Goal: Communication & Community: Answer question/provide support

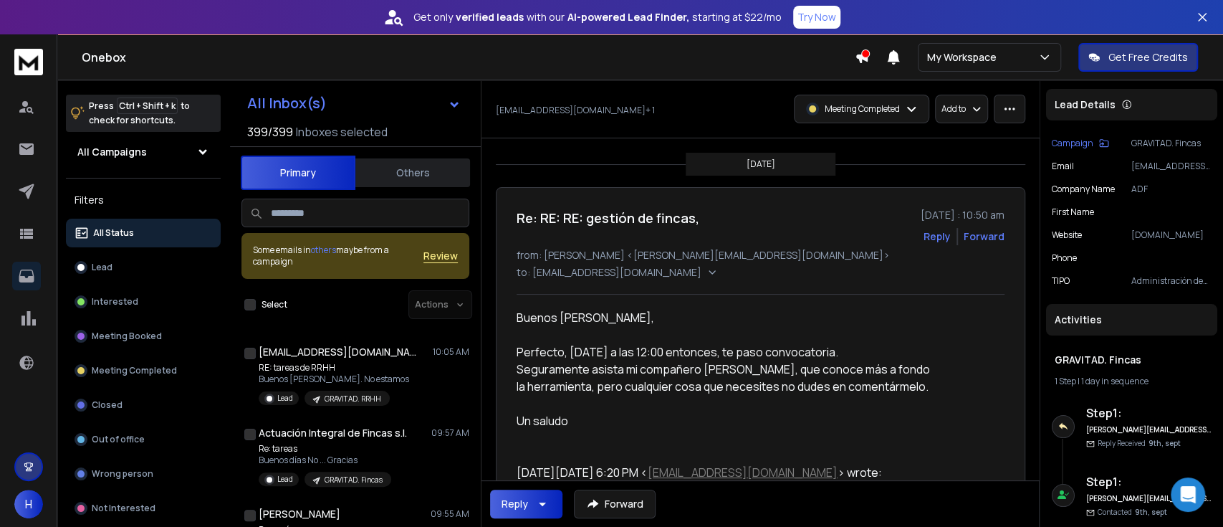
scroll to position [191, 0]
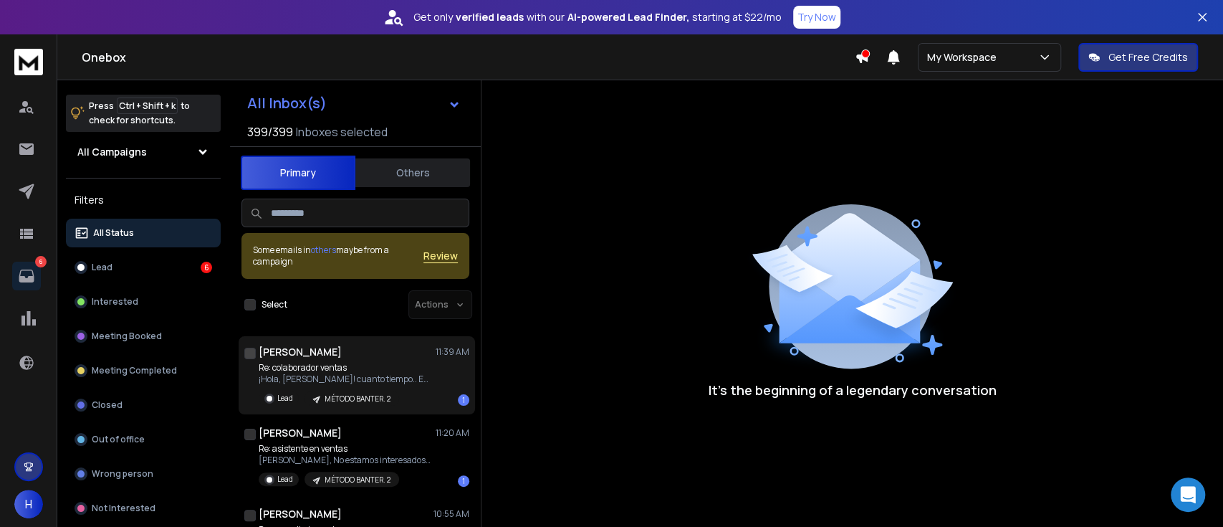
click at [353, 365] on p "Re: colaborador ventas" at bounding box center [345, 367] width 172 height 11
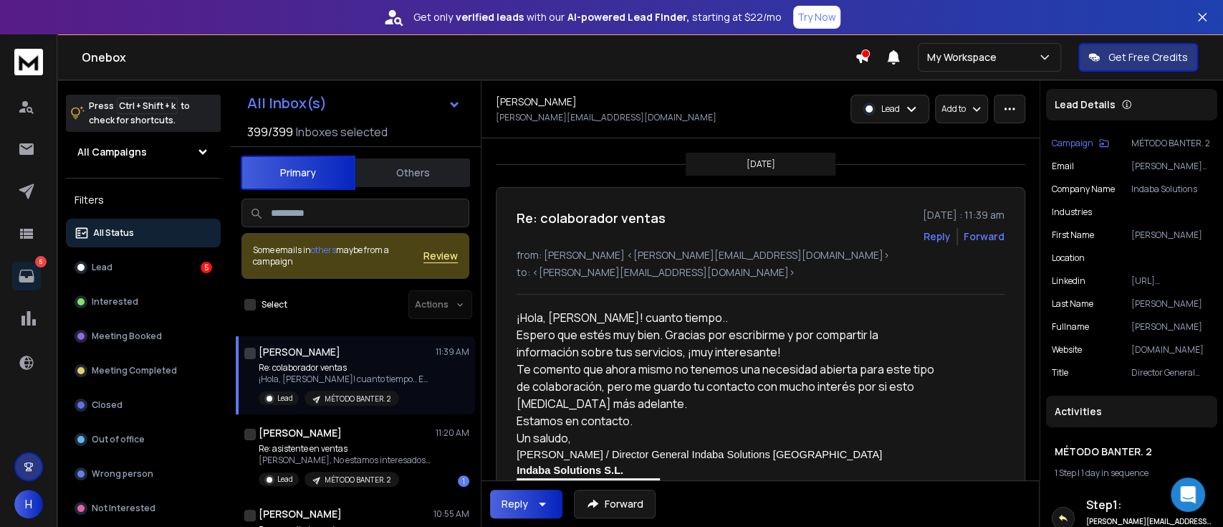
scroll to position [95, 0]
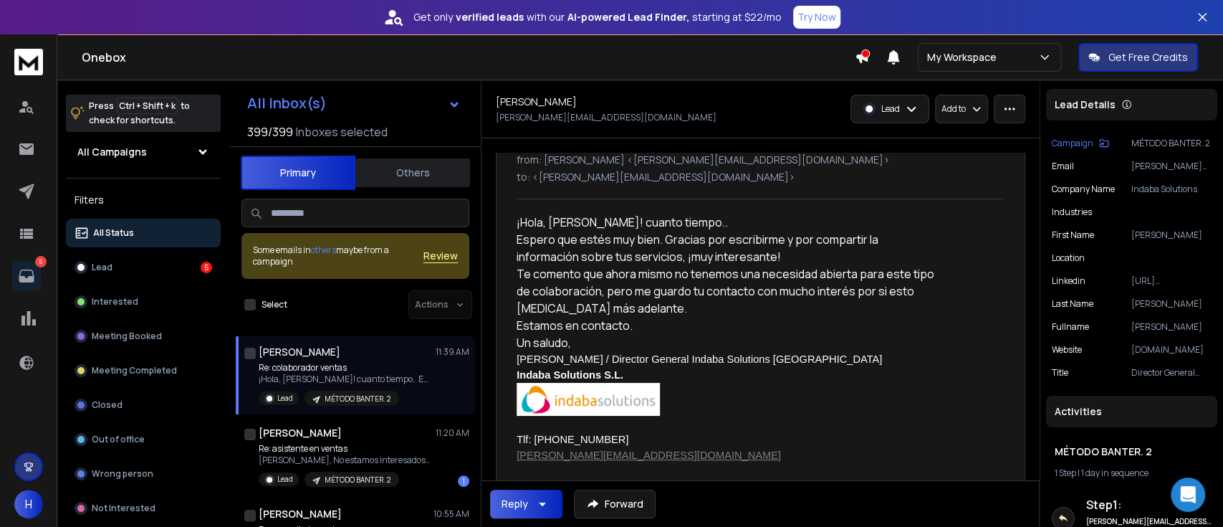
click at [874, 118] on div "Lead" at bounding box center [889, 108] width 77 height 27
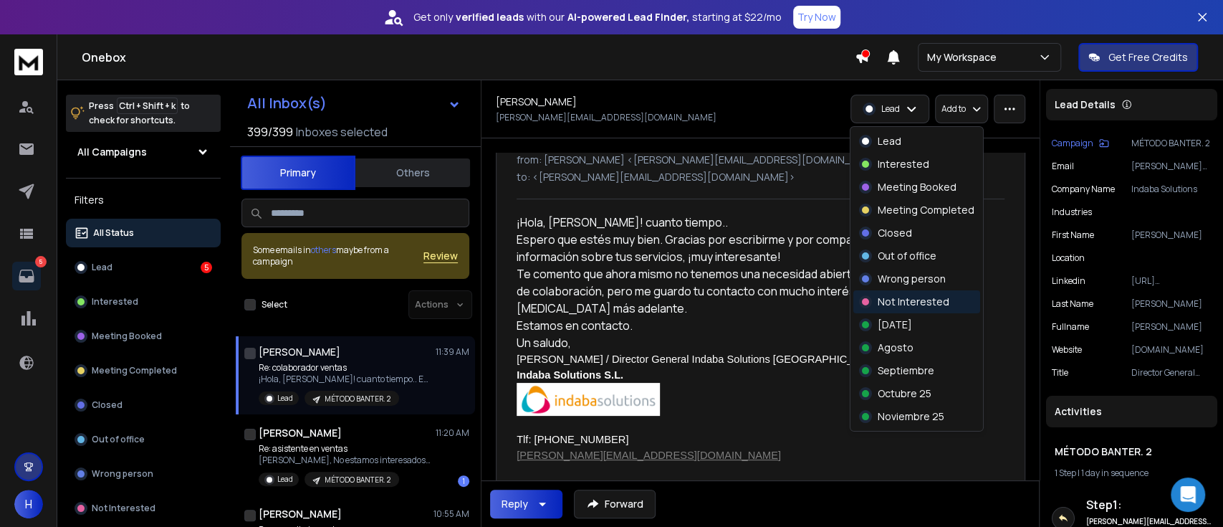
click at [902, 299] on p "Not Interested" at bounding box center [914, 302] width 72 height 14
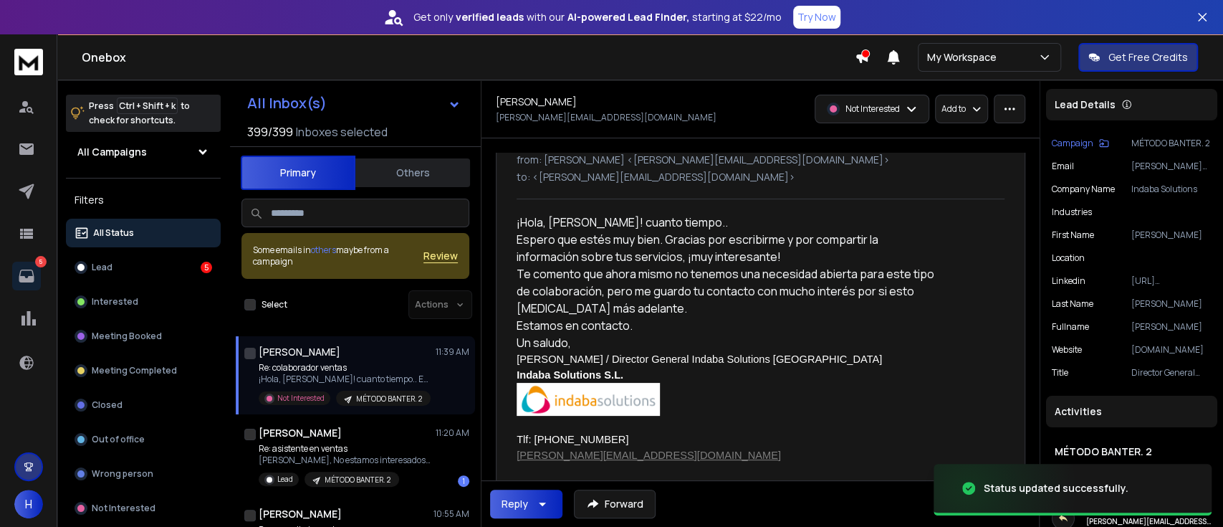
click at [944, 107] on p "Add to" at bounding box center [954, 108] width 24 height 11
click at [958, 140] on div "Subsequence" at bounding box center [985, 141] width 84 height 14
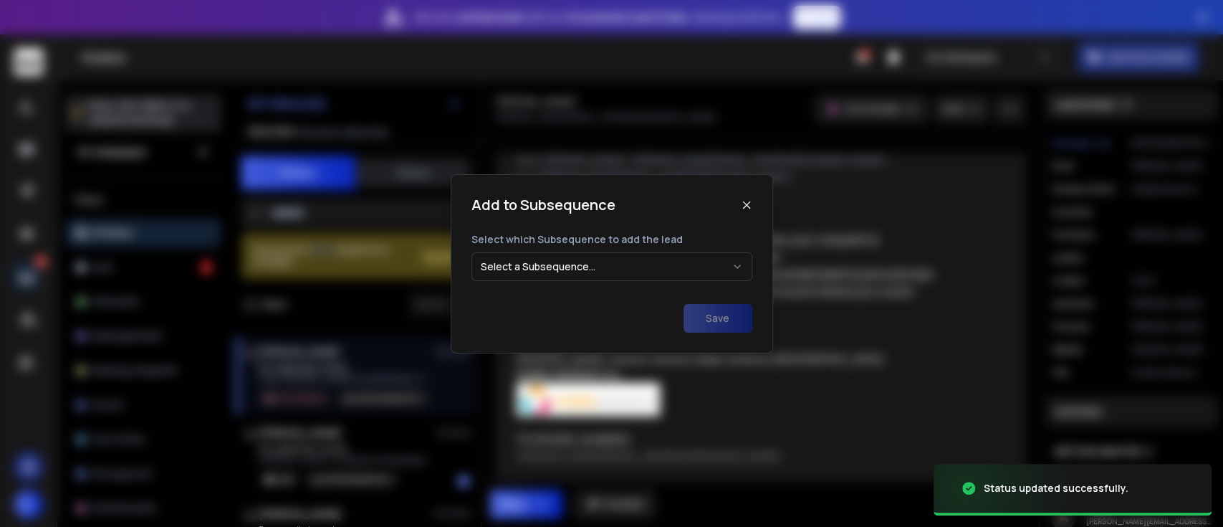
click at [596, 264] on button "Select a Subsequence..." at bounding box center [612, 266] width 281 height 29
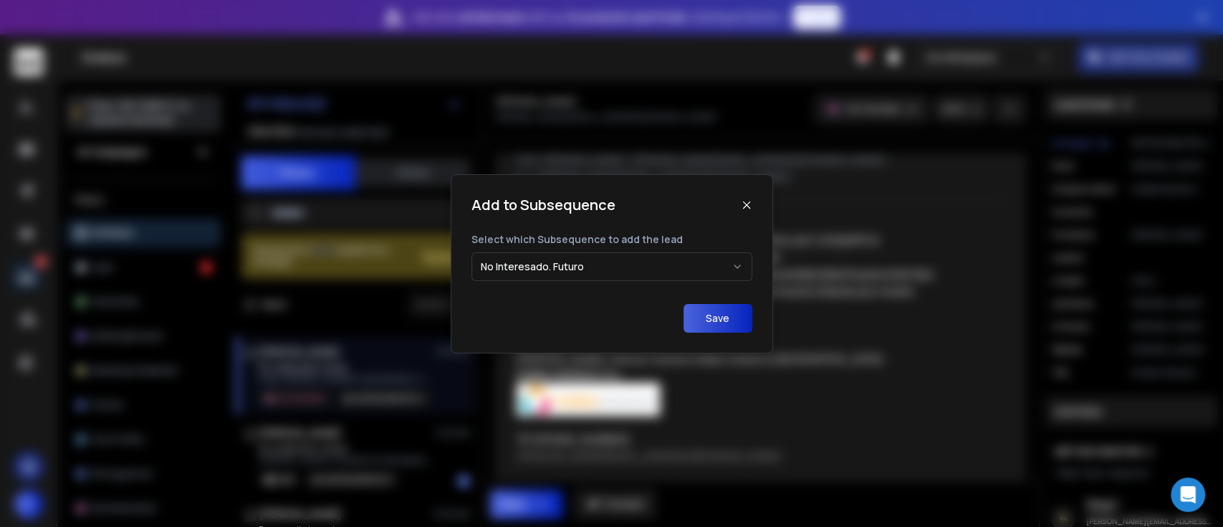
click at [717, 274] on button "No Interesado. Futuro" at bounding box center [612, 266] width 281 height 29
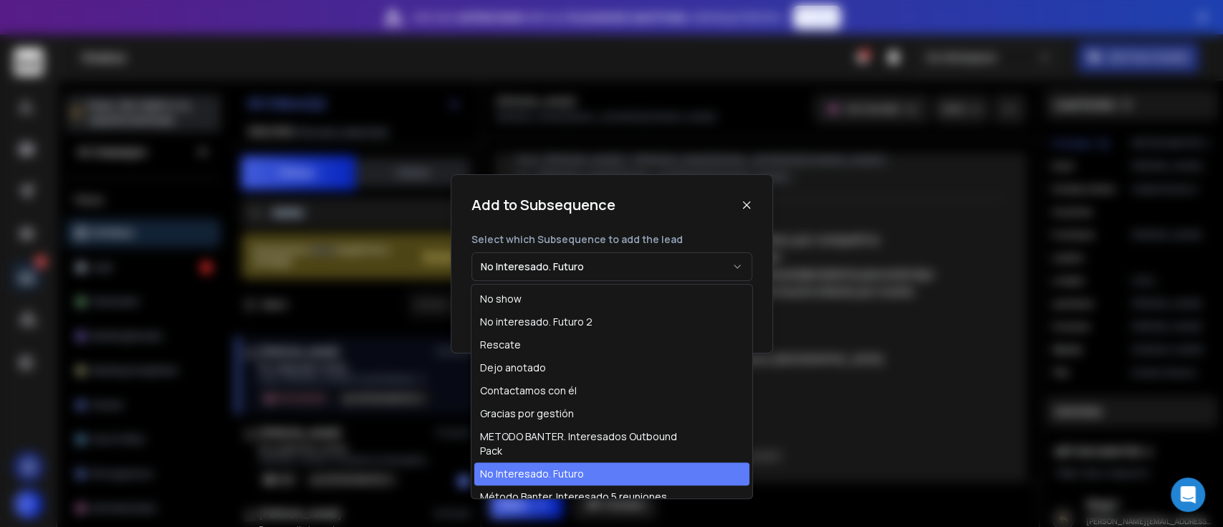
click at [750, 201] on icon at bounding box center [746, 205] width 8 height 8
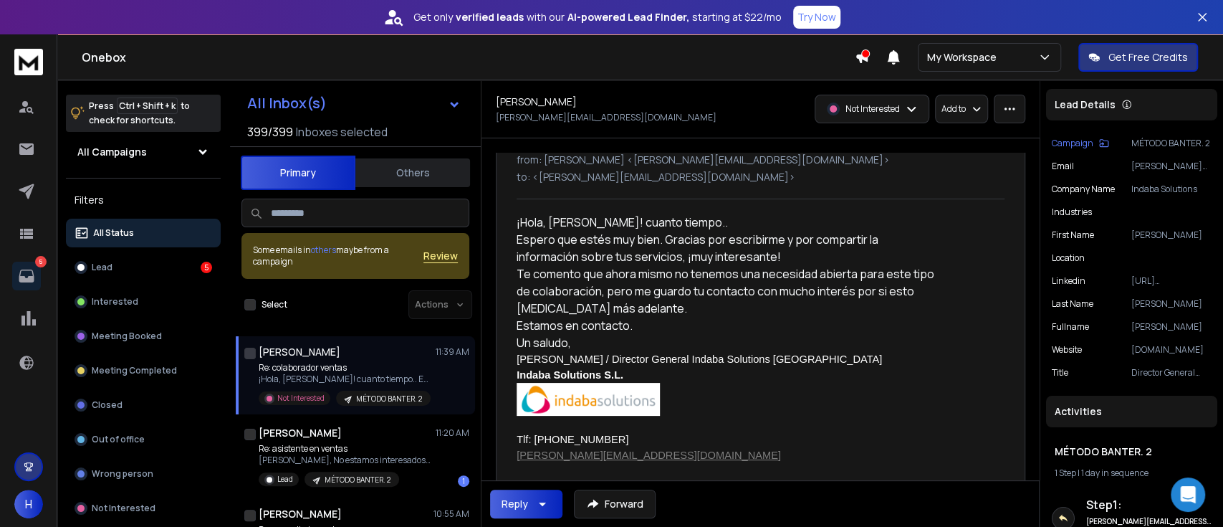
scroll to position [0, 0]
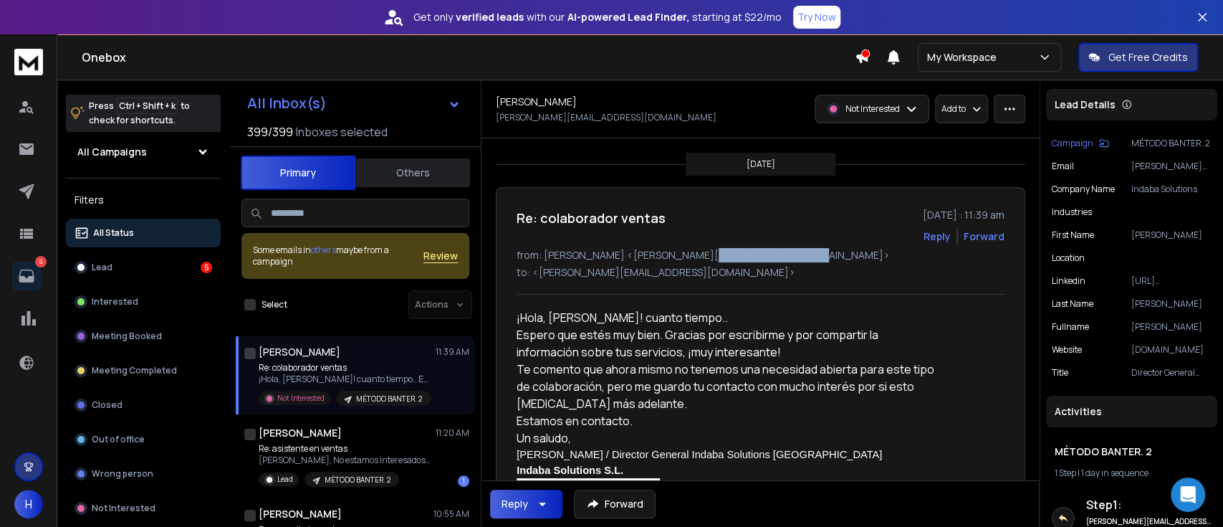
drag, startPoint x: 777, startPoint y: 255, endPoint x: 684, endPoint y: 262, distance: 93.4
click at [684, 262] on div "Re: colaborador ventas 10 September 2025 : 11:39 am Reply Forward from: Pablo L…" at bounding box center [761, 244] width 488 height 72
copy p "indabasolutions.es"
click at [950, 109] on p "Add to" at bounding box center [954, 108] width 24 height 11
click at [952, 135] on div "Subsequence" at bounding box center [985, 141] width 84 height 14
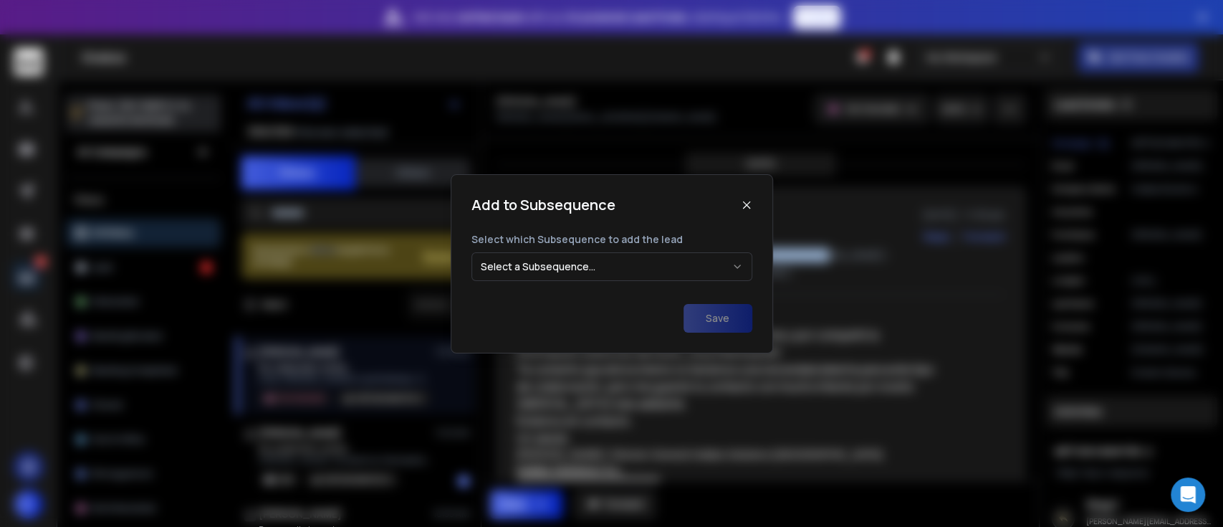
click at [555, 276] on button "Select a Subsequence..." at bounding box center [612, 266] width 281 height 29
click at [704, 313] on button "Save" at bounding box center [718, 318] width 69 height 29
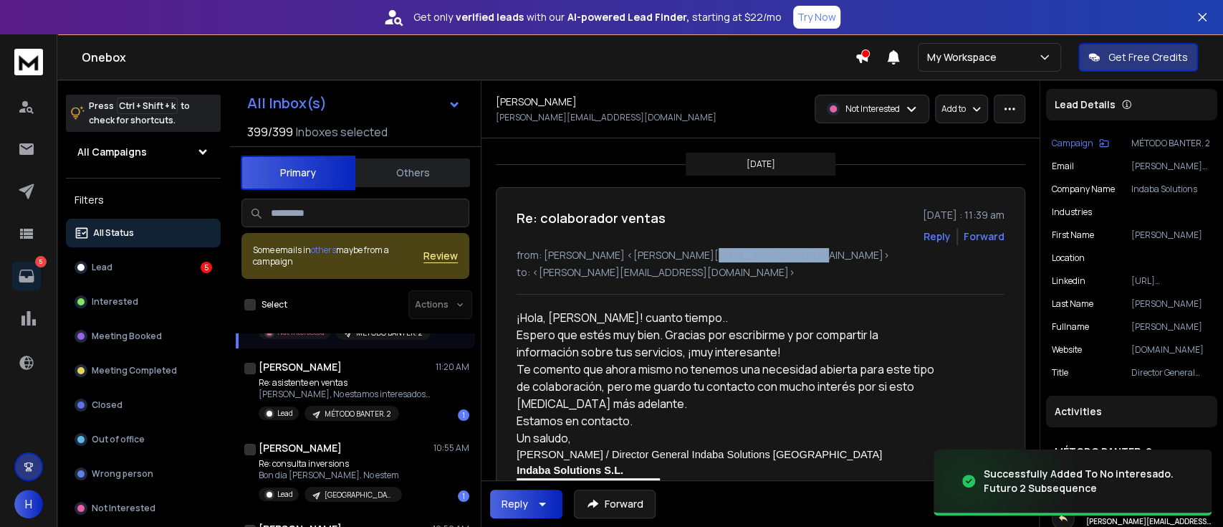
scroll to position [95, 0]
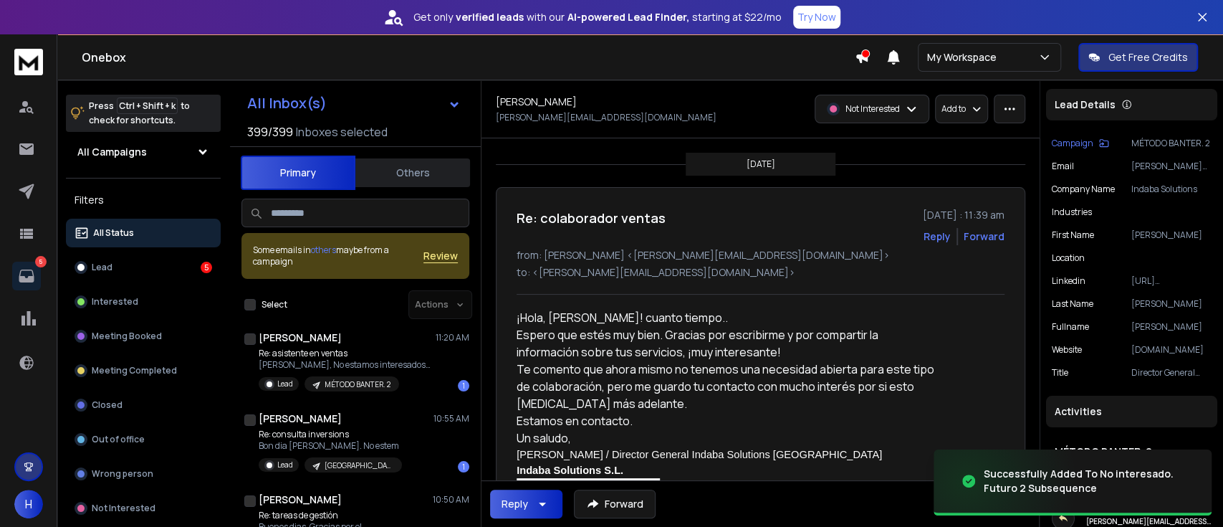
click at [361, 372] on div "Re: asistente en ventas Alberto, No estamos interesados. Gracias, Lead MÉTODO B…" at bounding box center [345, 370] width 172 height 44
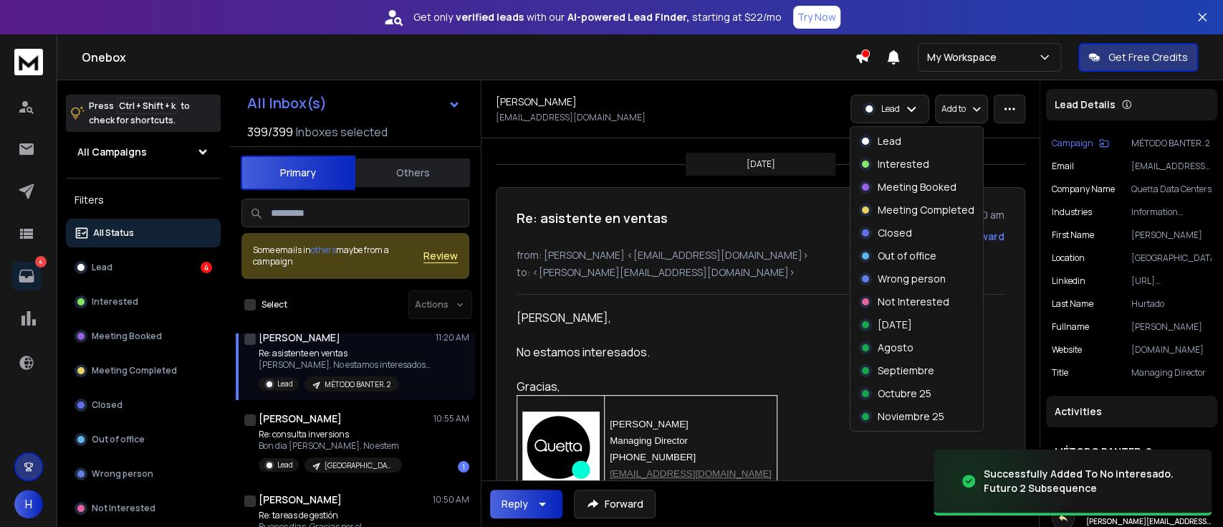
click at [883, 112] on p "Lead" at bounding box center [890, 108] width 19 height 11
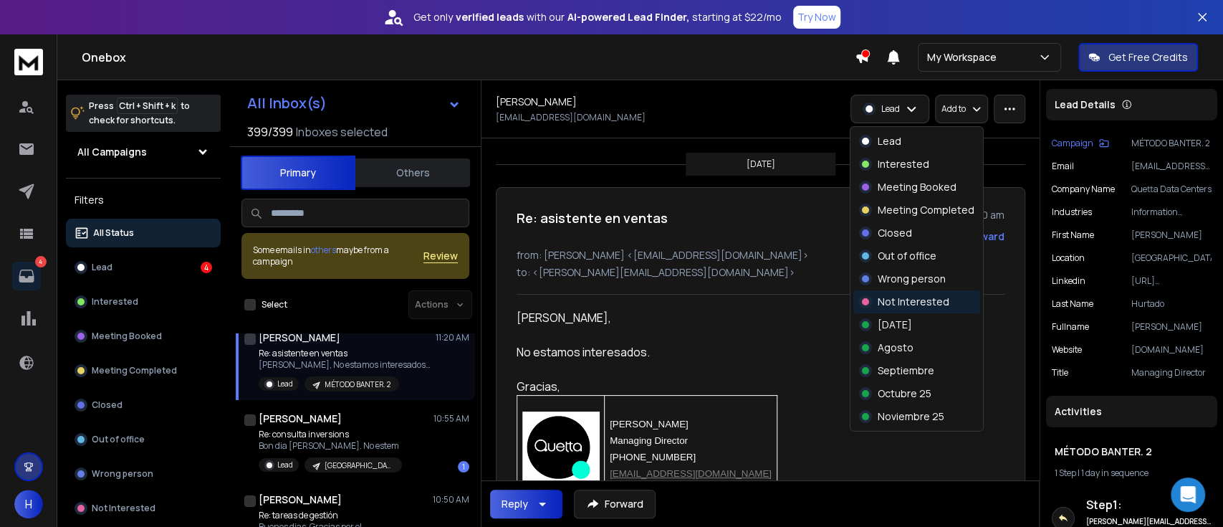
click at [904, 300] on p "Not Interested" at bounding box center [914, 302] width 72 height 14
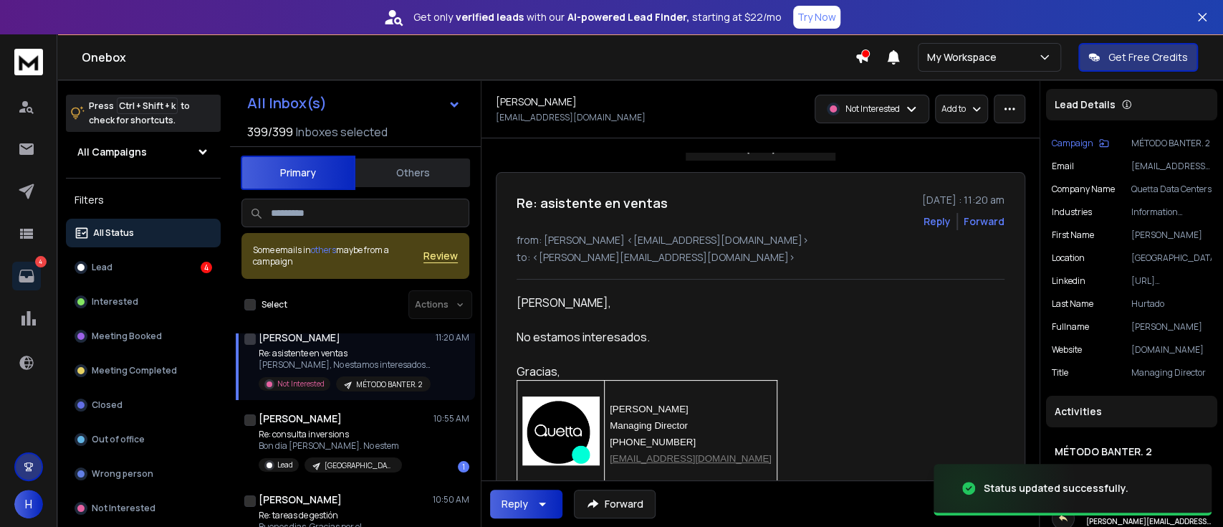
scroll to position [0, 0]
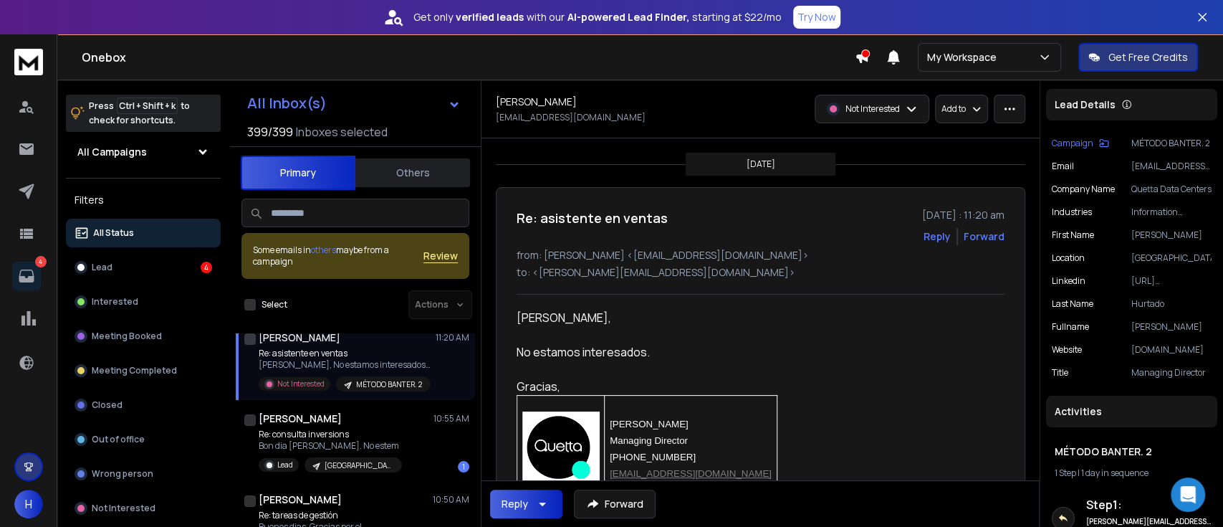
click at [950, 110] on p "Add to" at bounding box center [954, 108] width 24 height 11
click at [965, 139] on div "Subsequence" at bounding box center [985, 141] width 84 height 14
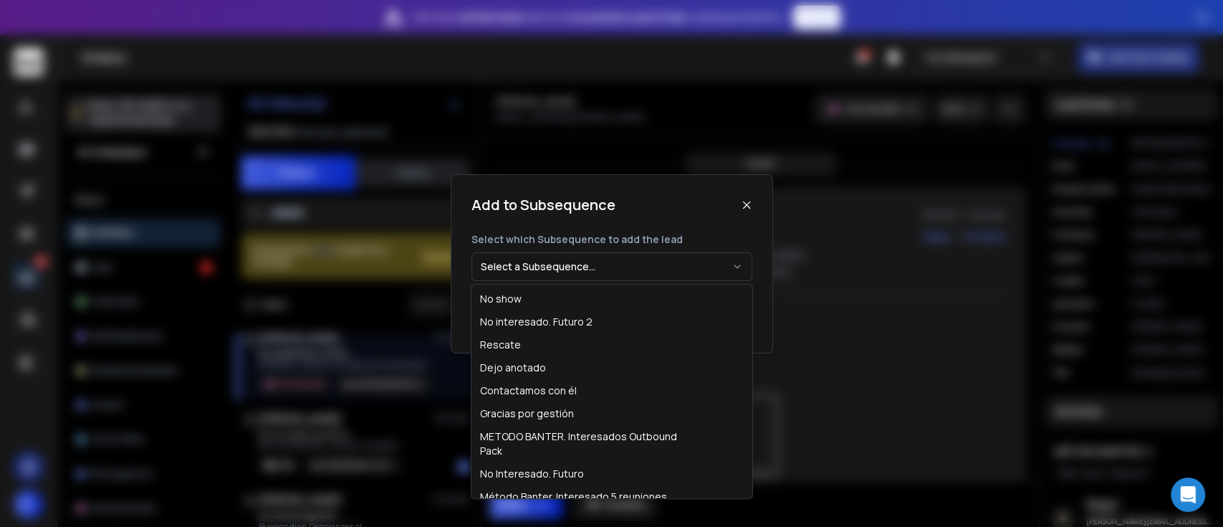
click at [659, 266] on button "Select a Subsequence..." at bounding box center [612, 266] width 281 height 29
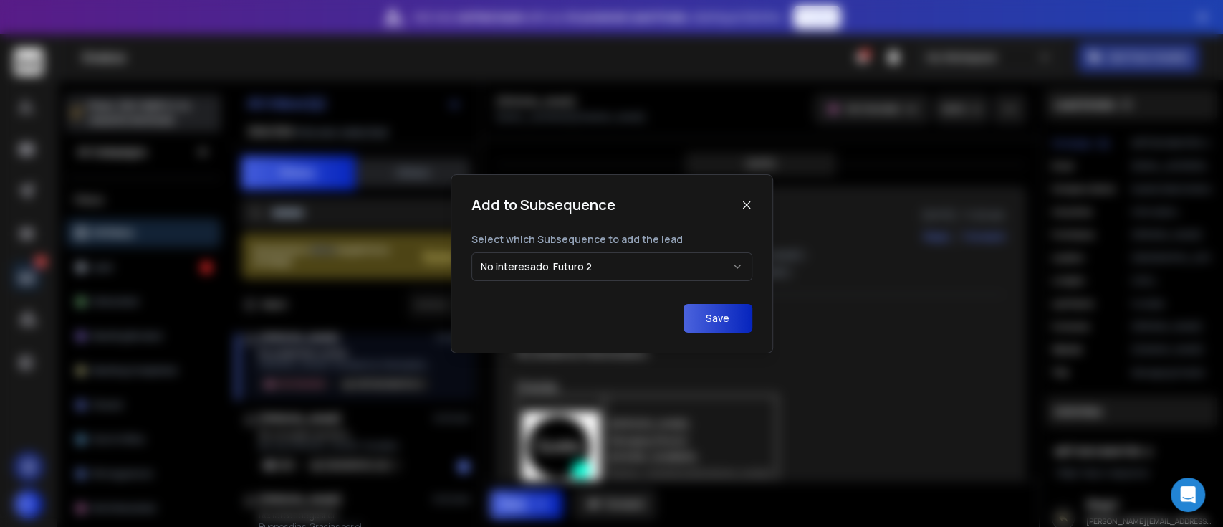
click at [708, 325] on button "Save" at bounding box center [718, 318] width 69 height 29
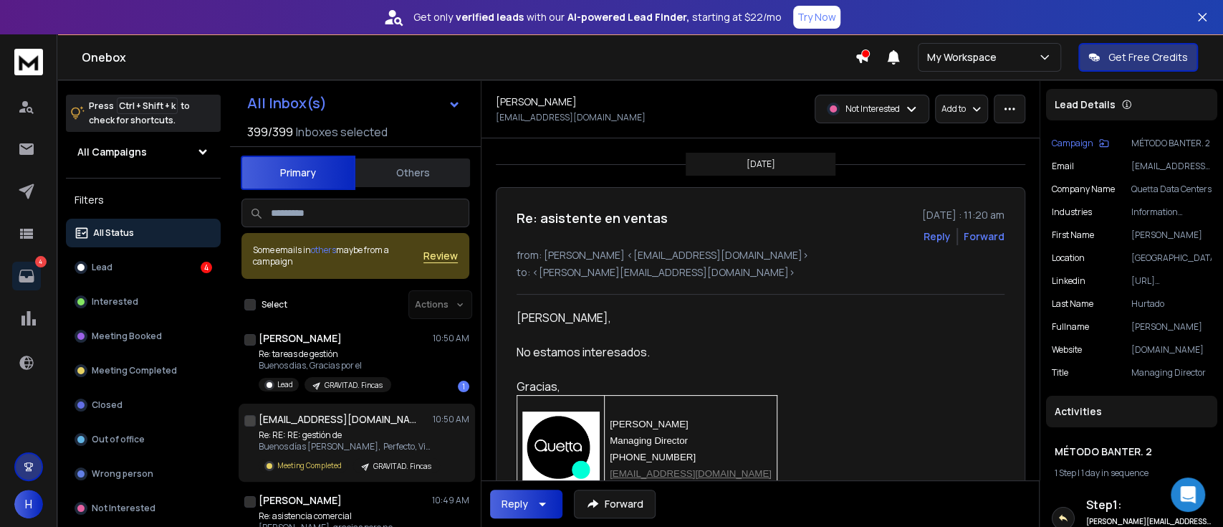
scroll to position [287, 0]
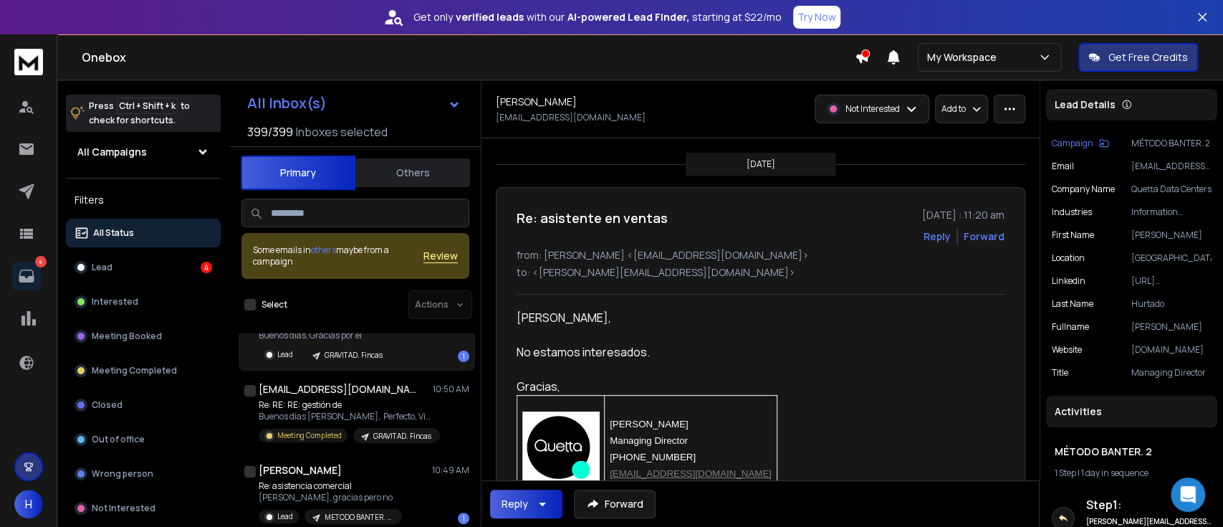
click at [364, 348] on div "GRAVITAD. Fincas" at bounding box center [348, 354] width 87 height 15
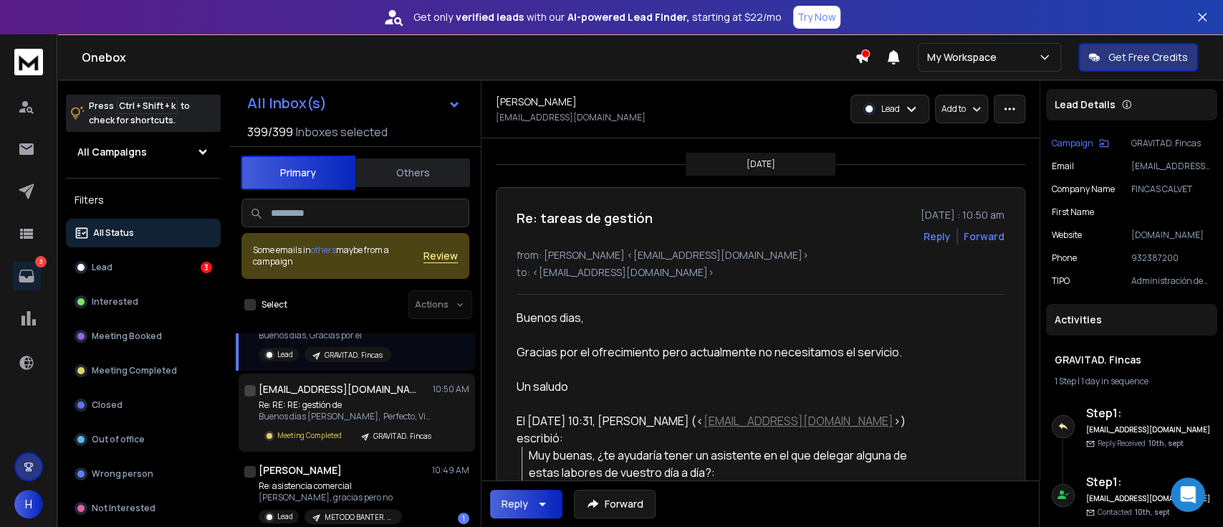
scroll to position [382, 0]
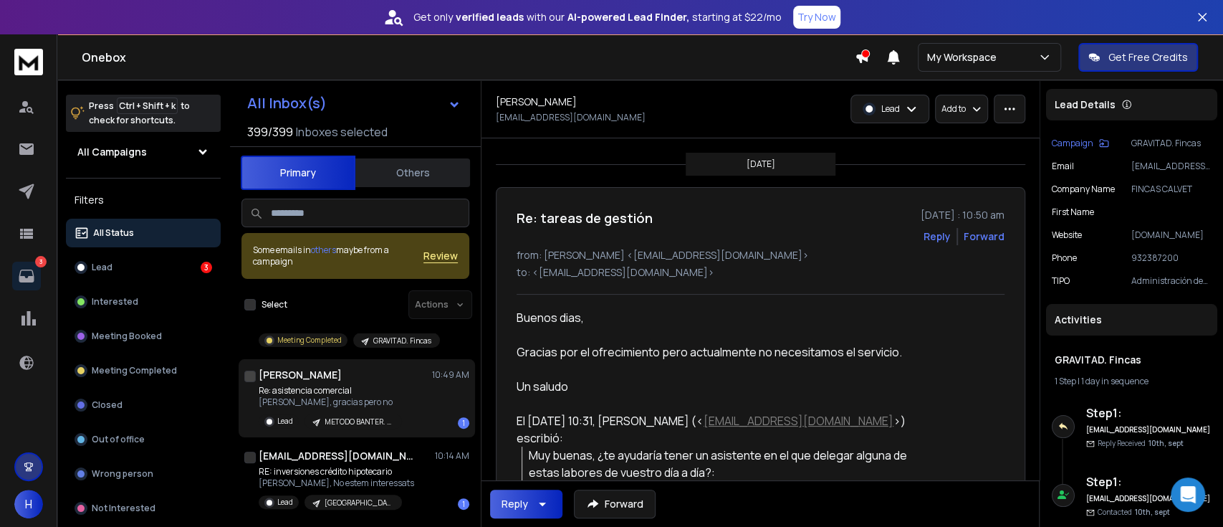
click at [354, 376] on div "Ramón Martín 10:49 AM" at bounding box center [364, 375] width 211 height 14
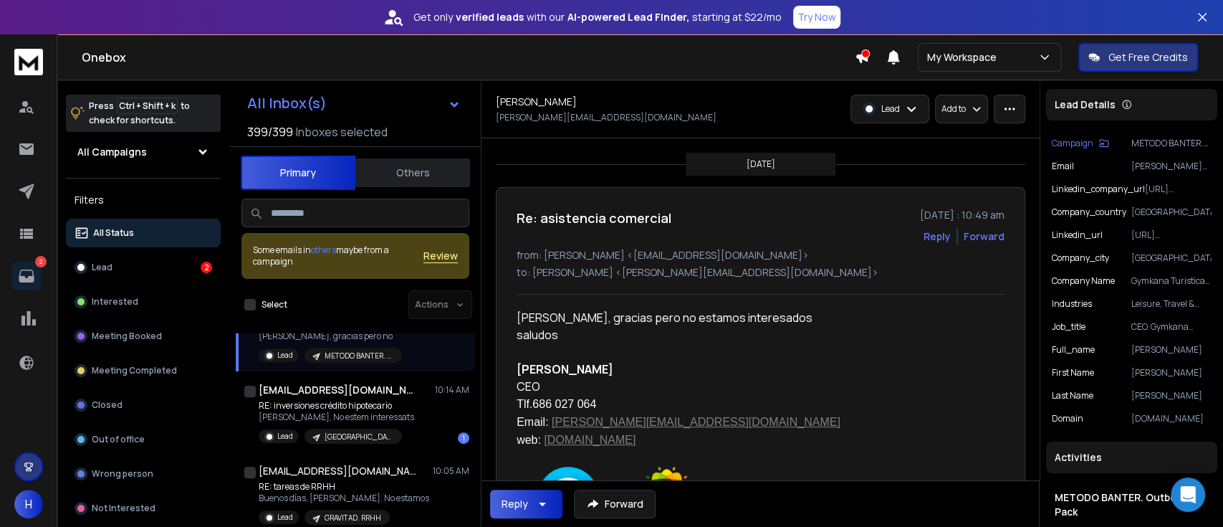
scroll to position [477, 0]
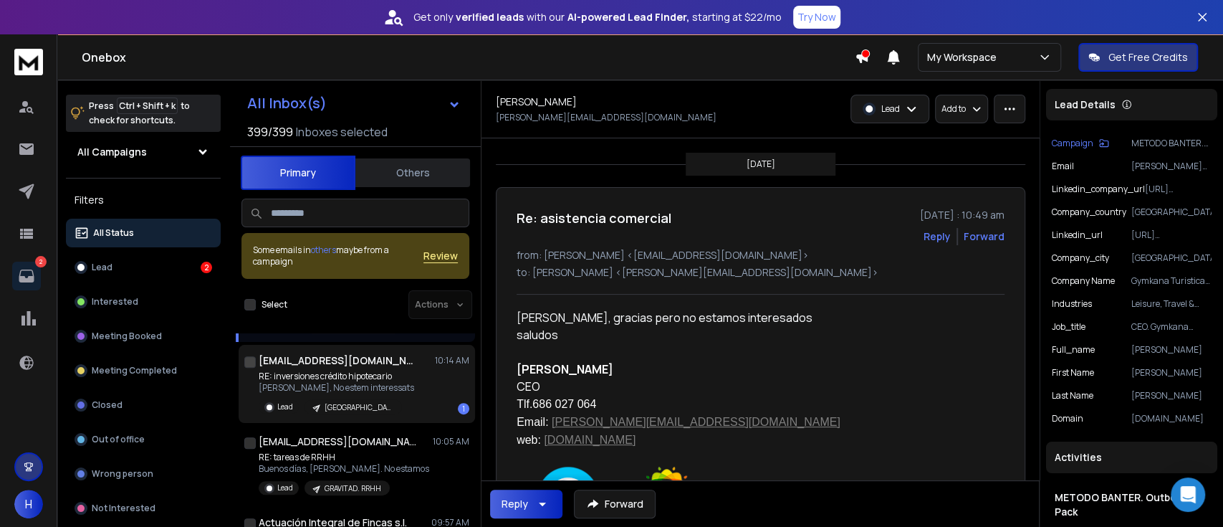
click at [366, 364] on div "info@domenys90.com 10:14 AM" at bounding box center [364, 360] width 211 height 14
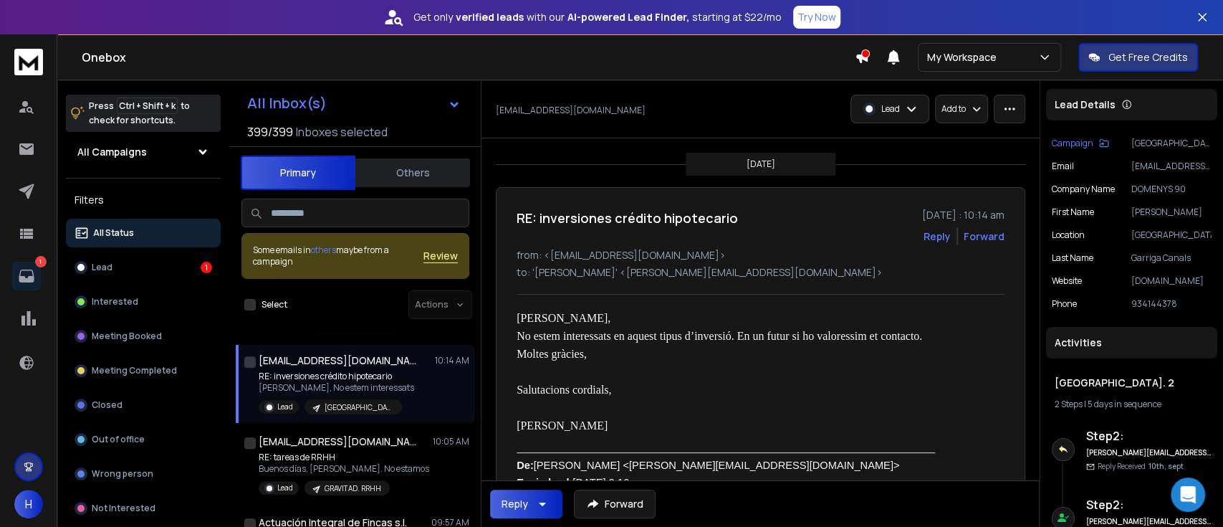
drag, startPoint x: 626, startPoint y: 386, endPoint x: 497, endPoint y: 312, distance: 149.6
copy div "Hola Guillermo, No estem interessats en aquest tipus d’inversió. En un futur si…"
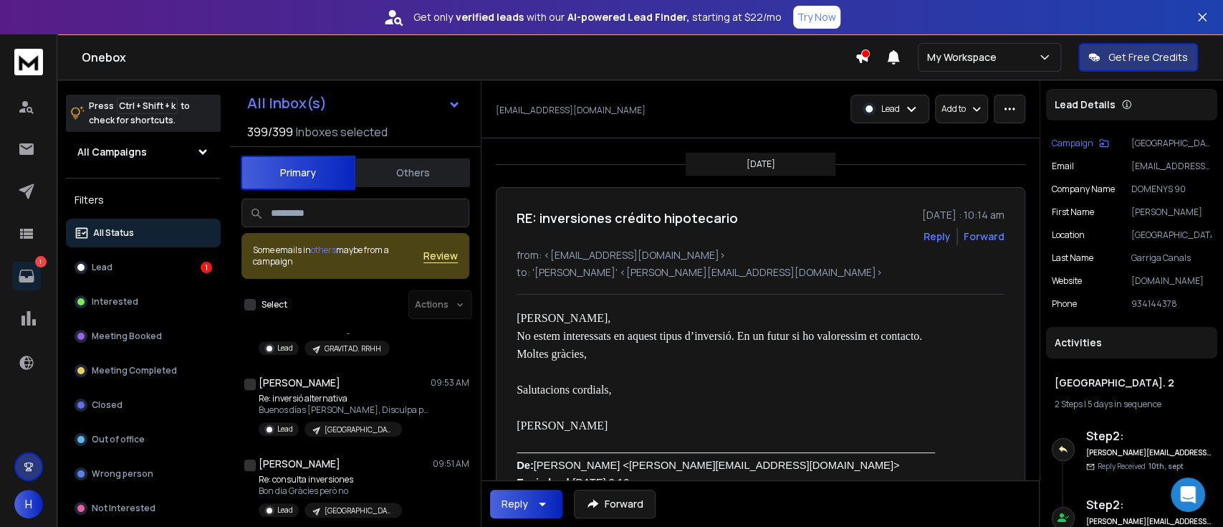
scroll to position [1051, 0]
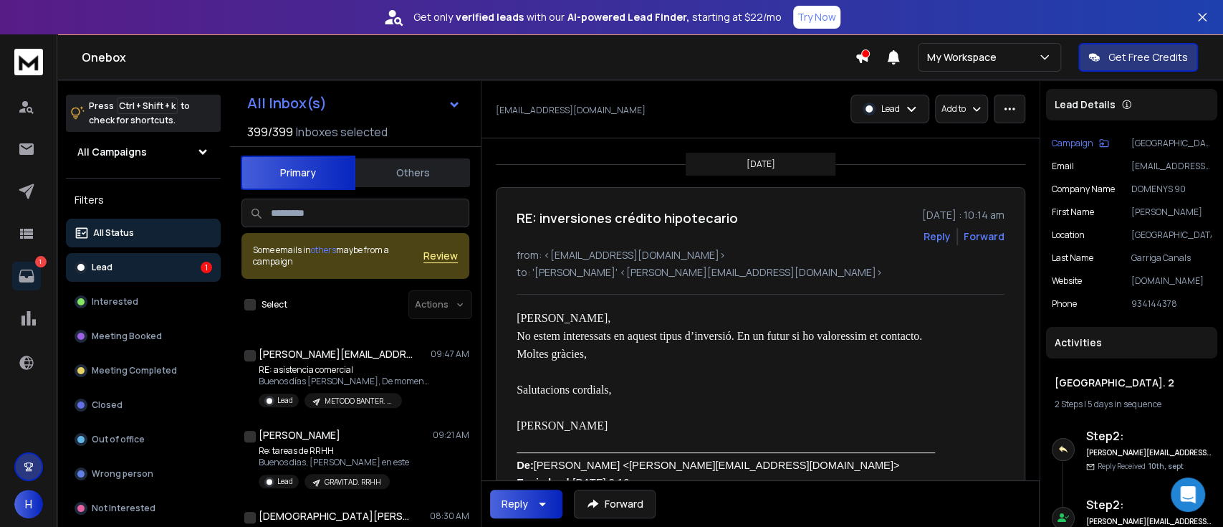
click at [180, 261] on button "Lead 1" at bounding box center [143, 267] width 155 height 29
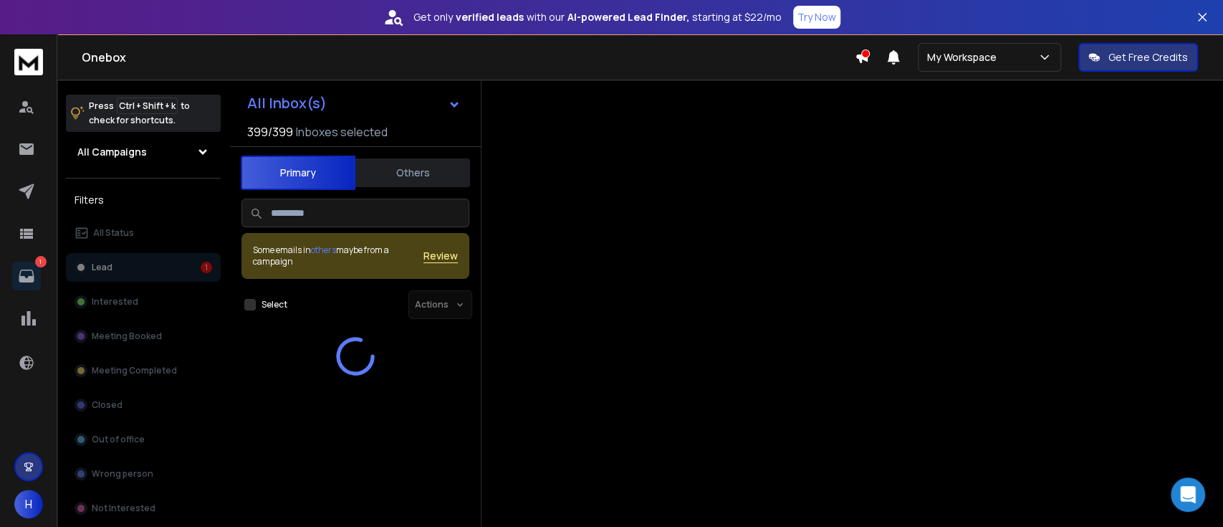
scroll to position [0, 0]
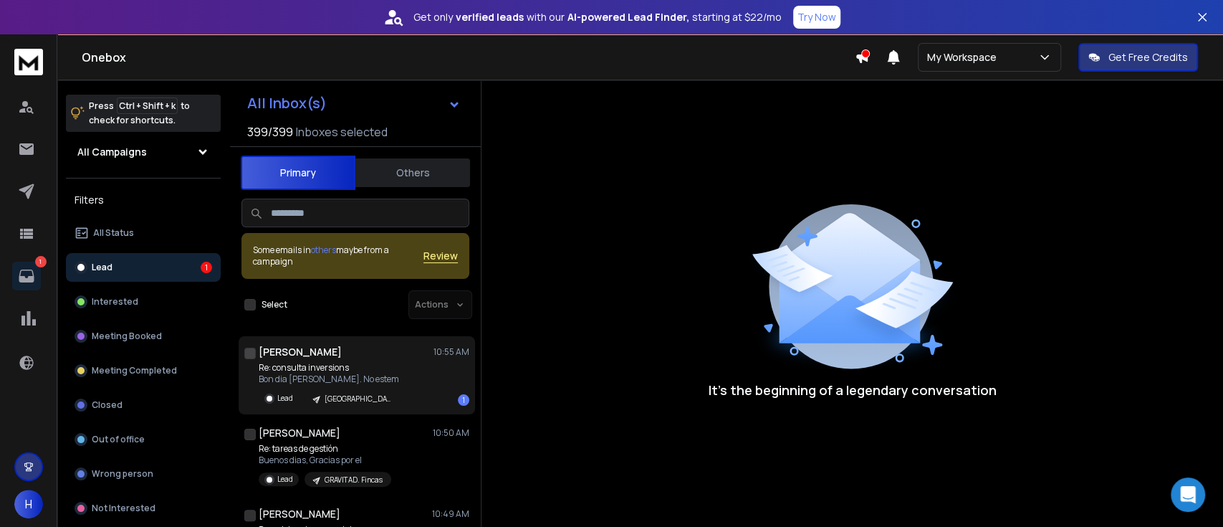
click at [378, 387] on div "Re: consulta inversions Bon dia Guillem. No estem Lead HISPANIA MT. 2" at bounding box center [330, 384] width 143 height 44
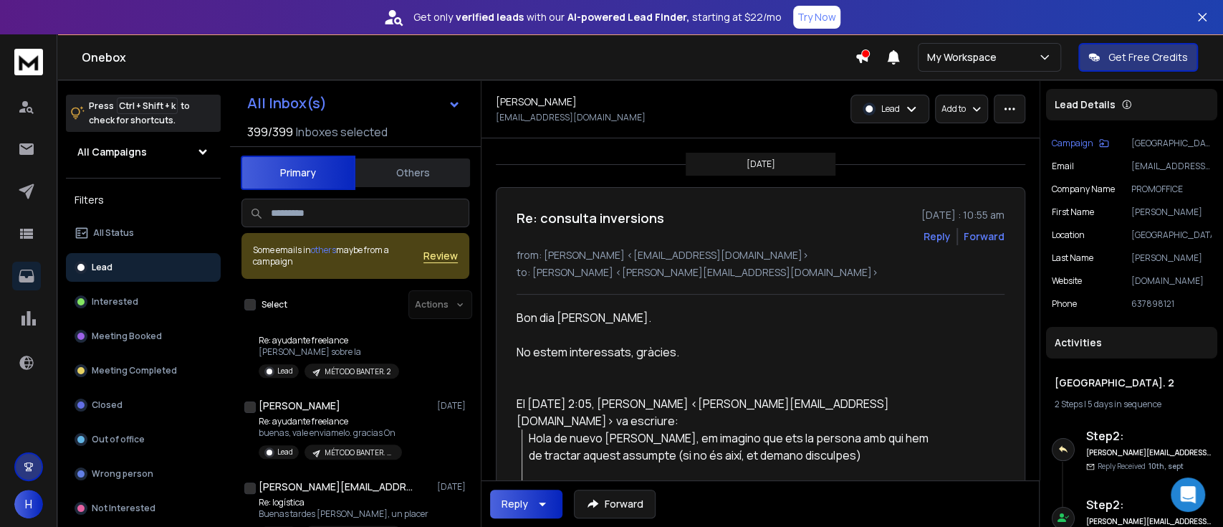
scroll to position [1815, 0]
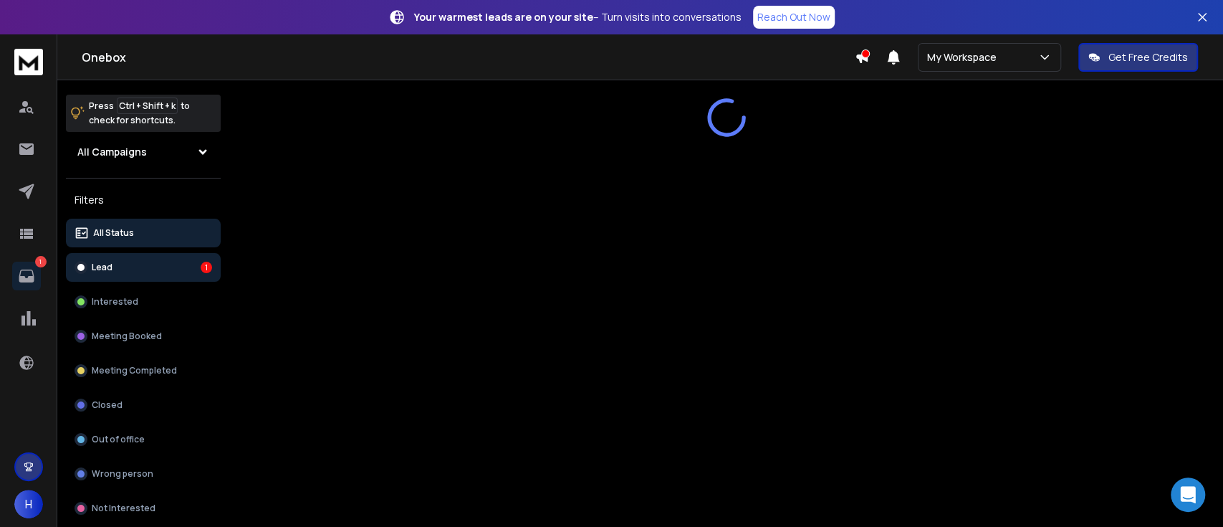
click at [181, 264] on button "Lead 1" at bounding box center [143, 267] width 155 height 29
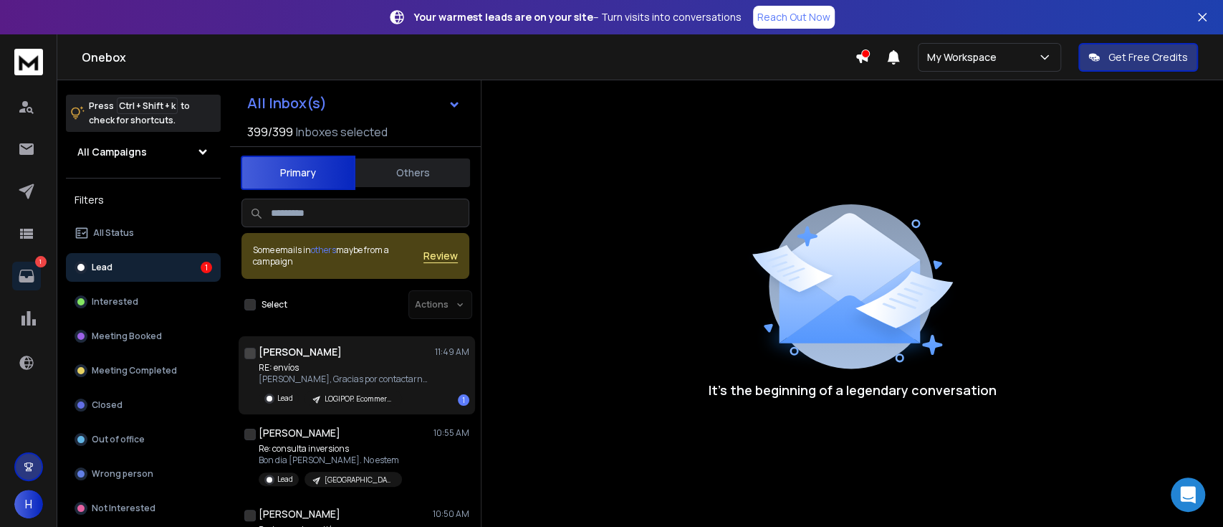
click at [398, 358] on div "Sebastian 11:49 AM" at bounding box center [364, 352] width 211 height 14
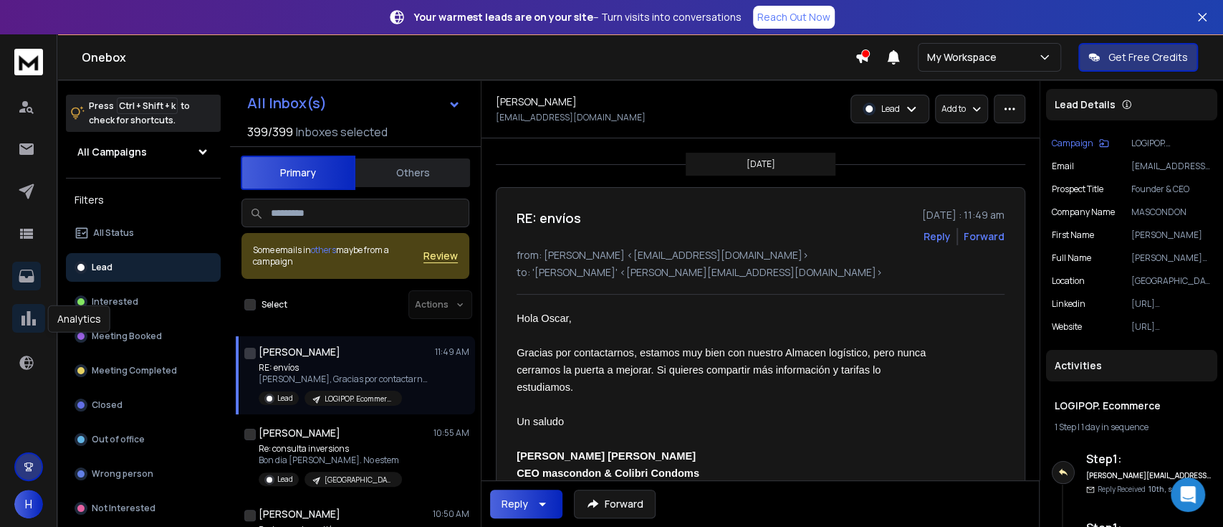
click at [22, 320] on icon at bounding box center [28, 318] width 14 height 14
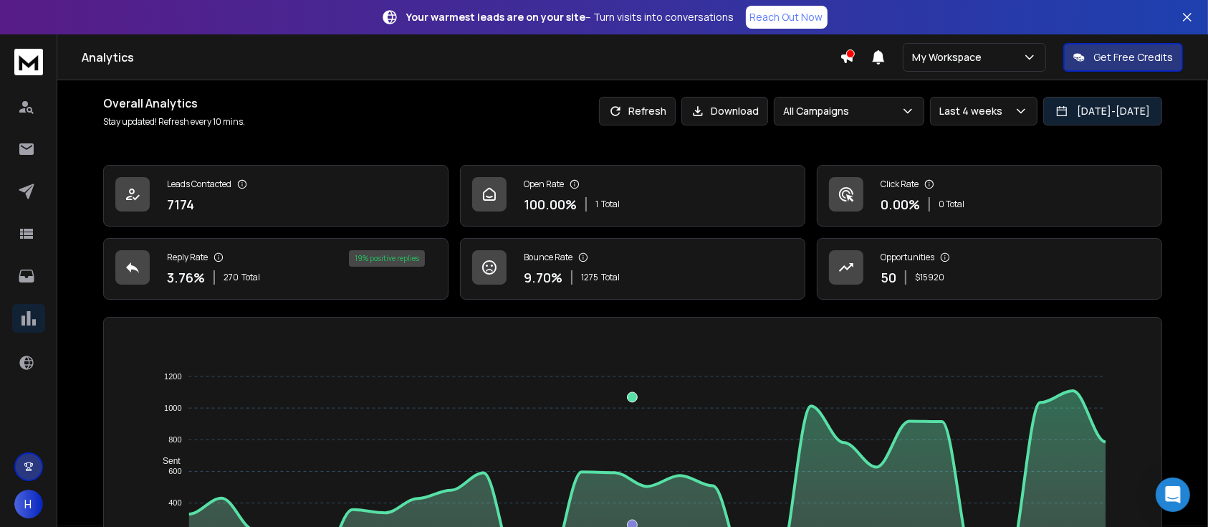
click at [1095, 105] on button "13 Aug 2025 - 10 Sep 2025" at bounding box center [1102, 111] width 119 height 29
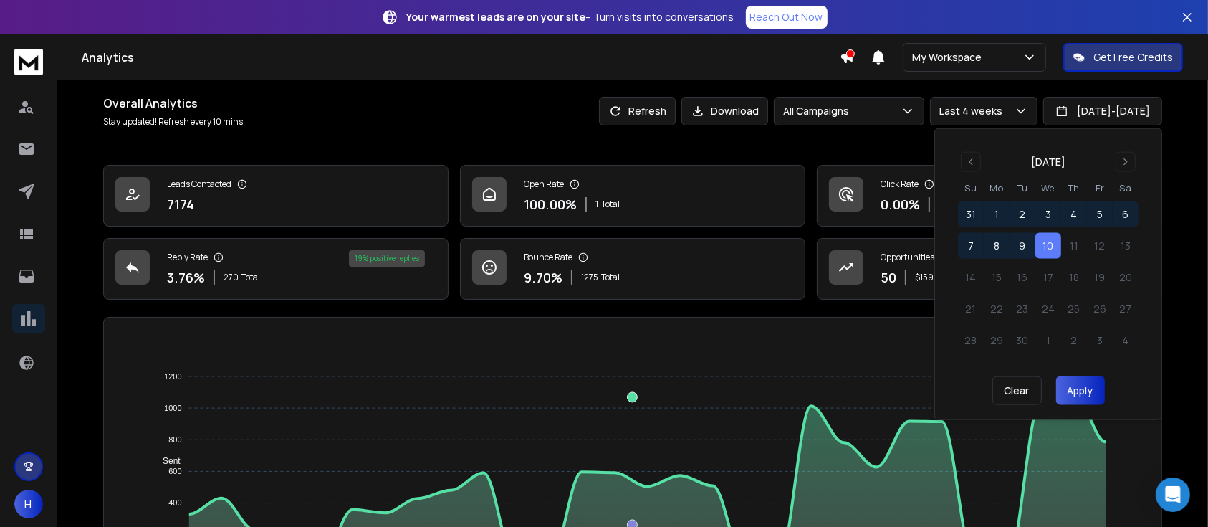
click at [1048, 244] on button "10" at bounding box center [1049, 246] width 26 height 26
click at [1069, 393] on button "Apply" at bounding box center [1080, 390] width 49 height 29
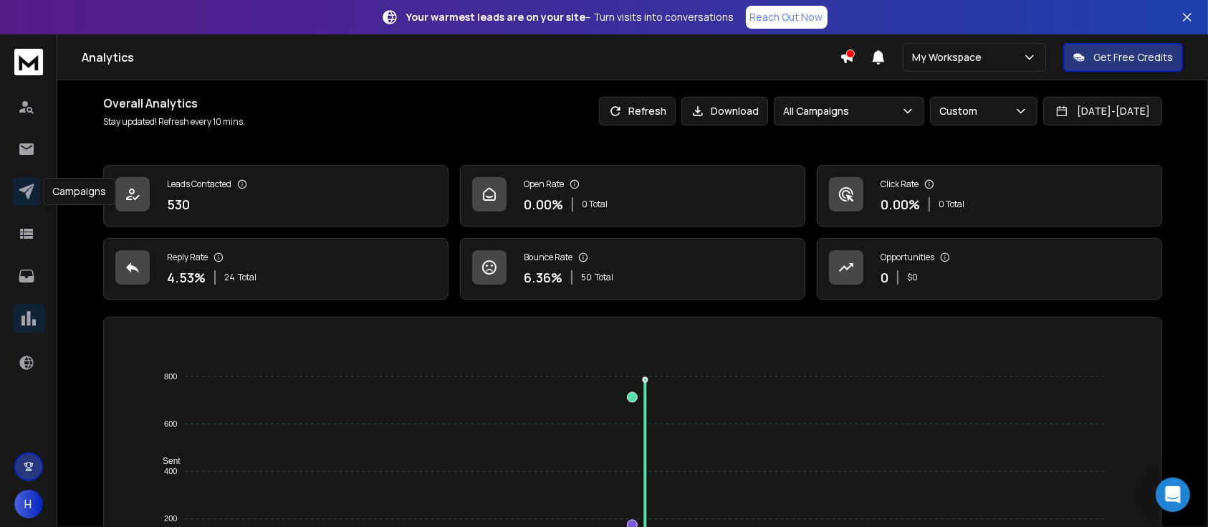
click at [18, 191] on icon at bounding box center [26, 191] width 17 height 17
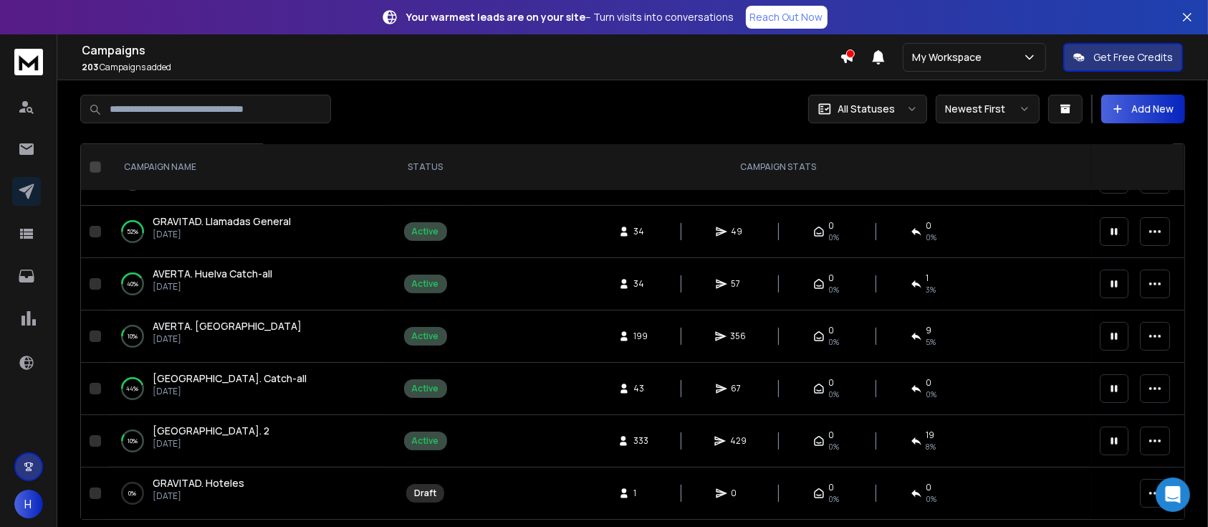
scroll to position [287, 0]
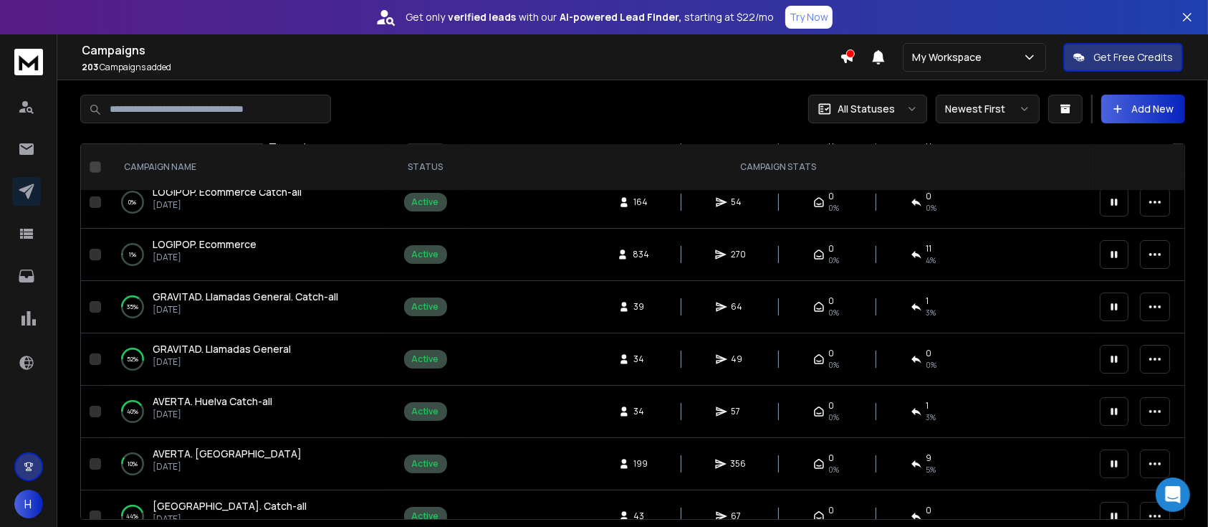
scroll to position [95, 0]
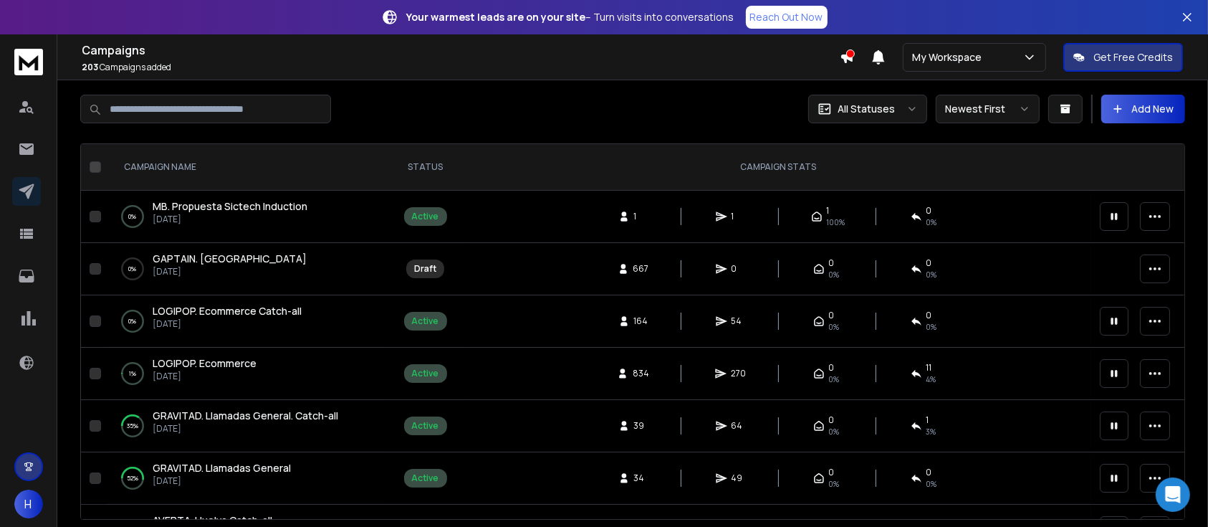
click at [210, 112] on input at bounding box center [205, 109] width 251 height 29
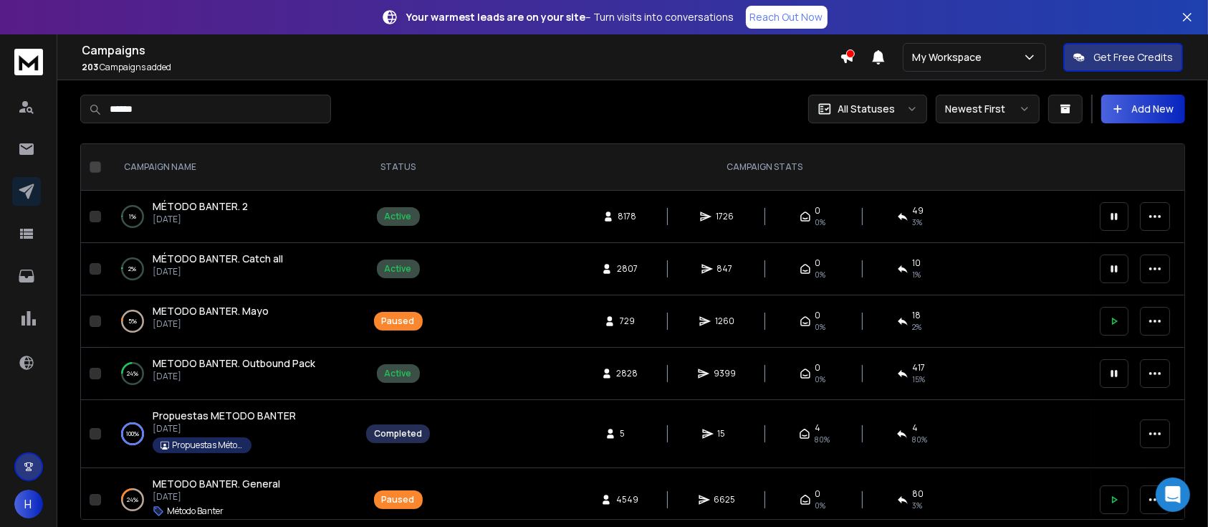
type input "******"
click at [223, 214] on p "[DATE]" at bounding box center [200, 219] width 95 height 11
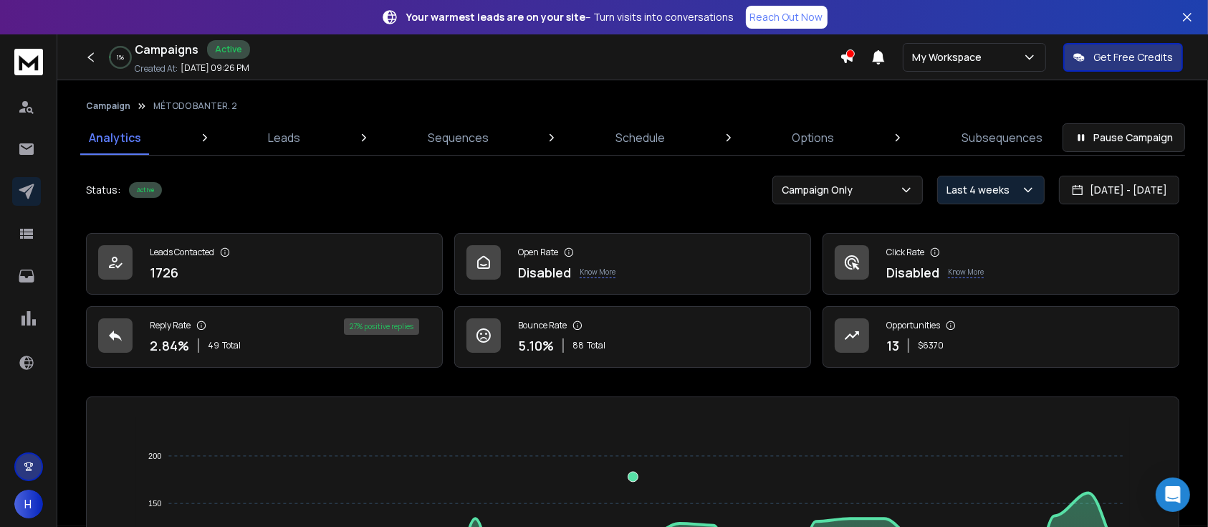
click at [947, 192] on p "Last 4 weeks" at bounding box center [981, 190] width 69 height 14
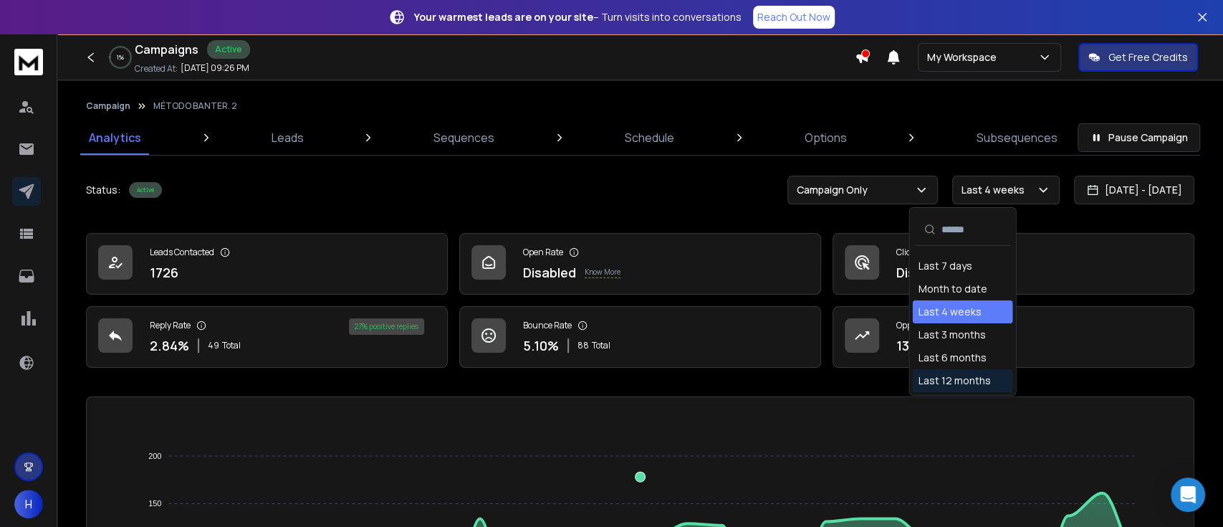
click at [973, 383] on div "Last 12 months" at bounding box center [954, 380] width 72 height 14
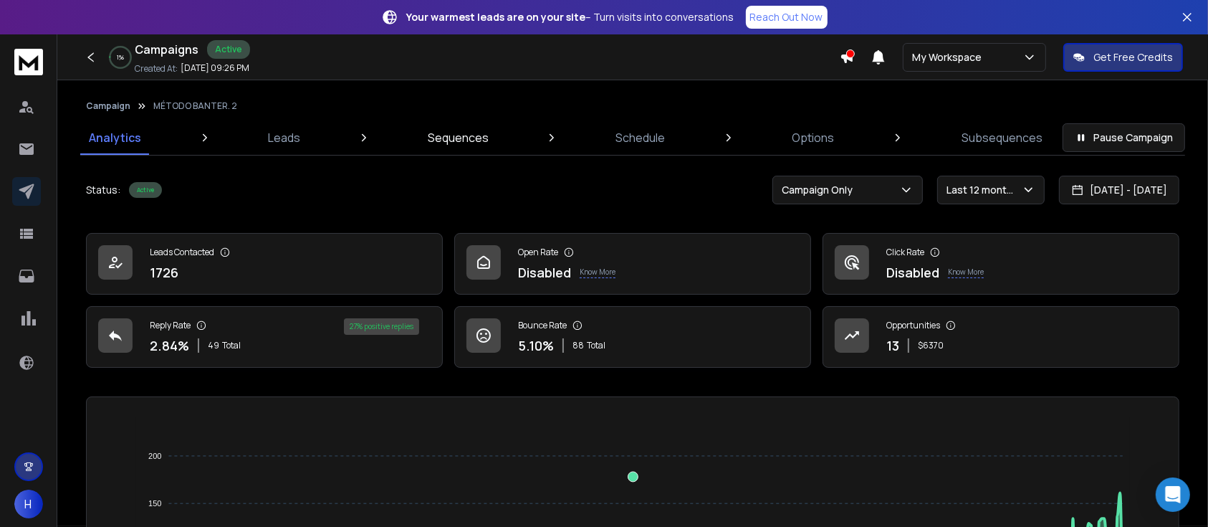
click at [464, 128] on link "Sequences" at bounding box center [458, 137] width 78 height 34
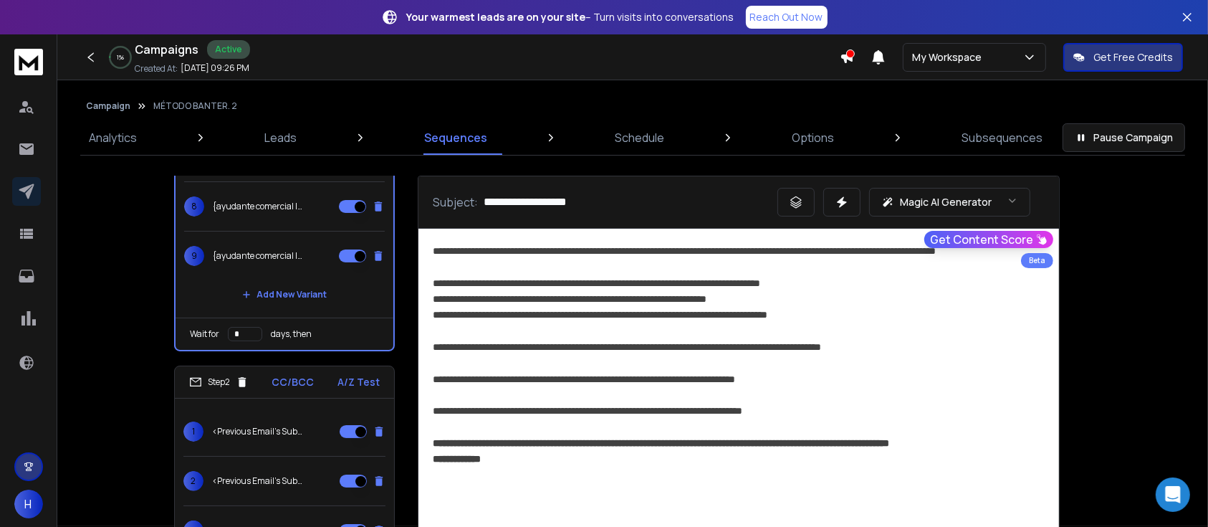
scroll to position [191, 0]
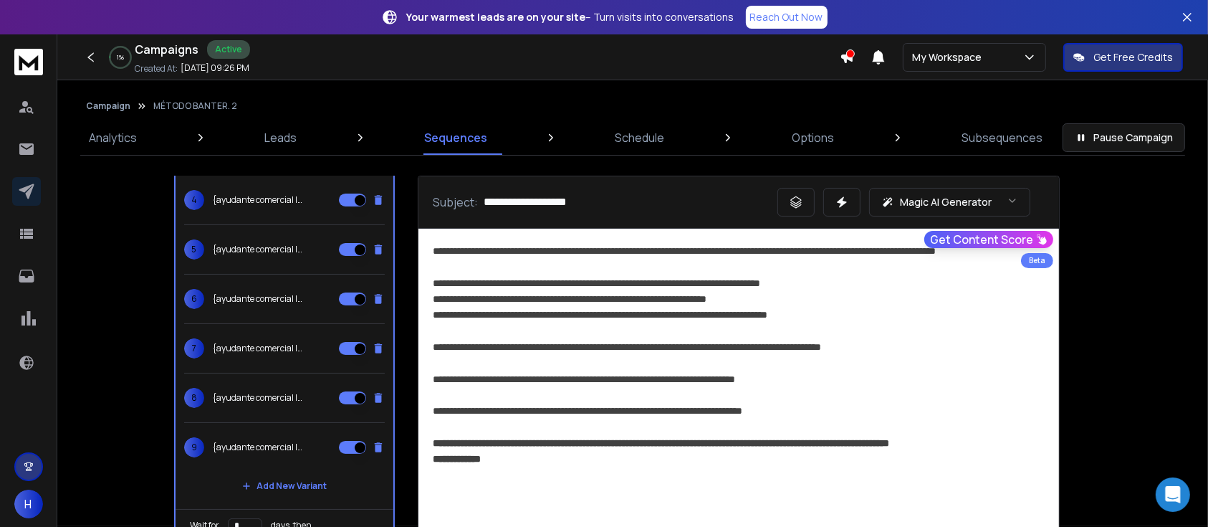
click at [266, 353] on div "7 {ayudante comercial |asistencia comercial|ayudante para ventas|ayudante freel…" at bounding box center [244, 348] width 120 height 20
type input "**********"
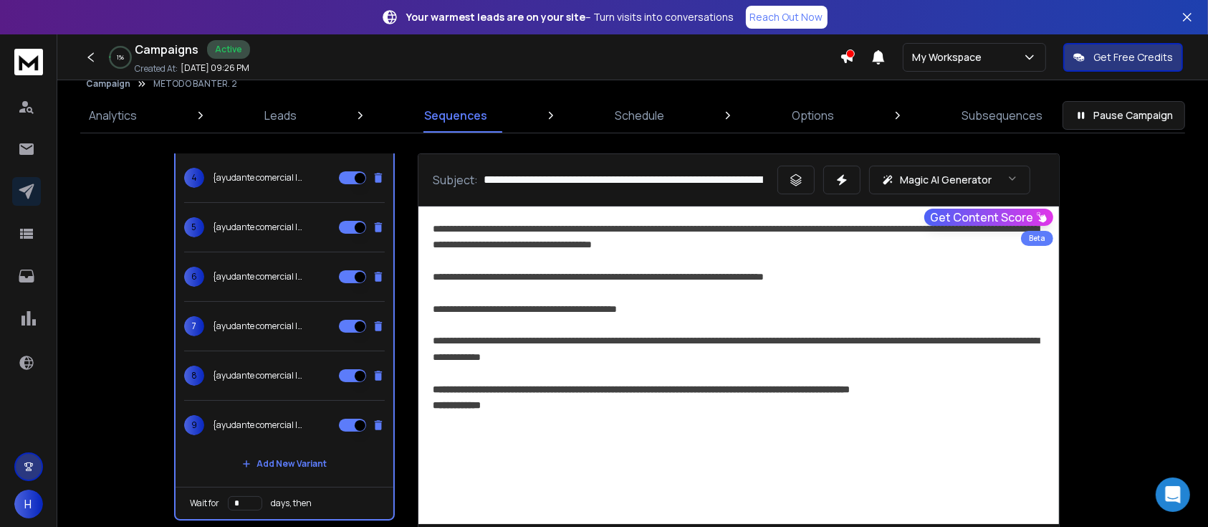
scroll to position [0, 0]
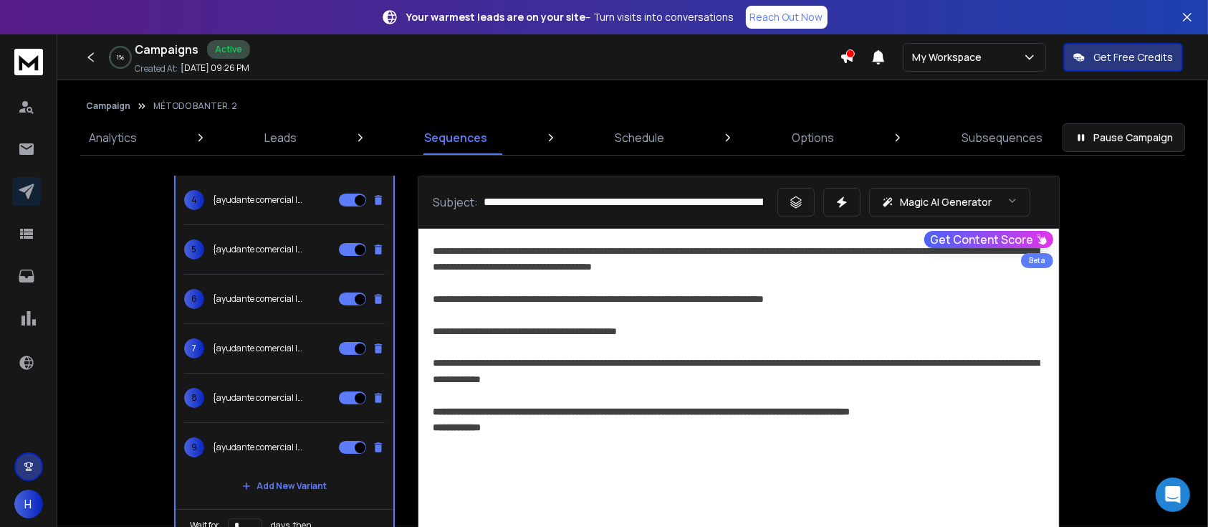
click at [262, 396] on p "{ayudante comercial |asistencia comercial|ayudante para ventas|ayudante freelan…" at bounding box center [259, 397] width 92 height 11
click at [280, 441] on p "{ayudante comercial |asistencia comercial|ayudante para ventas|ayudante freelan…" at bounding box center [259, 446] width 92 height 11
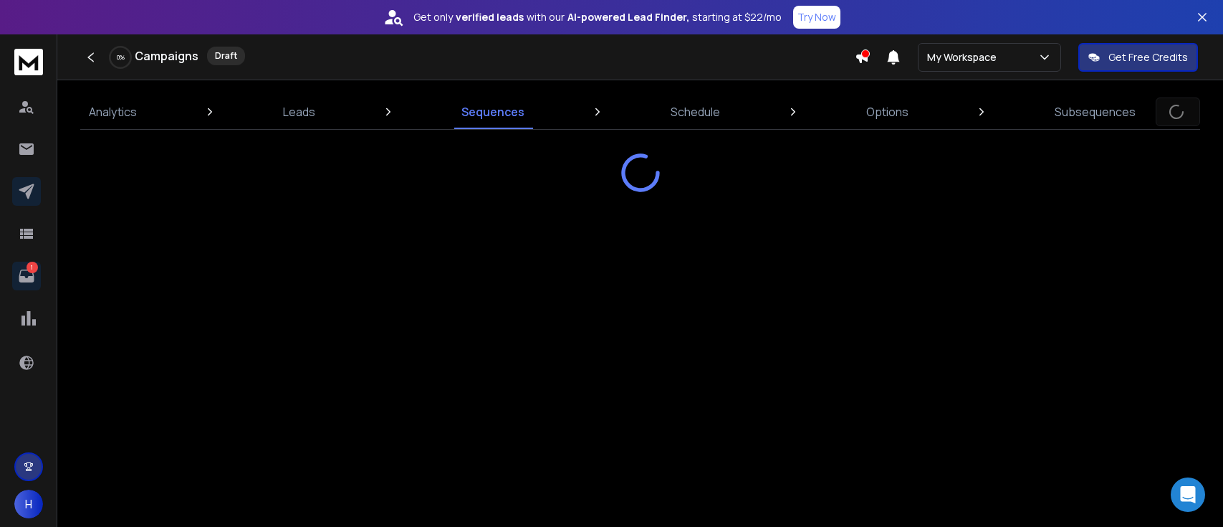
click at [12, 277] on link "1" at bounding box center [26, 276] width 29 height 29
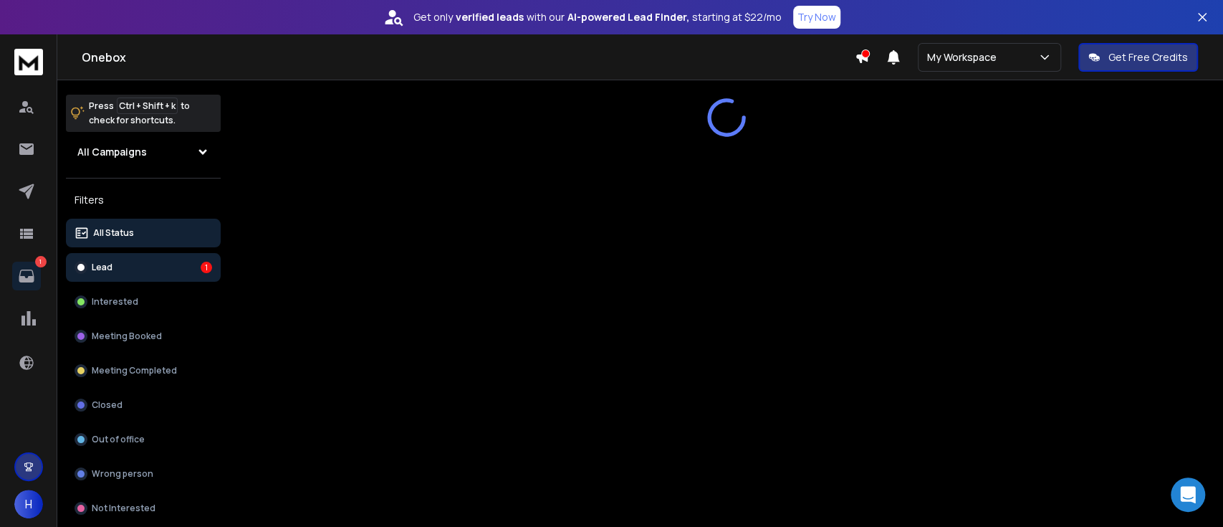
click at [137, 274] on button "Lead 1" at bounding box center [143, 267] width 155 height 29
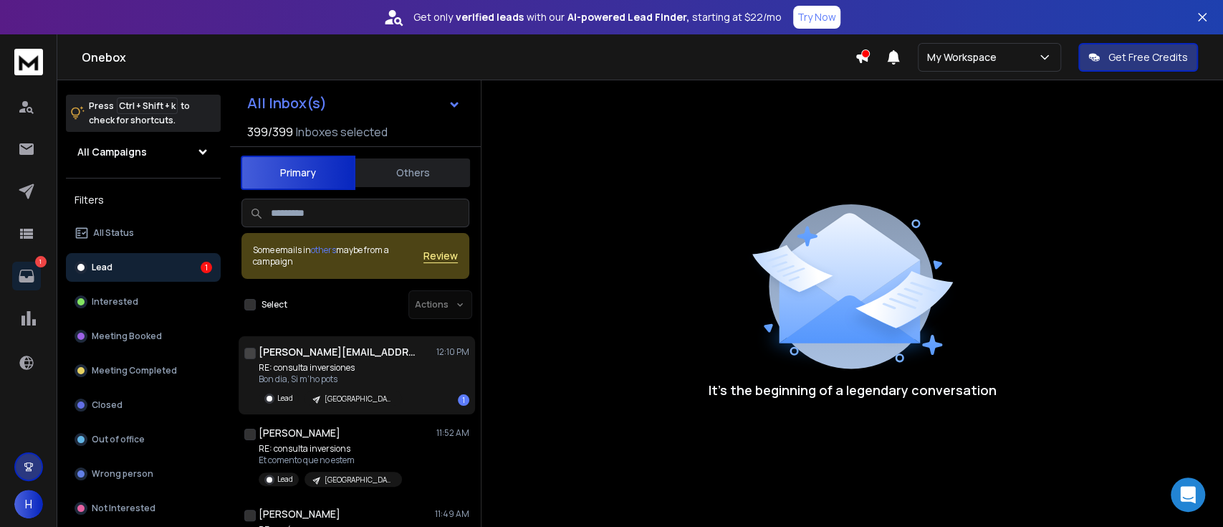
click at [394, 368] on div "RE: consulta inversiones Bon dia, Si m’ho pots Lead HISPANIA MT. 2 1" at bounding box center [364, 384] width 211 height 44
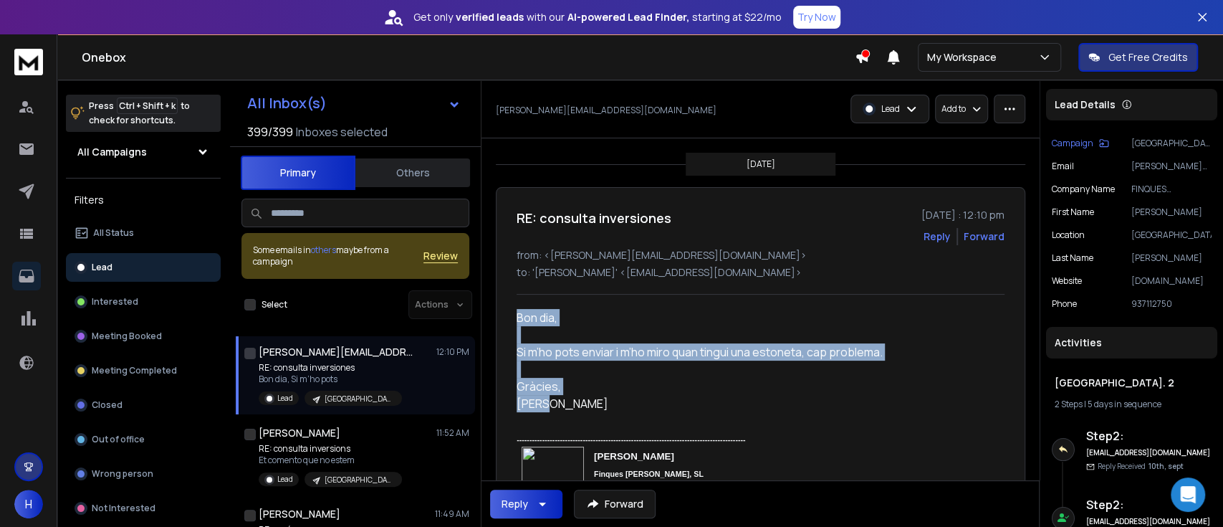
drag, startPoint x: 558, startPoint y: 386, endPoint x: 514, endPoint y: 317, distance: 80.9
copy div "Bon dia, Si m’ho pots enviar i m’ho miro quan tingui una estoneta, cap problema…"
click at [24, 324] on icon at bounding box center [28, 318] width 14 height 14
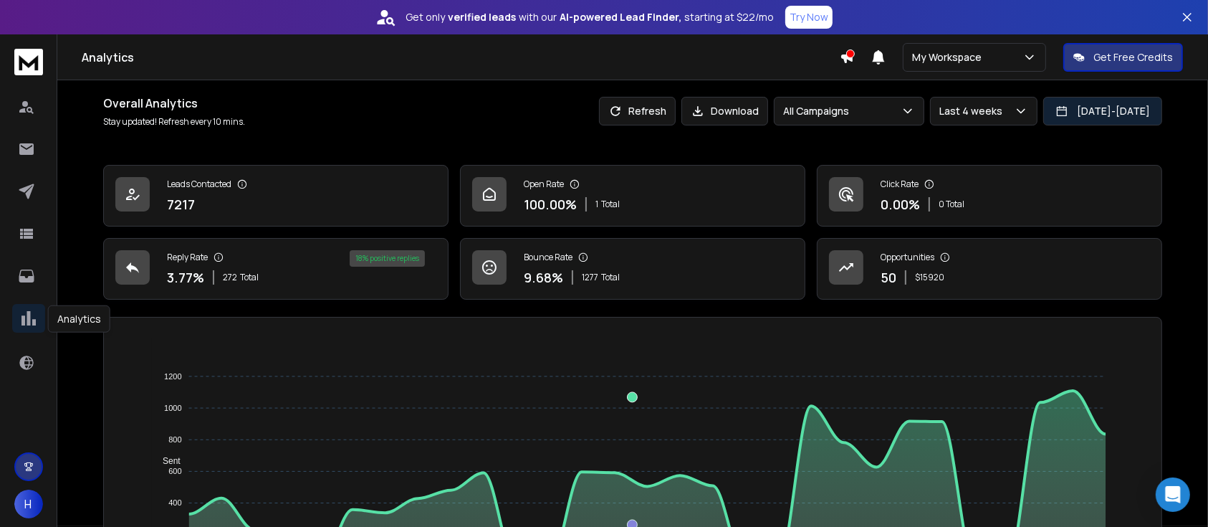
click at [1061, 117] on button "13 Aug 2025 - 10 Sep 2025" at bounding box center [1102, 111] width 119 height 29
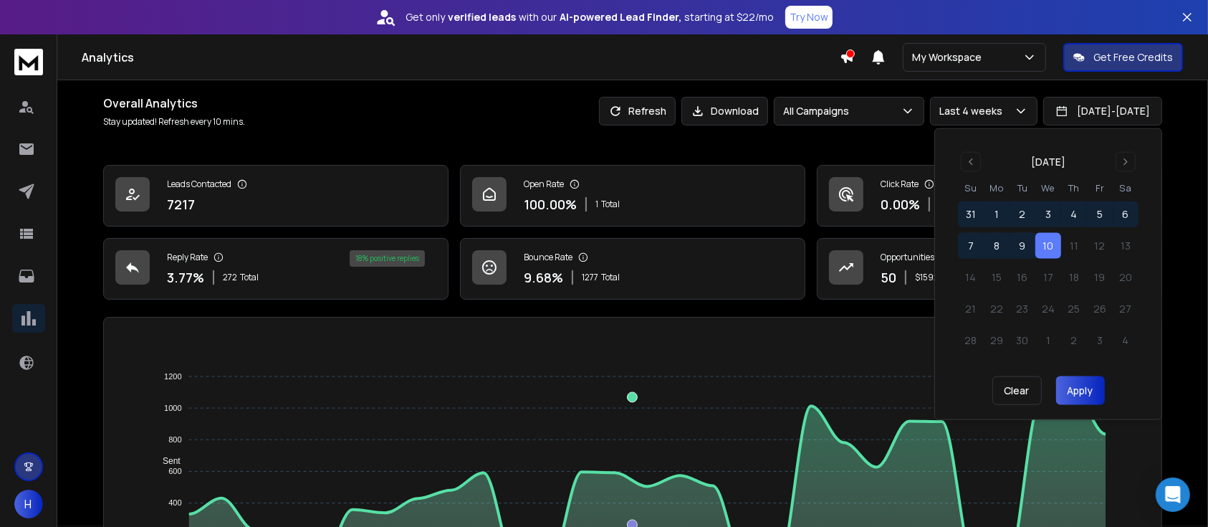
click at [1056, 239] on button "10" at bounding box center [1049, 246] width 26 height 26
click at [1073, 393] on button "Apply" at bounding box center [1080, 390] width 49 height 29
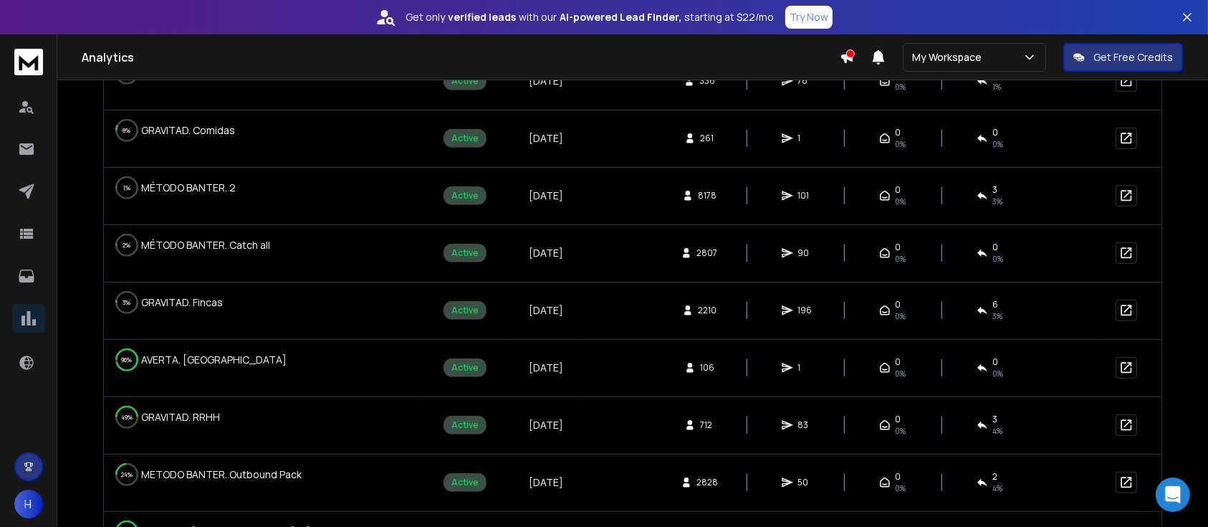
scroll to position [1061, 0]
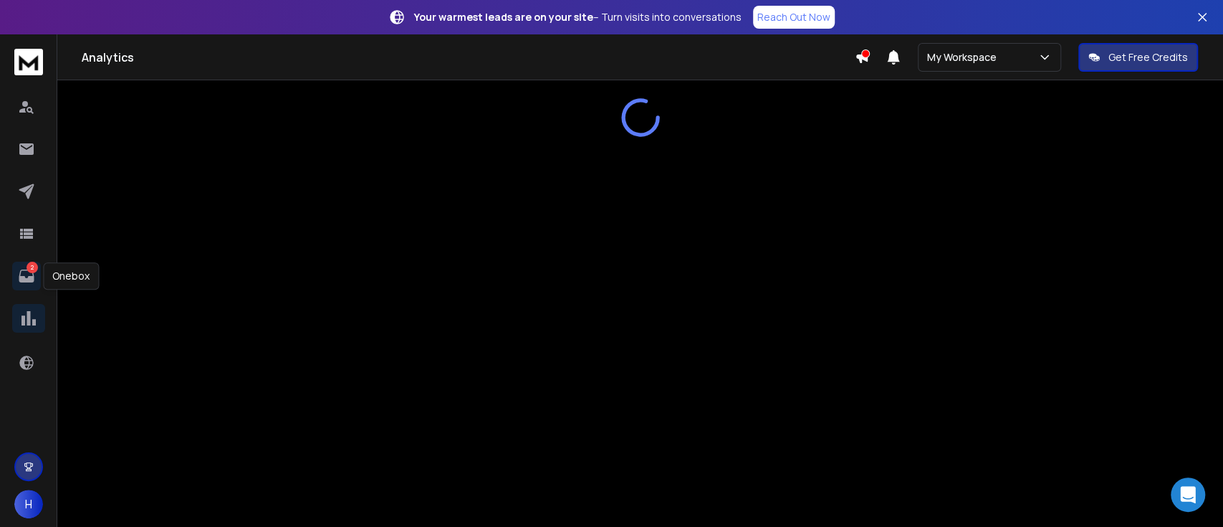
drag, startPoint x: 24, startPoint y: 278, endPoint x: 38, endPoint y: 272, distance: 14.8
click at [24, 278] on icon at bounding box center [26, 275] width 15 height 13
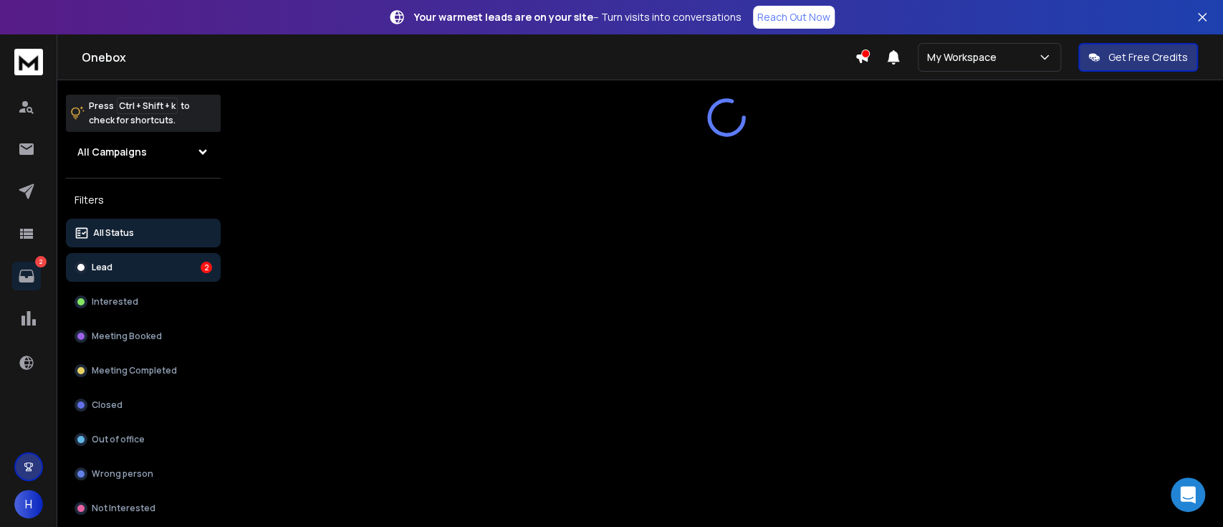
click at [127, 263] on button "Lead 2" at bounding box center [143, 267] width 155 height 29
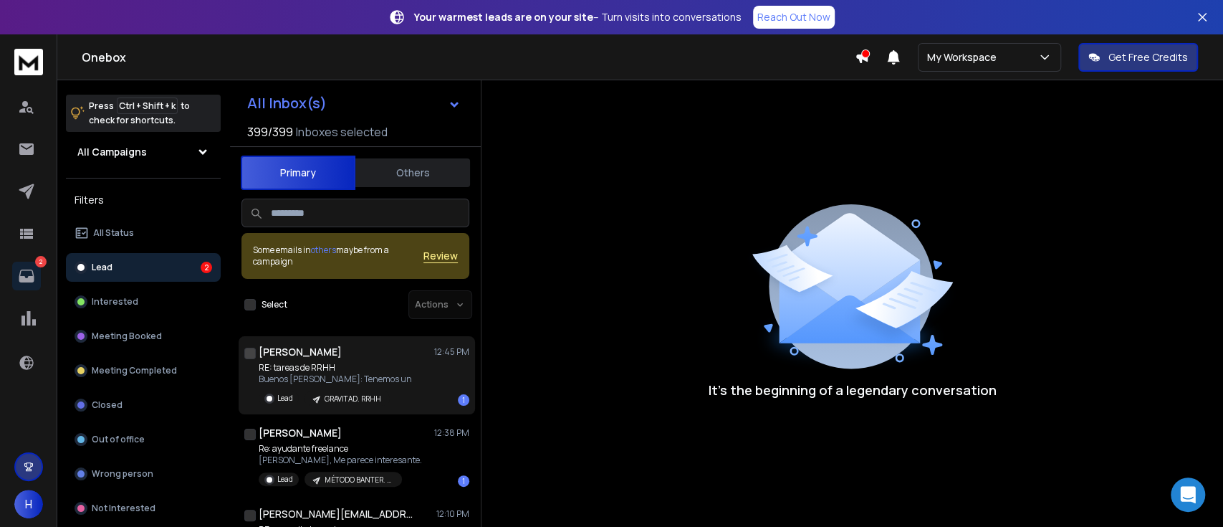
click at [378, 360] on div "[PERSON_NAME] 12:45 PM RE: tareas de RRHH Buenos [PERSON_NAME]: Tenemos un Lead…" at bounding box center [364, 375] width 211 height 61
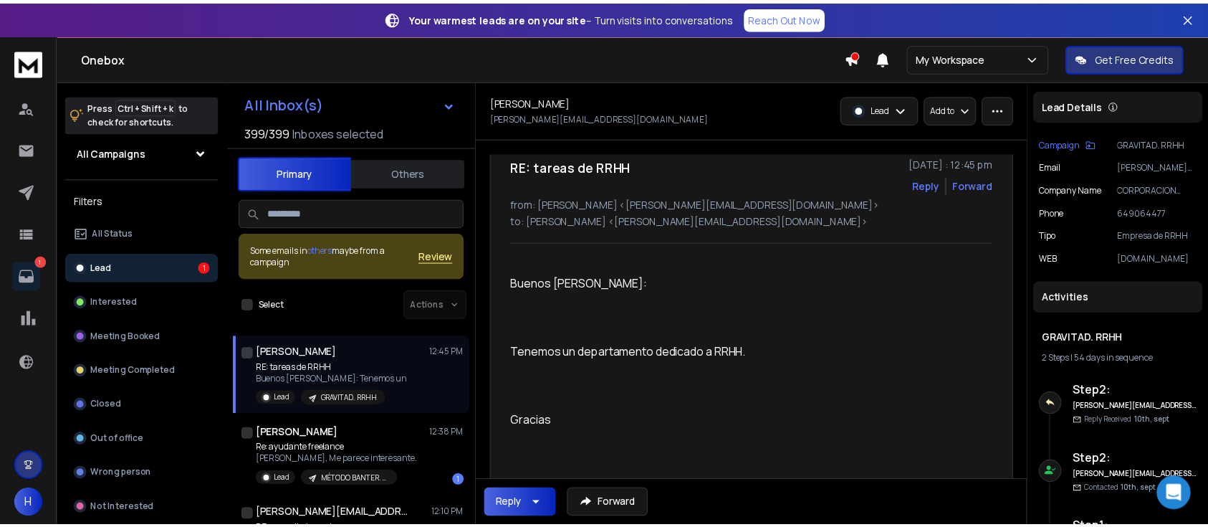
scroll to position [95, 0]
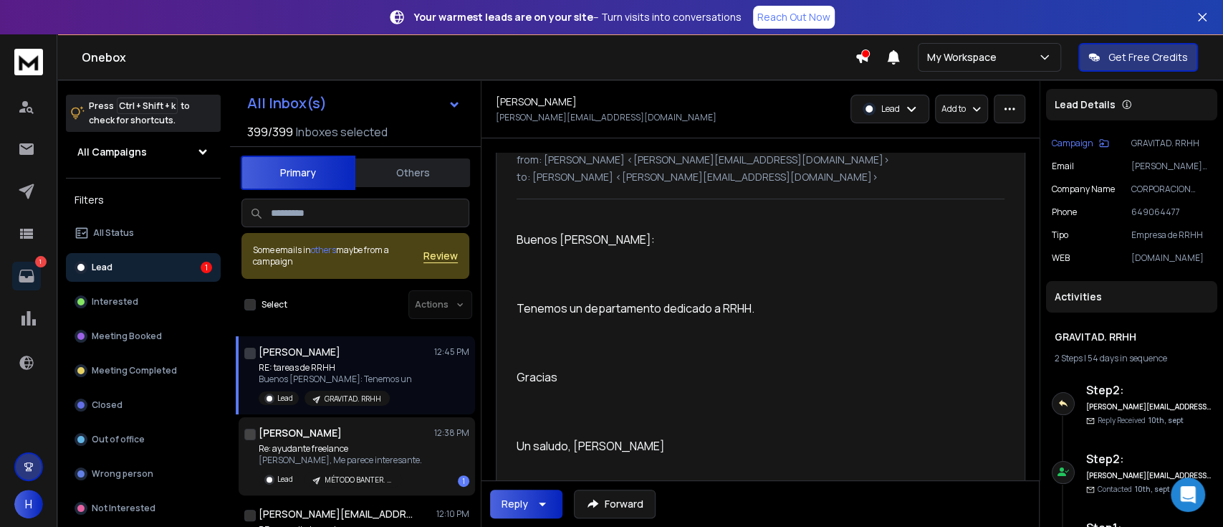
click at [376, 444] on p "Re: ayudante freelance" at bounding box center [340, 448] width 163 height 11
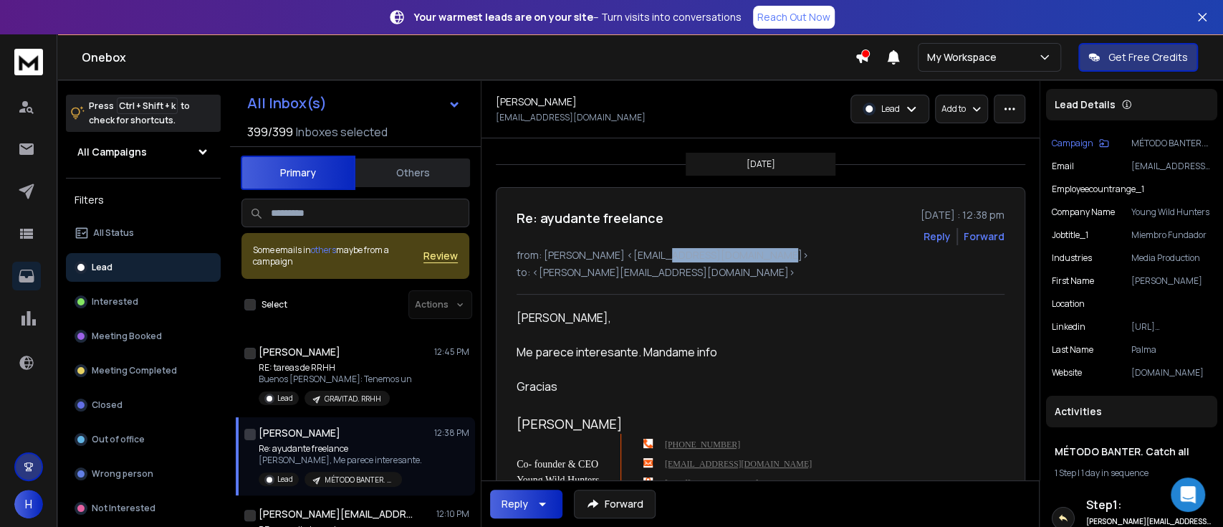
drag, startPoint x: 767, startPoint y: 252, endPoint x: 664, endPoint y: 255, distance: 103.3
click at [664, 255] on p "from: Gonzalo Palma <gpalma@youngwildhunters.com>" at bounding box center [761, 255] width 488 height 14
copy p "youngwildhunters.com"
click at [27, 205] on link at bounding box center [26, 191] width 29 height 29
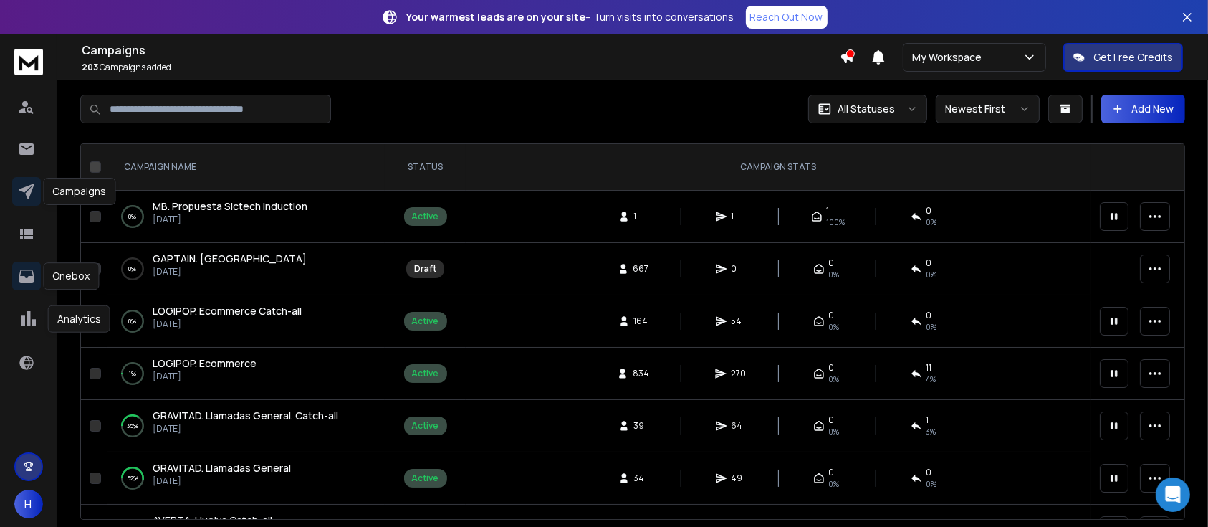
click at [21, 279] on icon at bounding box center [26, 275] width 15 height 13
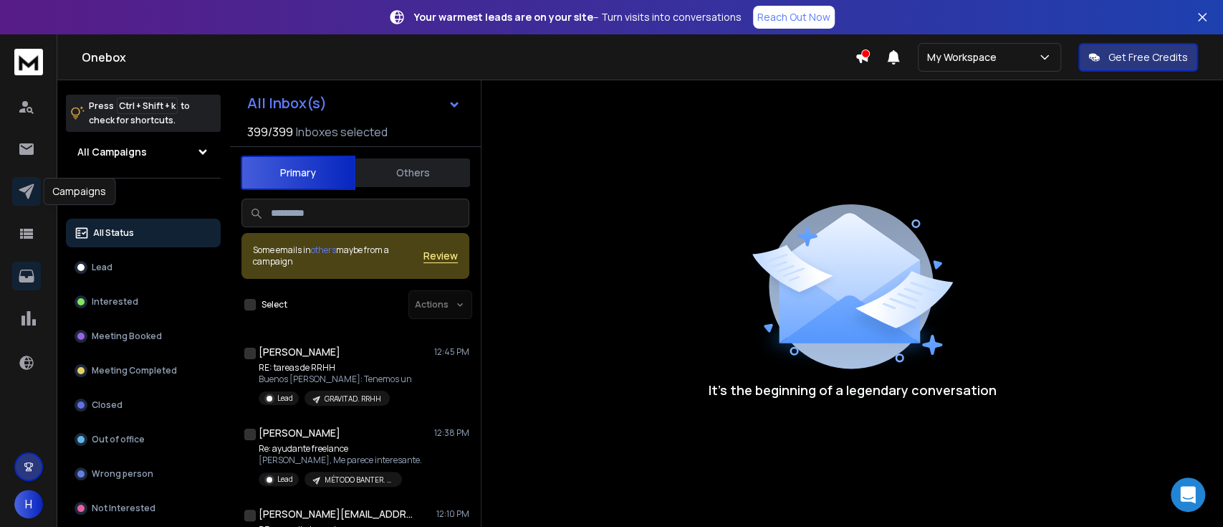
click at [23, 188] on icon at bounding box center [26, 190] width 15 height 15
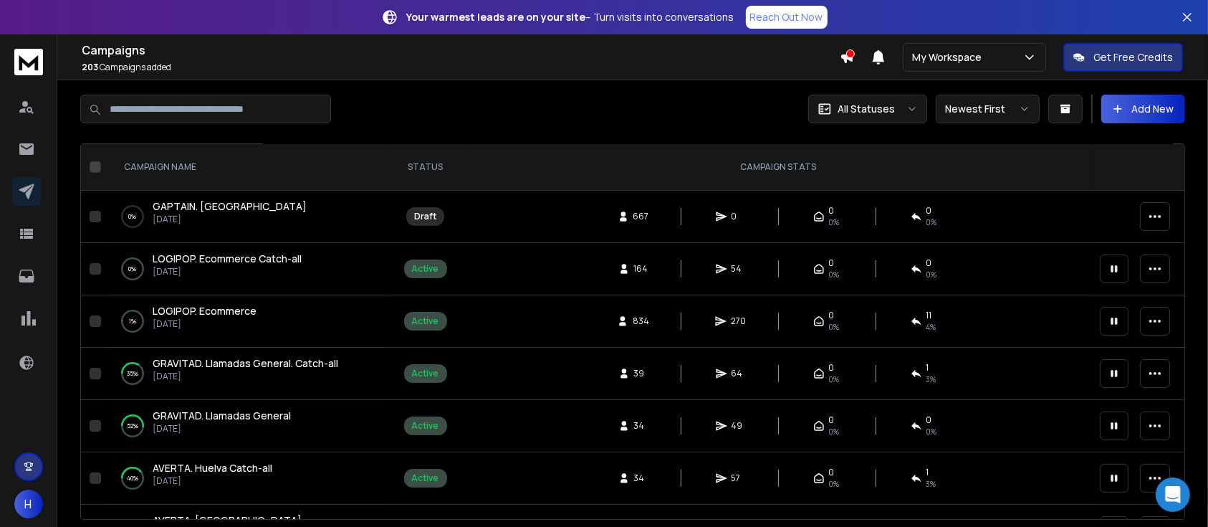
scroll to position [191, 0]
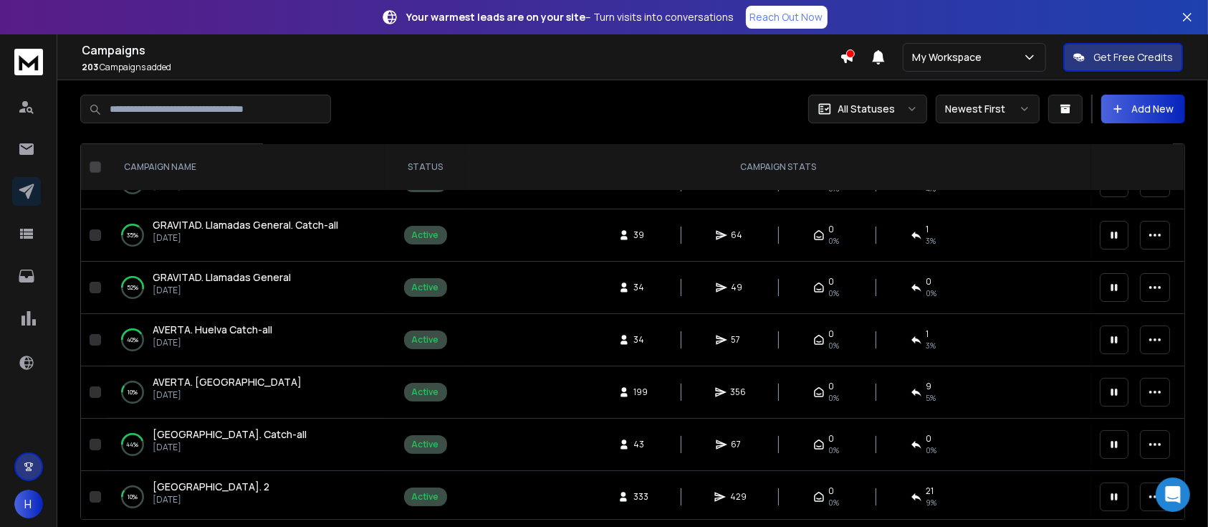
drag, startPoint x: 231, startPoint y: 112, endPoint x: 231, endPoint y: 102, distance: 9.3
click at [231, 112] on input at bounding box center [205, 109] width 251 height 29
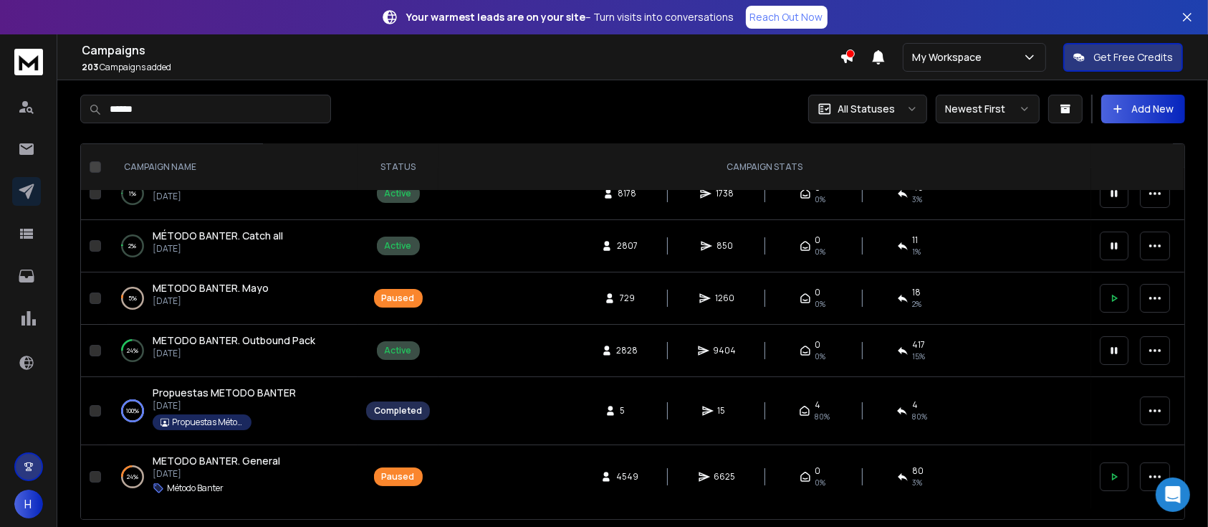
scroll to position [0, 0]
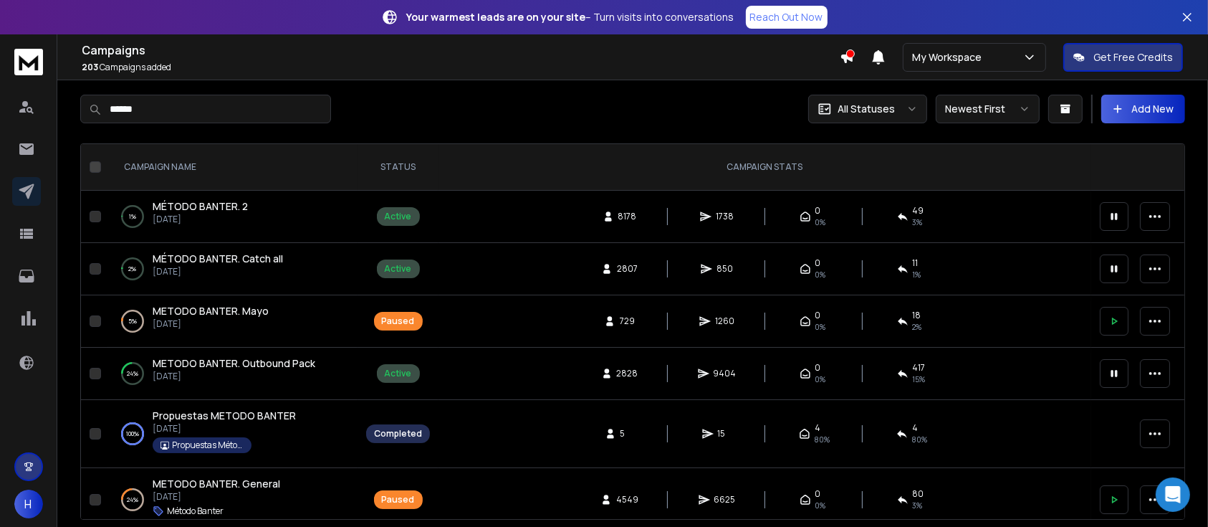
type input "******"
click at [226, 264] on span "MÉTODO BANTER. Catch all" at bounding box center [218, 259] width 130 height 14
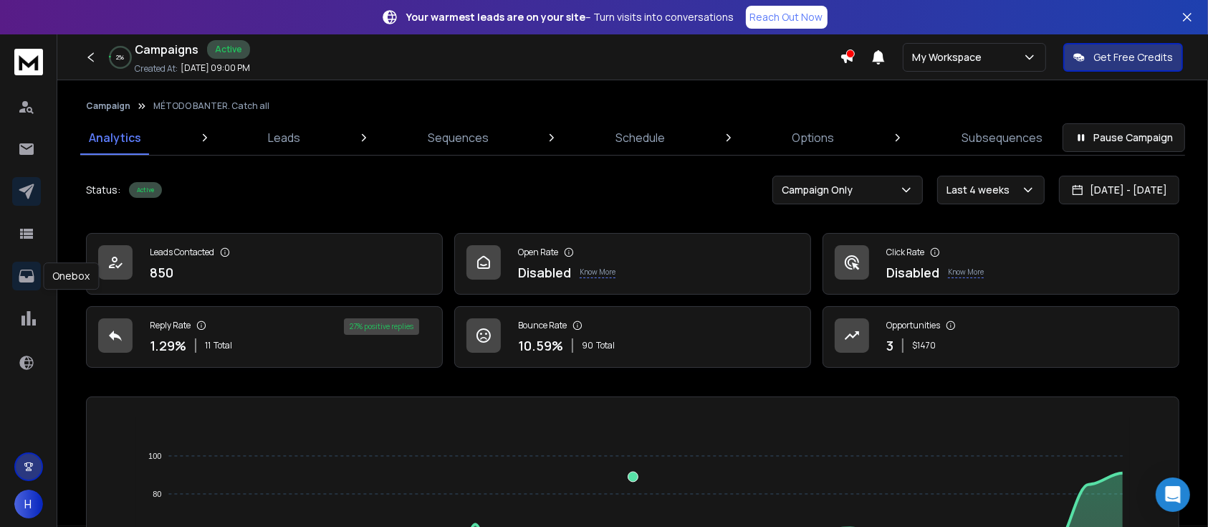
click at [30, 281] on icon at bounding box center [26, 275] width 15 height 13
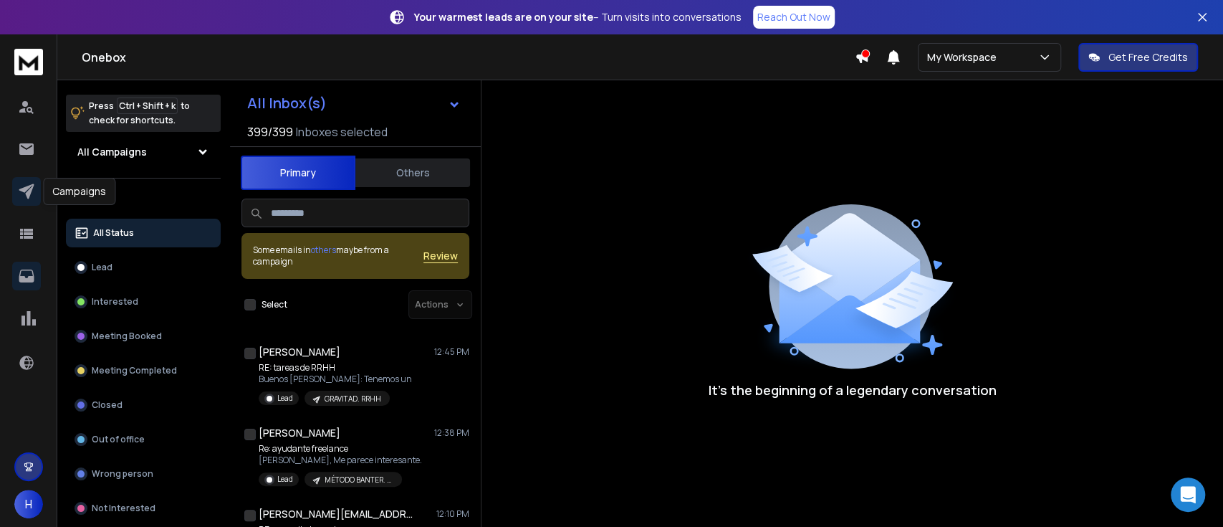
click at [30, 191] on icon at bounding box center [26, 190] width 15 height 15
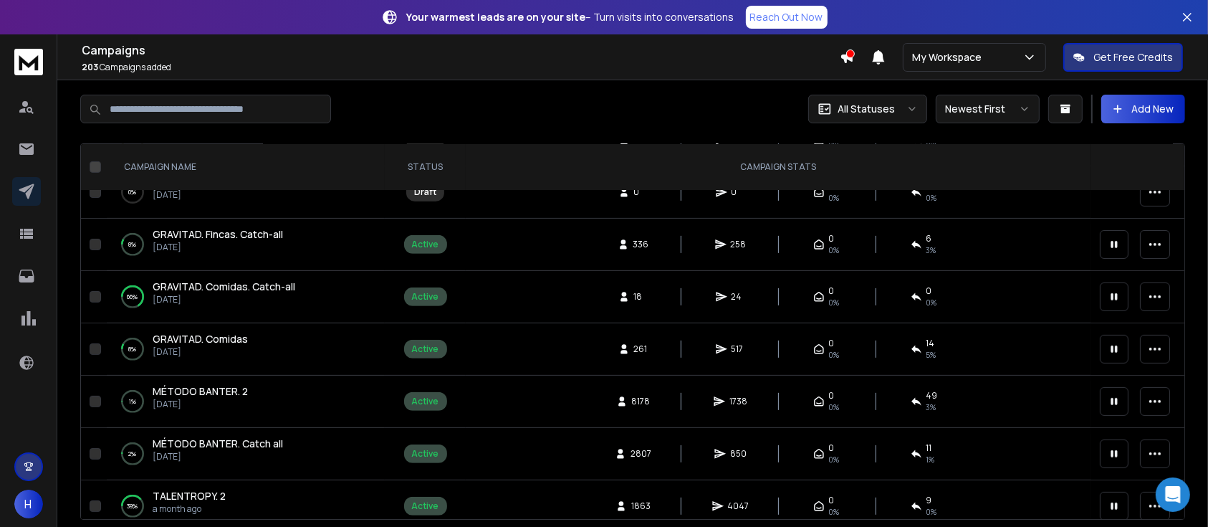
scroll to position [669, 0]
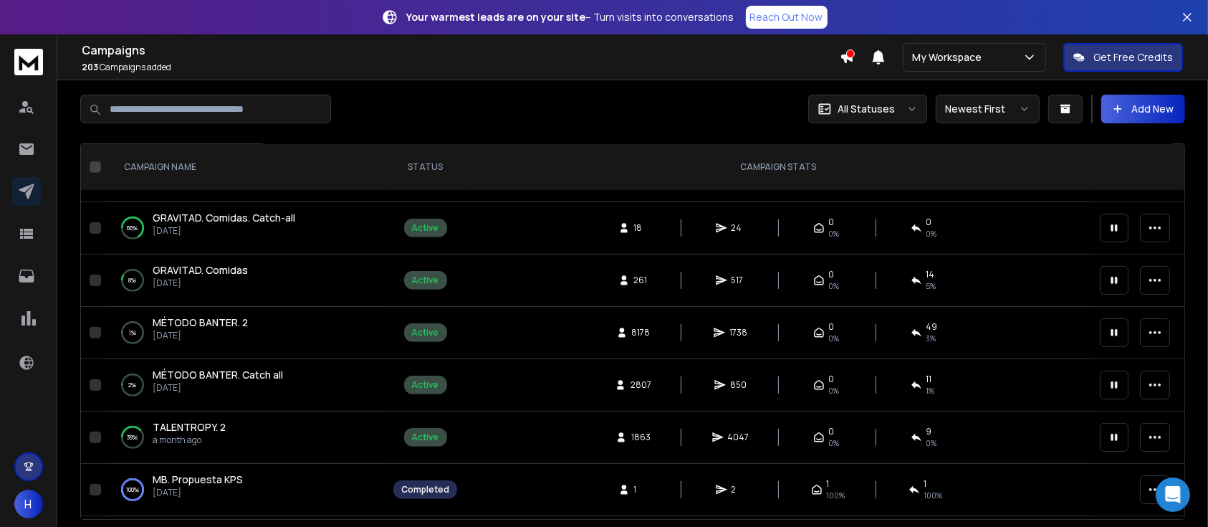
click at [264, 373] on span "MÉTODO BANTER. Catch all" at bounding box center [218, 375] width 130 height 14
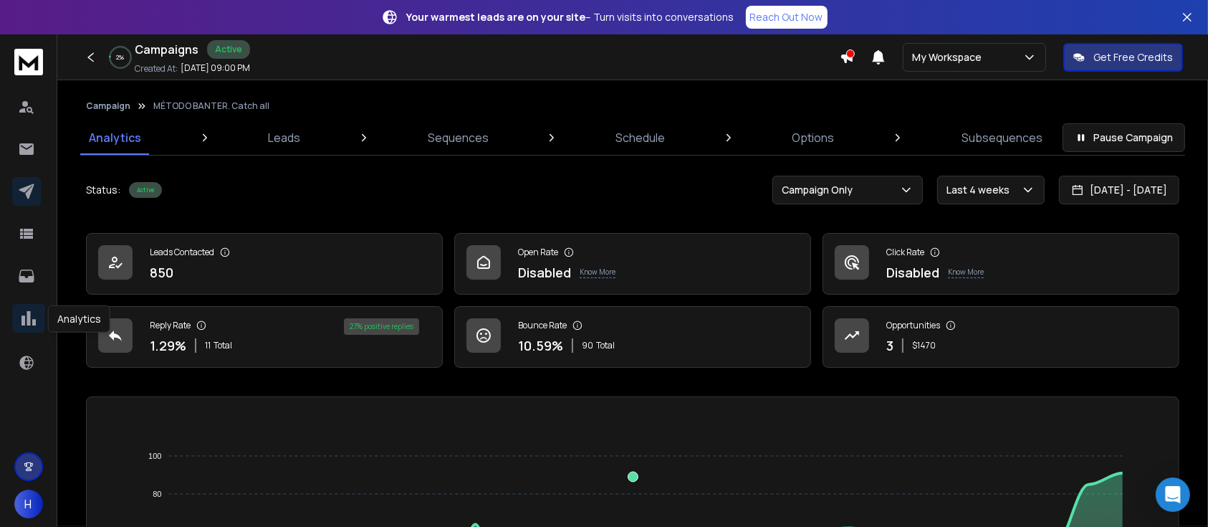
click at [27, 317] on icon at bounding box center [28, 318] width 14 height 14
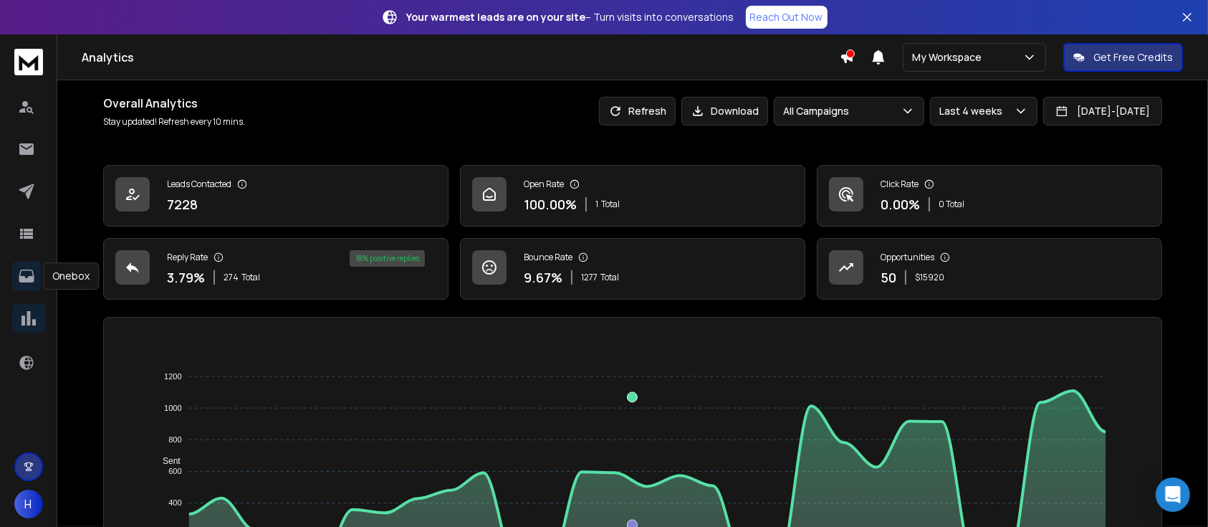
click at [19, 278] on icon at bounding box center [26, 275] width 15 height 13
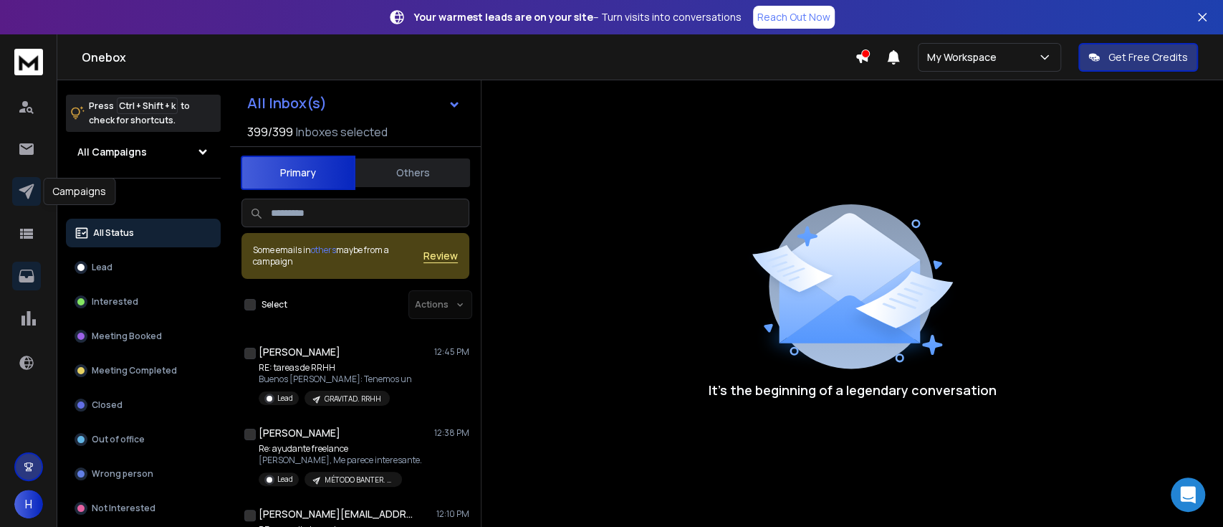
click at [28, 197] on icon at bounding box center [26, 190] width 15 height 15
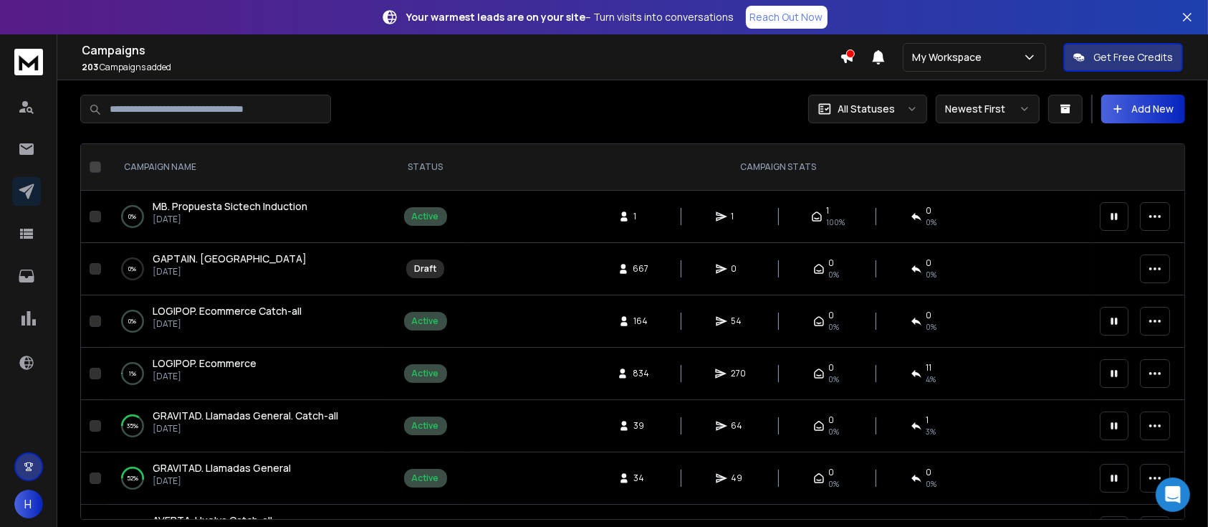
click at [262, 109] on input at bounding box center [205, 109] width 251 height 29
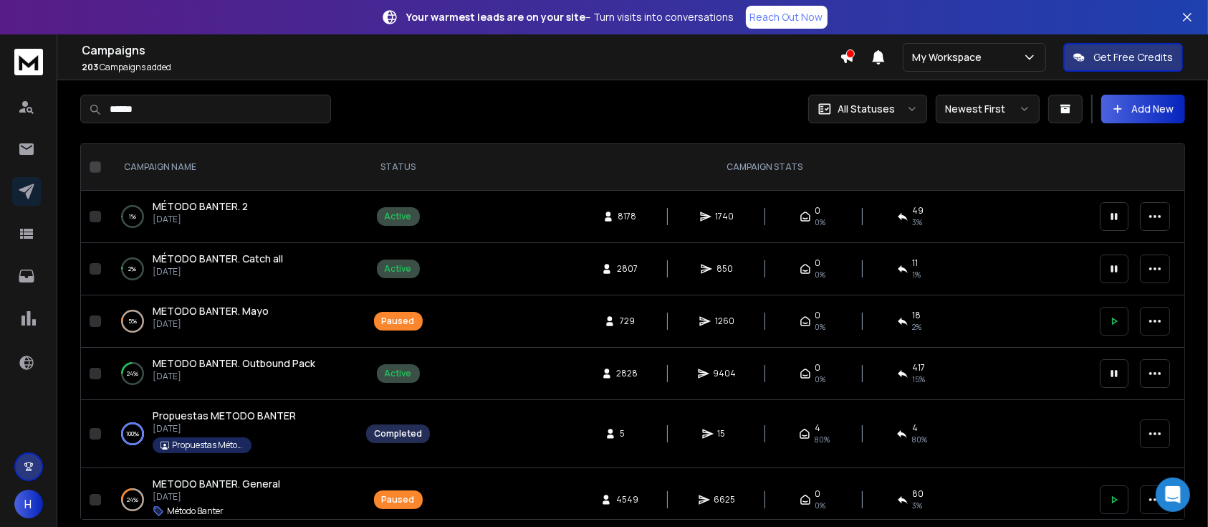
type input "******"
click at [219, 208] on span "MÉTODO BANTER. 2" at bounding box center [200, 206] width 95 height 14
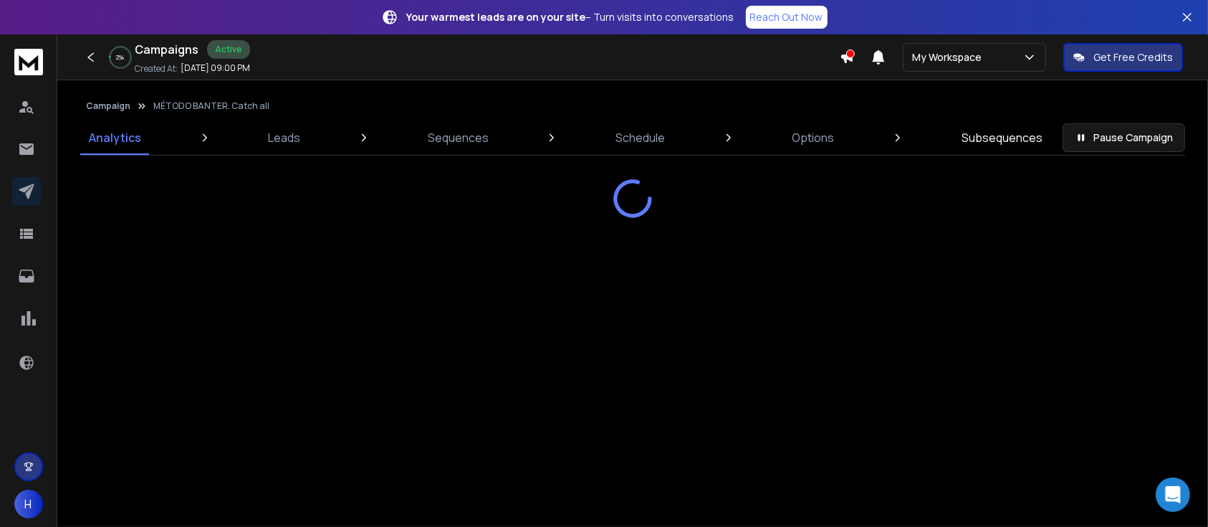
click at [993, 143] on p "Subsequences" at bounding box center [1002, 137] width 81 height 17
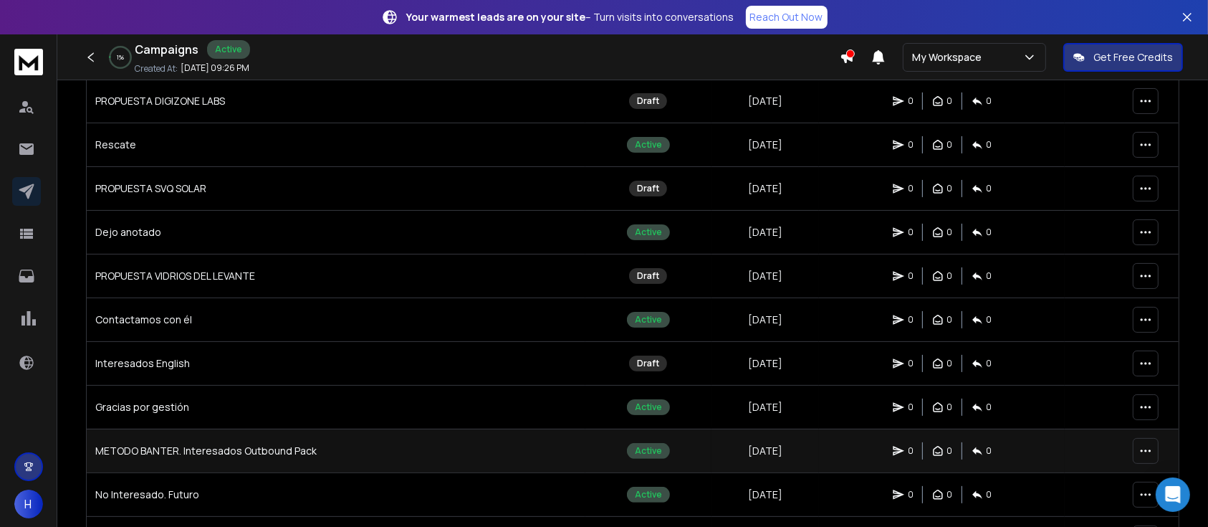
scroll to position [312, 0]
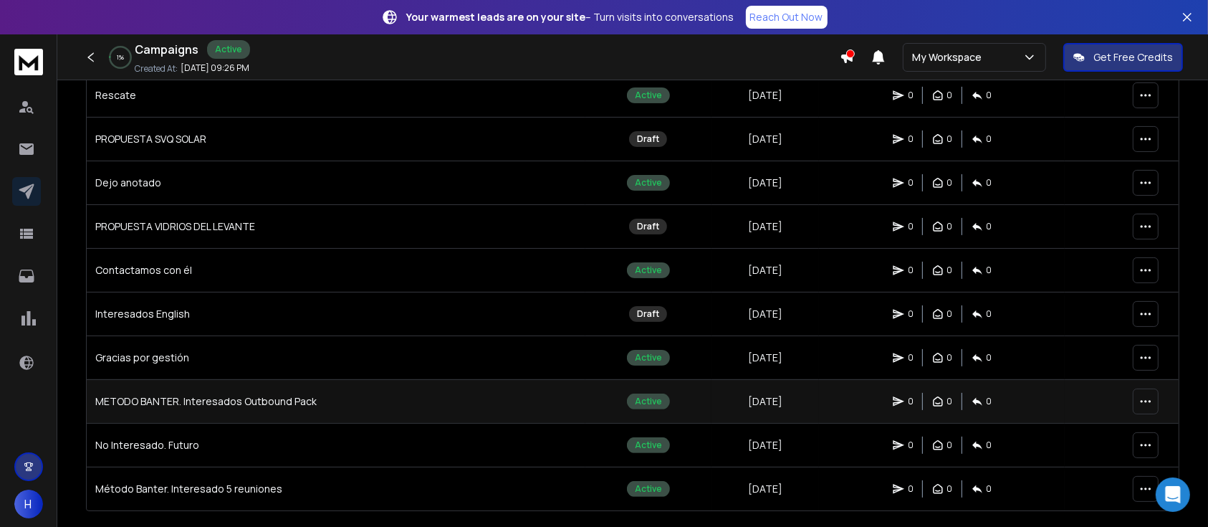
click at [357, 399] on td "METODO BANTER. Interesados Outbound Pack" at bounding box center [336, 401] width 499 height 44
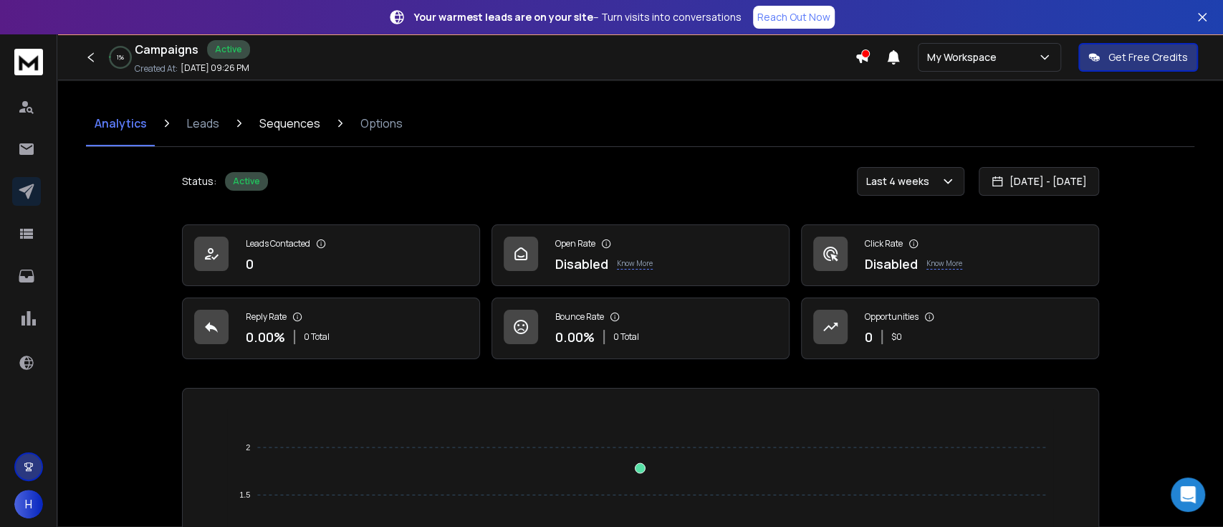
click at [285, 136] on link "Sequences" at bounding box center [290, 123] width 78 height 46
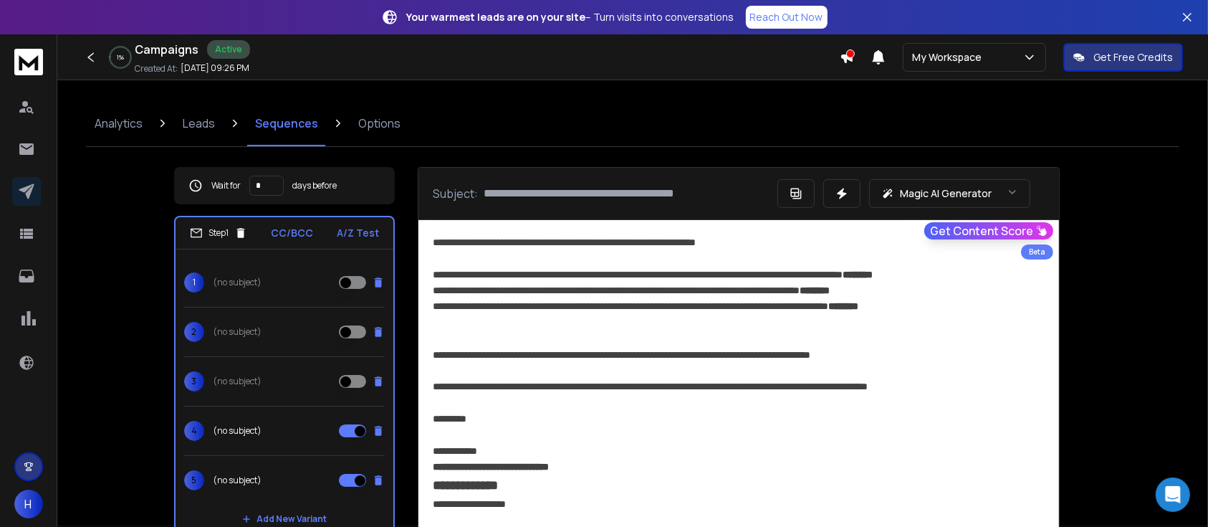
click at [270, 435] on div "4 (no subject)" at bounding box center [284, 430] width 201 height 49
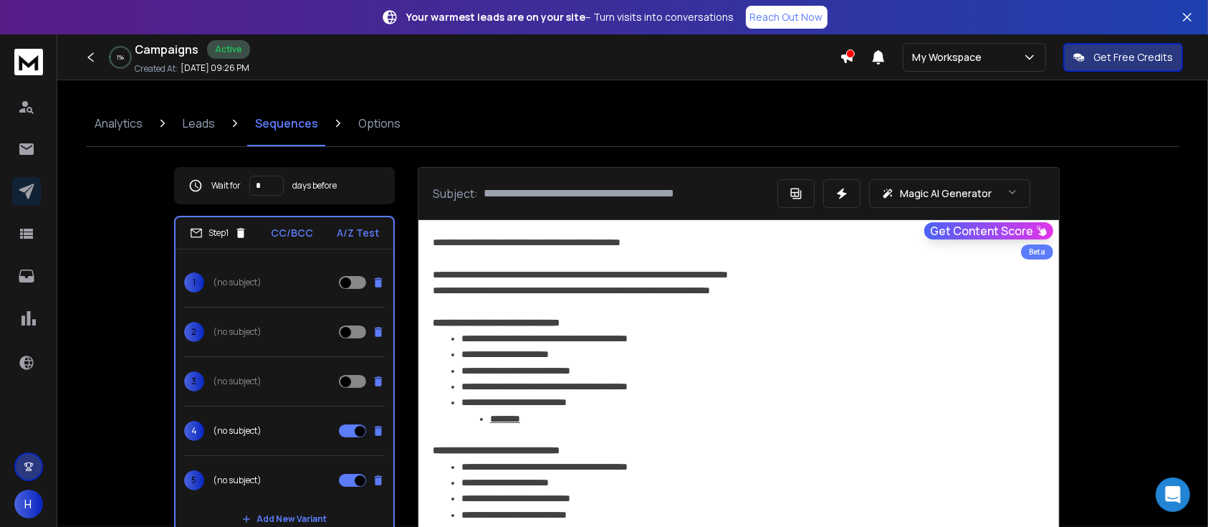
click at [254, 470] on div "5 (no subject)" at bounding box center [222, 480] width 77 height 20
click at [257, 425] on p "(no subject)" at bounding box center [237, 430] width 49 height 11
drag, startPoint x: 823, startPoint y: 271, endPoint x: 808, endPoint y: 270, distance: 15.1
click at [820, 270] on div "**********" at bounding box center [732, 275] width 598 height 16
drag, startPoint x: 814, startPoint y: 272, endPoint x: 428, endPoint y: 282, distance: 386.4
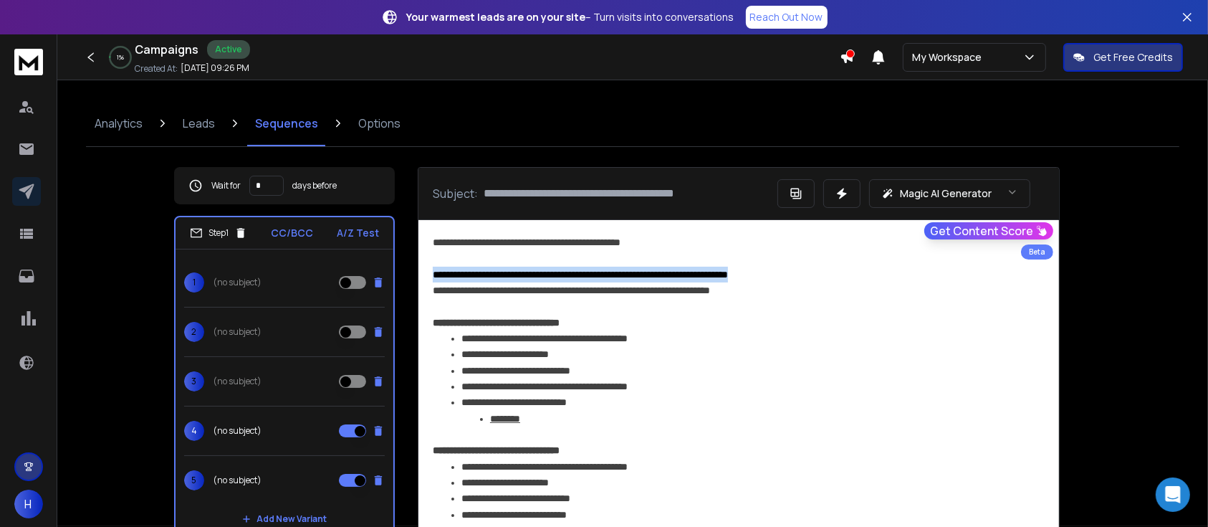
click at [428, 282] on div "**********" at bounding box center [739, 378] width 641 height 316
click at [650, 244] on div "**********" at bounding box center [732, 242] width 598 height 16
click at [687, 239] on div "**********" at bounding box center [732, 242] width 598 height 16
click at [550, 272] on div "**********" at bounding box center [732, 275] width 598 height 16
click at [447, 271] on div "**********" at bounding box center [732, 275] width 598 height 16
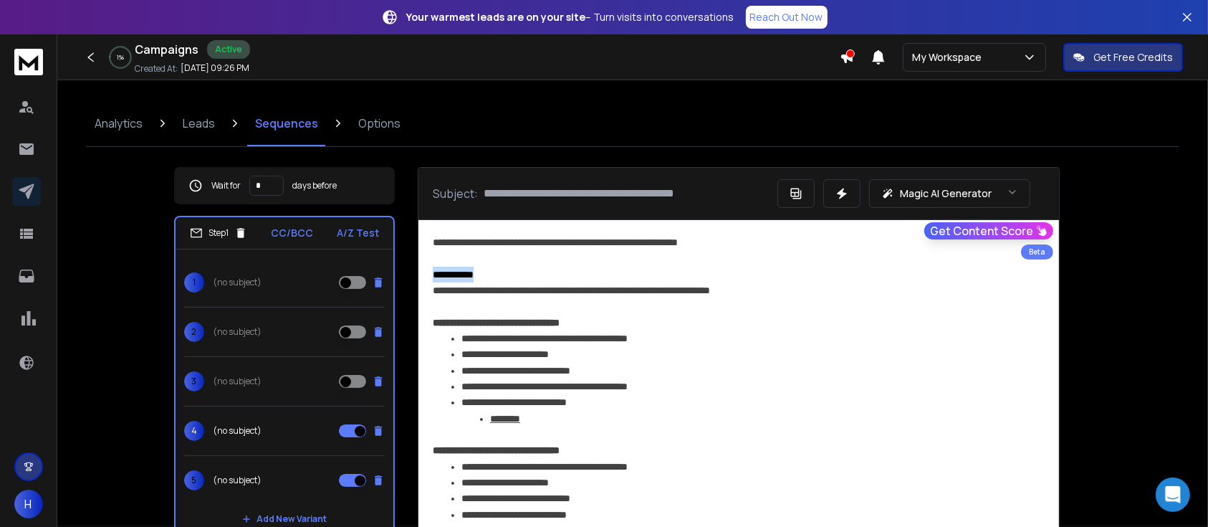
click at [447, 271] on div "**********" at bounding box center [732, 275] width 598 height 16
click at [447, 270] on div "**********" at bounding box center [732, 275] width 598 height 16
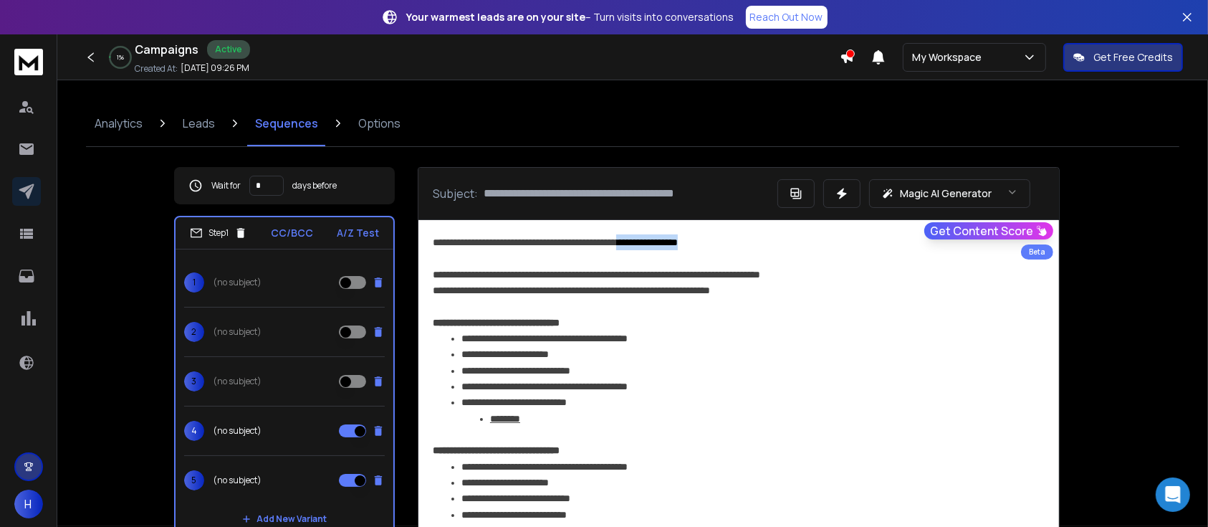
drag, startPoint x: 745, startPoint y: 241, endPoint x: 659, endPoint y: 244, distance: 85.3
click at [659, 244] on div "**********" at bounding box center [732, 242] width 598 height 16
click at [527, 272] on div "**********" at bounding box center [732, 275] width 598 height 16
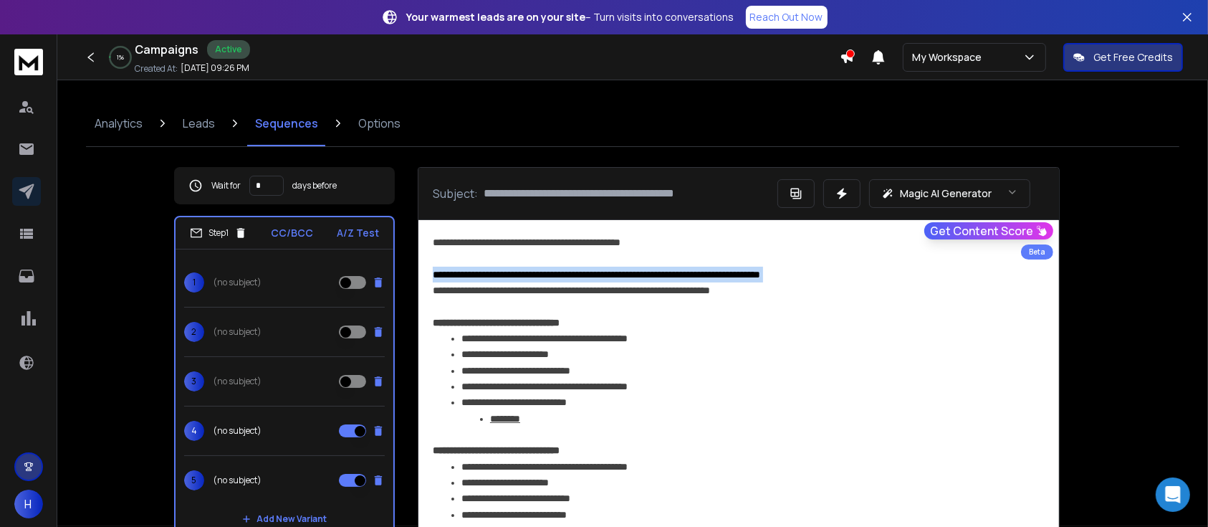
click at [527, 272] on div "**********" at bounding box center [732, 275] width 598 height 16
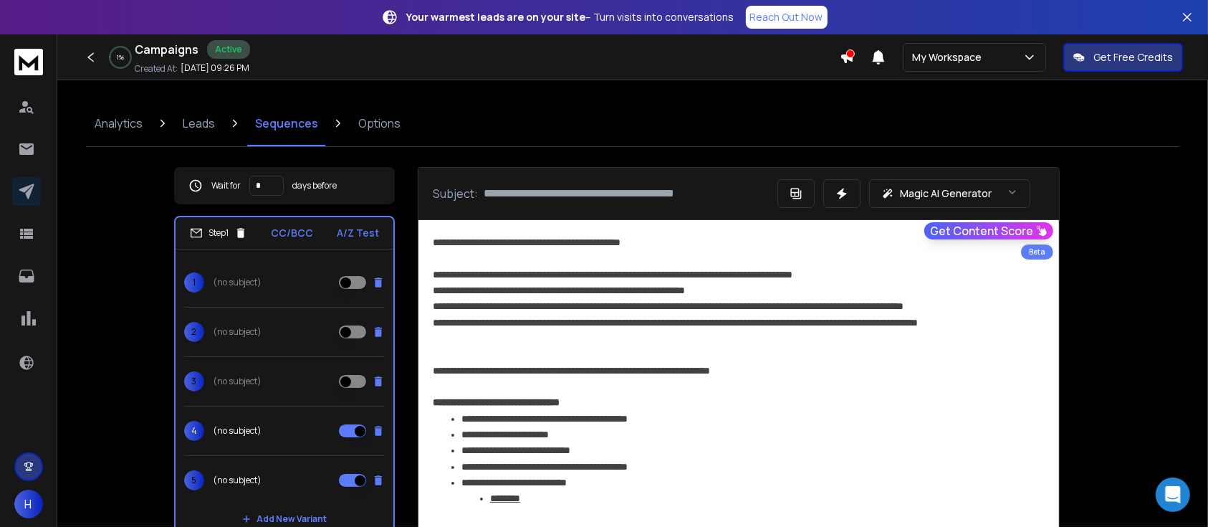
click at [574, 320] on div "**********" at bounding box center [732, 331] width 598 height 32
click at [663, 318] on div "**********" at bounding box center [732, 331] width 598 height 32
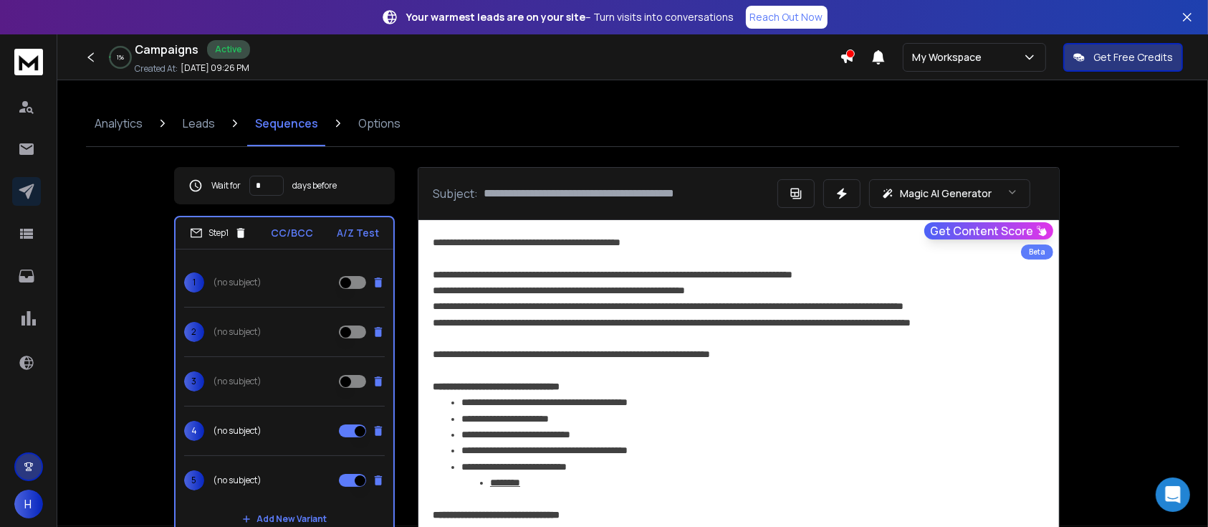
click at [1025, 328] on div "**********" at bounding box center [732, 323] width 598 height 16
click at [734, 325] on div "**********" at bounding box center [732, 323] width 598 height 16
drag, startPoint x: 893, startPoint y: 327, endPoint x: 881, endPoint y: 326, distance: 11.6
click at [881, 326] on div "**********" at bounding box center [732, 323] width 598 height 16
click at [883, 326] on div "**********" at bounding box center [732, 323] width 598 height 16
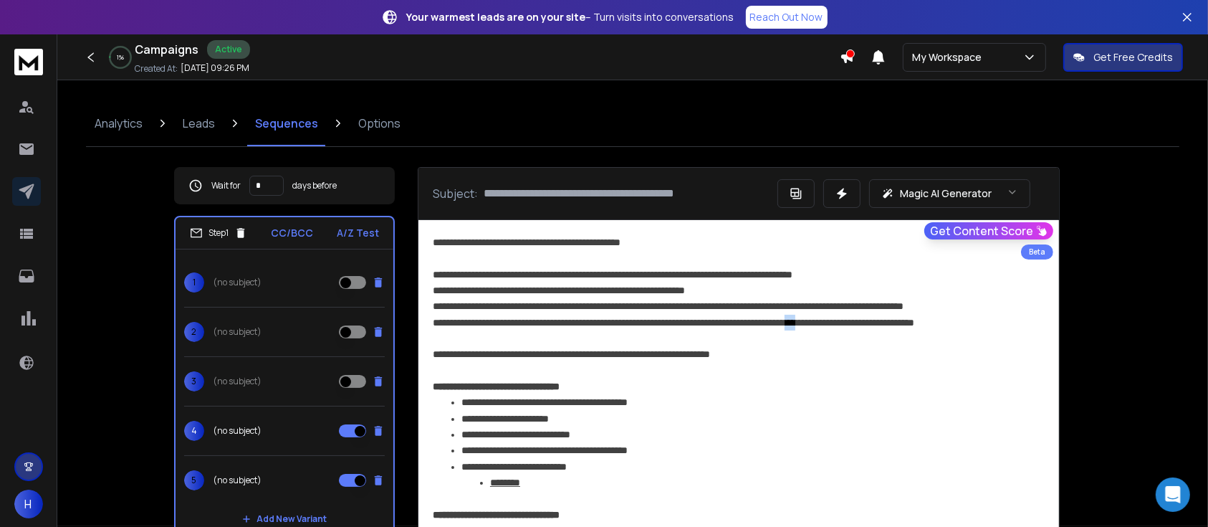
click at [894, 323] on div "**********" at bounding box center [732, 323] width 598 height 16
drag, startPoint x: 895, startPoint y: 320, endPoint x: 886, endPoint y: 322, distance: 9.4
click at [886, 322] on div "**********" at bounding box center [732, 323] width 598 height 16
click at [1025, 324] on div "**********" at bounding box center [732, 323] width 598 height 16
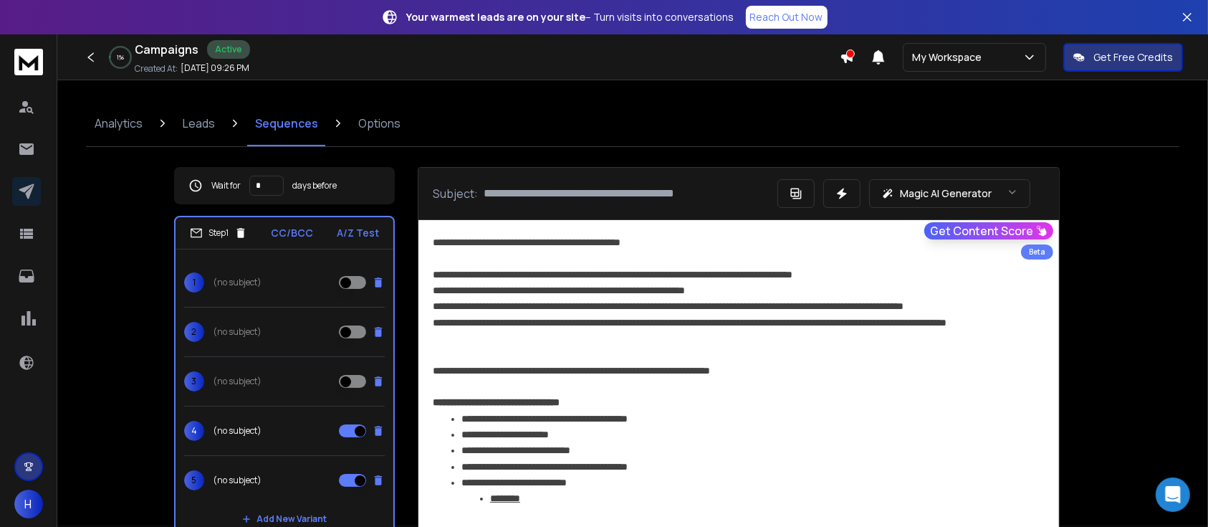
click at [1029, 324] on div "**********" at bounding box center [732, 331] width 598 height 32
drag, startPoint x: 507, startPoint y: 343, endPoint x: 551, endPoint y: 345, distance: 43.8
click at [551, 345] on div "**********" at bounding box center [732, 331] width 598 height 32
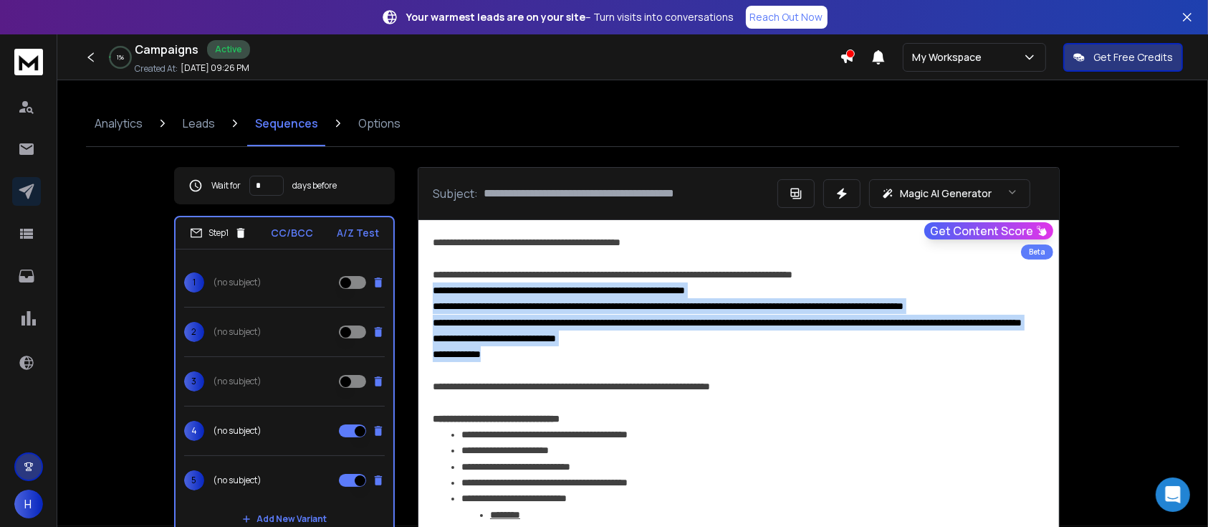
drag, startPoint x: 550, startPoint y: 363, endPoint x: 424, endPoint y: 271, distance: 156.0
click at [419, 284] on div "**********" at bounding box center [739, 378] width 641 height 316
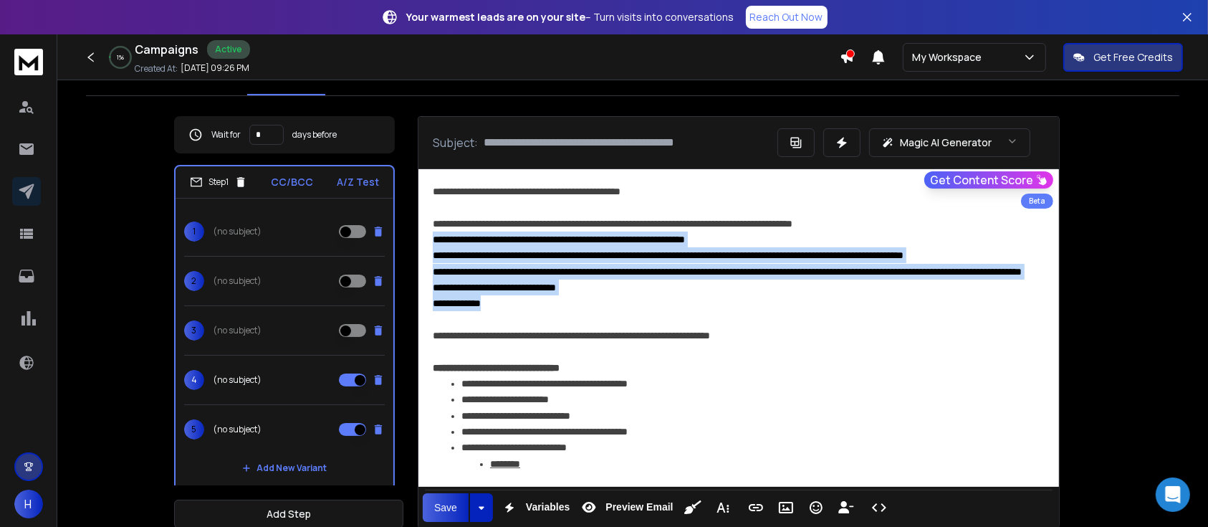
scroll to position [77, 0]
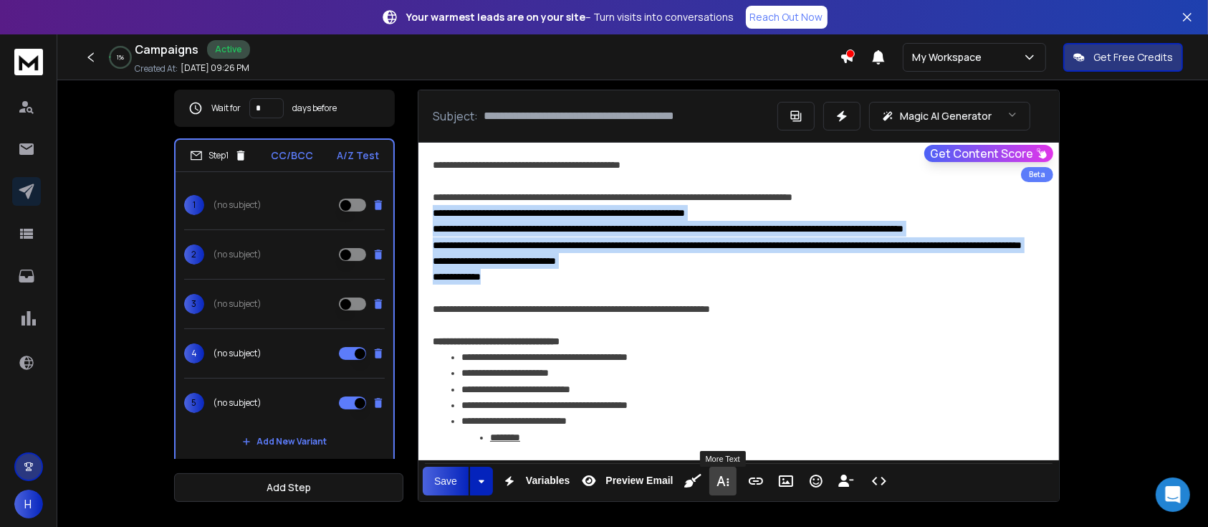
click at [719, 485] on icon "button" at bounding box center [722, 480] width 17 height 17
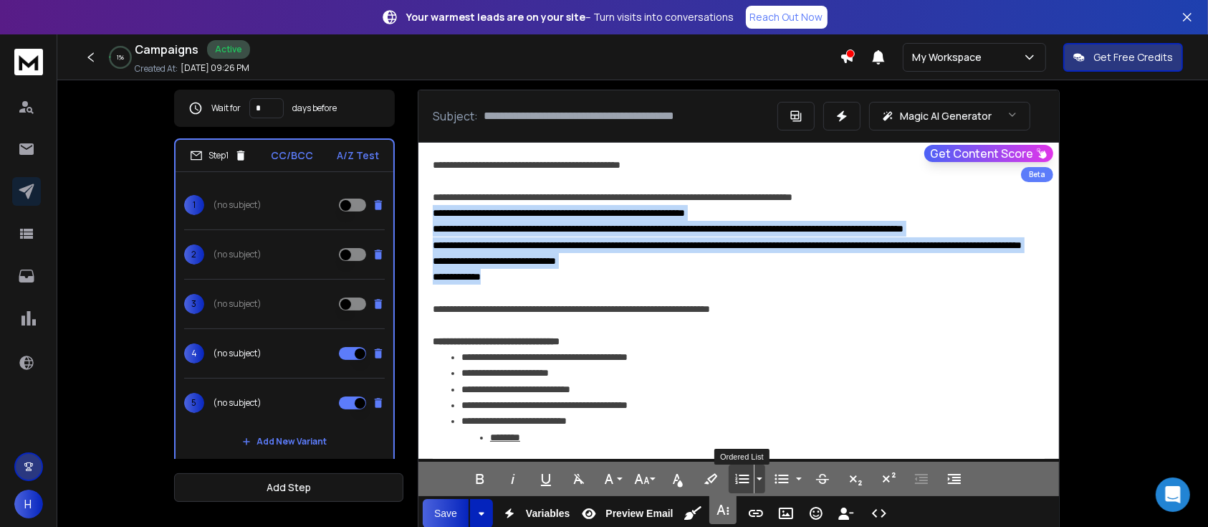
click at [745, 484] on icon "button" at bounding box center [742, 478] width 17 height 17
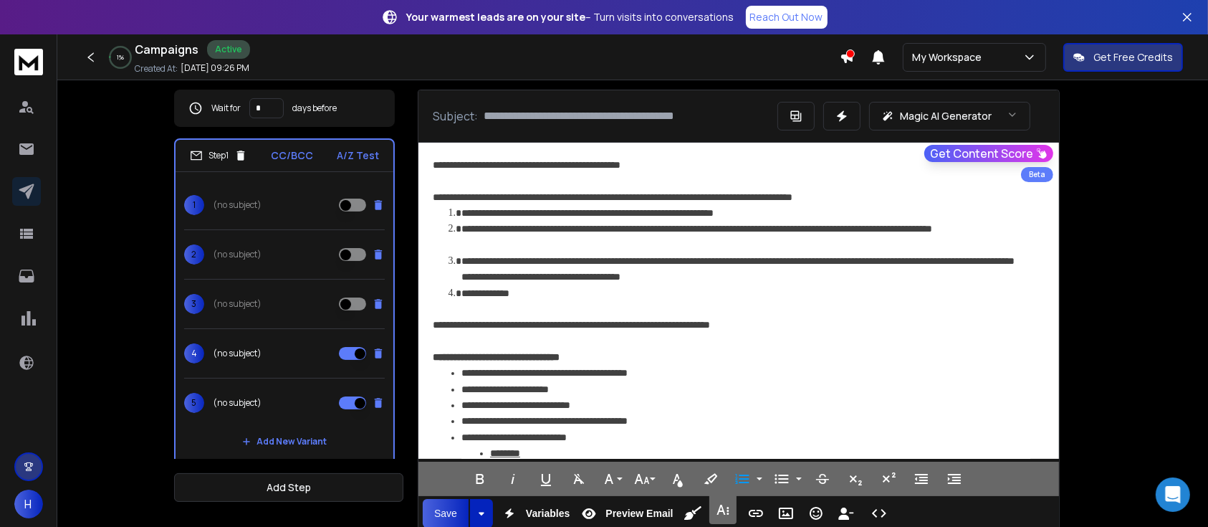
click at [697, 303] on div at bounding box center [739, 309] width 612 height 16
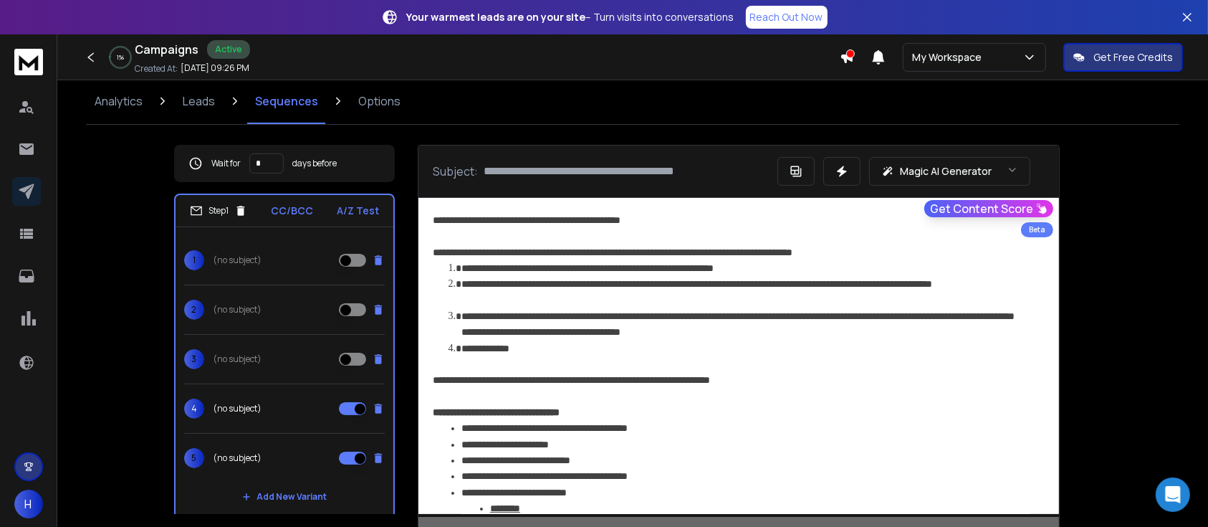
scroll to position [0, 0]
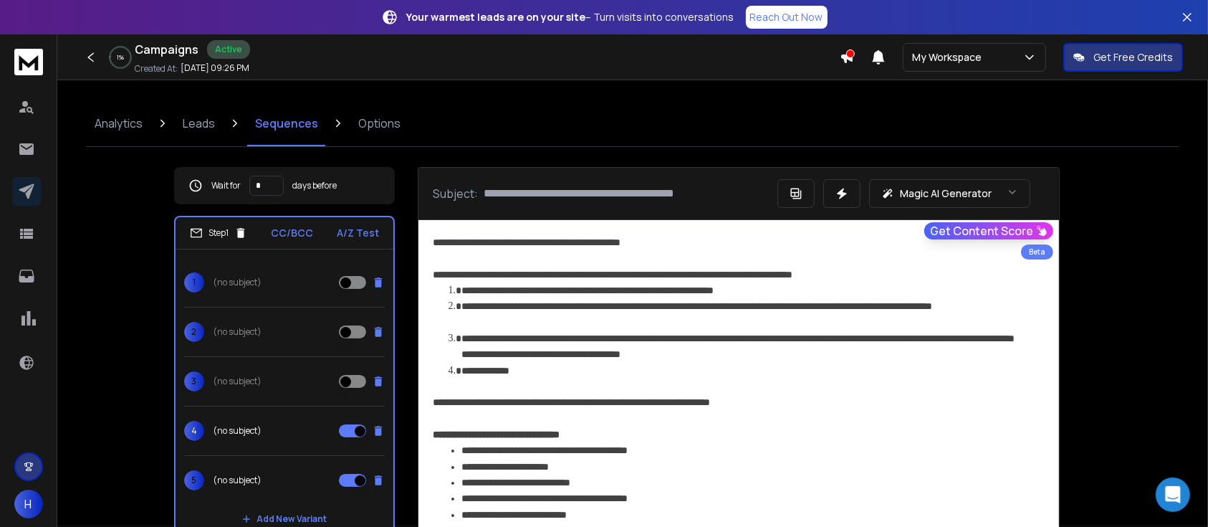
click at [831, 292] on li "**********" at bounding box center [746, 290] width 569 height 16
drag, startPoint x: 578, startPoint y: 312, endPoint x: 570, endPoint y: 310, distance: 7.5
click at [570, 310] on li "**********" at bounding box center [746, 314] width 569 height 32
click at [616, 304] on li "**********" at bounding box center [746, 314] width 569 height 32
drag, startPoint x: 616, startPoint y: 305, endPoint x: 575, endPoint y: 303, distance: 40.9
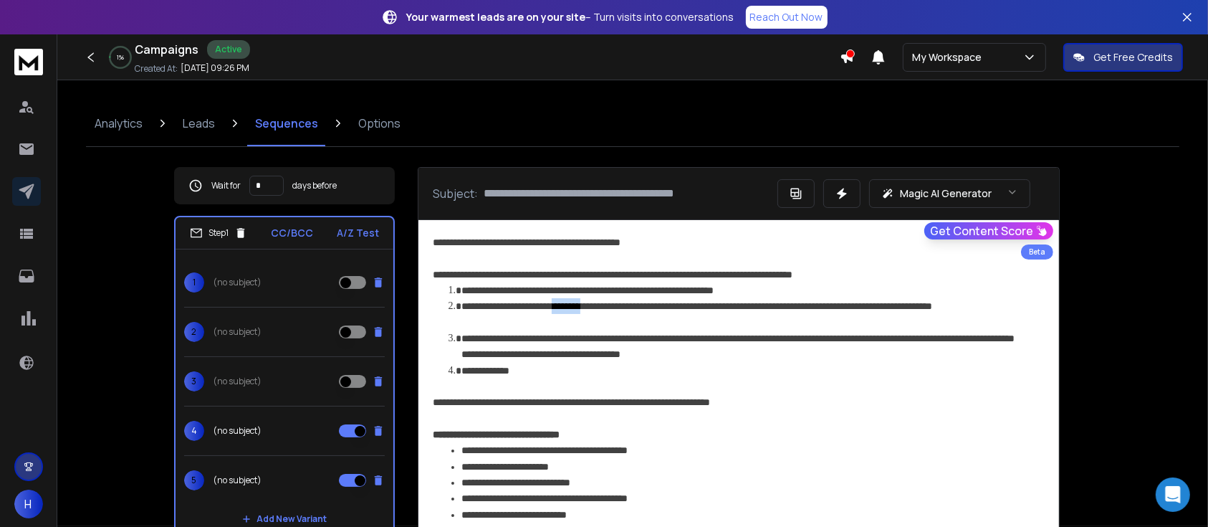
click at [575, 303] on li "**********" at bounding box center [746, 314] width 569 height 32
click at [922, 307] on li "**********" at bounding box center [746, 314] width 569 height 32
drag, startPoint x: 590, startPoint y: 320, endPoint x: 529, endPoint y: 325, distance: 61.1
click at [529, 325] on li "**********" at bounding box center [746, 314] width 569 height 32
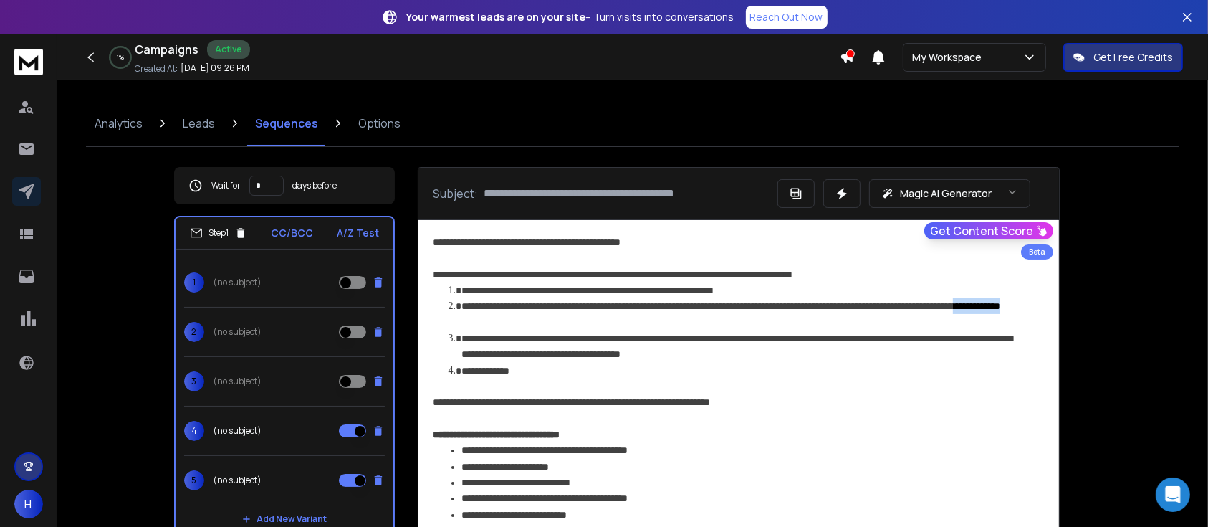
click at [629, 322] on li "**********" at bounding box center [746, 314] width 569 height 32
click at [498, 336] on li "**********" at bounding box center [746, 346] width 569 height 32
click at [499, 339] on li "**********" at bounding box center [746, 346] width 569 height 32
drag, startPoint x: 653, startPoint y: 341, endPoint x: 464, endPoint y: 341, distance: 189.2
click at [464, 341] on li "**********" at bounding box center [746, 346] width 569 height 32
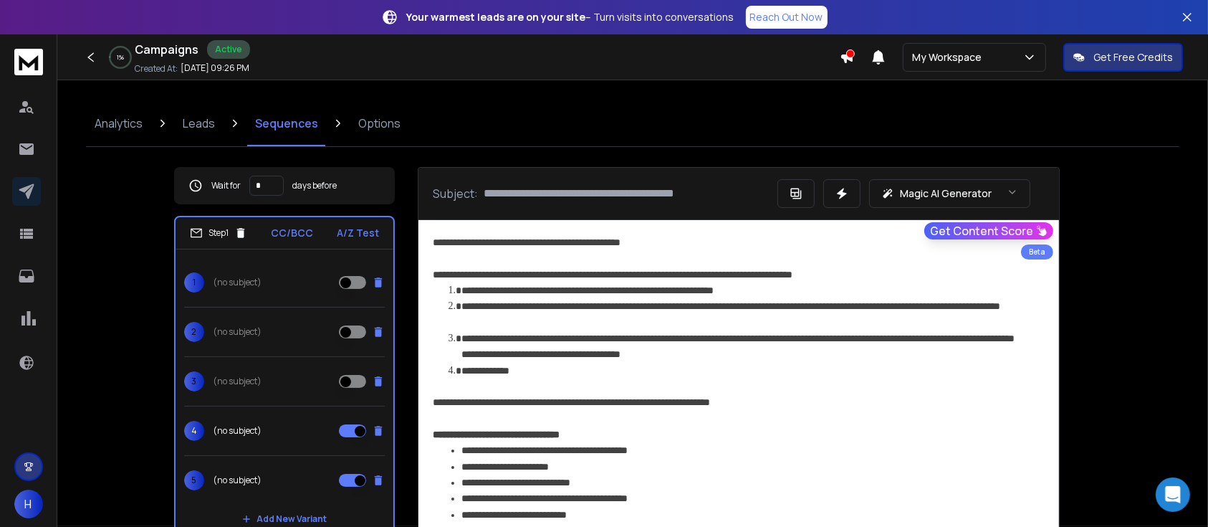
click at [548, 303] on li "**********" at bounding box center [746, 314] width 569 height 32
drag, startPoint x: 674, startPoint y: 300, endPoint x: 797, endPoint y: 301, distance: 122.5
click at [676, 301] on li "**********" at bounding box center [746, 314] width 569 height 32
drag, startPoint x: 507, startPoint y: 338, endPoint x: 464, endPoint y: 333, distance: 43.4
click at [464, 333] on li "**********" at bounding box center [746, 346] width 569 height 32
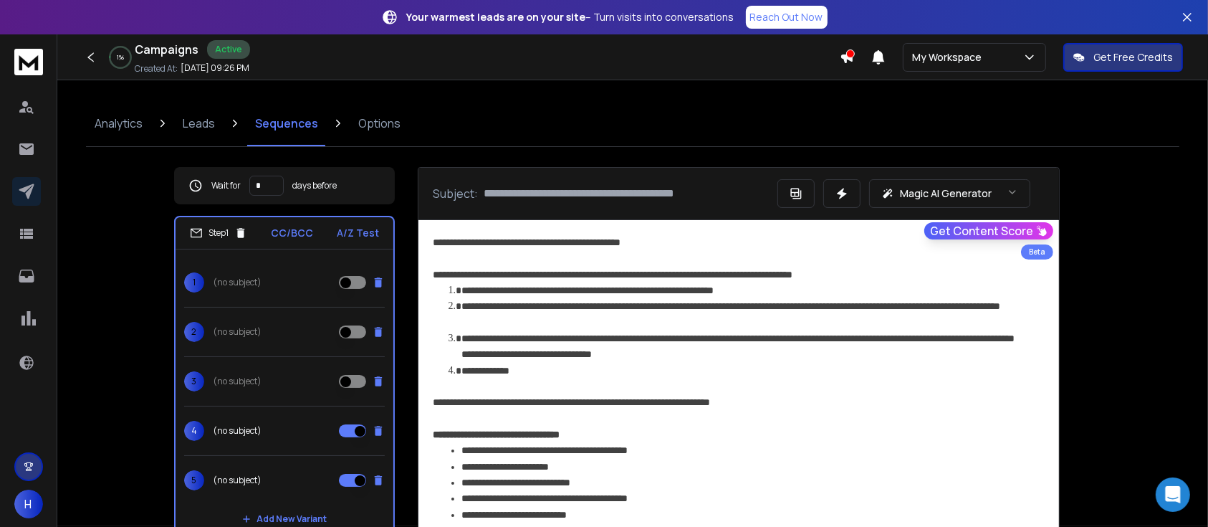
click at [682, 311] on li "**********" at bounding box center [746, 314] width 569 height 32
click at [680, 303] on li "**********" at bounding box center [746, 314] width 569 height 32
click at [582, 320] on li "**********" at bounding box center [746, 314] width 569 height 32
click at [729, 341] on li "**********" at bounding box center [746, 346] width 569 height 32
click at [745, 353] on li "**********" at bounding box center [746, 346] width 569 height 32
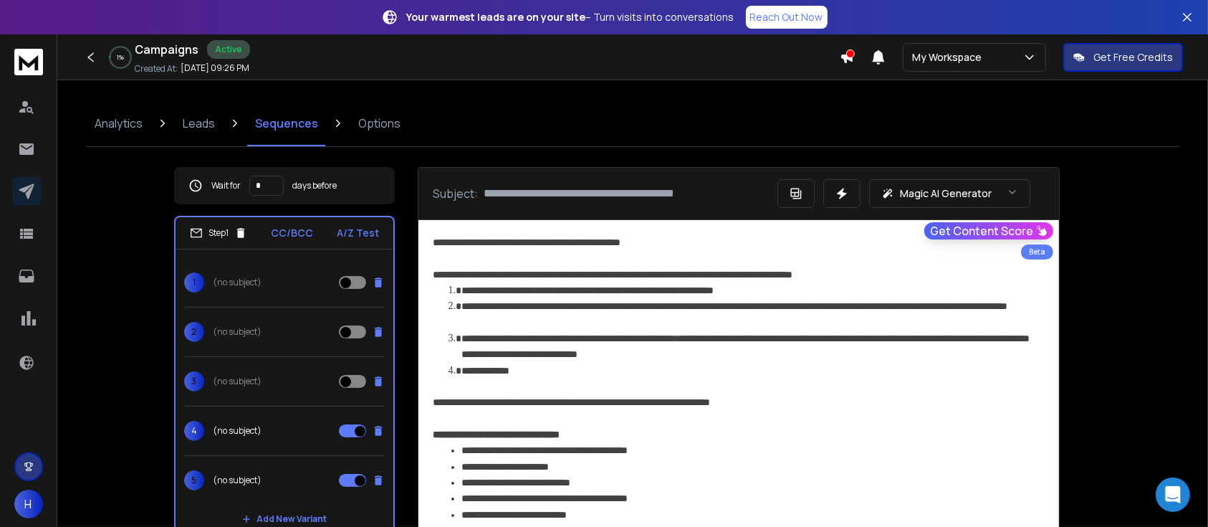
click at [568, 375] on li "**********" at bounding box center [746, 371] width 569 height 16
click at [530, 358] on li "**********" at bounding box center [746, 346] width 569 height 32
click at [534, 353] on li "**********" at bounding box center [746, 346] width 569 height 32
click at [516, 366] on li "**********" at bounding box center [746, 371] width 569 height 16
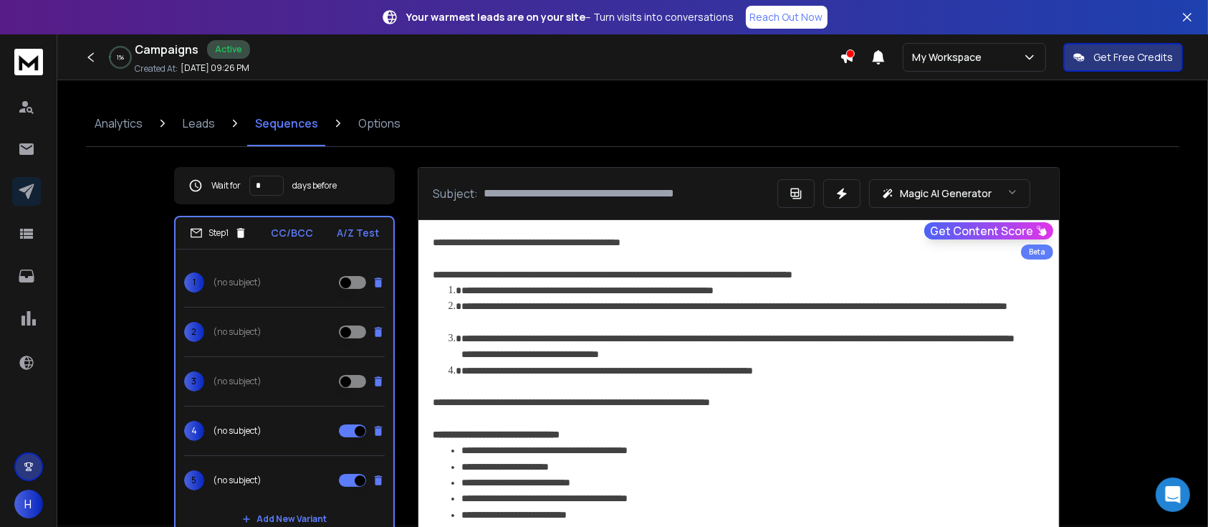
click at [728, 368] on li "**********" at bounding box center [746, 371] width 569 height 16
click at [935, 275] on div "**********" at bounding box center [732, 275] width 598 height 16
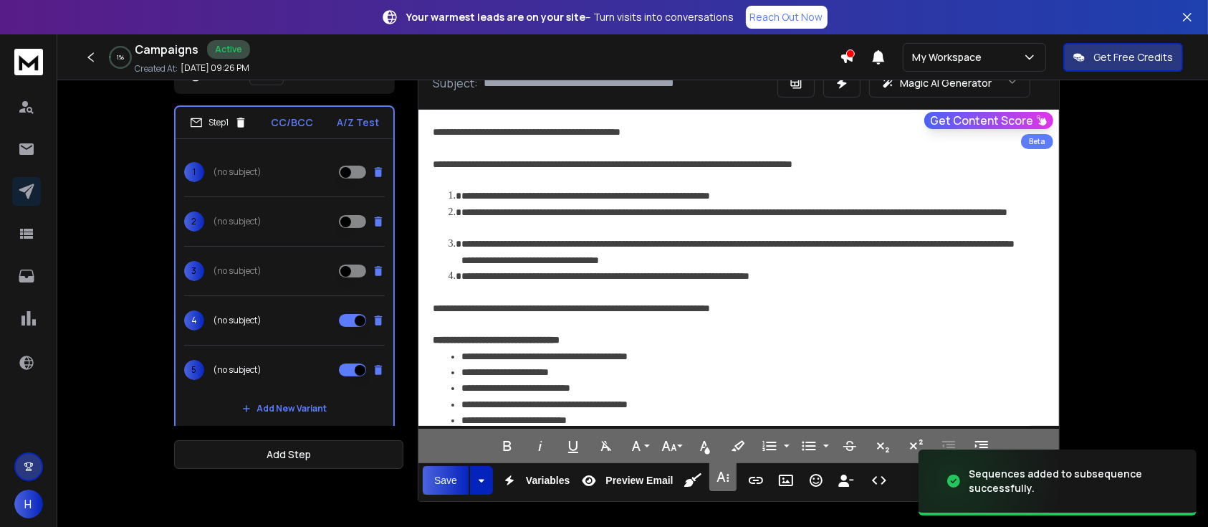
click at [258, 360] on div "5 (no subject)" at bounding box center [222, 370] width 77 height 20
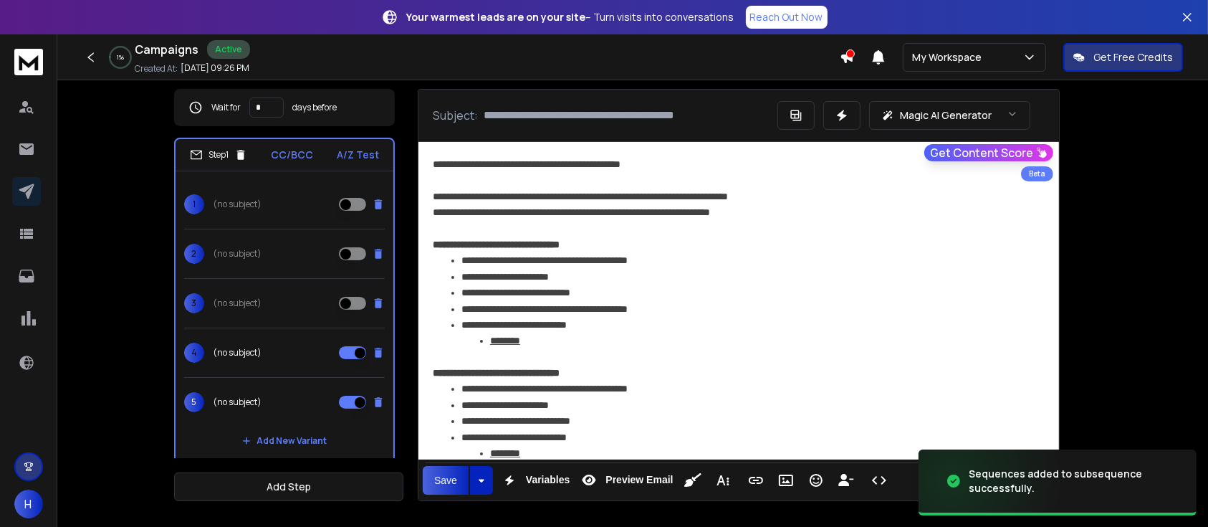
scroll to position [77, 0]
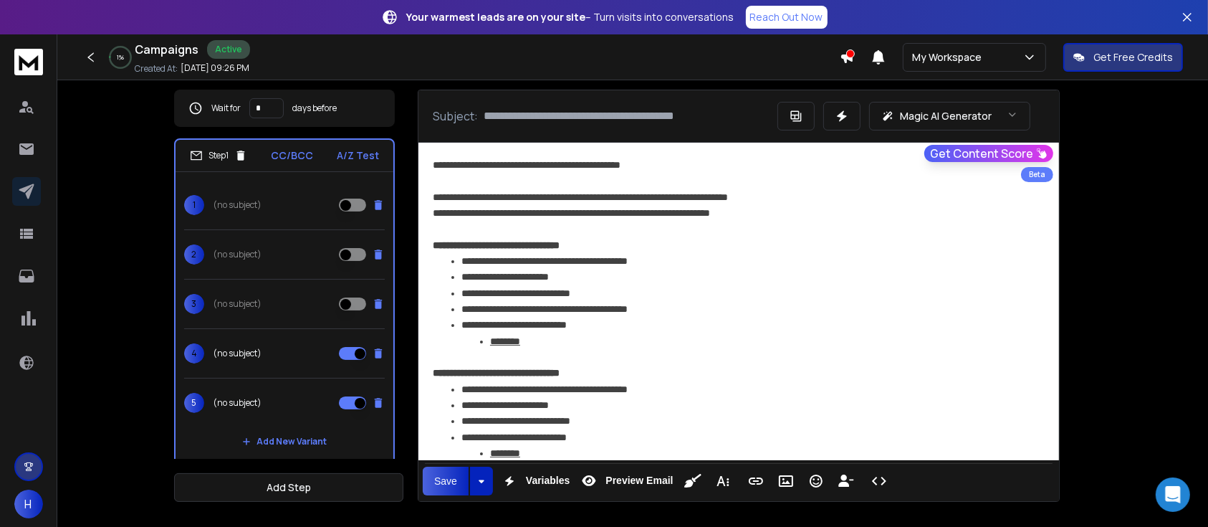
click at [263, 336] on div "4 (no subject)" at bounding box center [284, 353] width 201 height 49
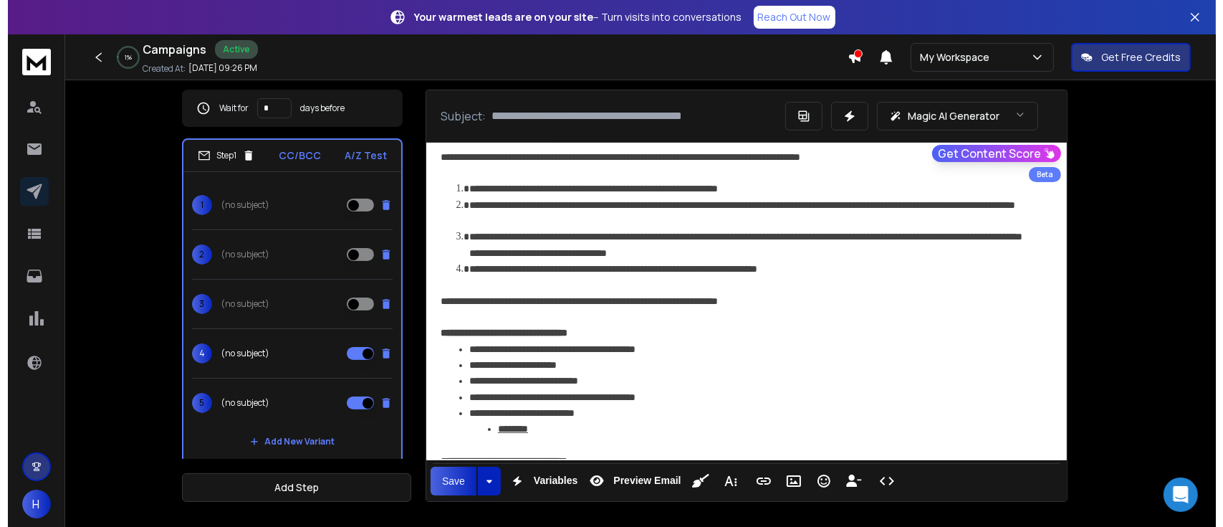
scroll to position [95, 0]
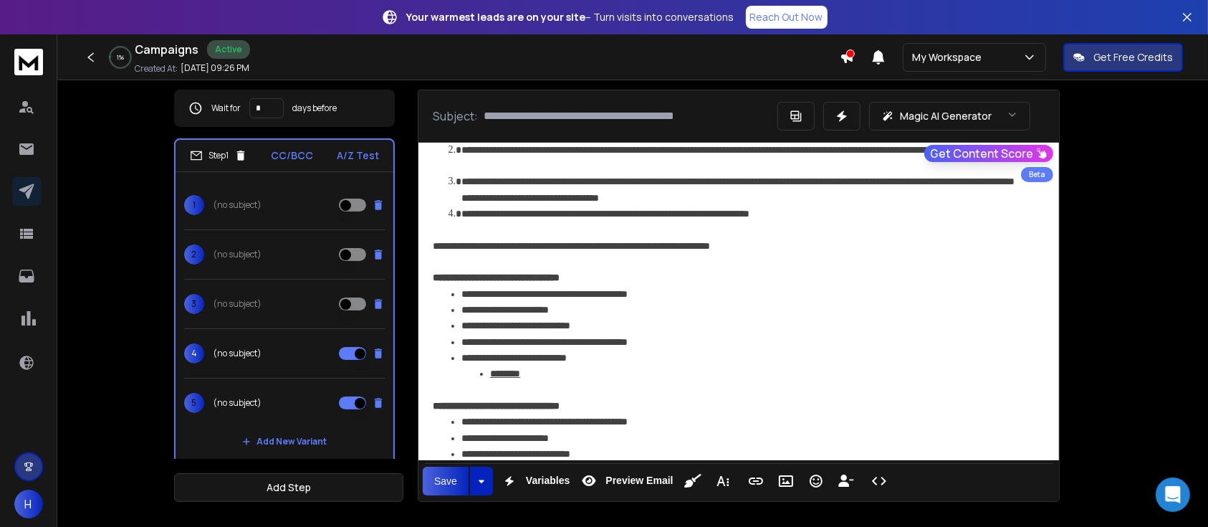
click at [254, 389] on div "5 (no subject)" at bounding box center [284, 402] width 201 height 49
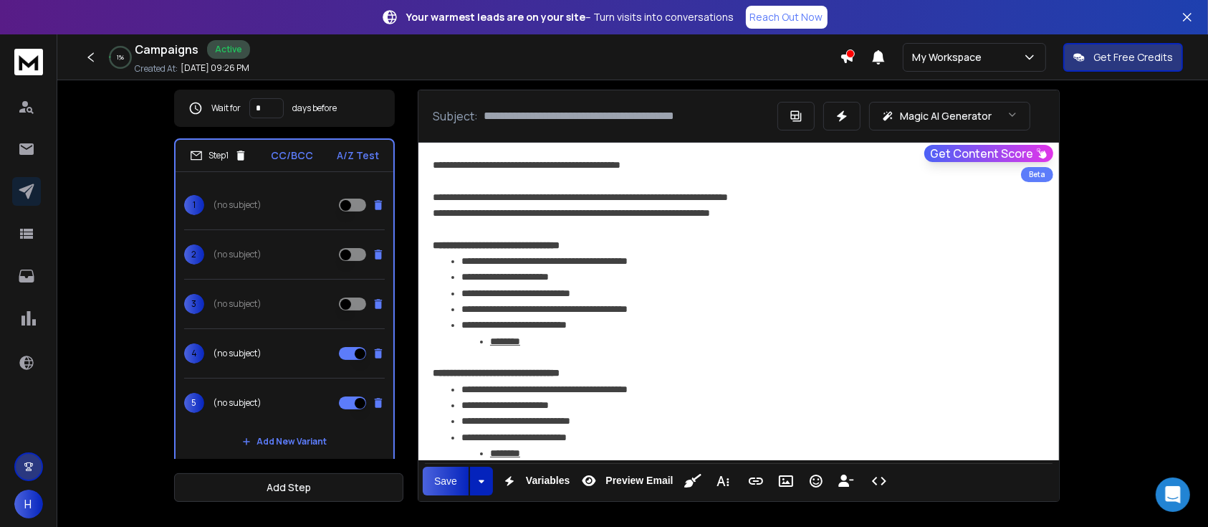
click at [274, 340] on div "4 (no subject)" at bounding box center [284, 353] width 201 height 49
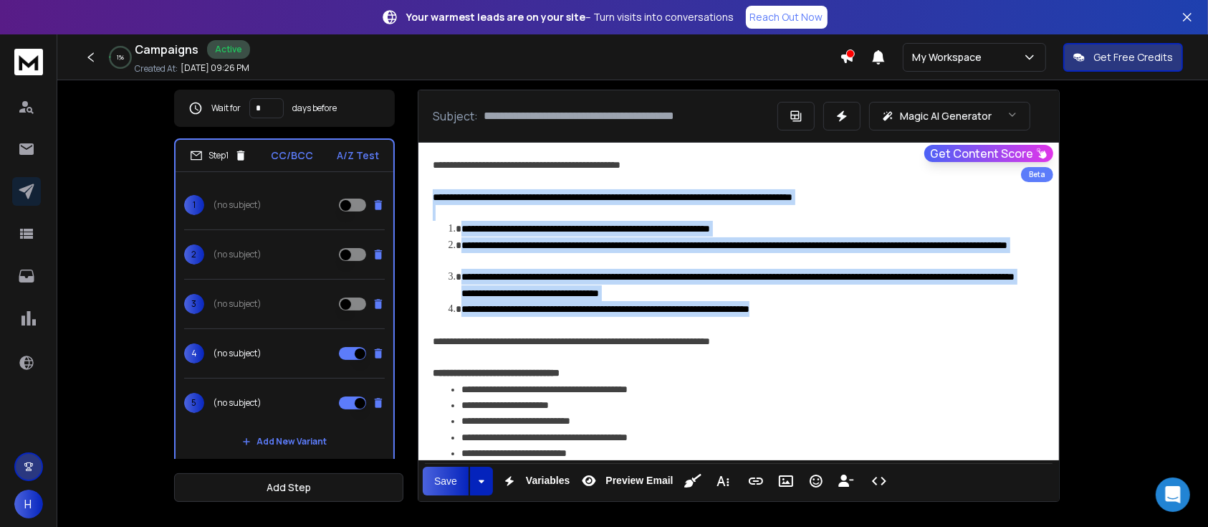
drag, startPoint x: 827, startPoint y: 310, endPoint x: 455, endPoint y: 194, distance: 389.4
click at [428, 197] on div "**********" at bounding box center [739, 301] width 641 height 316
copy div "**********"
click at [277, 395] on div "5 (no subject)" at bounding box center [284, 402] width 201 height 49
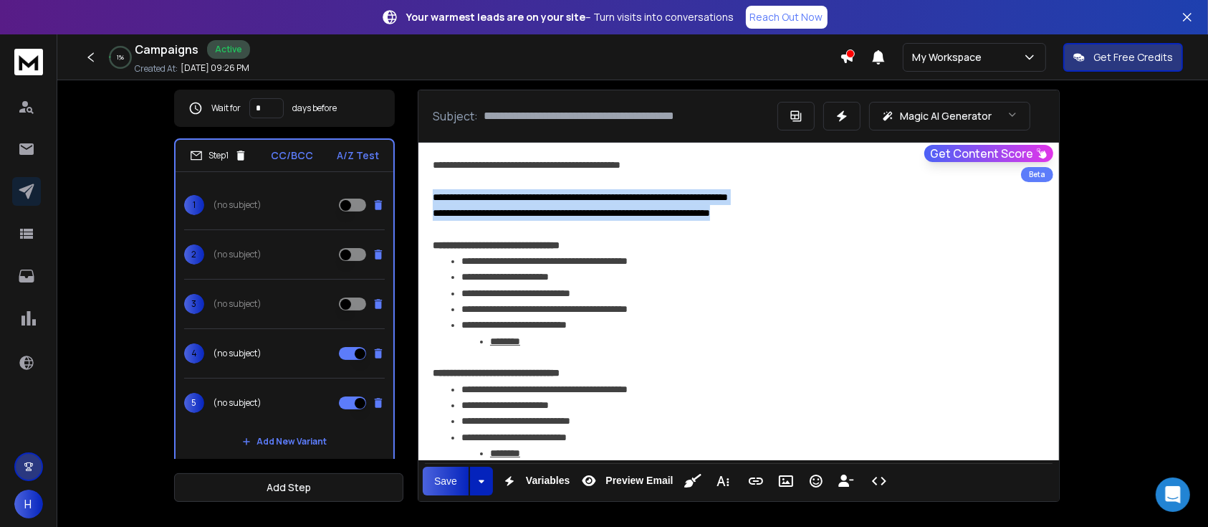
drag, startPoint x: 793, startPoint y: 215, endPoint x: 434, endPoint y: 196, distance: 359.5
click at [434, 196] on div "**********" at bounding box center [739, 301] width 641 height 316
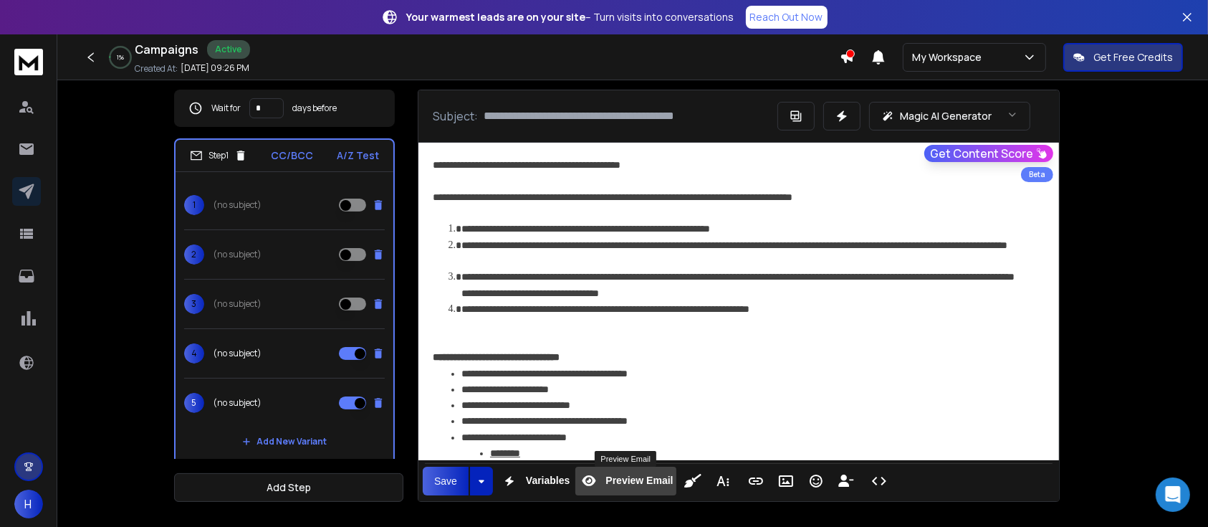
click at [619, 484] on span "Preview Email" at bounding box center [639, 480] width 73 height 12
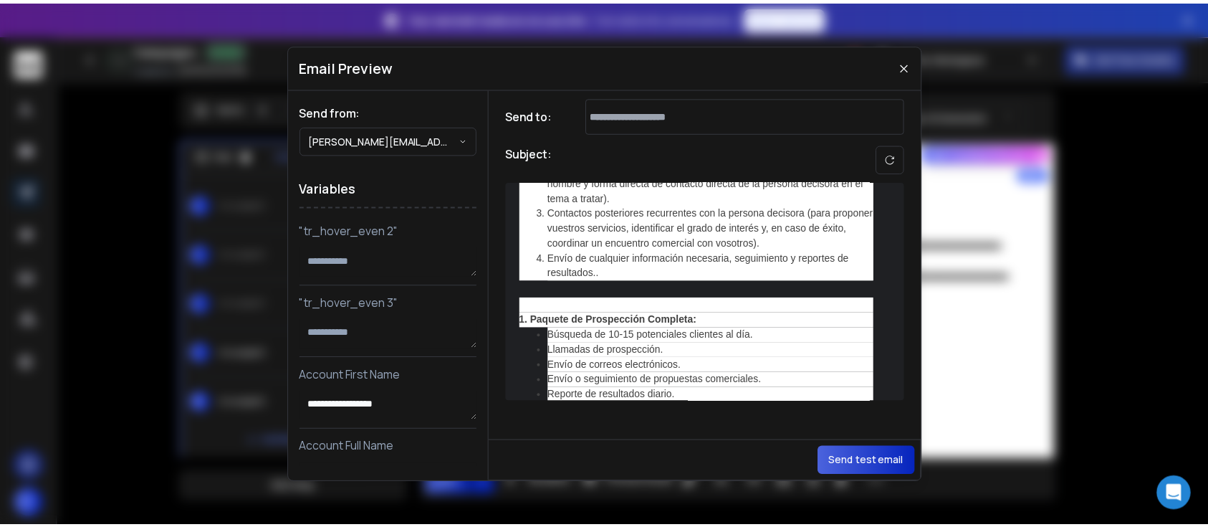
scroll to position [0, 0]
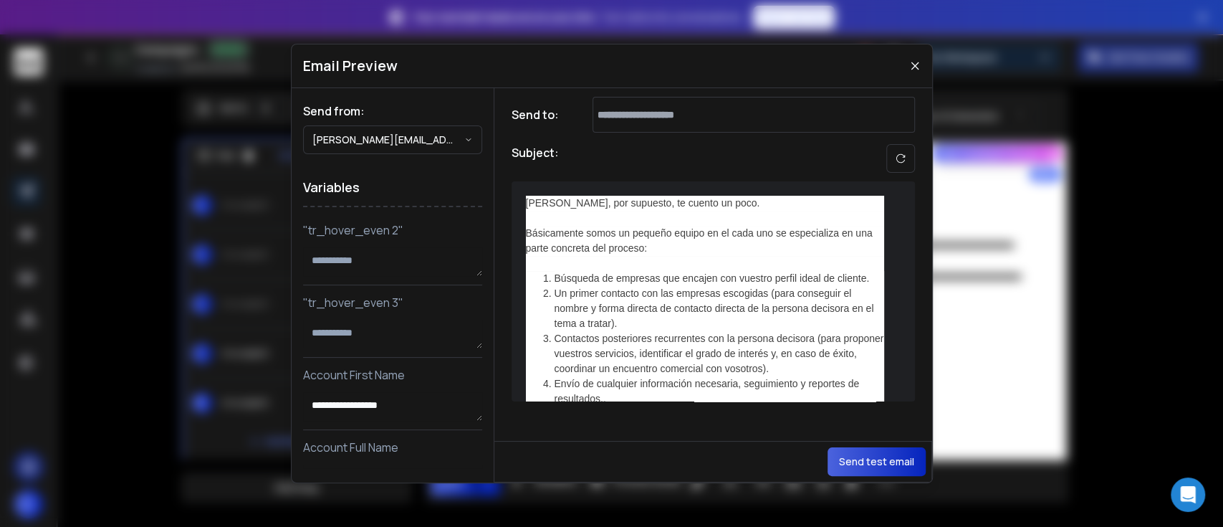
click at [914, 68] on icon at bounding box center [914, 65] width 11 height 11
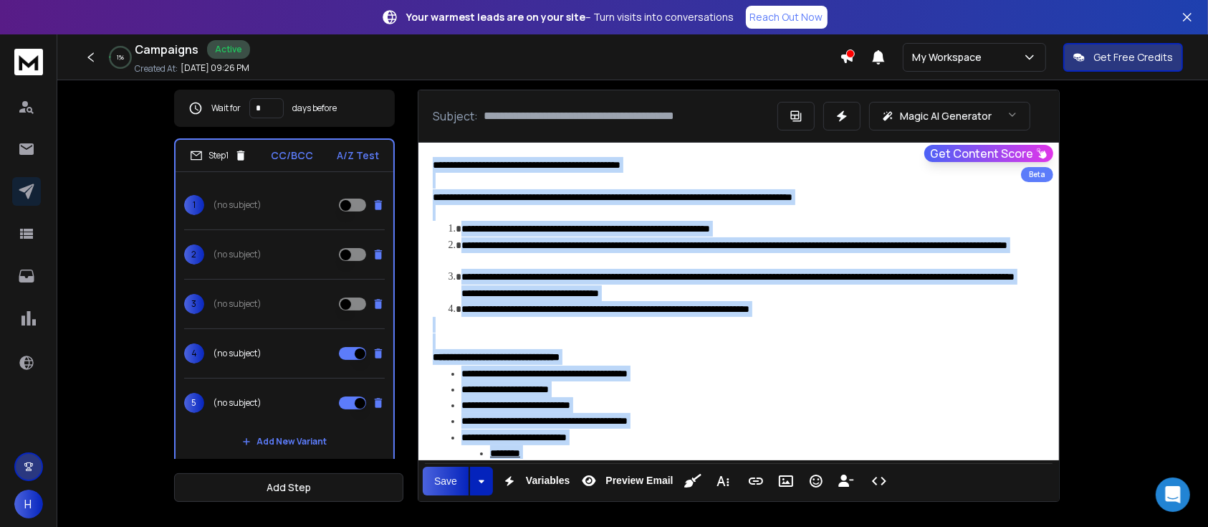
drag, startPoint x: 589, startPoint y: 388, endPoint x: 471, endPoint y: 161, distance: 256.7
click at [363, 43] on div "1 % Campaigns Active Created At: Aug 21, 2025, 09:26 PM My Workspace Get Free C…" at bounding box center [604, 242] width 1208 height 570
click at [722, 481] on icon "button" at bounding box center [723, 481] width 12 height 10
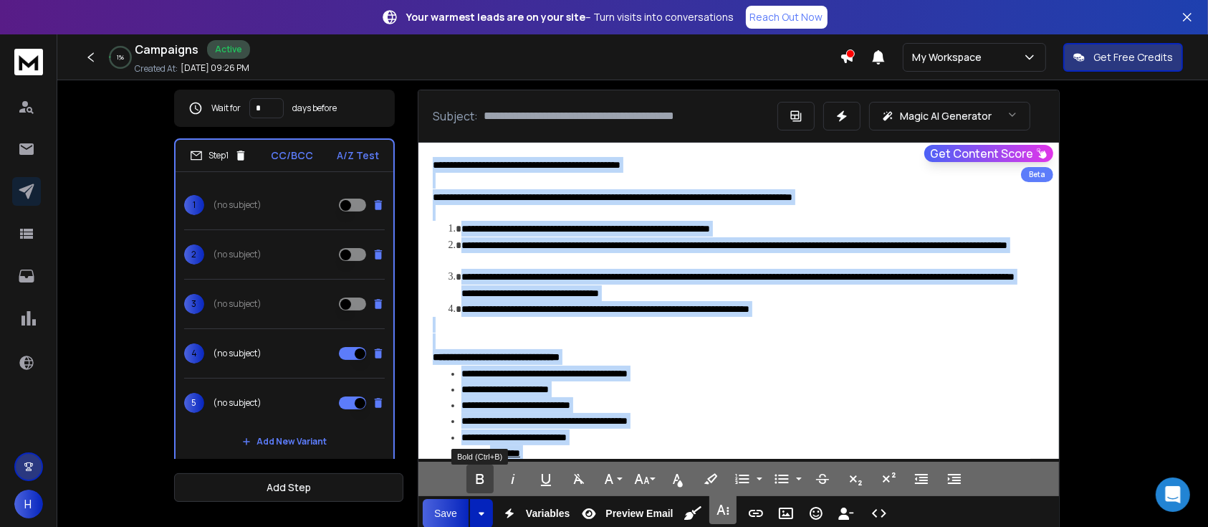
click at [487, 480] on icon "button" at bounding box center [480, 478] width 17 height 17
click at [486, 479] on icon "button" at bounding box center [480, 478] width 17 height 17
click at [573, 480] on icon "button" at bounding box center [578, 478] width 17 height 17
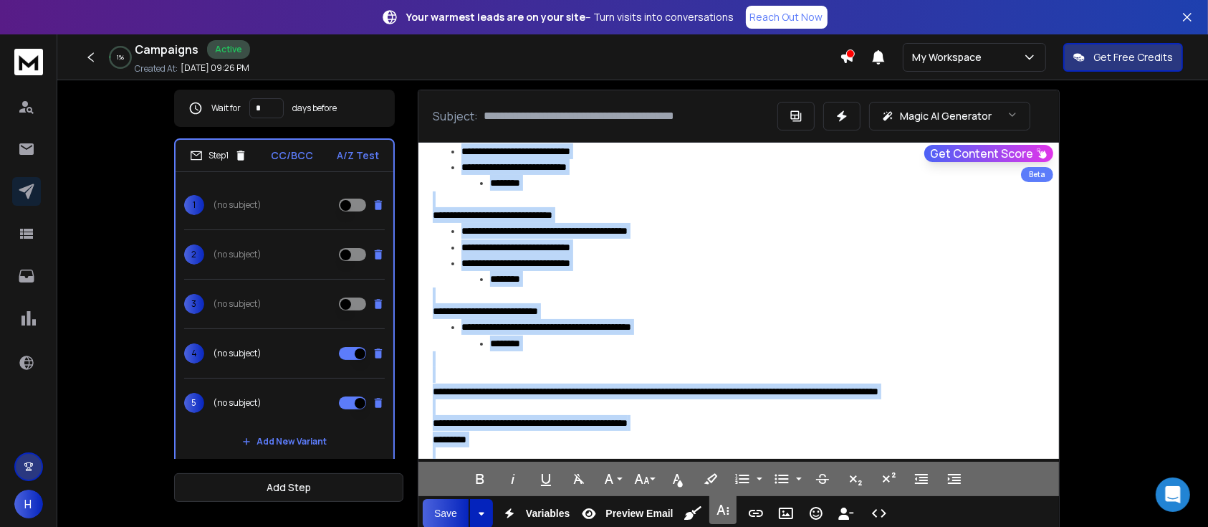
click at [650, 278] on li "********" at bounding box center [760, 279] width 540 height 16
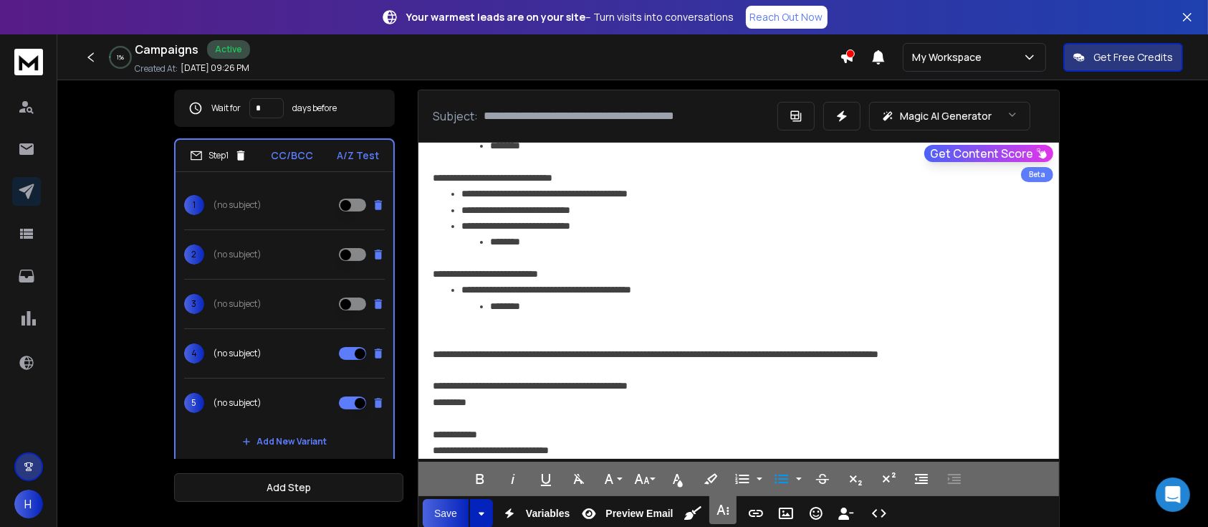
scroll to position [477, 0]
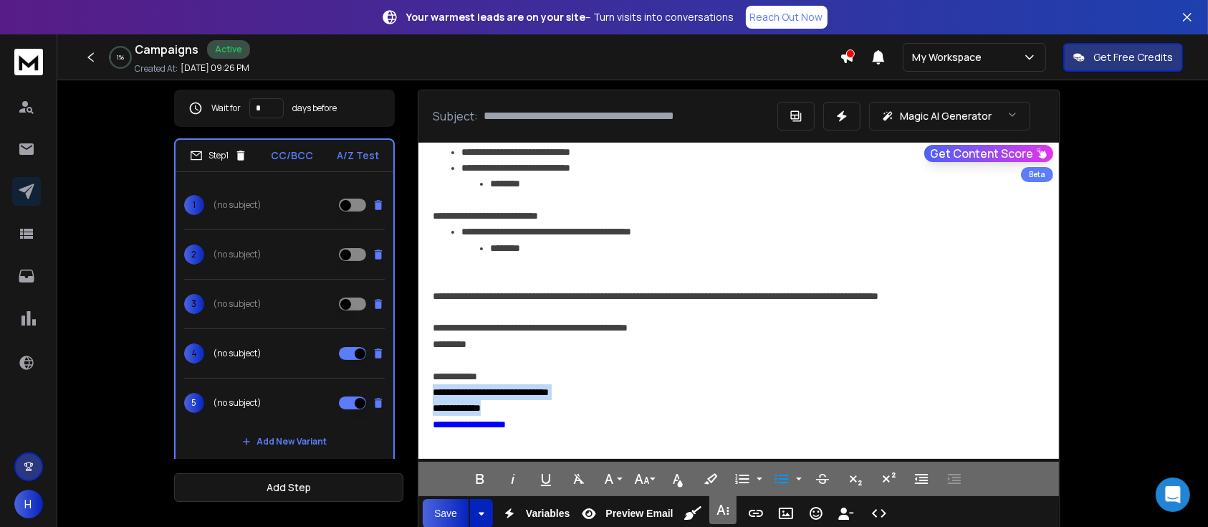
drag, startPoint x: 545, startPoint y: 412, endPoint x: 424, endPoint y: 388, distance: 122.8
click at [424, 388] on div "**********" at bounding box center [739, 301] width 641 height 316
click at [484, 479] on icon "button" at bounding box center [480, 478] width 17 height 17
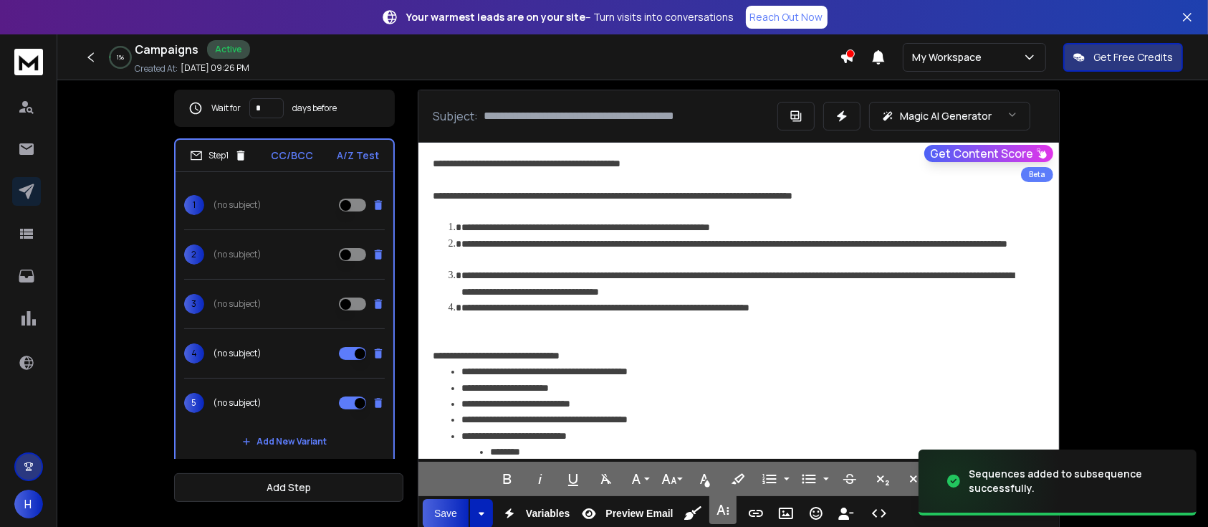
scroll to position [0, 0]
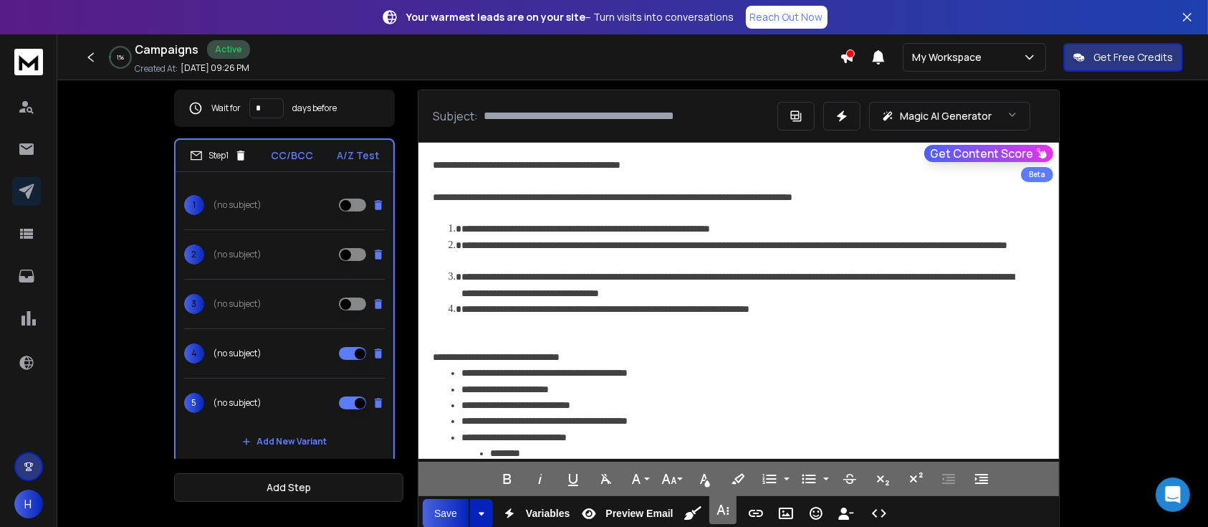
click at [469, 330] on div at bounding box center [739, 325] width 612 height 16
click at [502, 359] on div "**********" at bounding box center [732, 357] width 598 height 16
click at [501, 359] on div "**********" at bounding box center [732, 357] width 598 height 16
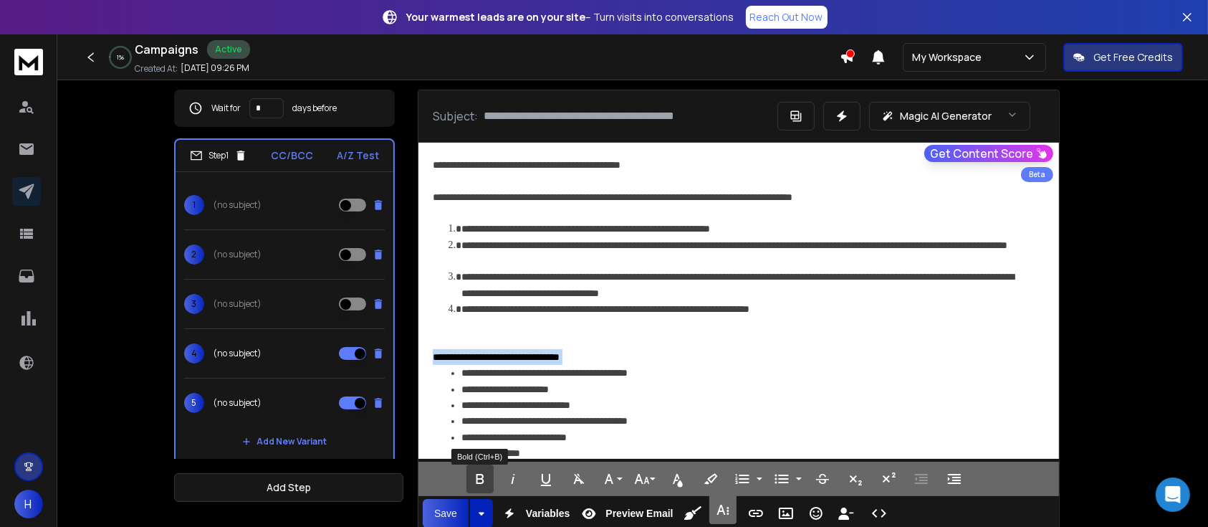
click at [484, 477] on icon "button" at bounding box center [480, 478] width 17 height 17
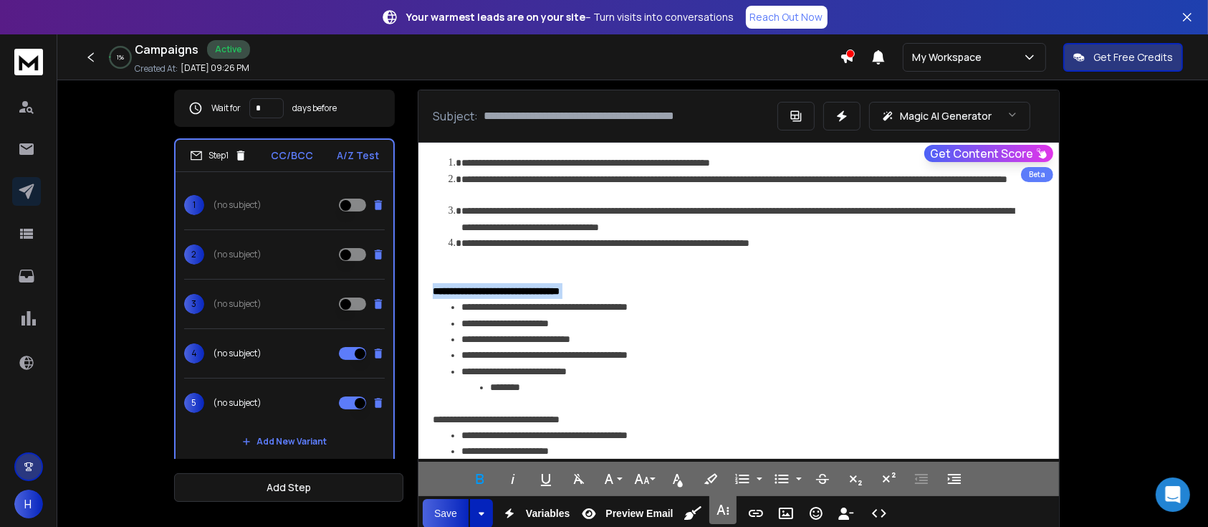
scroll to position [95, 0]
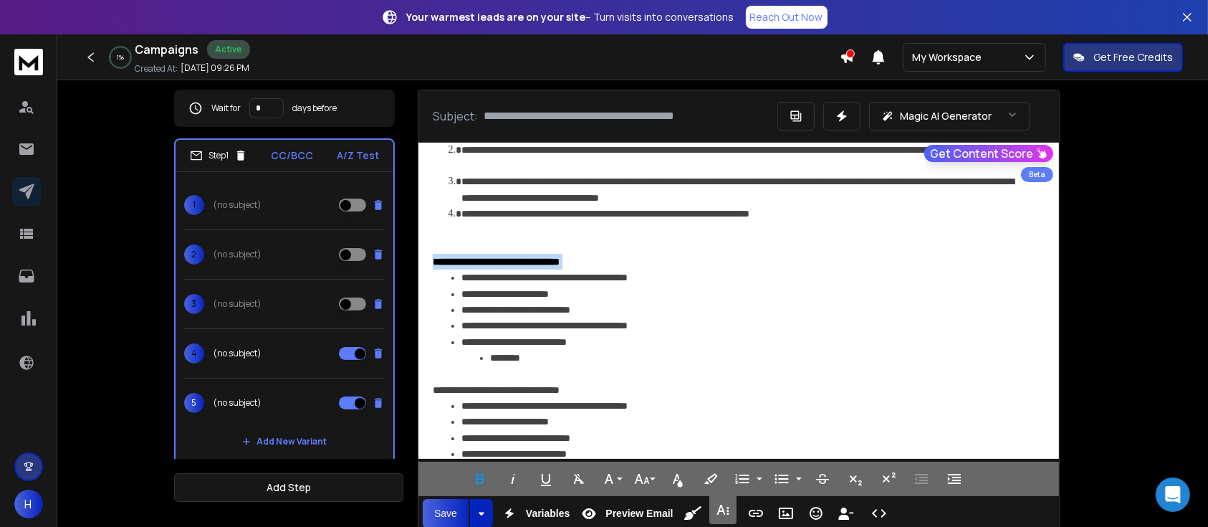
click at [273, 348] on div "4 (no subject)" at bounding box center [284, 353] width 201 height 49
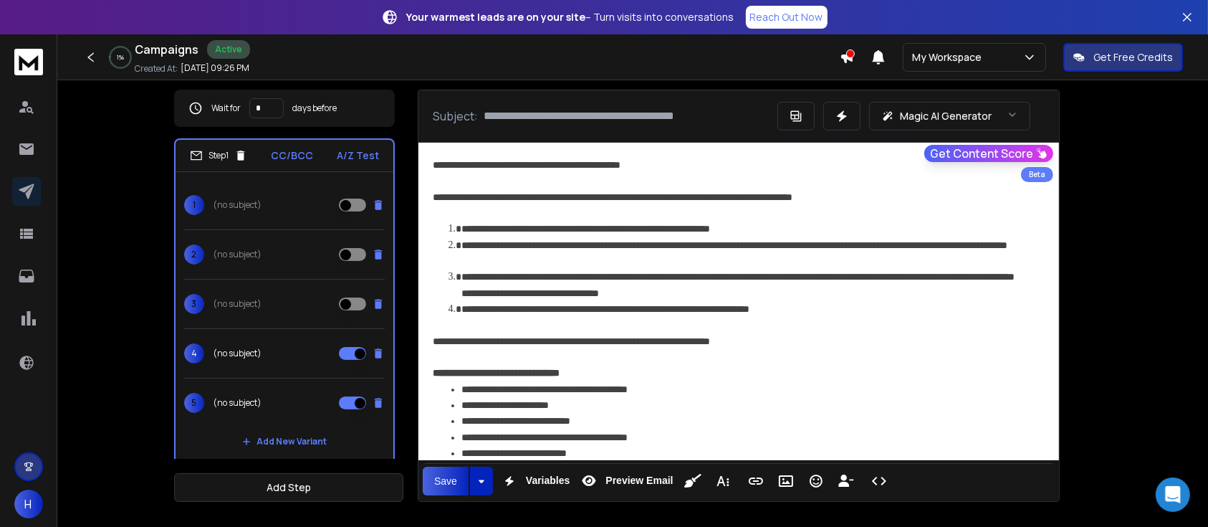
click at [589, 333] on div "**********" at bounding box center [732, 341] width 598 height 16
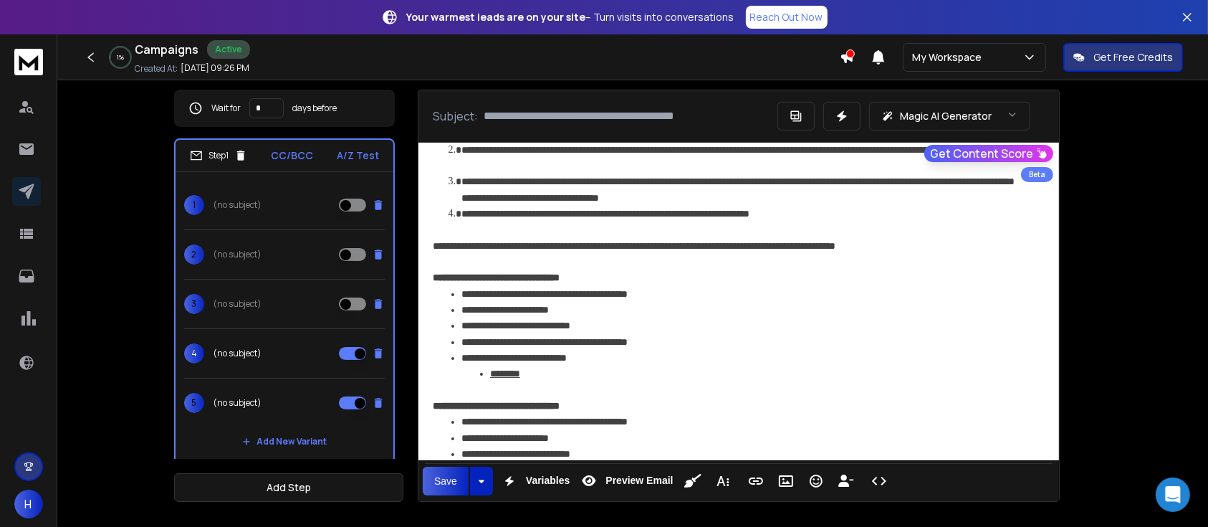
click at [524, 244] on div "**********" at bounding box center [732, 246] width 598 height 16
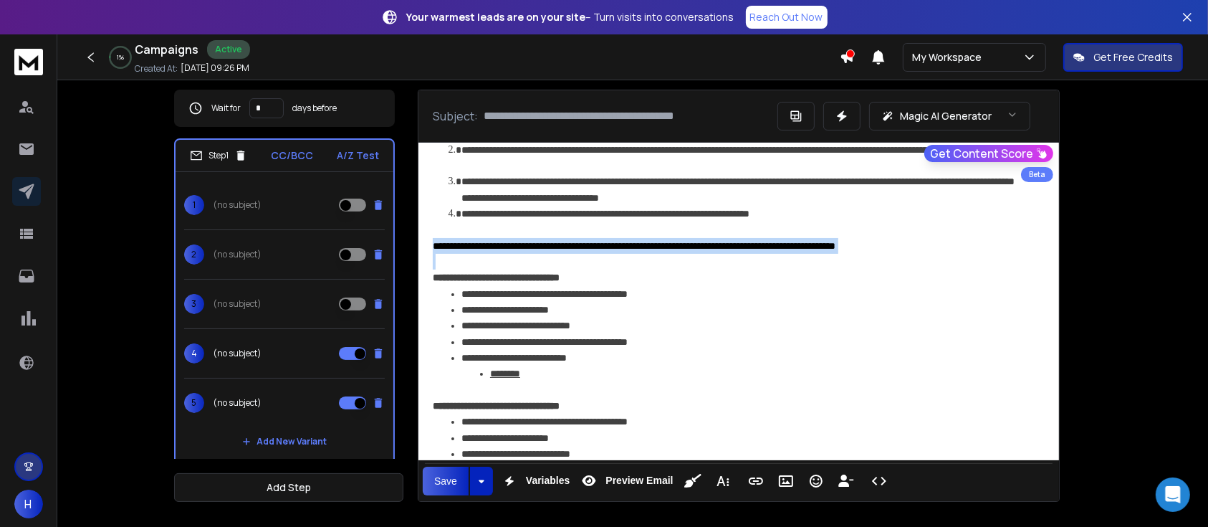
click at [524, 244] on div "**********" at bounding box center [732, 246] width 598 height 16
copy div "**********"
click at [265, 395] on div "5 (no subject)" at bounding box center [284, 402] width 201 height 49
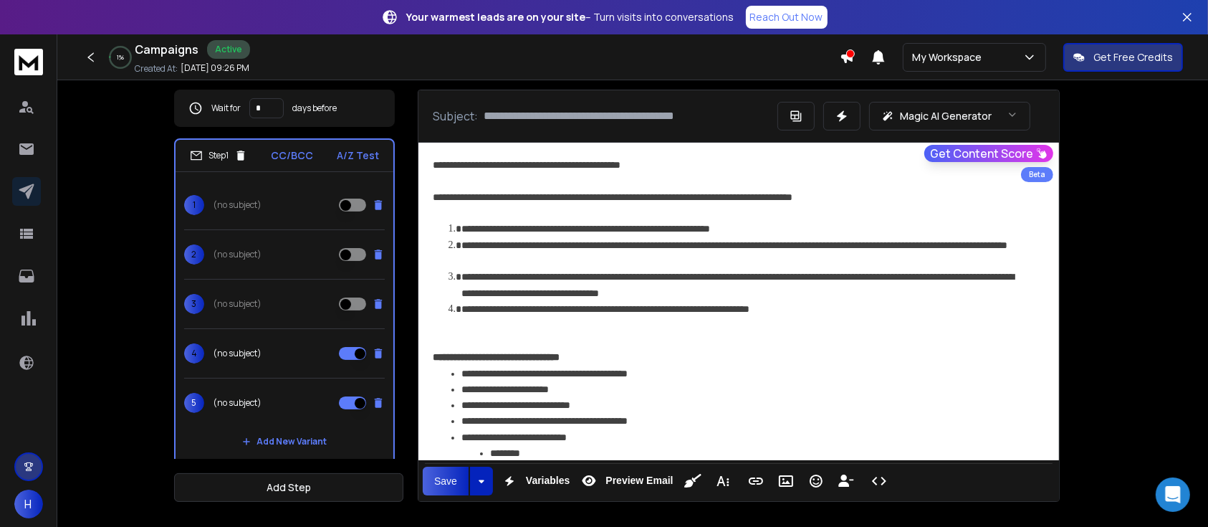
click at [476, 333] on div at bounding box center [739, 341] width 612 height 16
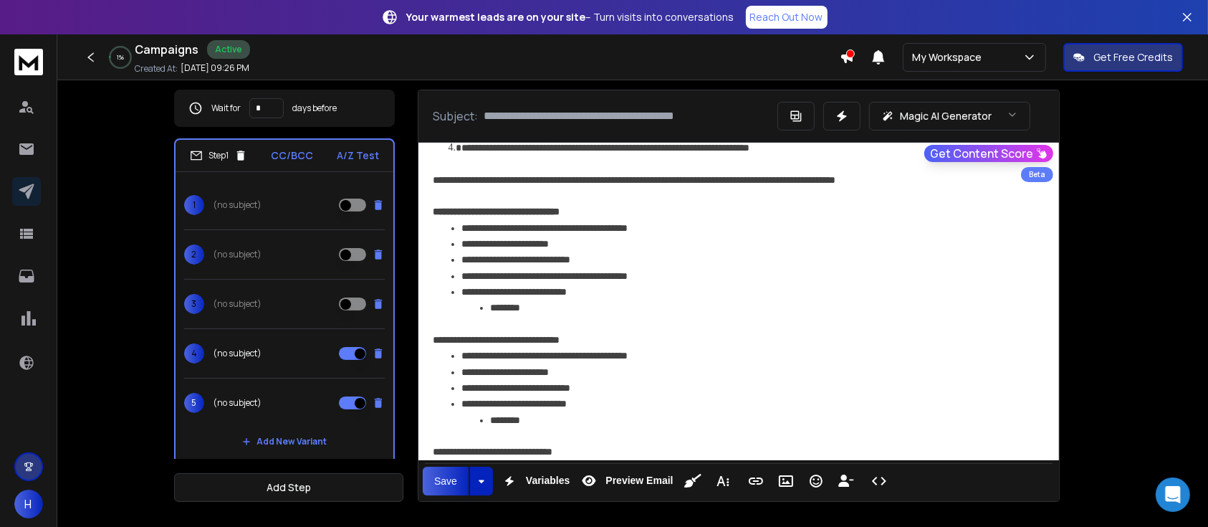
scroll to position [191, 0]
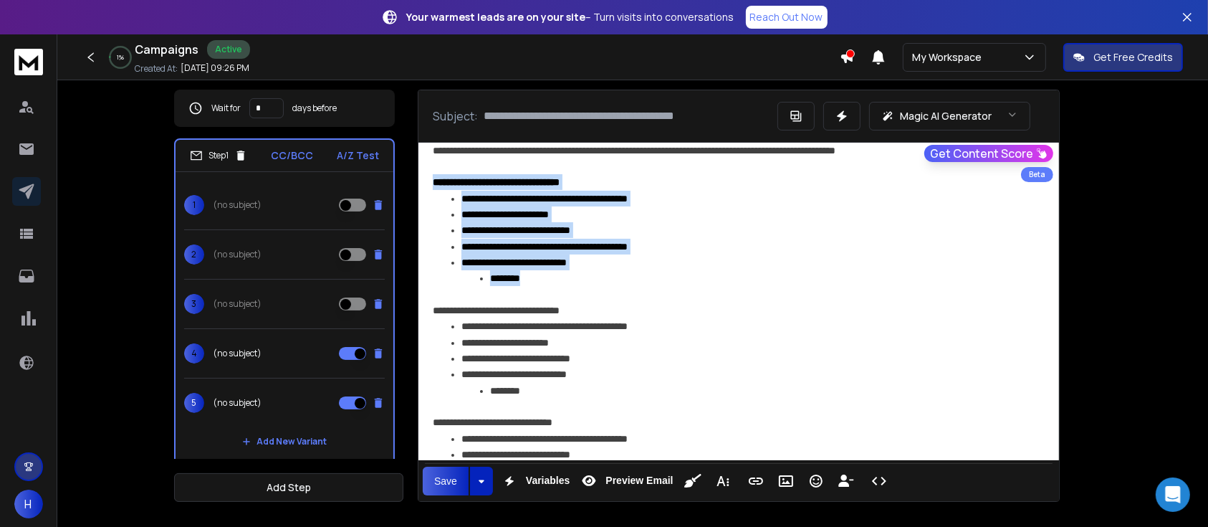
drag, startPoint x: 583, startPoint y: 280, endPoint x: 430, endPoint y: 184, distance: 180.9
click at [430, 184] on div "**********" at bounding box center [739, 301] width 641 height 316
click at [545, 209] on li "**********" at bounding box center [746, 214] width 569 height 16
drag, startPoint x: 543, startPoint y: 277, endPoint x: 446, endPoint y: 188, distance: 130.9
click at [446, 188] on div "**********" at bounding box center [739, 301] width 641 height 316
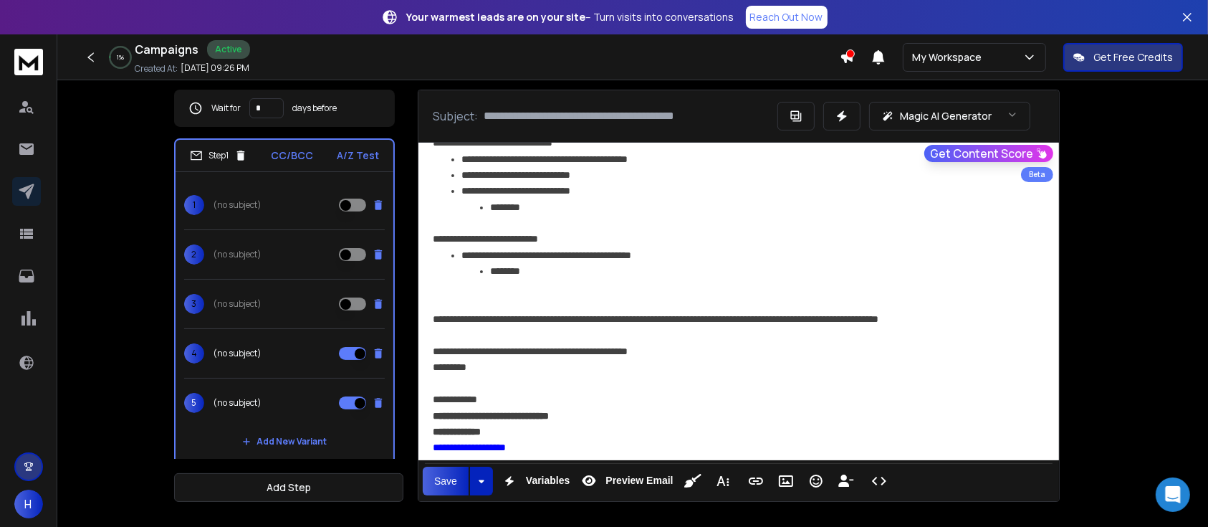
scroll to position [477, 0]
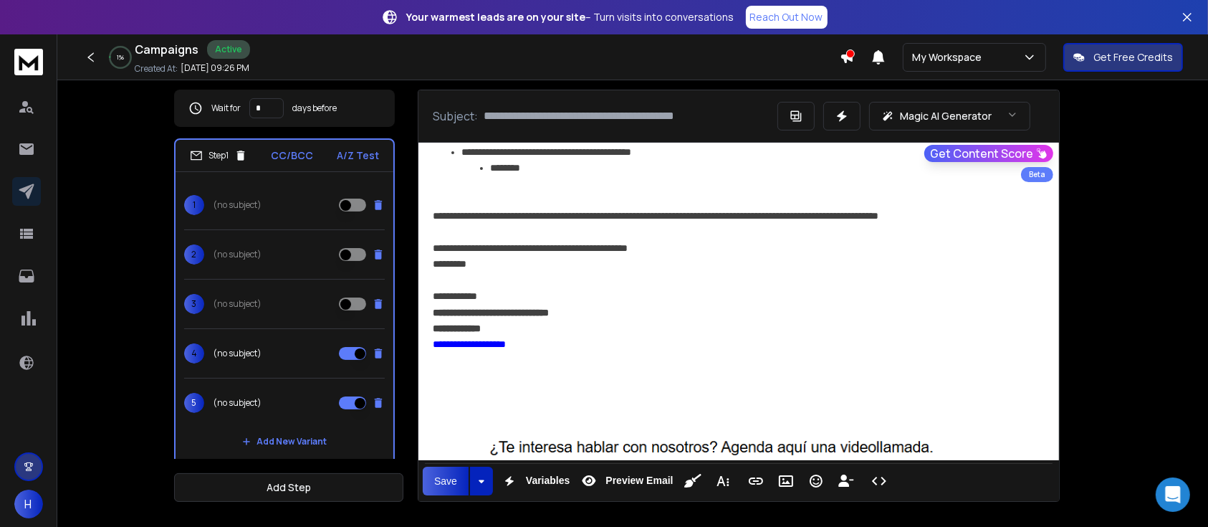
click at [482, 192] on div at bounding box center [739, 200] width 612 height 16
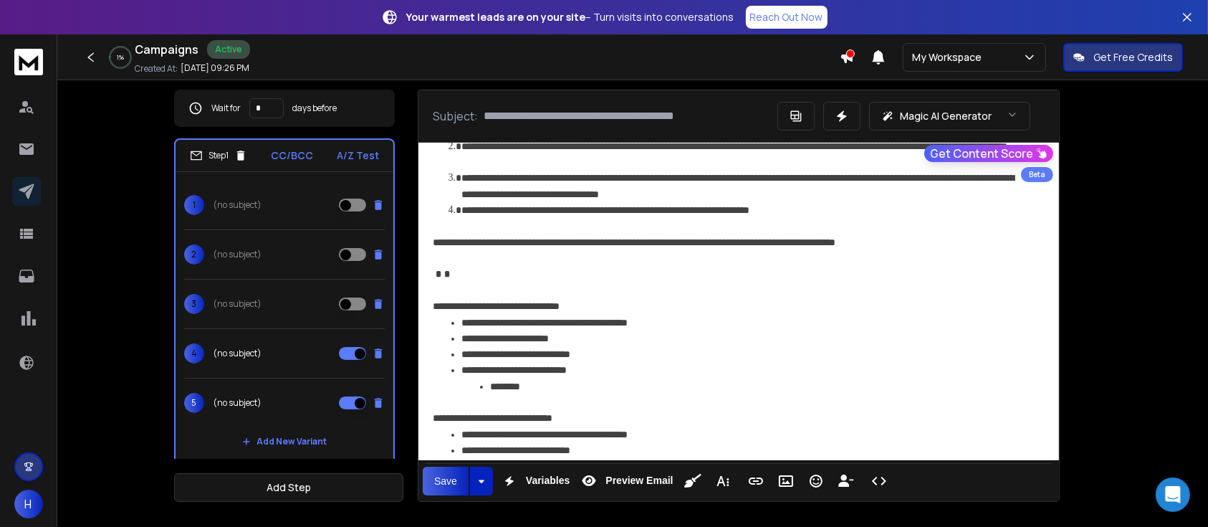
scroll to position [95, 0]
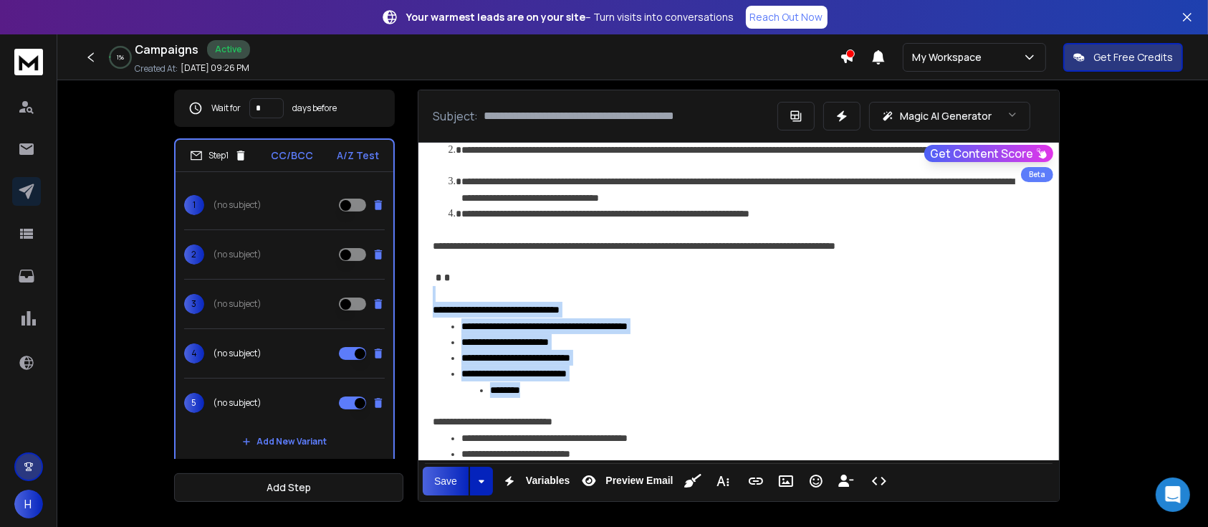
drag, startPoint x: 568, startPoint y: 391, endPoint x: 436, endPoint y: 300, distance: 160.8
click at [436, 300] on div "**********" at bounding box center [739, 301] width 641 height 316
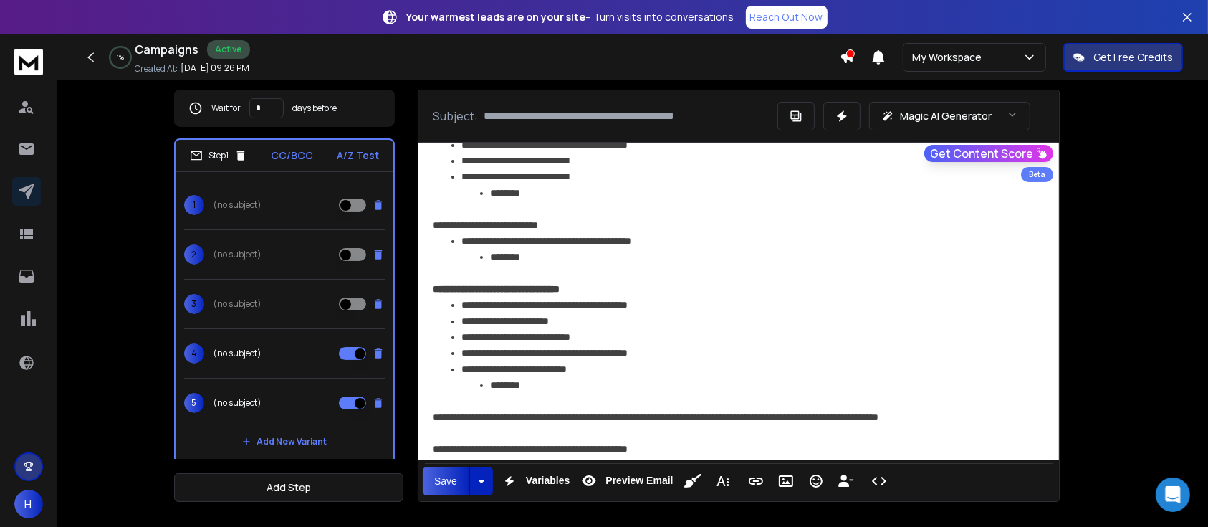
scroll to position [287, 0]
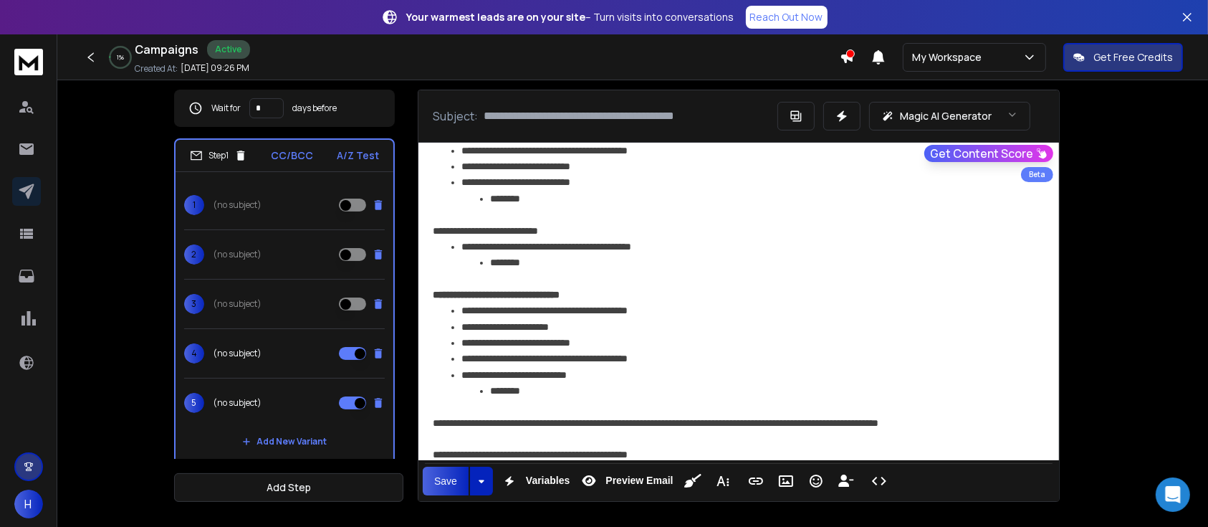
click at [456, 274] on div "**********" at bounding box center [732, 521] width 598 height 501
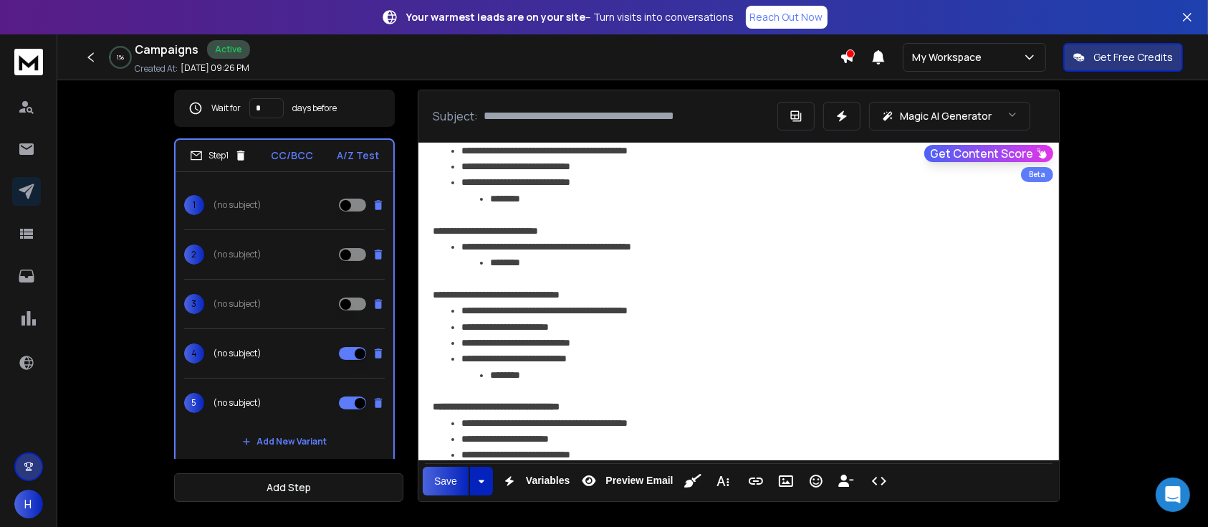
click at [430, 407] on div "**********" at bounding box center [739, 301] width 641 height 316
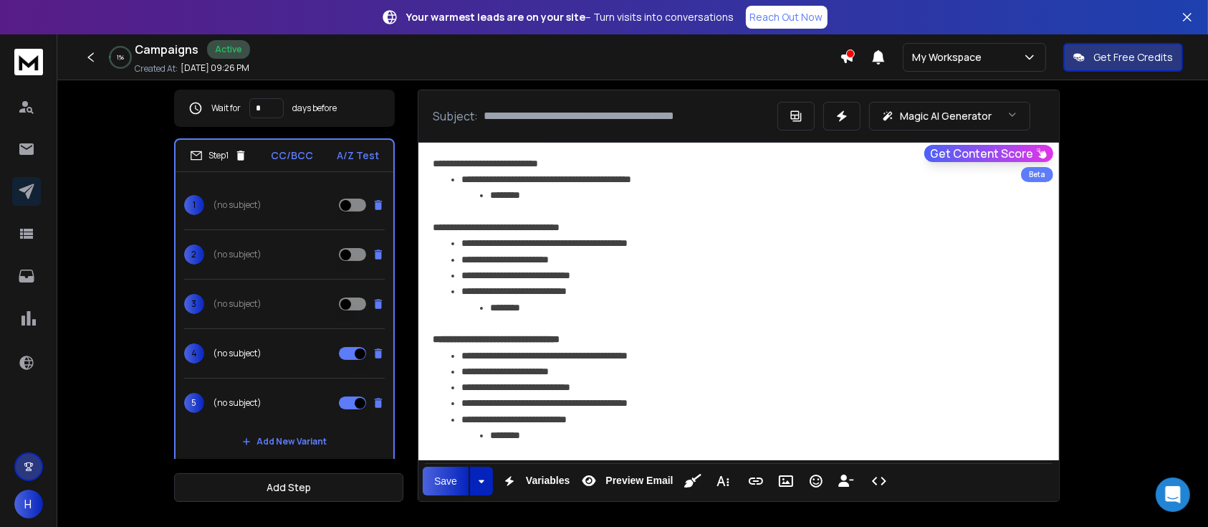
scroll to position [382, 0]
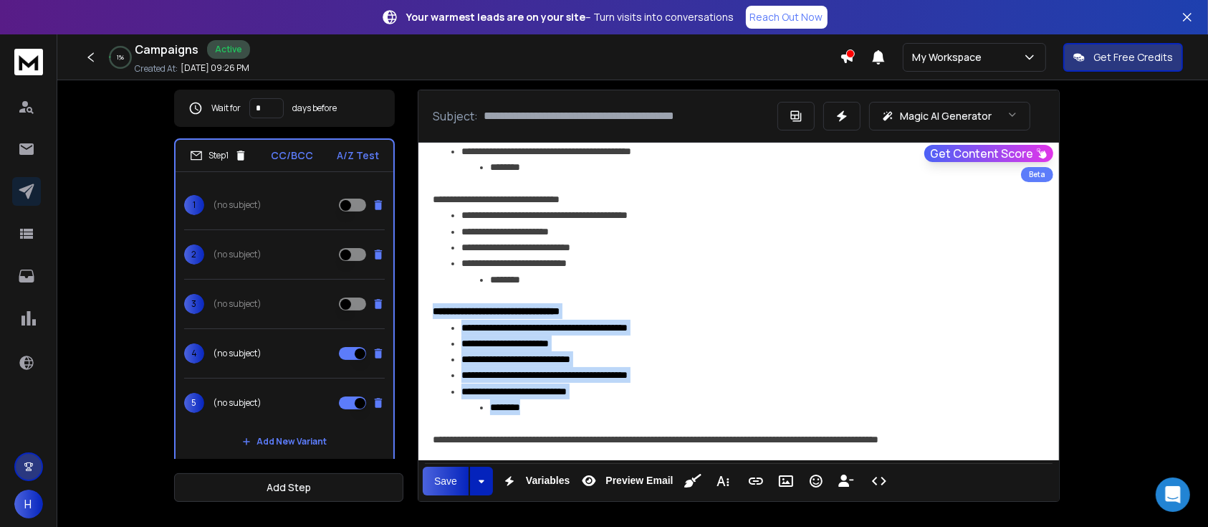
drag, startPoint x: 559, startPoint y: 412, endPoint x: 419, endPoint y: 313, distance: 171.8
click at [419, 313] on div "**********" at bounding box center [739, 301] width 641 height 316
click at [729, 487] on icon "button" at bounding box center [722, 480] width 17 height 17
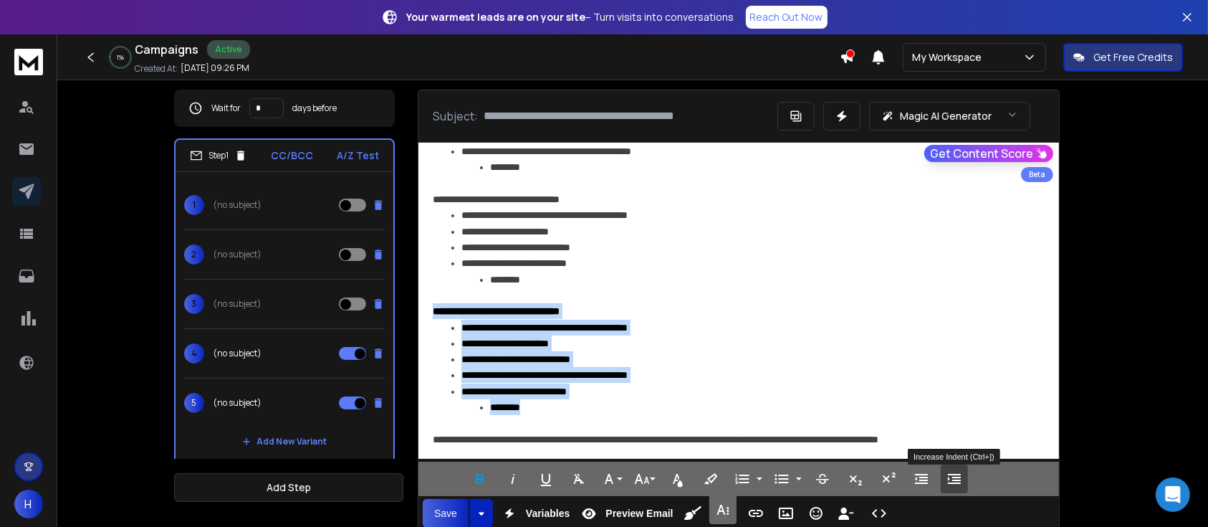
click at [951, 481] on icon "button" at bounding box center [954, 478] width 17 height 17
click at [831, 345] on li "**********" at bounding box center [746, 343] width 569 height 16
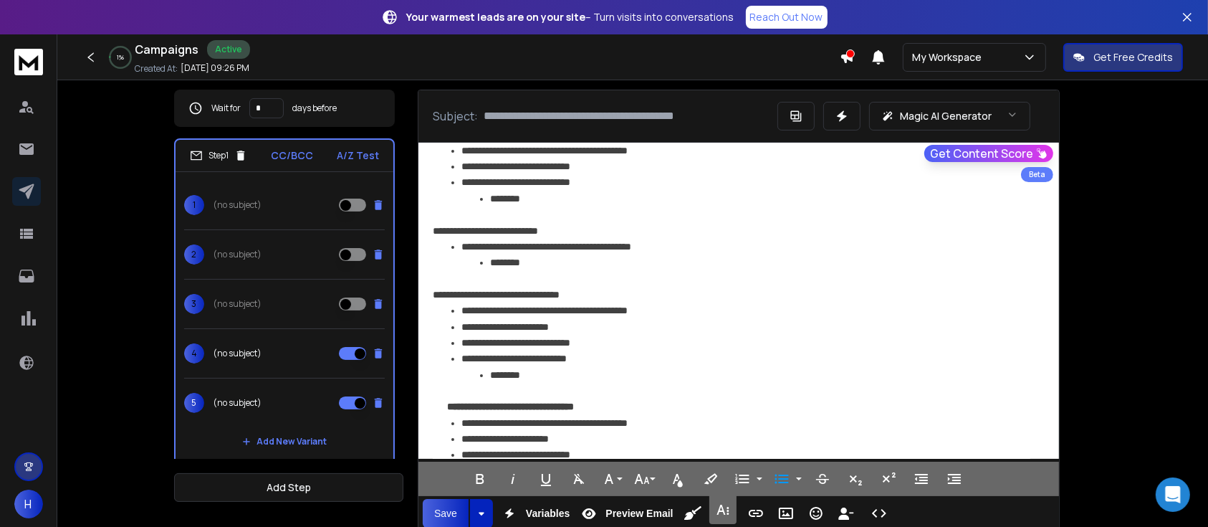
scroll to position [191, 0]
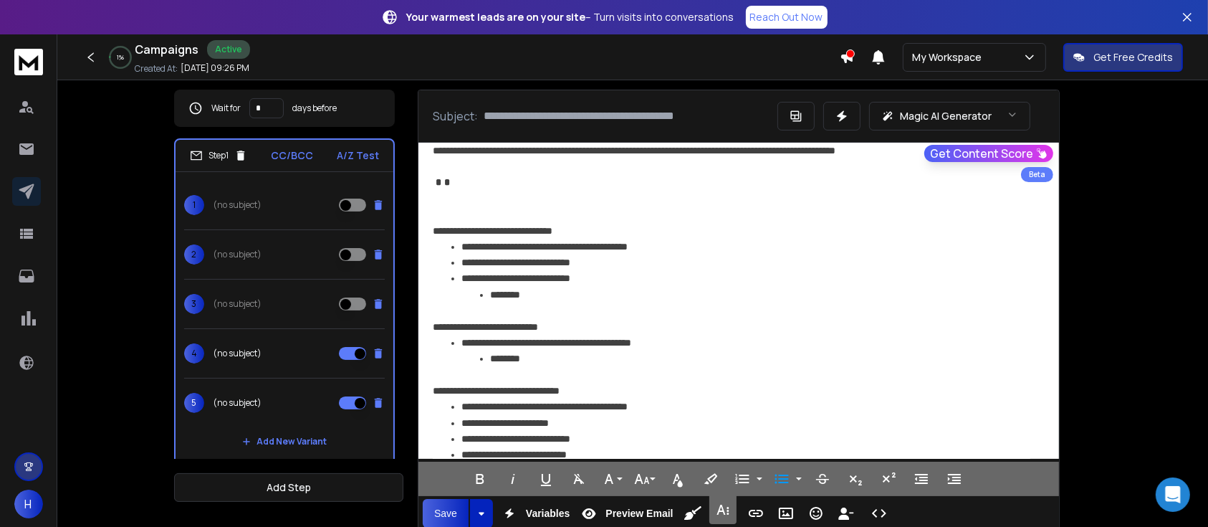
click at [565, 373] on div "**********" at bounding box center [732, 383] width 598 height 32
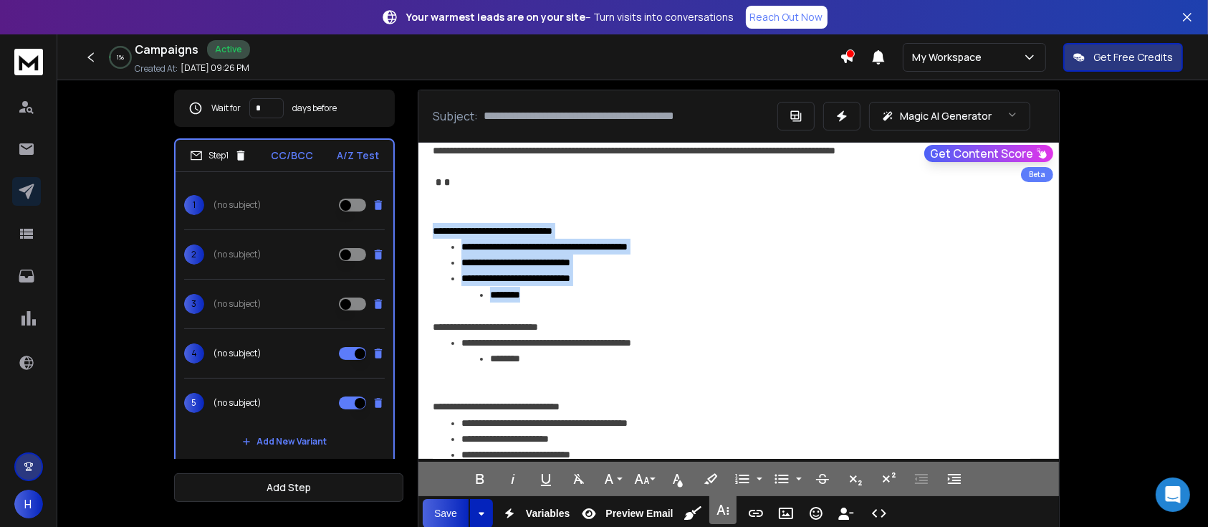
drag, startPoint x: 558, startPoint y: 298, endPoint x: 447, endPoint y: 229, distance: 131.0
click at [447, 229] on div "**********" at bounding box center [739, 301] width 641 height 316
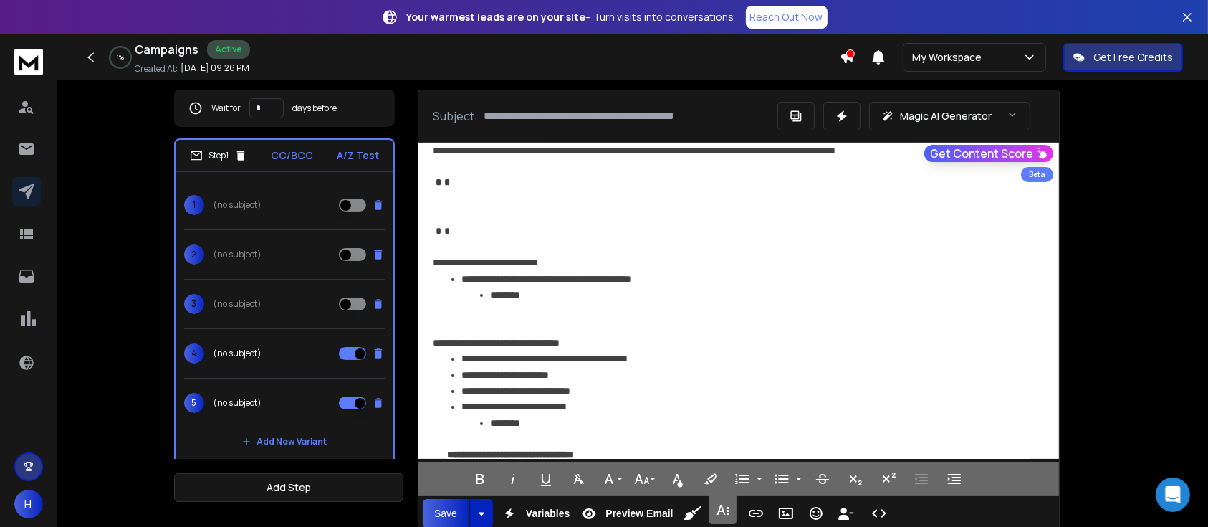
click at [454, 317] on div at bounding box center [732, 310] width 598 height 16
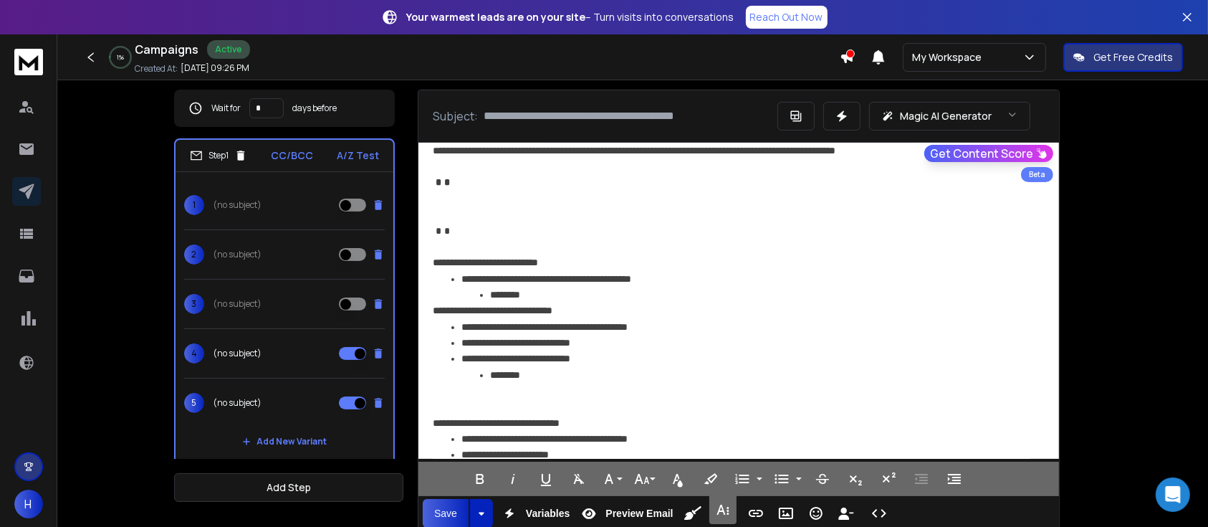
click at [530, 398] on div "**********" at bounding box center [732, 414] width 598 height 32
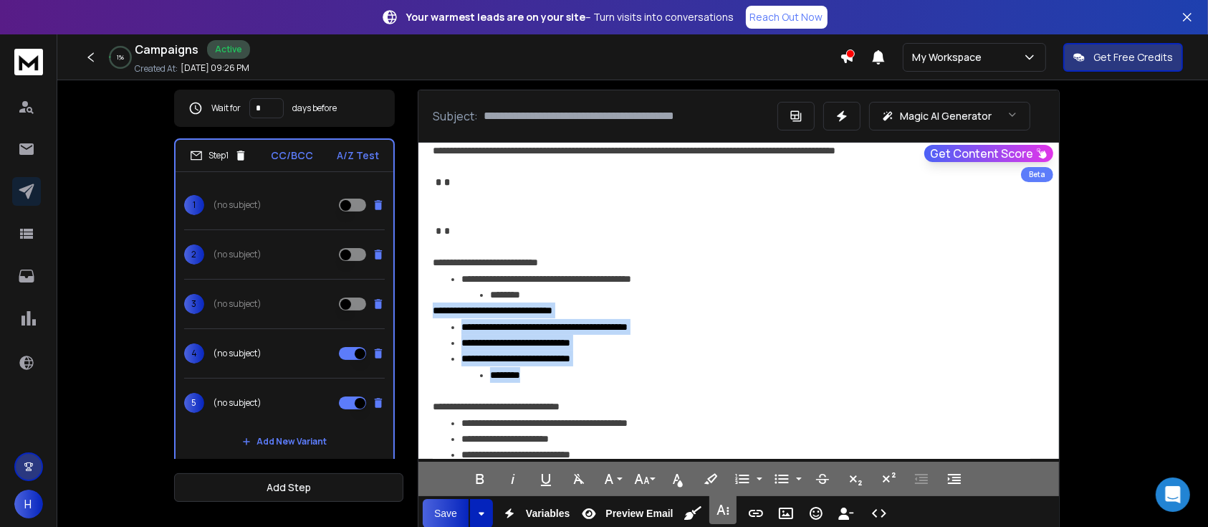
drag, startPoint x: 549, startPoint y: 376, endPoint x: 820, endPoint y: 409, distance: 273.0
click at [424, 312] on div "**********" at bounding box center [739, 301] width 641 height 316
click at [958, 477] on icon "button" at bounding box center [954, 479] width 13 height 10
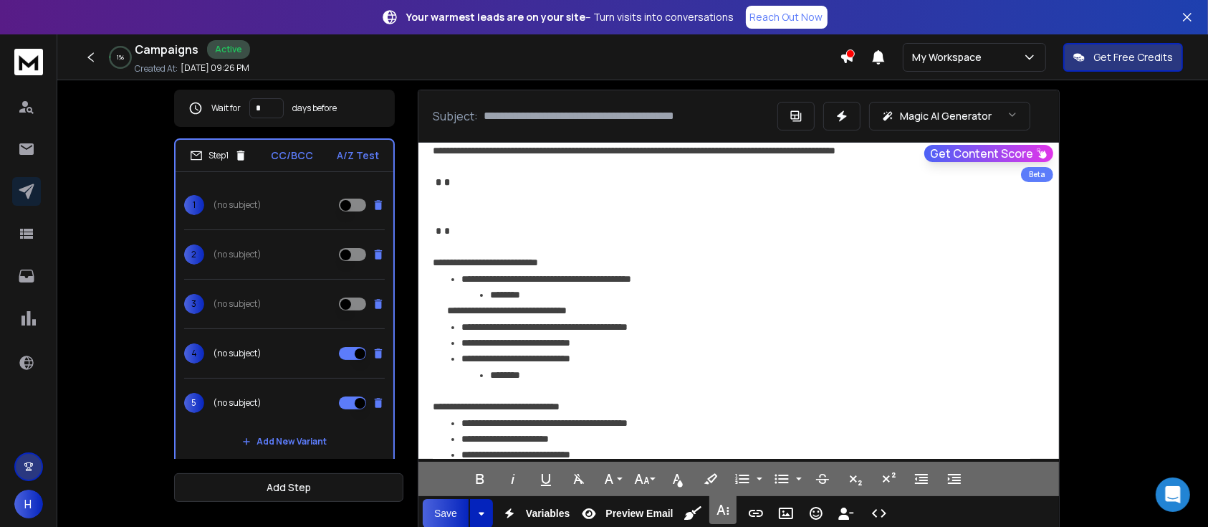
click at [594, 293] on li "********" at bounding box center [760, 295] width 540 height 16
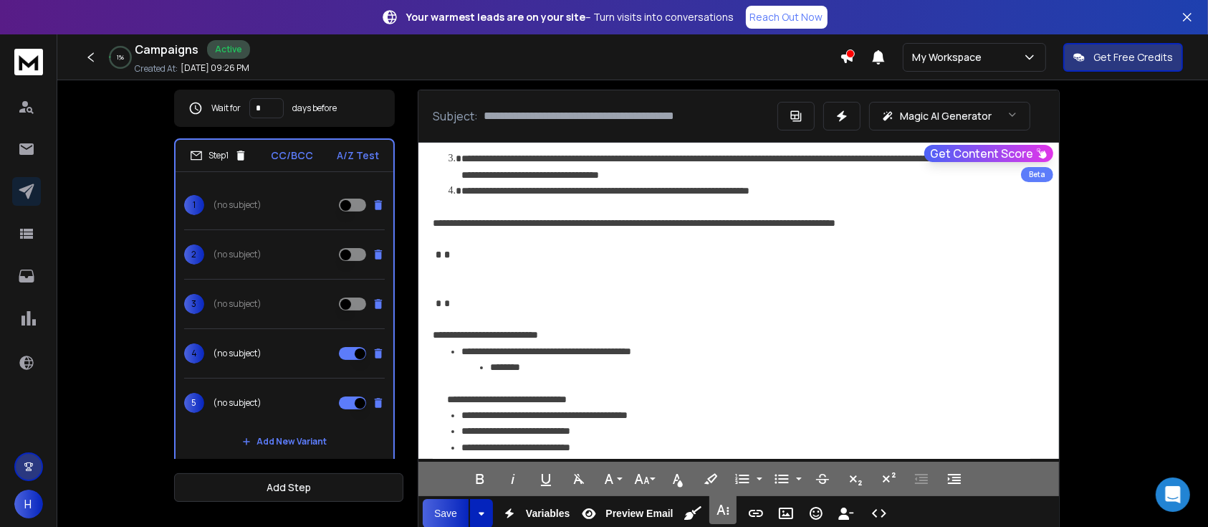
scroll to position [95, 0]
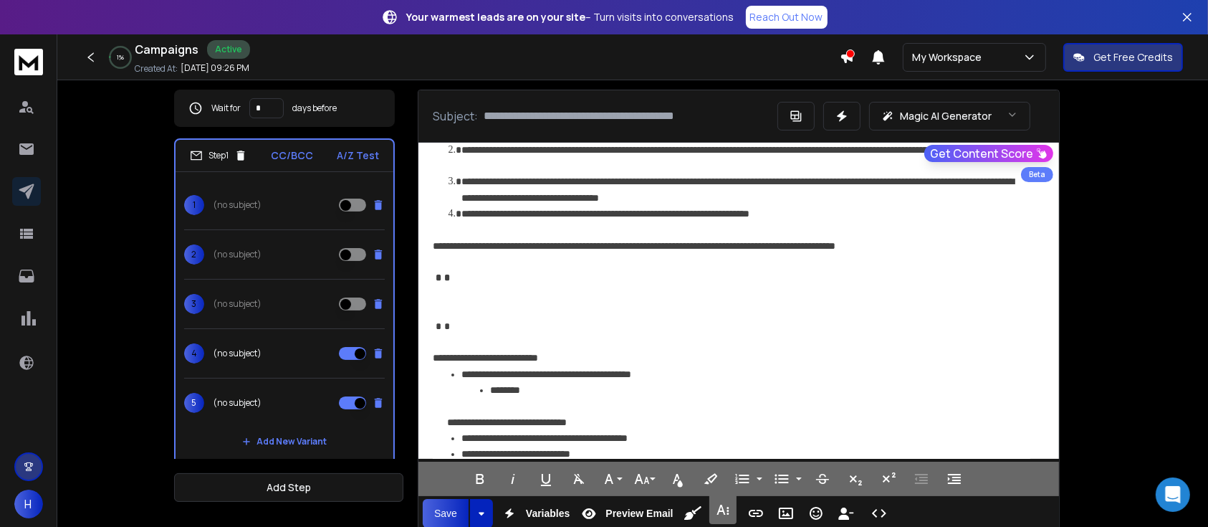
click at [504, 329] on div at bounding box center [732, 326] width 598 height 16
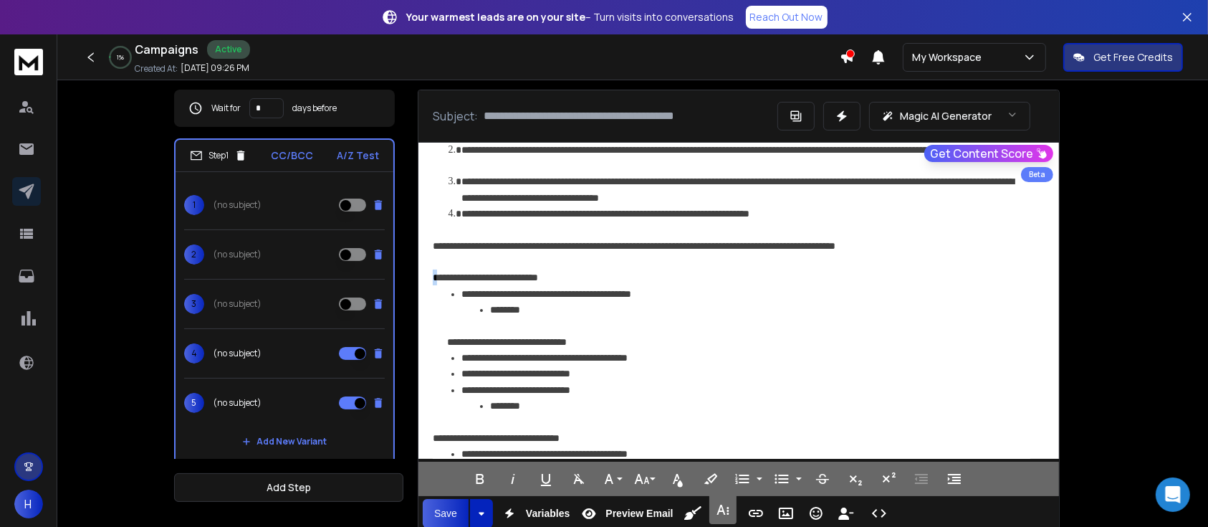
click at [448, 274] on div "**********" at bounding box center [732, 277] width 598 height 16
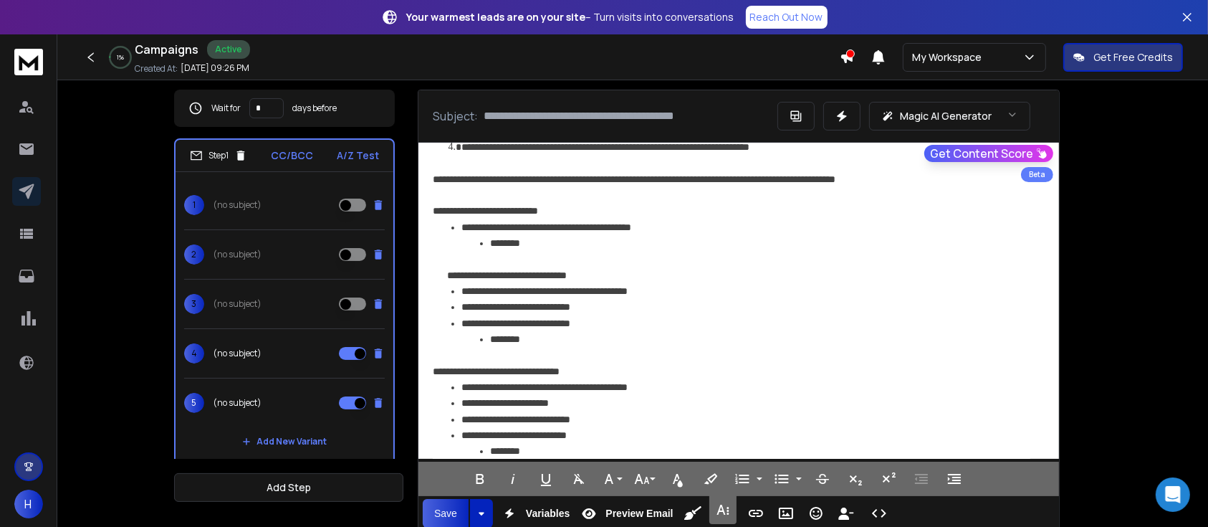
scroll to position [191, 0]
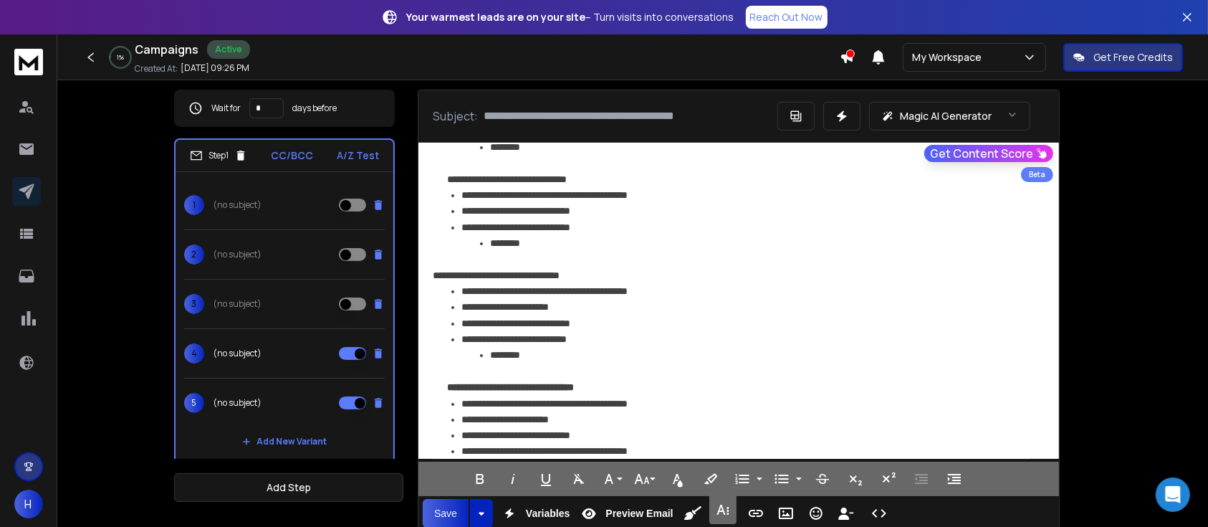
scroll to position [287, 0]
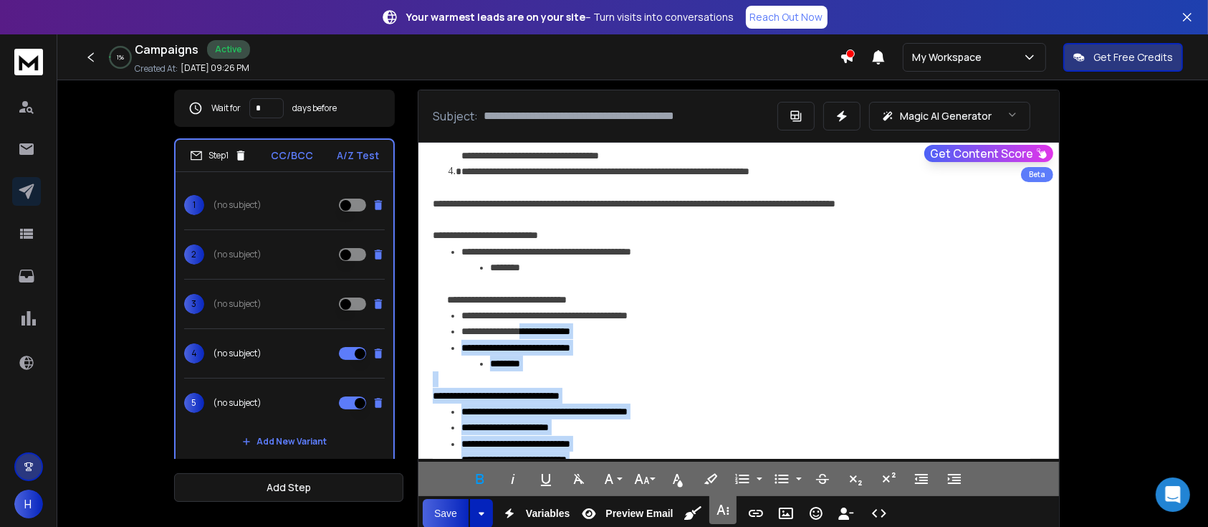
scroll to position [95, 0]
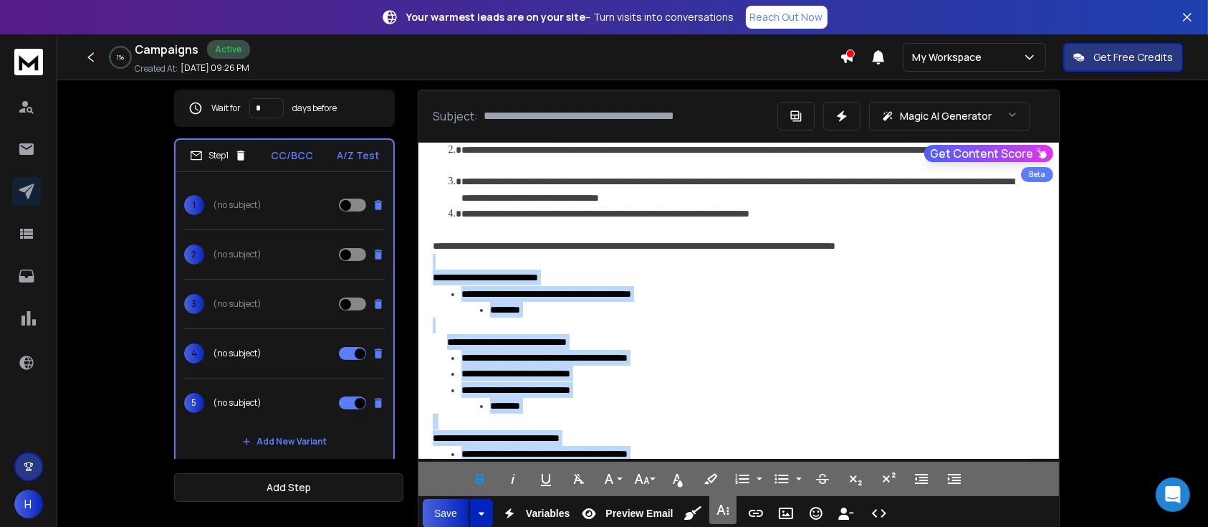
drag, startPoint x: 554, startPoint y: 378, endPoint x: 431, endPoint y: 266, distance: 166.4
click at [431, 266] on div "**********" at bounding box center [739, 301] width 641 height 316
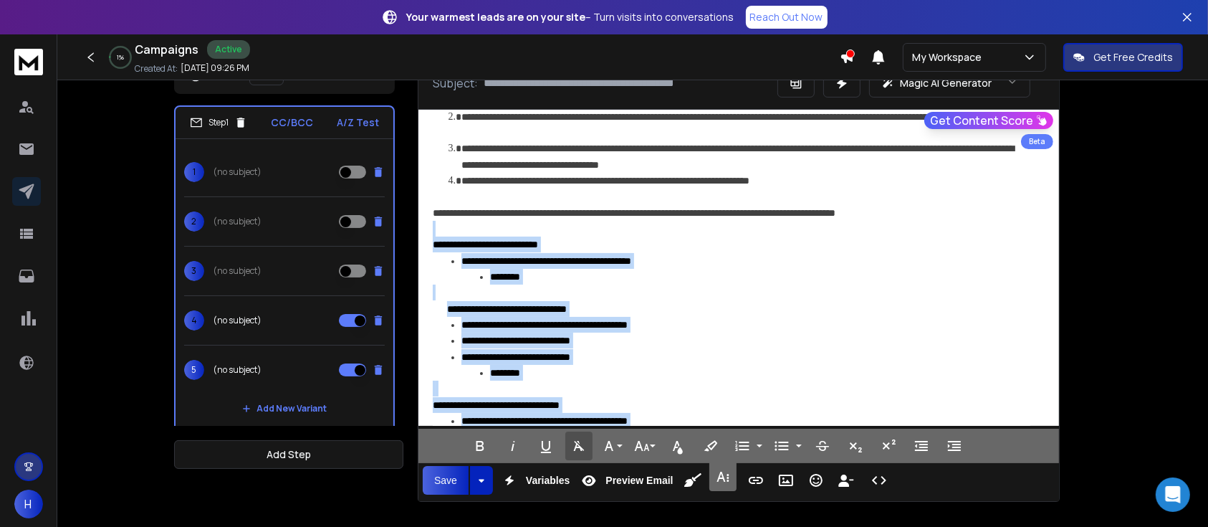
click at [578, 443] on icon "button" at bounding box center [578, 445] width 17 height 17
click at [555, 241] on div "**********" at bounding box center [732, 244] width 598 height 16
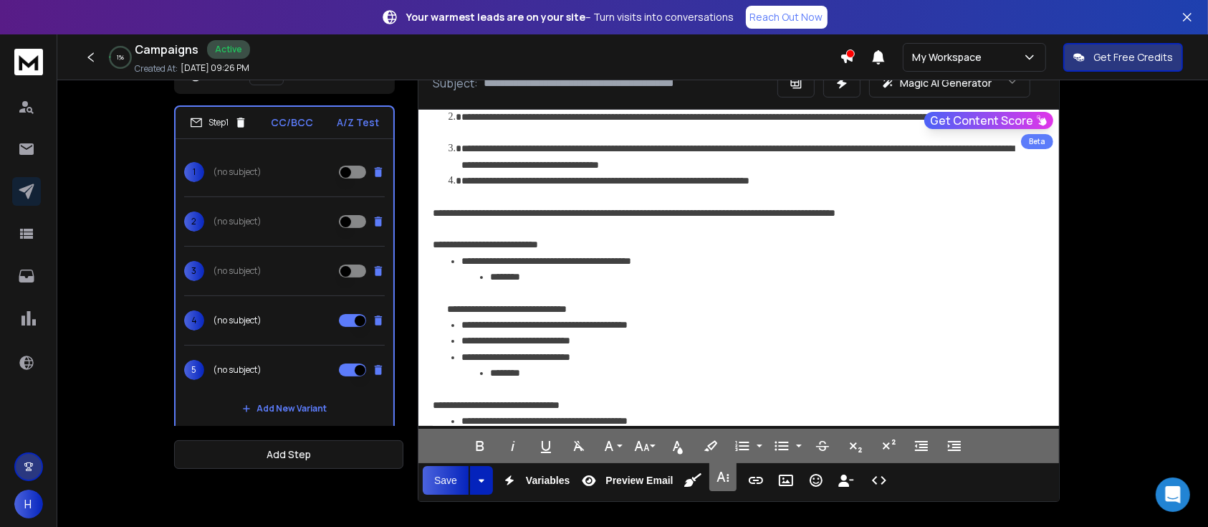
click at [555, 241] on div "**********" at bounding box center [732, 244] width 598 height 16
click at [476, 443] on icon "button" at bounding box center [480, 445] width 17 height 17
click at [545, 307] on div "**********" at bounding box center [738, 309] width 583 height 16
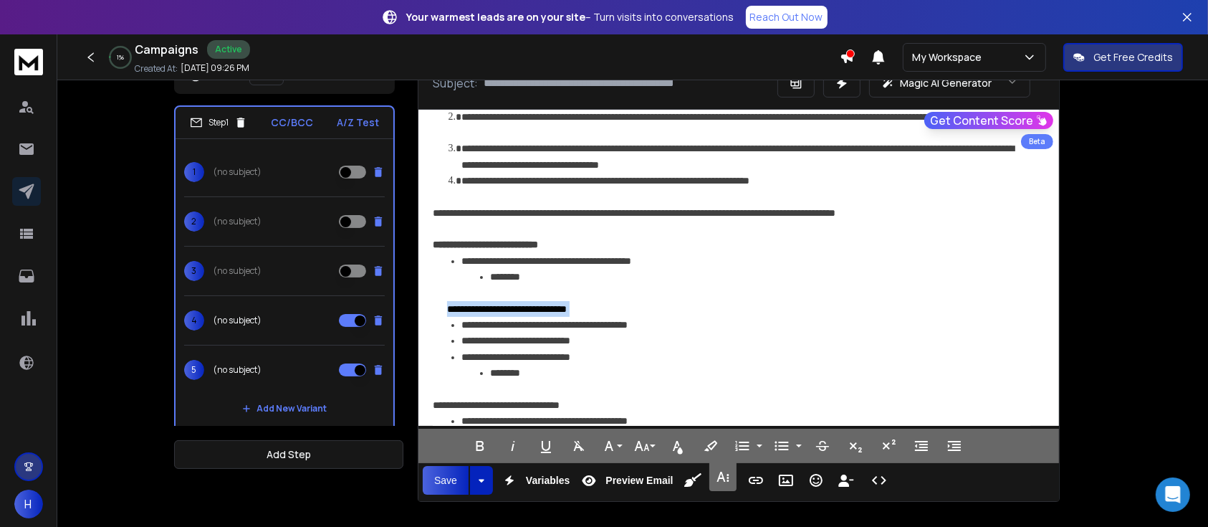
click at [545, 307] on div "**********" at bounding box center [738, 309] width 583 height 16
click at [477, 446] on icon "button" at bounding box center [480, 445] width 17 height 17
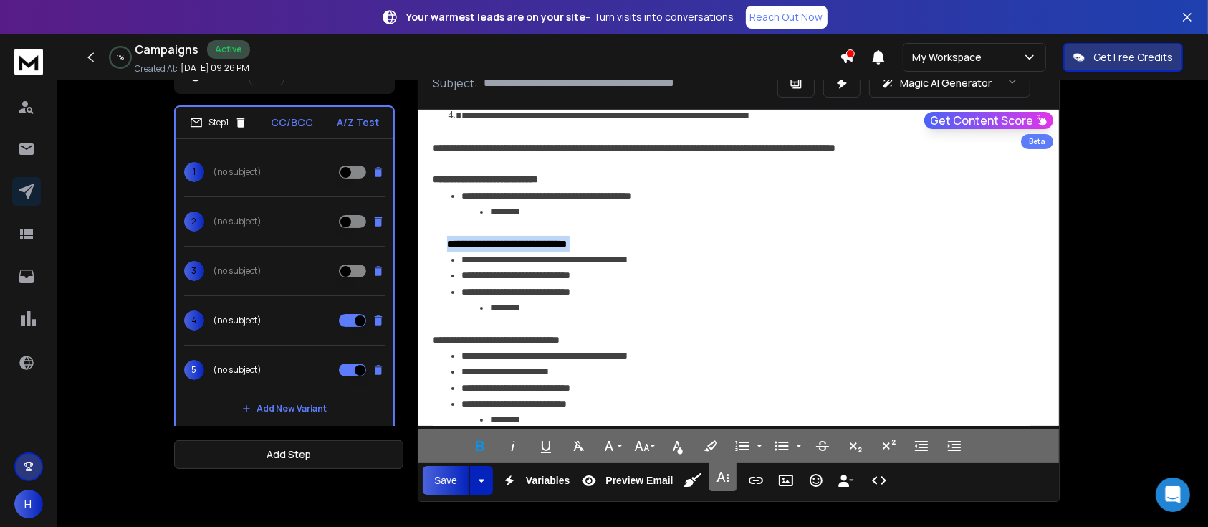
scroll to position [191, 0]
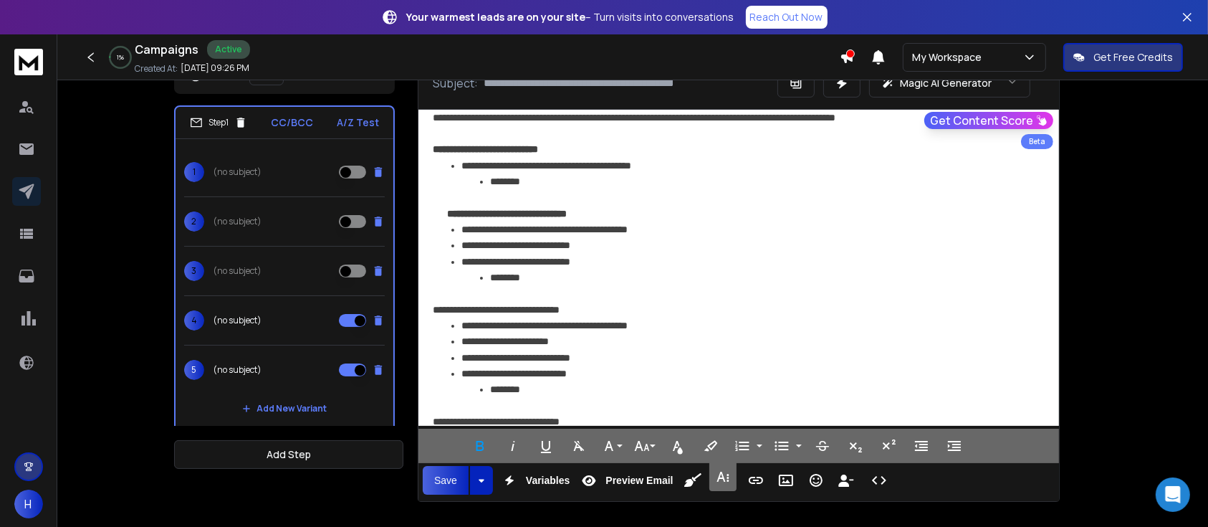
click at [486, 444] on icon "button" at bounding box center [480, 445] width 17 height 17
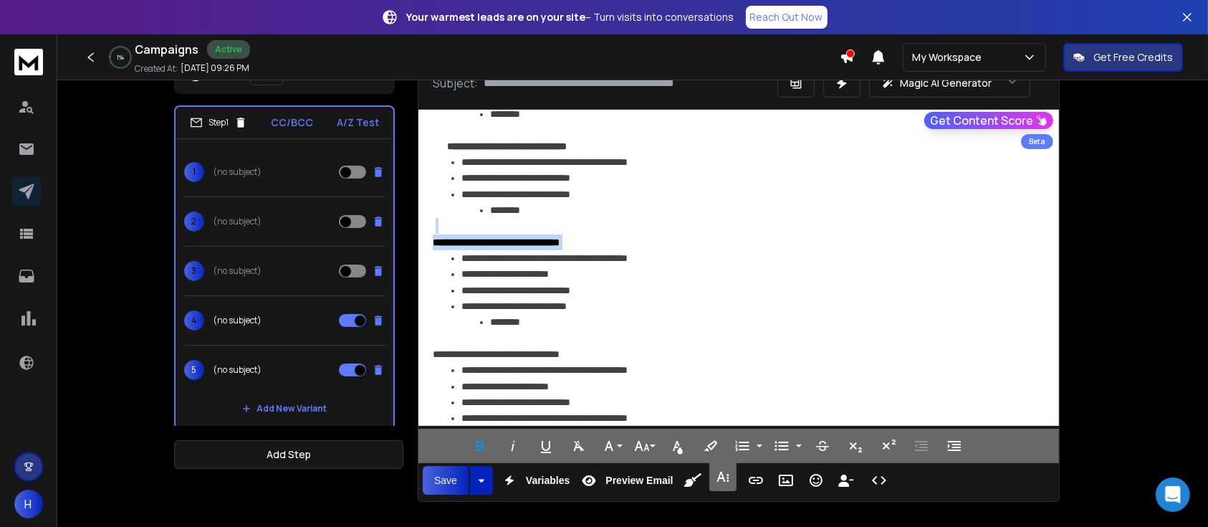
scroll to position [287, 0]
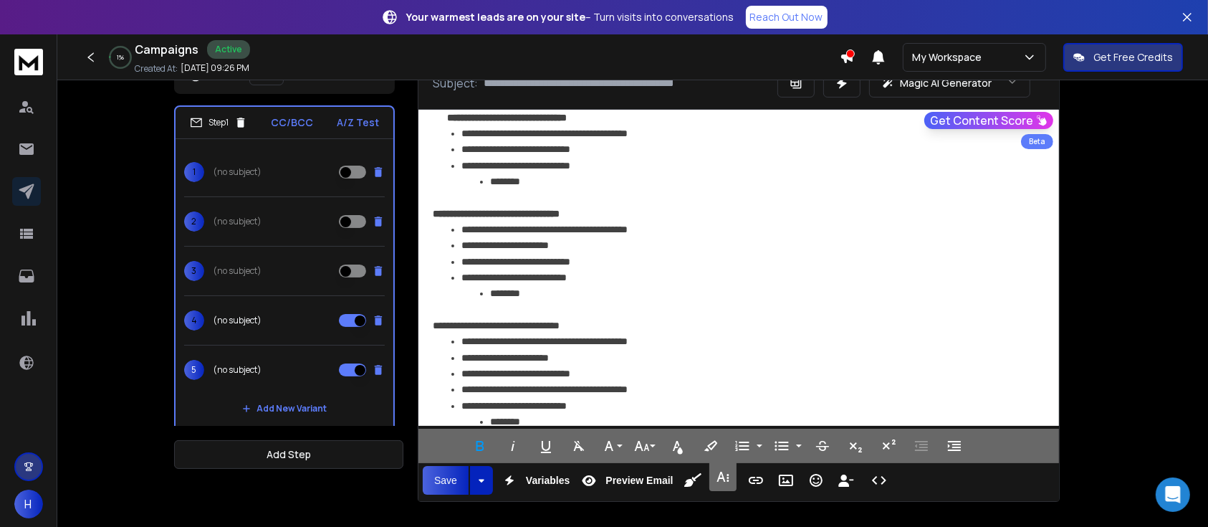
click at [534, 327] on div "**********" at bounding box center [732, 325] width 598 height 16
click at [478, 446] on icon "button" at bounding box center [480, 445] width 17 height 17
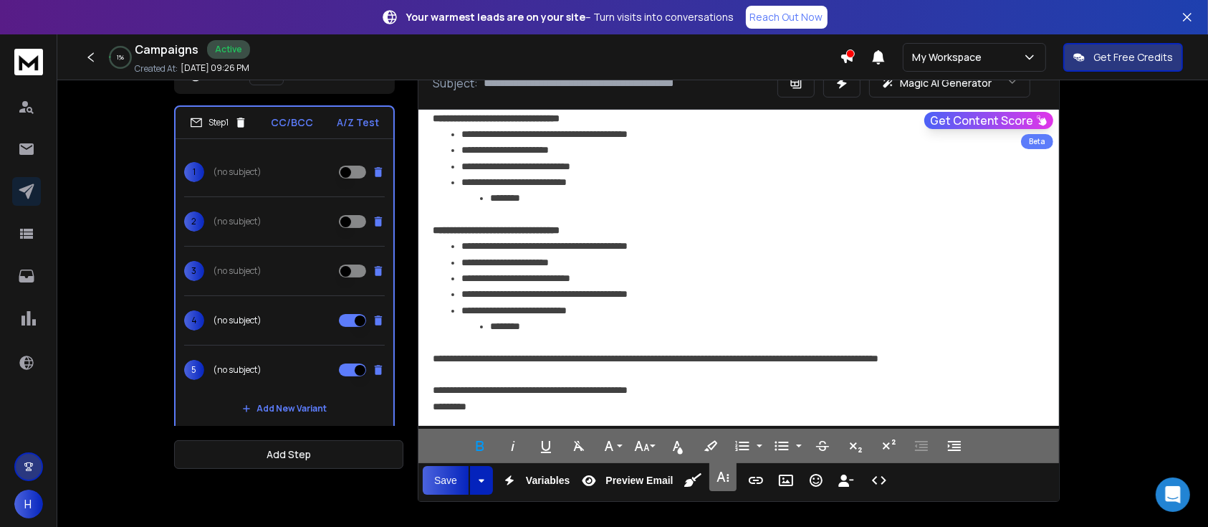
click at [661, 280] on li "**********" at bounding box center [746, 278] width 569 height 16
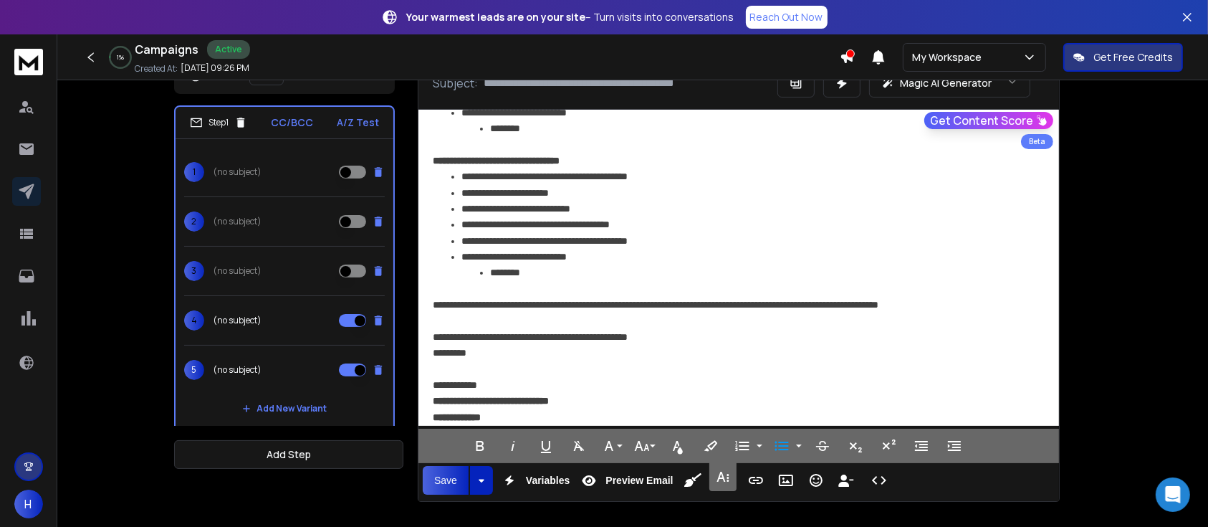
scroll to position [477, 0]
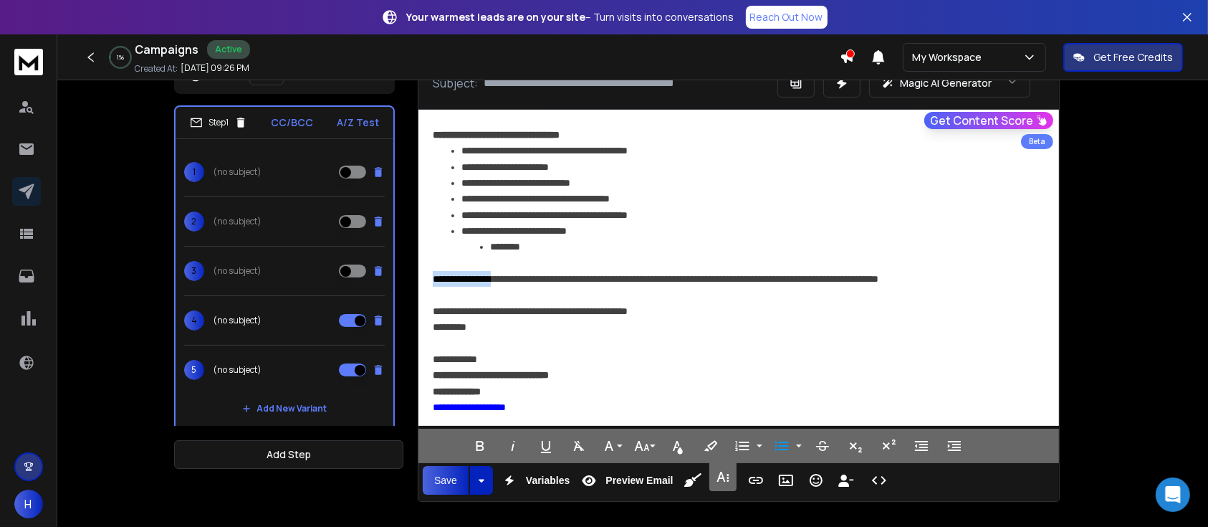
drag, startPoint x: 506, startPoint y: 282, endPoint x: 434, endPoint y: 278, distance: 71.8
click at [434, 278] on div "**********" at bounding box center [732, 449] width 598 height 356
click at [958, 287] on div "**********" at bounding box center [732, 457] width 598 height 340
click at [930, 278] on div "**********" at bounding box center [732, 449] width 598 height 356
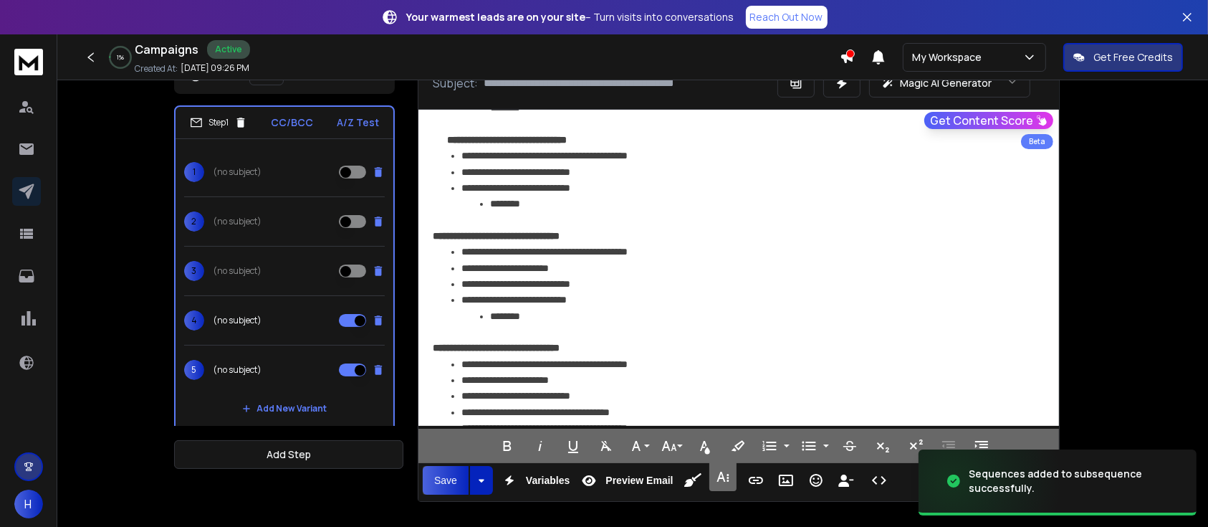
scroll to position [360, 0]
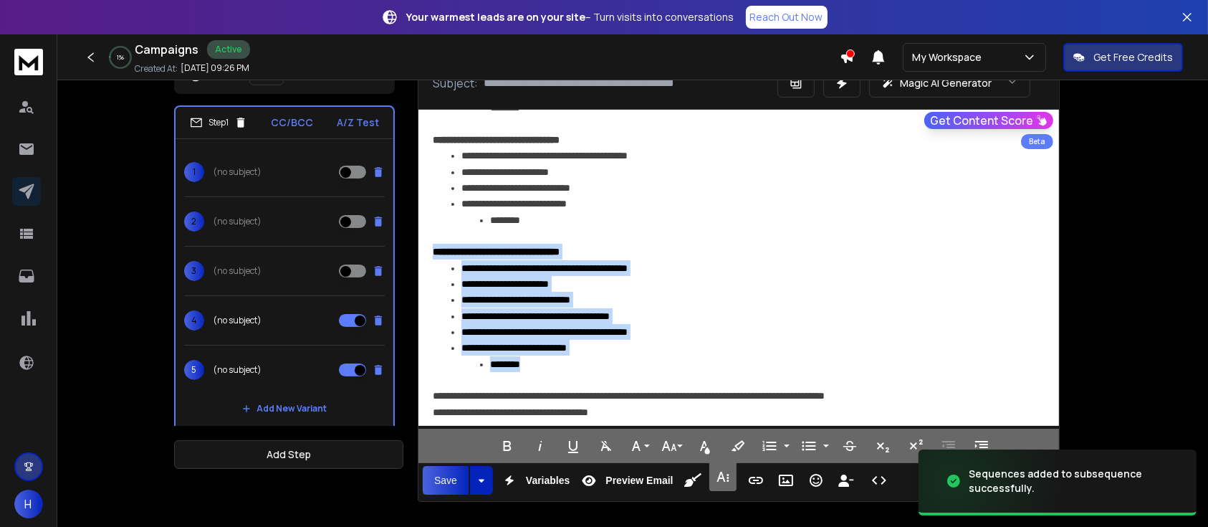
drag, startPoint x: 577, startPoint y: 363, endPoint x: 419, endPoint y: 255, distance: 191.2
click at [419, 255] on div "**********" at bounding box center [739, 268] width 641 height 316
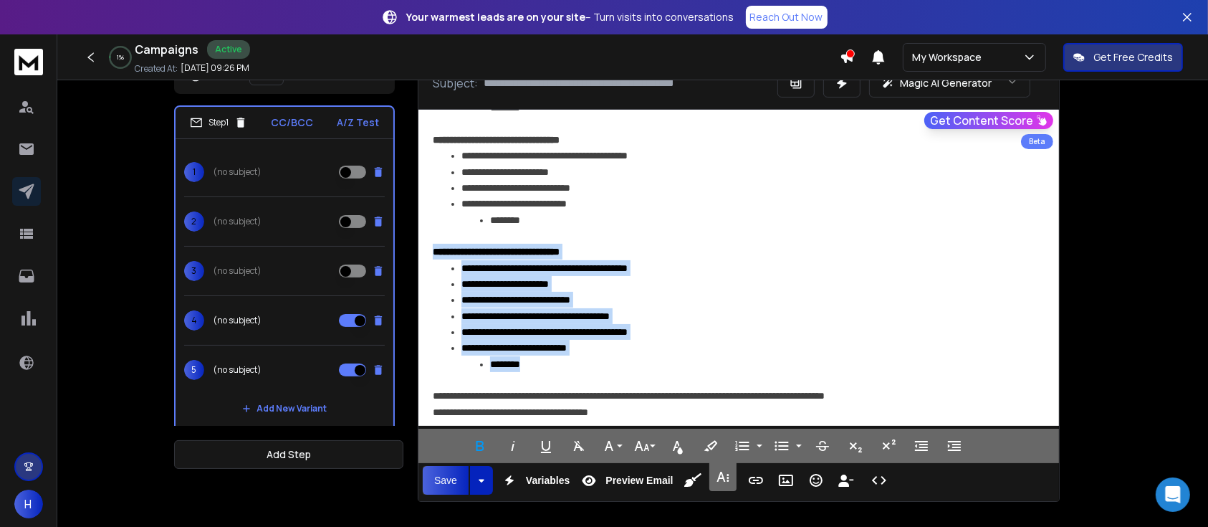
drag, startPoint x: 534, startPoint y: 327, endPoint x: 489, endPoint y: 272, distance: 70.3
click at [489, 272] on li "**********" at bounding box center [746, 268] width 569 height 16
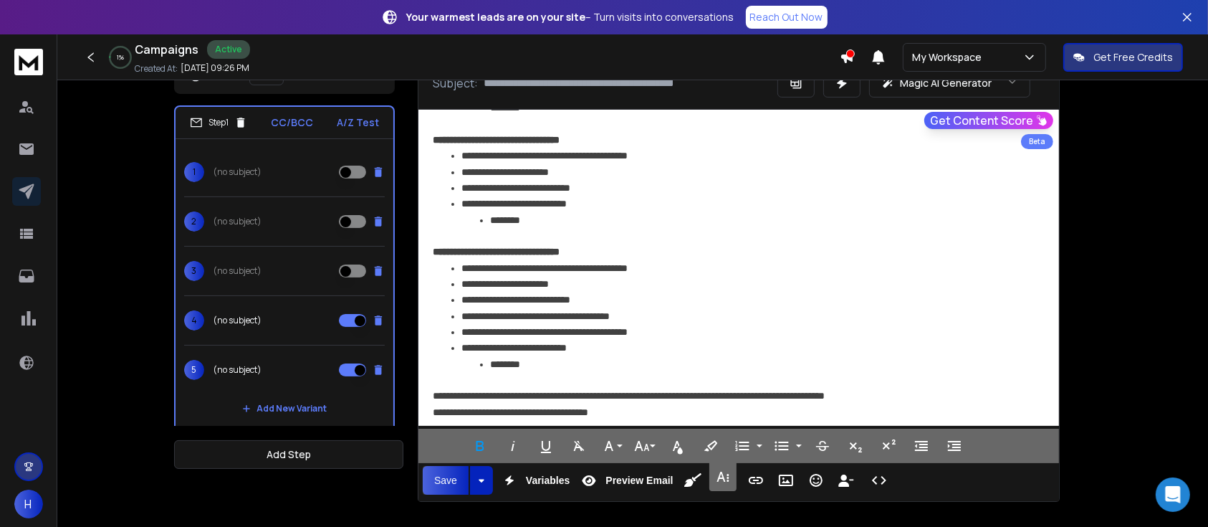
drag, startPoint x: 580, startPoint y: 373, endPoint x: 570, endPoint y: 370, distance: 11.1
click at [579, 373] on div "**********" at bounding box center [732, 494] width 598 height 532
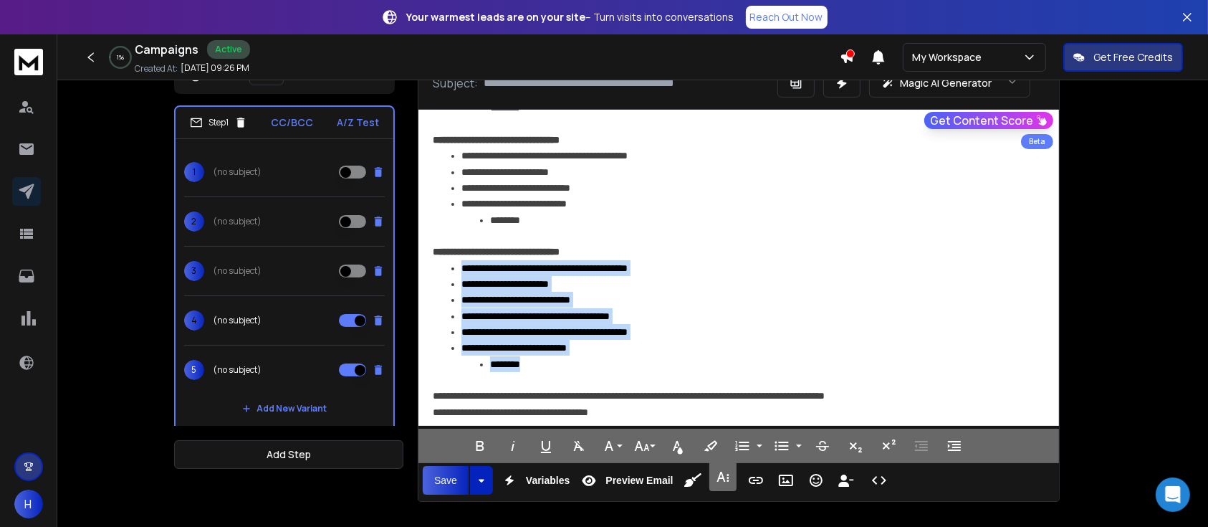
drag, startPoint x: 560, startPoint y: 366, endPoint x: 449, endPoint y: 265, distance: 150.7
click at [449, 265] on ul "**********" at bounding box center [732, 316] width 598 height 112
copy ul "**********"
click at [267, 320] on div "4 (no subject)" at bounding box center [284, 320] width 201 height 49
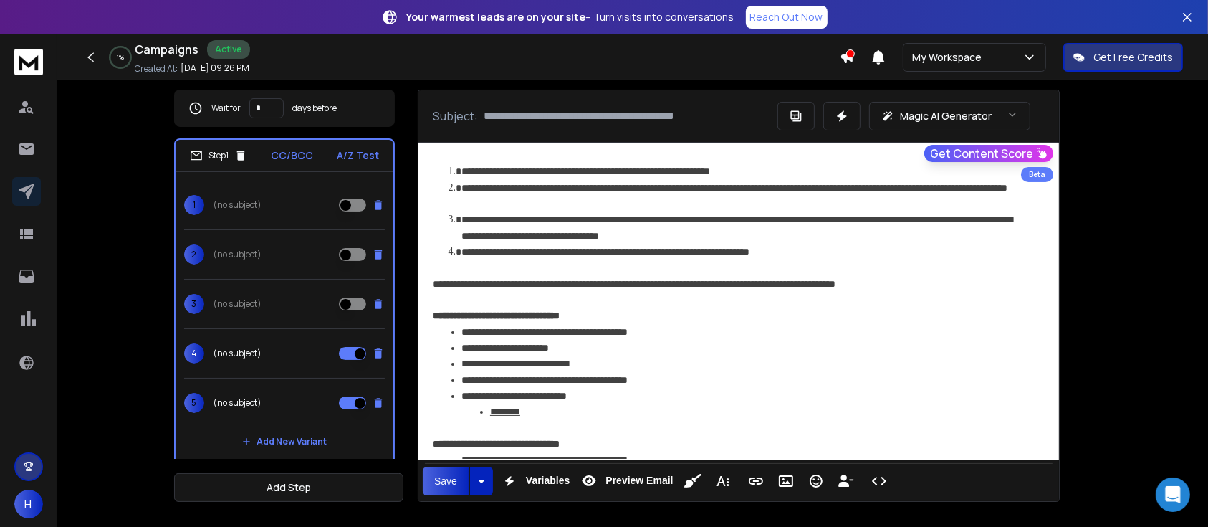
scroll to position [95, 0]
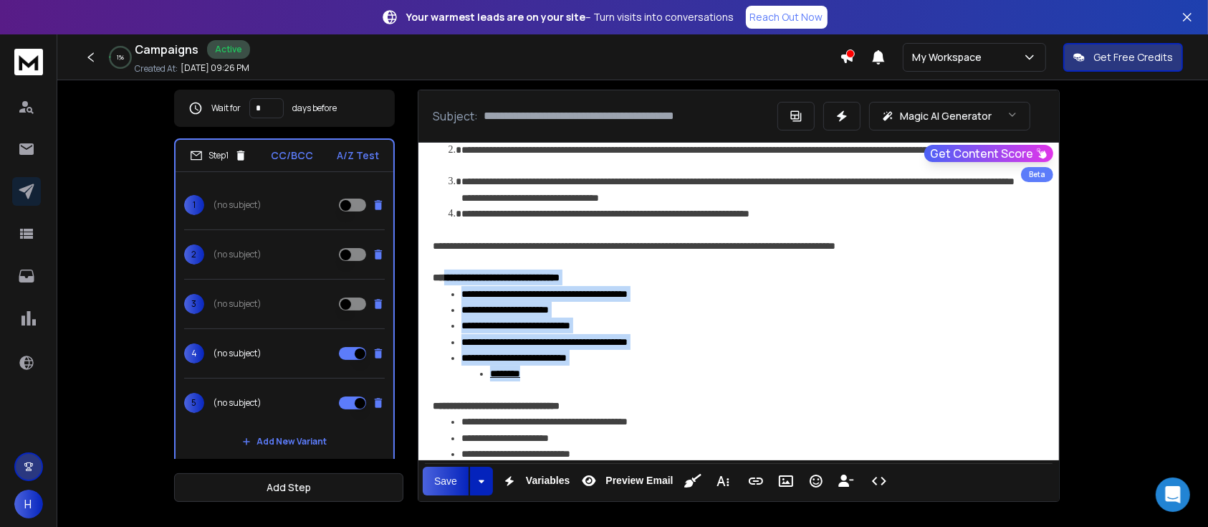
drag, startPoint x: 580, startPoint y: 372, endPoint x: 456, endPoint y: 284, distance: 151.5
click at [456, 284] on div "**********" at bounding box center [739, 301] width 641 height 316
drag, startPoint x: 470, startPoint y: 306, endPoint x: 436, endPoint y: 330, distance: 41.2
click at [438, 331] on ul "**********" at bounding box center [739, 334] width 612 height 96
click at [594, 363] on li "**********" at bounding box center [746, 366] width 569 height 32
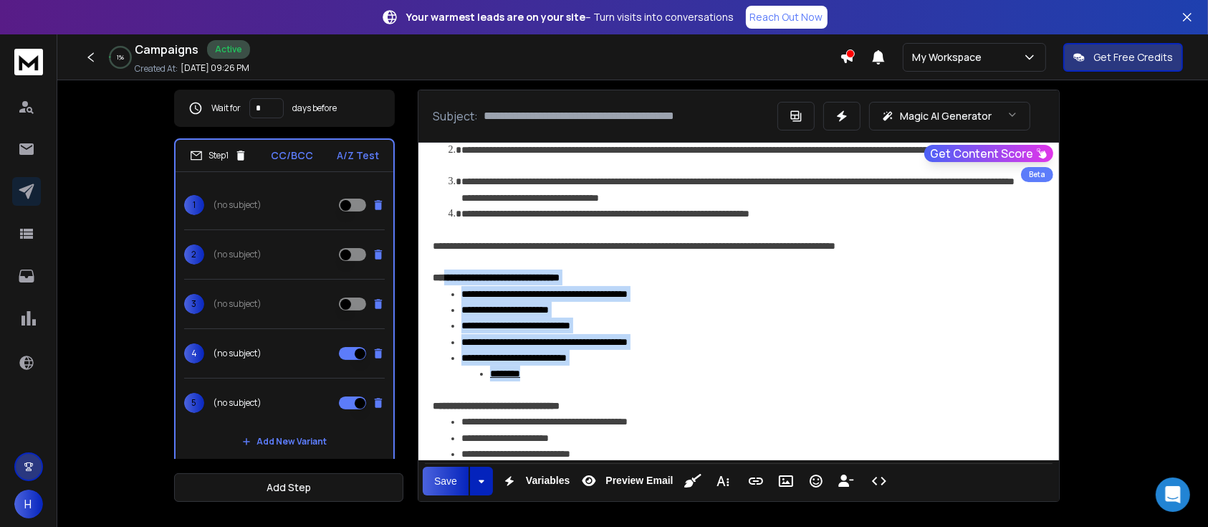
click at [560, 373] on li "********" at bounding box center [760, 373] width 540 height 16
drag, startPoint x: 550, startPoint y: 380, endPoint x: 459, endPoint y: 301, distance: 120.9
click at [458, 301] on ul "**********" at bounding box center [739, 334] width 612 height 96
drag, startPoint x: 477, startPoint y: 312, endPoint x: 468, endPoint y: 302, distance: 13.2
click at [449, 317] on ul "**********" at bounding box center [739, 334] width 612 height 96
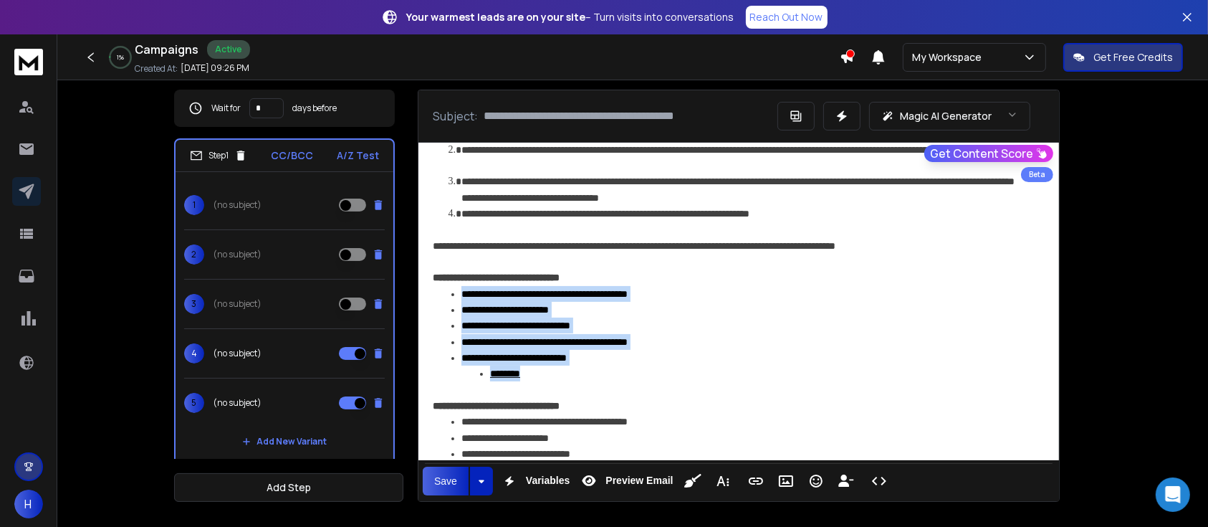
drag, startPoint x: 462, startPoint y: 294, endPoint x: 556, endPoint y: 370, distance: 121.3
click at [556, 370] on ul "**********" at bounding box center [739, 334] width 612 height 96
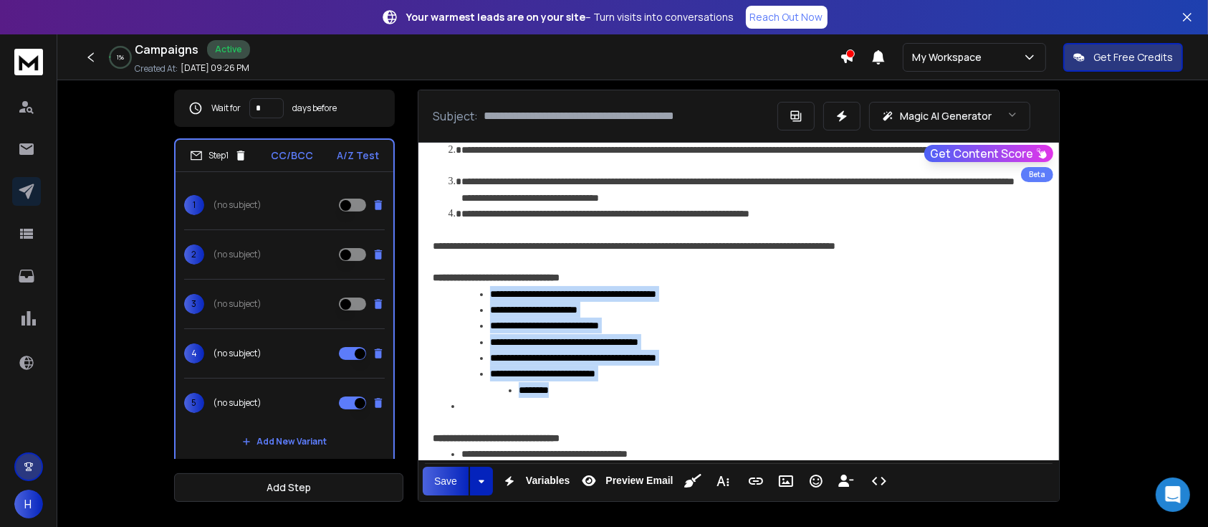
drag, startPoint x: 592, startPoint y: 390, endPoint x: 484, endPoint y: 293, distance: 144.6
click at [484, 293] on ul "**********" at bounding box center [753, 342] width 583 height 112
click at [730, 485] on icon "button" at bounding box center [722, 480] width 17 height 17
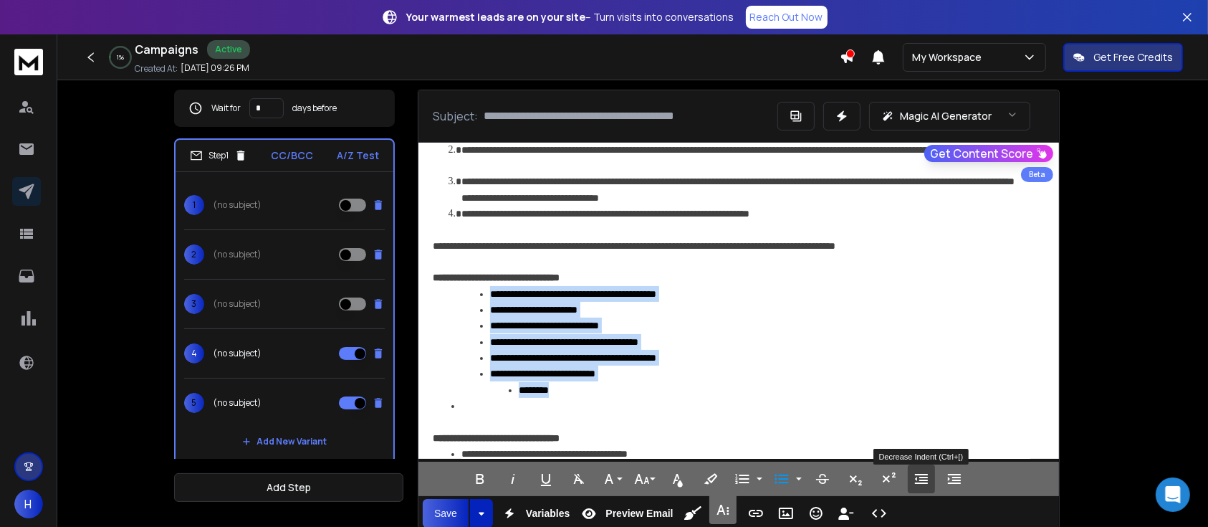
click at [917, 483] on icon "button" at bounding box center [921, 479] width 13 height 10
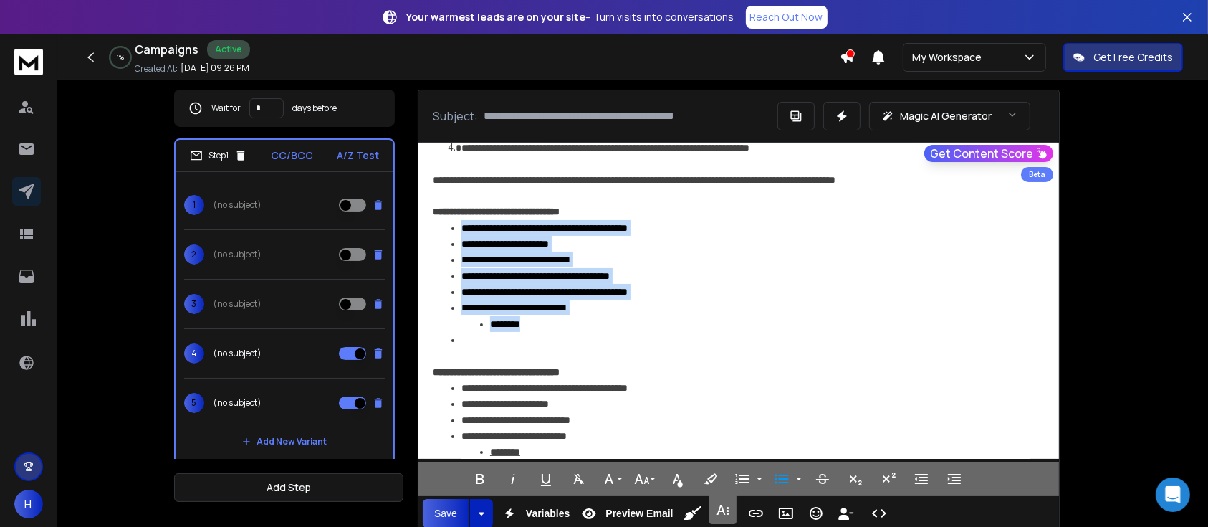
scroll to position [191, 0]
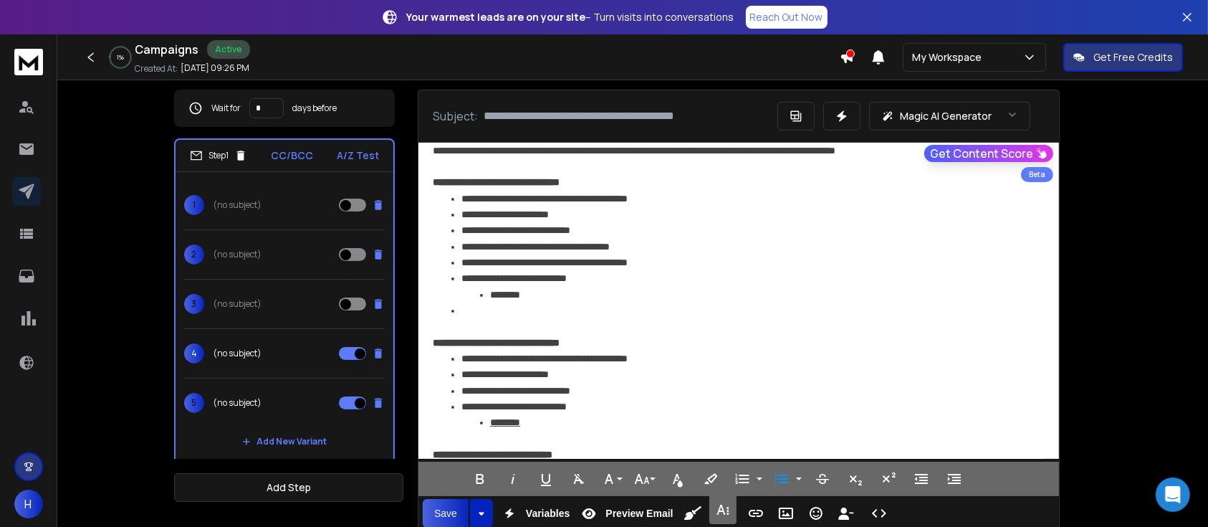
click at [485, 317] on li at bounding box center [746, 310] width 569 height 16
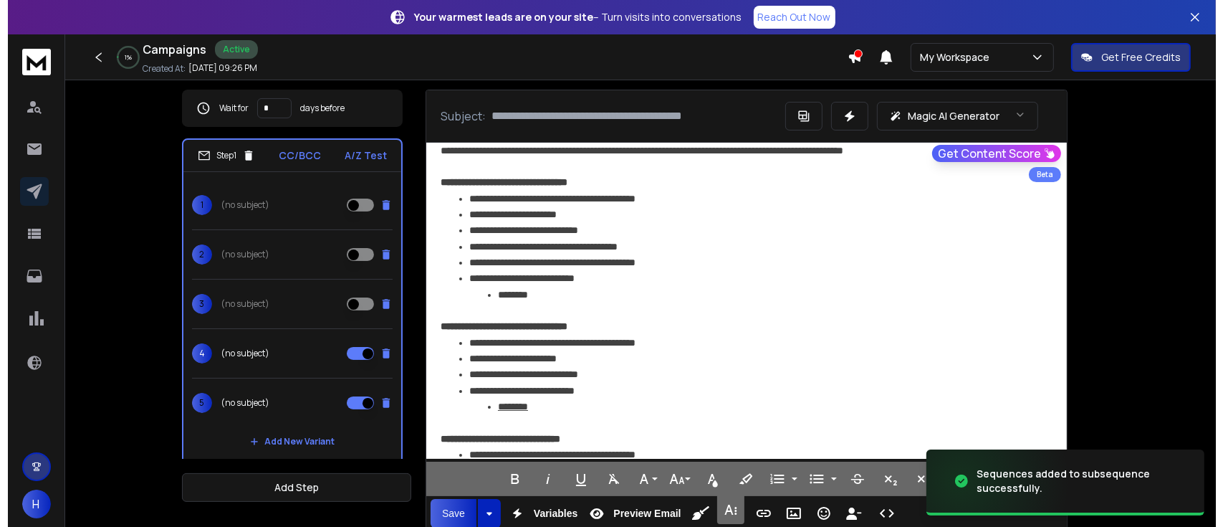
scroll to position [95, 0]
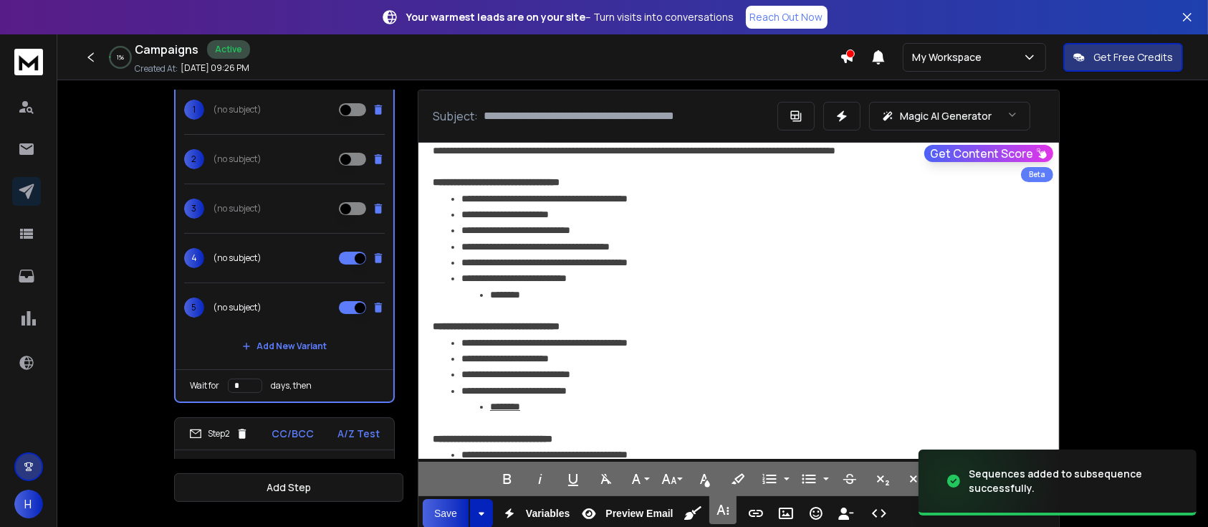
click at [295, 310] on div "5 (no subject)" at bounding box center [284, 307] width 201 height 49
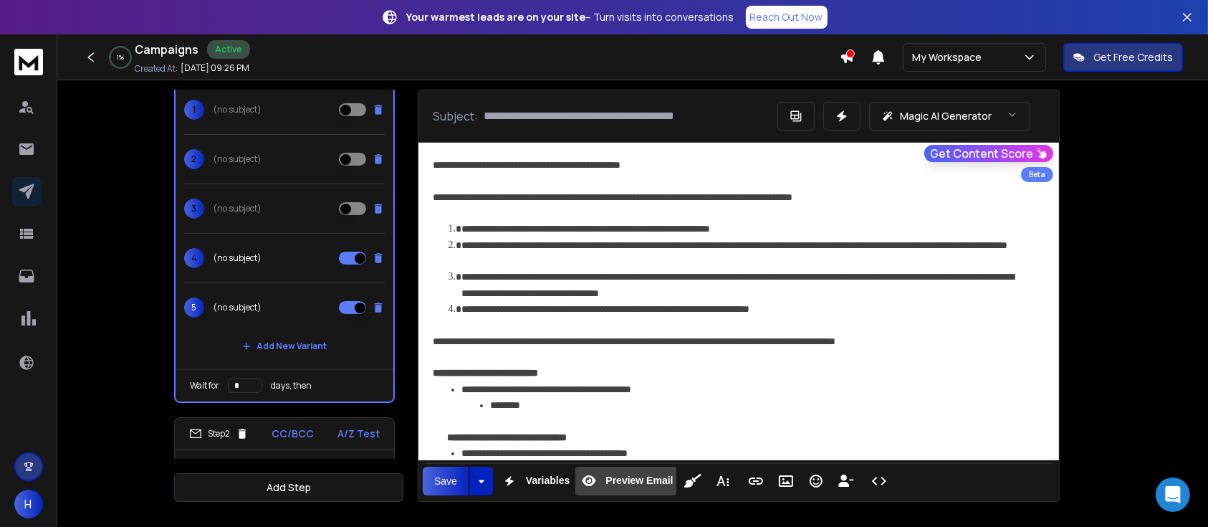
click at [639, 487] on div "Preview Email" at bounding box center [625, 481] width 100 height 24
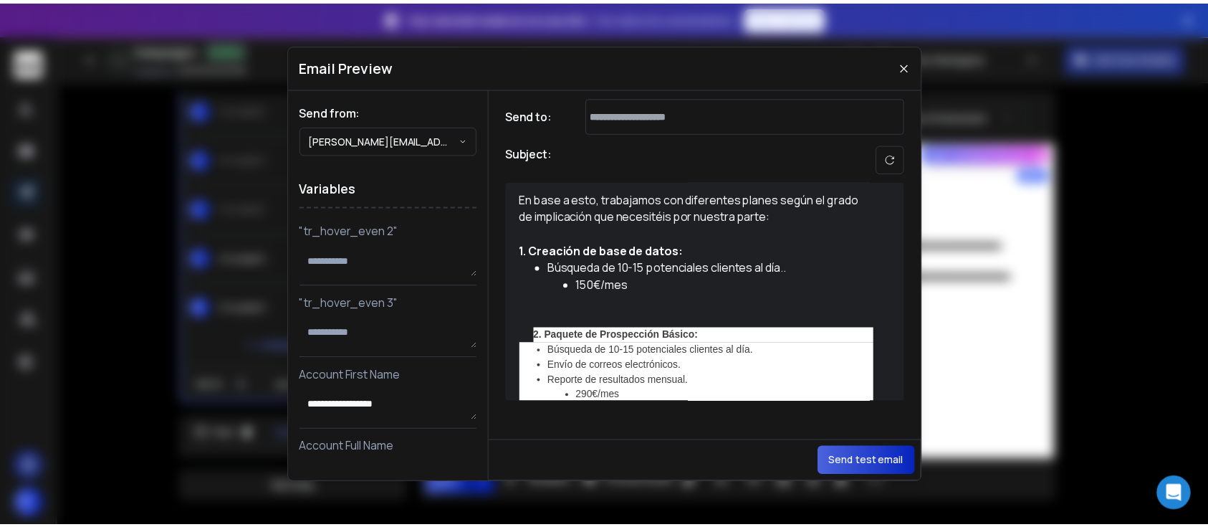
scroll to position [191, 0]
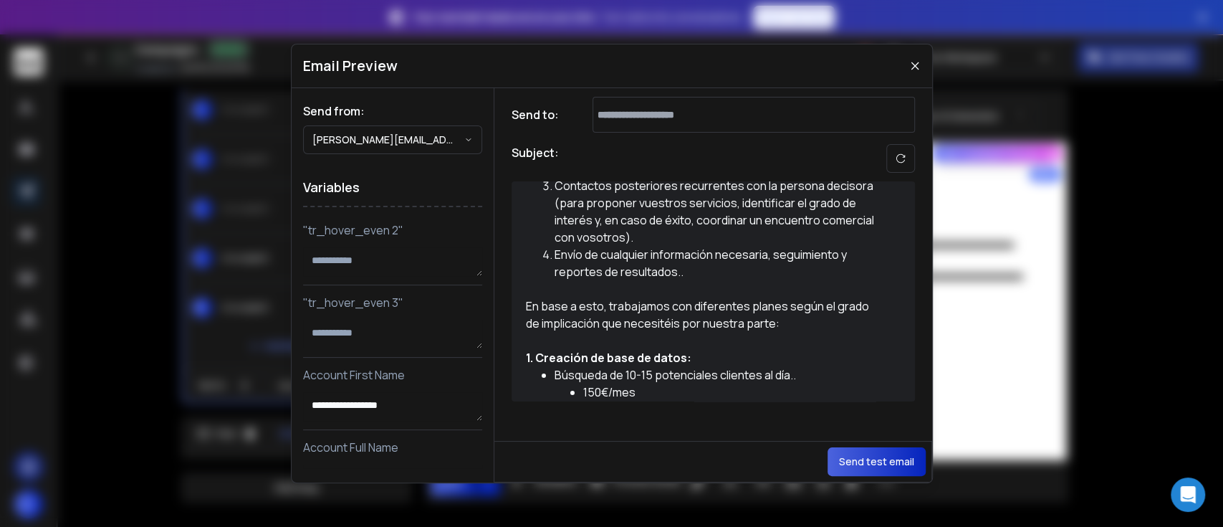
drag, startPoint x: 914, startPoint y: 62, endPoint x: 874, endPoint y: 87, distance: 47.3
click at [914, 63] on icon at bounding box center [914, 65] width 11 height 11
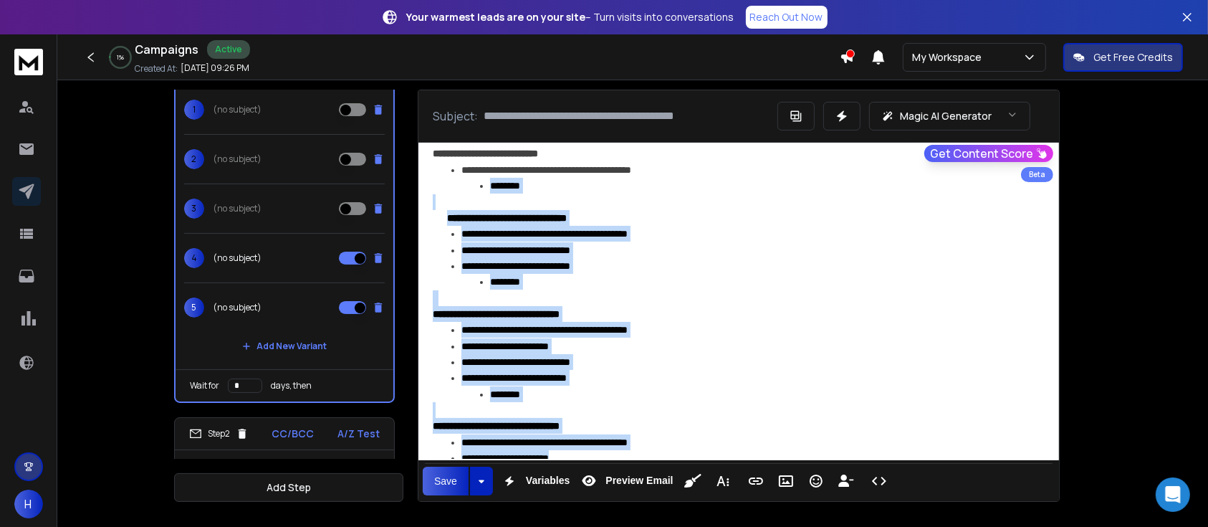
scroll to position [382, 0]
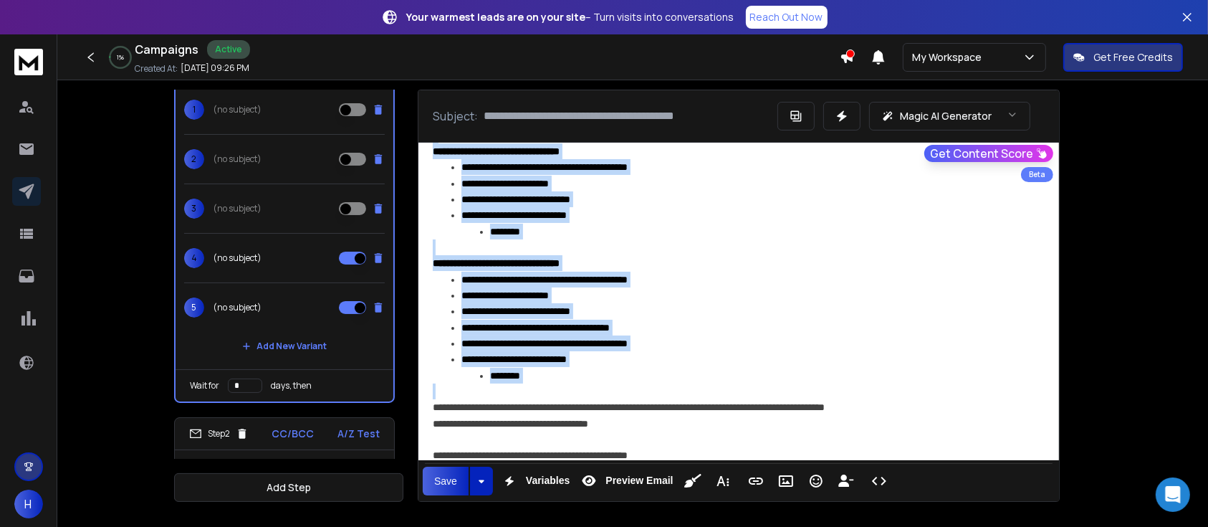
drag, startPoint x: 444, startPoint y: 221, endPoint x: 663, endPoint y: 397, distance: 280.8
click at [663, 397] on div "**********" at bounding box center [739, 301] width 641 height 316
click at [714, 484] on icon "button" at bounding box center [722, 480] width 17 height 17
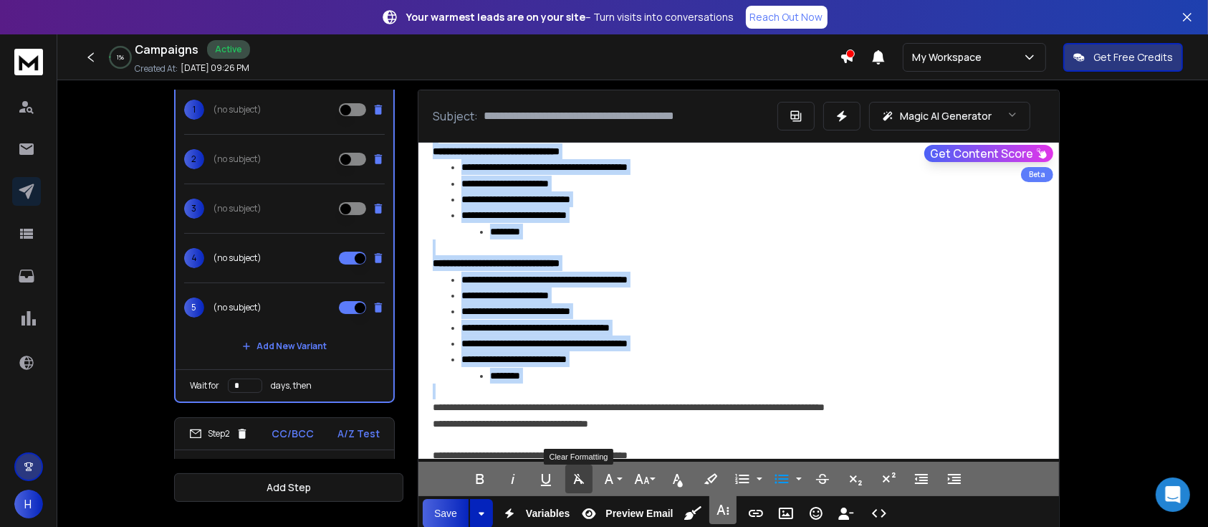
click at [574, 487] on button "Clear Formatting" at bounding box center [578, 478] width 27 height 29
click at [558, 263] on div "**********" at bounding box center [732, 263] width 598 height 16
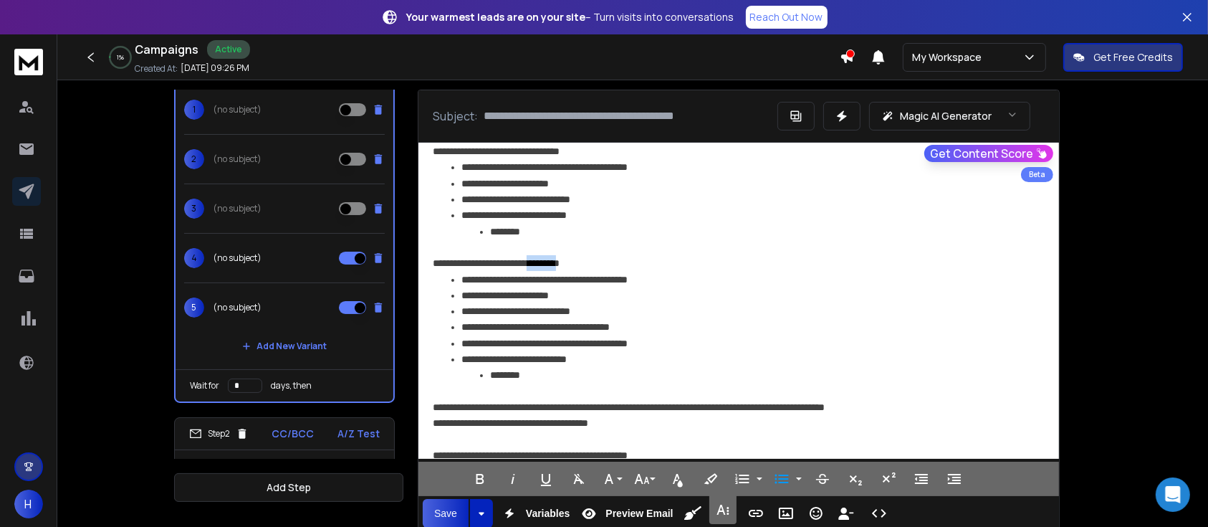
click at [558, 263] on div "**********" at bounding box center [732, 263] width 598 height 16
click at [478, 475] on icon "button" at bounding box center [480, 478] width 17 height 17
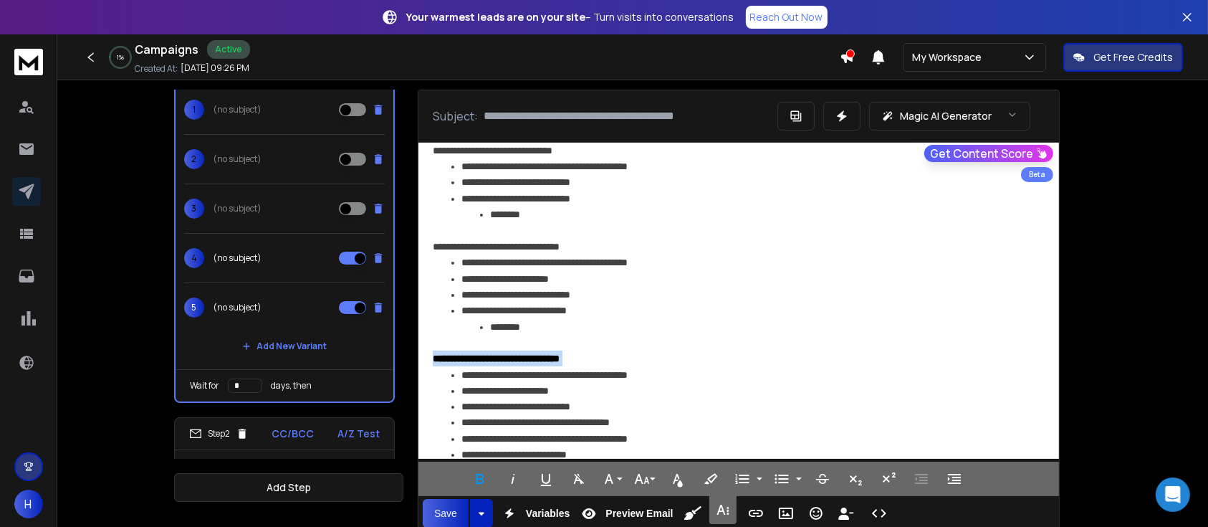
scroll to position [191, 0]
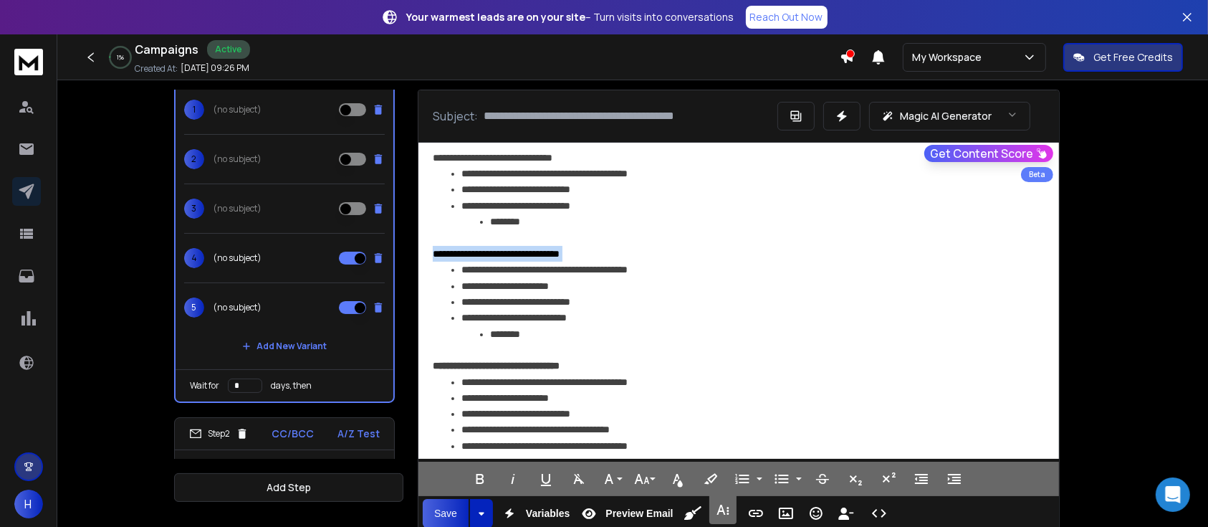
scroll to position [382, 0]
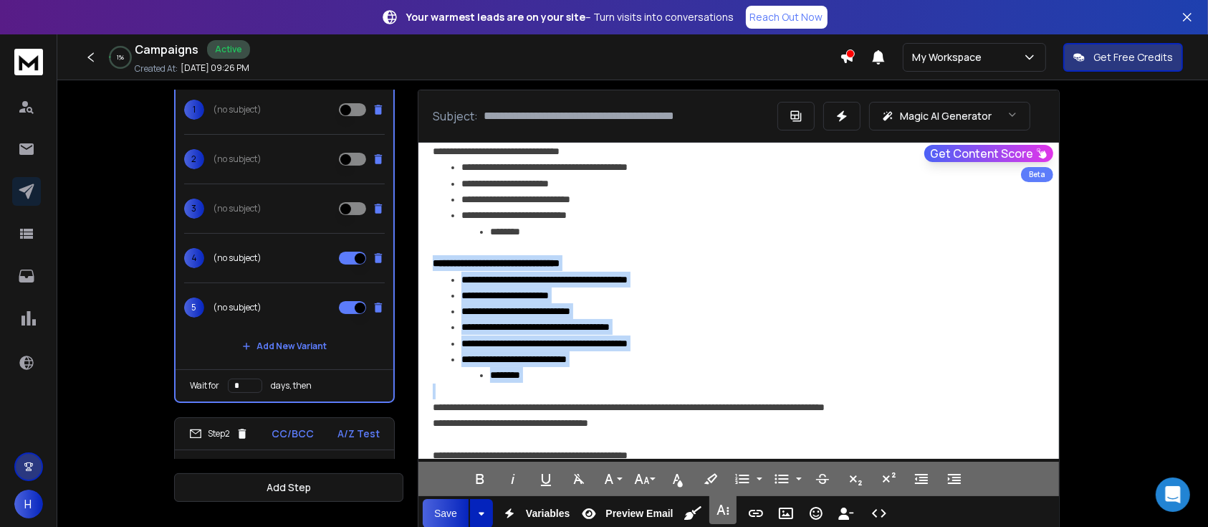
drag, startPoint x: 558, startPoint y: 384, endPoint x: 410, endPoint y: 269, distance: 186.9
click at [410, 269] on div "Wait for * days before Step 1 CC/BCC A/Z Test 1 (no subject) 2 (no subject) 3 (…" at bounding box center [632, 312] width 917 height 445
click at [955, 479] on icon "button" at bounding box center [954, 479] width 13 height 10
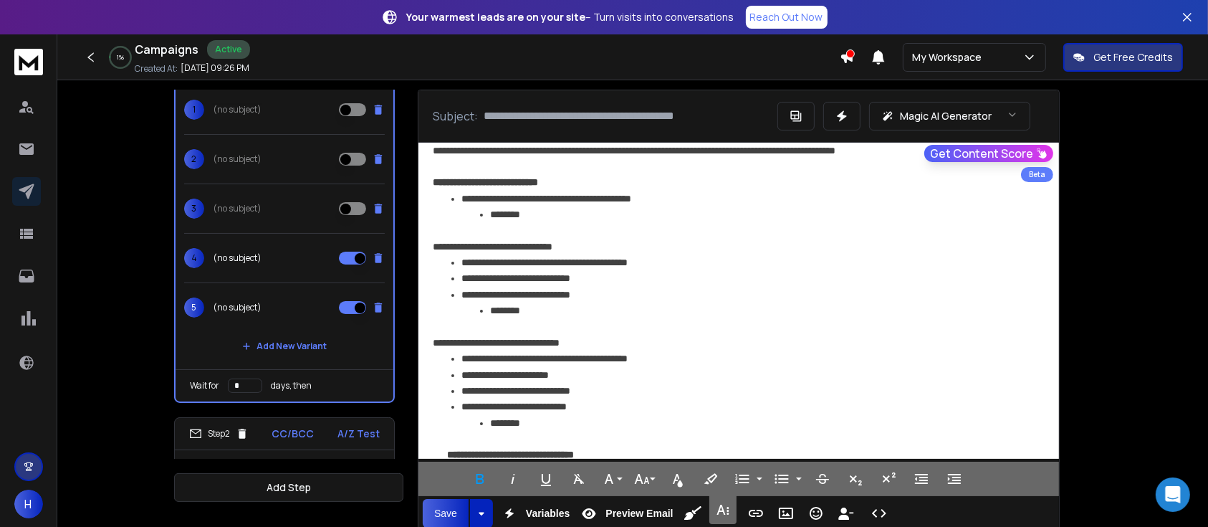
click at [477, 482] on icon "button" at bounding box center [480, 479] width 8 height 10
click at [512, 239] on div "**********" at bounding box center [732, 247] width 598 height 16
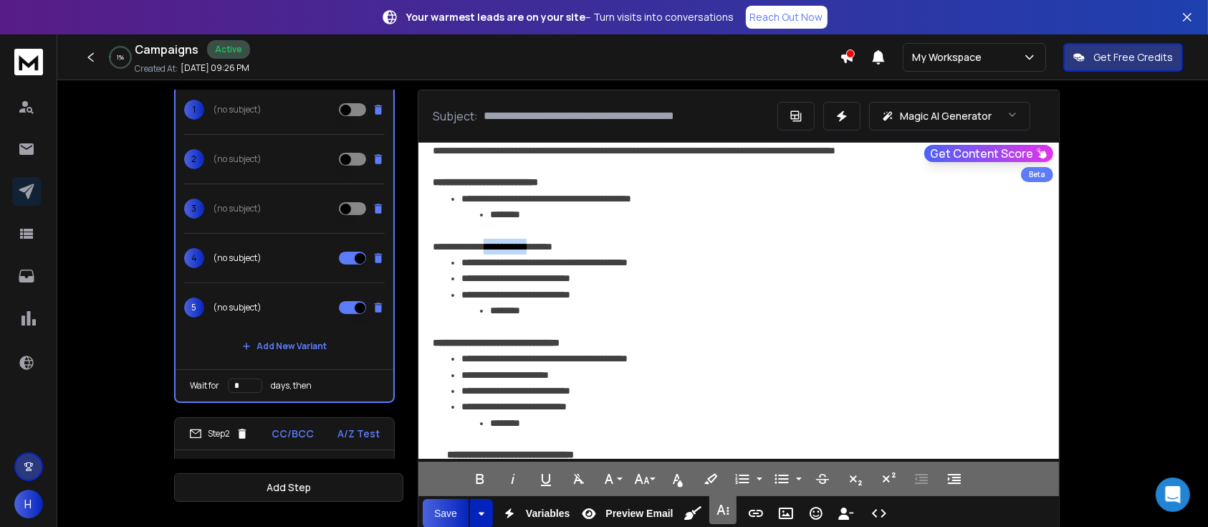
click at [512, 239] on div "**********" at bounding box center [732, 247] width 598 height 16
click at [957, 480] on icon "button" at bounding box center [954, 478] width 17 height 17
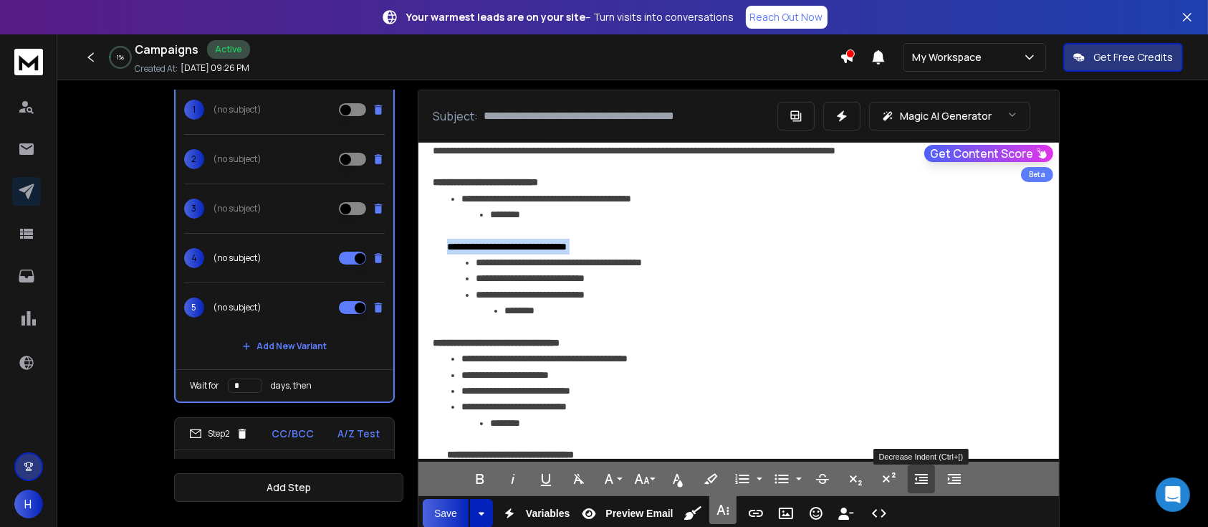
click at [927, 475] on icon "button" at bounding box center [921, 478] width 17 height 17
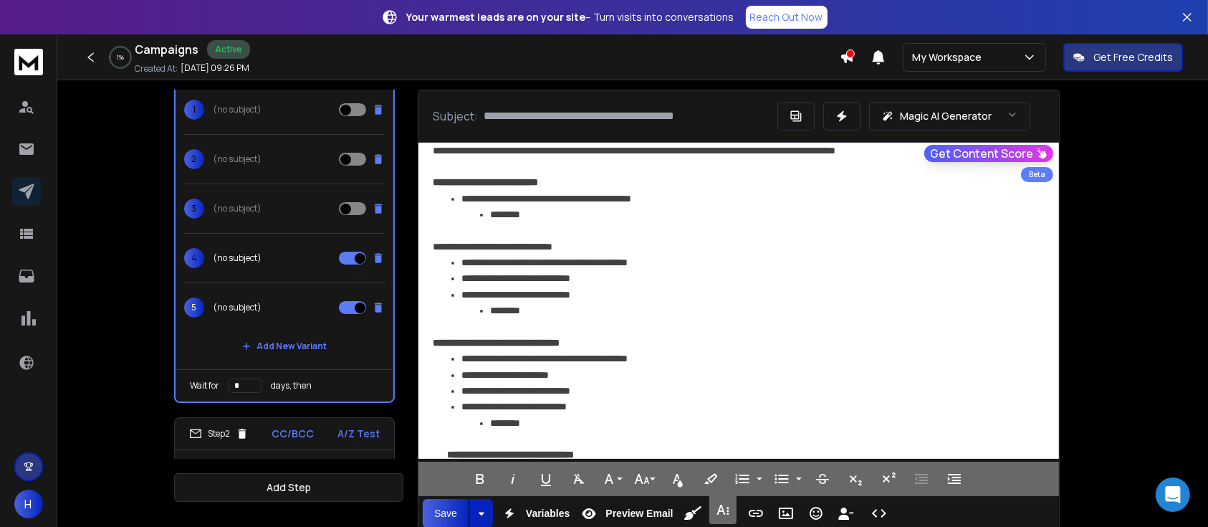
click at [828, 351] on li "**********" at bounding box center [746, 358] width 569 height 16
click at [451, 241] on div "**********" at bounding box center [732, 247] width 598 height 16
click at [452, 241] on div "**********" at bounding box center [732, 247] width 598 height 16
click at [954, 479] on icon "button" at bounding box center [954, 478] width 17 height 17
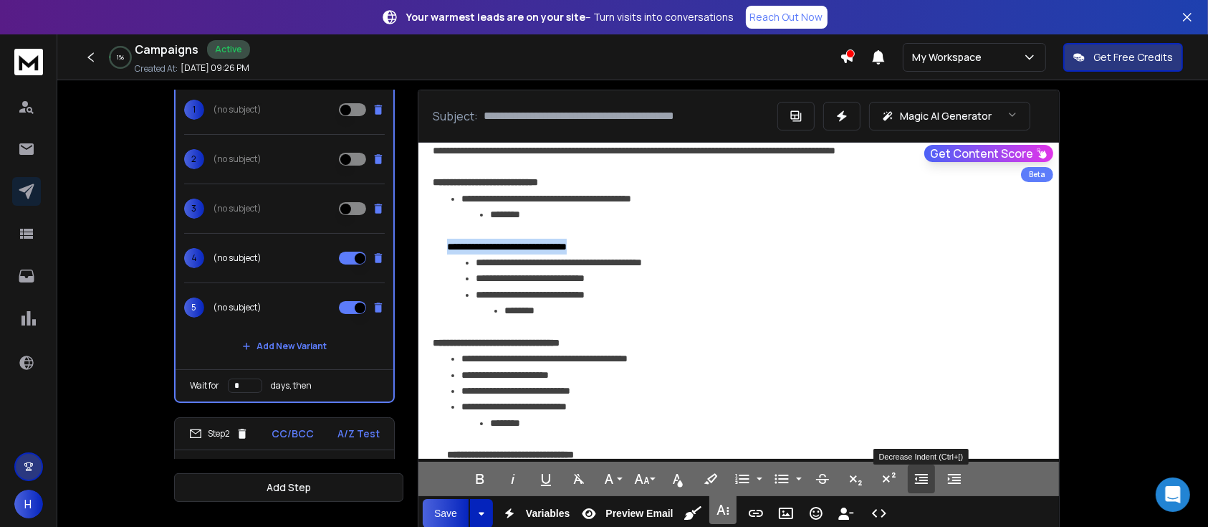
click at [924, 477] on icon "button" at bounding box center [921, 479] width 13 height 10
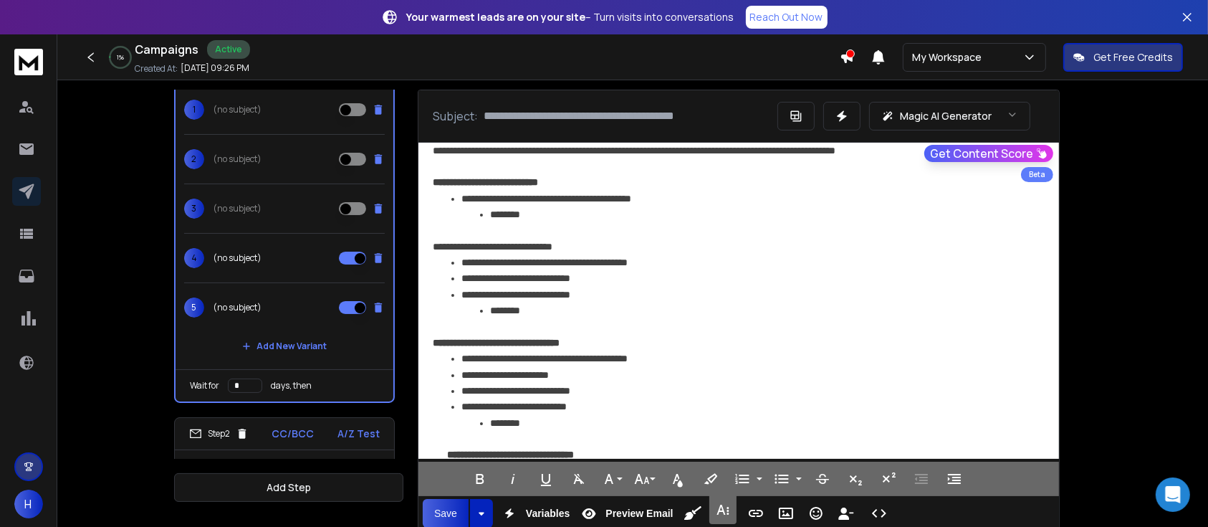
click at [488, 234] on div at bounding box center [739, 231] width 612 height 16
click at [434, 247] on div "**********" at bounding box center [732, 247] width 598 height 16
click at [959, 480] on icon "button" at bounding box center [954, 478] width 17 height 17
click at [560, 244] on div "**********" at bounding box center [738, 247] width 583 height 16
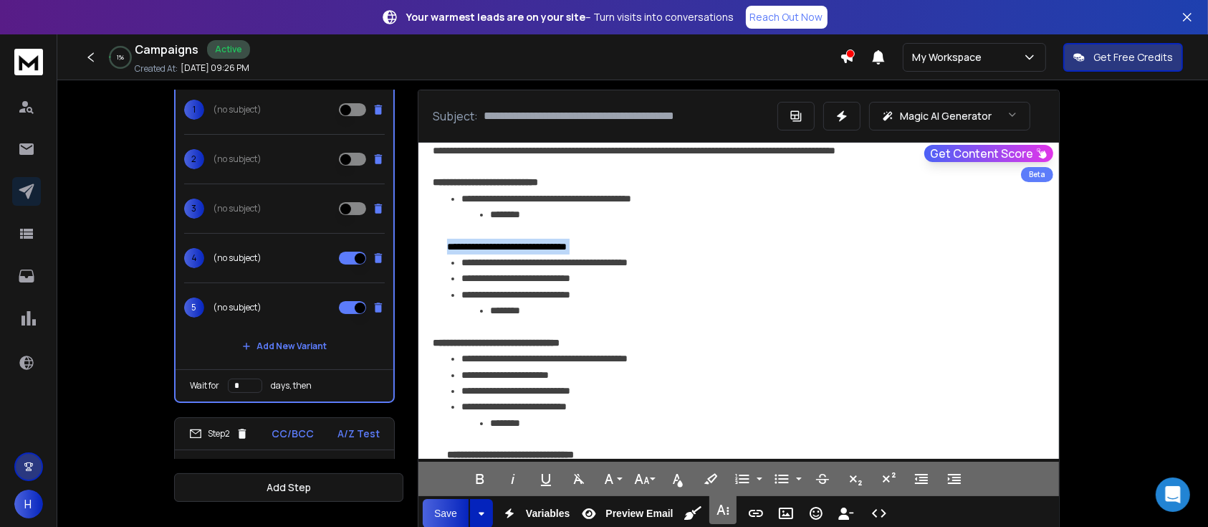
click at [560, 243] on div "**********" at bounding box center [738, 247] width 583 height 16
click at [476, 477] on icon "button" at bounding box center [480, 479] width 8 height 10
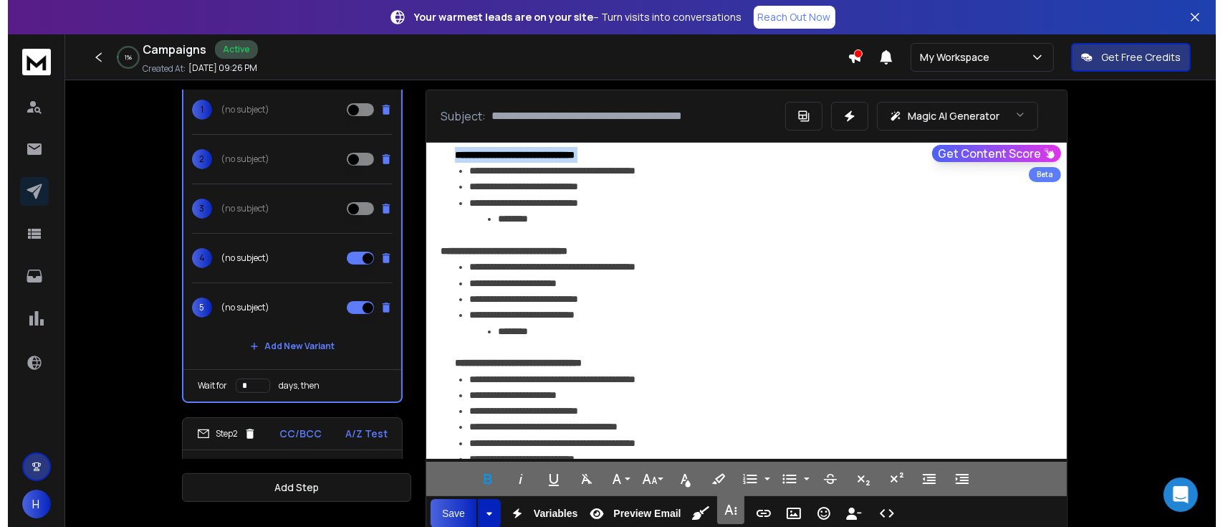
scroll to position [382, 0]
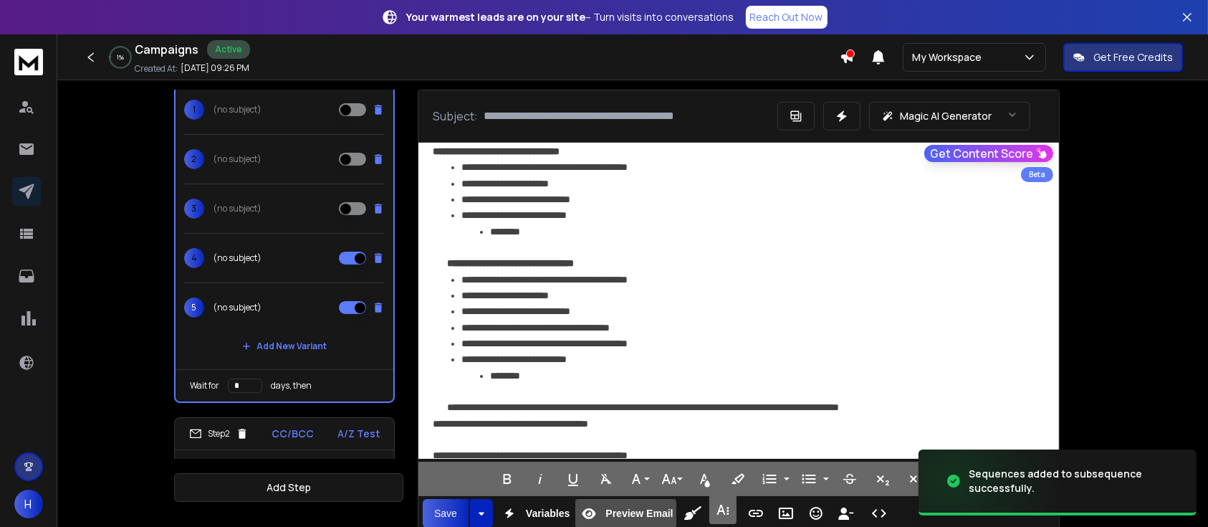
click at [648, 517] on span "Preview Email" at bounding box center [639, 513] width 73 height 12
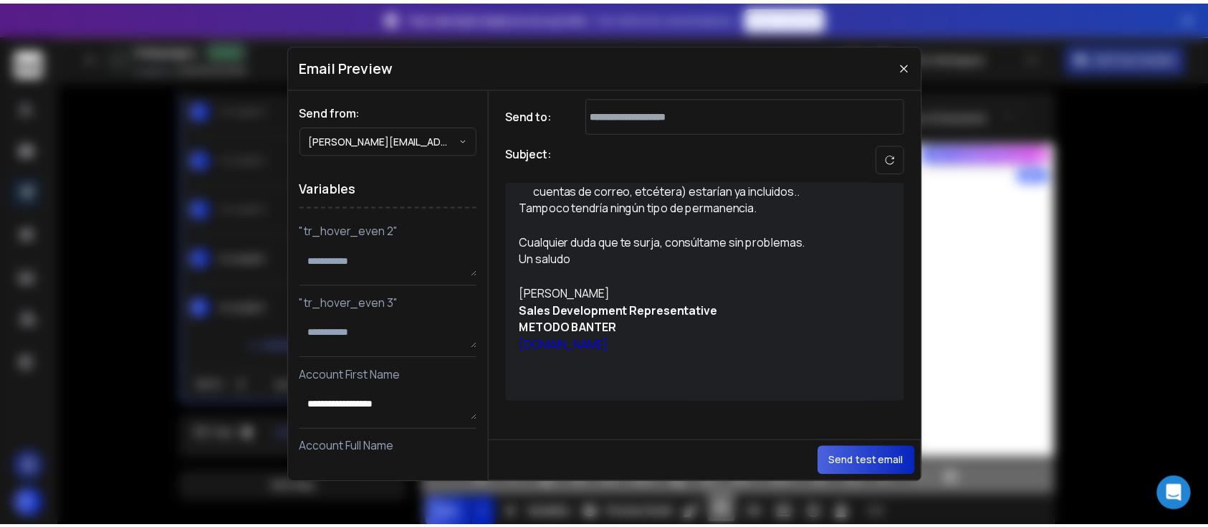
scroll to position [764, 0]
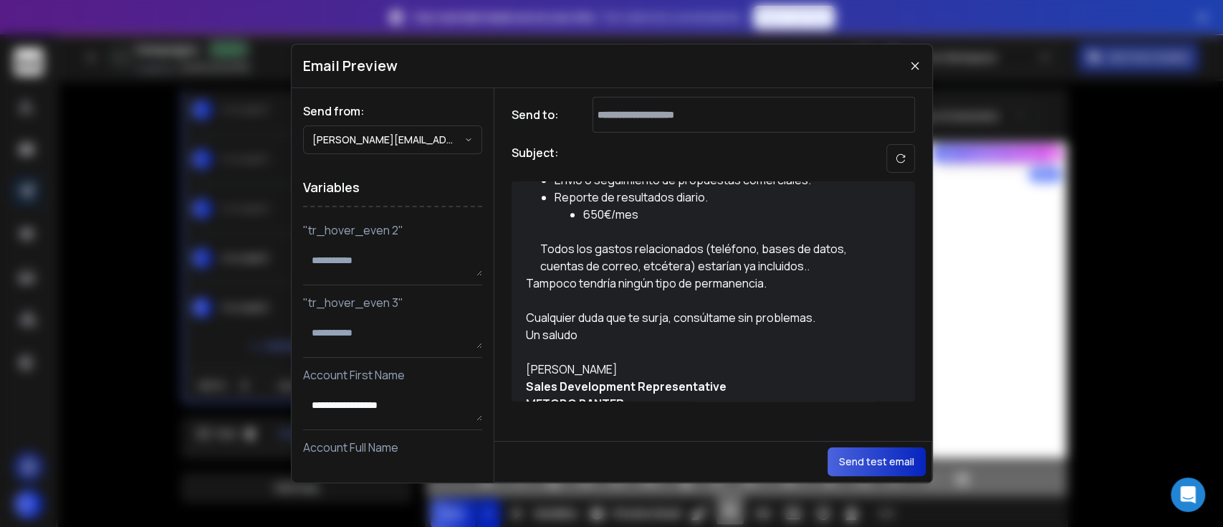
click at [910, 67] on icon at bounding box center [914, 65] width 11 height 11
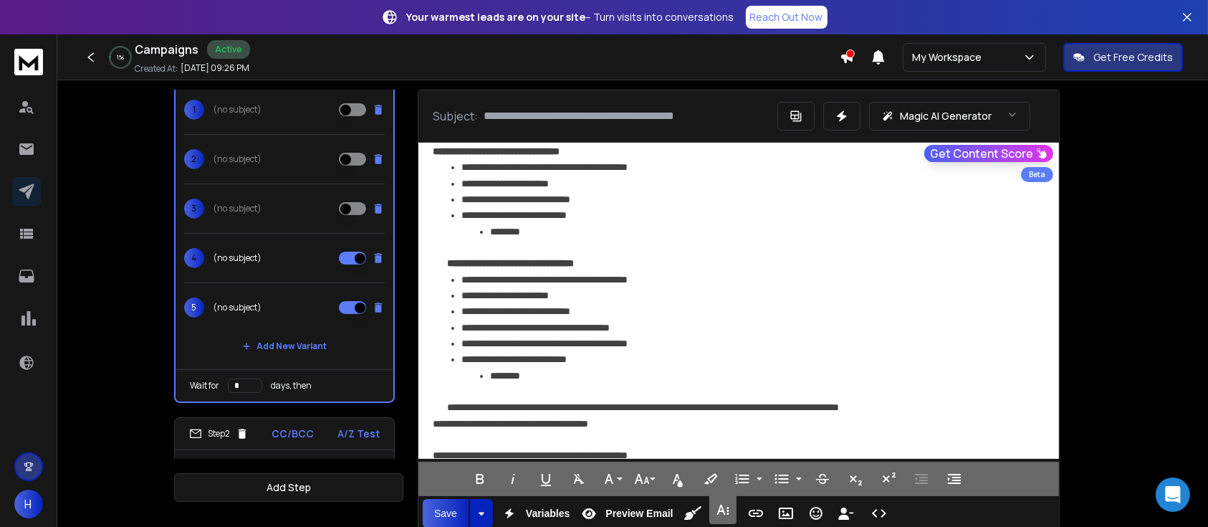
click at [542, 411] on div "**********" at bounding box center [738, 407] width 583 height 16
click at [541, 411] on div "**********" at bounding box center [738, 407] width 583 height 16
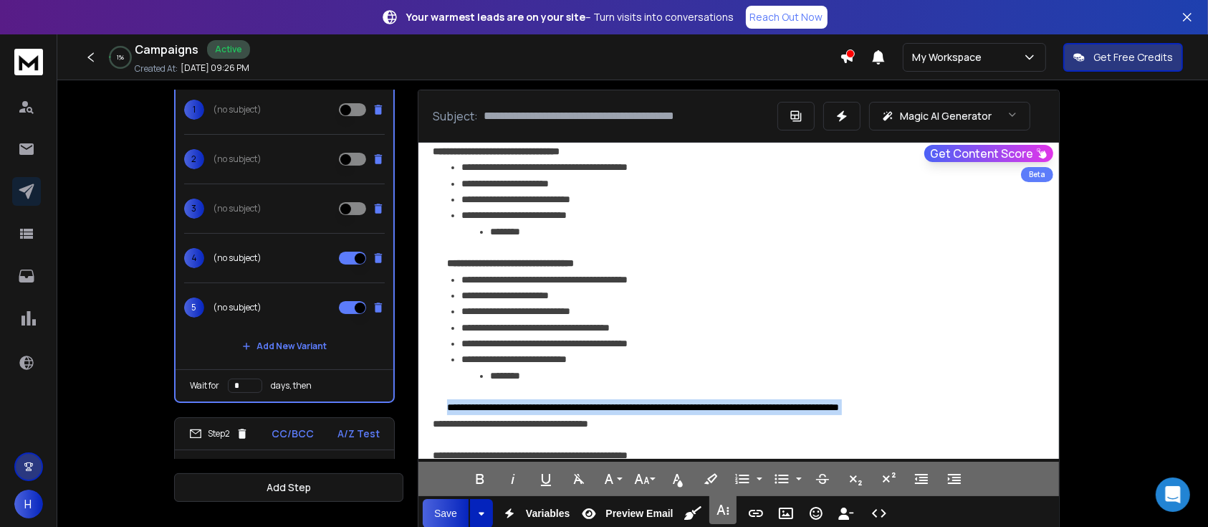
click at [541, 411] on div "**********" at bounding box center [738, 407] width 583 height 16
click at [923, 483] on icon "button" at bounding box center [921, 479] width 13 height 10
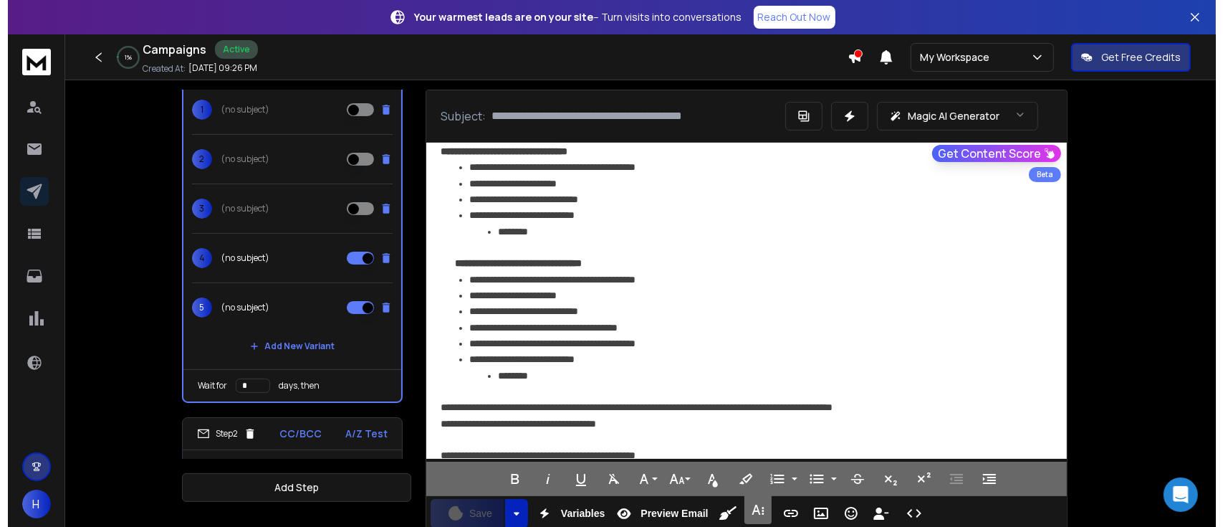
scroll to position [477, 0]
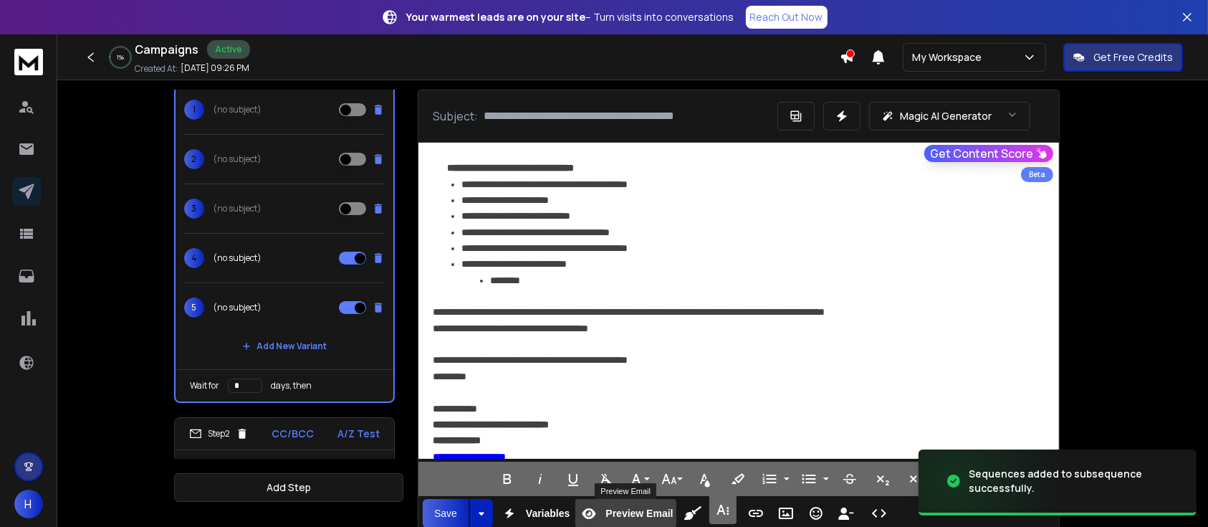
click at [645, 507] on span "Preview Email" at bounding box center [639, 513] width 73 height 12
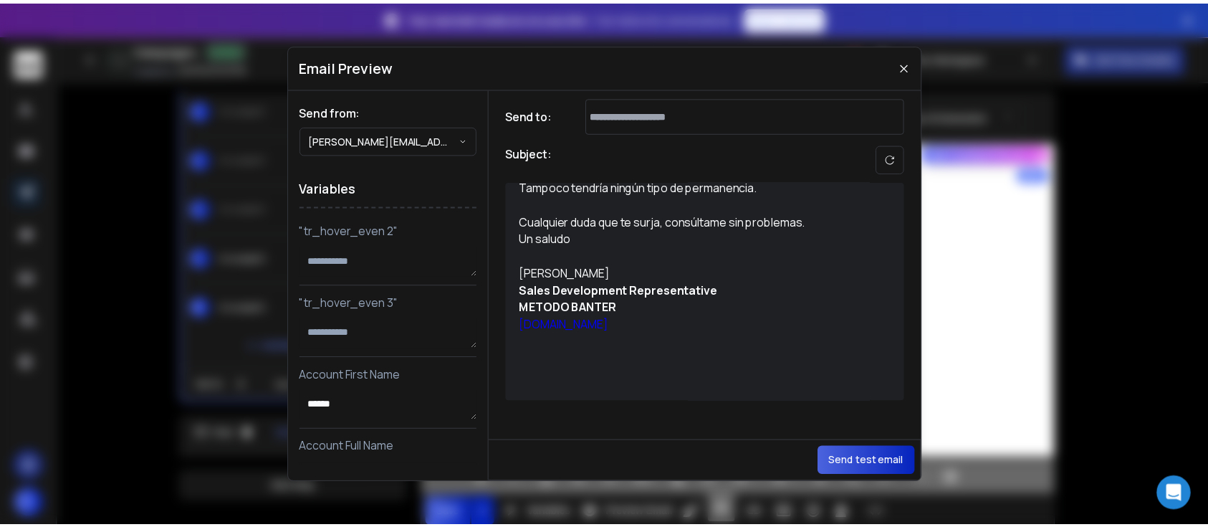
scroll to position [764, 0]
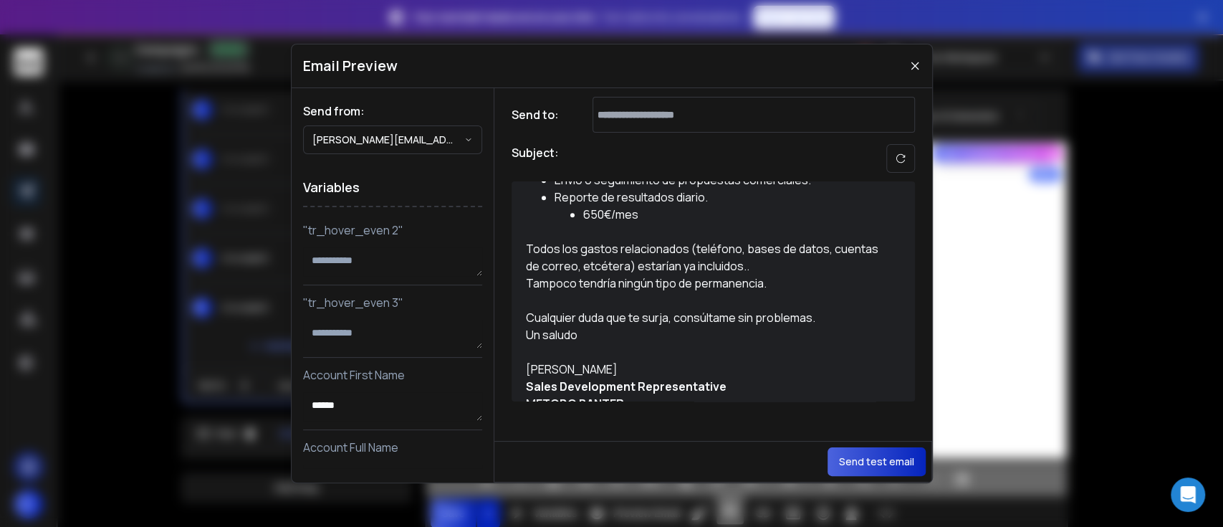
click at [909, 62] on icon at bounding box center [914, 65] width 11 height 11
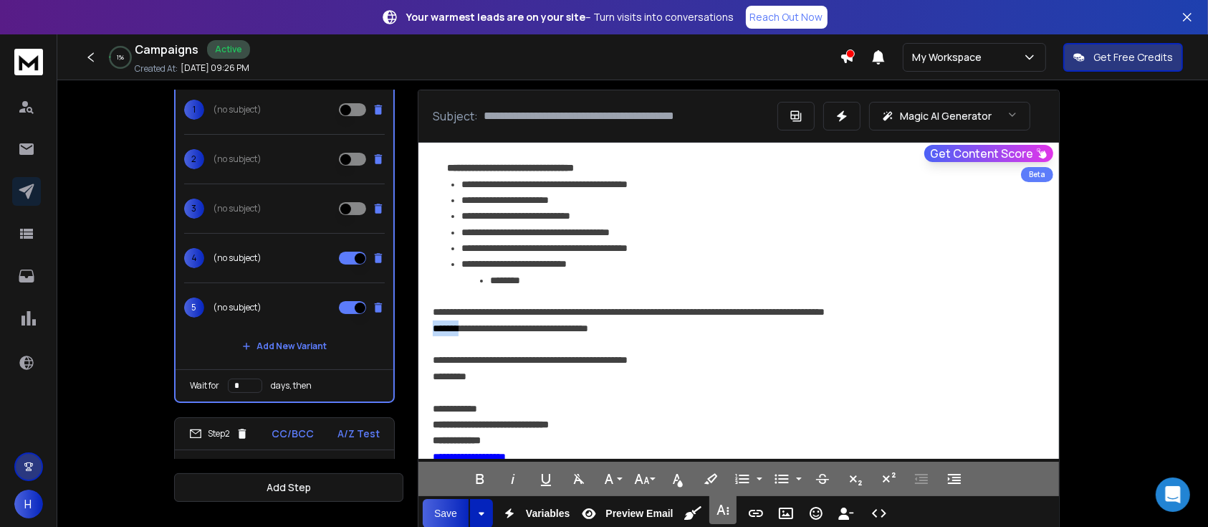
drag, startPoint x: 473, startPoint y: 329, endPoint x: 416, endPoint y: 329, distance: 56.6
click at [416, 329] on div "Wait for * days before Step 1 CC/BCC A/Z Test 1 (no subject) 2 (no subject) 3 (…" at bounding box center [632, 312] width 917 height 445
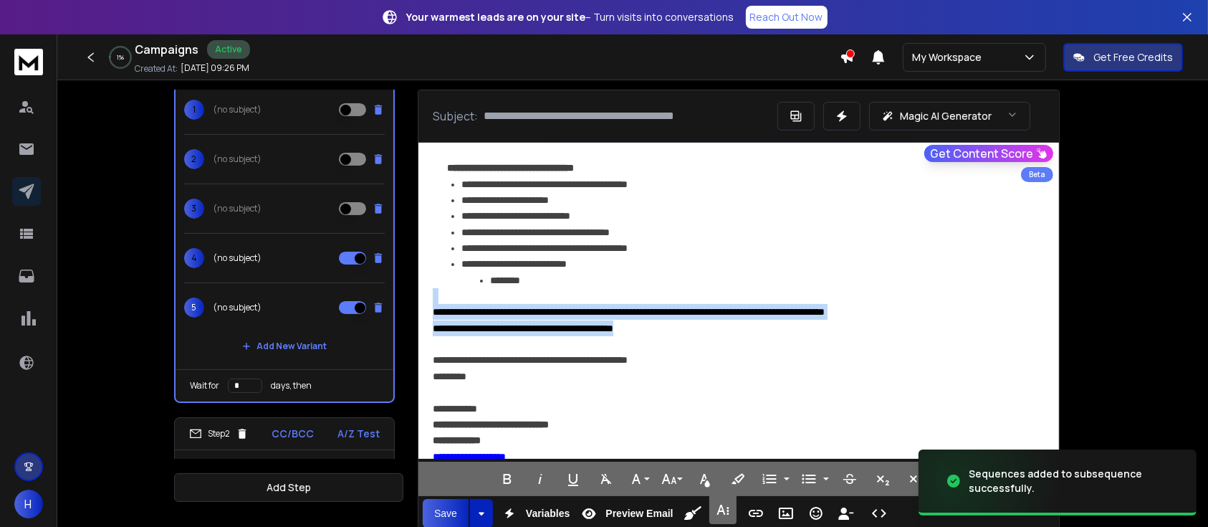
drag, startPoint x: 665, startPoint y: 330, endPoint x: 426, endPoint y: 304, distance: 240.7
click at [426, 304] on div "**********" at bounding box center [739, 301] width 641 height 316
drag, startPoint x: 494, startPoint y: 327, endPoint x: 652, endPoint y: 301, distance: 160.5
click at [494, 327] on div "**********" at bounding box center [732, 498] width 598 height 356
click at [684, 330] on div "**********" at bounding box center [732, 498] width 598 height 356
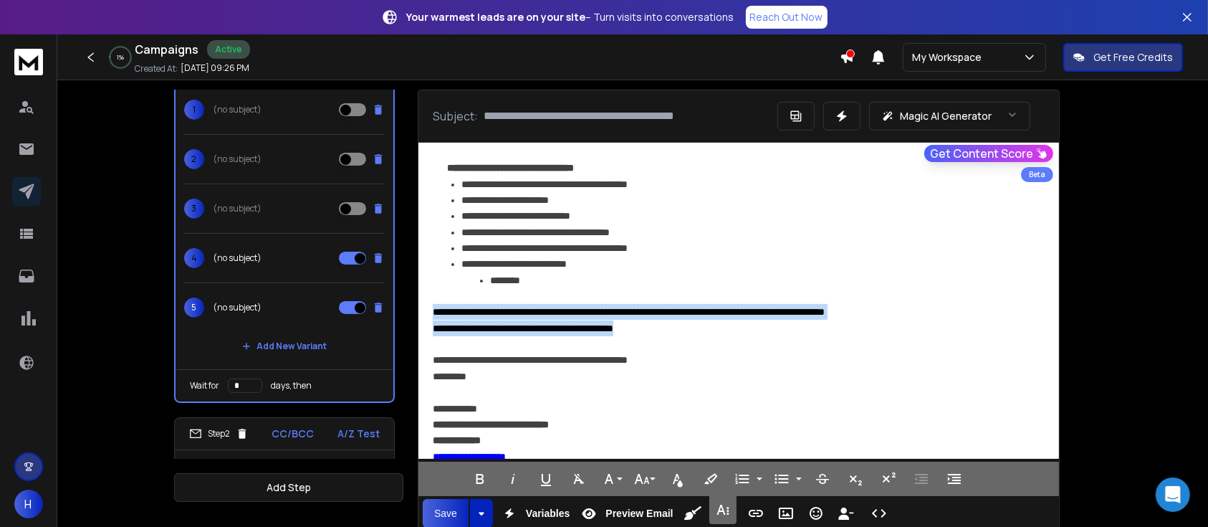
drag, startPoint x: 661, startPoint y: 330, endPoint x: 432, endPoint y: 315, distance: 229.0
click at [433, 315] on div "**********" at bounding box center [732, 410] width 598 height 532
copy div "**********"
click at [206, 262] on div "4 (no subject)" at bounding box center [222, 258] width 77 height 20
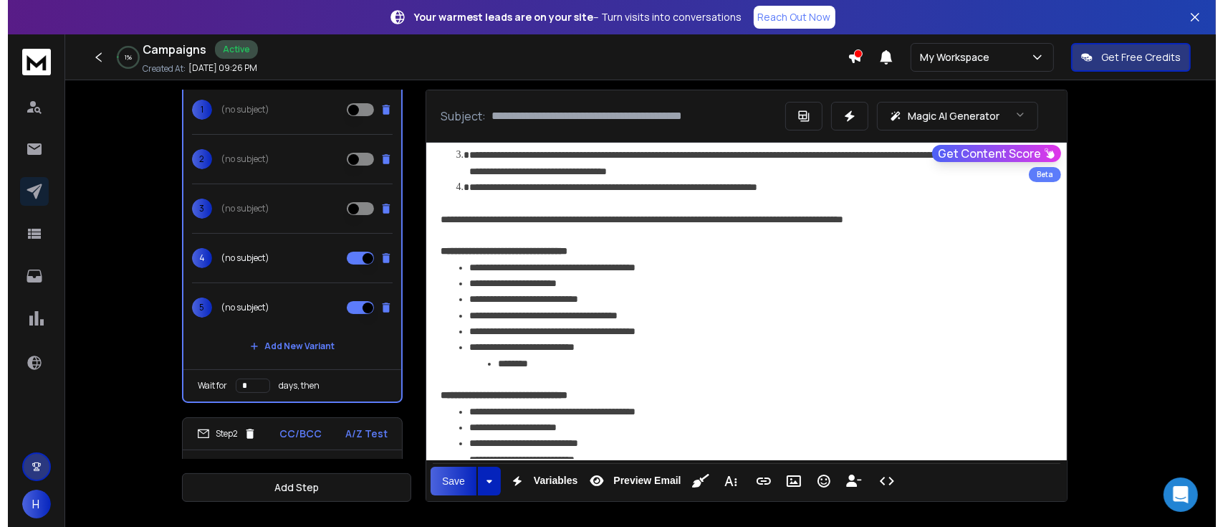
scroll to position [191, 0]
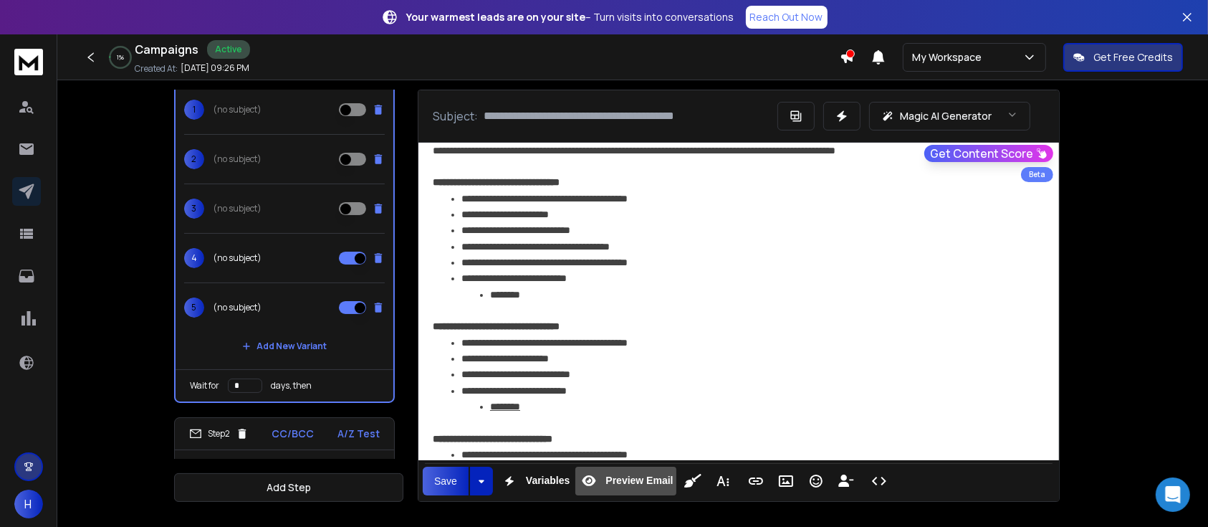
click at [636, 489] on div "Preview Email" at bounding box center [625, 481] width 100 height 24
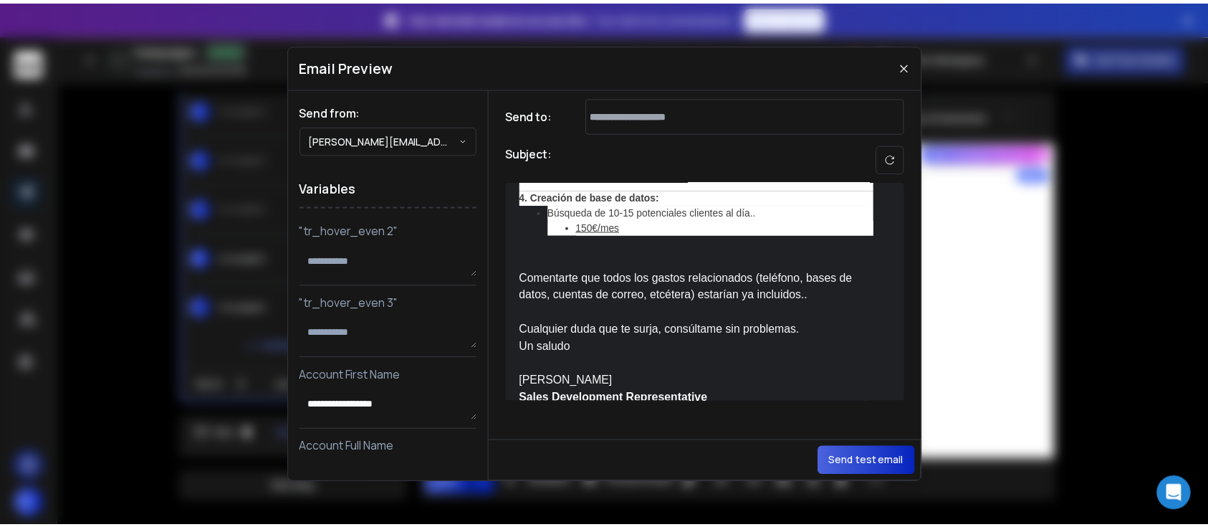
scroll to position [764, 0]
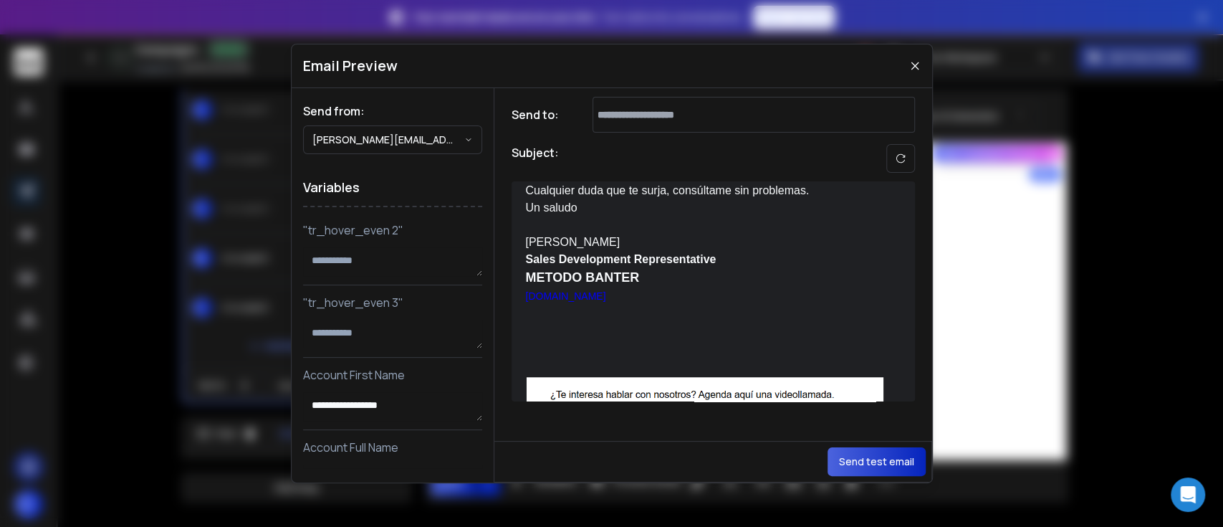
click at [913, 67] on icon at bounding box center [914, 65] width 11 height 11
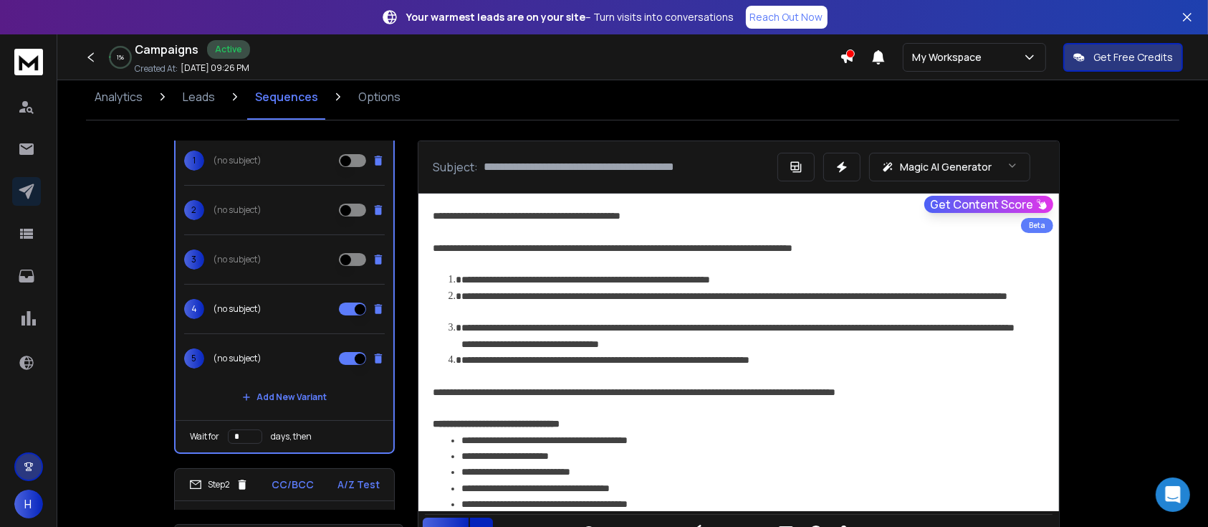
scroll to position [0, 0]
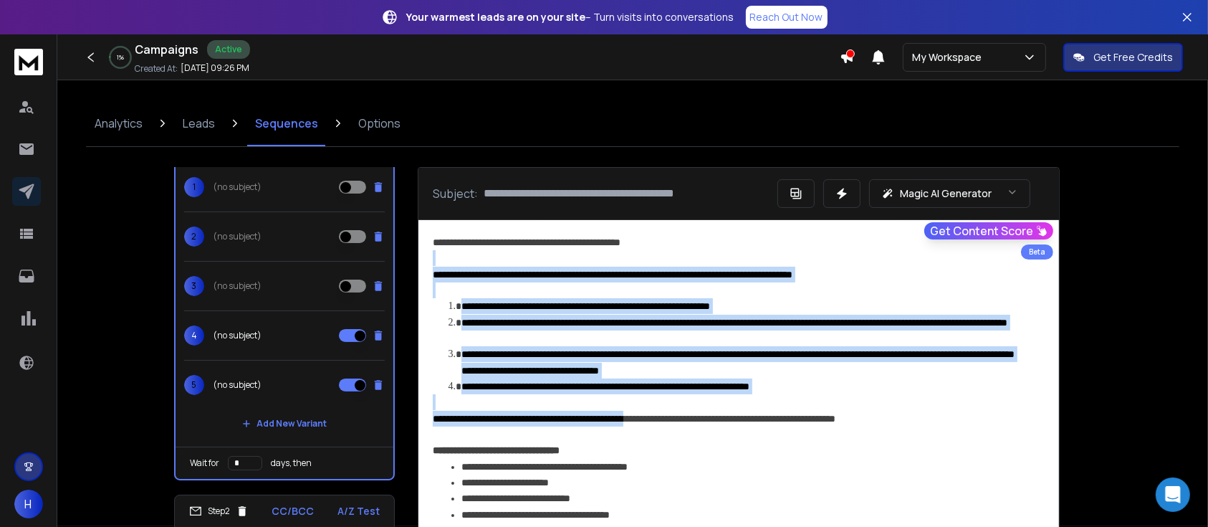
drag, startPoint x: 441, startPoint y: 270, endPoint x: 682, endPoint y: 413, distance: 279.8
click at [679, 415] on div "**********" at bounding box center [739, 378] width 641 height 316
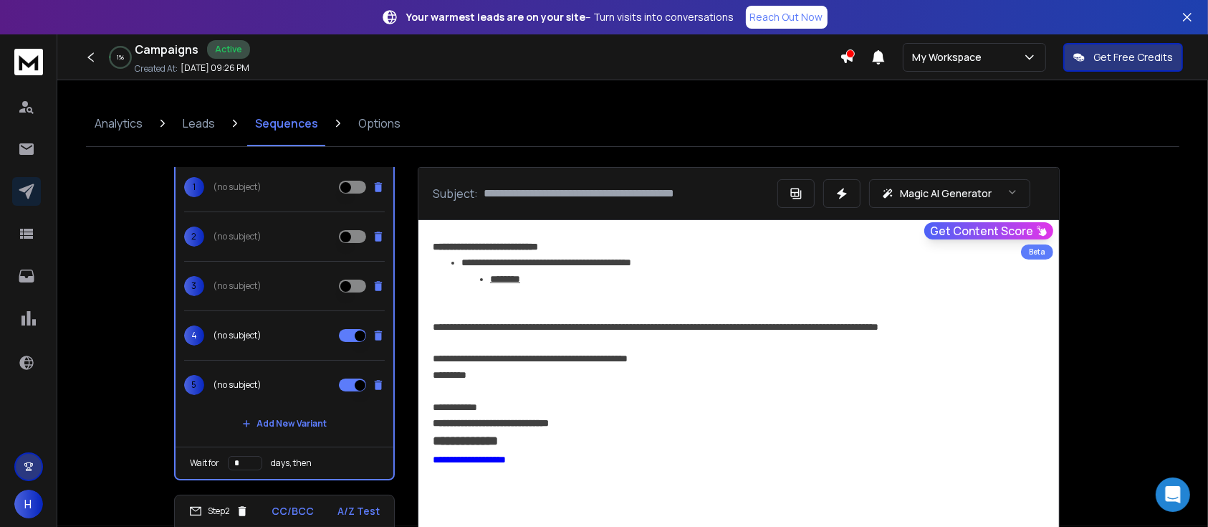
scroll to position [445, 0]
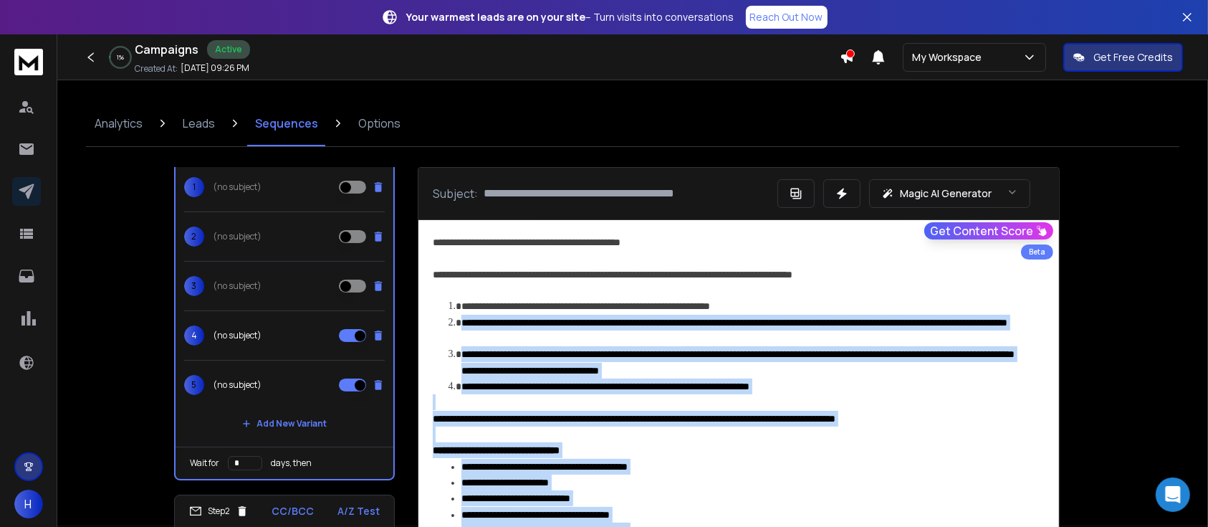
scroll to position [0, 0]
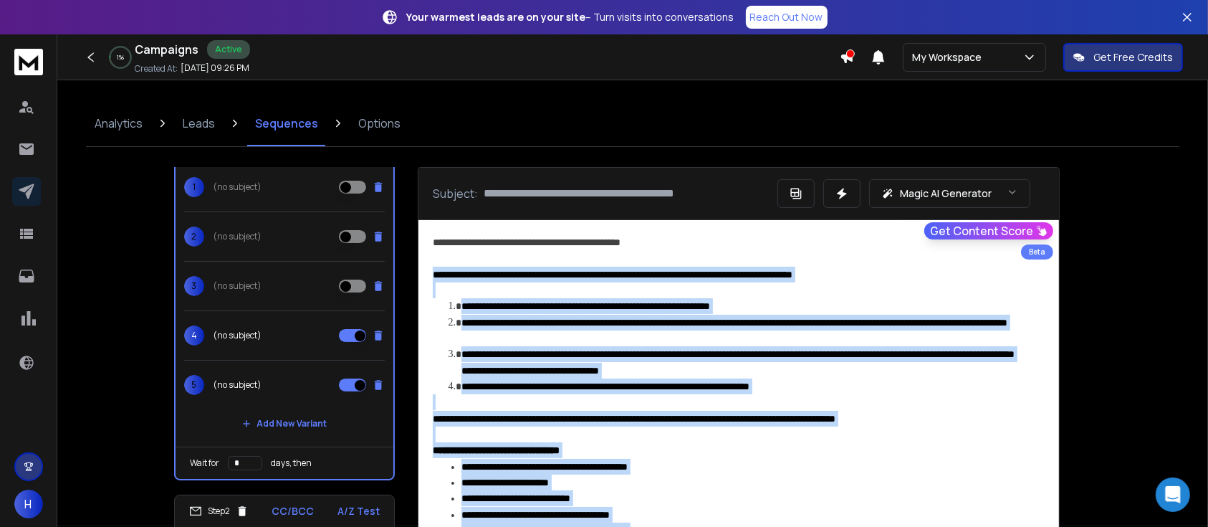
drag, startPoint x: 472, startPoint y: 484, endPoint x: 464, endPoint y: 290, distance: 194.4
click at [424, 270] on div "**********" at bounding box center [739, 378] width 641 height 316
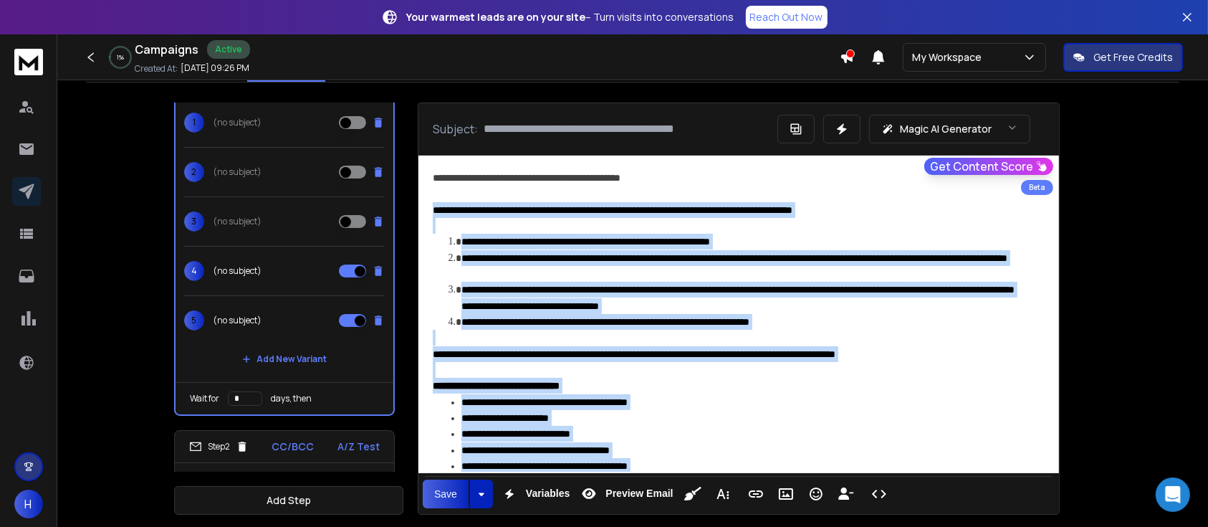
scroll to position [77, 0]
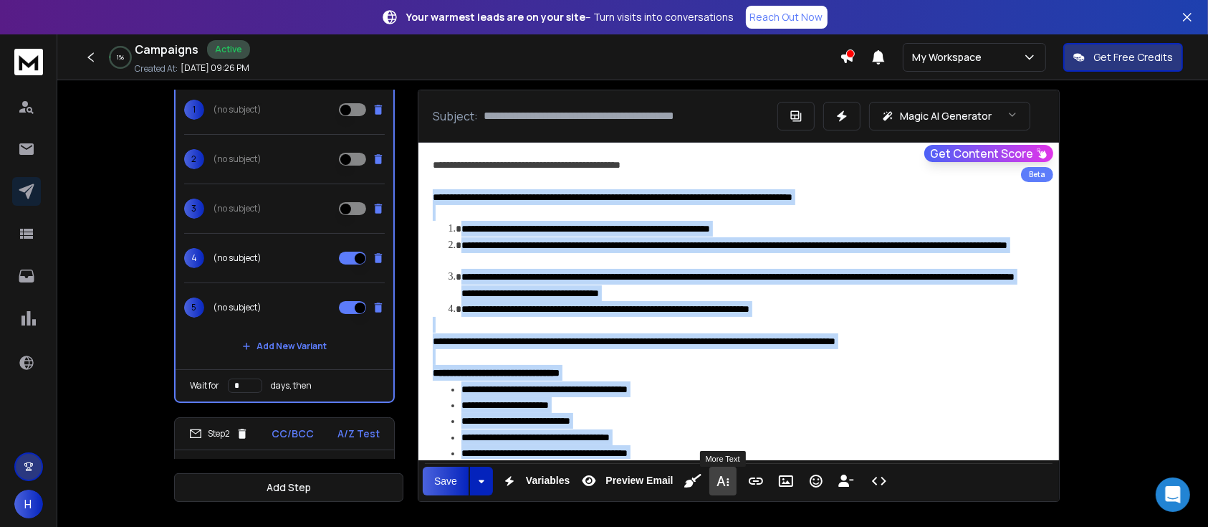
click at [722, 484] on icon "button" at bounding box center [722, 480] width 17 height 17
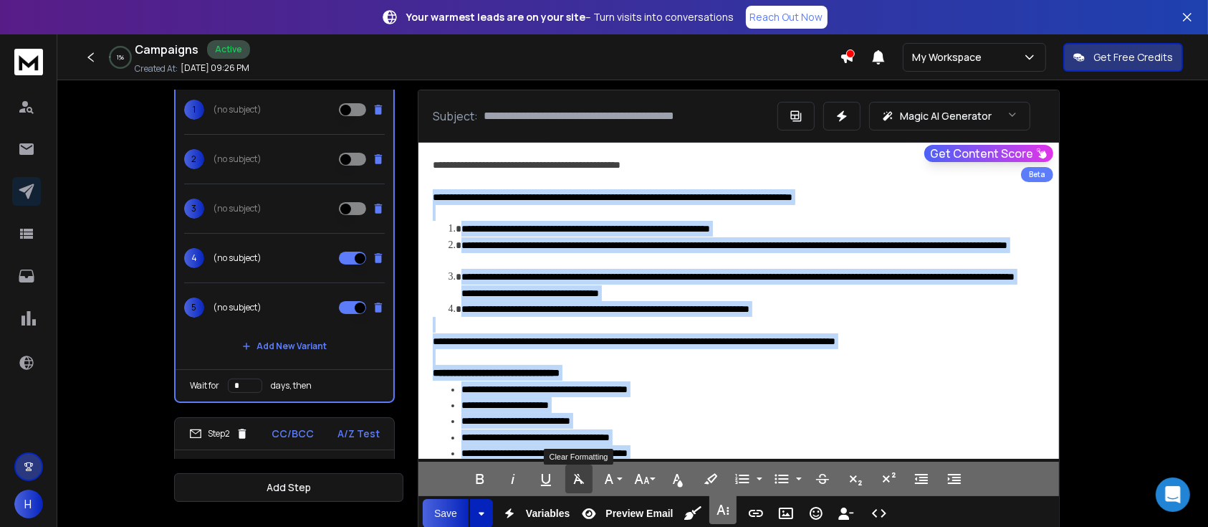
click at [577, 484] on icon "button" at bounding box center [578, 478] width 17 height 17
click at [557, 372] on div "**********" at bounding box center [732, 373] width 598 height 16
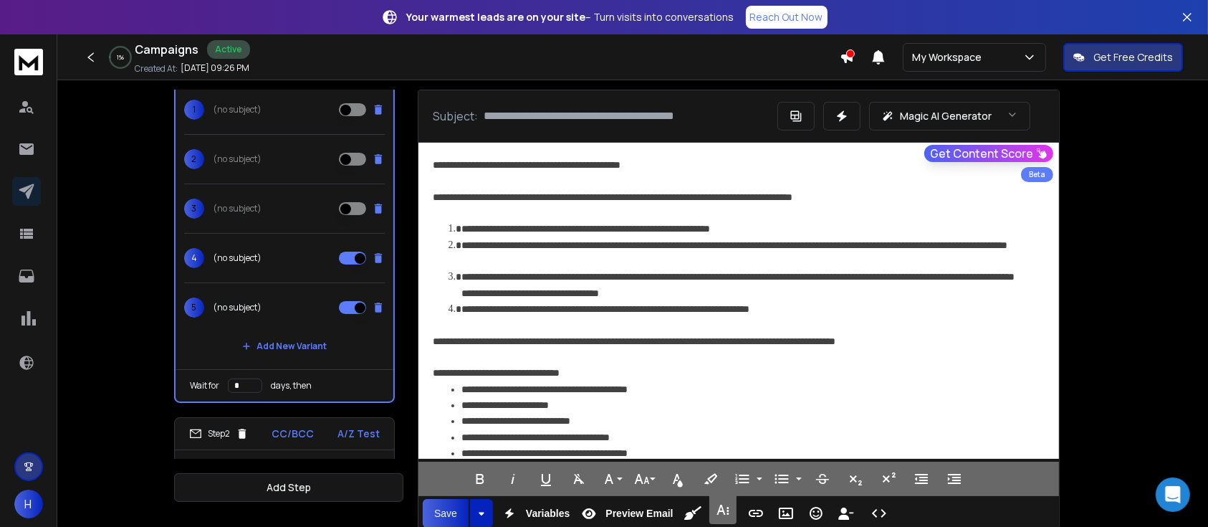
click at [557, 372] on div "**********" at bounding box center [732, 373] width 598 height 16
click at [481, 479] on icon "button" at bounding box center [480, 478] width 17 height 17
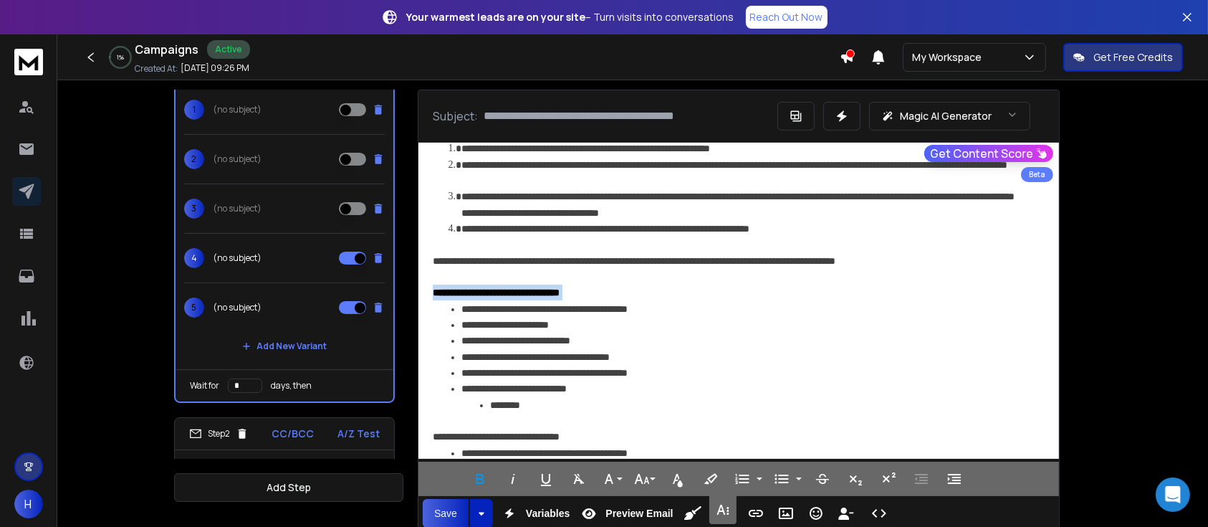
scroll to position [191, 0]
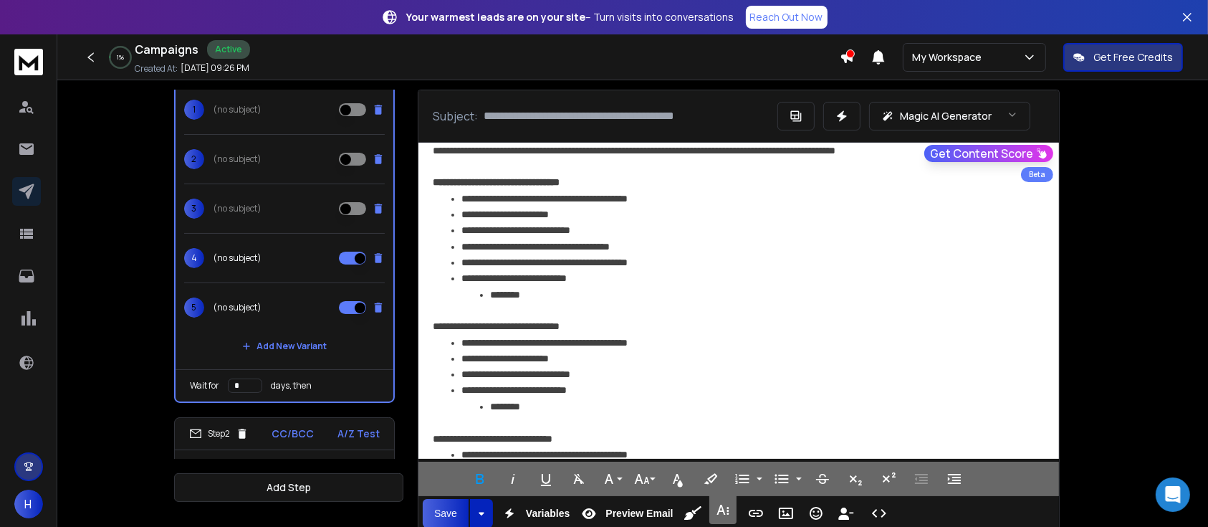
click at [556, 333] on div "**********" at bounding box center [732, 326] width 598 height 16
click at [483, 484] on icon "button" at bounding box center [480, 478] width 17 height 17
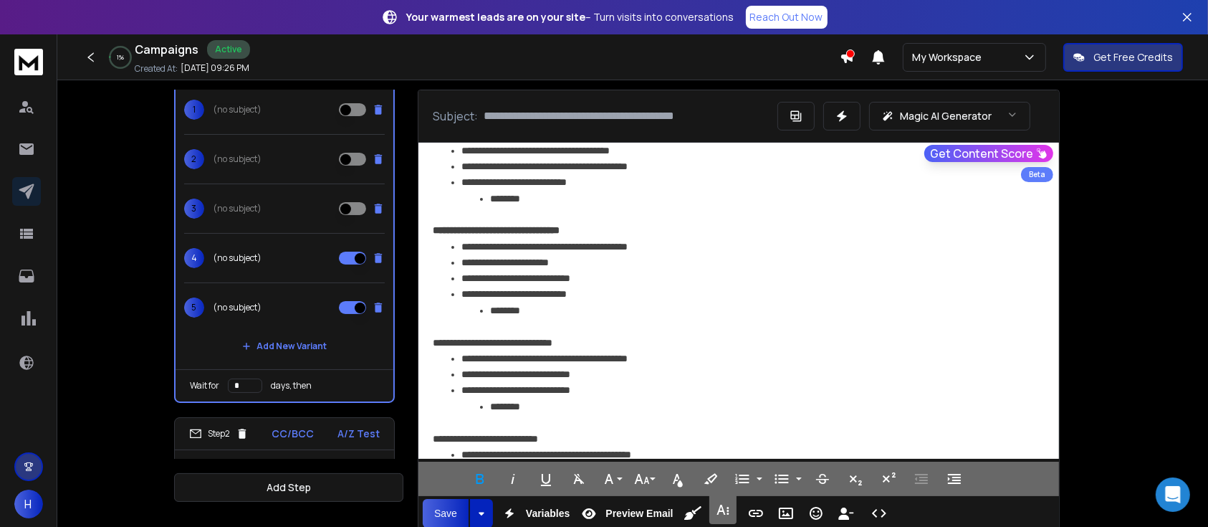
click at [545, 342] on div "**********" at bounding box center [732, 343] width 598 height 16
click at [477, 482] on icon "button" at bounding box center [480, 478] width 17 height 17
click at [505, 439] on div "**********" at bounding box center [732, 439] width 598 height 16
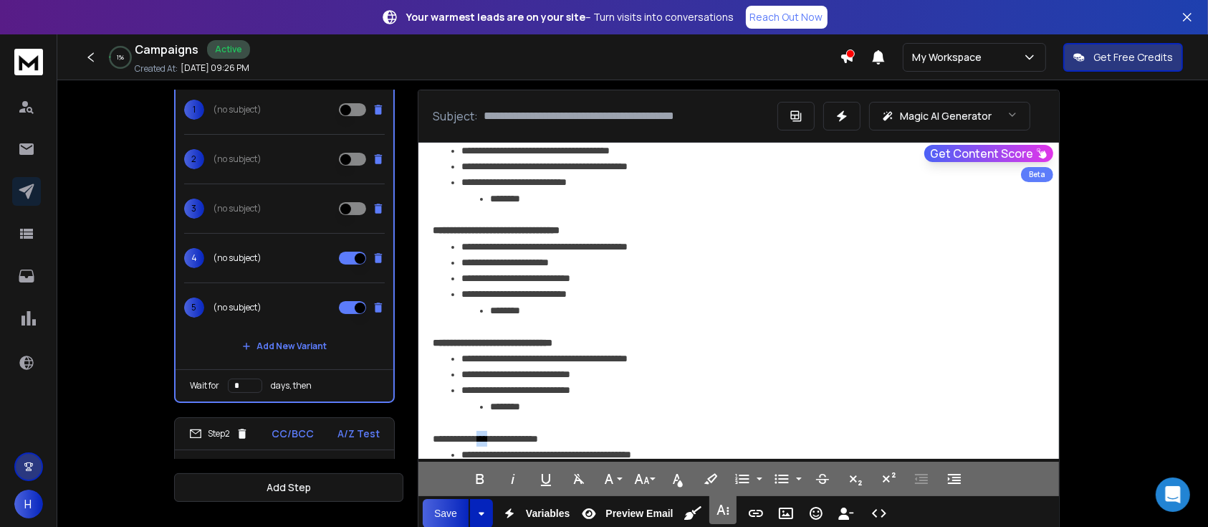
click at [506, 439] on div "**********" at bounding box center [732, 439] width 598 height 16
click at [482, 479] on icon "button" at bounding box center [480, 479] width 8 height 10
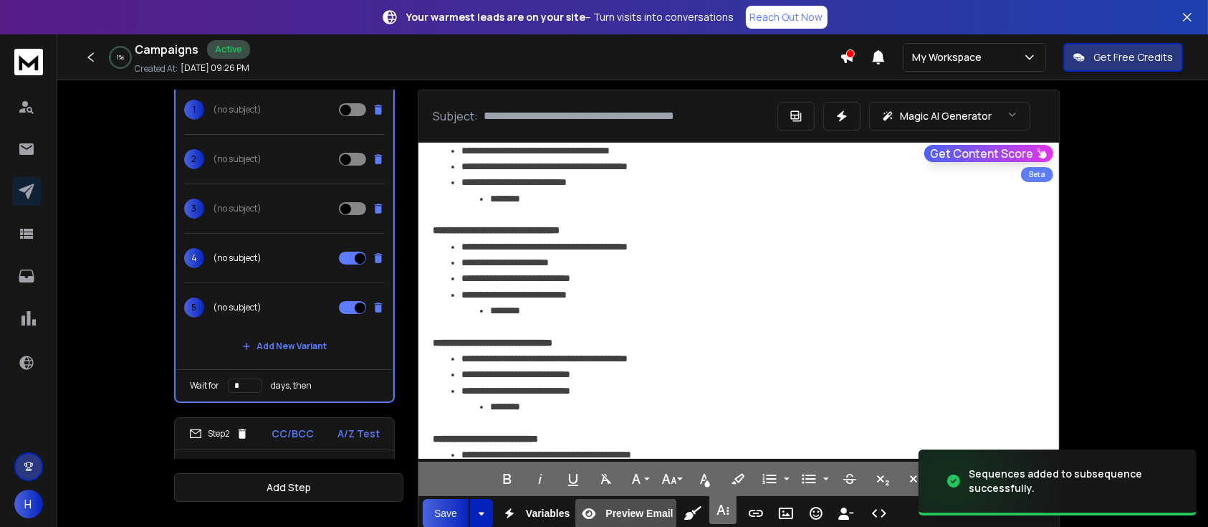
click at [642, 518] on span "Preview Email" at bounding box center [639, 513] width 73 height 12
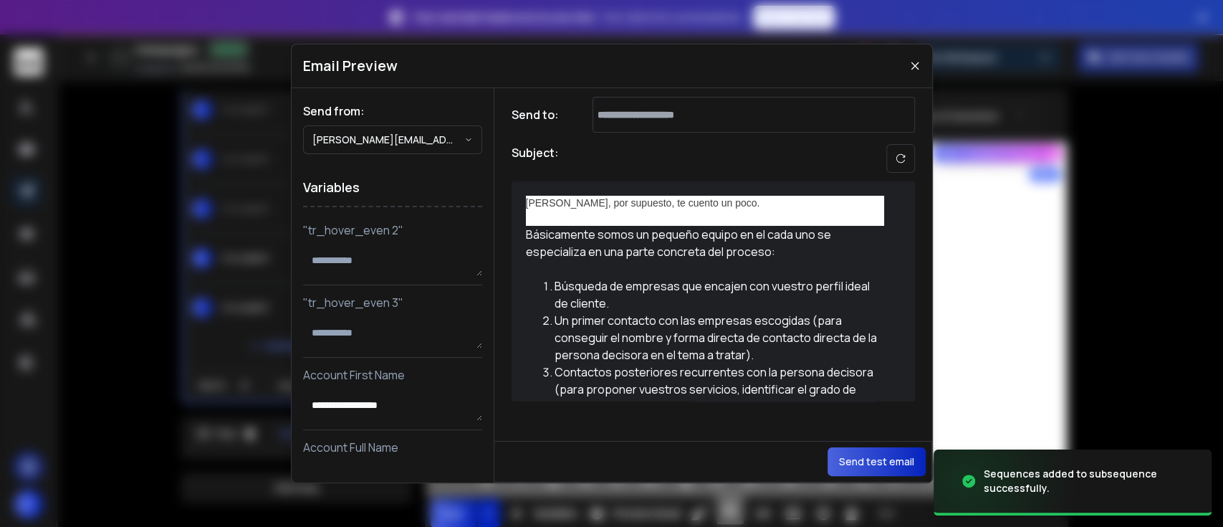
click at [915, 63] on icon at bounding box center [914, 65] width 11 height 11
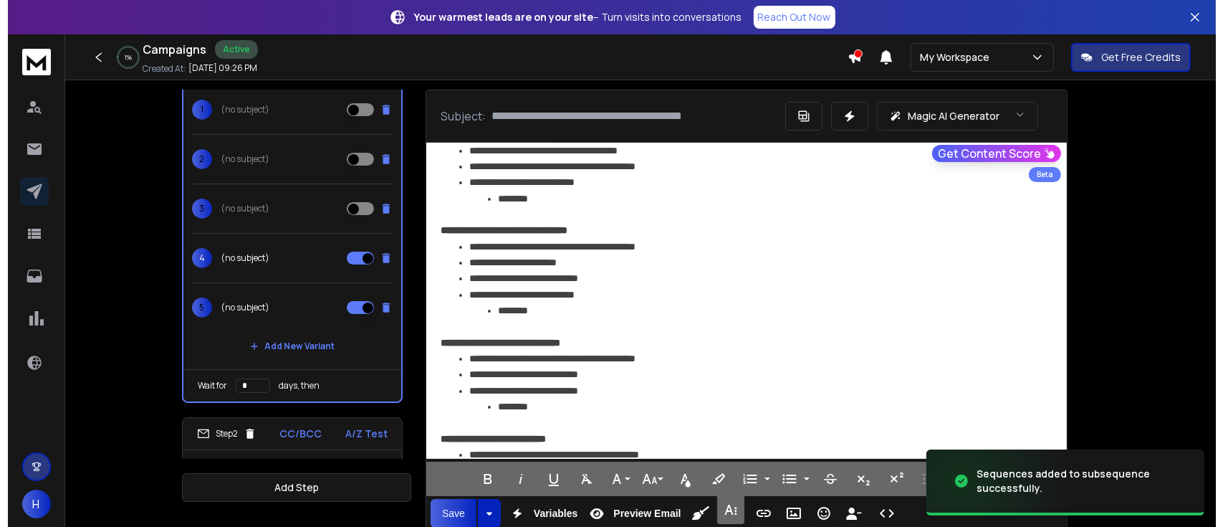
scroll to position [0, 0]
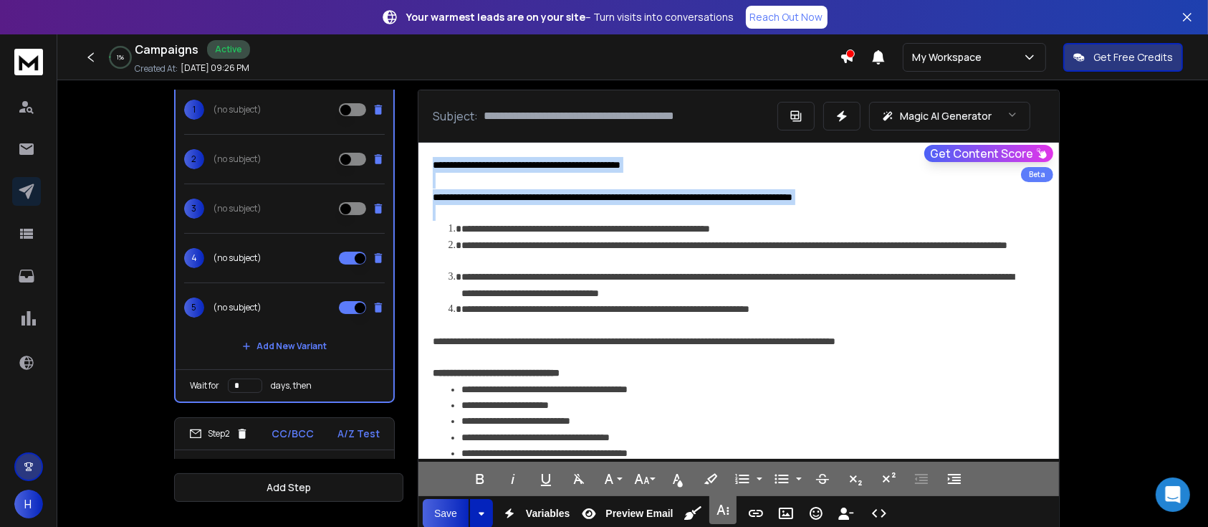
drag, startPoint x: 462, startPoint y: 214, endPoint x: 420, endPoint y: 158, distance: 69.5
click at [420, 158] on div "**********" at bounding box center [739, 301] width 641 height 316
click at [581, 479] on icon "button" at bounding box center [578, 478] width 17 height 17
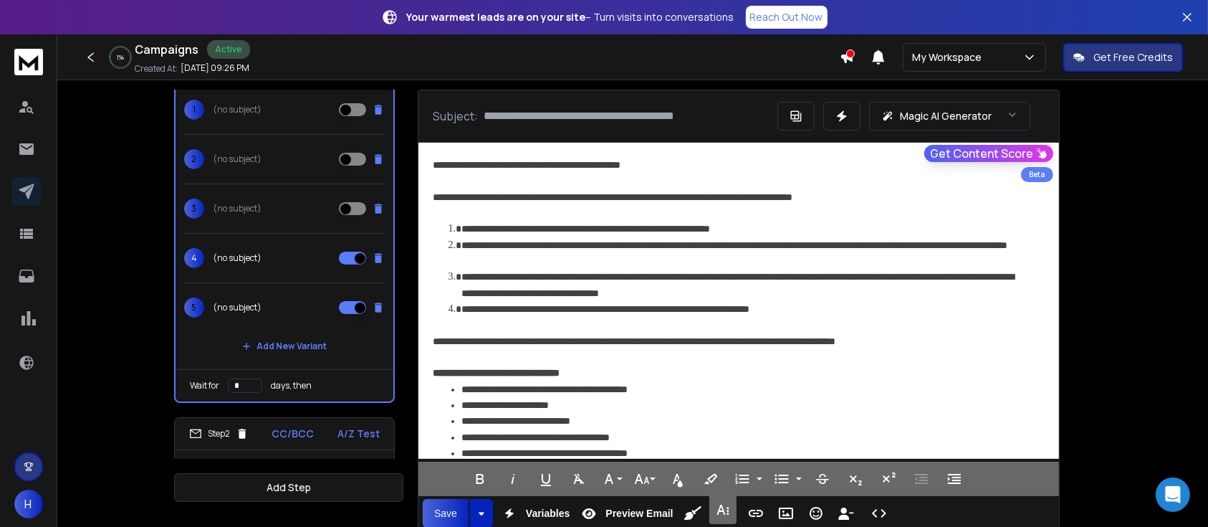
click at [691, 355] on div at bounding box center [739, 357] width 612 height 16
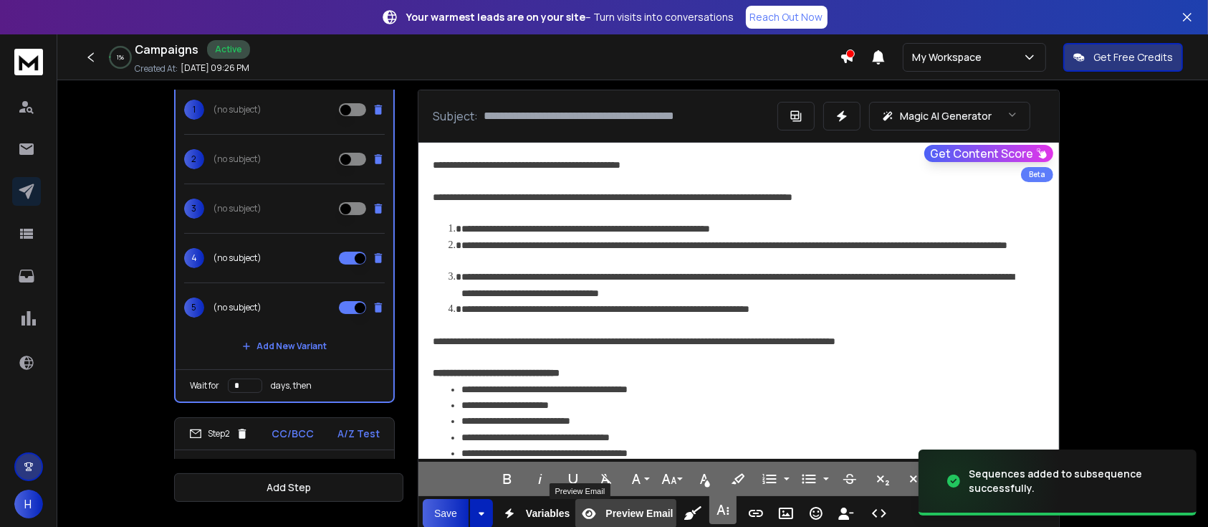
click at [631, 517] on span "Preview Email" at bounding box center [639, 513] width 73 height 12
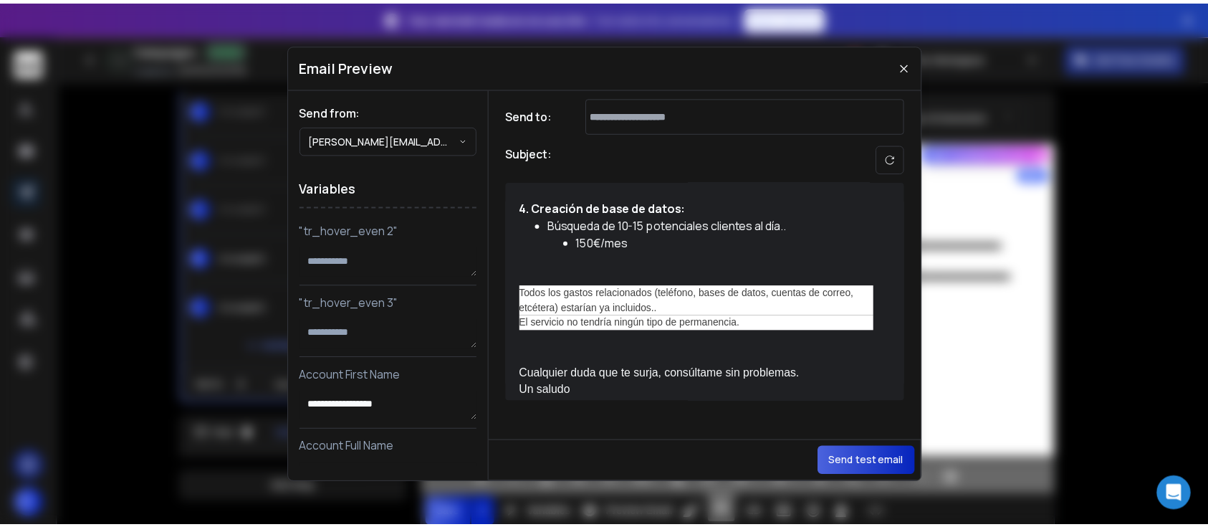
scroll to position [669, 0]
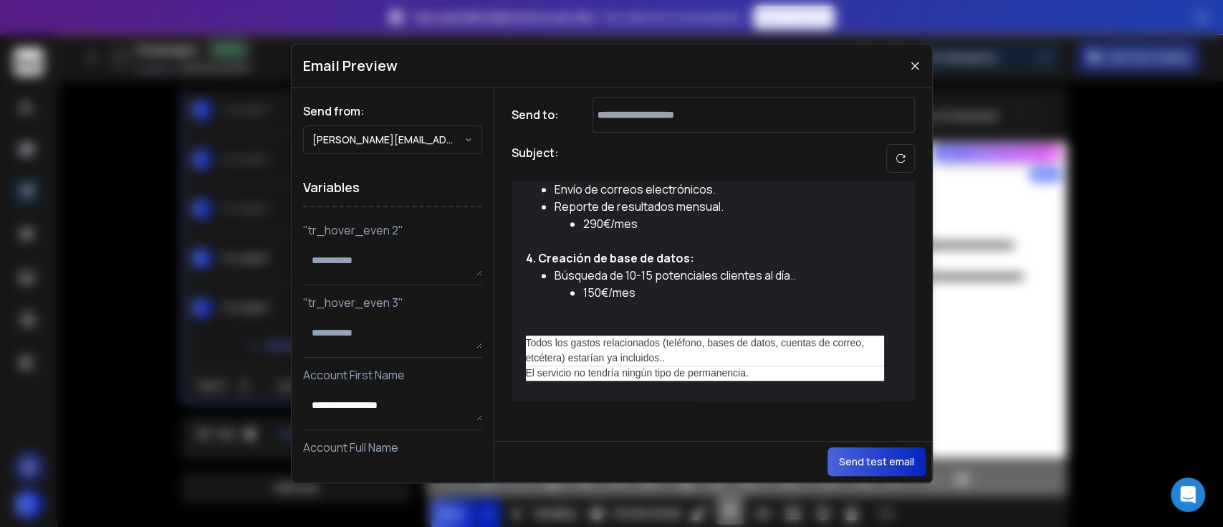
click at [918, 66] on icon at bounding box center [914, 65] width 11 height 11
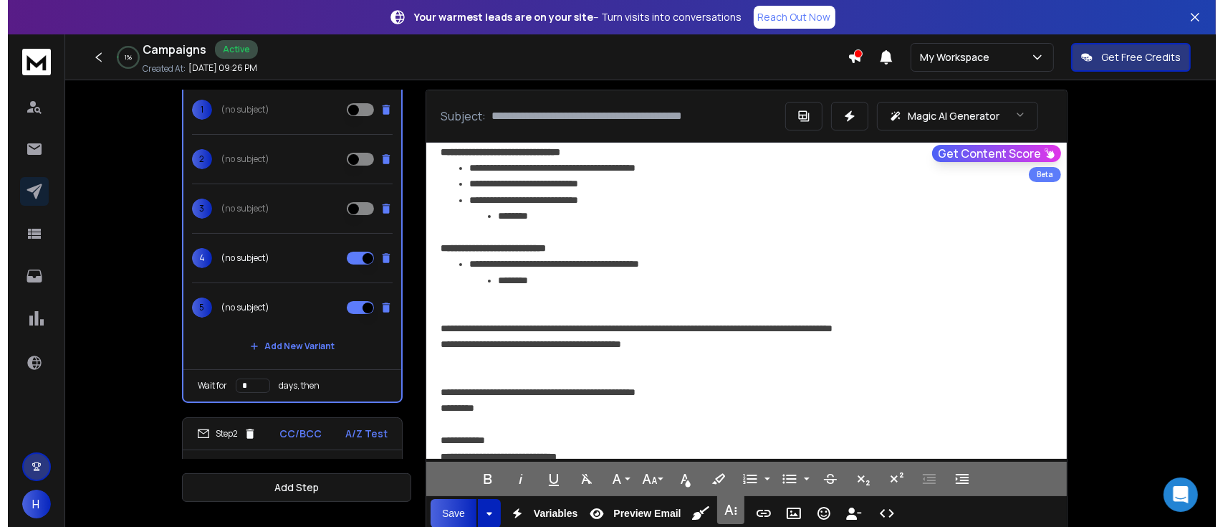
scroll to position [573, 0]
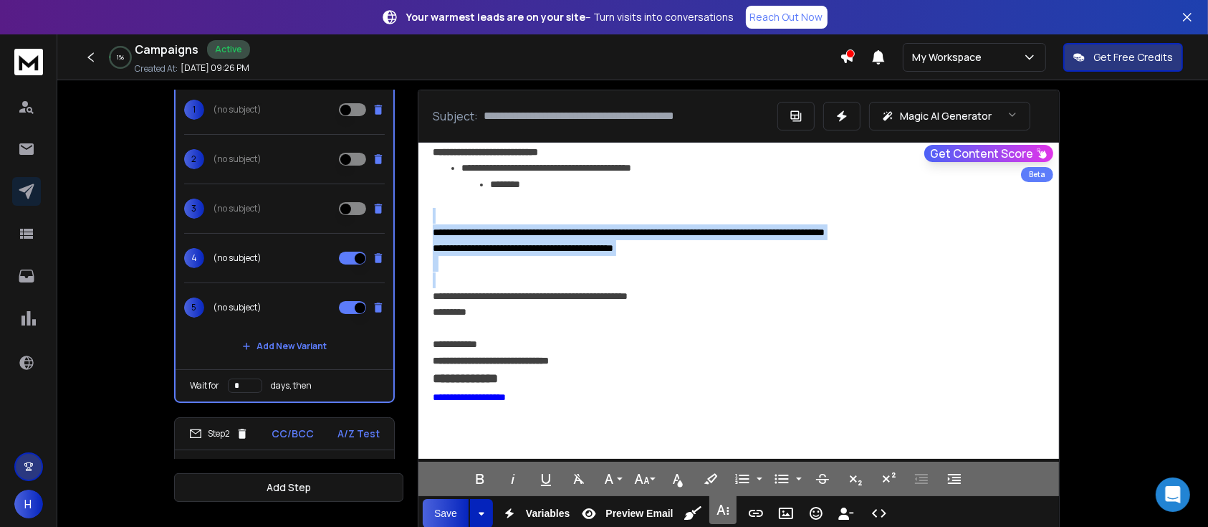
drag, startPoint x: 451, startPoint y: 249, endPoint x: 429, endPoint y: 210, distance: 45.0
click at [429, 210] on div "**********" at bounding box center [739, 301] width 641 height 316
click at [579, 483] on icon "button" at bounding box center [578, 478] width 17 height 17
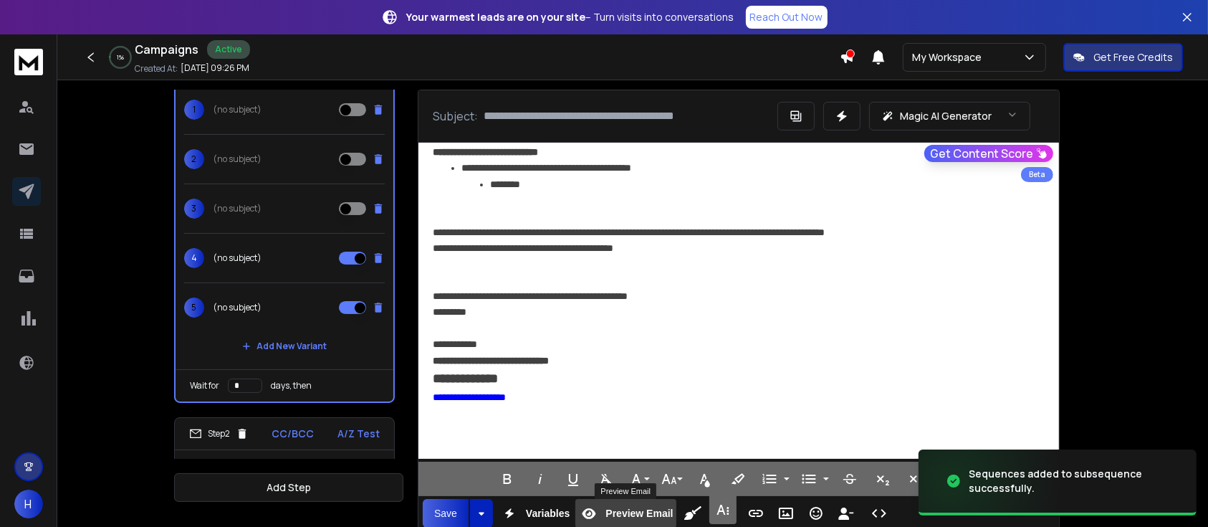
click at [646, 505] on div "Preview Email" at bounding box center [625, 514] width 100 height 24
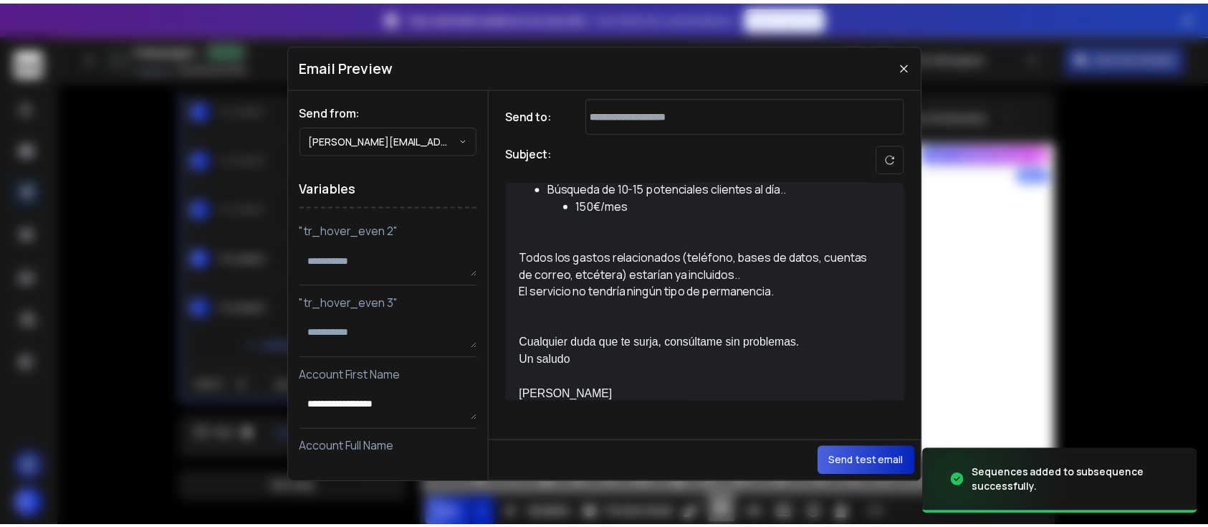
scroll to position [714, 0]
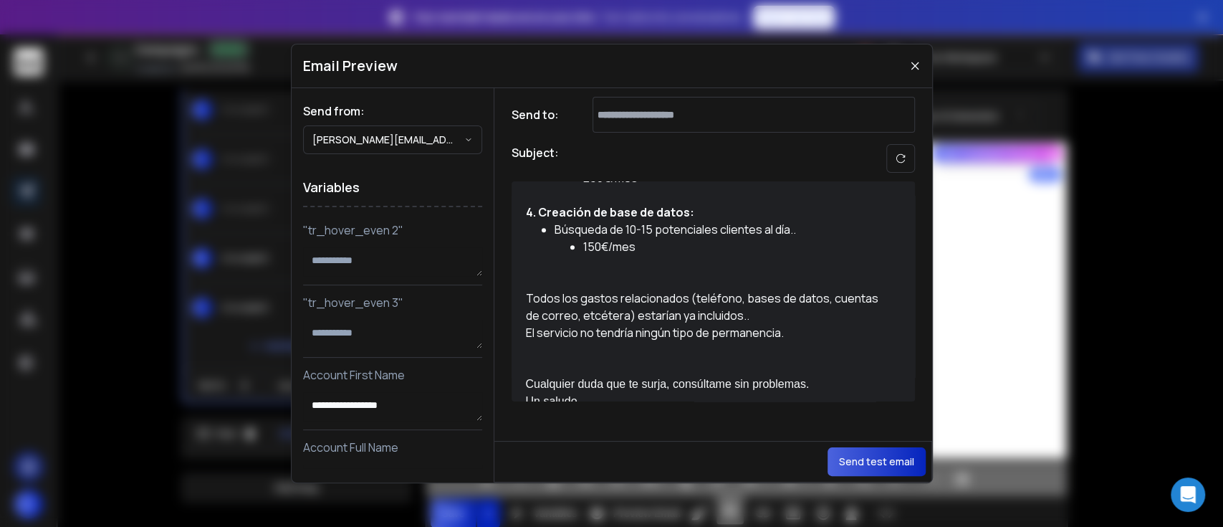
click at [916, 62] on icon at bounding box center [914, 65] width 11 height 11
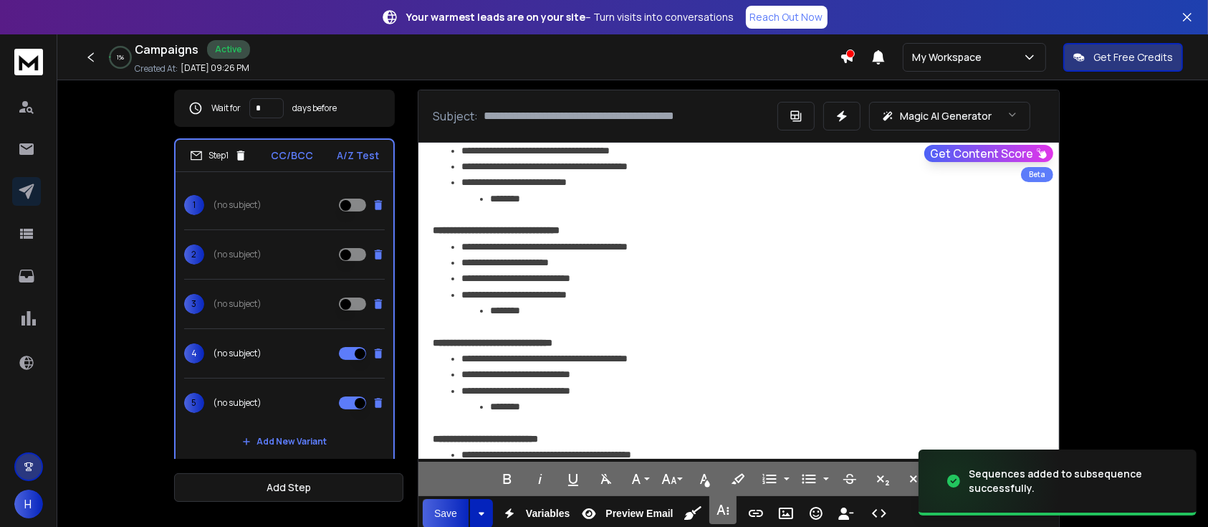
scroll to position [191, 0]
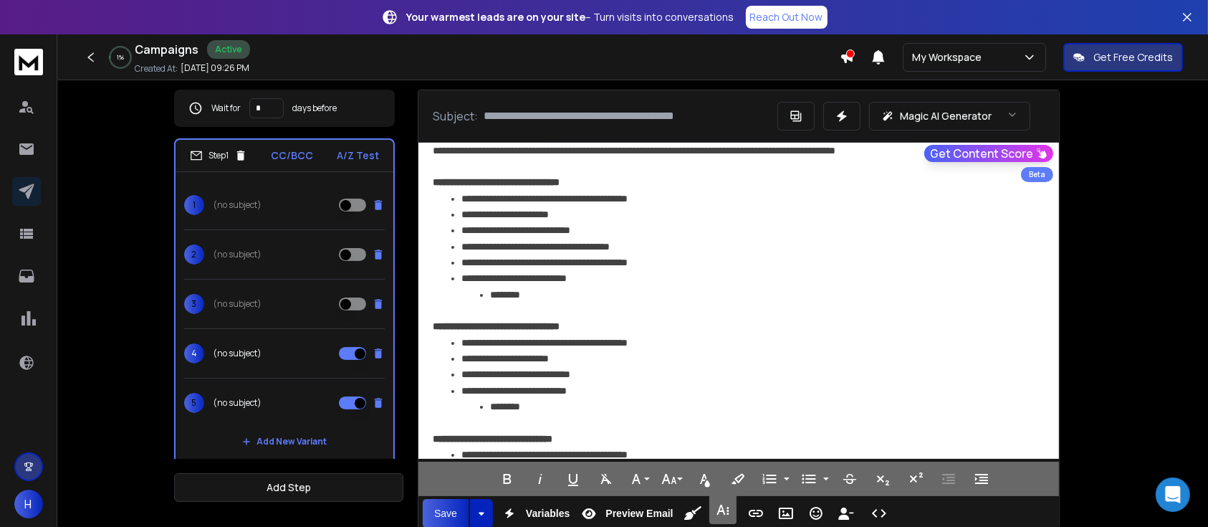
click at [260, 398] on p "(no subject)" at bounding box center [237, 402] width 49 height 11
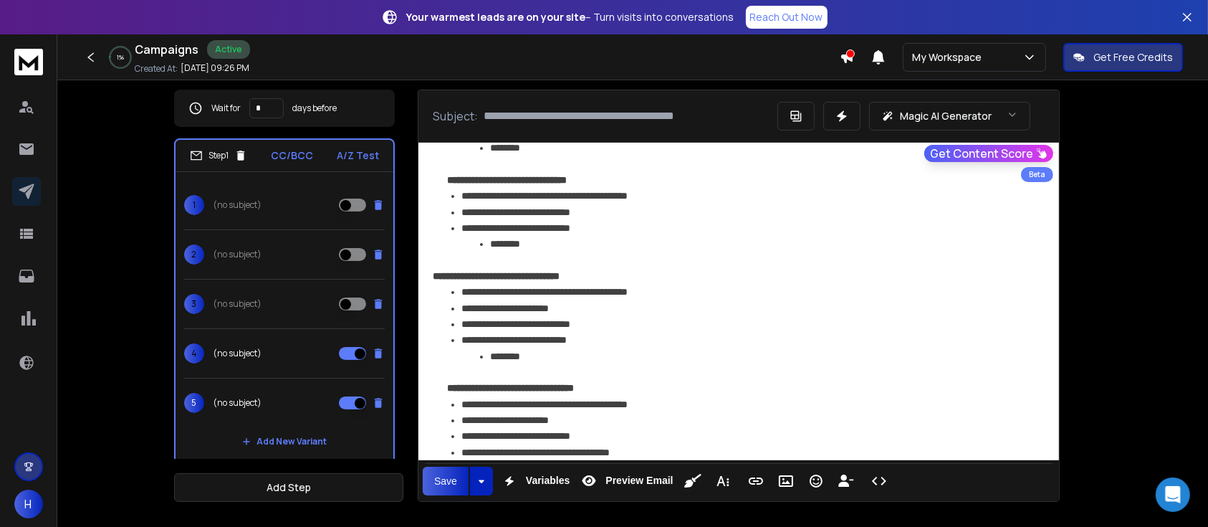
scroll to position [287, 0]
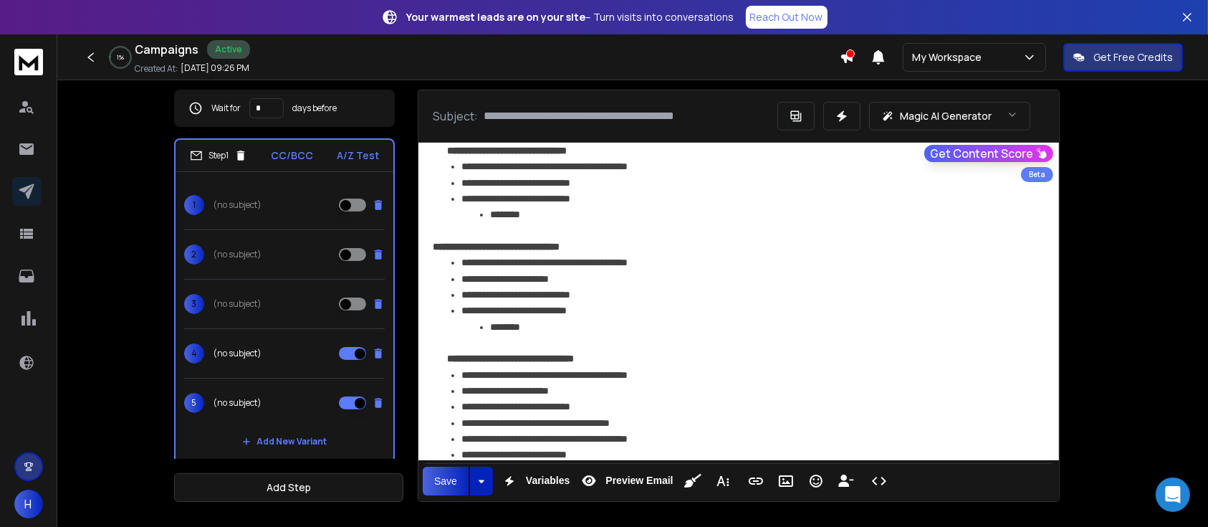
click at [272, 347] on div "4 (no subject)" at bounding box center [284, 353] width 201 height 49
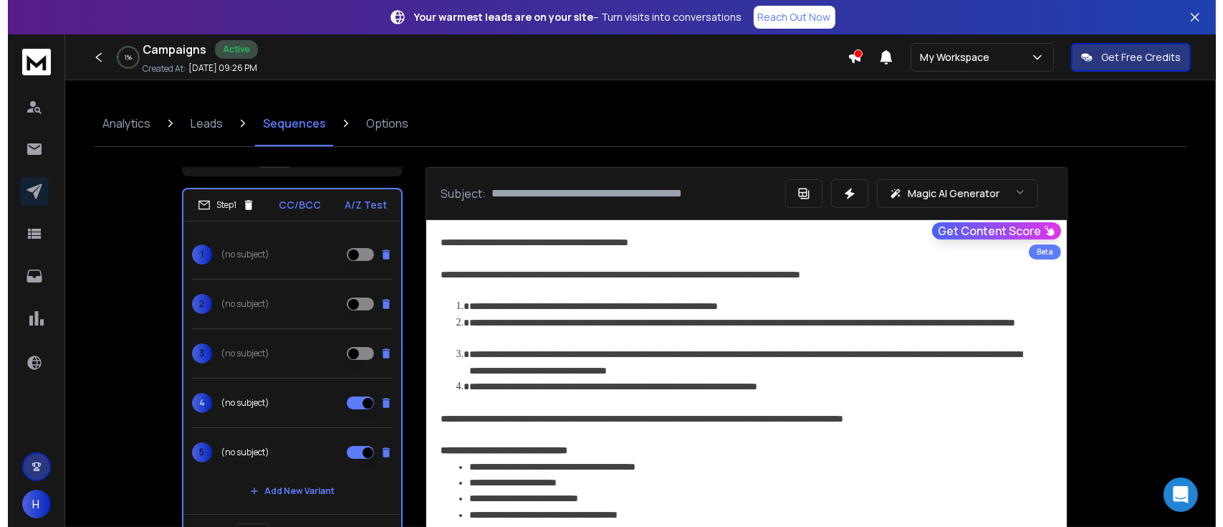
scroll to position [0, 0]
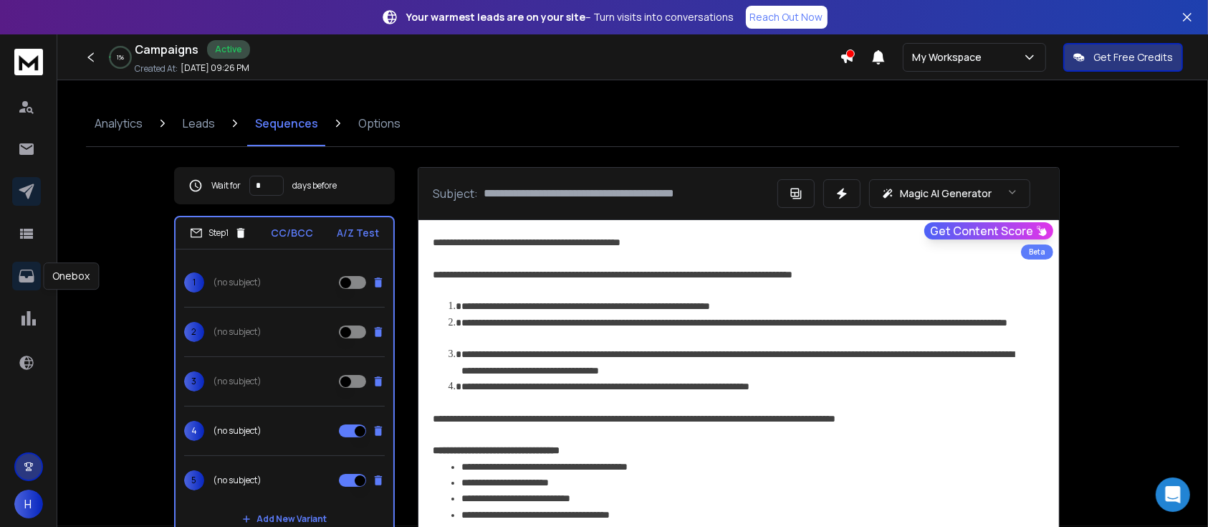
click at [27, 275] on icon at bounding box center [26, 275] width 17 height 17
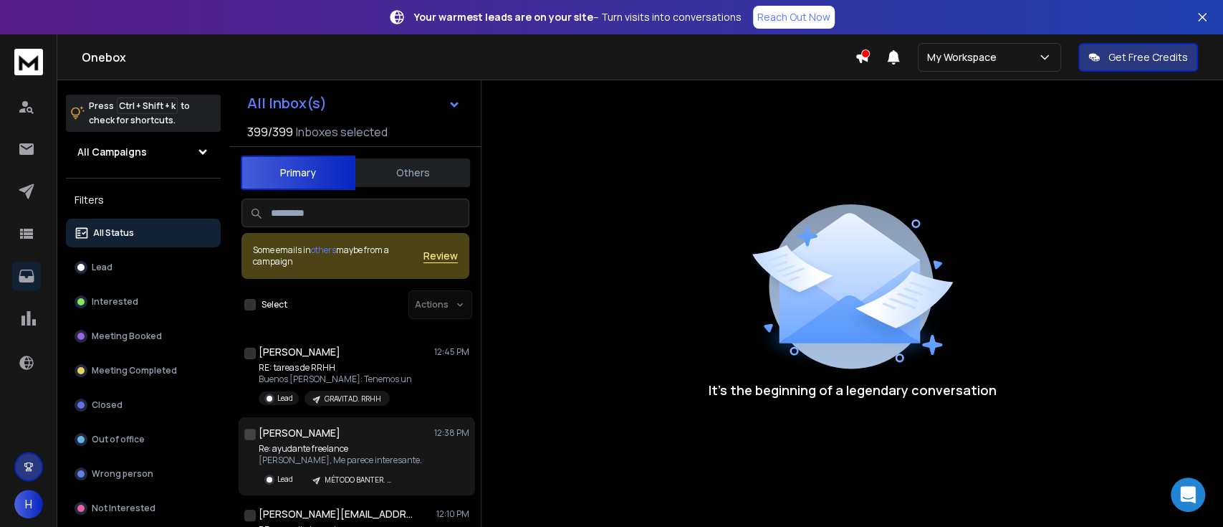
click at [355, 433] on div "Gonzalo Palma 12:38 PM" at bounding box center [364, 433] width 211 height 14
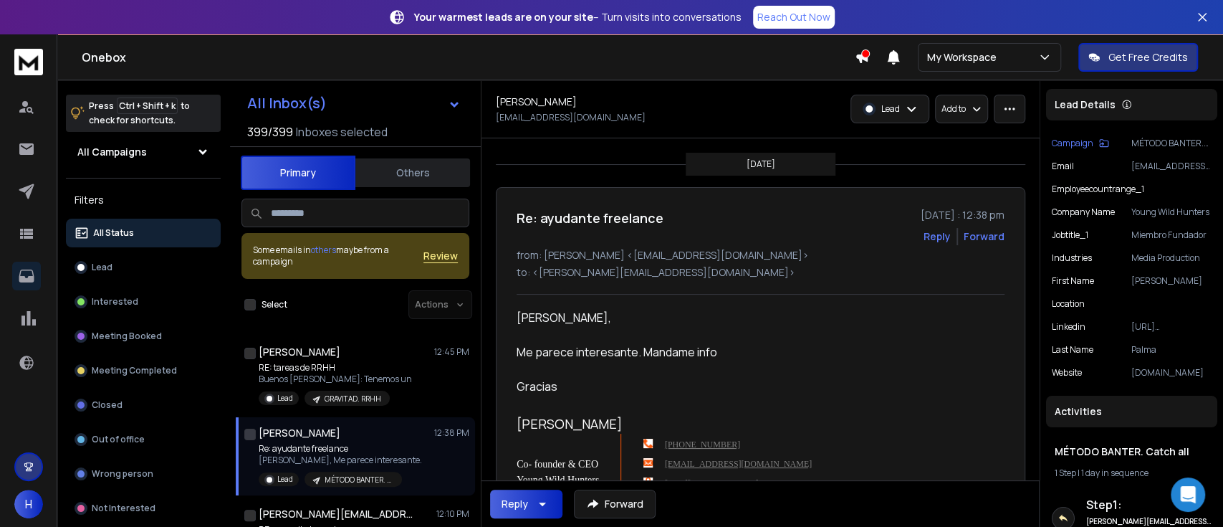
click at [885, 104] on p "Lead" at bounding box center [890, 108] width 19 height 11
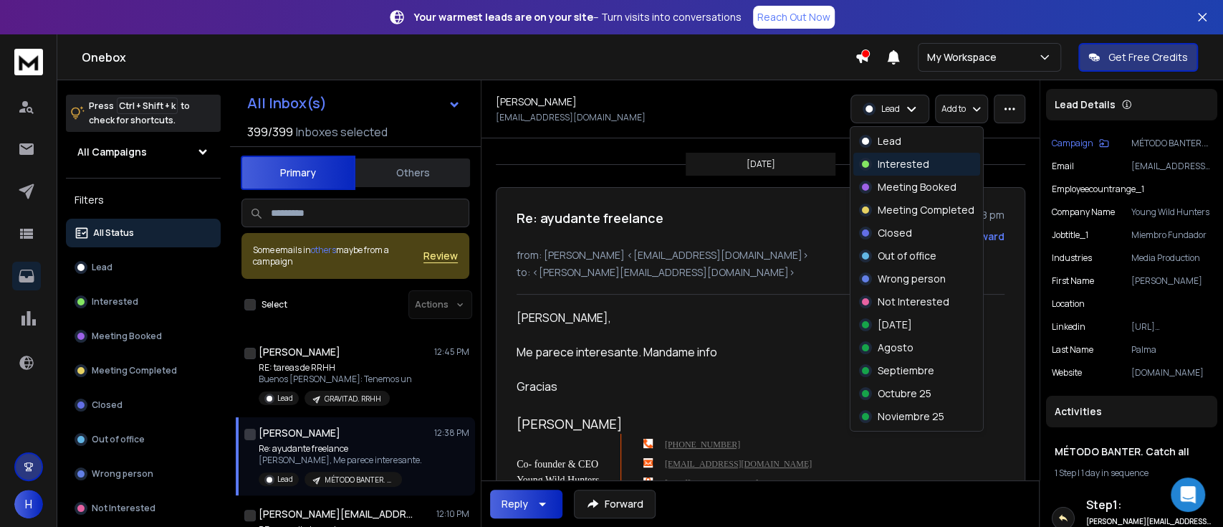
click at [899, 163] on p "Interested" at bounding box center [904, 164] width 52 height 14
click at [946, 113] on p "Add to" at bounding box center [954, 108] width 24 height 11
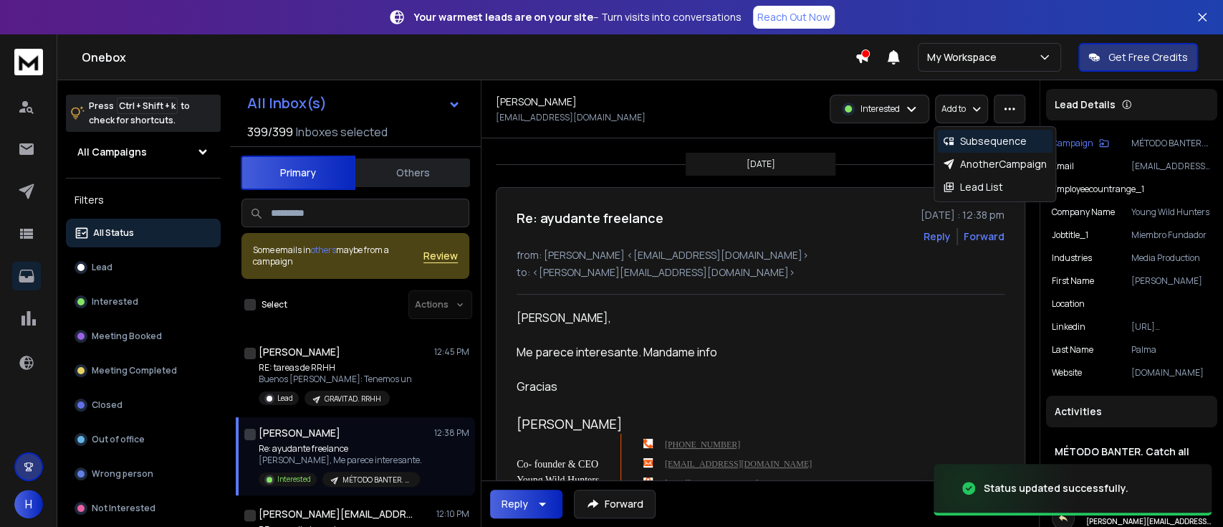
click at [974, 146] on div "Subsequence" at bounding box center [985, 141] width 84 height 14
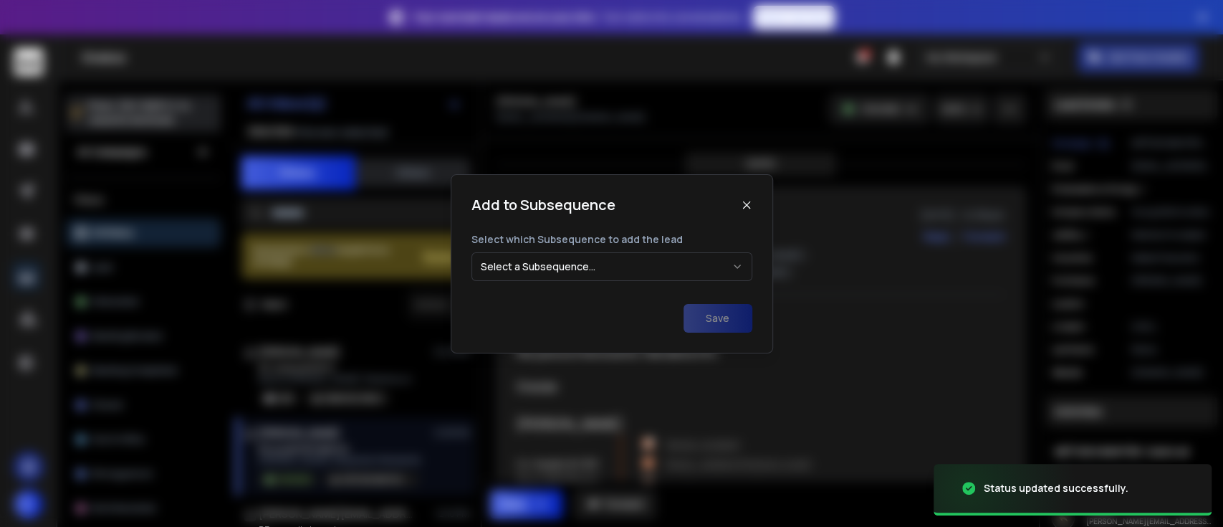
click at [556, 270] on button "Select a Subsequence..." at bounding box center [612, 266] width 281 height 29
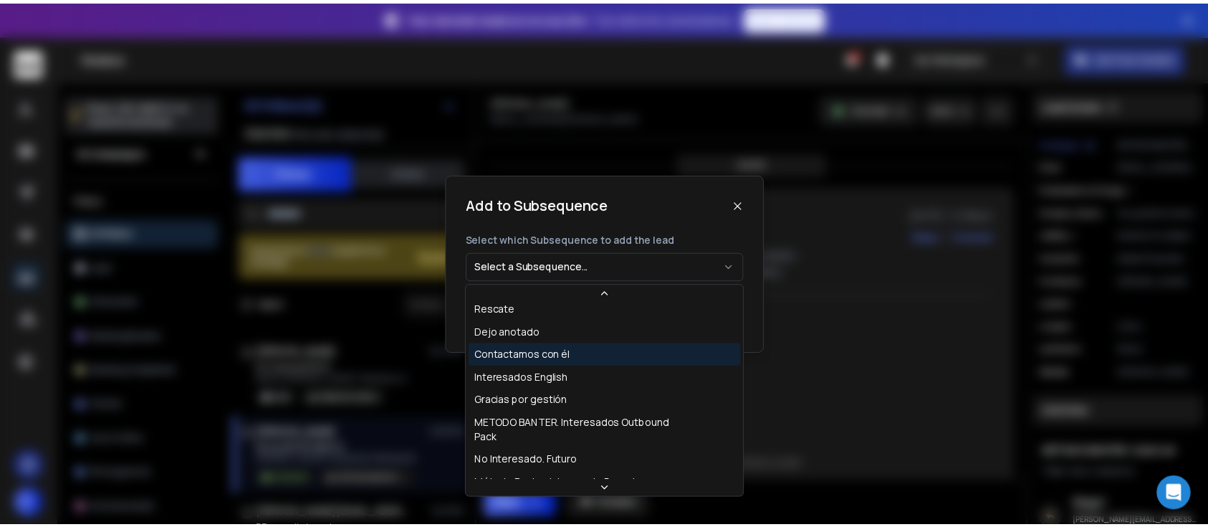
scroll to position [38, 0]
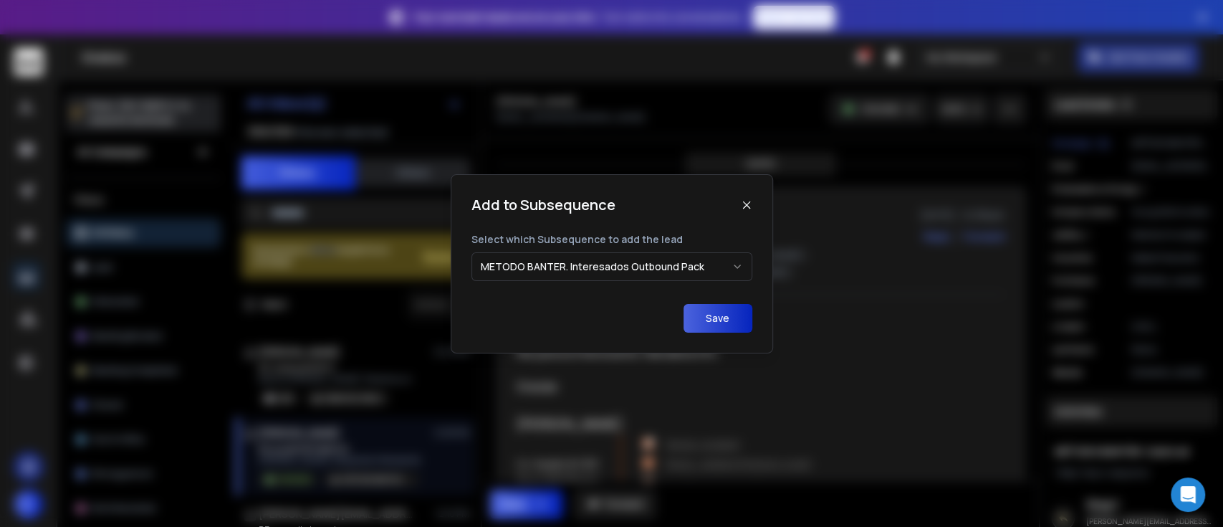
click at [704, 318] on button "Save" at bounding box center [718, 318] width 69 height 29
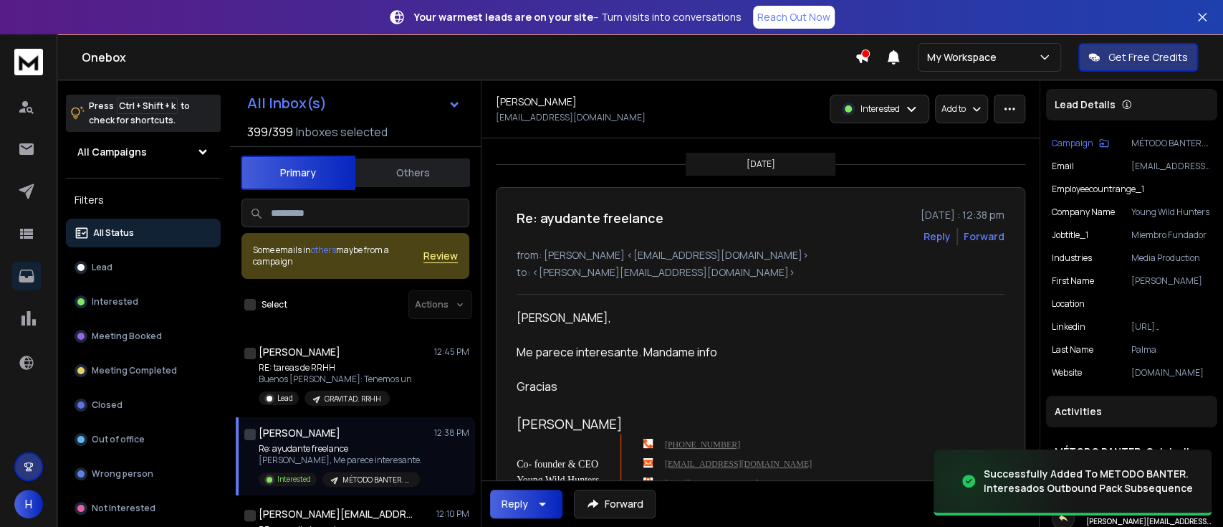
click at [1076, 140] on p "Campaign" at bounding box center [1073, 143] width 42 height 11
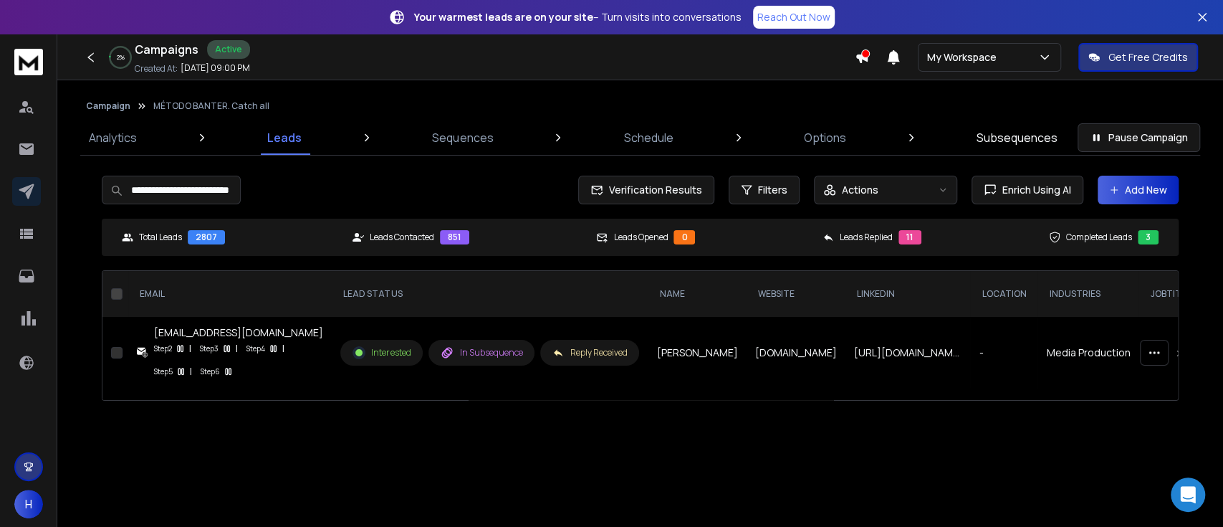
click at [995, 135] on p "Subsequences" at bounding box center [1017, 137] width 81 height 17
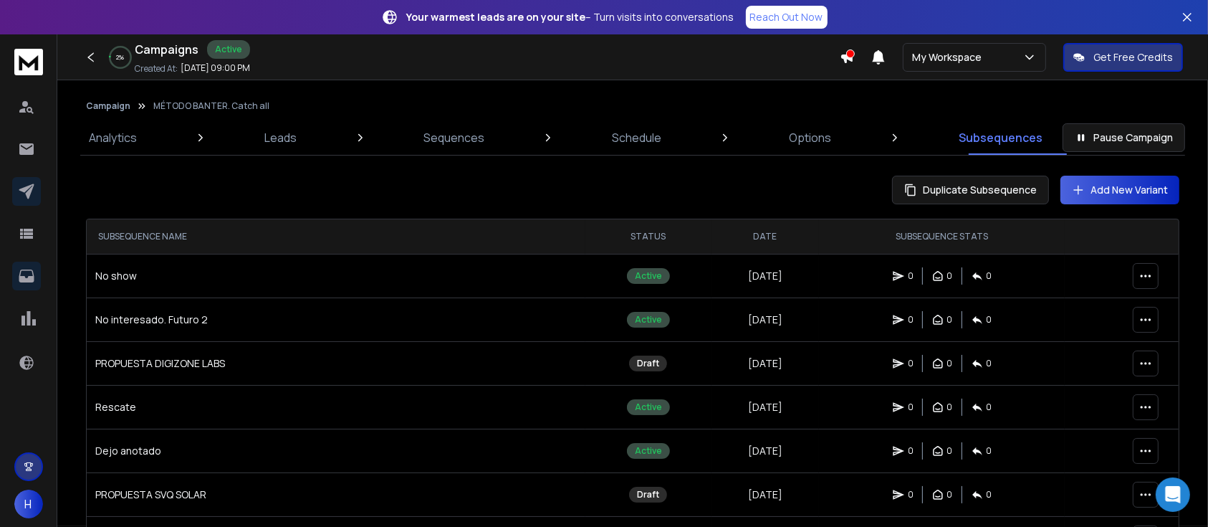
click at [34, 278] on icon at bounding box center [26, 275] width 17 height 17
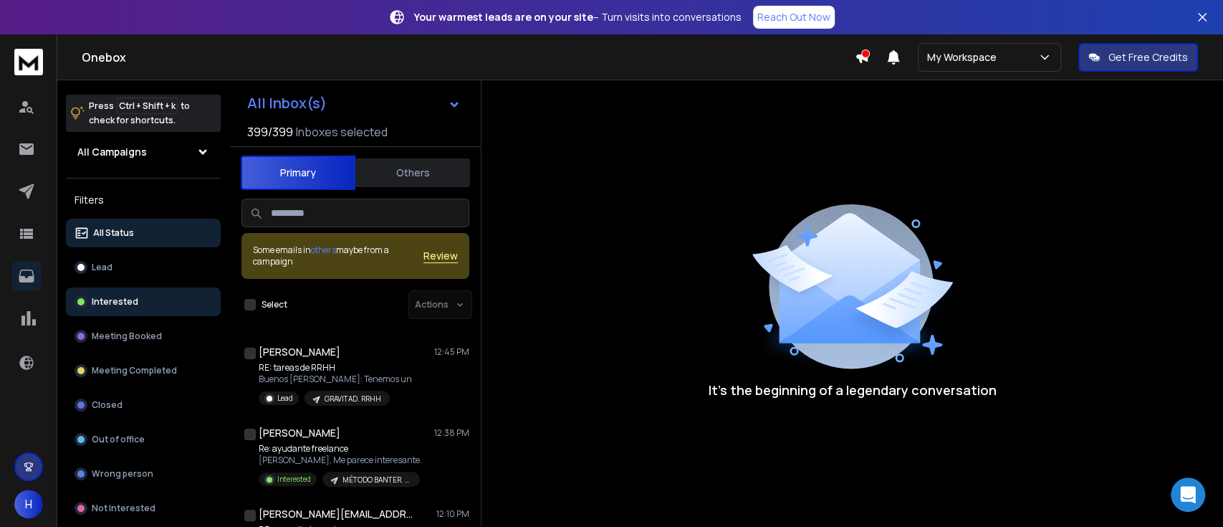
click at [110, 306] on p "Interested" at bounding box center [115, 301] width 47 height 11
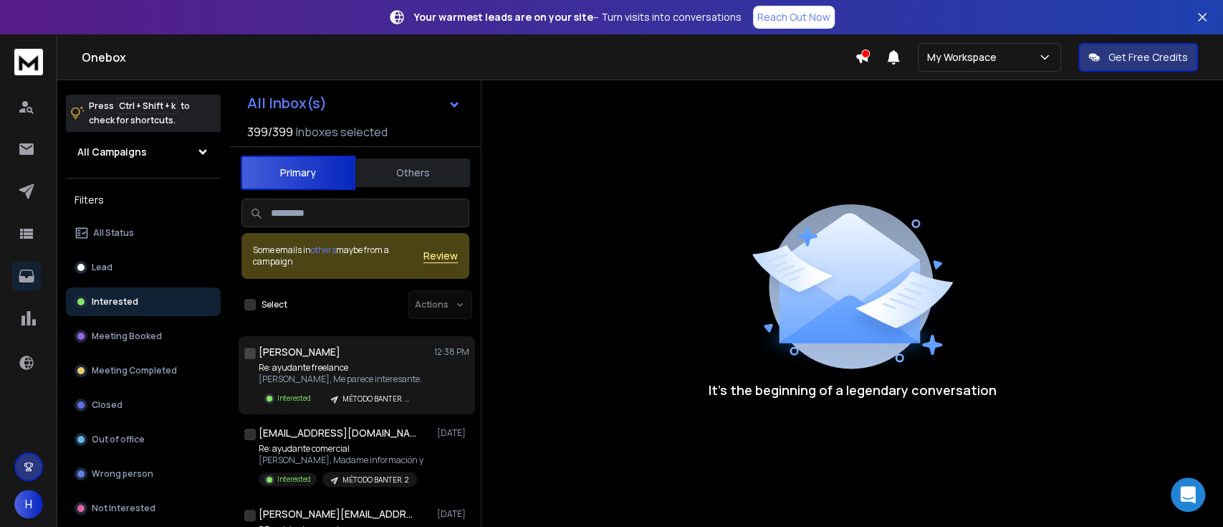
click at [374, 358] on div "Gonzalo Palma 12:38 PM" at bounding box center [364, 352] width 211 height 14
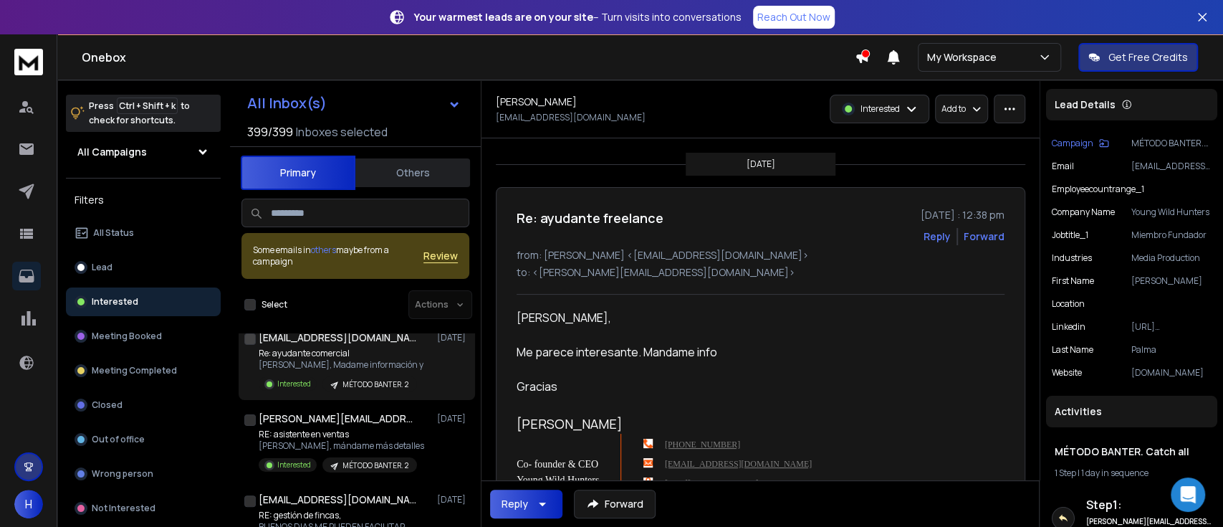
click at [327, 361] on p "[PERSON_NAME], Madame información y" at bounding box center [341, 364] width 165 height 11
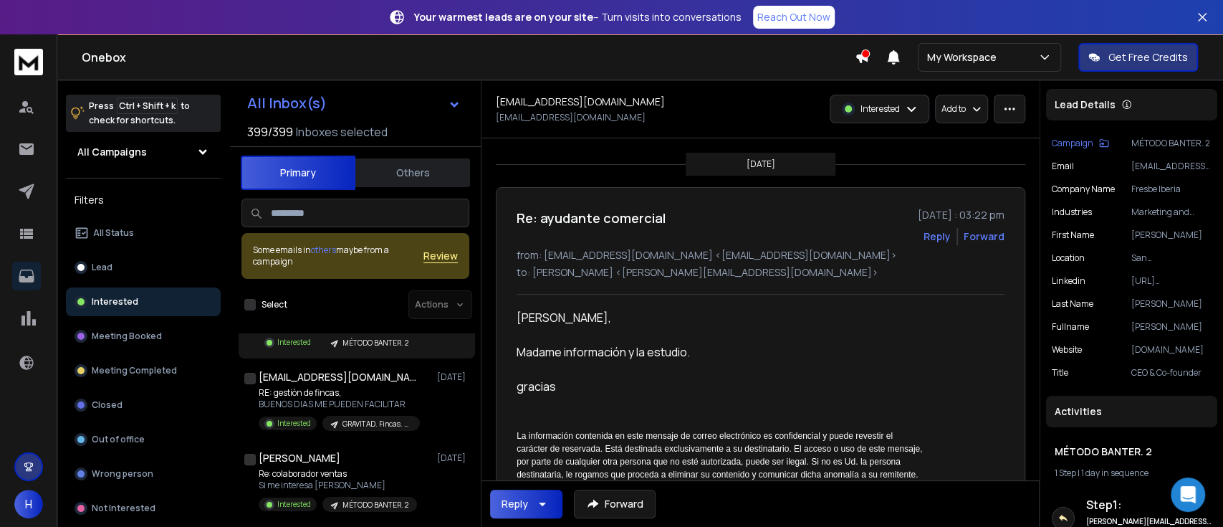
scroll to position [191, 0]
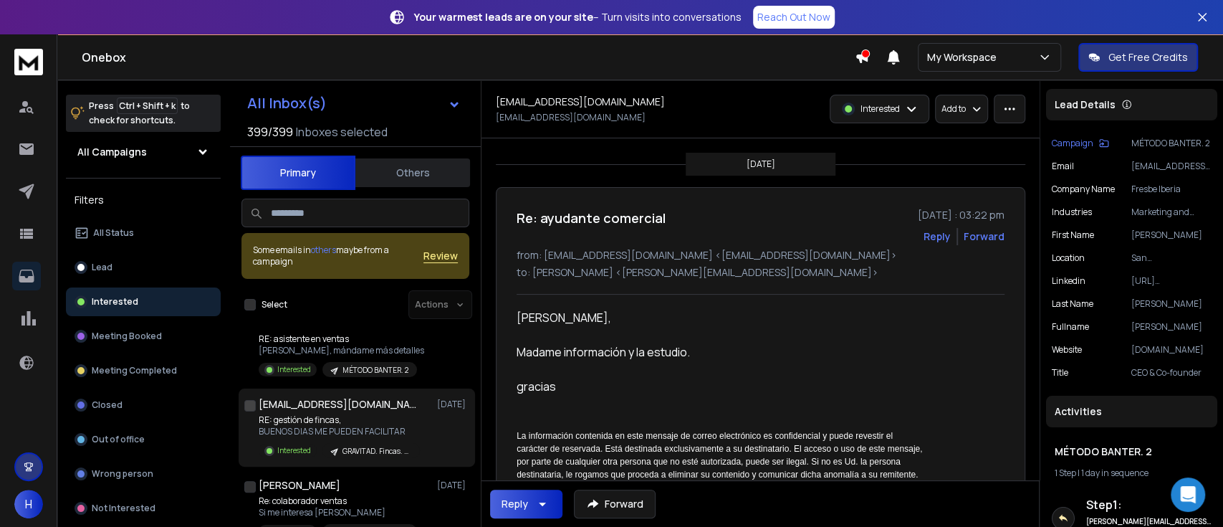
click at [373, 410] on div "info@finqueselias.com 09 Sep" at bounding box center [364, 404] width 211 height 14
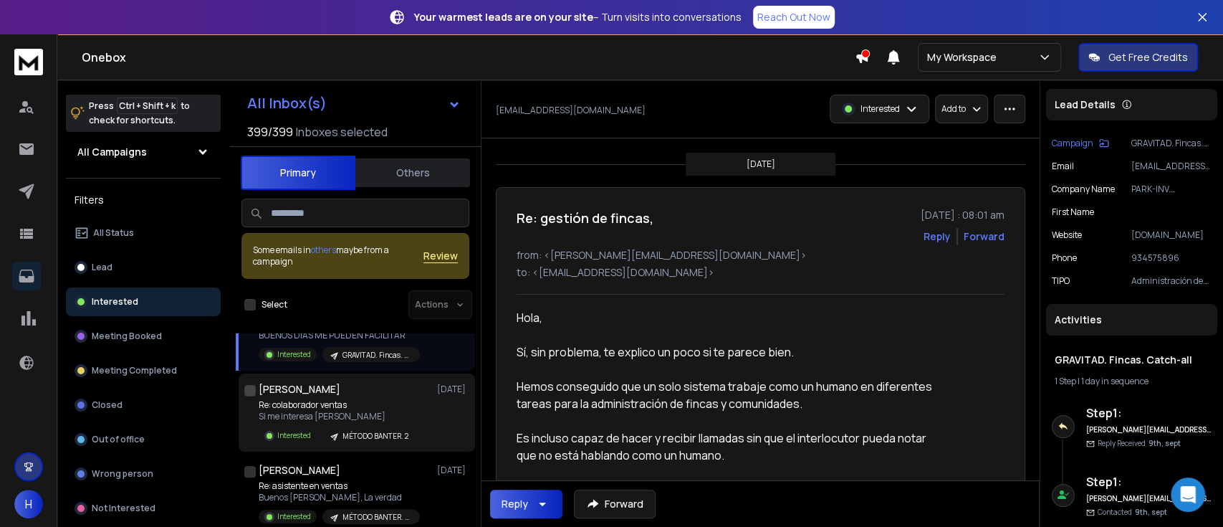
click at [361, 411] on p "Si me interesa [PERSON_NAME]" at bounding box center [338, 416] width 158 height 11
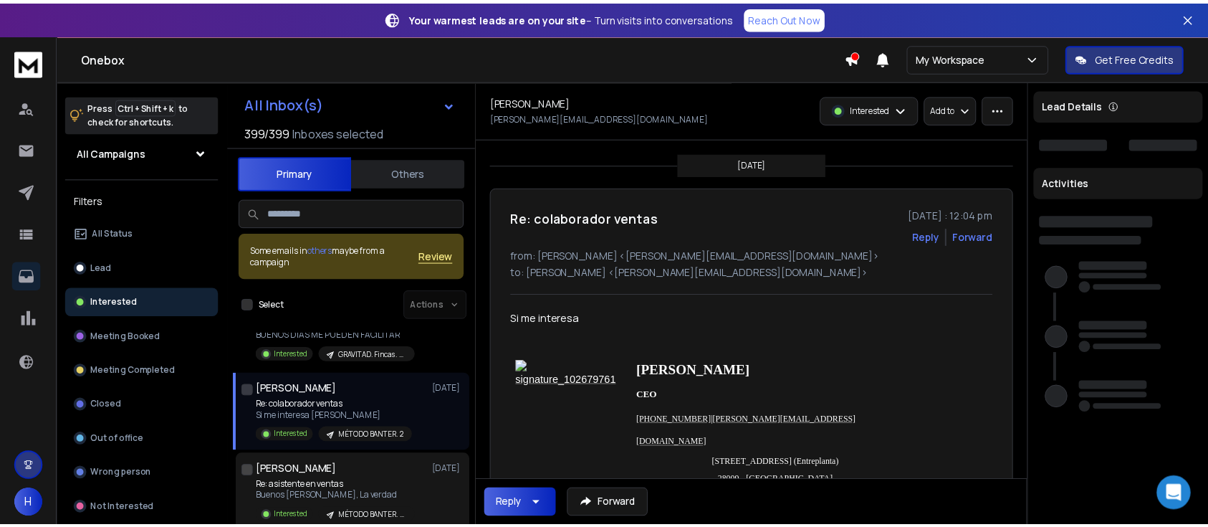
scroll to position [382, 0]
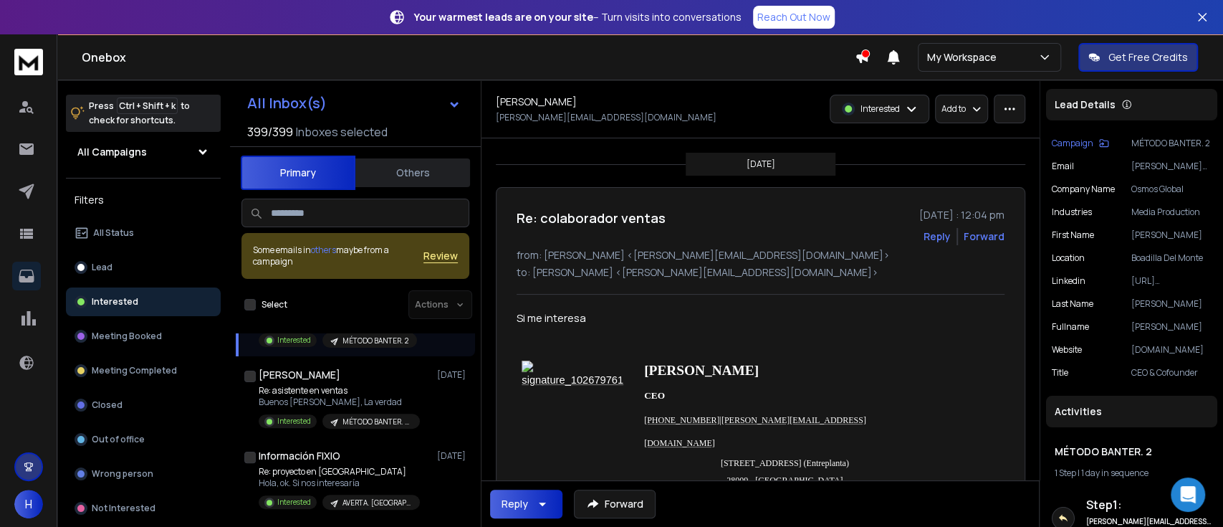
click at [952, 110] on p "Add to" at bounding box center [954, 108] width 24 height 11
click at [976, 139] on div "Subsequence" at bounding box center [985, 141] width 84 height 14
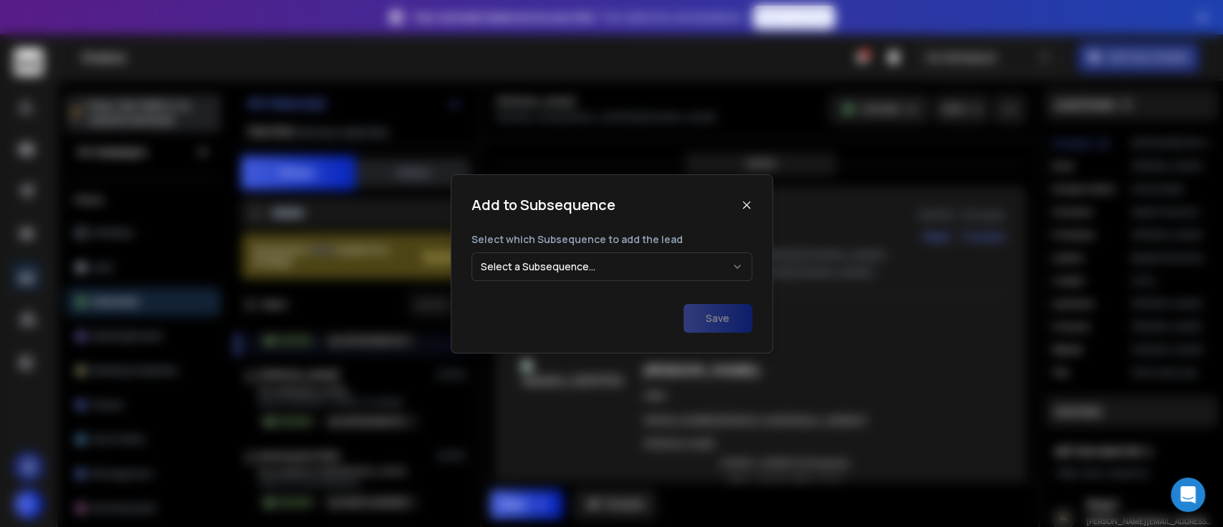
click at [743, 201] on icon at bounding box center [746, 205] width 8 height 8
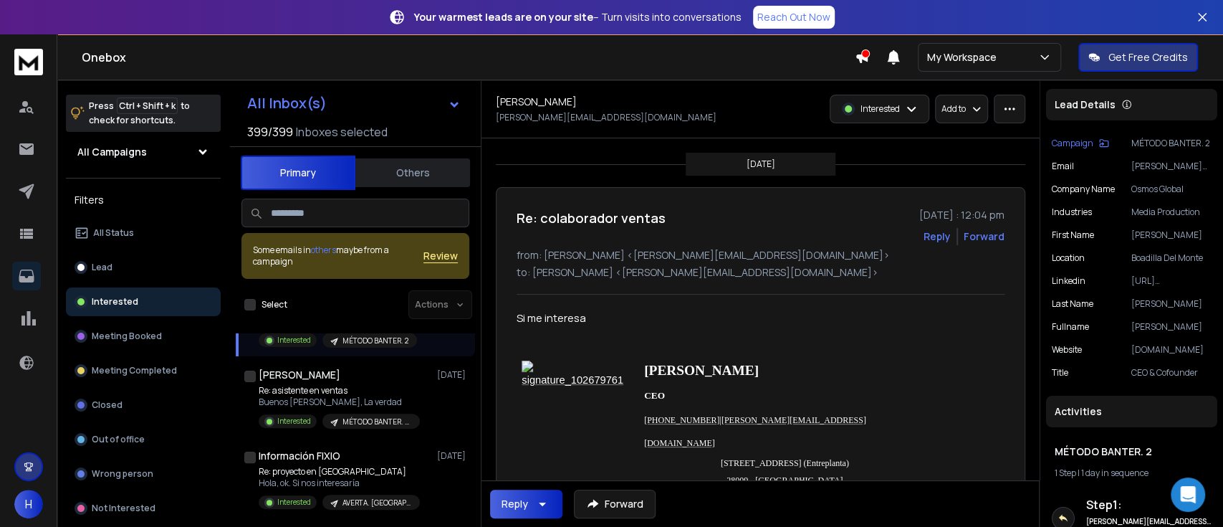
click at [1065, 143] on p "Campaign" at bounding box center [1073, 143] width 42 height 11
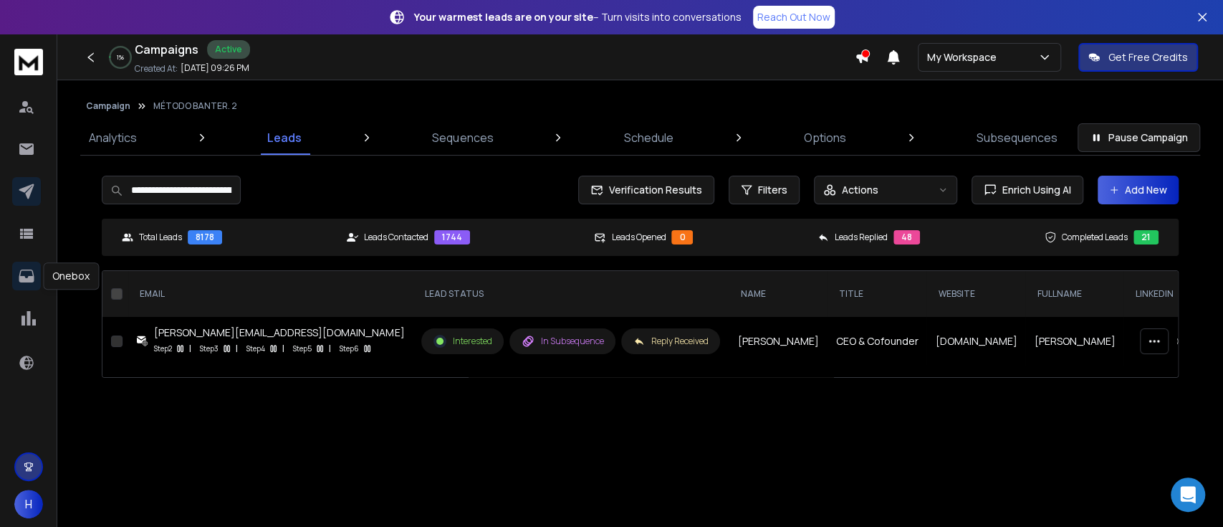
click at [32, 276] on icon at bounding box center [26, 275] width 17 height 17
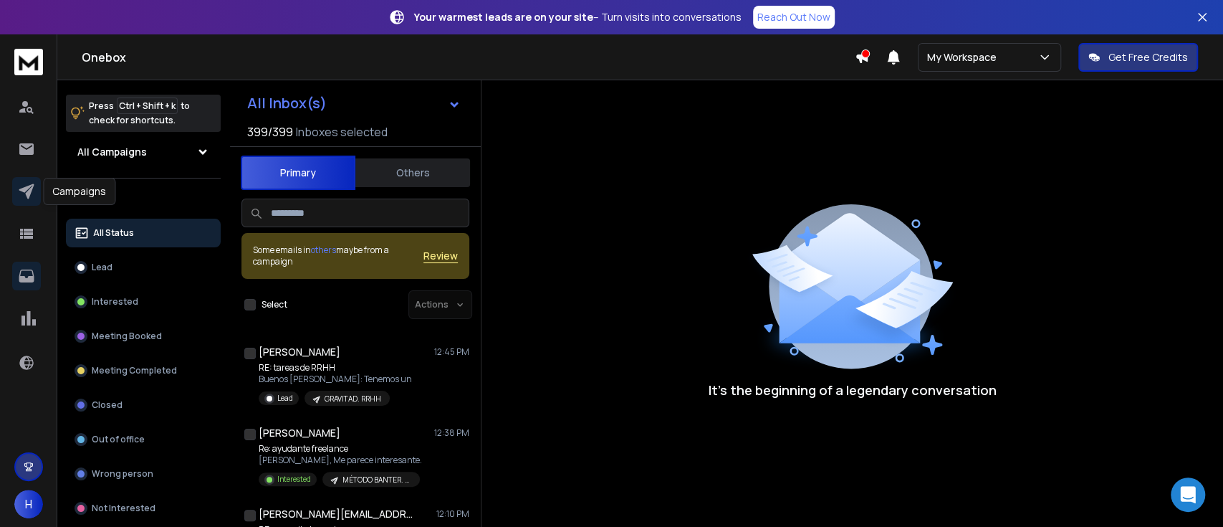
click at [22, 183] on icon at bounding box center [26, 191] width 17 height 17
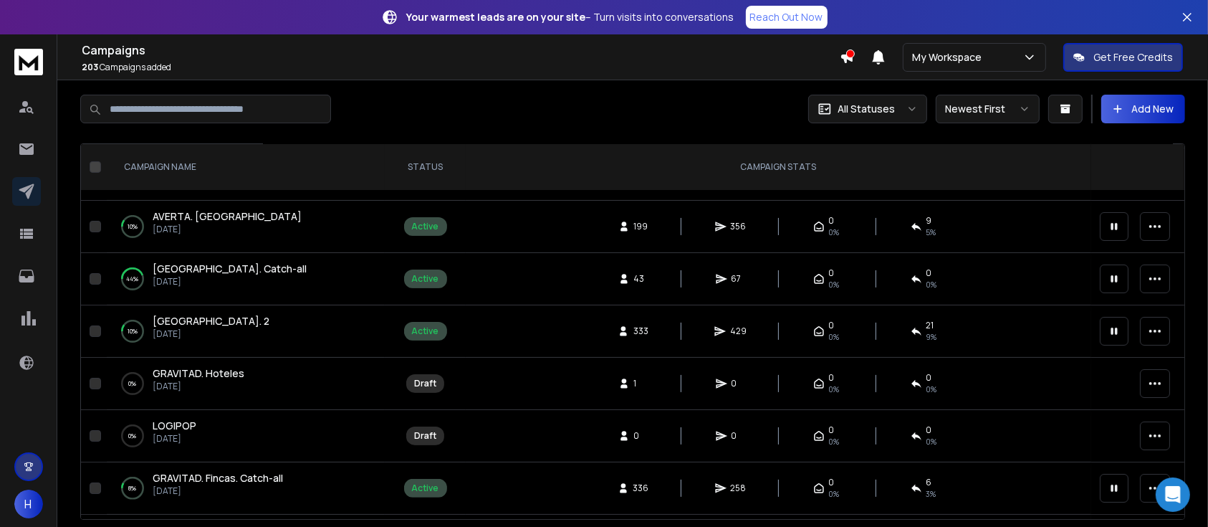
scroll to position [382, 0]
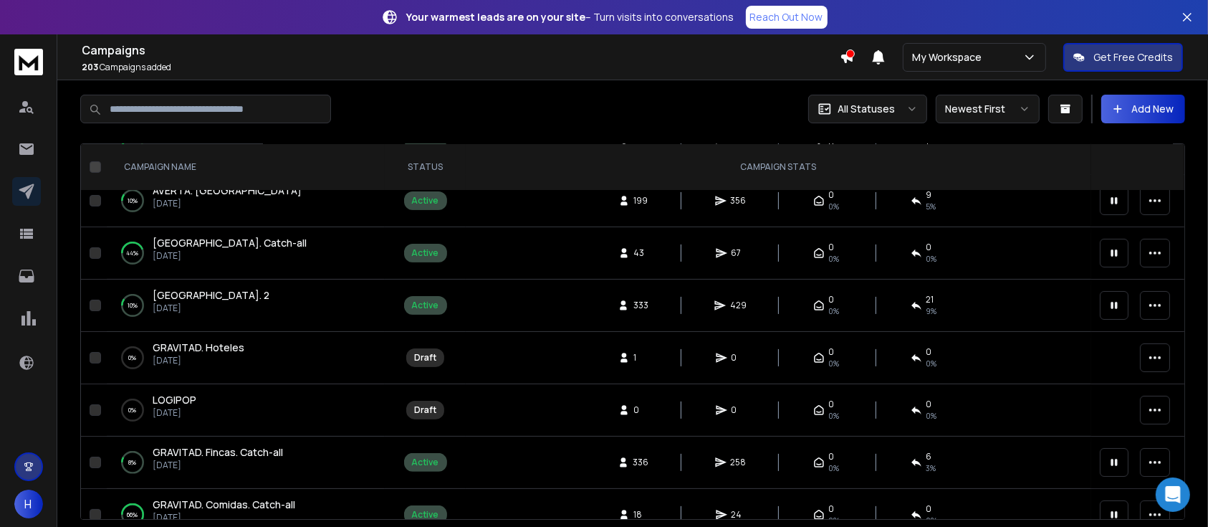
click at [240, 290] on div "10 % HISPANIA MT. 2 8 days ago" at bounding box center [245, 305] width 249 height 34
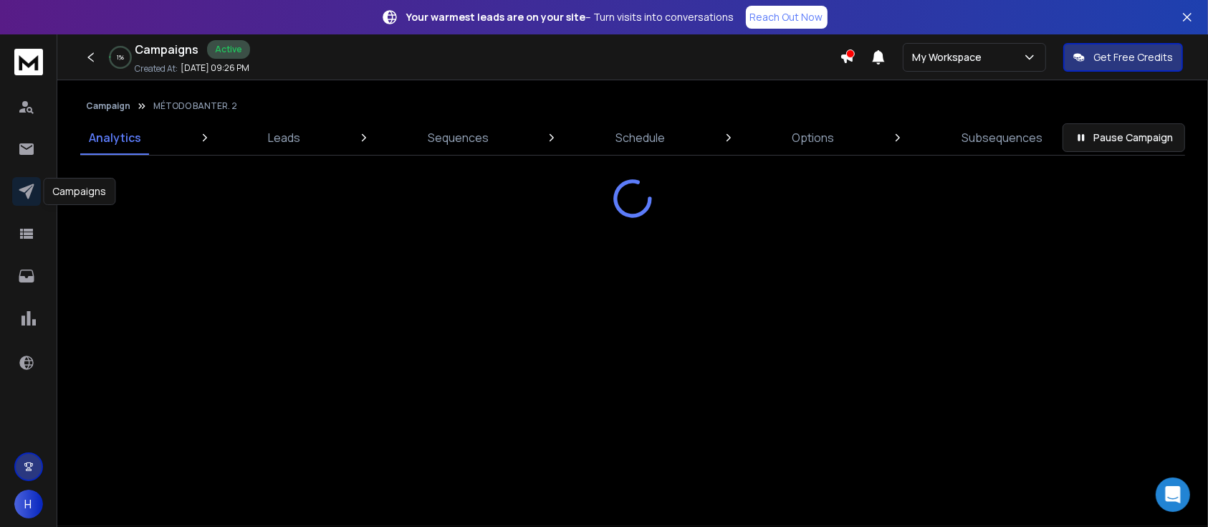
click at [34, 190] on icon at bounding box center [26, 191] width 17 height 17
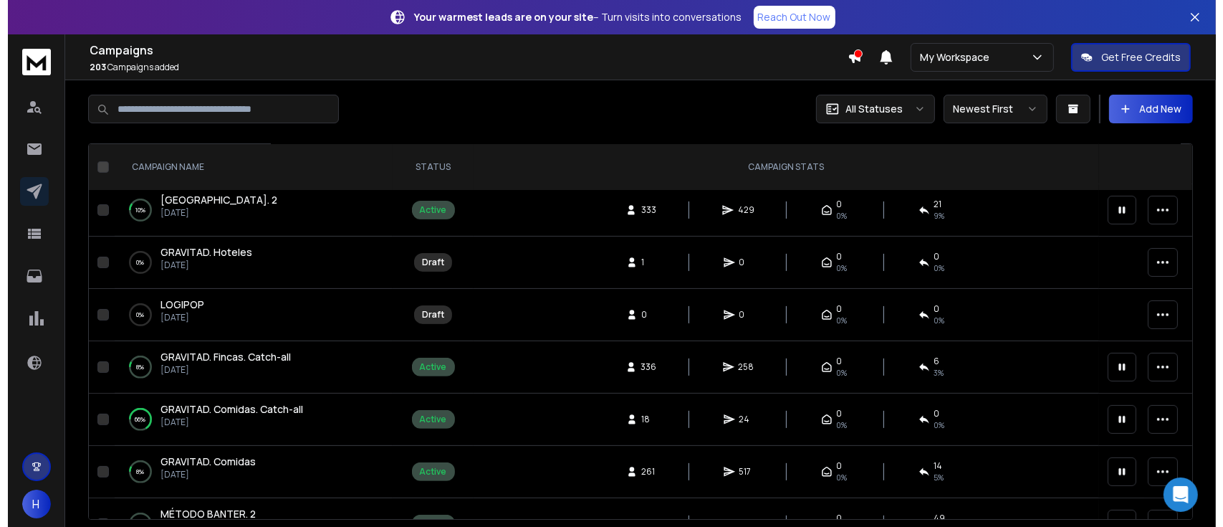
scroll to position [669, 0]
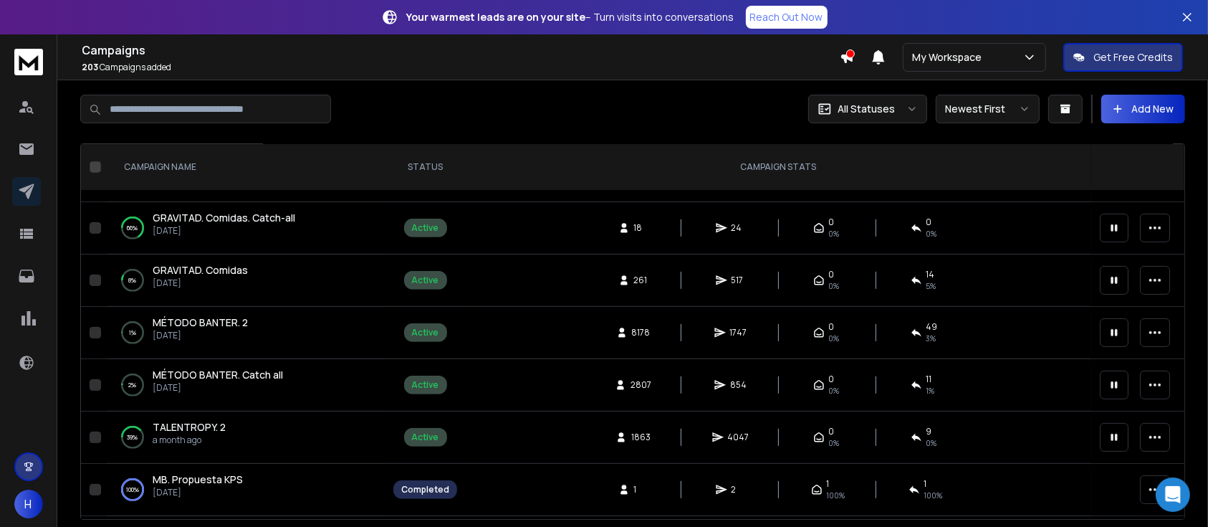
click at [235, 322] on span "MÉTODO BANTER. 2" at bounding box center [200, 322] width 95 height 14
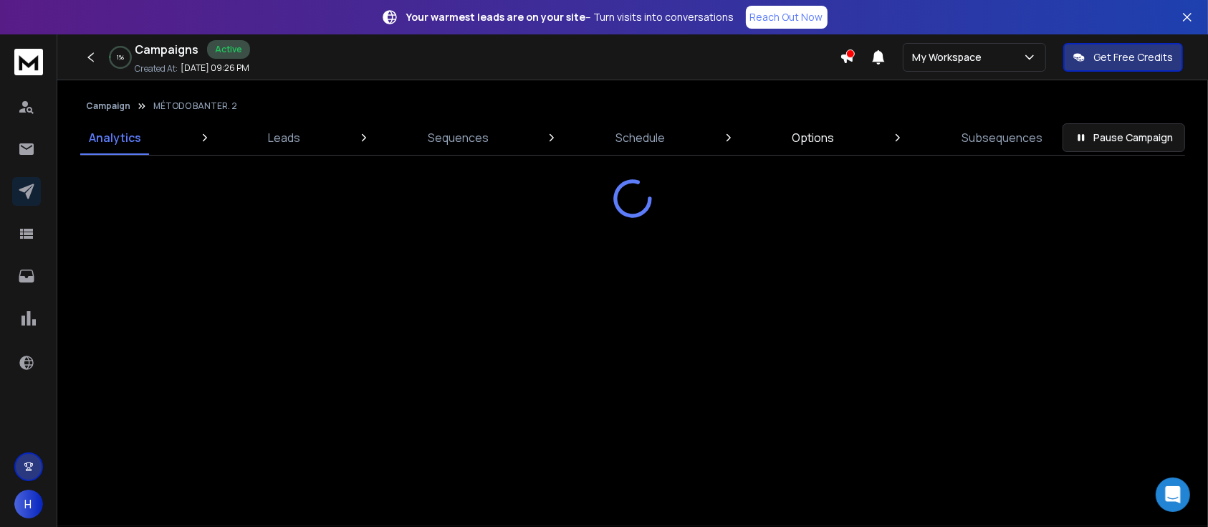
click at [819, 139] on p "Options" at bounding box center [814, 137] width 42 height 17
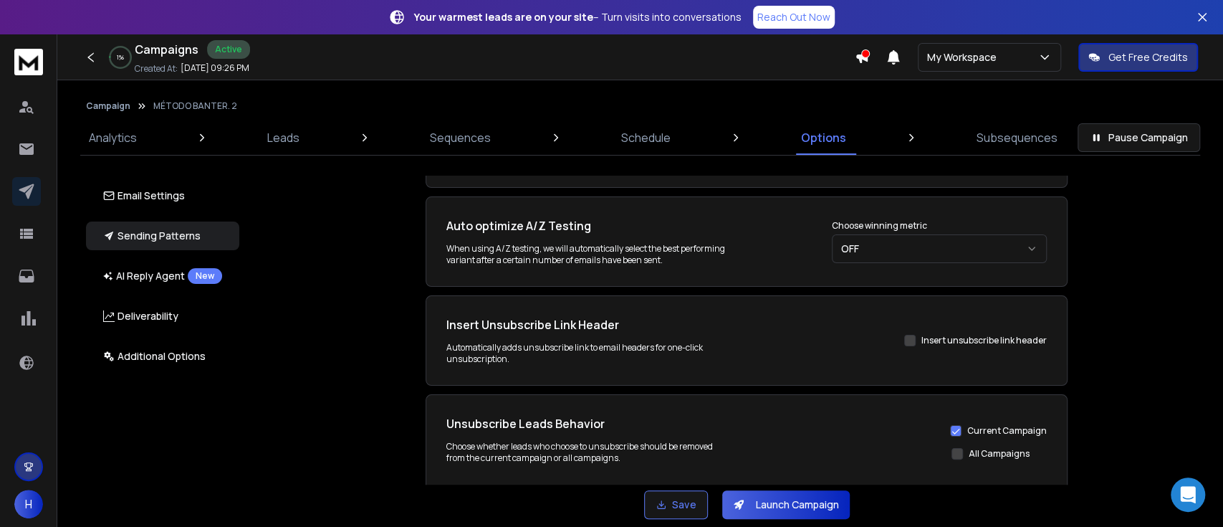
scroll to position [764, 0]
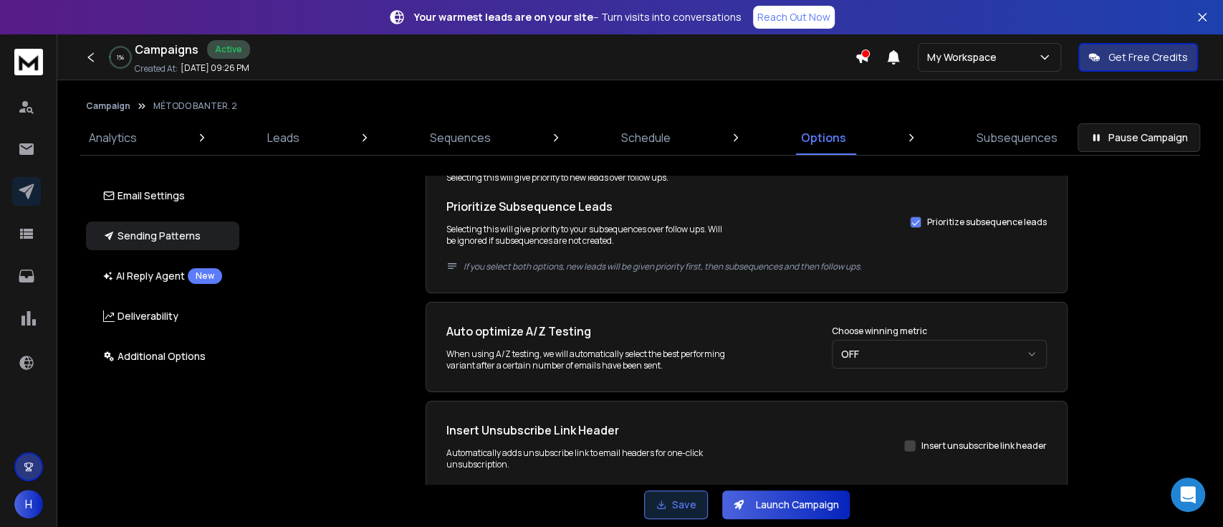
click at [678, 497] on button "Save" at bounding box center [676, 504] width 64 height 29
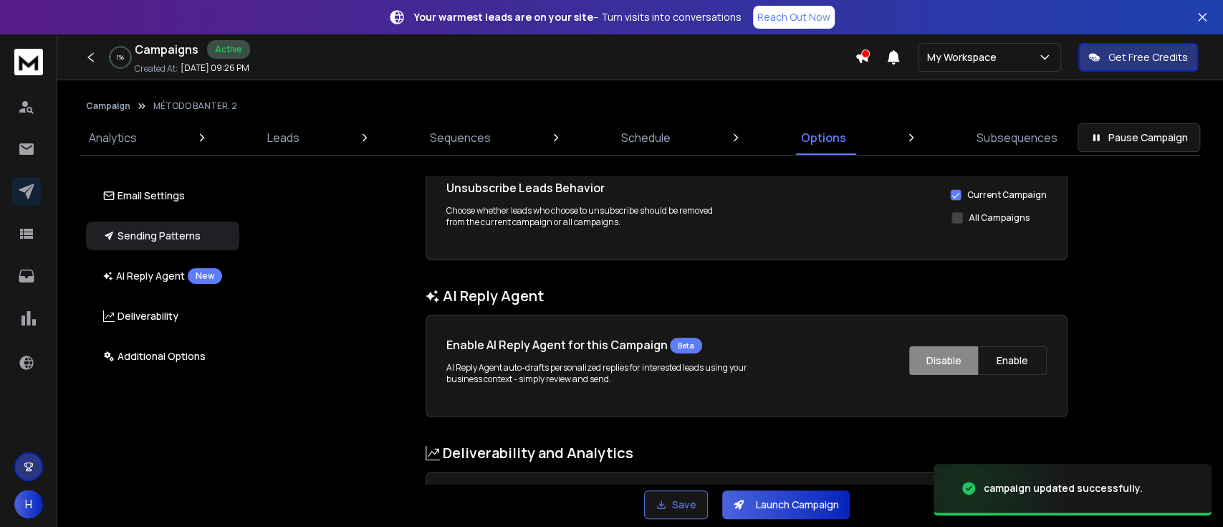
scroll to position [1147, 0]
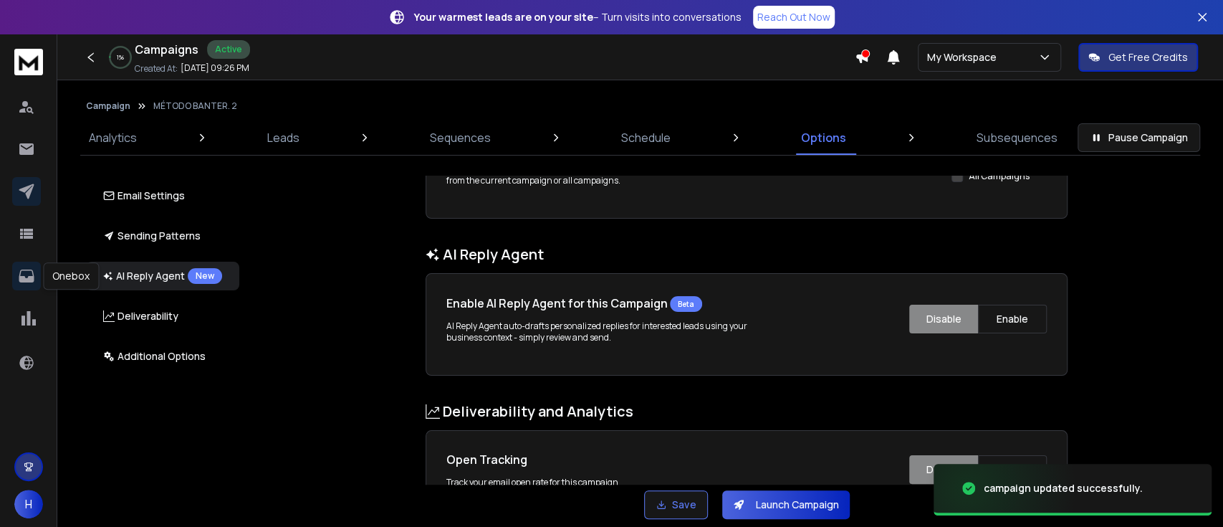
click at [18, 277] on icon at bounding box center [26, 275] width 17 height 17
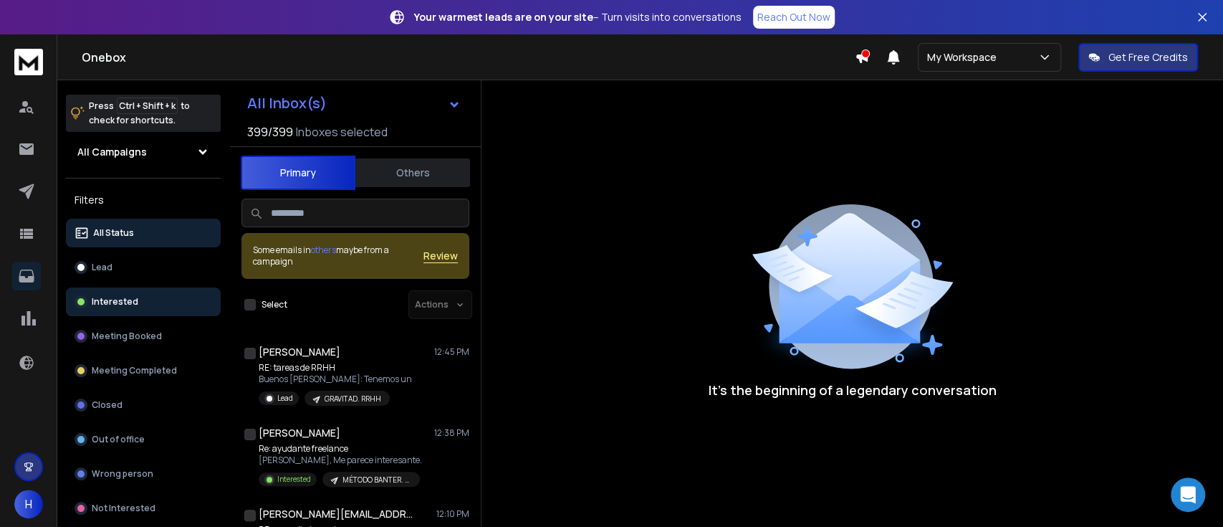
click at [128, 302] on p "Interested" at bounding box center [115, 301] width 47 height 11
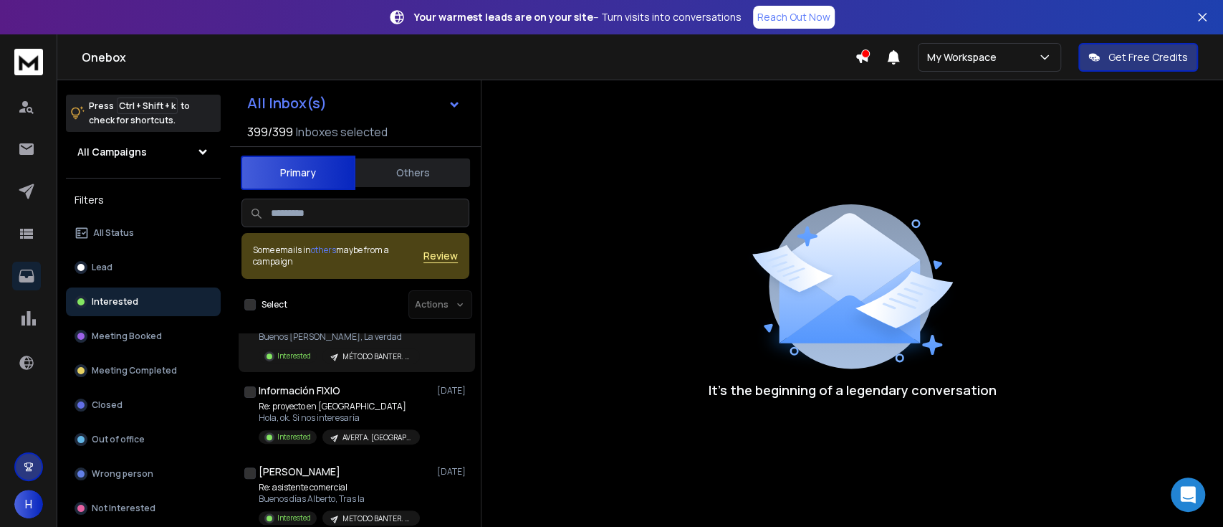
scroll to position [477, 0]
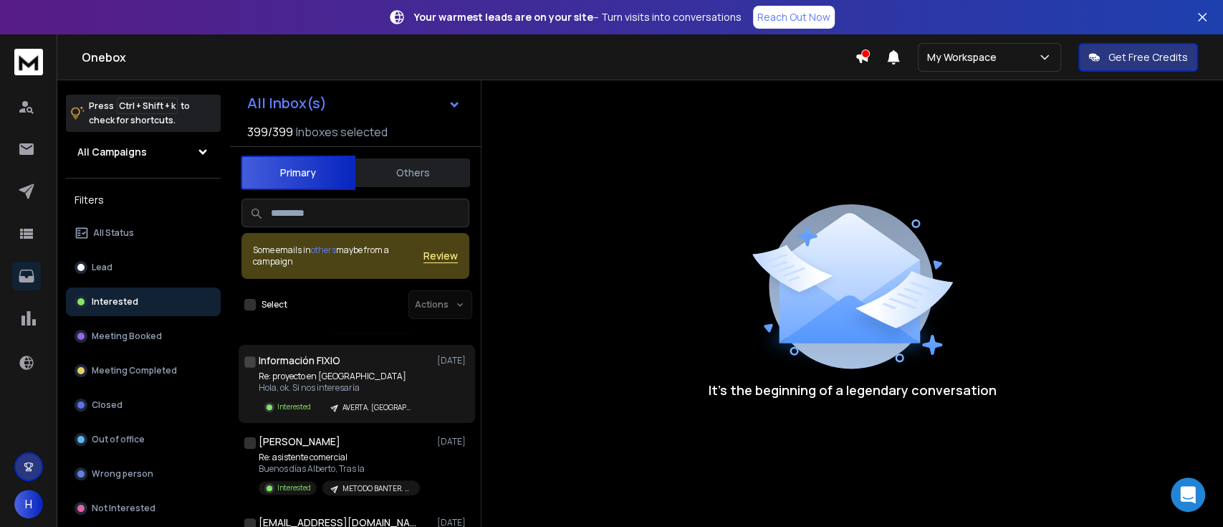
click at [383, 374] on p "Re: proyecto en [GEOGRAPHIC_DATA]" at bounding box center [339, 375] width 161 height 11
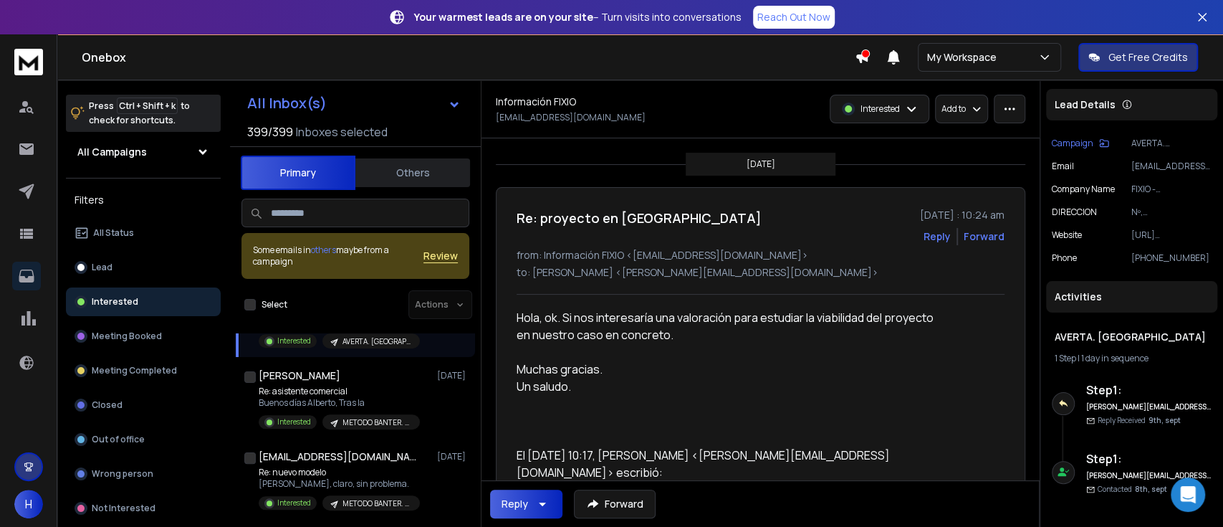
scroll to position [573, 0]
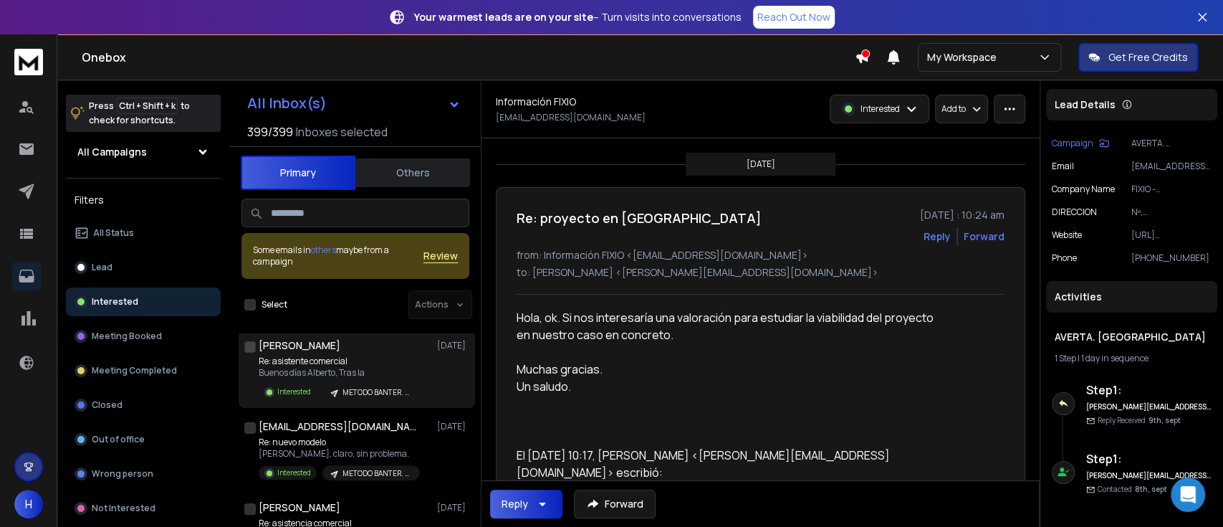
click at [351, 357] on p "Re: asistente comercial" at bounding box center [339, 360] width 161 height 11
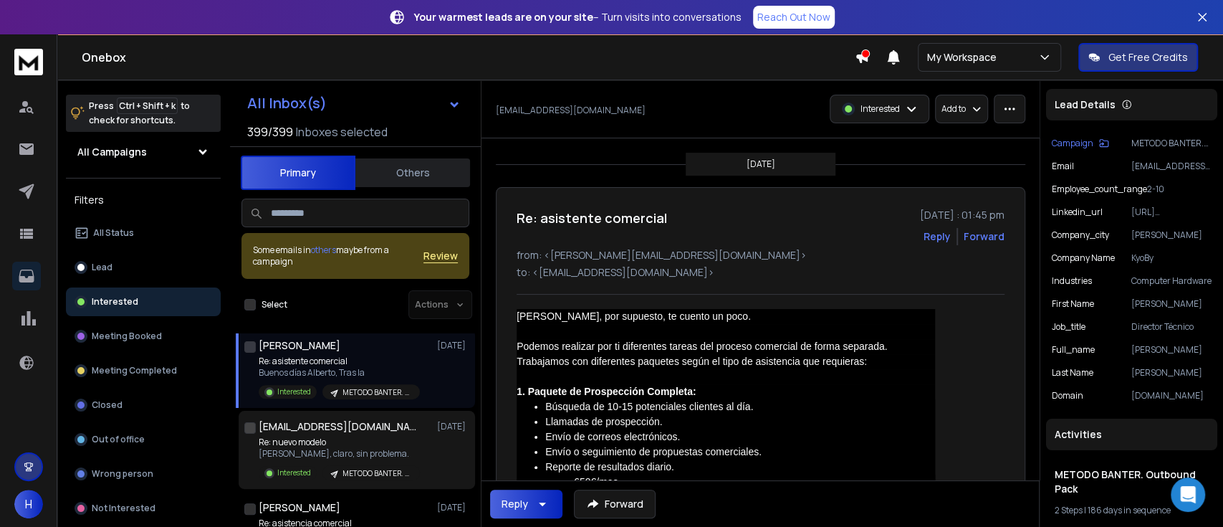
click at [372, 430] on h1 "fjcp.sevilla@gmail.com +1" at bounding box center [338, 426] width 158 height 14
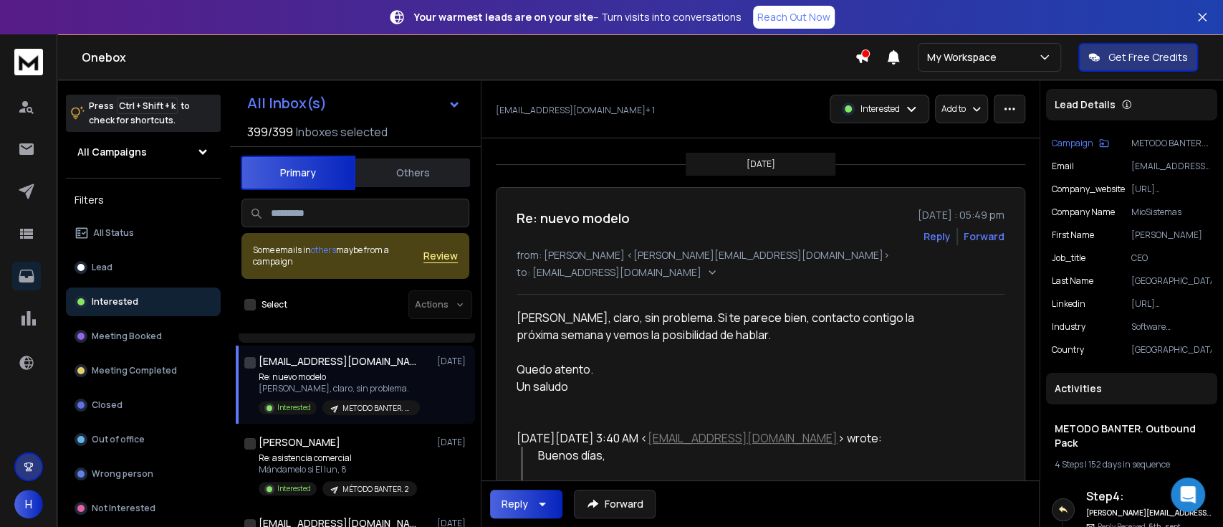
scroll to position [669, 0]
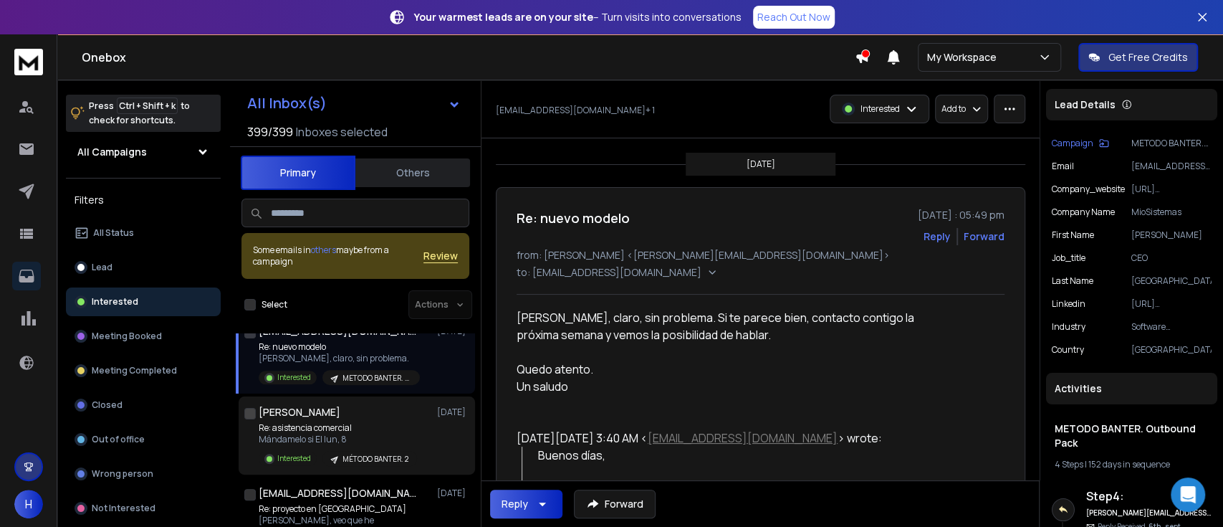
click at [390, 427] on p "Re: asistencia comercial" at bounding box center [338, 427] width 158 height 11
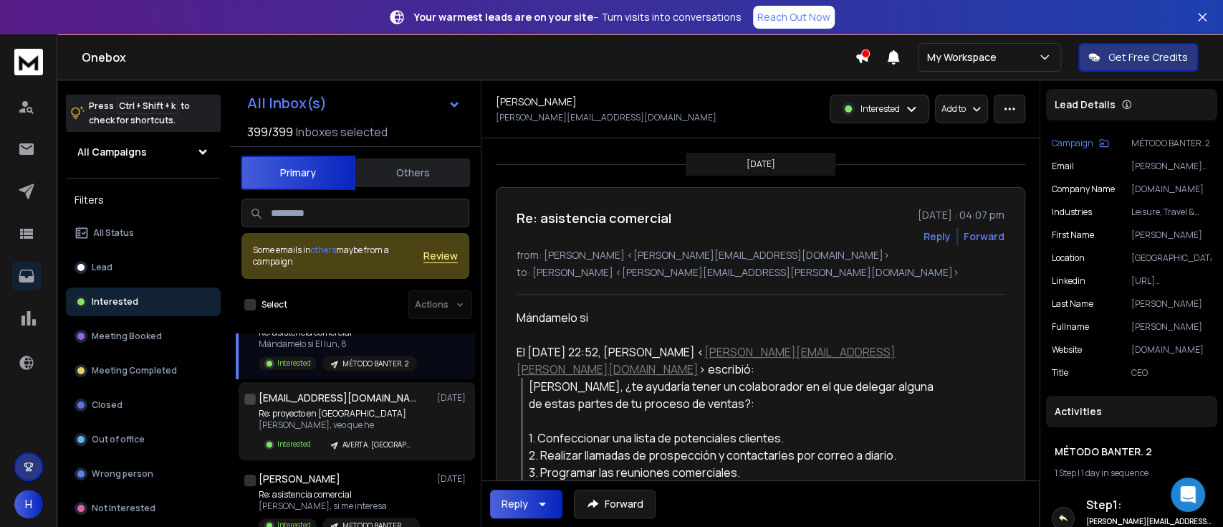
click at [360, 419] on p "Perdona Toni, veo que he" at bounding box center [339, 424] width 161 height 11
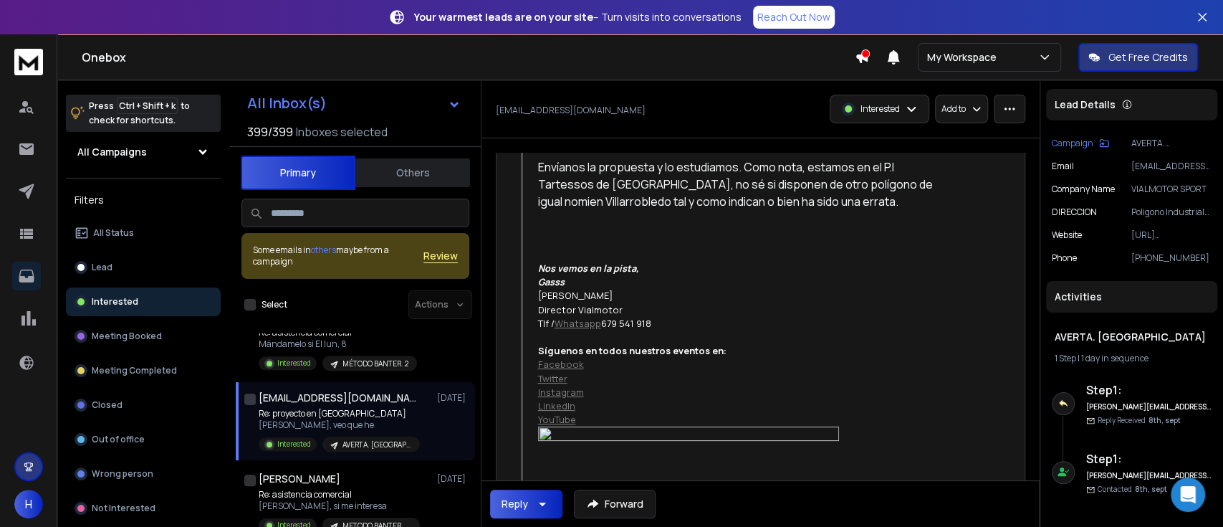
scroll to position [477, 0]
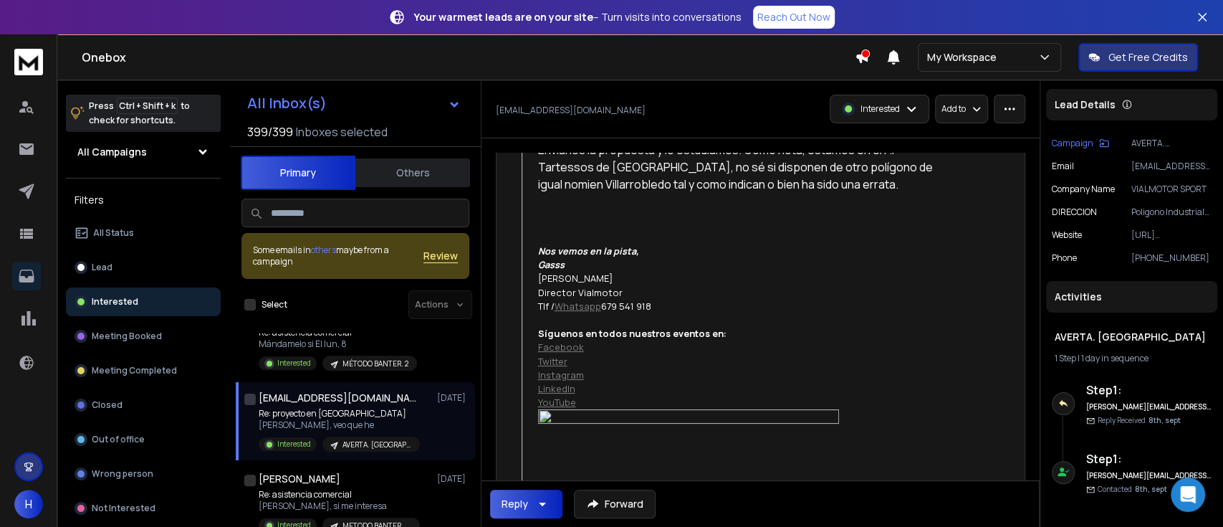
click at [631, 300] on div "Tlf / Whatsapp 679 541 918" at bounding box center [737, 307] width 398 height 14
click at [656, 300] on div "Tlf / Whatsapp 679 541 918" at bounding box center [737, 307] width 398 height 14
drag, startPoint x: 601, startPoint y: 286, endPoint x: 656, endPoint y: 297, distance: 56.2
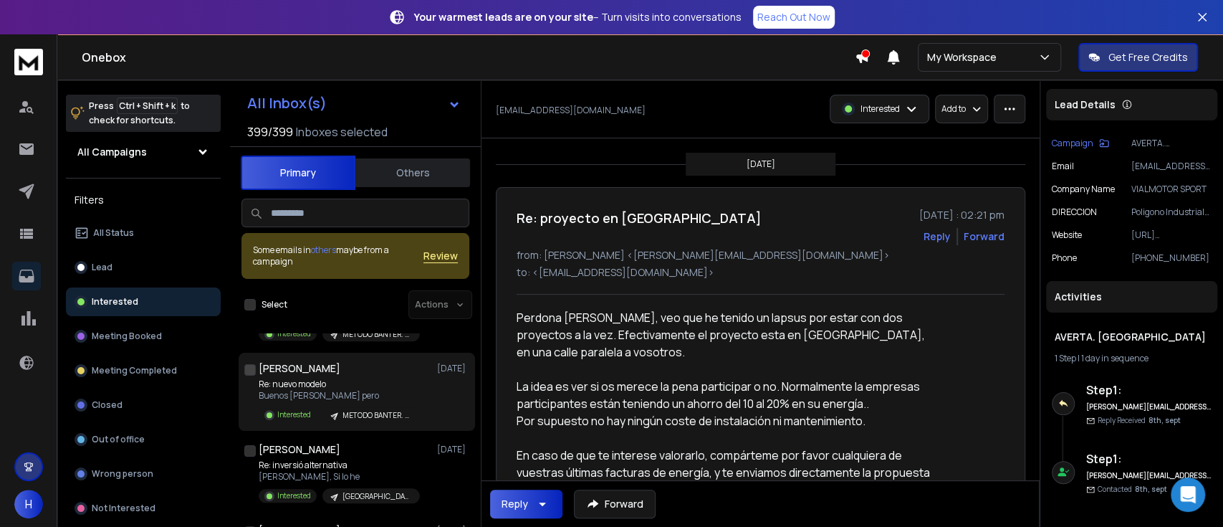
scroll to position [860, 0]
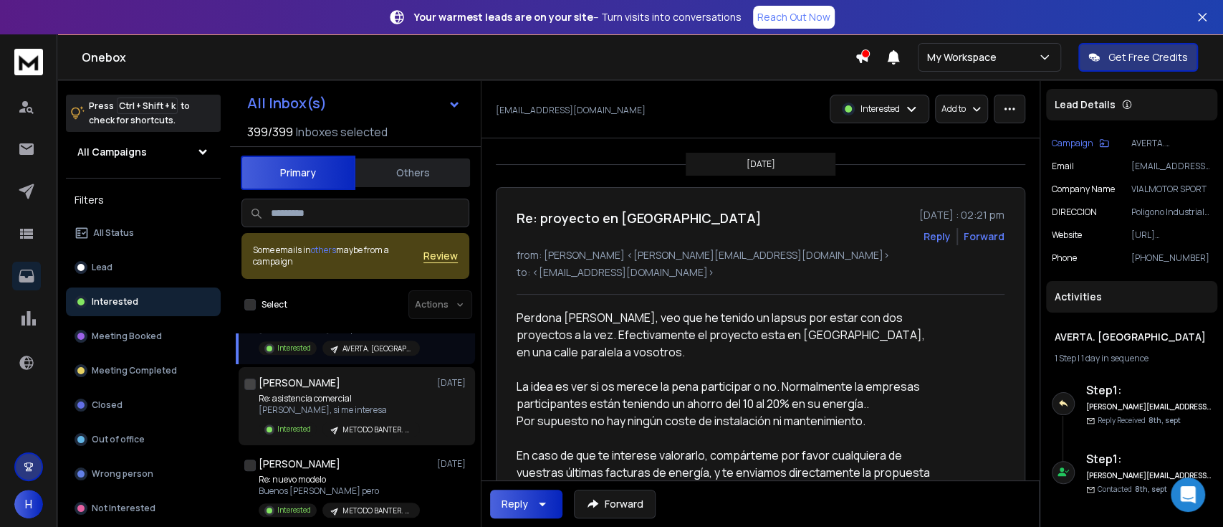
click at [379, 400] on p "Re: asistencia comercial" at bounding box center [339, 398] width 161 height 11
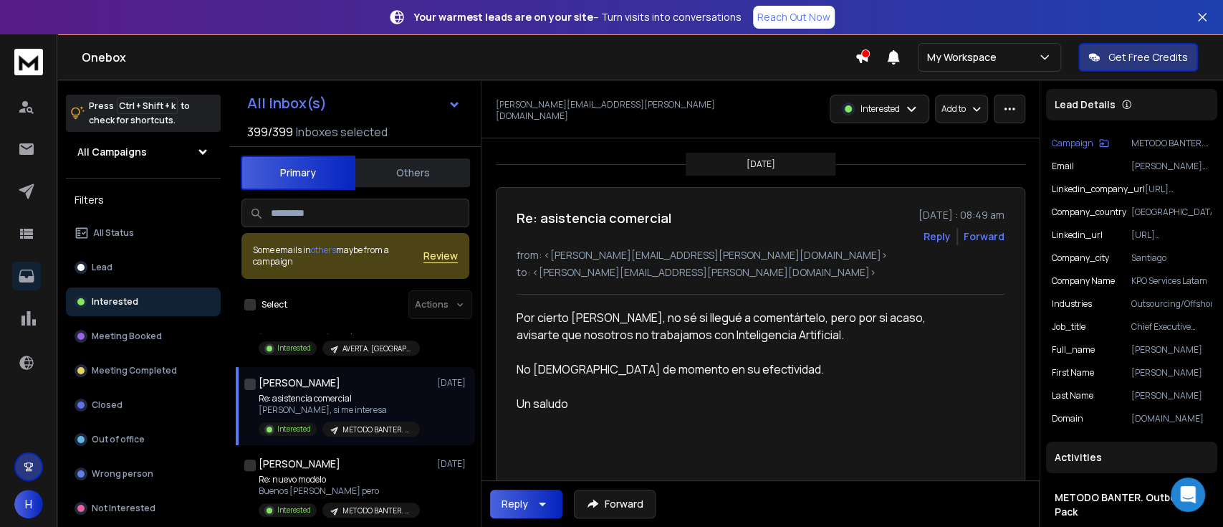
scroll to position [955, 0]
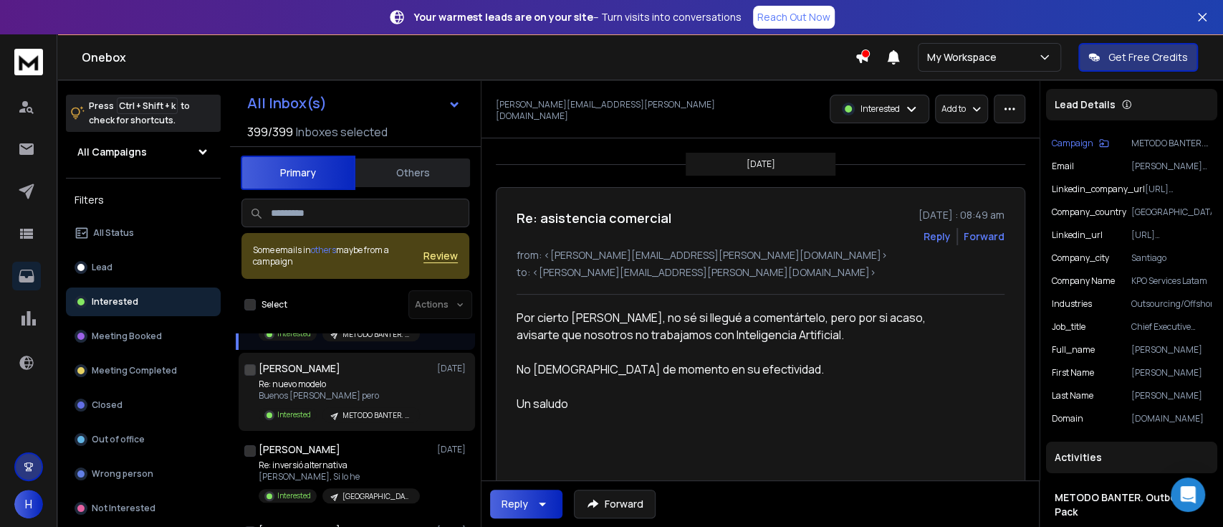
click at [369, 390] on p "Buenos días Alberto Perdona pero" at bounding box center [339, 395] width 161 height 11
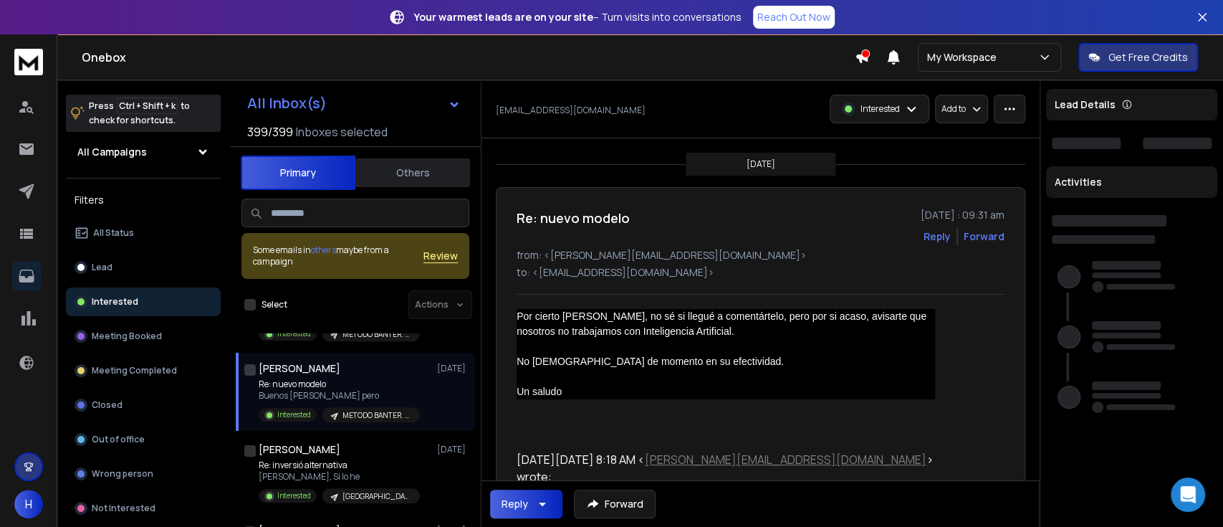
scroll to position [1051, 0]
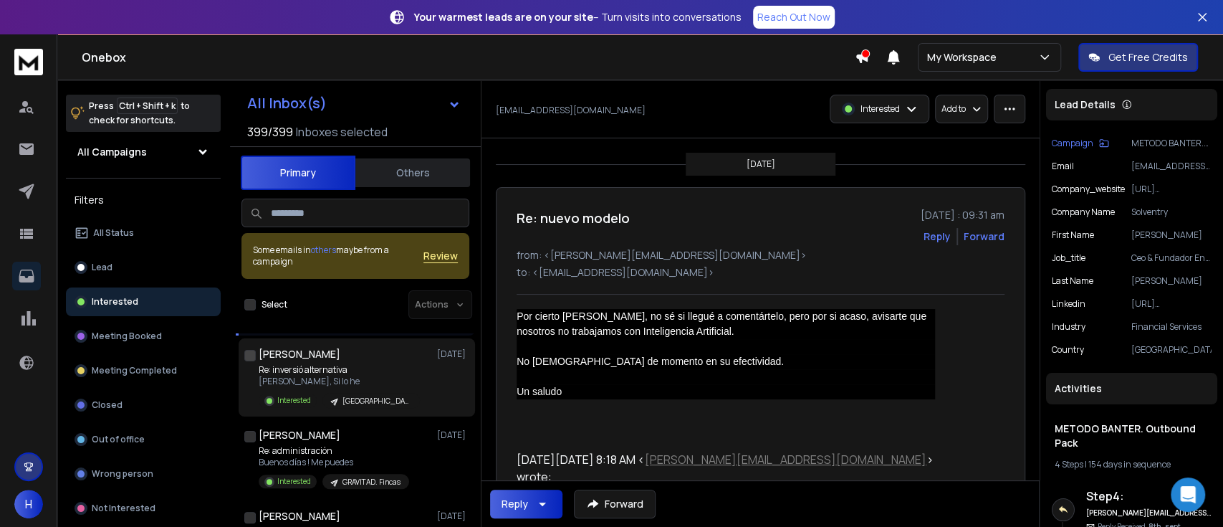
click at [365, 381] on p "Hola Guillermo, Si lo he" at bounding box center [339, 381] width 161 height 11
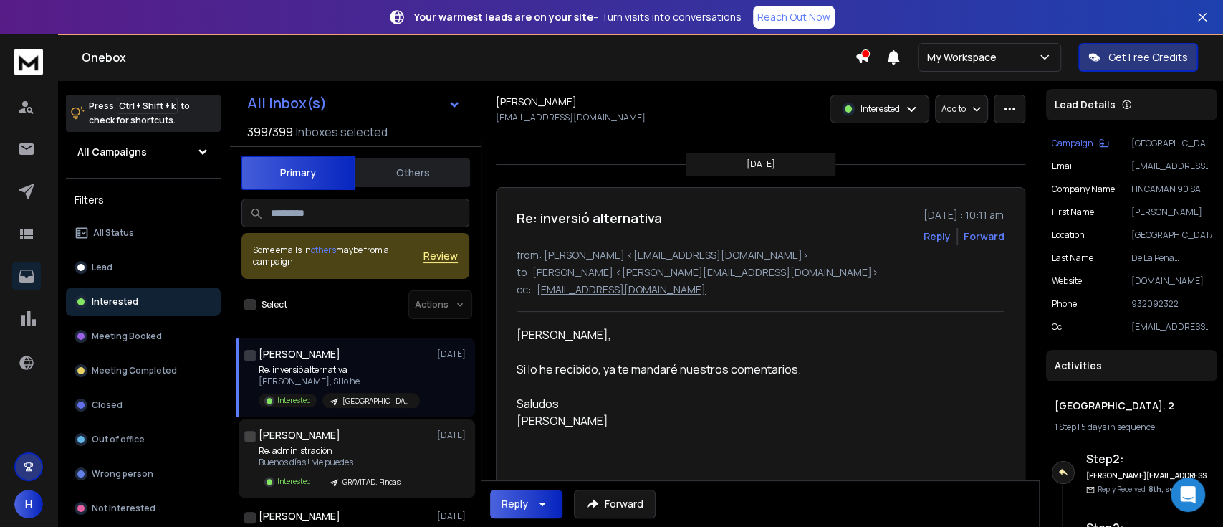
click at [340, 439] on h1 "andres perezadministradores" at bounding box center [300, 435] width 82 height 14
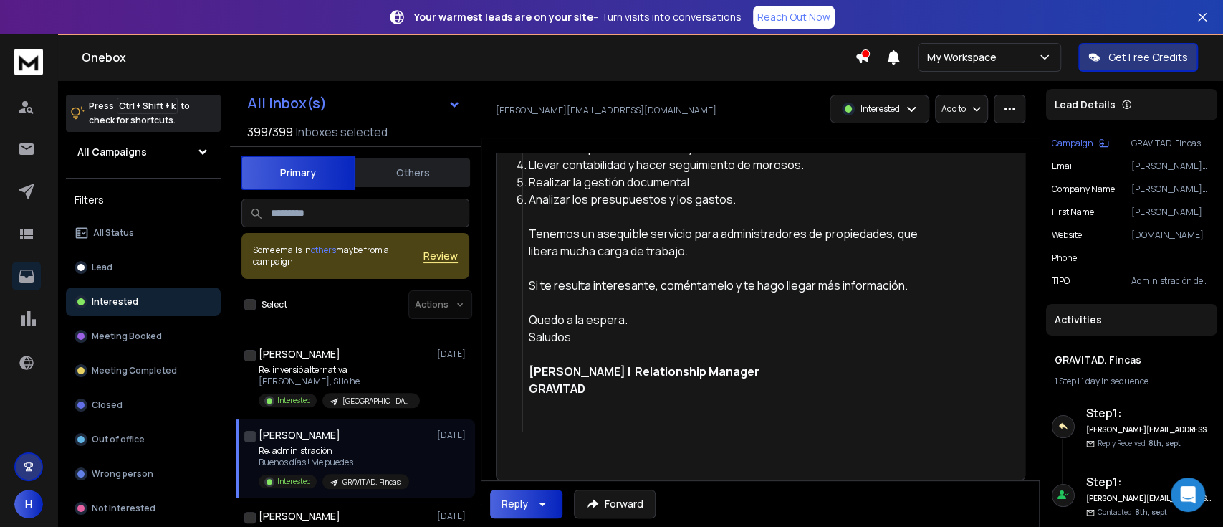
scroll to position [860, 0]
click at [760, 496] on p "View all 2 replies" at bounding box center [769, 501] width 62 height 11
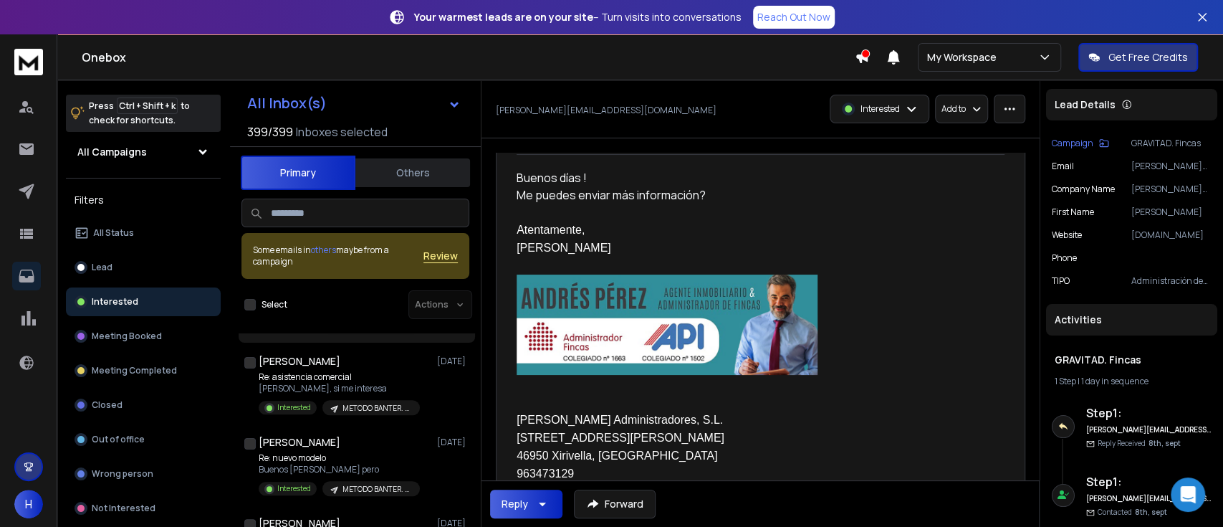
scroll to position [764, 0]
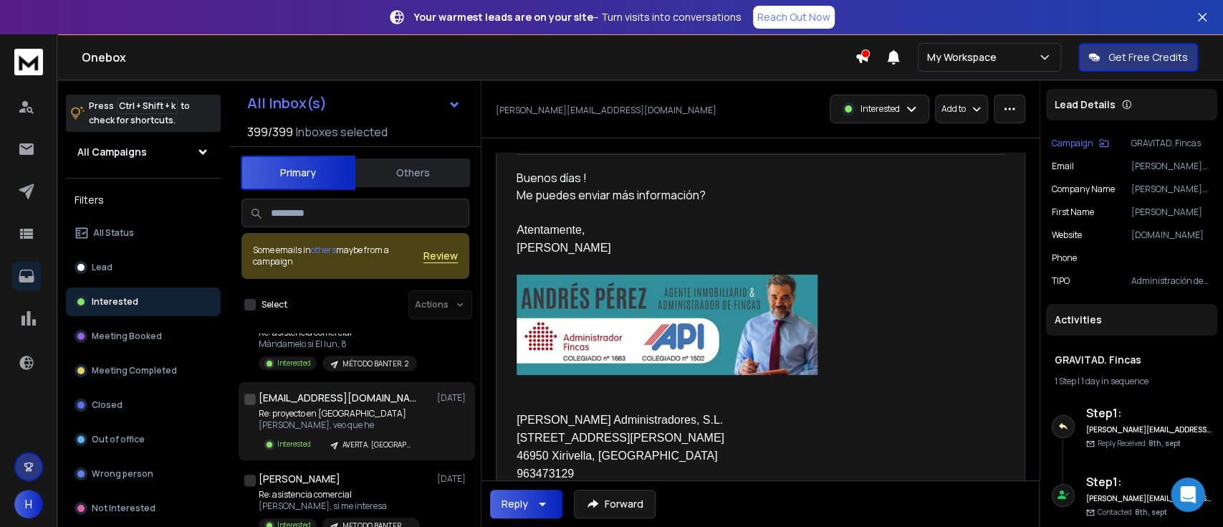
click at [352, 413] on p "Re: proyecto en [GEOGRAPHIC_DATA]" at bounding box center [339, 413] width 161 height 11
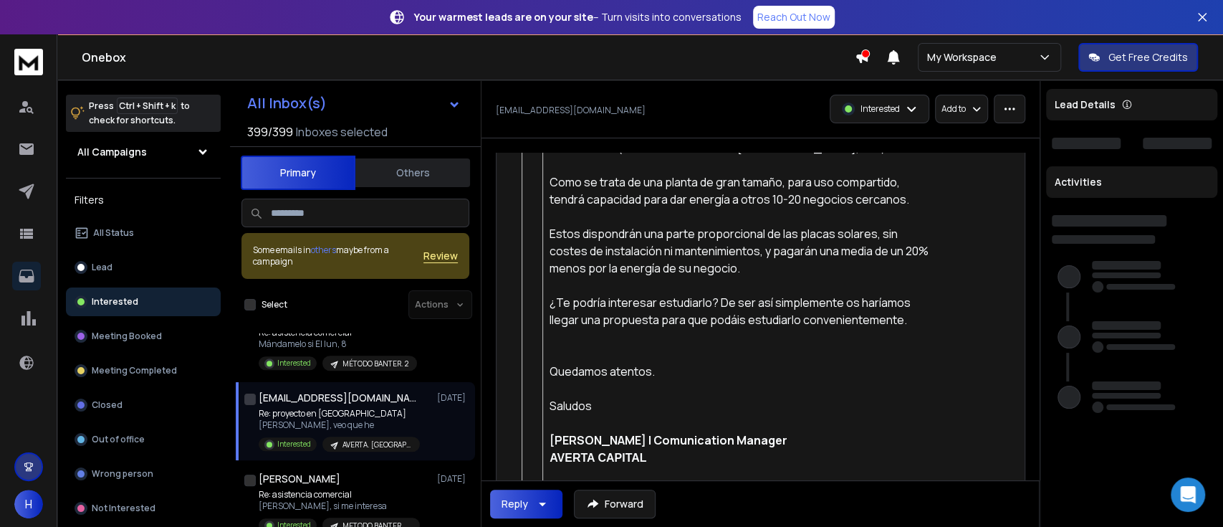
scroll to position [1491, 0]
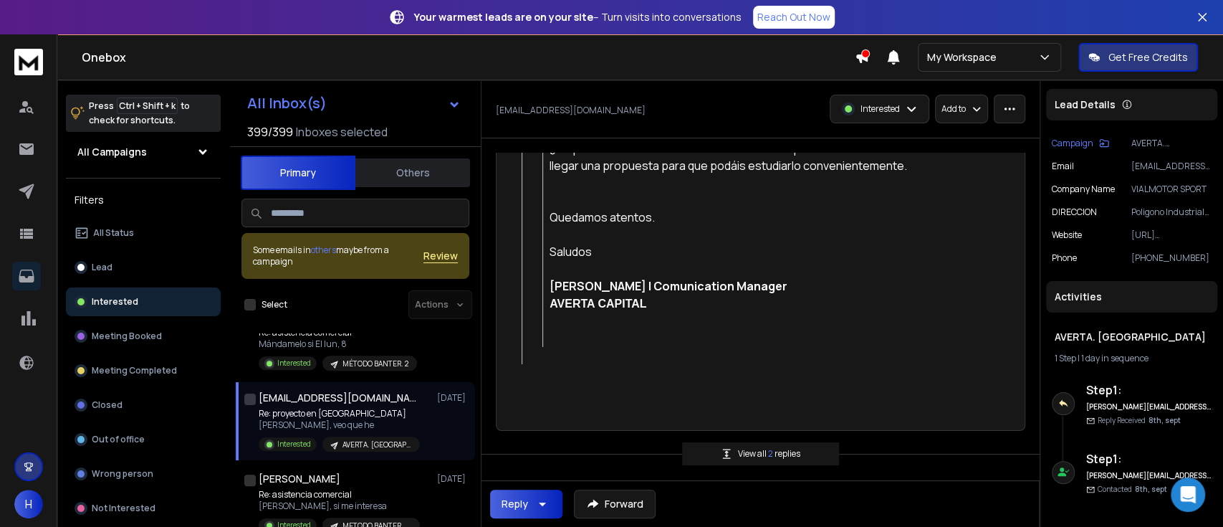
click at [871, 107] on p "Interested" at bounding box center [880, 108] width 39 height 11
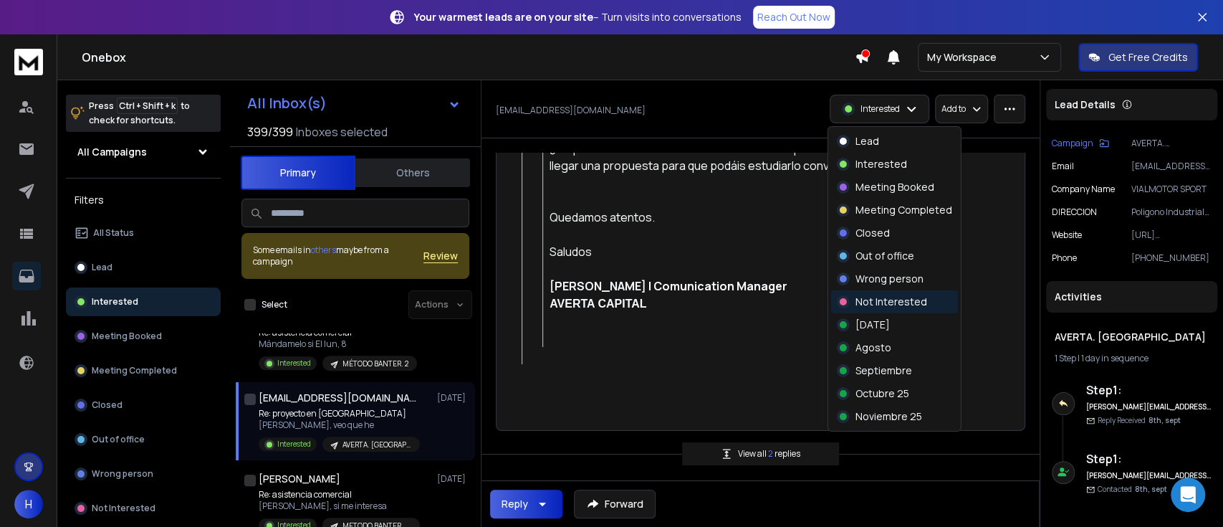
click at [878, 296] on p "Not Interested" at bounding box center [892, 302] width 72 height 14
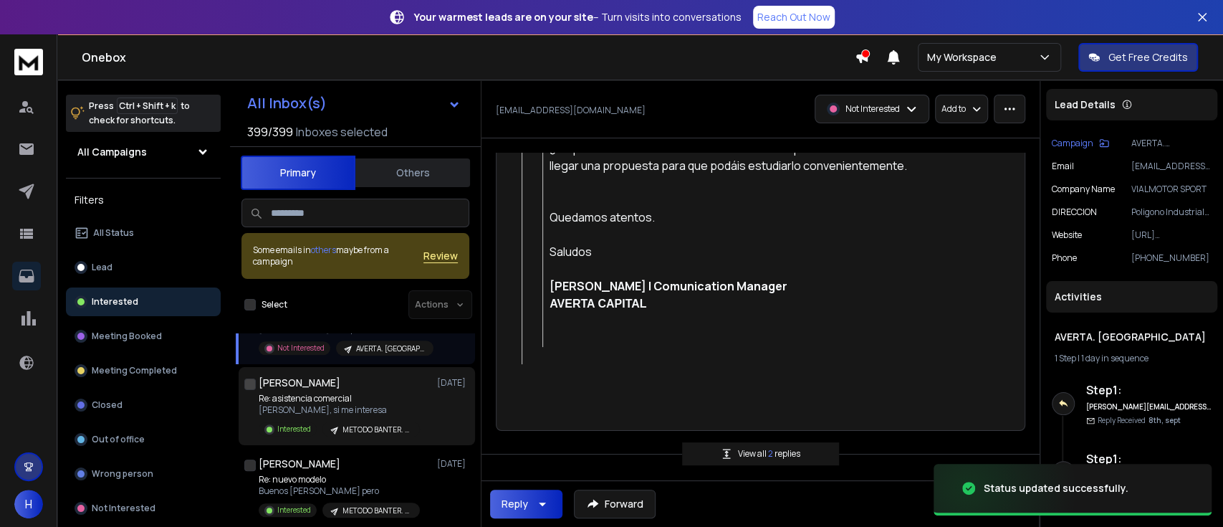
scroll to position [955, 0]
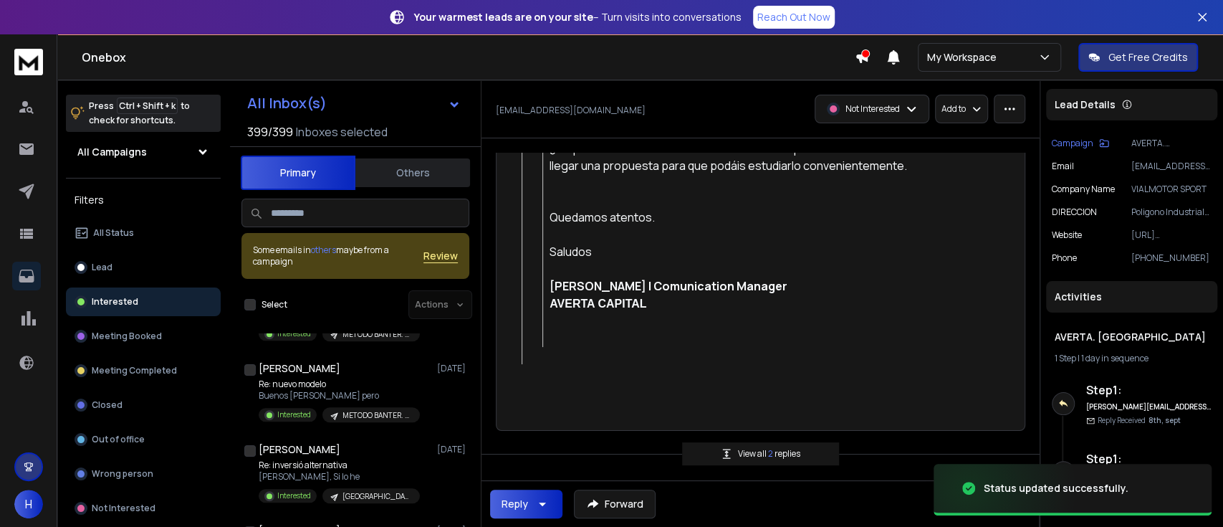
click at [344, 472] on p "Hola Guillermo, Si lo he" at bounding box center [339, 476] width 161 height 11
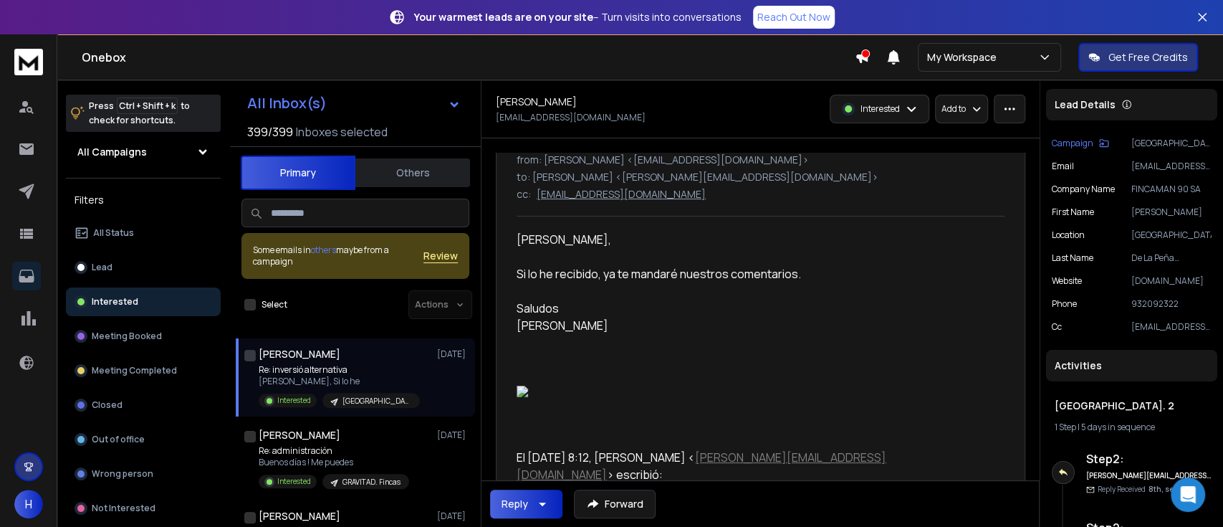
scroll to position [1147, 0]
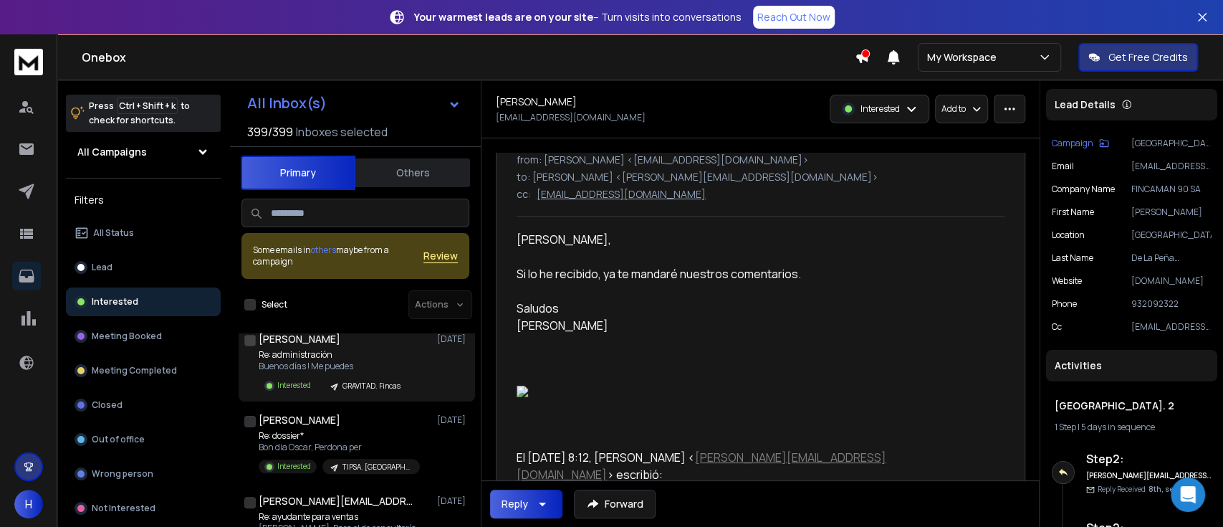
click at [339, 349] on p "Re: administración" at bounding box center [334, 354] width 150 height 11
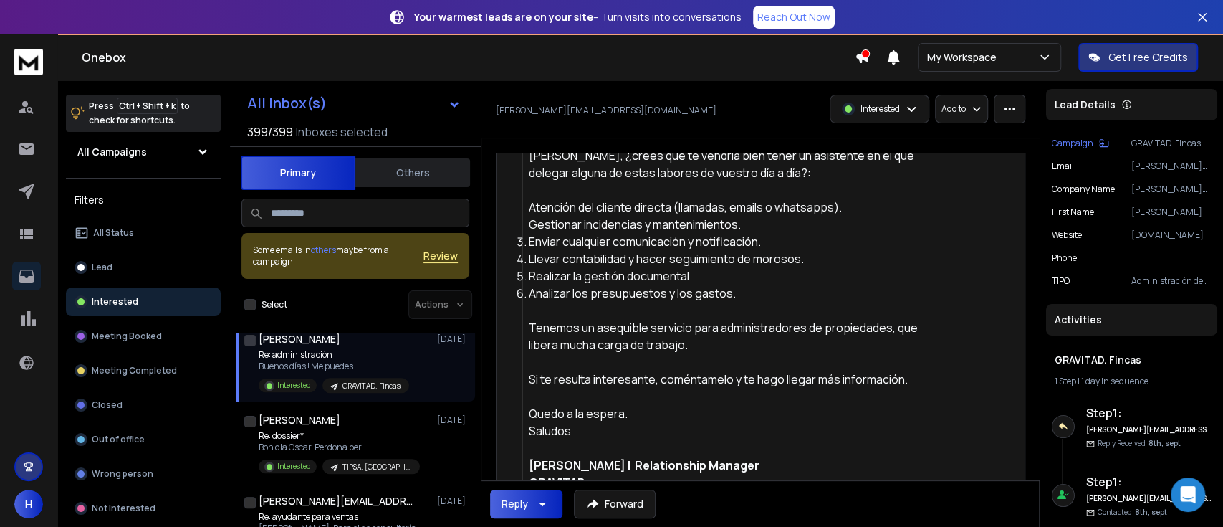
scroll to position [891, 0]
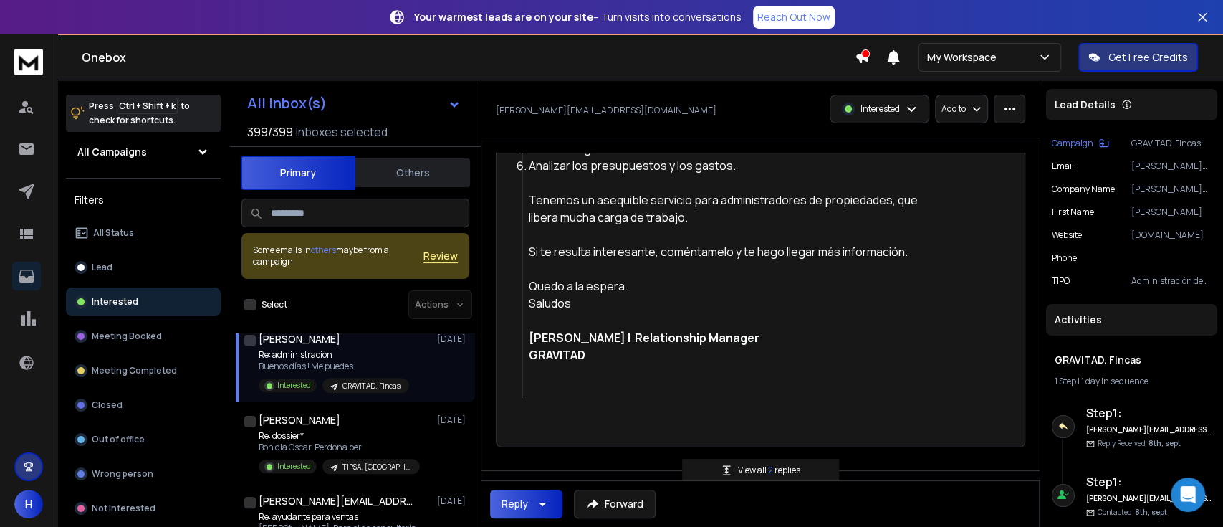
click at [771, 464] on span "2" at bounding box center [771, 470] width 6 height 12
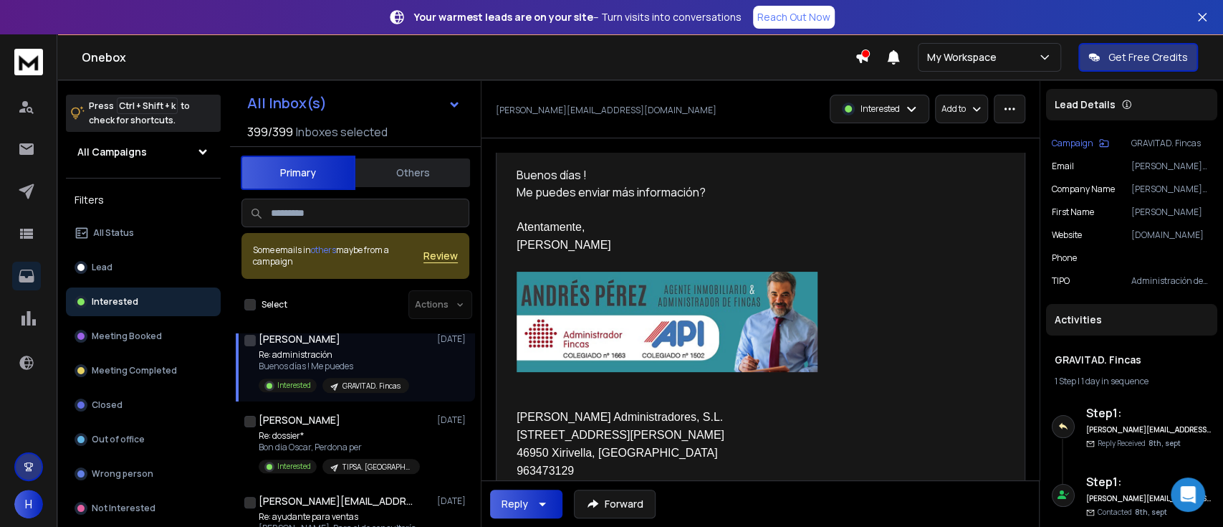
scroll to position [1369, 0]
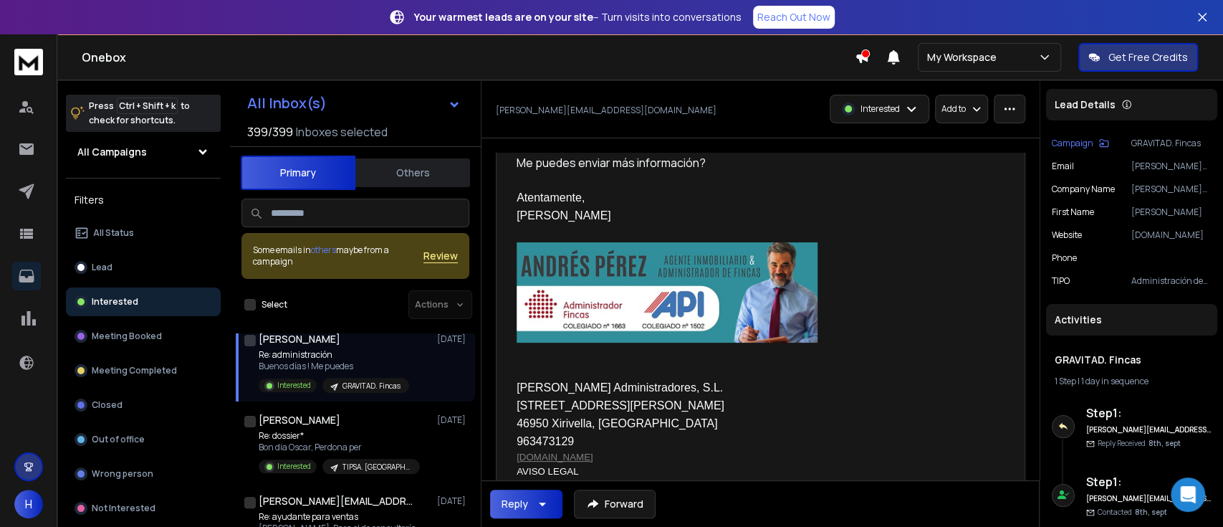
click at [747, 450] on p "www.perezadministradores.com" at bounding box center [726, 457] width 419 height 14
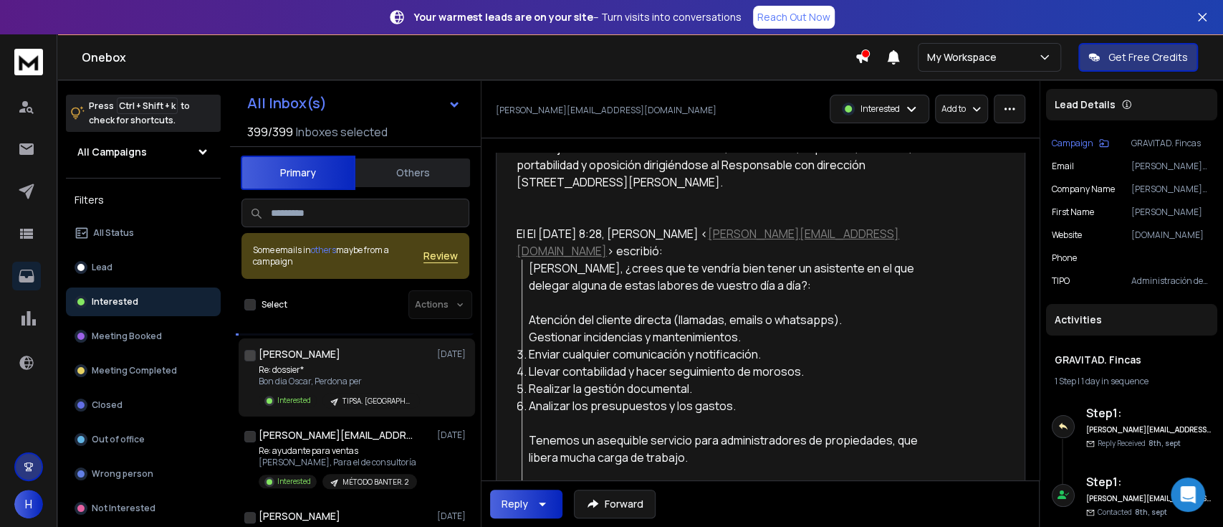
scroll to position [1242, 0]
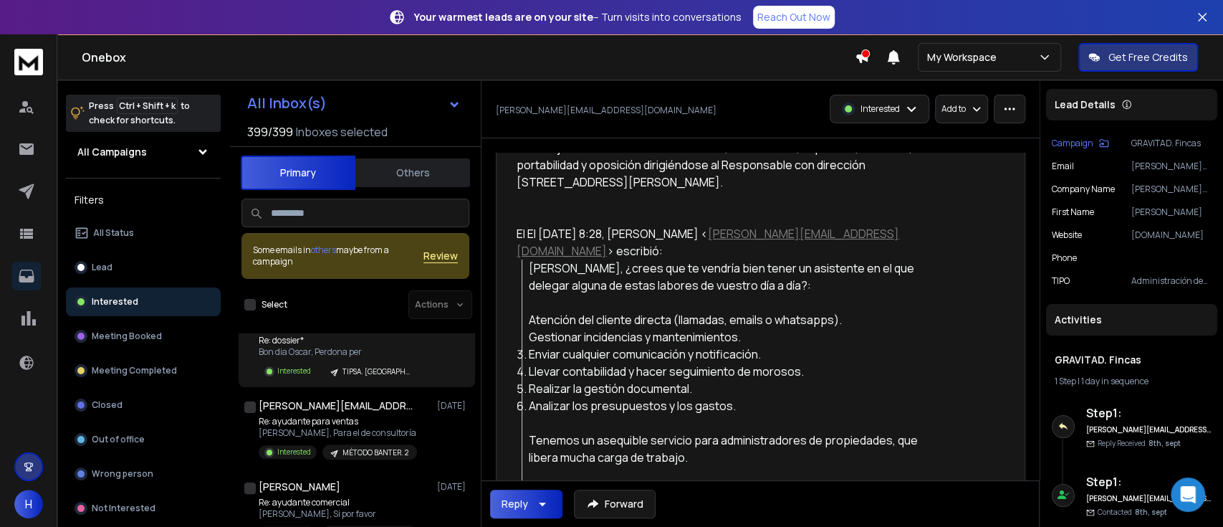
click at [377, 357] on p "Bon dia Oscar, Perdona per" at bounding box center [339, 351] width 161 height 11
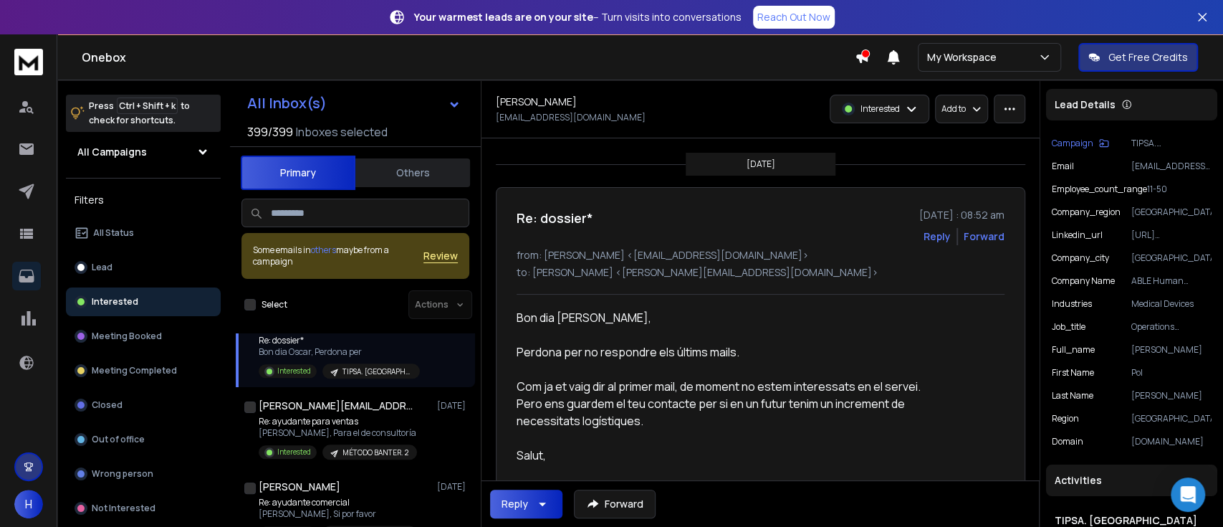
scroll to position [95, 0]
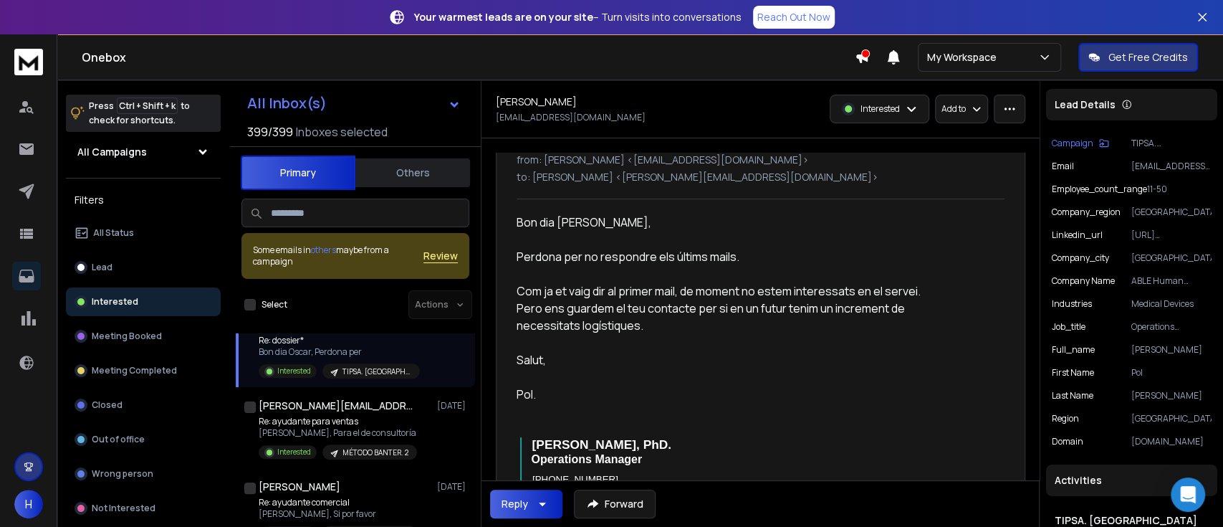
drag, startPoint x: 563, startPoint y: 387, endPoint x: 510, endPoint y: 221, distance: 173.8
copy div "Bon dia Oscar, Perdona per no respondre els últims mails. Com ja et vaig dir al…"
click at [878, 114] on p "Interested" at bounding box center [880, 108] width 39 height 11
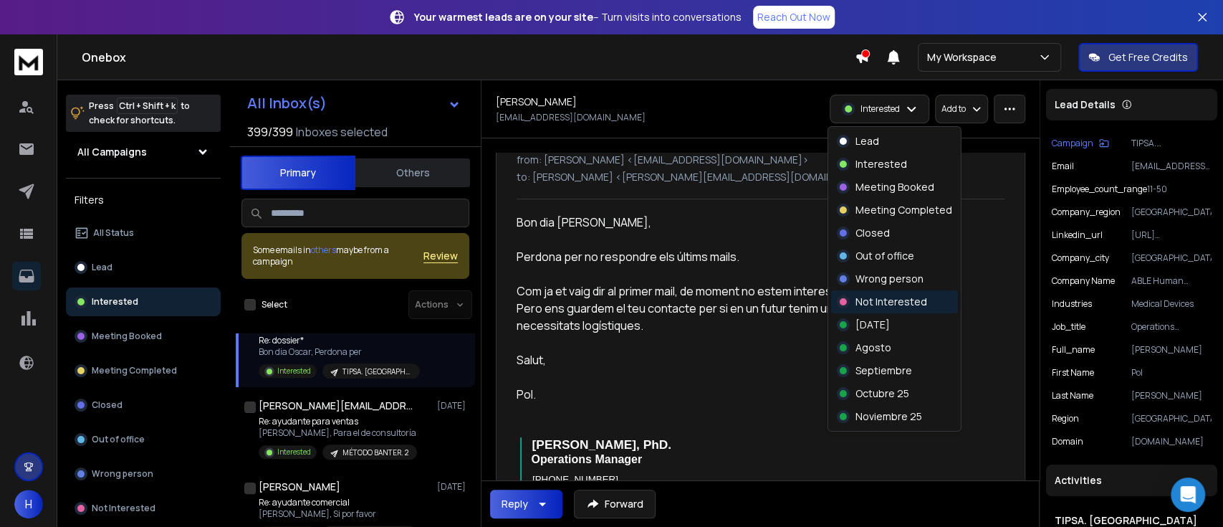
click at [896, 297] on p "Not Interested" at bounding box center [892, 302] width 72 height 14
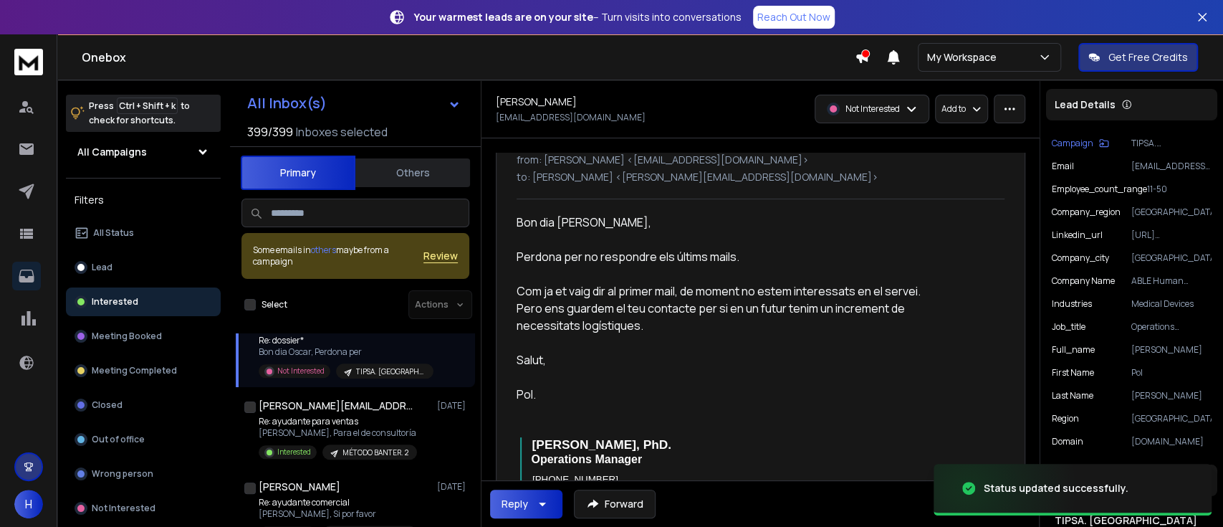
click at [938, 112] on div "Add to" at bounding box center [962, 108] width 52 height 27
click at [989, 144] on div "Subsequence" at bounding box center [985, 141] width 84 height 14
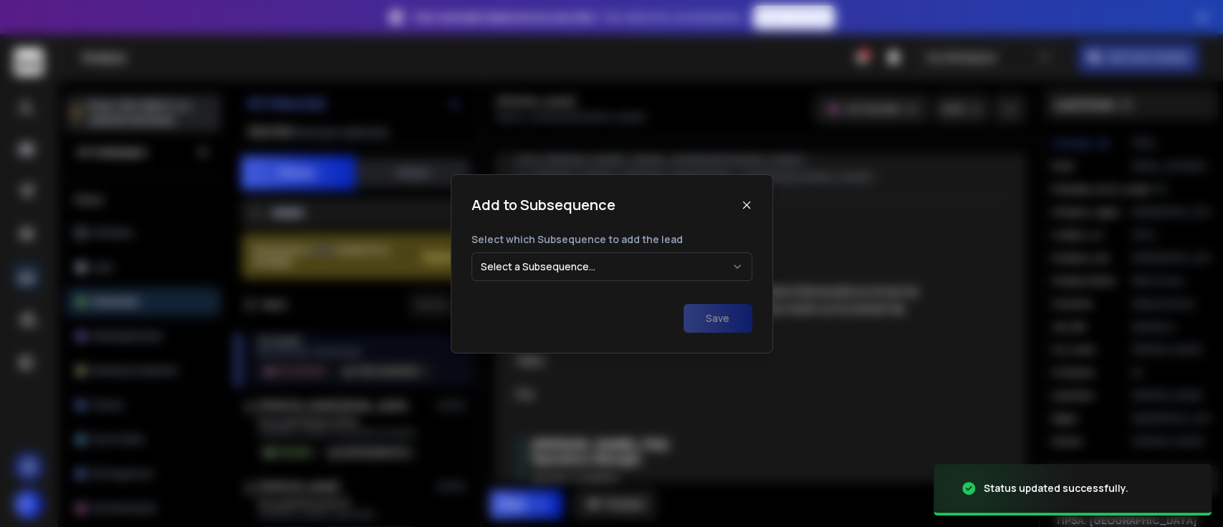
click at [541, 263] on button "Select a Subsequence..." at bounding box center [612, 266] width 281 height 29
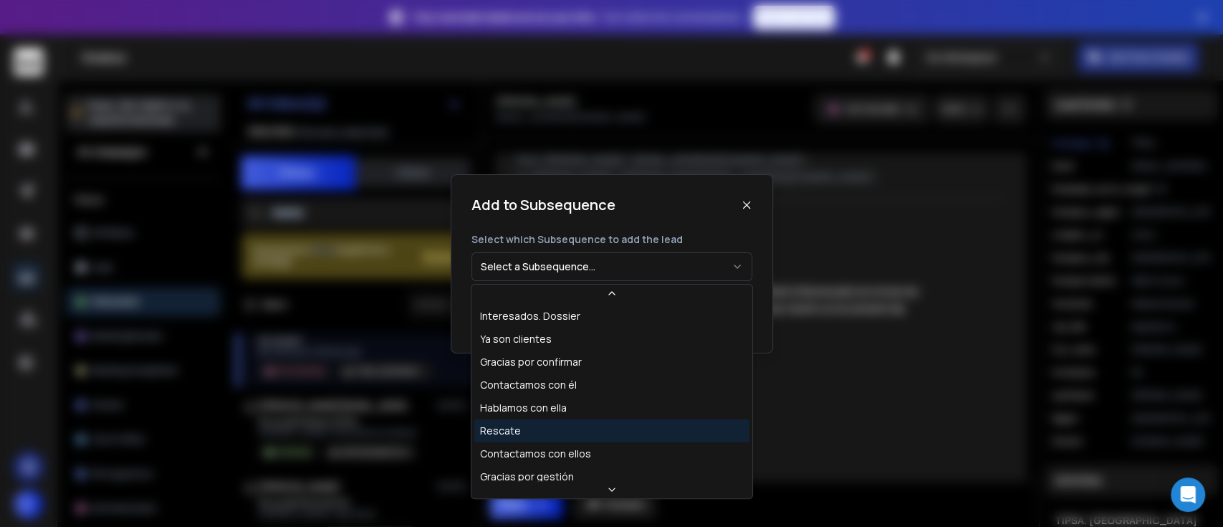
scroll to position [61, 0]
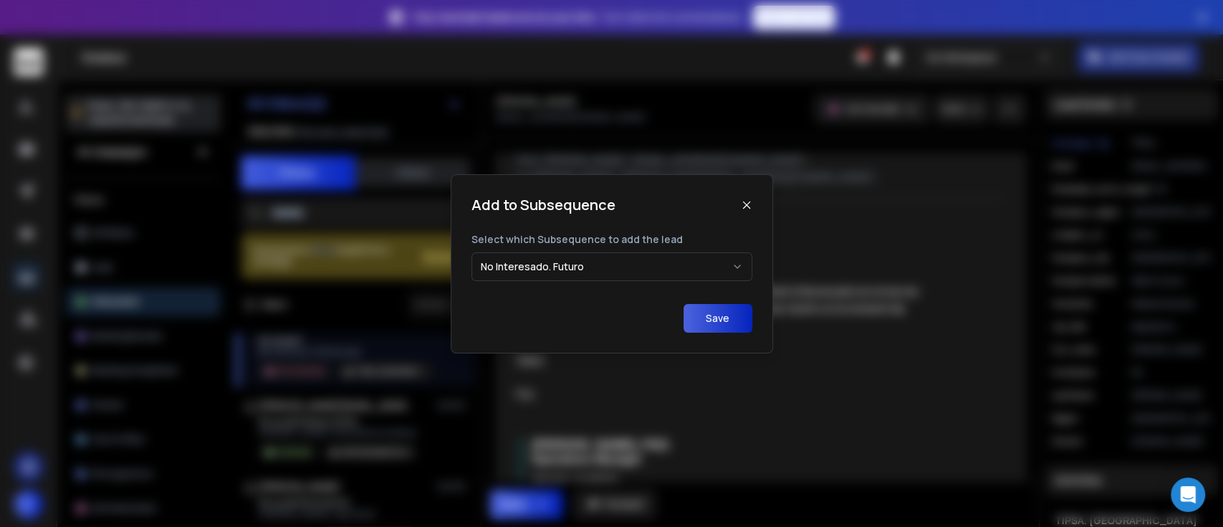
click at [708, 325] on button "Save" at bounding box center [718, 318] width 69 height 29
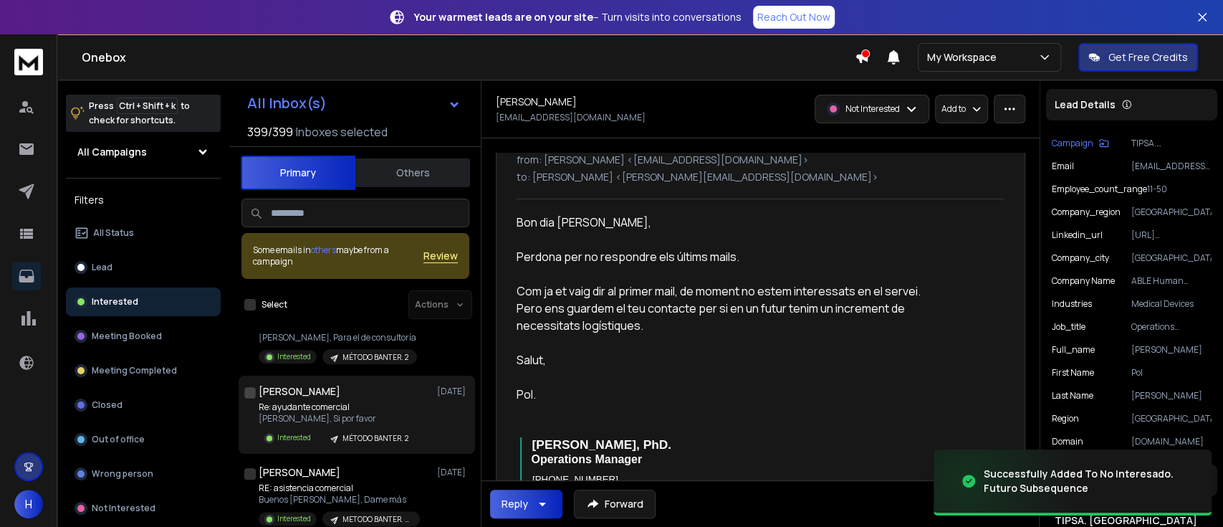
scroll to position [1242, 0]
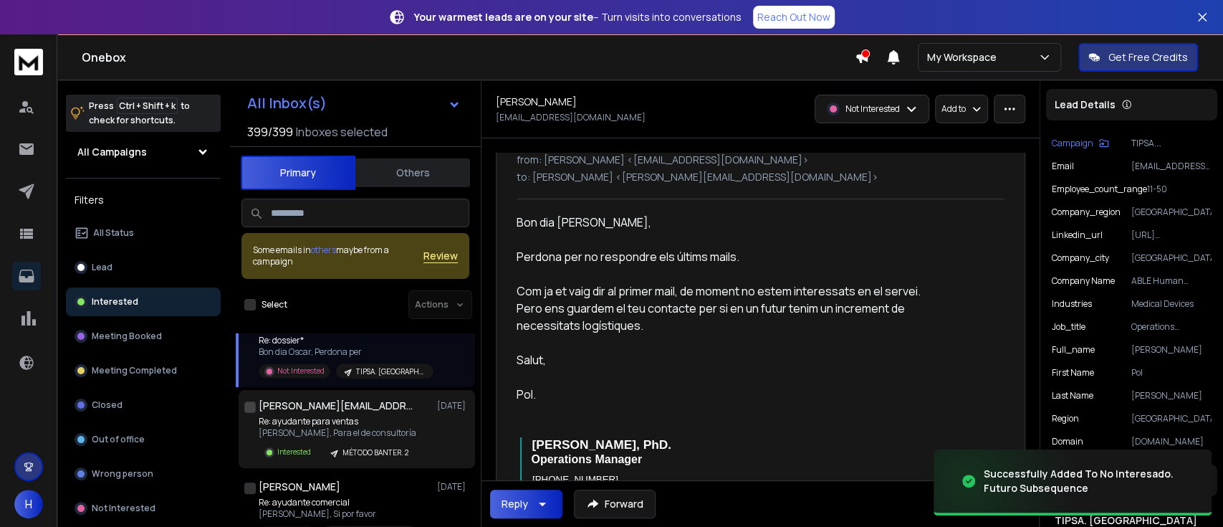
click at [361, 413] on div "antonio@crmble.com 06 Sep Re: ayudante para ventas Hola Alberto, Para el de con…" at bounding box center [364, 428] width 211 height 61
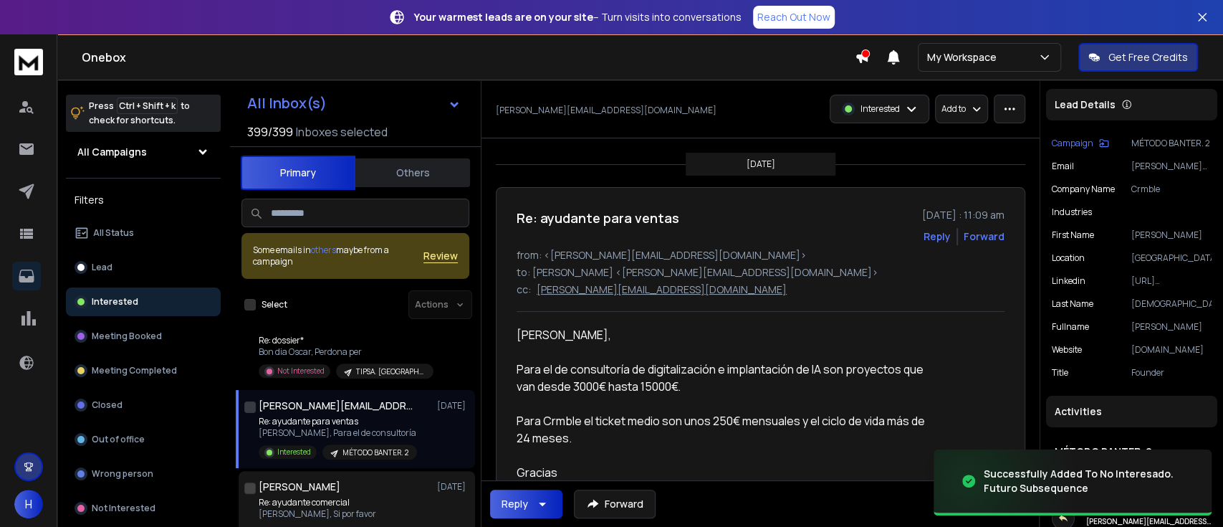
scroll to position [1337, 0]
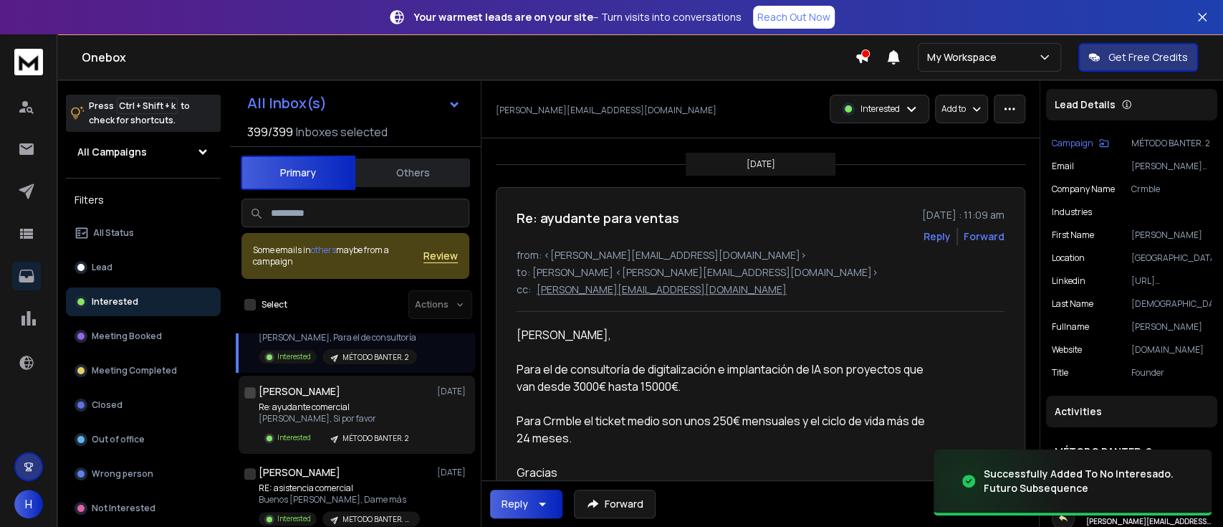
click at [353, 401] on p "Re: ayudante comercial" at bounding box center [338, 406] width 158 height 11
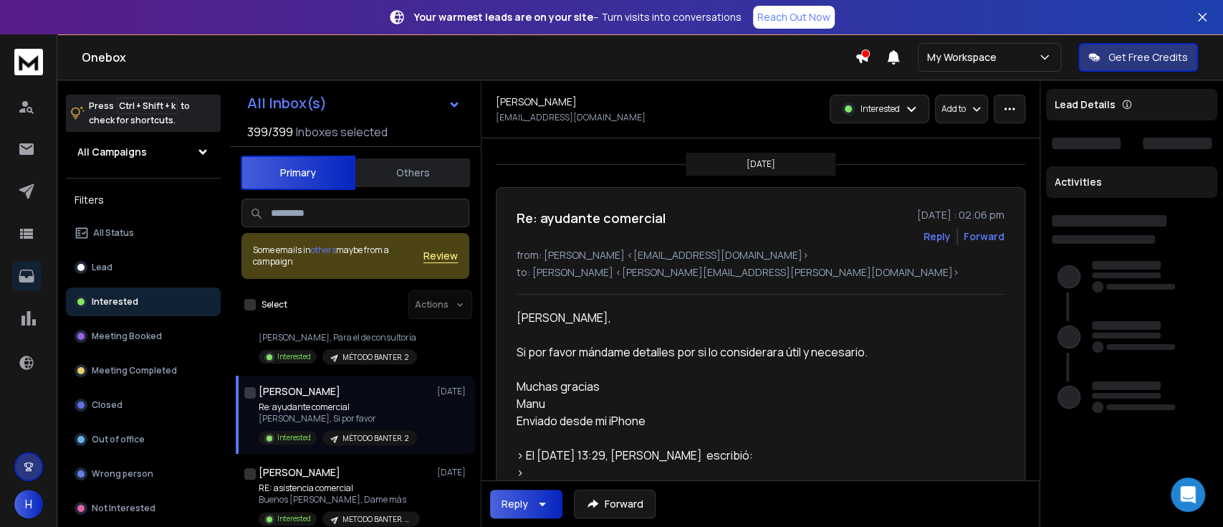
scroll to position [1433, 0]
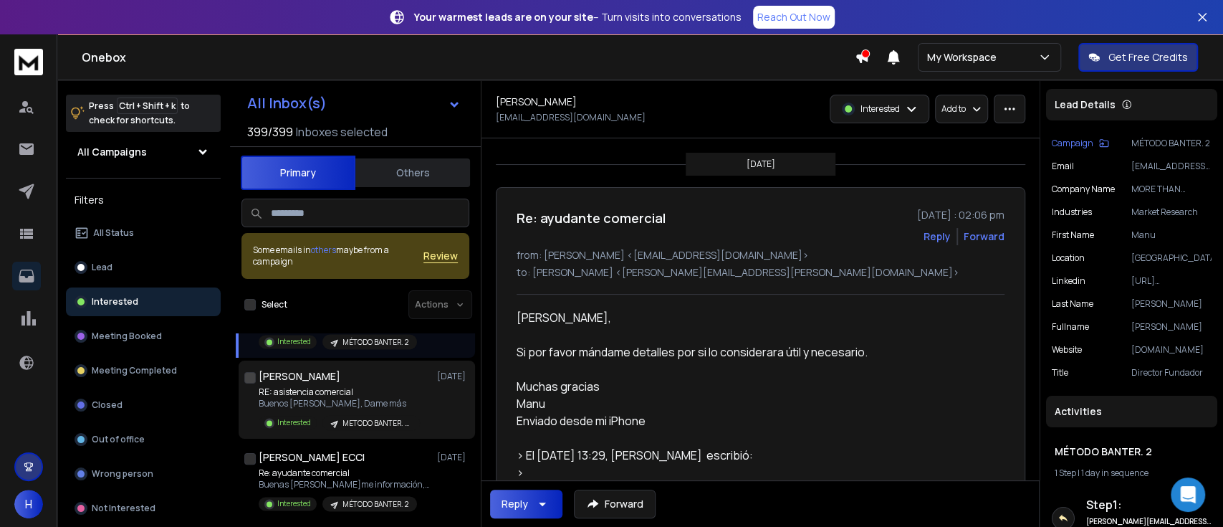
click at [361, 388] on p "RE: asistencia comercial" at bounding box center [339, 391] width 161 height 11
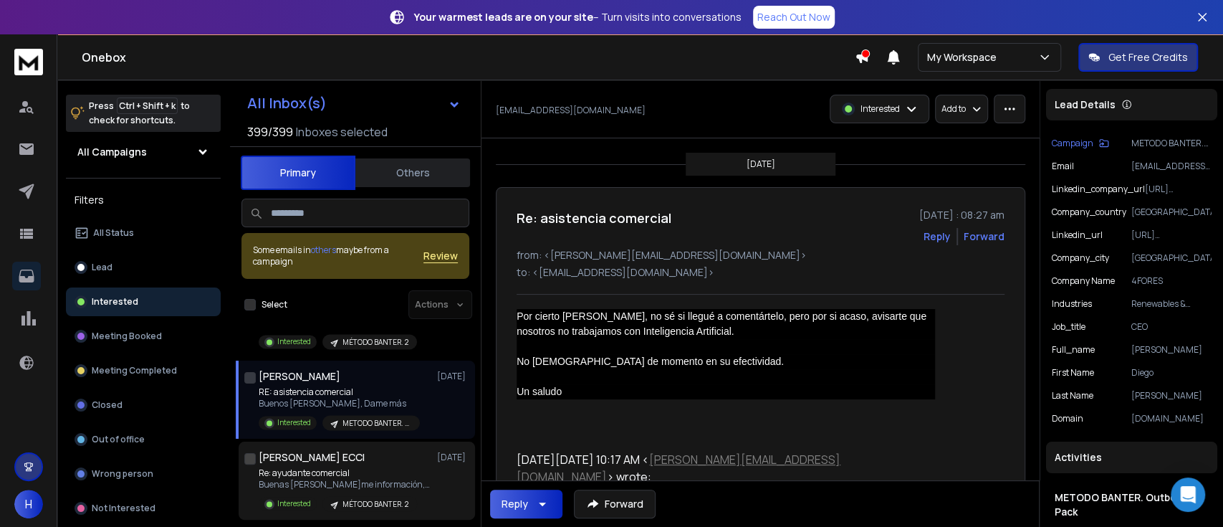
scroll to position [1529, 0]
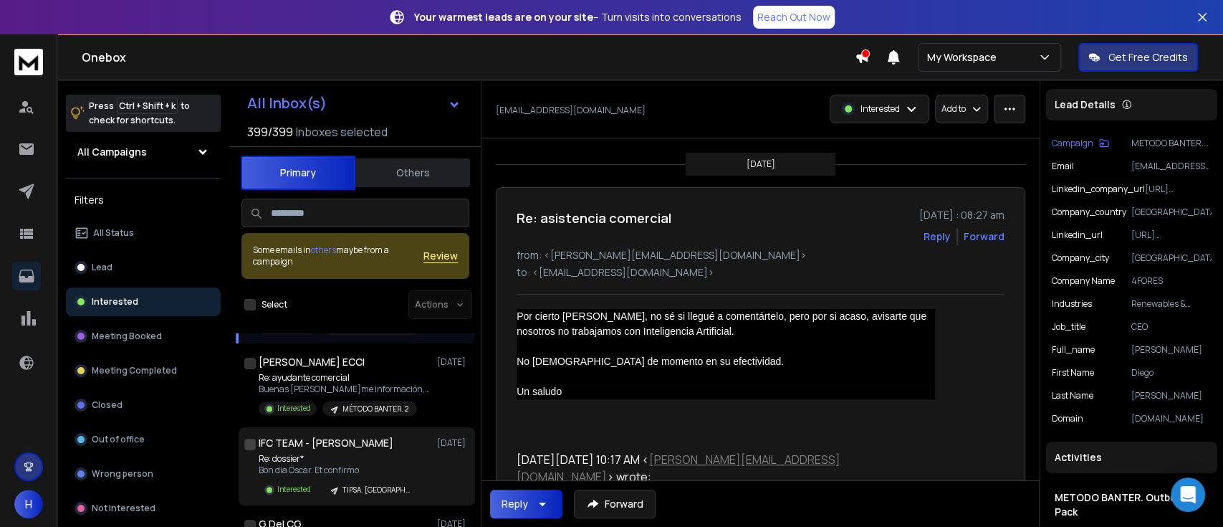
click at [355, 449] on h1 "IFC TEAM - Xavier Vicens" at bounding box center [326, 443] width 135 height 14
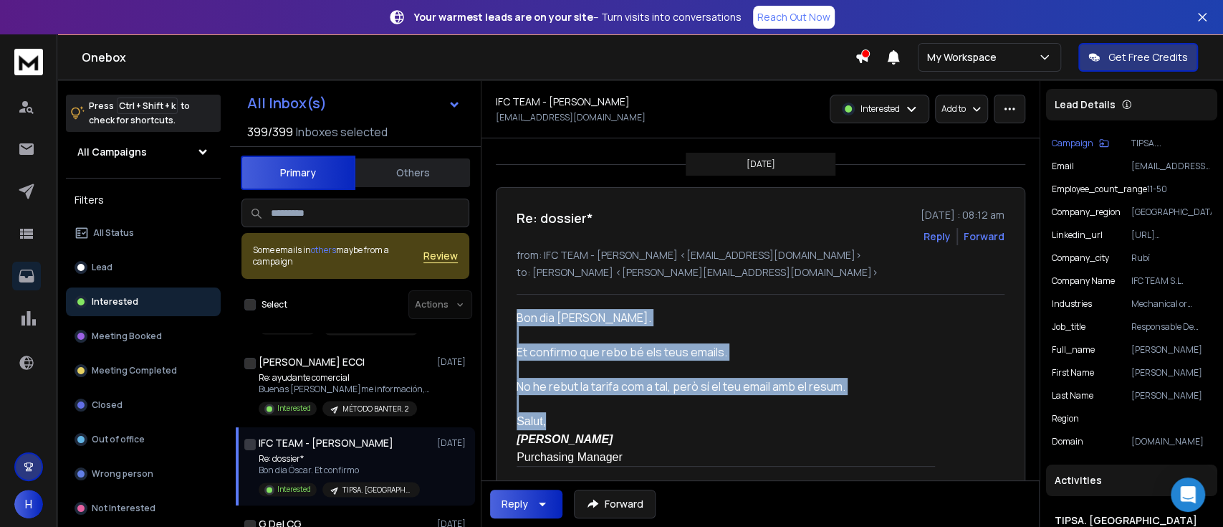
drag, startPoint x: 520, startPoint y: 317, endPoint x: 599, endPoint y: 415, distance: 125.9
click at [599, 416] on div "Bon dia Óscar. Et confirmo que rebo bé els teus emails. No he rebut la tarifa c…" at bounding box center [726, 402] width 419 height 187
copy div "Bon dia Óscar. Et confirmo que rebo bé els teus emails. No he rebut la tarifa c…"
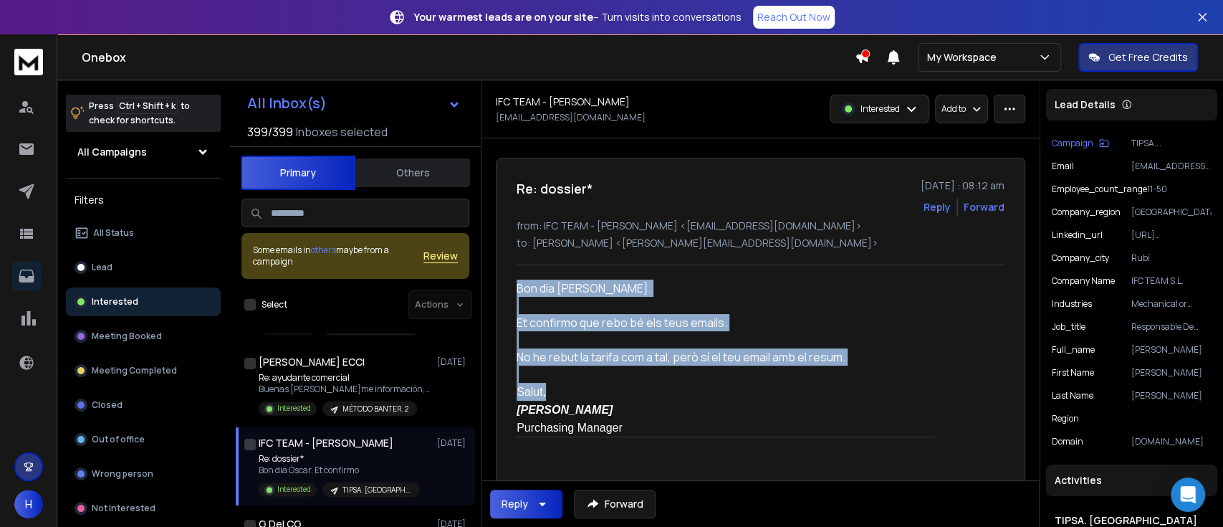
scroll to position [0, 0]
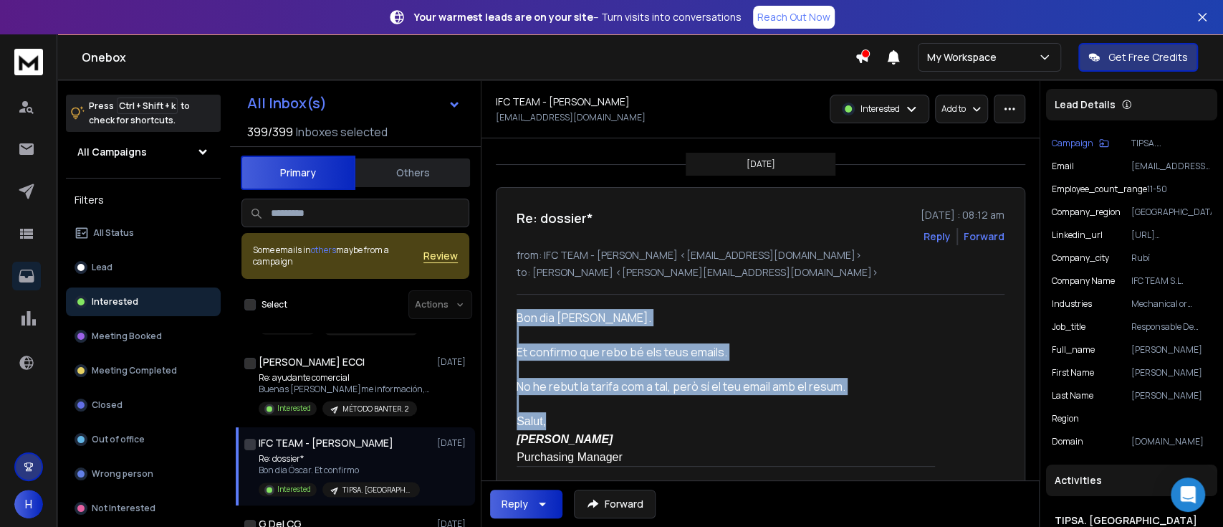
click at [952, 112] on p "Add to" at bounding box center [954, 108] width 24 height 11
click at [960, 138] on div "Subsequence" at bounding box center [985, 141] width 84 height 14
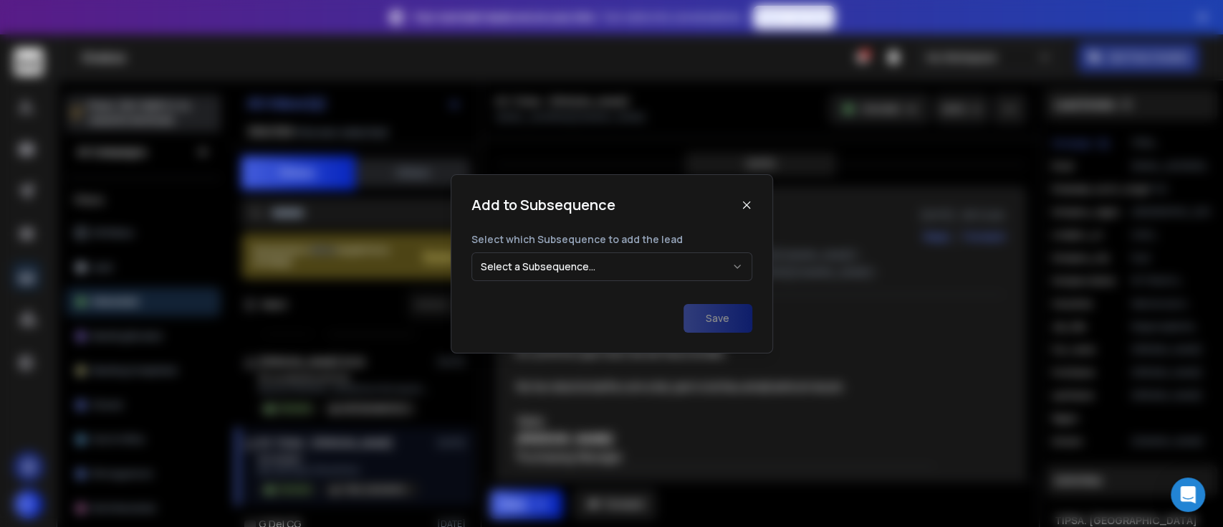
click at [580, 264] on button "Select a Subsequence..." at bounding box center [612, 266] width 281 height 29
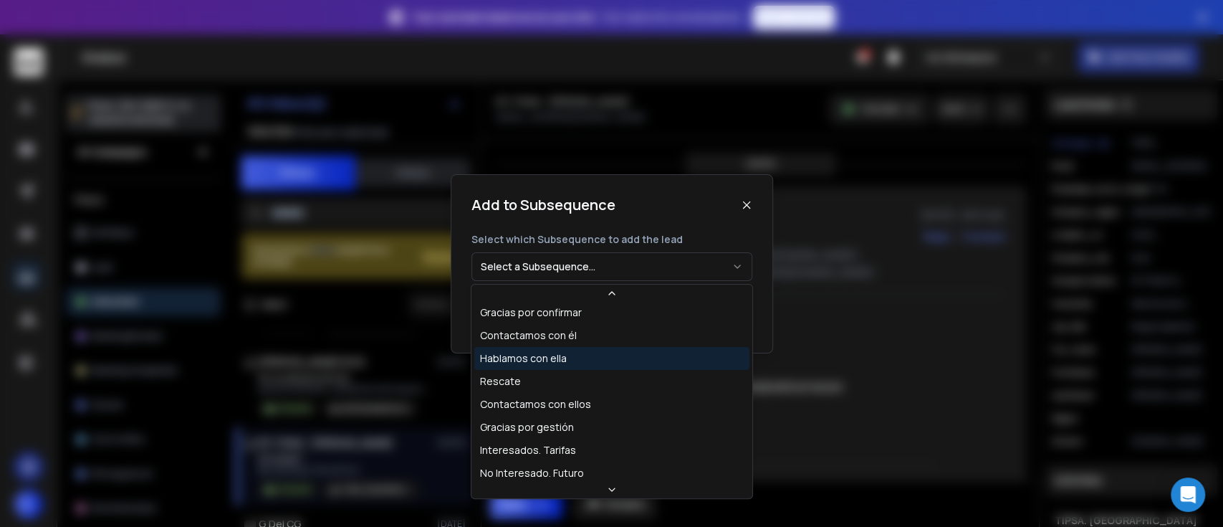
scroll to position [61, 0]
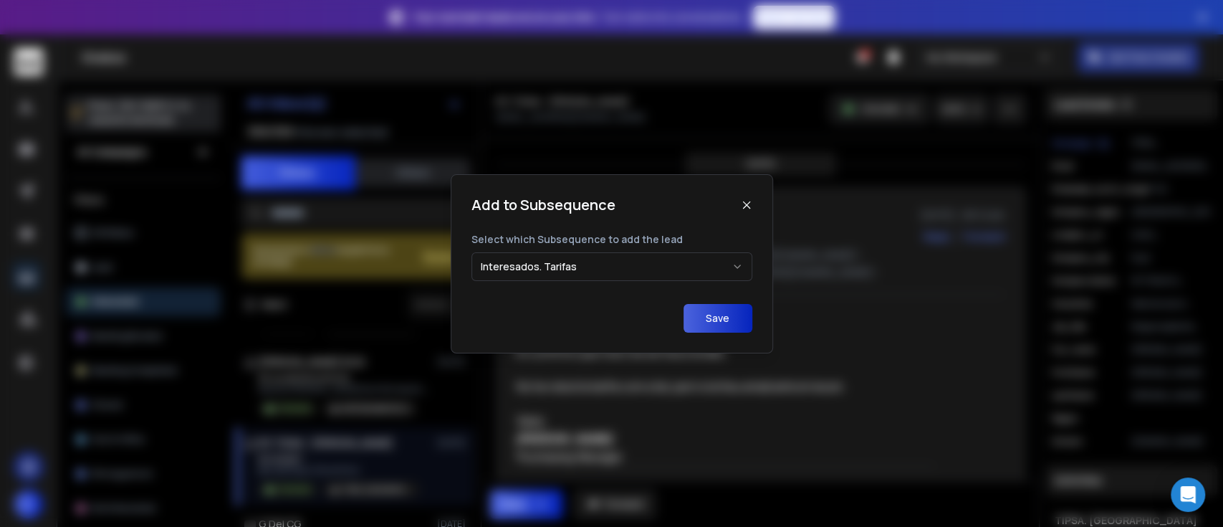
click at [702, 310] on button "Save" at bounding box center [718, 318] width 69 height 29
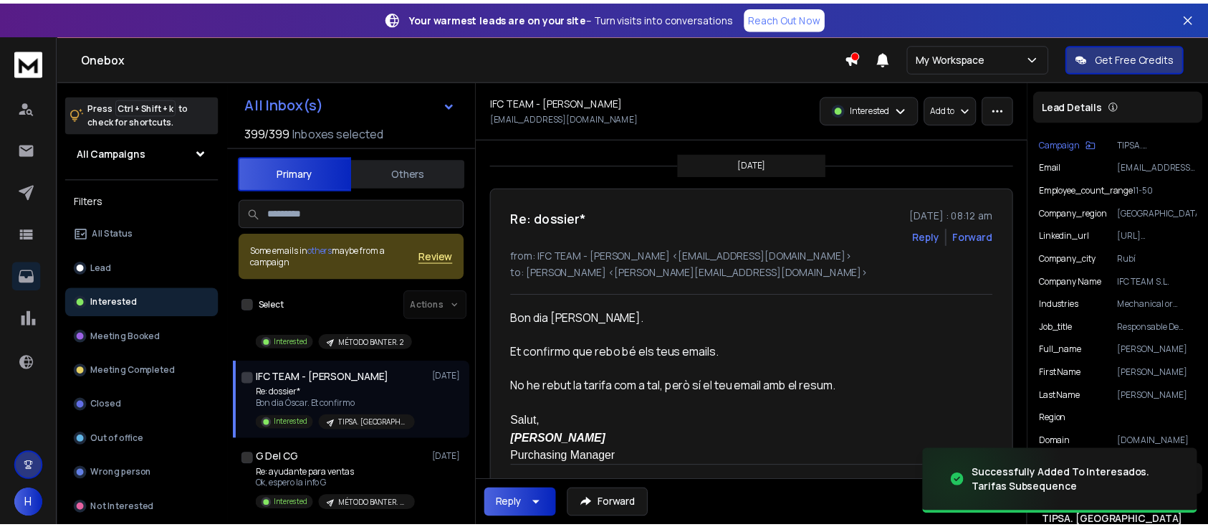
scroll to position [1624, 0]
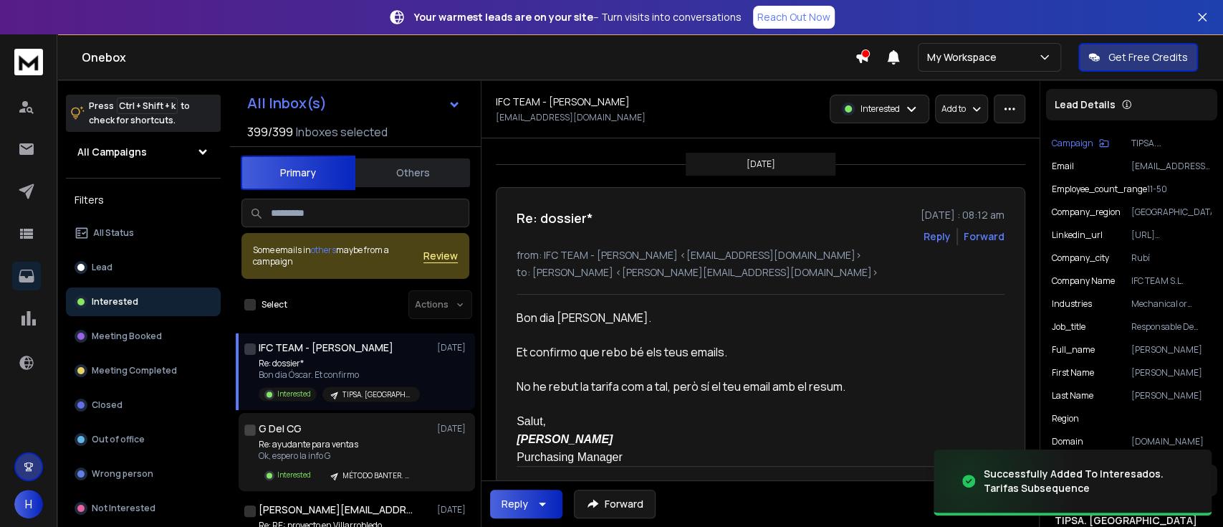
click at [335, 435] on div "G Del CG 04 Sep Re: ayudante para ventas Ok, espero la info ⁣G Interested MÉTOD…" at bounding box center [364, 451] width 211 height 61
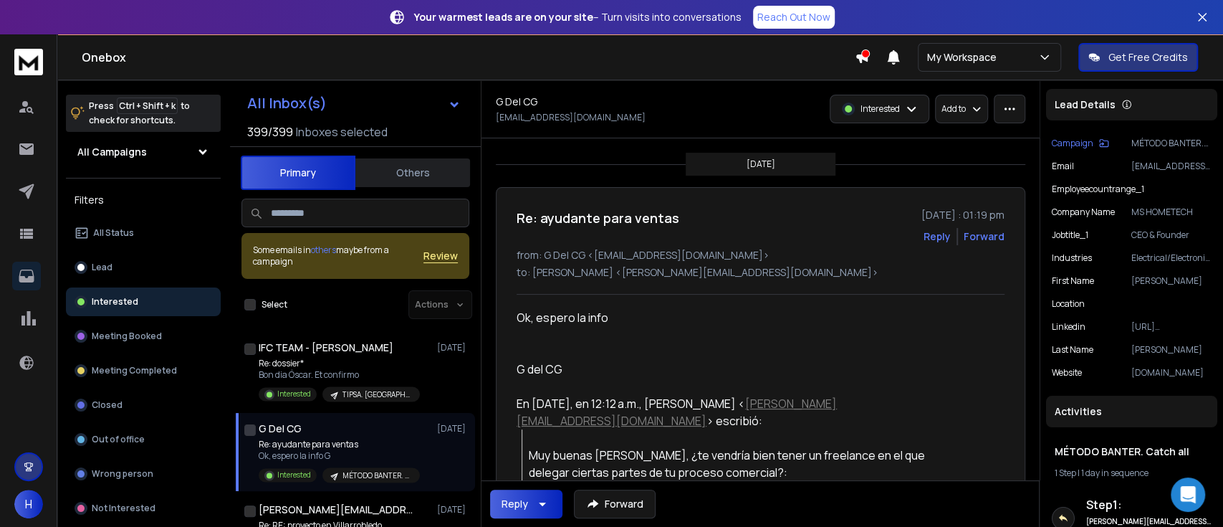
click at [1073, 140] on p "Campaign" at bounding box center [1073, 143] width 42 height 11
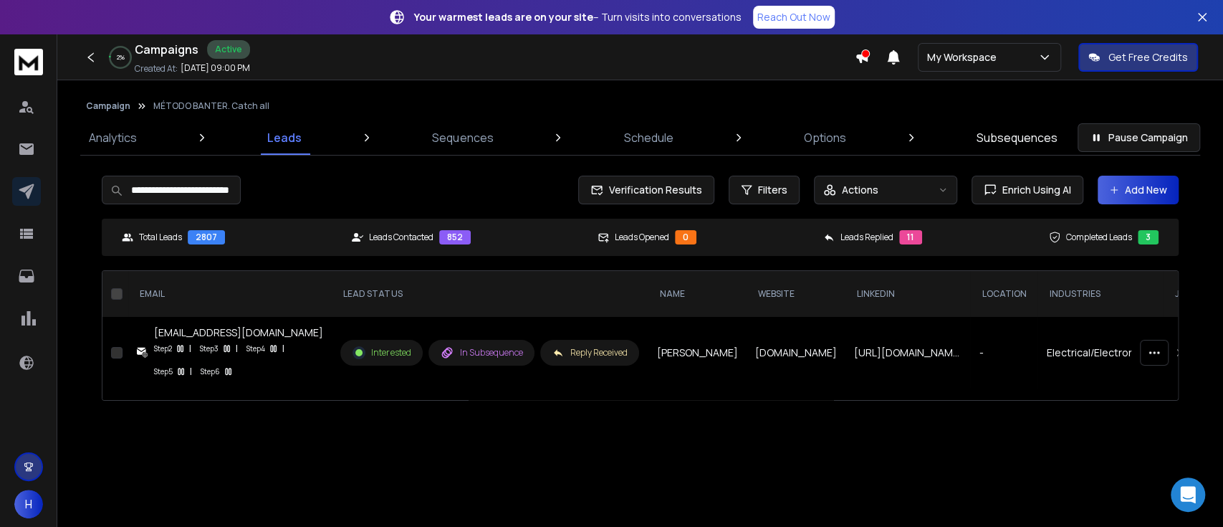
click at [1009, 138] on p "Subsequences" at bounding box center [1017, 137] width 81 height 17
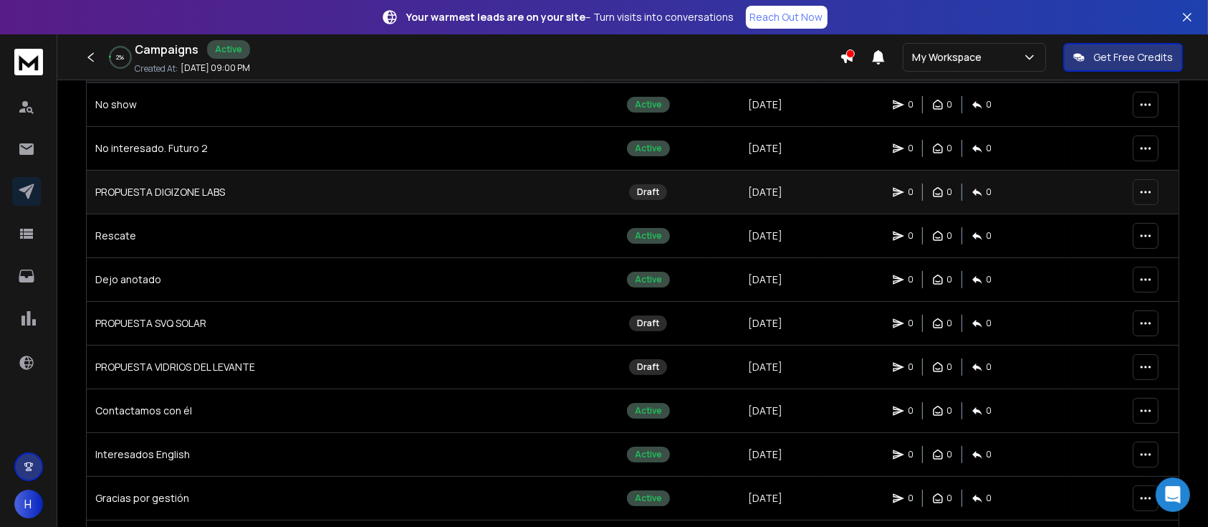
scroll to position [312, 0]
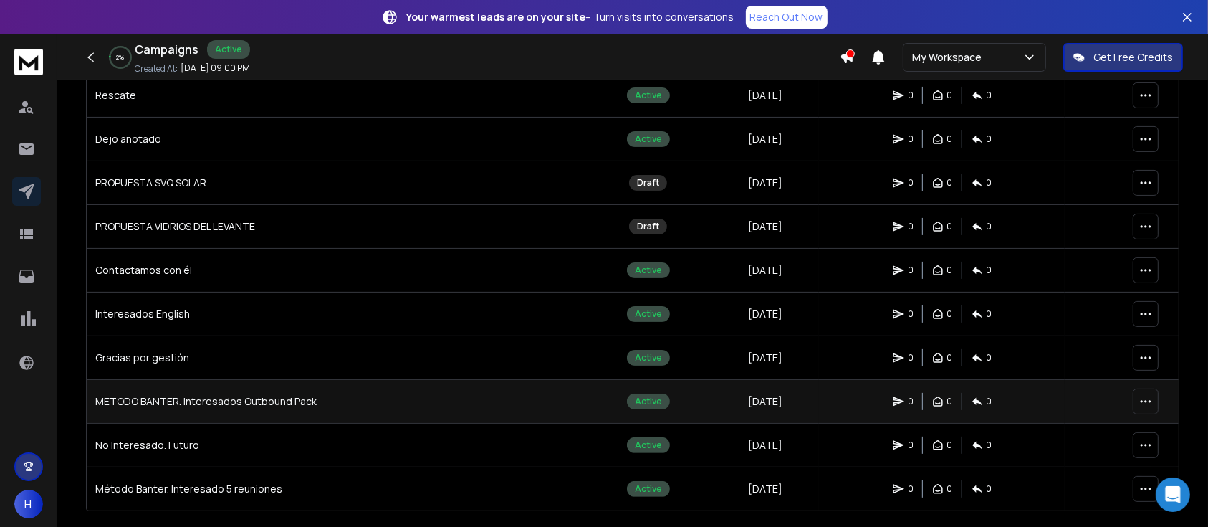
click at [305, 394] on td "METODO BANTER. Interesados Outbound Pack" at bounding box center [336, 401] width 499 height 44
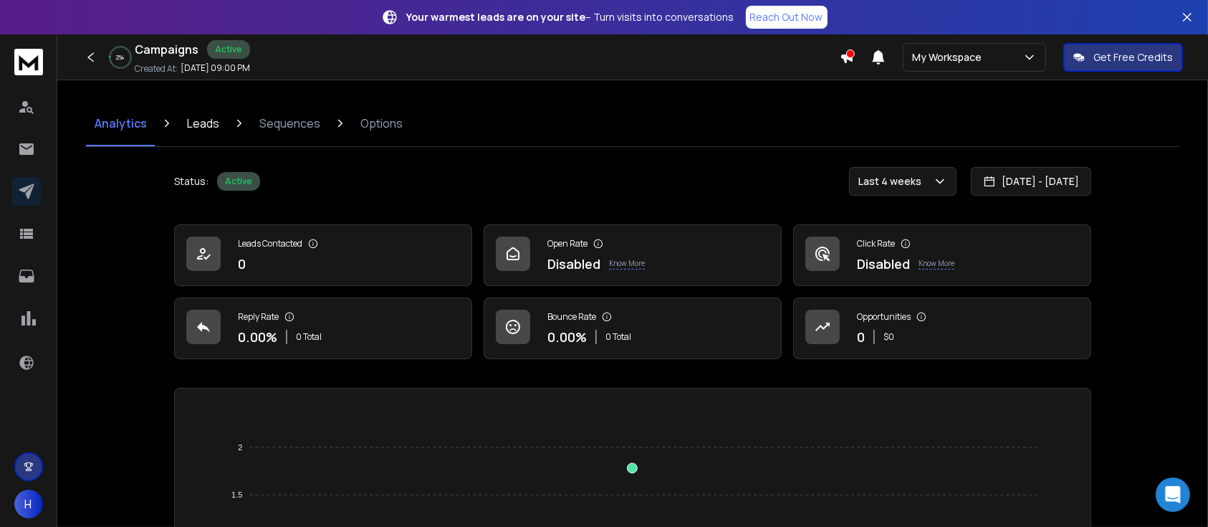
click at [212, 123] on p "Leads" at bounding box center [203, 123] width 32 height 17
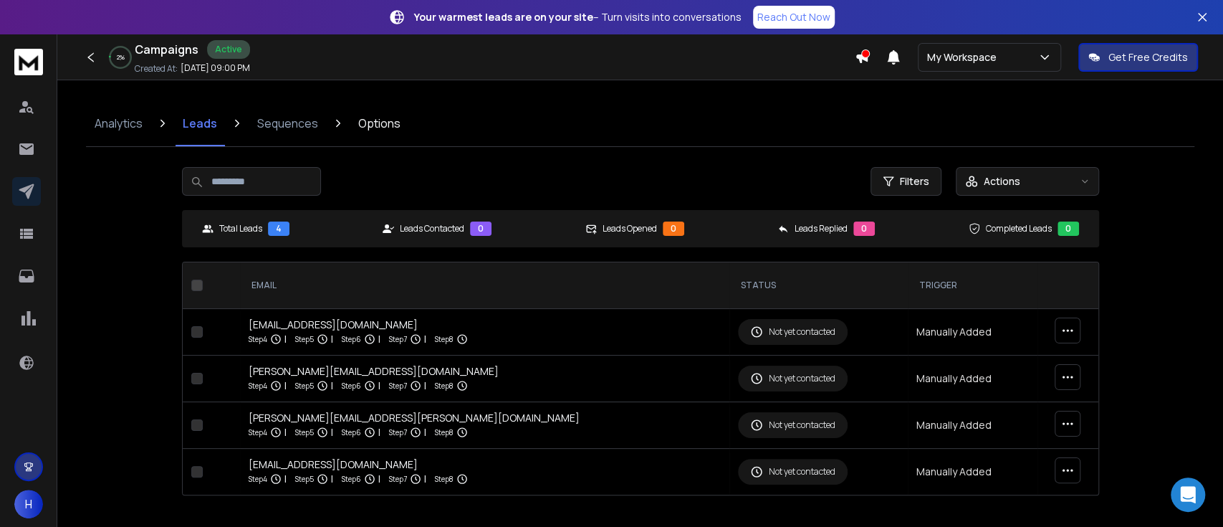
click at [371, 120] on p "Options" at bounding box center [379, 123] width 42 height 17
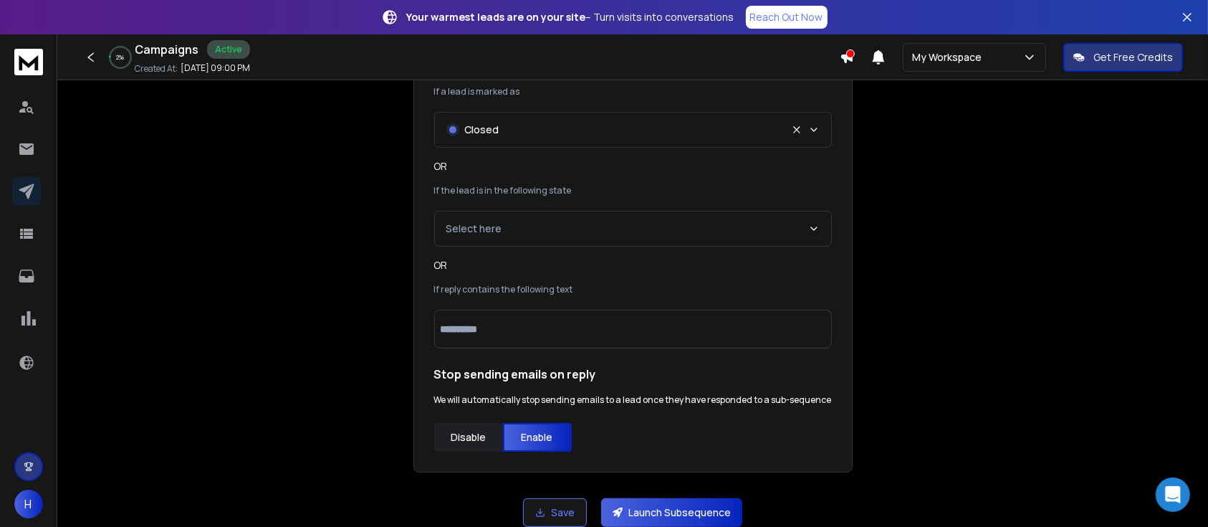
scroll to position [249, 0]
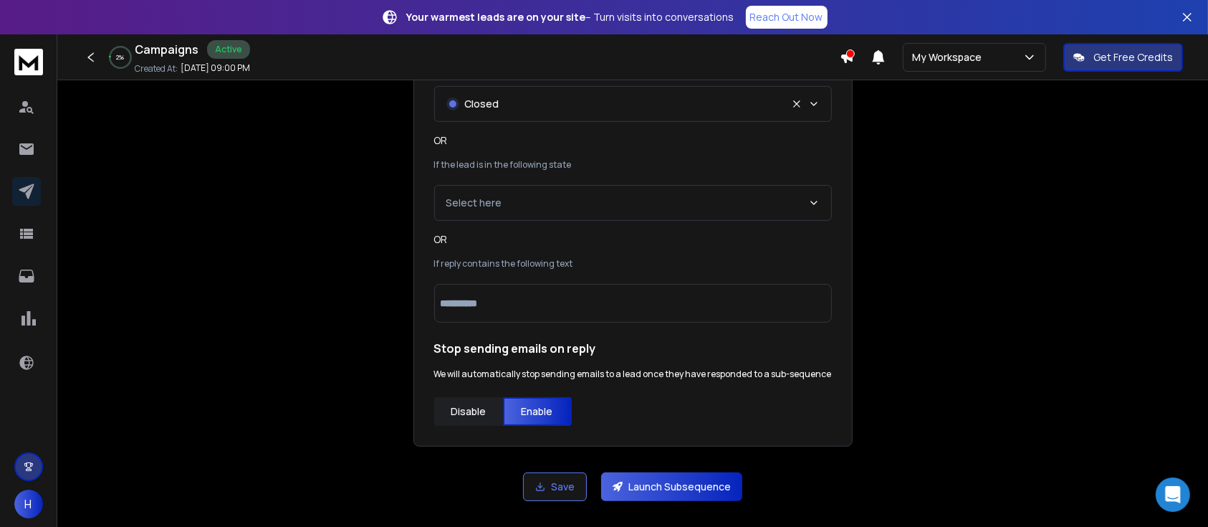
drag, startPoint x: 665, startPoint y: 502, endPoint x: 656, endPoint y: 490, distance: 14.3
click at [665, 502] on div "**********" at bounding box center [633, 216] width 1094 height 580
click at [656, 490] on button "Launch Subsequence" at bounding box center [671, 486] width 141 height 29
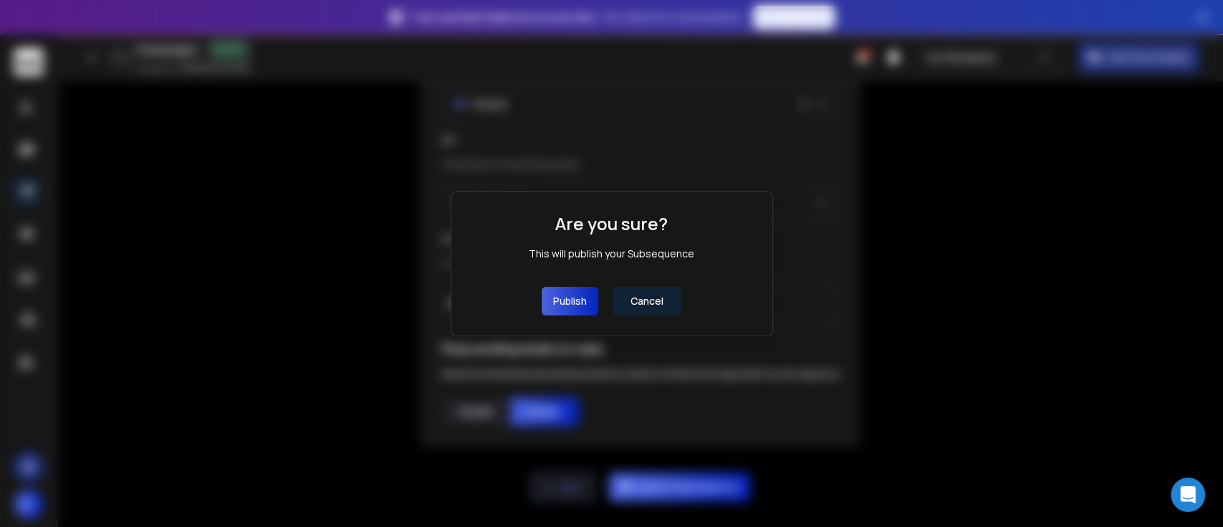
click at [563, 303] on button "Publish" at bounding box center [570, 301] width 57 height 29
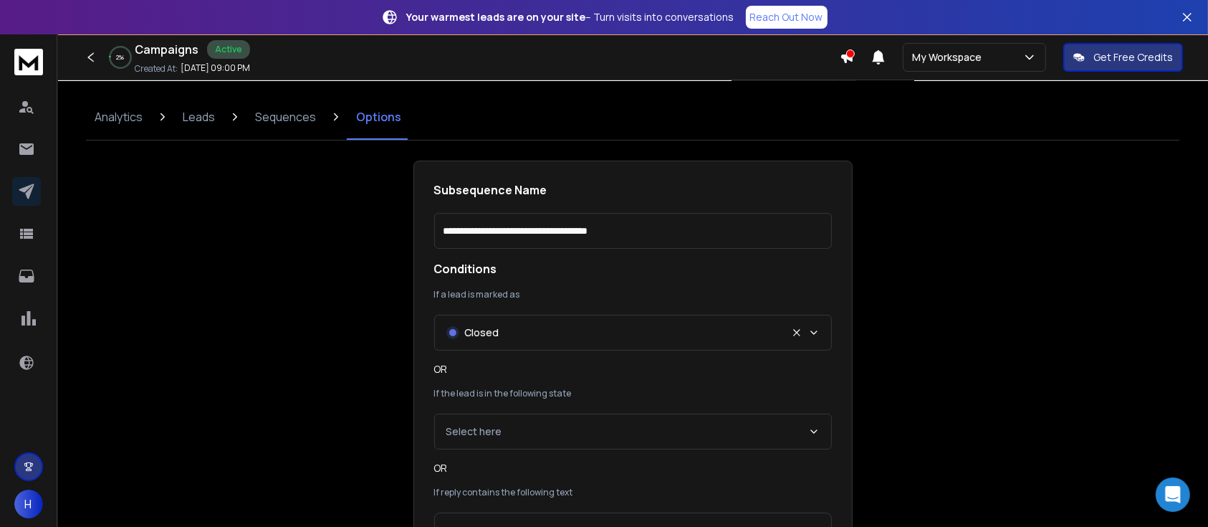
scroll to position [0, 0]
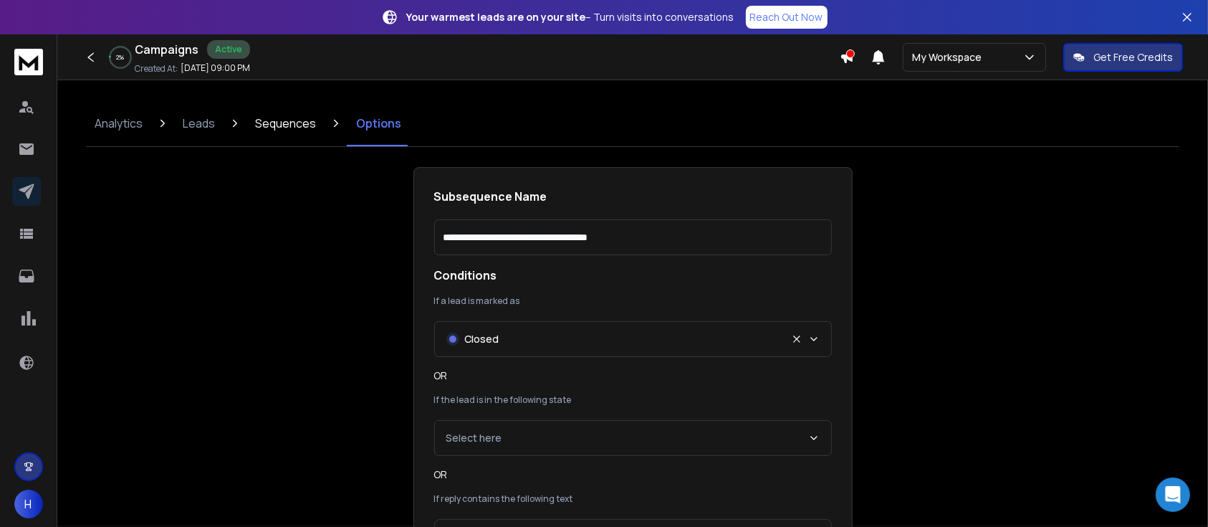
click at [292, 128] on p "Sequences" at bounding box center [285, 123] width 61 height 17
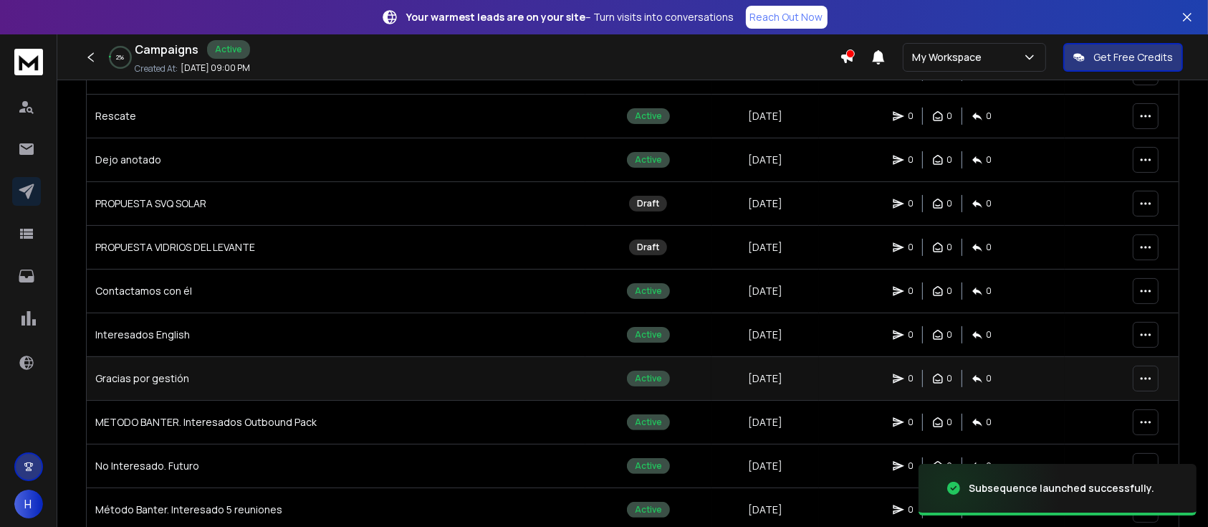
scroll to position [312, 0]
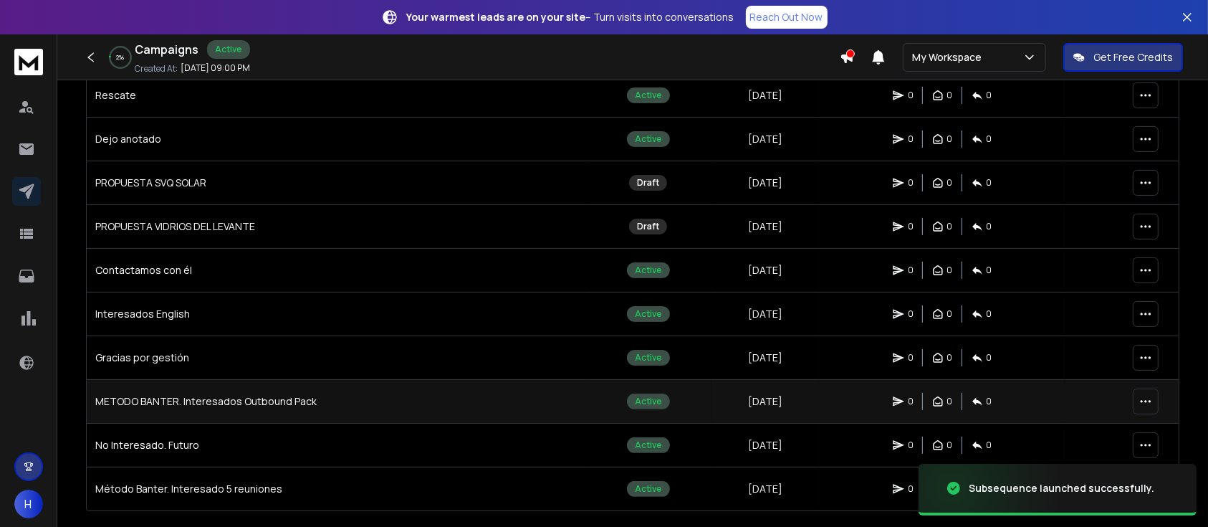
click at [334, 401] on td "METODO BANTER. Interesados Outbound Pack" at bounding box center [336, 401] width 499 height 44
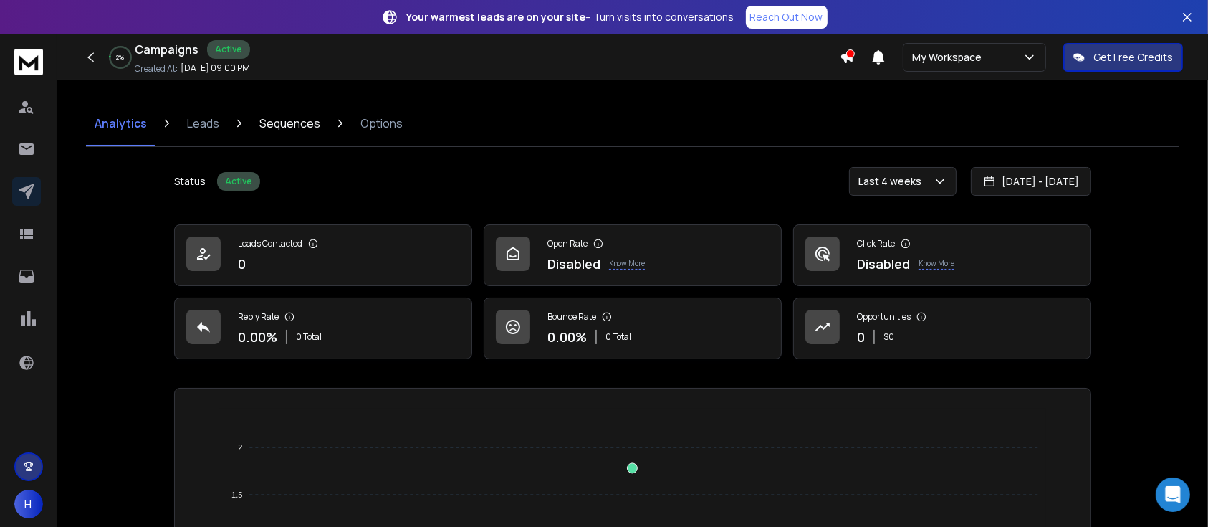
click at [289, 125] on p "Sequences" at bounding box center [289, 123] width 61 height 17
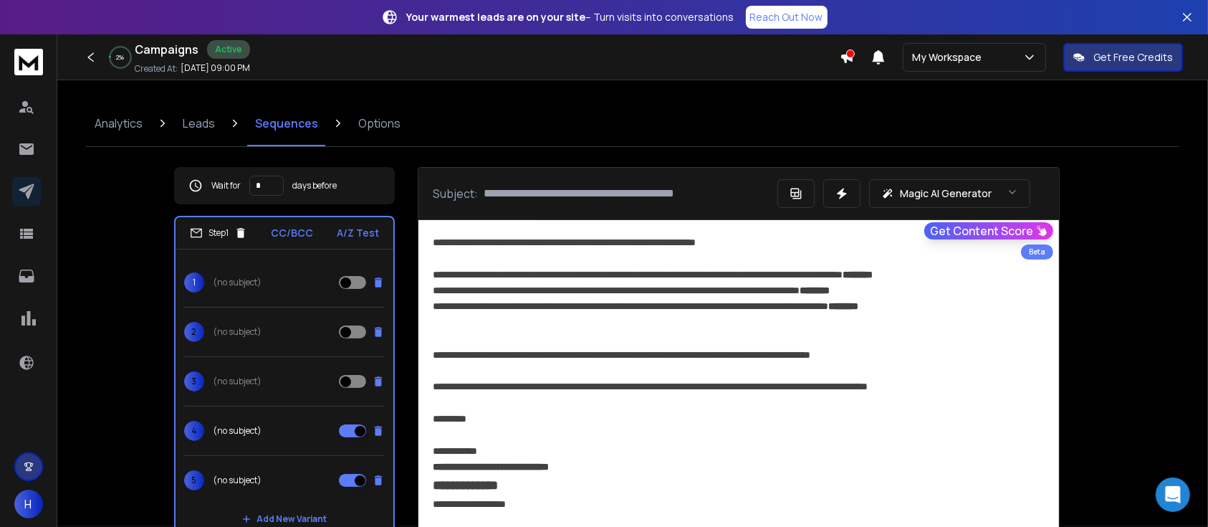
click at [287, 419] on div "4 (no subject)" at bounding box center [284, 430] width 201 height 49
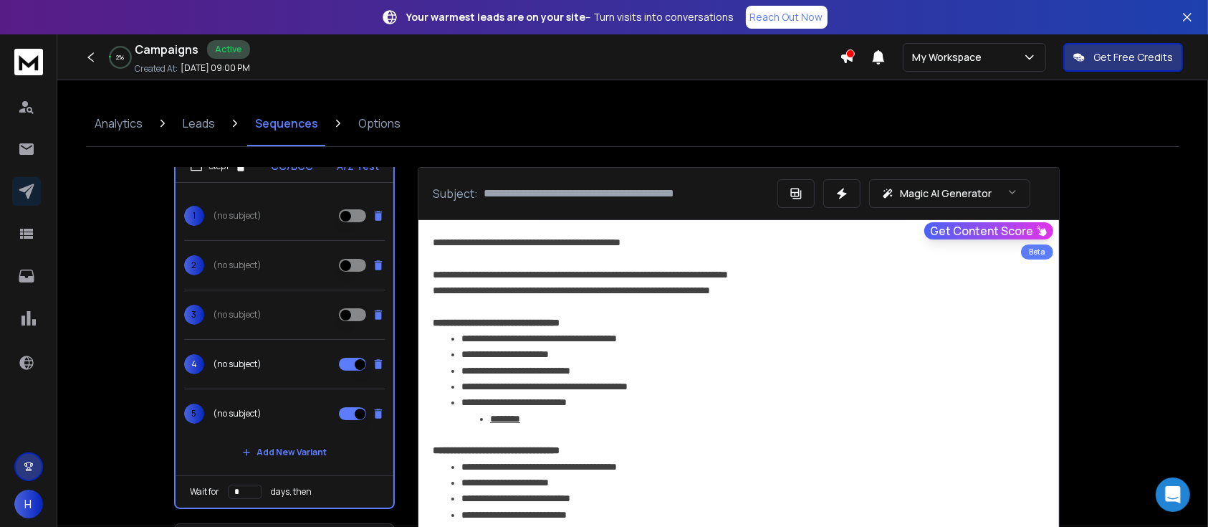
scroll to position [95, 0]
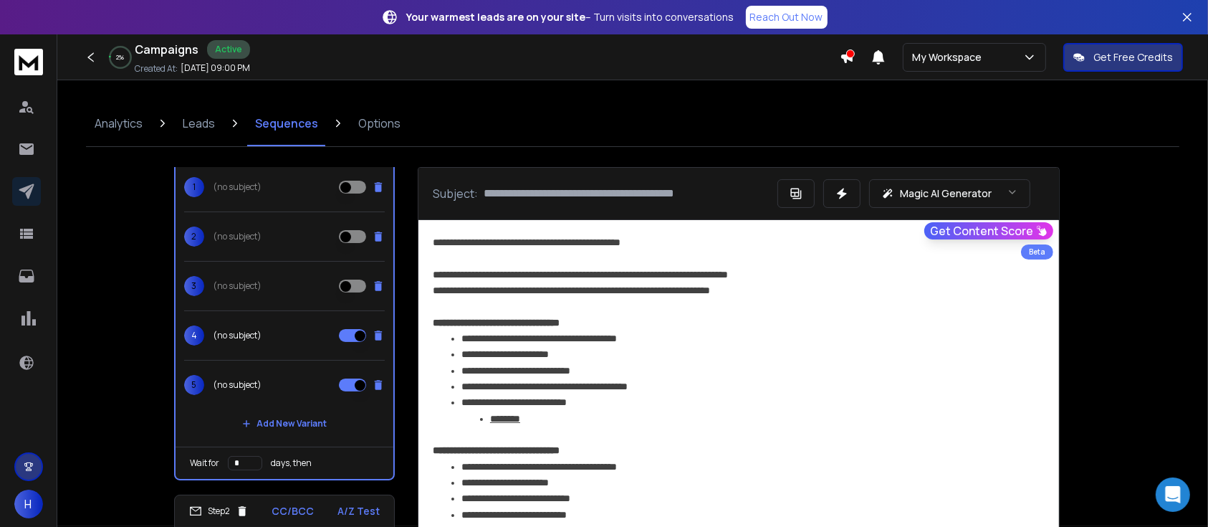
click at [268, 381] on div "5 (no subject)" at bounding box center [284, 384] width 201 height 49
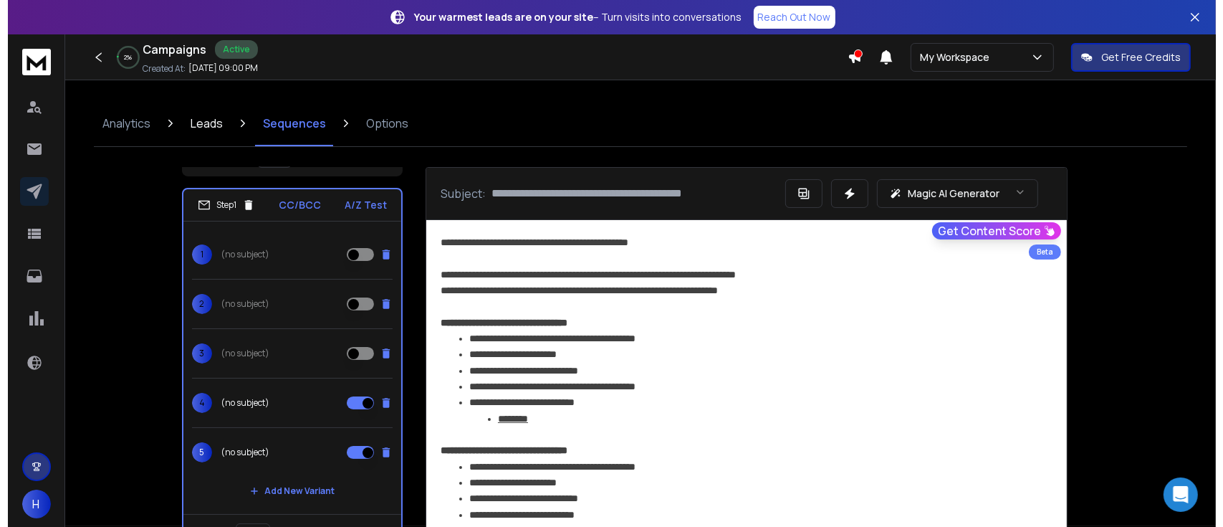
scroll to position [0, 0]
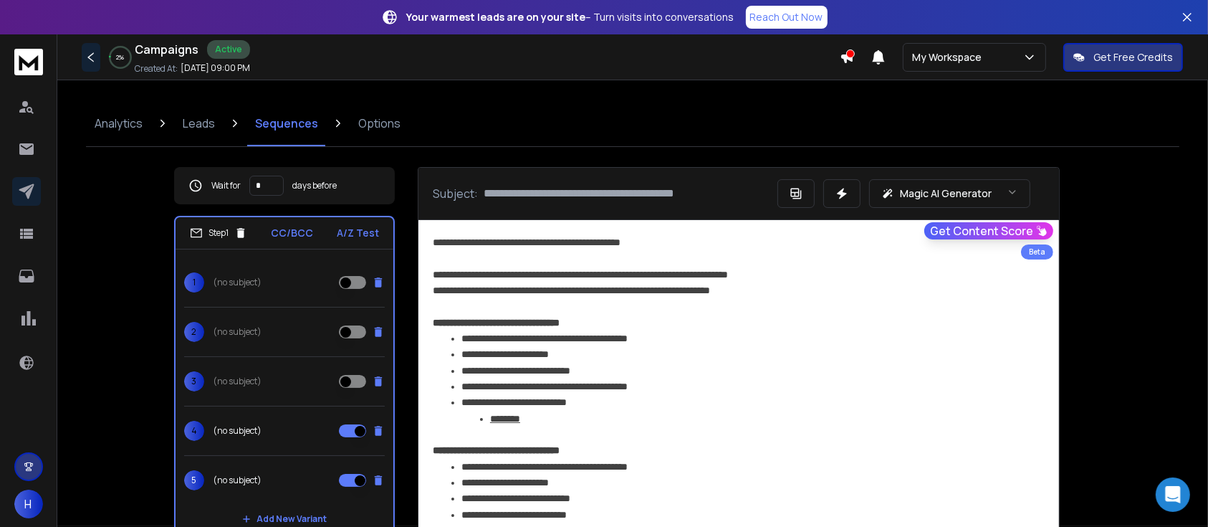
click at [90, 54] on icon at bounding box center [91, 57] width 13 height 13
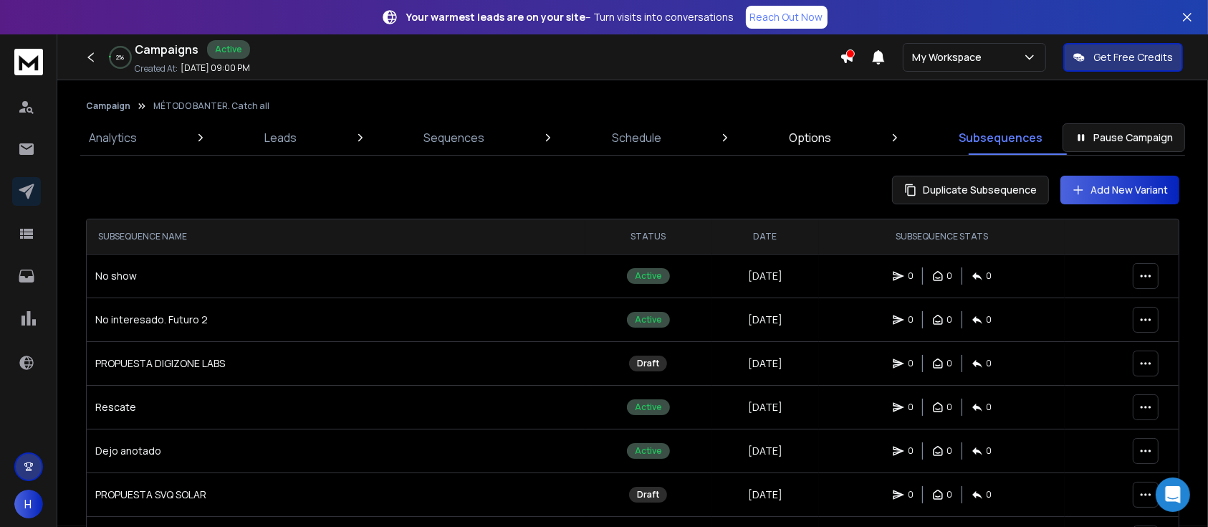
click at [813, 150] on link "Options" at bounding box center [809, 137] width 59 height 34
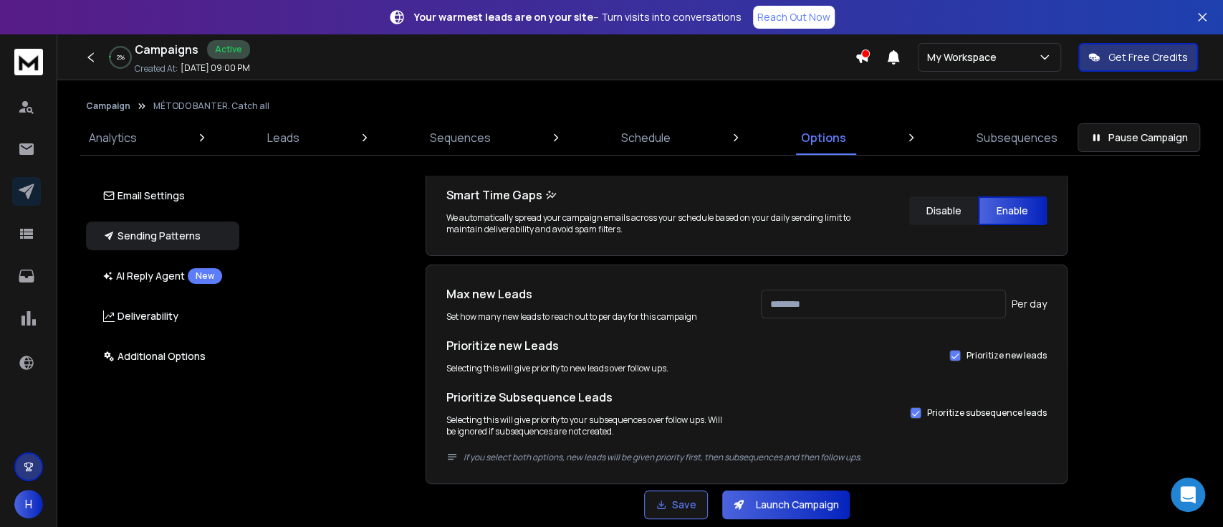
scroll to position [799, 0]
click at [950, 352] on button "Prioritize new leads" at bounding box center [955, 354] width 11 height 11
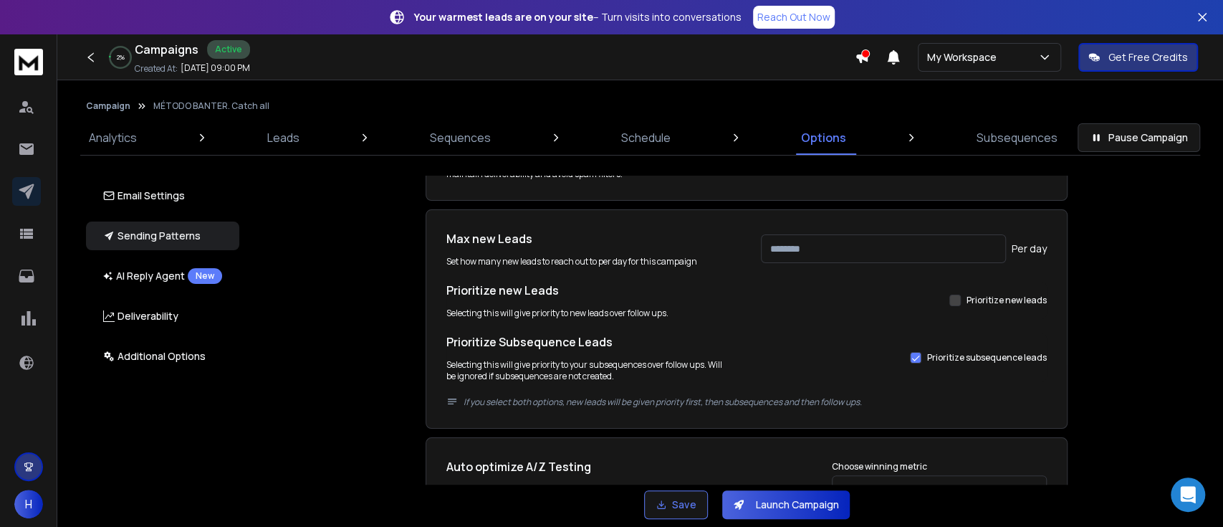
scroll to position [894, 0]
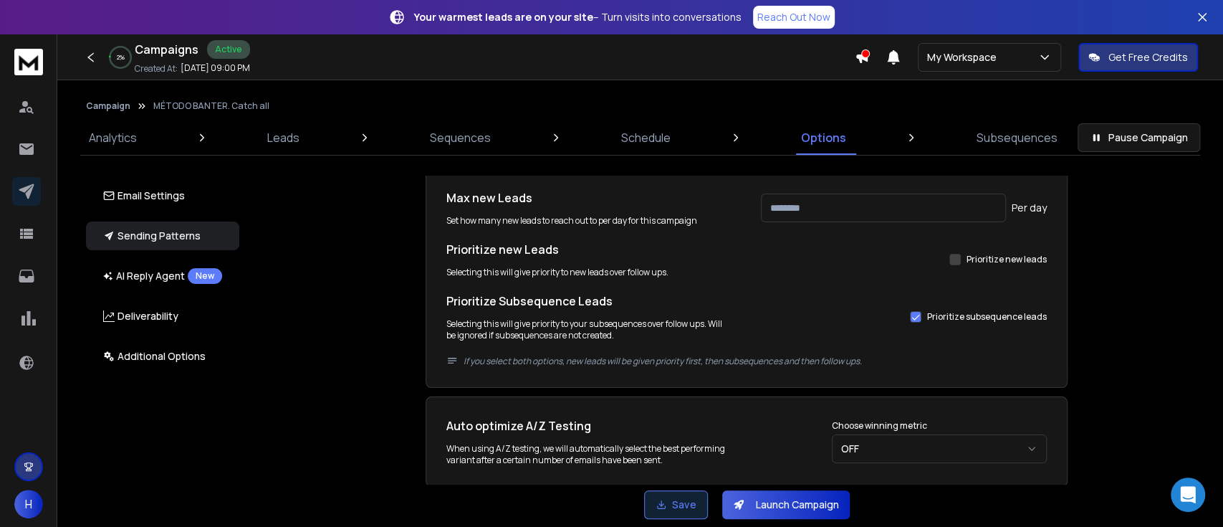
click at [676, 496] on button "Save" at bounding box center [676, 504] width 64 height 29
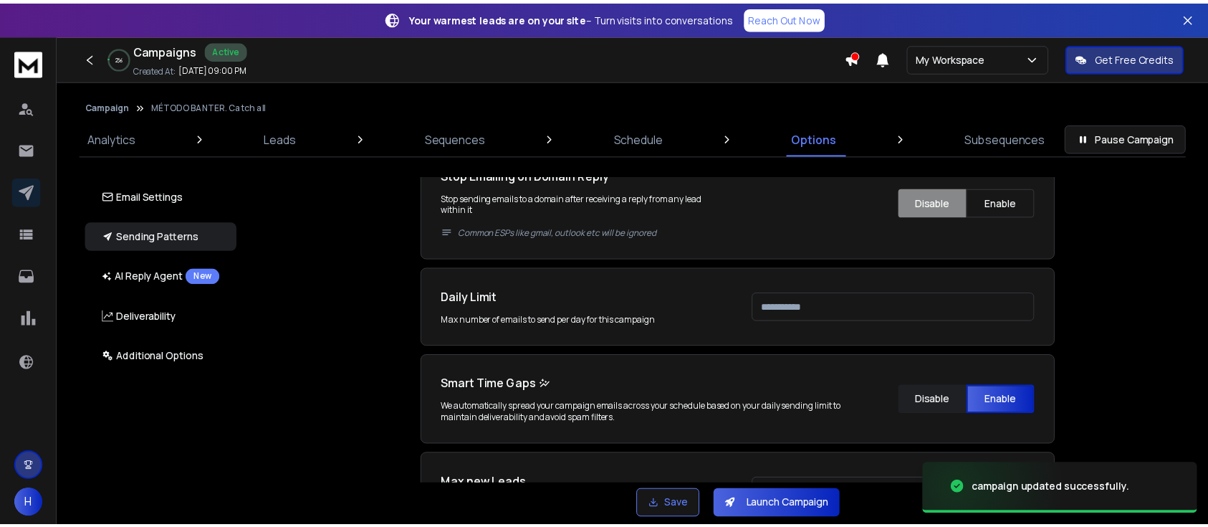
scroll to position [417, 0]
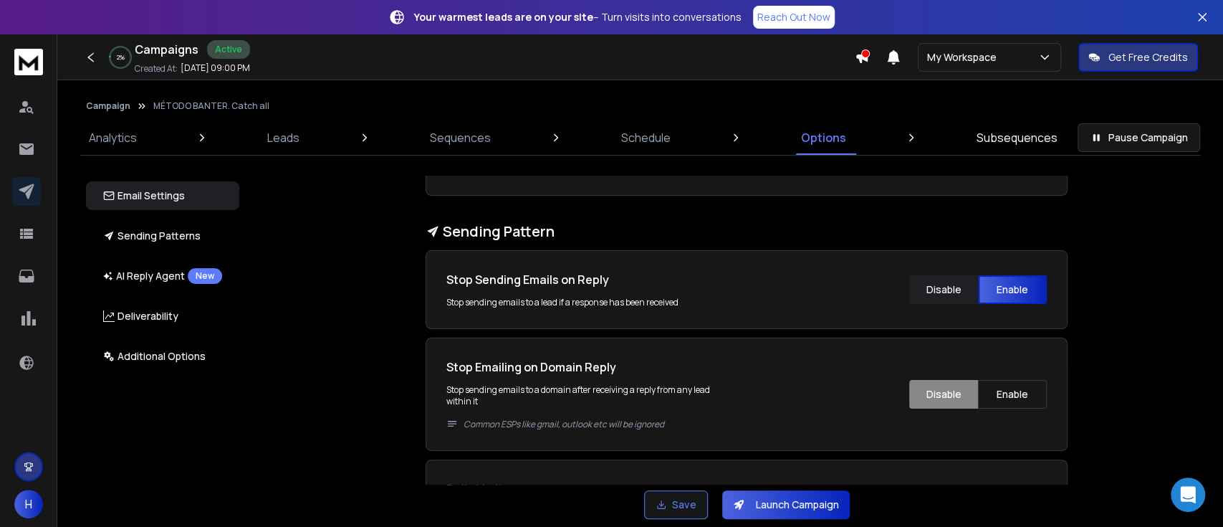
click at [983, 135] on p "Subsequences" at bounding box center [1017, 137] width 81 height 17
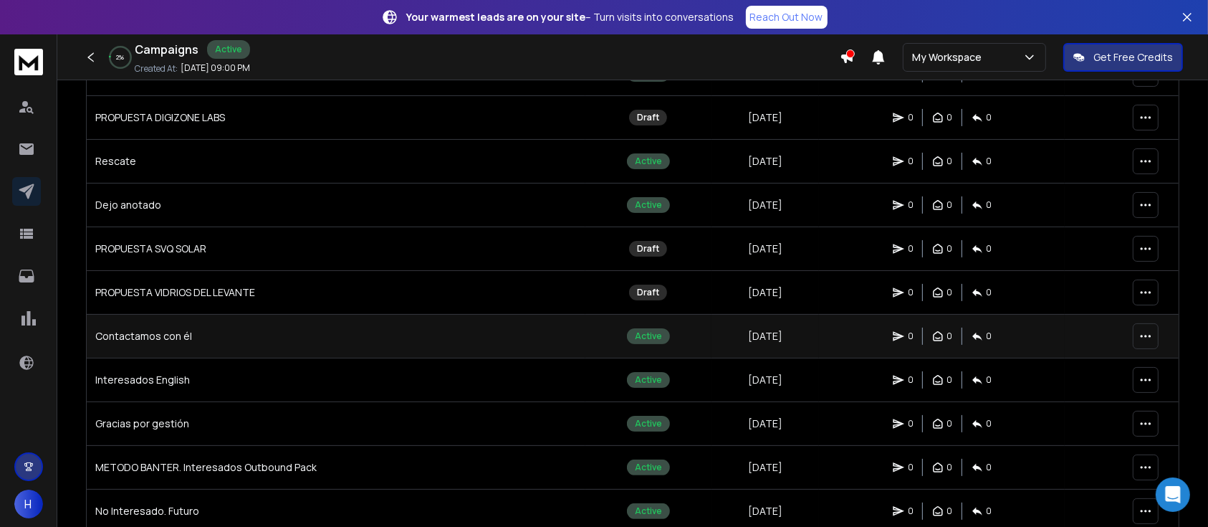
scroll to position [312, 0]
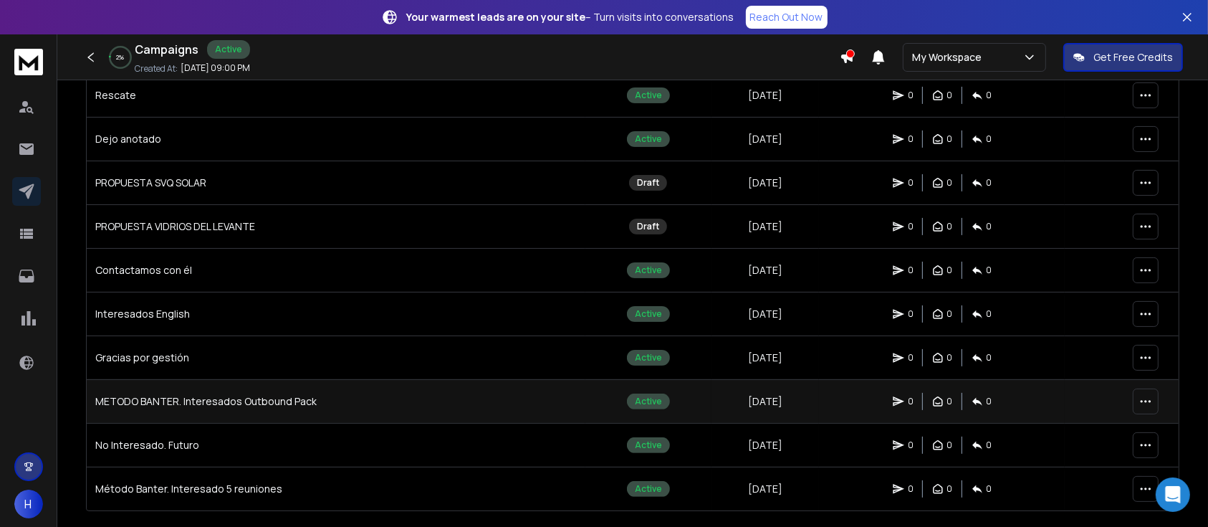
click at [373, 403] on td "METODO BANTER. Interesados Outbound Pack" at bounding box center [336, 401] width 499 height 44
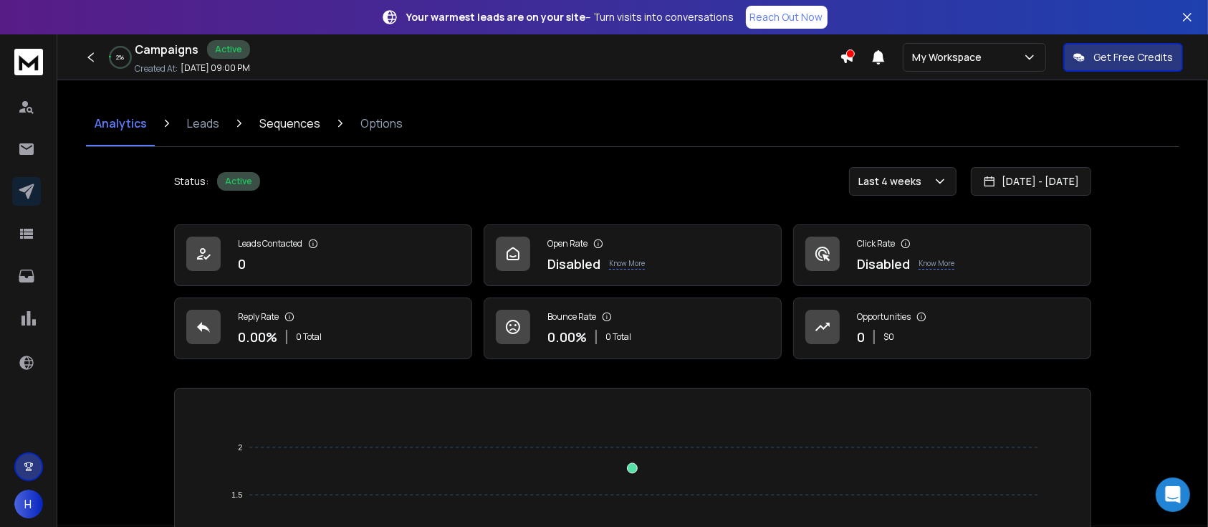
click at [285, 120] on p "Sequences" at bounding box center [289, 123] width 61 height 17
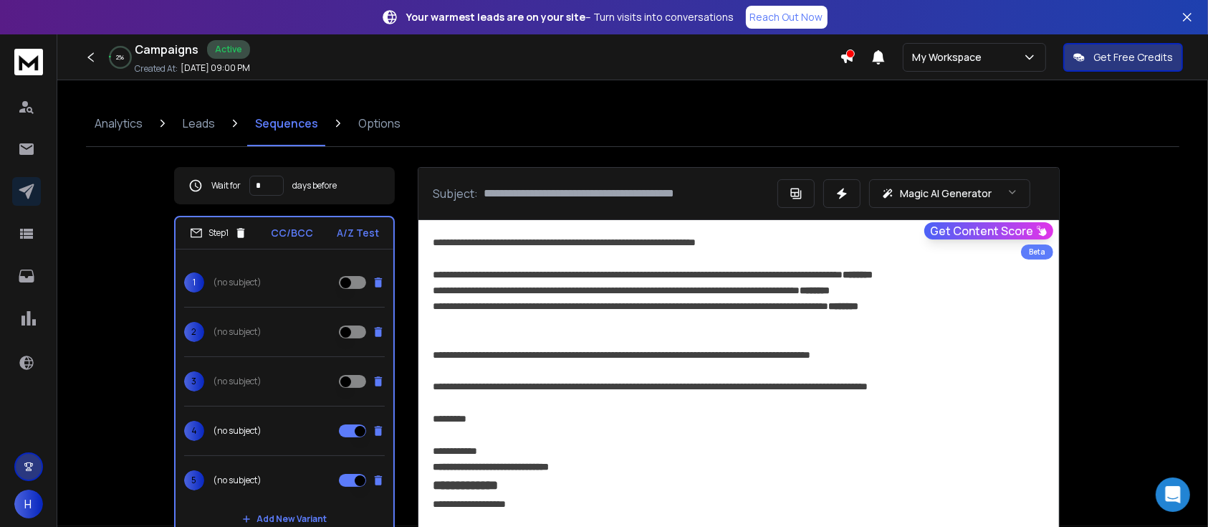
click at [252, 425] on p "(no subject)" at bounding box center [237, 430] width 49 height 11
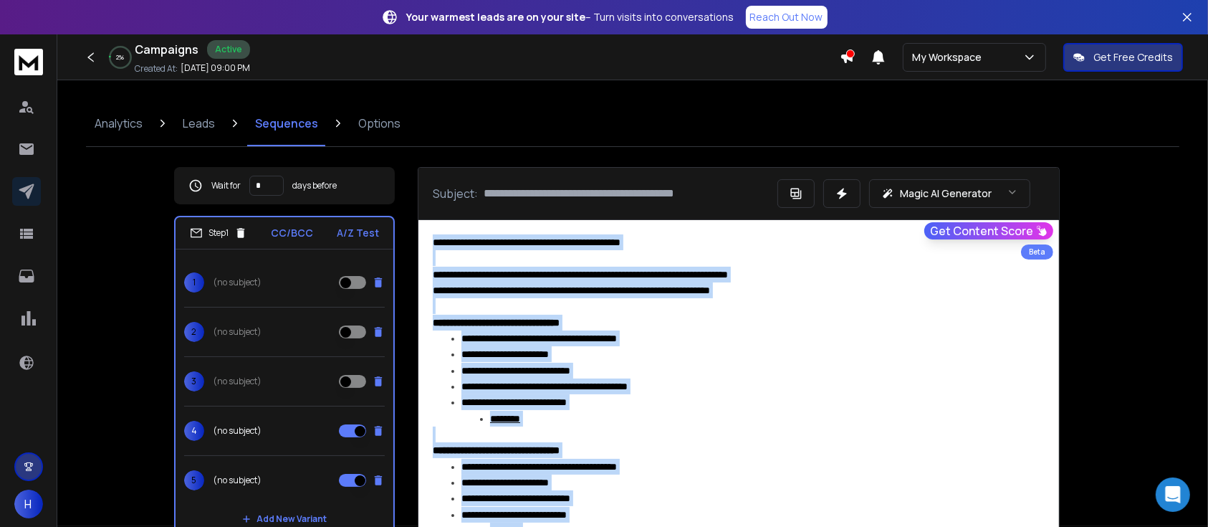
drag, startPoint x: 524, startPoint y: 444, endPoint x: 271, endPoint y: -42, distance: 547.8
click at [271, 0] on html "Your warmest leads are on your site – Turn visits into conversations Reach Out …" at bounding box center [604, 263] width 1208 height 527
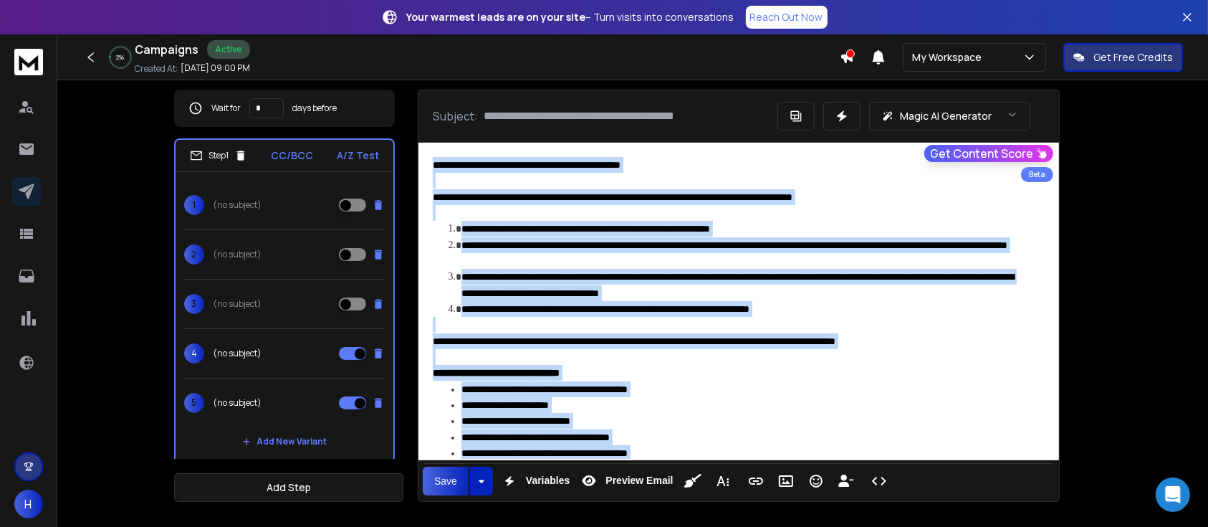
drag, startPoint x: 453, startPoint y: 262, endPoint x: 328, endPoint y: 59, distance: 237.5
click at [328, 59] on div "2 % Campaigns Active Created At: Aug 21, 2025, 09:00 PM My Workspace Get Free C…" at bounding box center [604, 242] width 1208 height 570
click at [722, 487] on icon "button" at bounding box center [722, 480] width 17 height 17
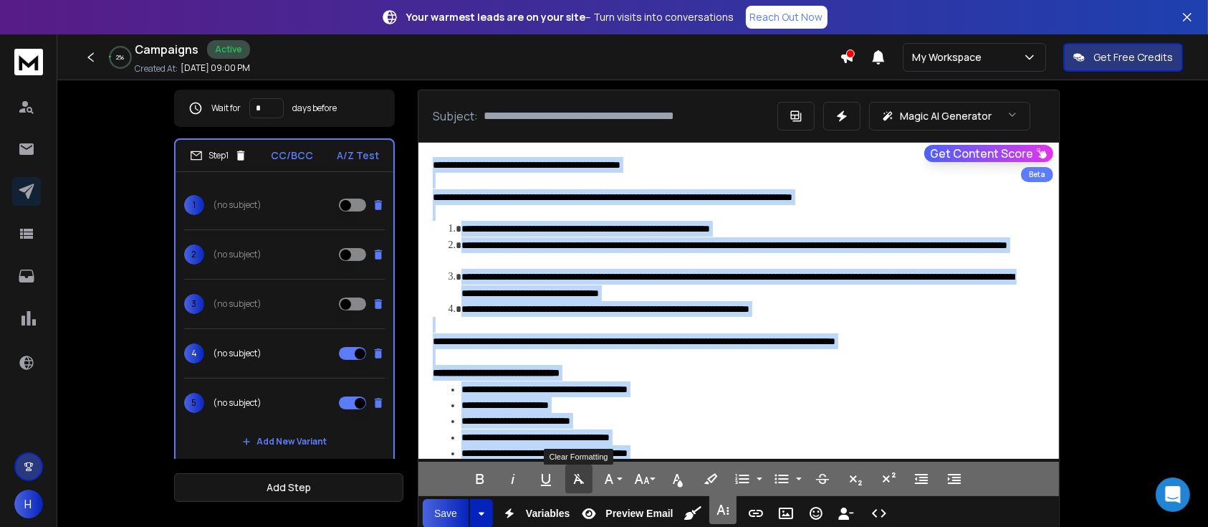
click at [573, 481] on icon "button" at bounding box center [578, 478] width 17 height 17
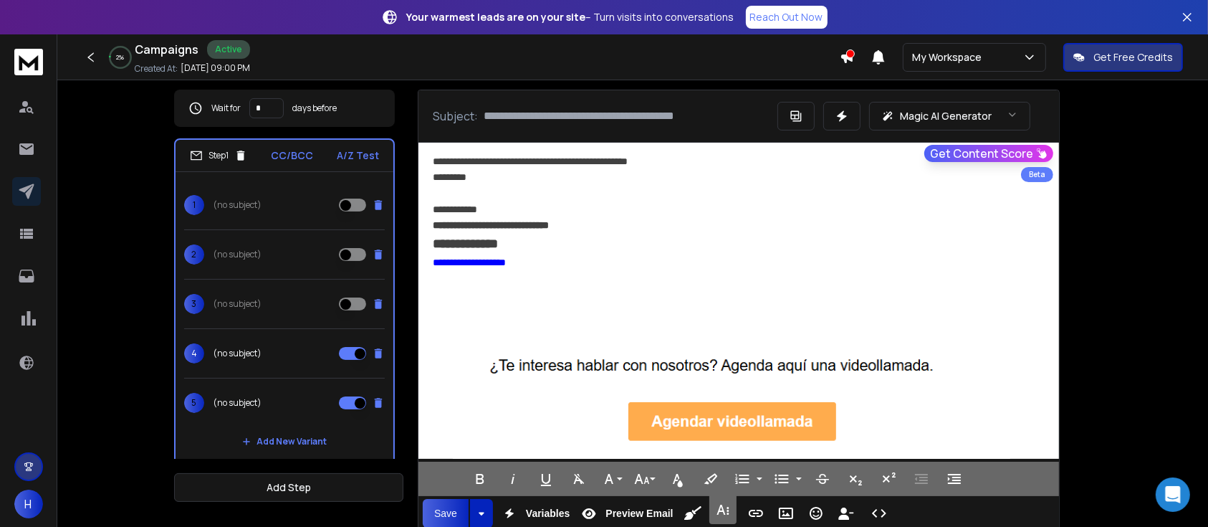
scroll to position [812, 0]
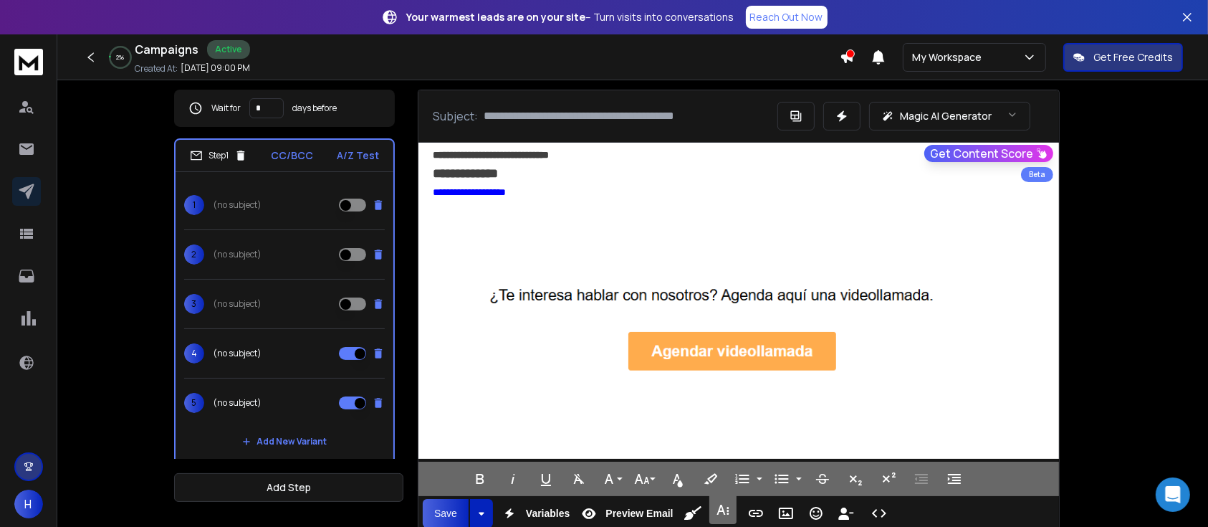
click at [260, 360] on div "4 (no subject)" at bounding box center [222, 353] width 77 height 20
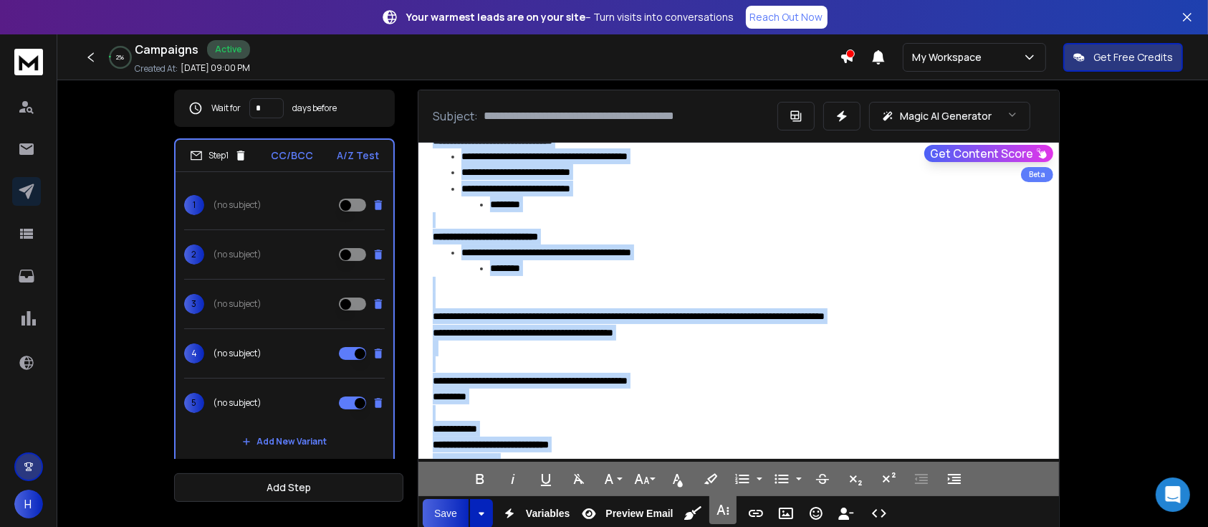
scroll to position [0, 0]
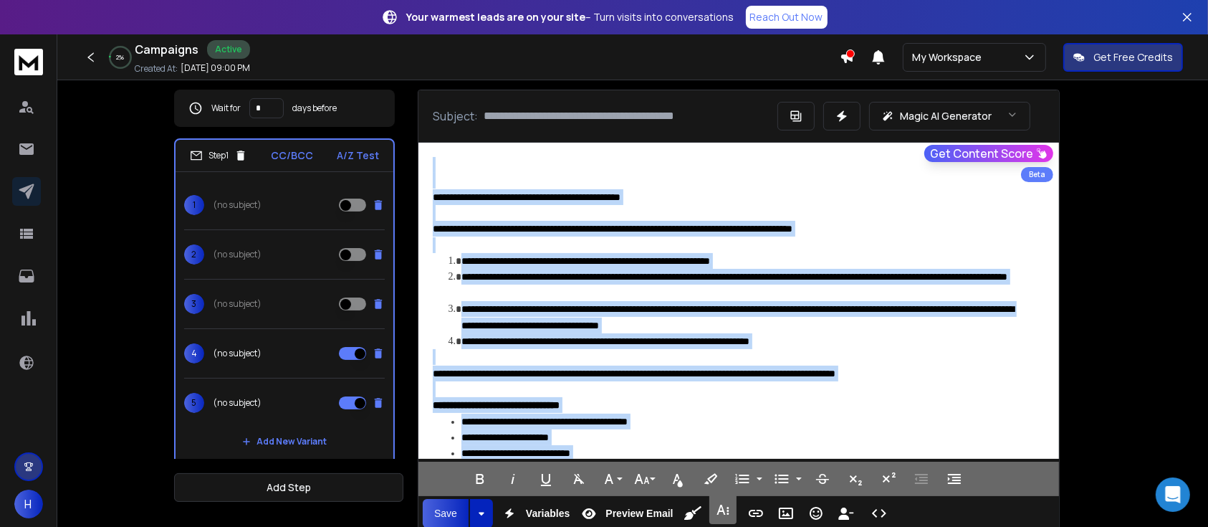
drag, startPoint x: 487, startPoint y: 332, endPoint x: 401, endPoint y: 123, distance: 226.2
click at [401, 123] on div "Wait for * days before Step 1 CC/BCC A/Z Test 1 (no subject) 2 (no subject) 3 (…" at bounding box center [632, 312] width 917 height 445
click at [514, 185] on div at bounding box center [739, 181] width 612 height 16
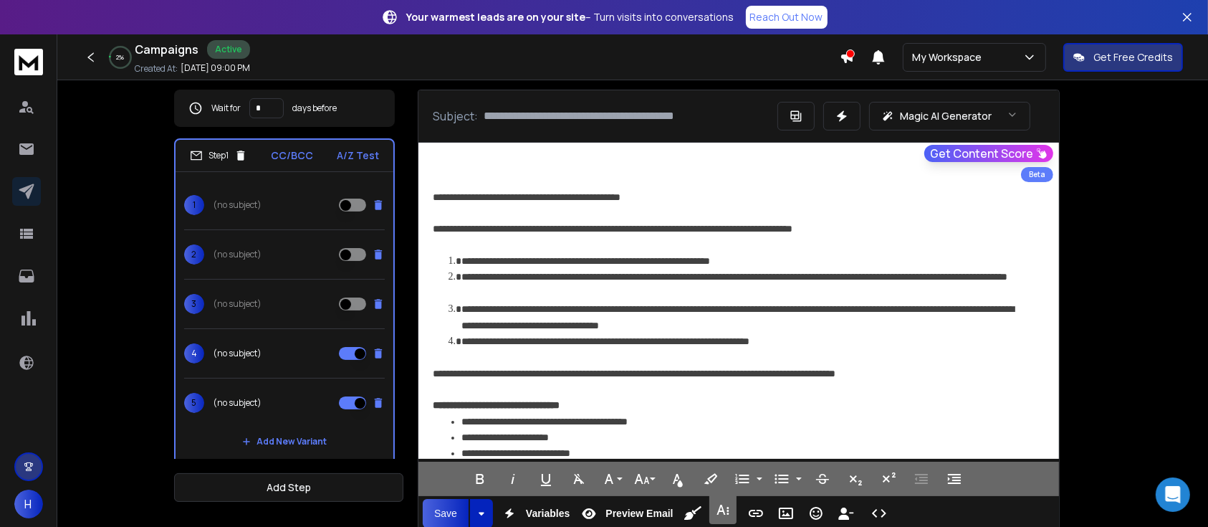
click at [434, 198] on div "**********" at bounding box center [732, 197] width 598 height 16
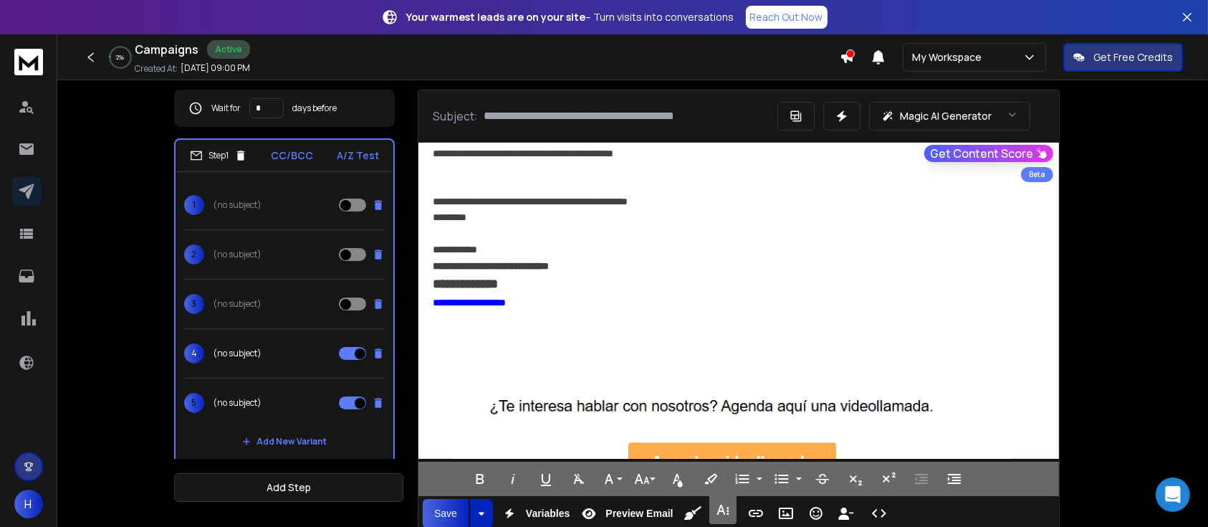
scroll to position [669, 0]
click at [465, 378] on div "**********" at bounding box center [739, 5] width 612 height 1034
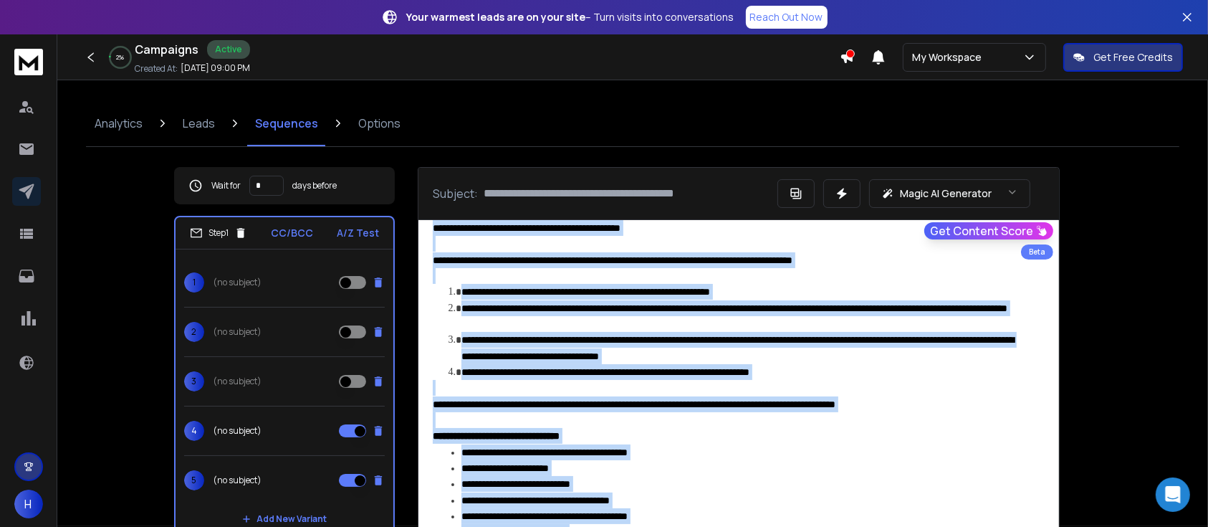
scroll to position [0, 0]
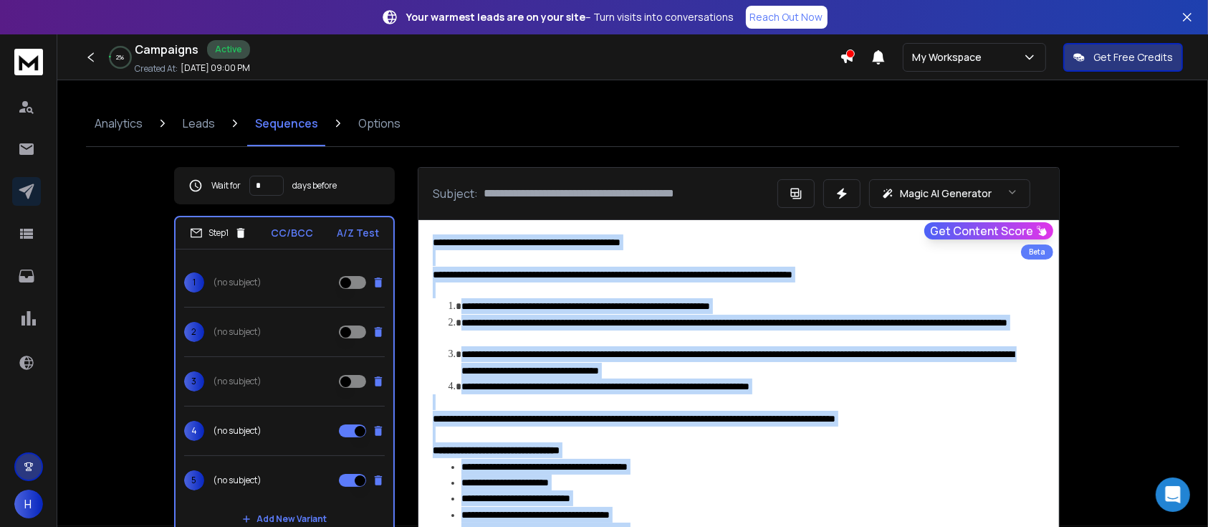
drag, startPoint x: 462, startPoint y: 362, endPoint x: 420, endPoint y: -21, distance: 384.9
click at [420, 0] on html "Your warmest leads are on your site – Turn visits into conversations Reach Out …" at bounding box center [604, 263] width 1208 height 527
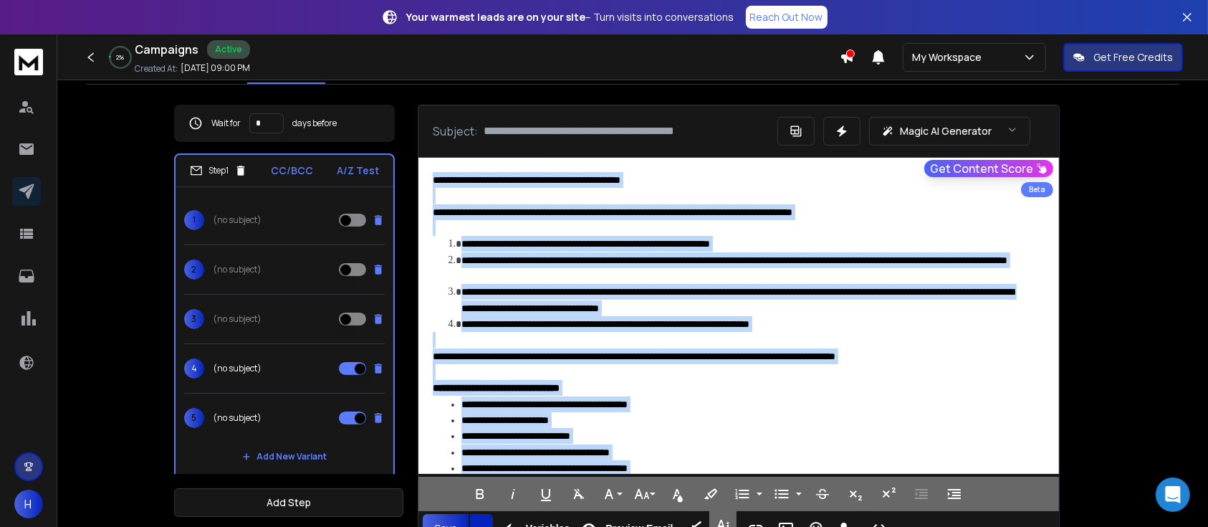
scroll to position [110, 0]
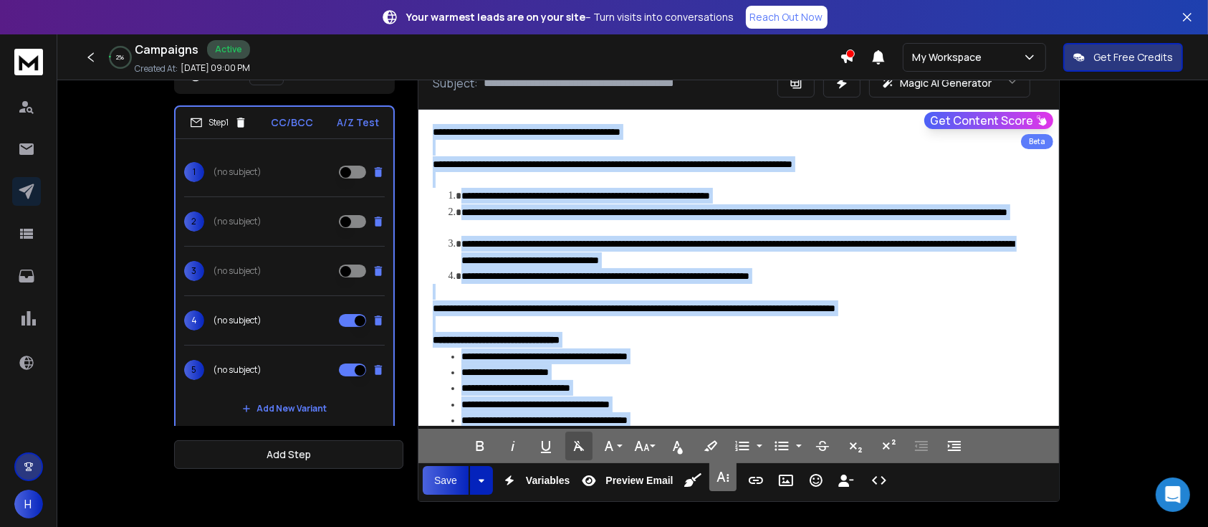
click at [581, 449] on icon "button" at bounding box center [578, 446] width 11 height 10
click at [512, 343] on div "**********" at bounding box center [732, 340] width 598 height 16
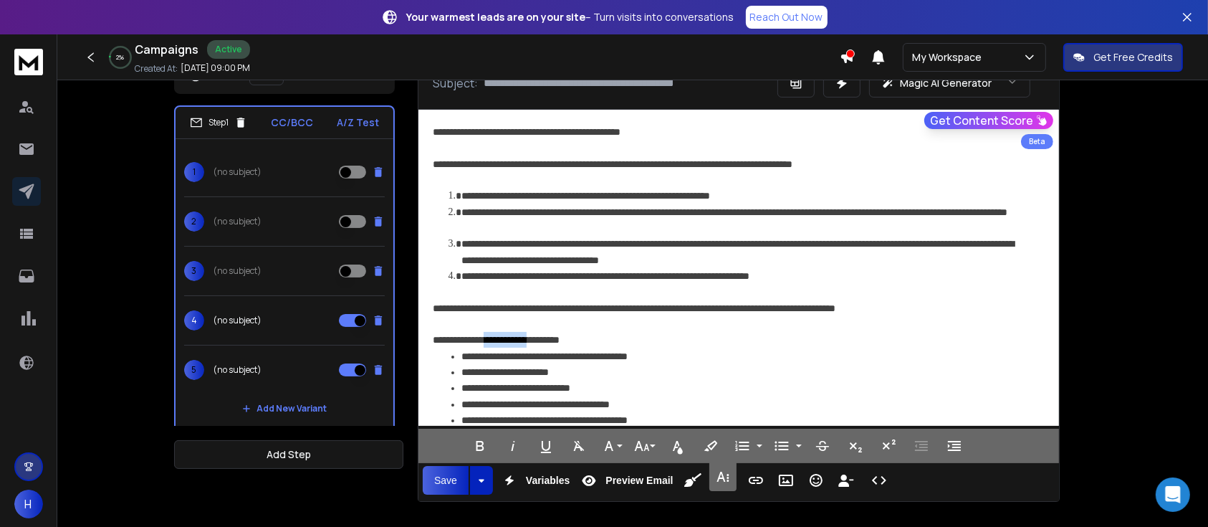
click at [512, 343] on div "**********" at bounding box center [732, 340] width 598 height 16
click at [481, 446] on icon "button" at bounding box center [480, 445] width 17 height 17
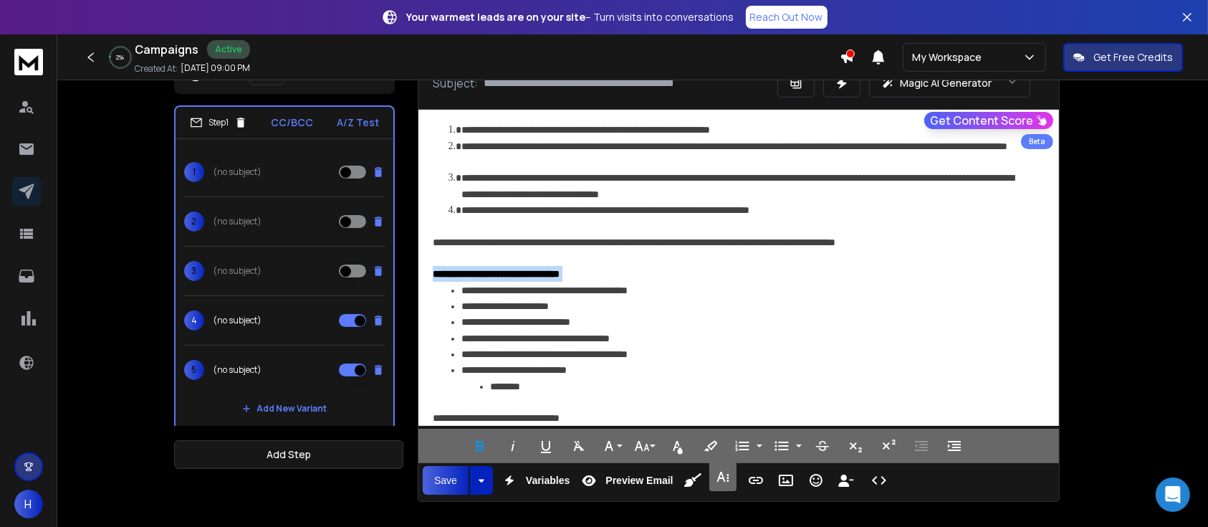
scroll to position [95, 0]
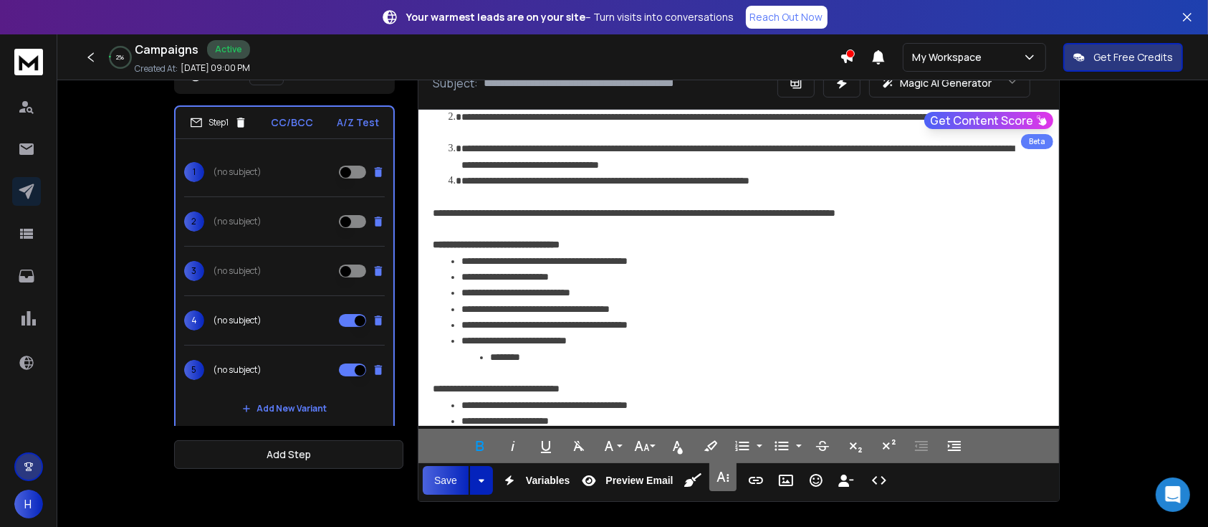
click at [543, 387] on div "**********" at bounding box center [732, 389] width 598 height 16
click at [488, 446] on button "Bold" at bounding box center [480, 445] width 27 height 29
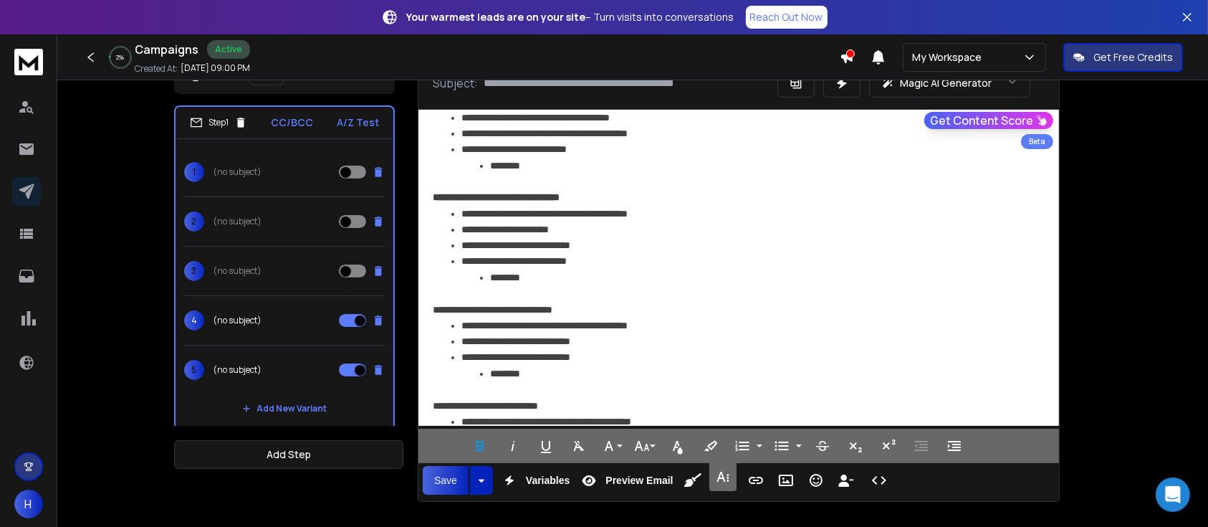
click at [532, 309] on div "**********" at bounding box center [732, 310] width 598 height 16
click at [484, 446] on icon "button" at bounding box center [480, 445] width 17 height 17
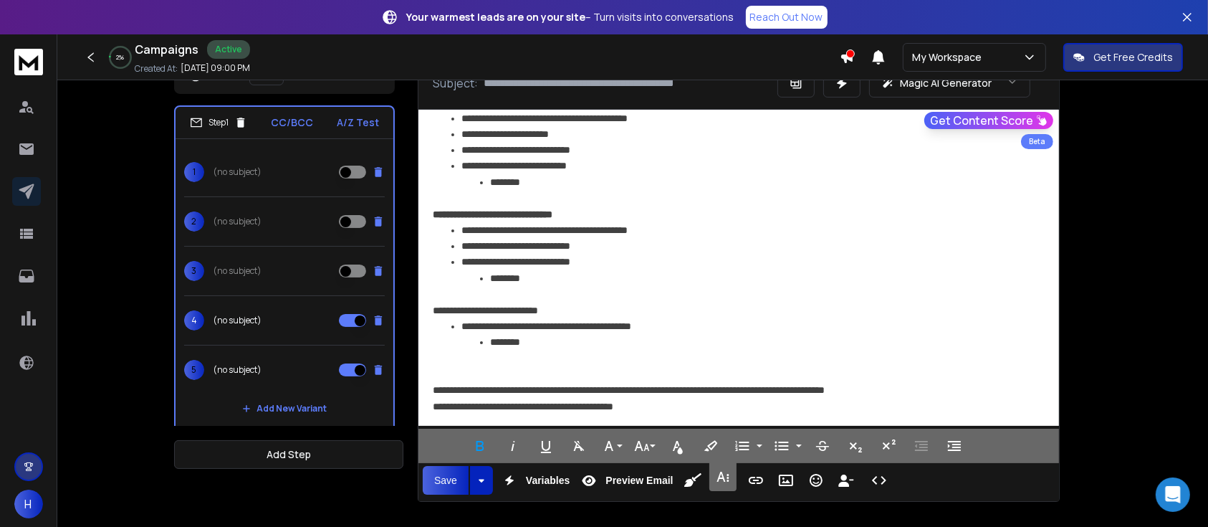
click at [530, 305] on div "**********" at bounding box center [732, 310] width 598 height 16
click at [480, 446] on icon "button" at bounding box center [480, 445] width 17 height 17
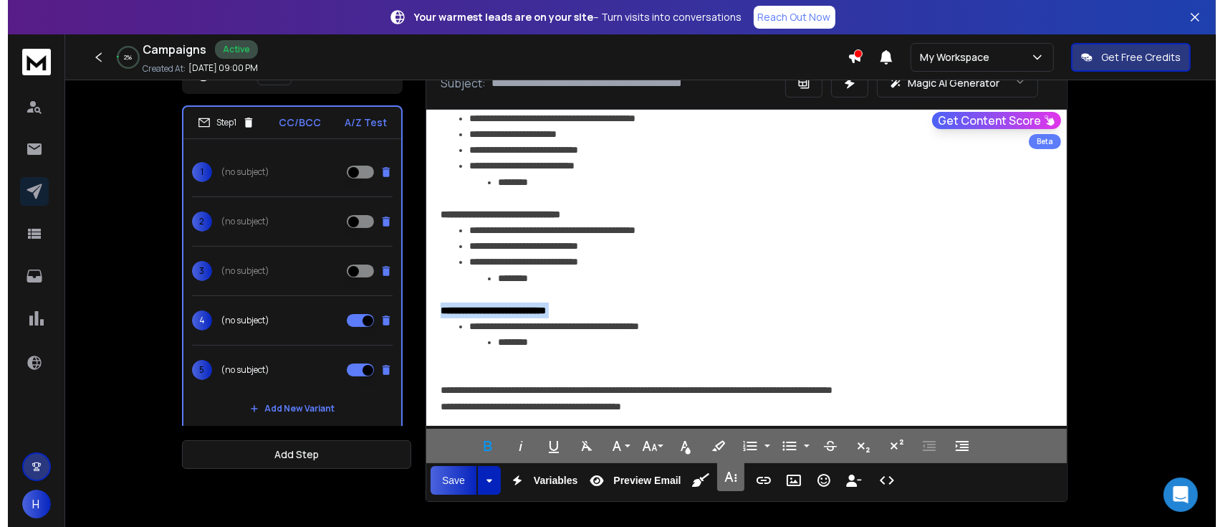
scroll to position [573, 0]
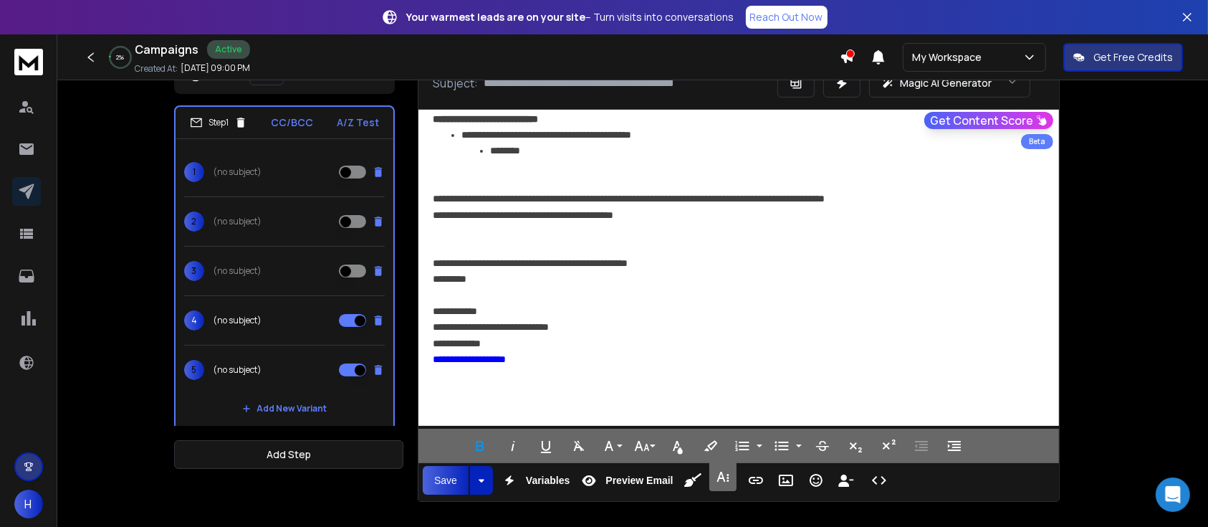
click at [482, 177] on div at bounding box center [732, 183] width 598 height 16
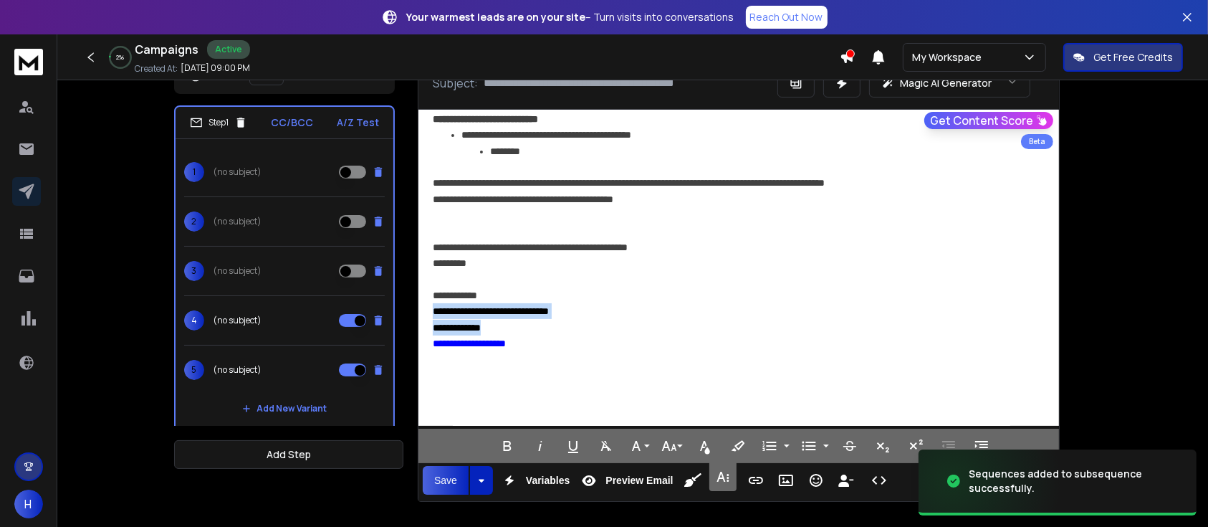
drag, startPoint x: 535, startPoint y: 326, endPoint x: 416, endPoint y: 319, distance: 119.2
click at [416, 319] on div "Wait for * days before Step 1 CC/BCC A/Z Test 1 (no subject) 2 (no subject) 3 (…" at bounding box center [632, 279] width 917 height 445
click at [508, 433] on button "Bold" at bounding box center [507, 445] width 27 height 29
click at [631, 480] on span "Preview Email" at bounding box center [639, 480] width 73 height 12
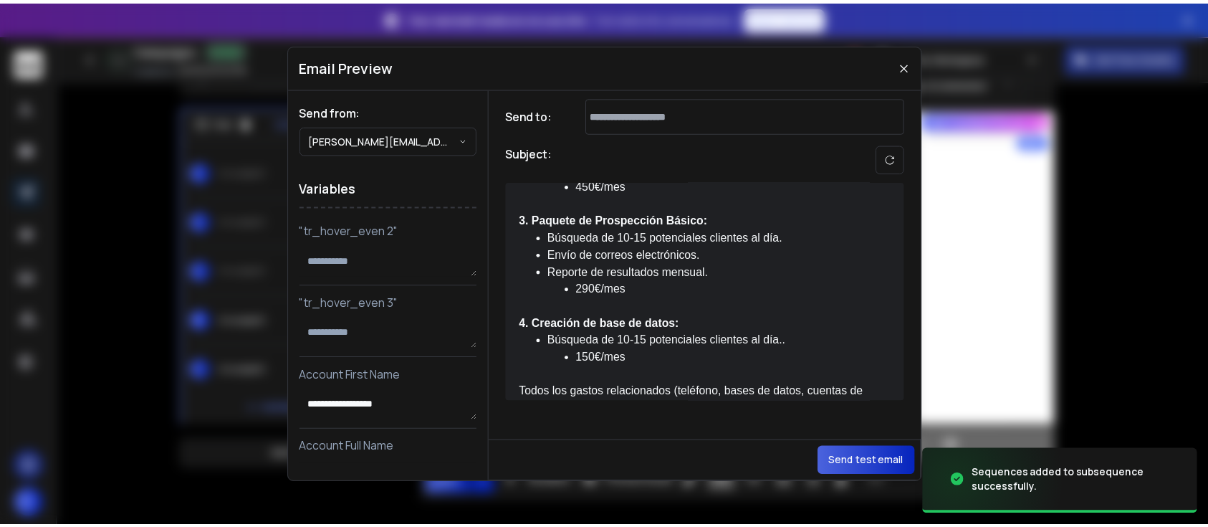
scroll to position [408, 0]
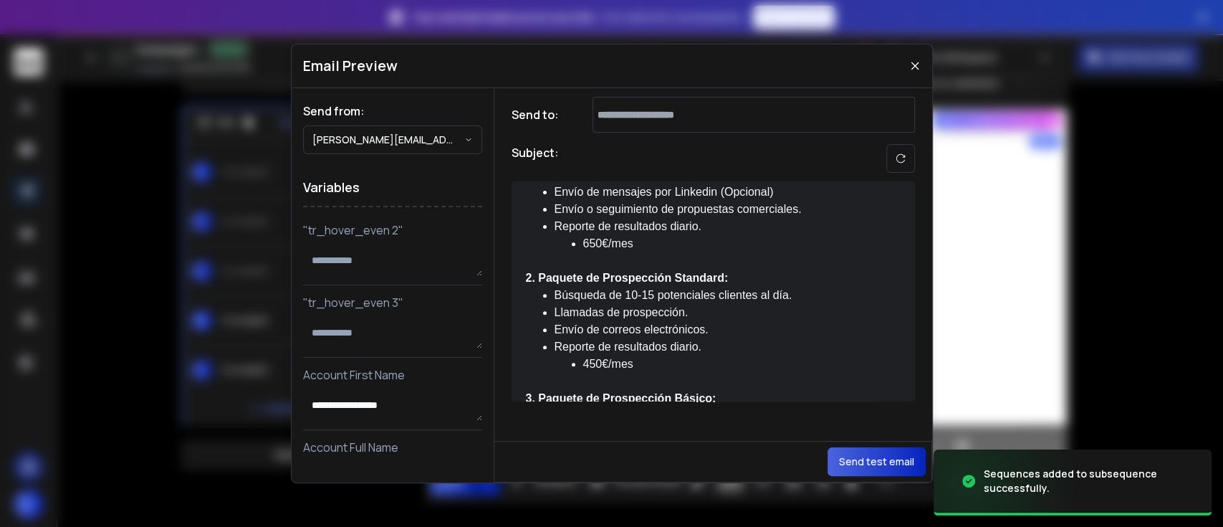
click at [913, 62] on icon at bounding box center [914, 65] width 11 height 11
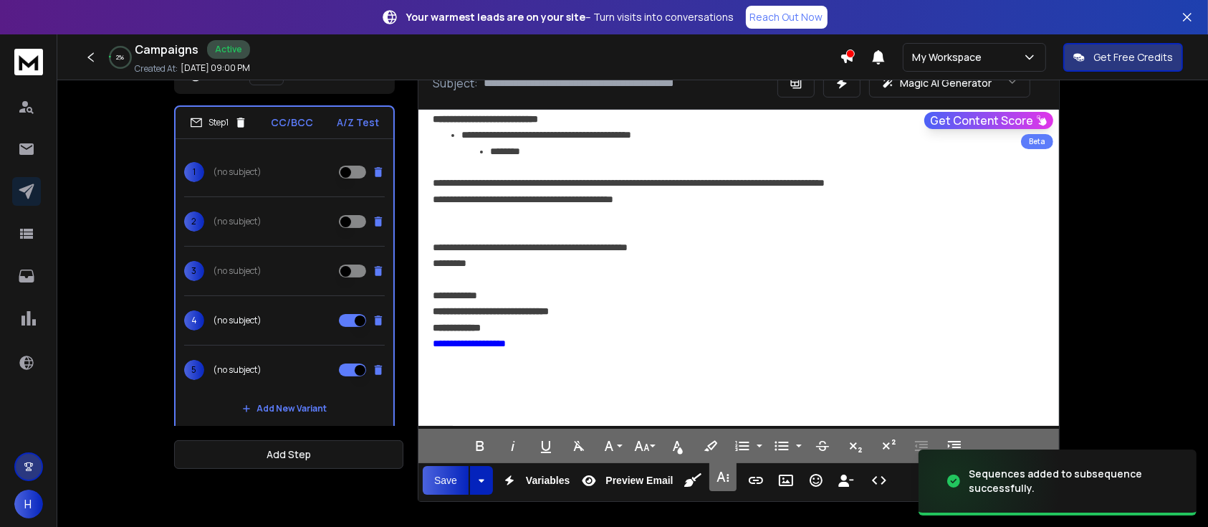
click at [277, 363] on div "5 (no subject)" at bounding box center [284, 369] width 201 height 49
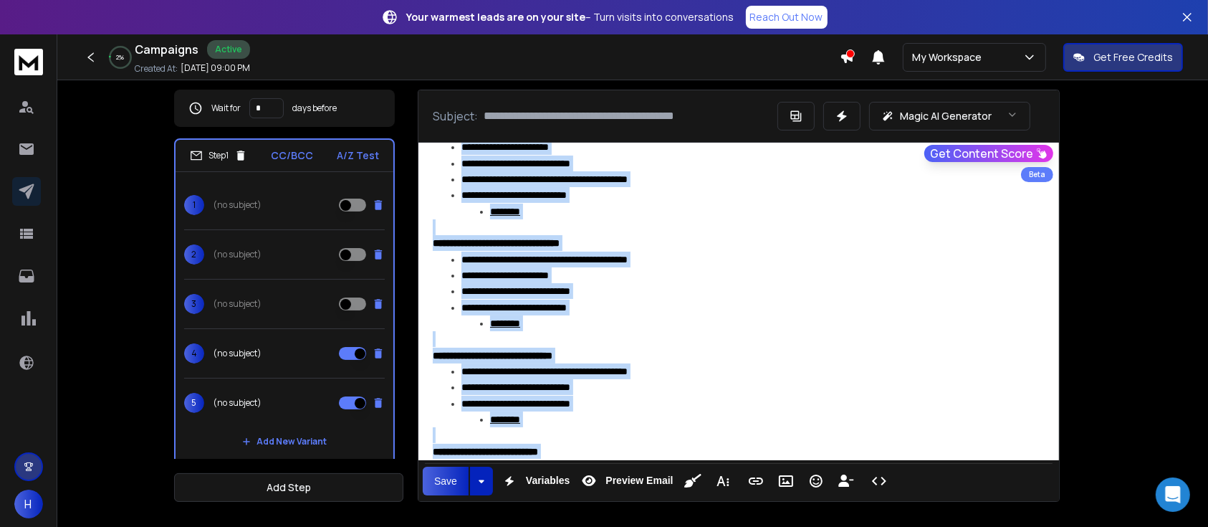
scroll to position [0, 0]
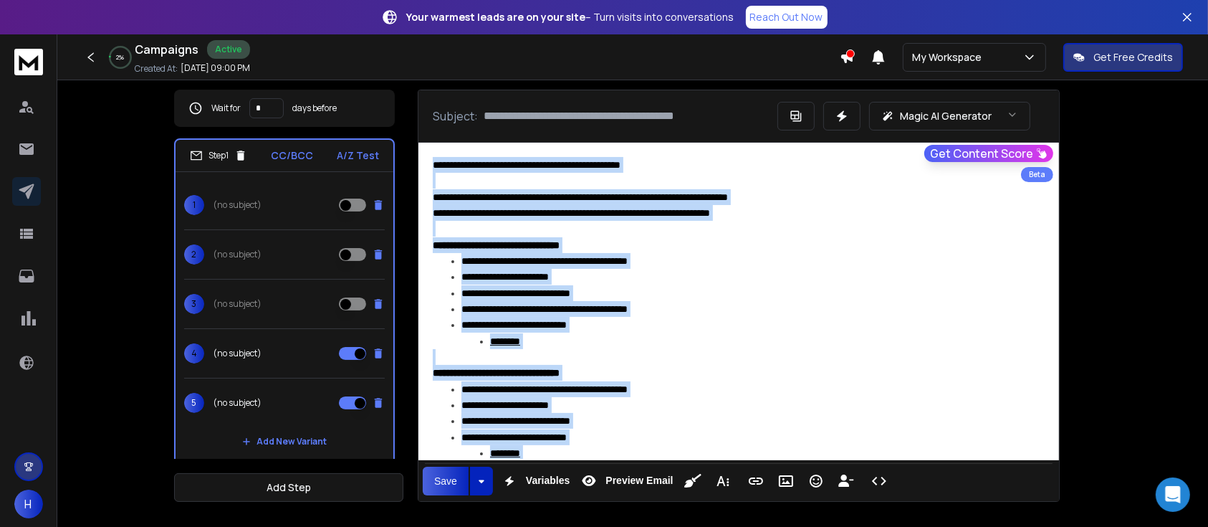
drag, startPoint x: 474, startPoint y: 434, endPoint x: 318, endPoint y: 49, distance: 415.3
click at [318, 49] on div "2 % Campaigns Active Created At: Aug 21, 2025, 09:00 PM My Workspace Get Free C…" at bounding box center [604, 242] width 1208 height 570
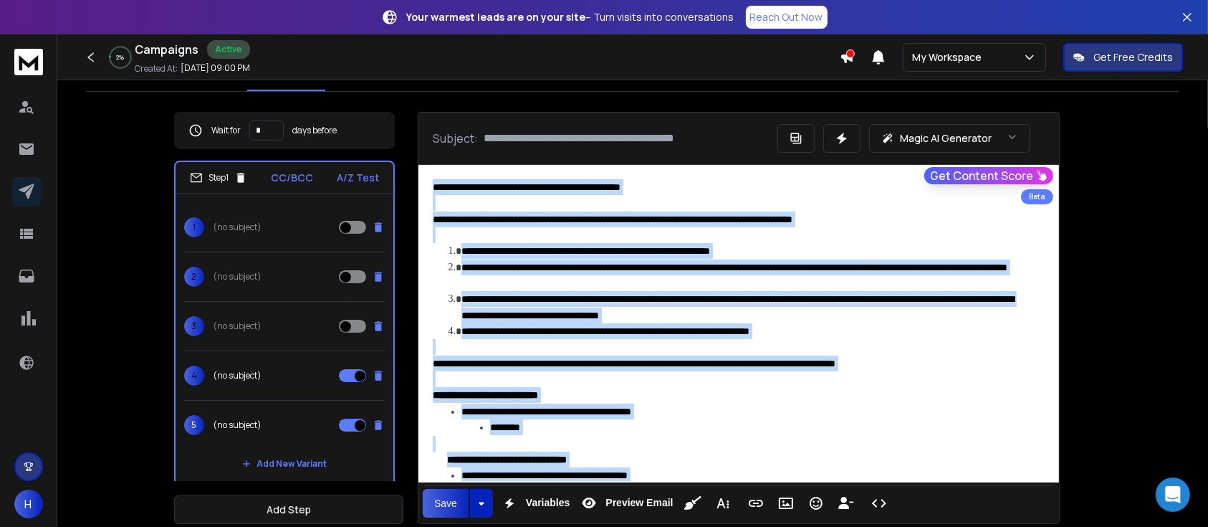
scroll to position [1, 0]
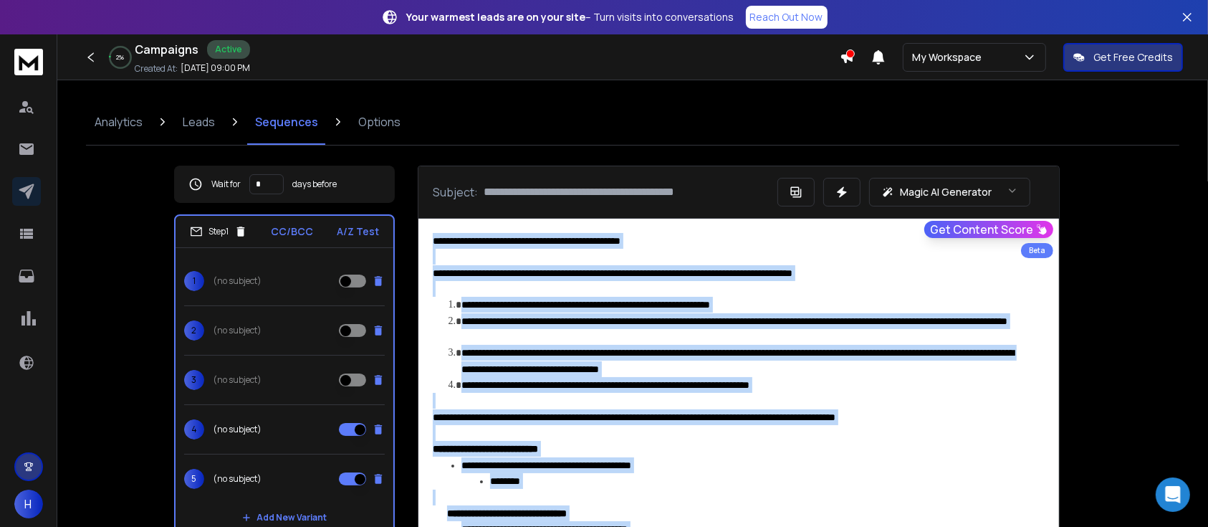
drag, startPoint x: 461, startPoint y: 244, endPoint x: 338, endPoint y: 8, distance: 265.7
click at [338, 8] on div "Your warmest leads are on your site – Turn visits into conversations Reach Out …" at bounding box center [604, 262] width 1208 height 527
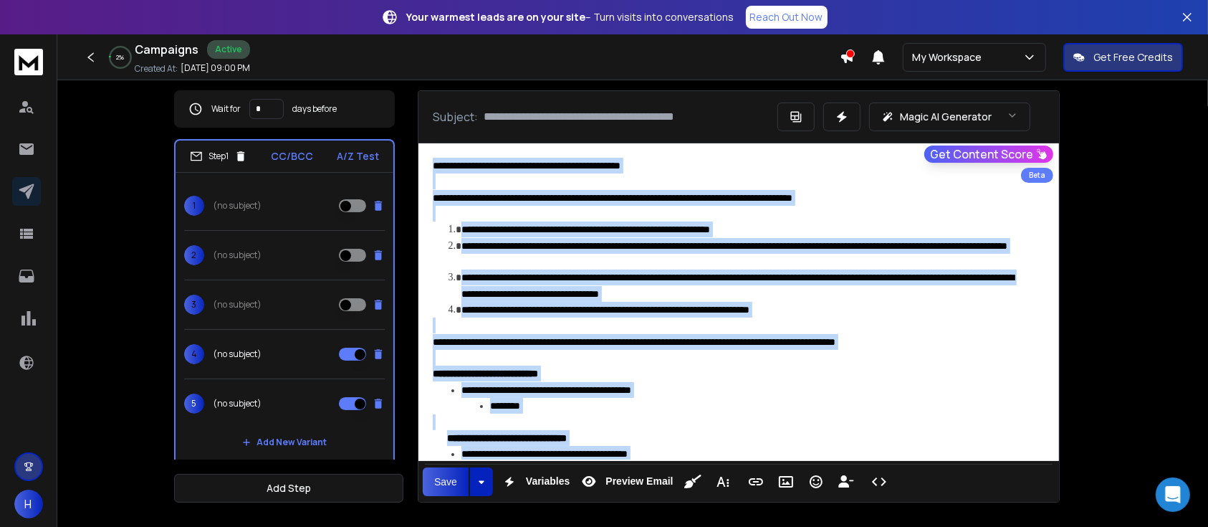
scroll to position [77, 0]
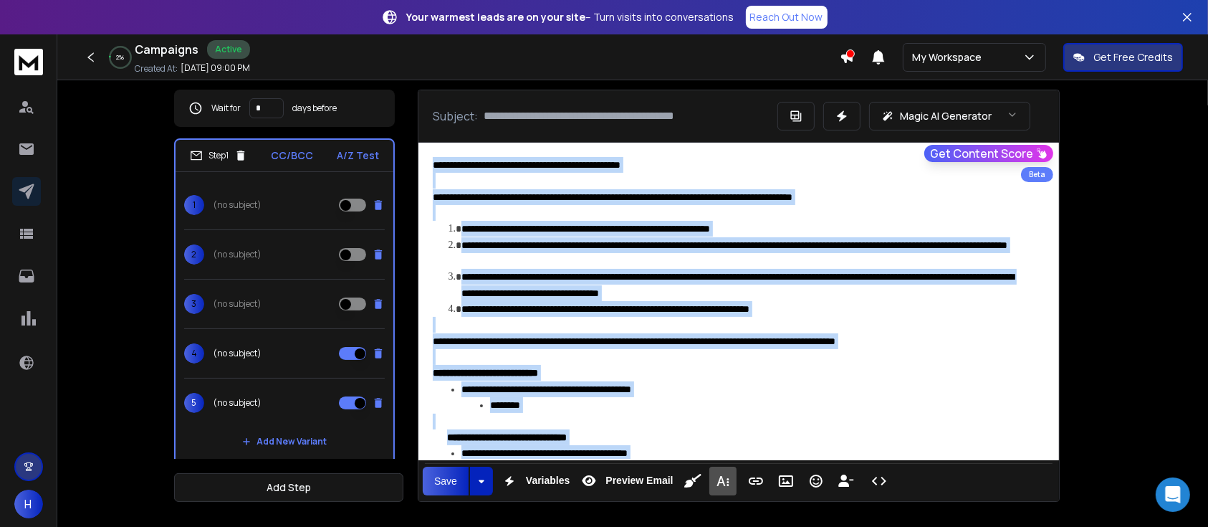
click at [724, 475] on icon "button" at bounding box center [722, 480] width 17 height 17
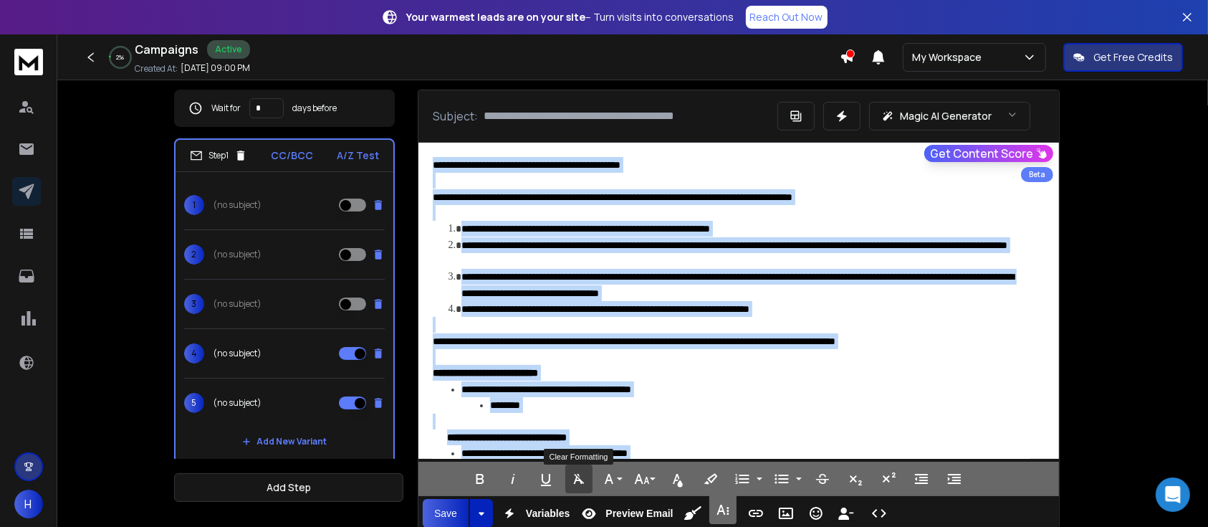
click at [579, 484] on icon "button" at bounding box center [578, 478] width 17 height 17
click at [530, 376] on div "**********" at bounding box center [732, 373] width 598 height 16
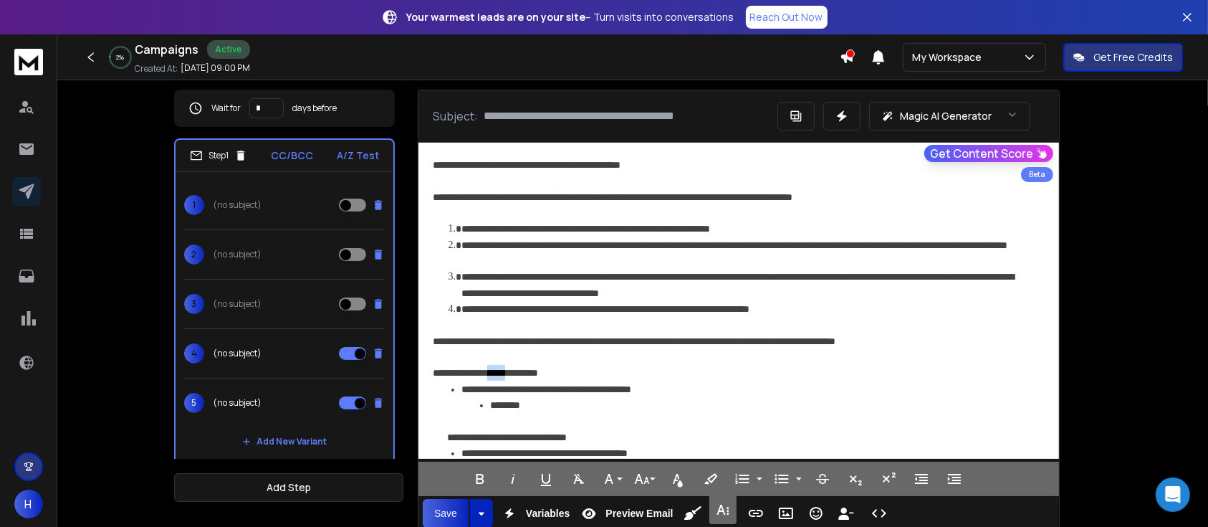
click at [530, 376] on div "**********" at bounding box center [732, 373] width 598 height 16
click at [478, 474] on icon "button" at bounding box center [480, 479] width 8 height 10
click at [517, 434] on div "**********" at bounding box center [738, 437] width 583 height 16
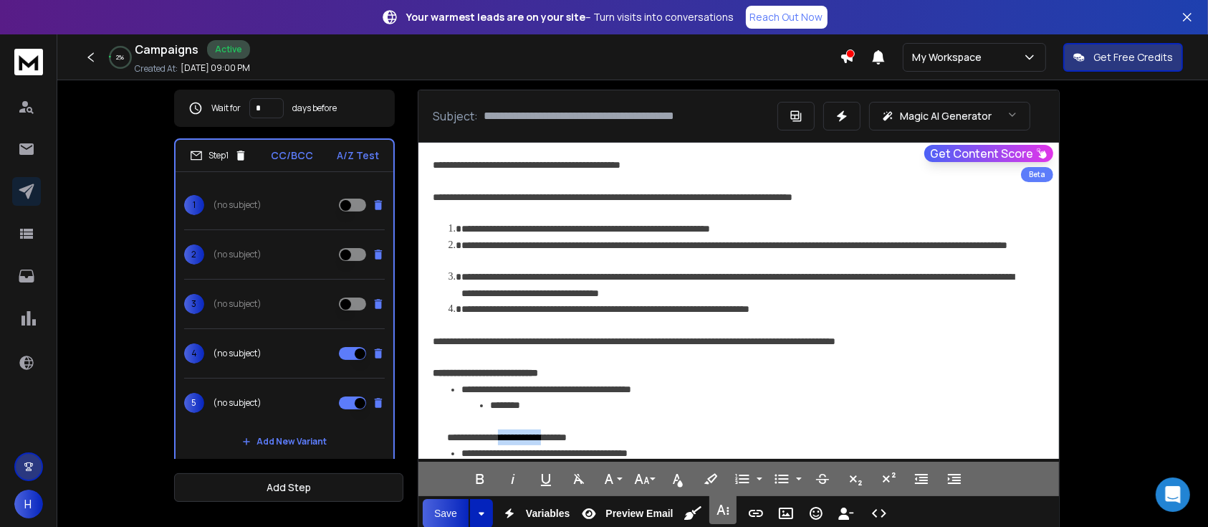
click at [517, 434] on div "**********" at bounding box center [738, 437] width 583 height 16
click at [474, 477] on icon "button" at bounding box center [480, 478] width 17 height 17
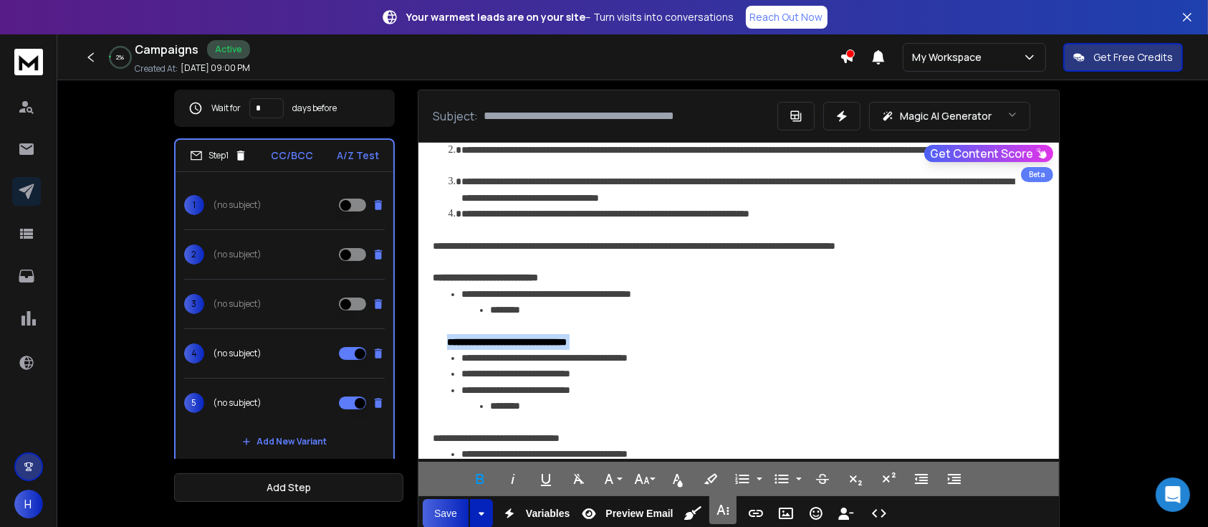
scroll to position [191, 0]
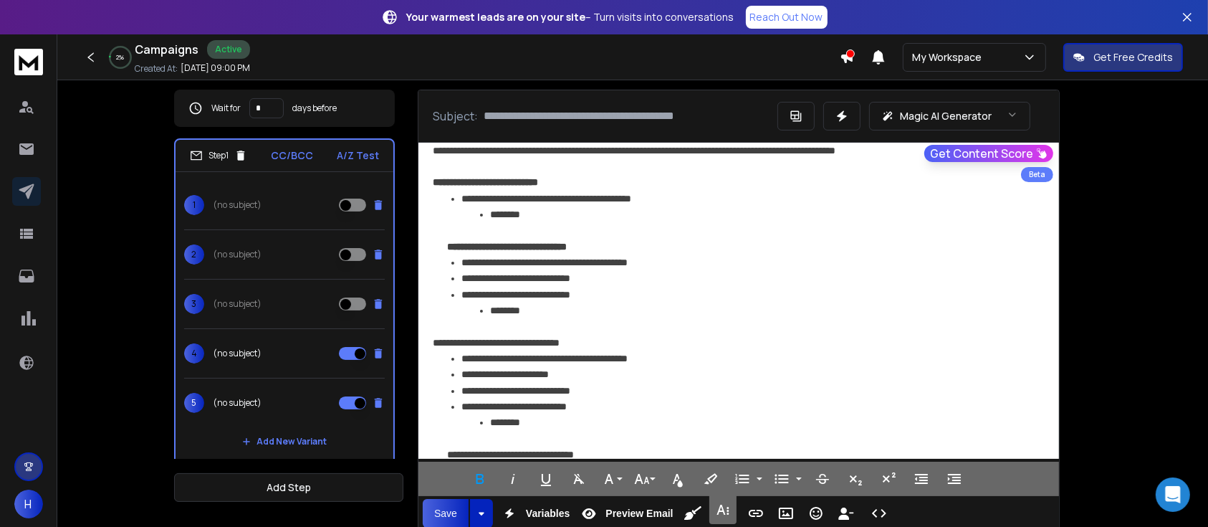
click at [482, 474] on icon "button" at bounding box center [480, 479] width 8 height 10
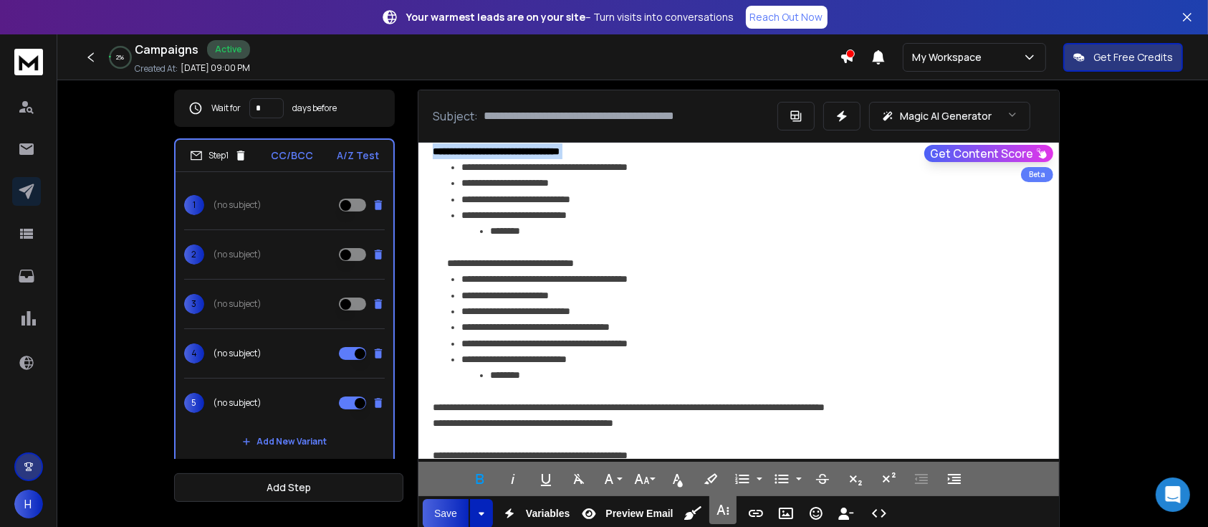
click at [553, 269] on div "**********" at bounding box center [738, 263] width 583 height 16
click at [553, 266] on div "**********" at bounding box center [738, 263] width 583 height 16
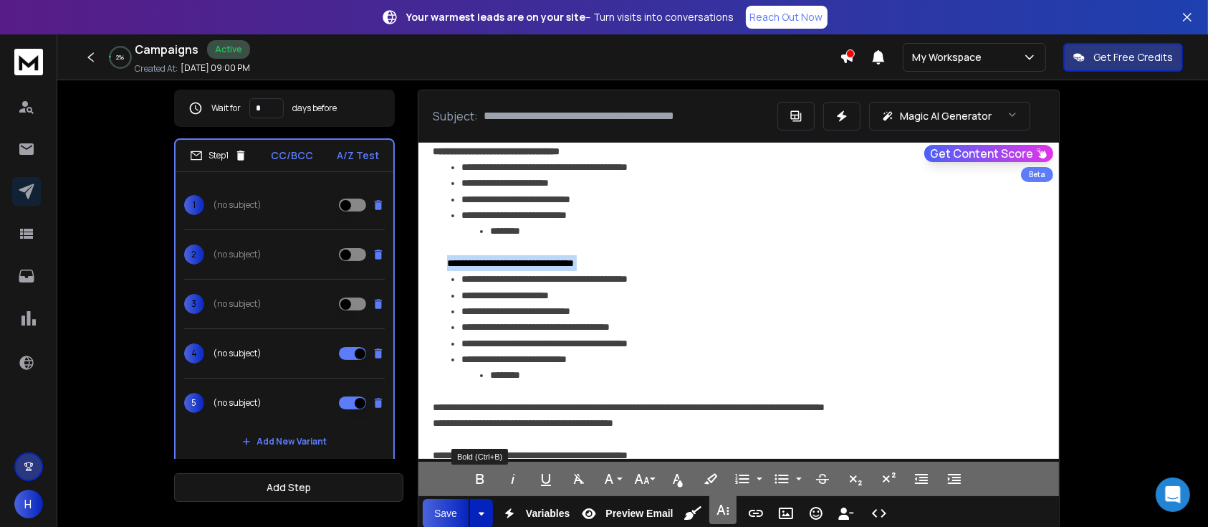
drag, startPoint x: 482, startPoint y: 476, endPoint x: 497, endPoint y: 408, distance: 69.7
click at [481, 477] on icon "button" at bounding box center [480, 478] width 17 height 17
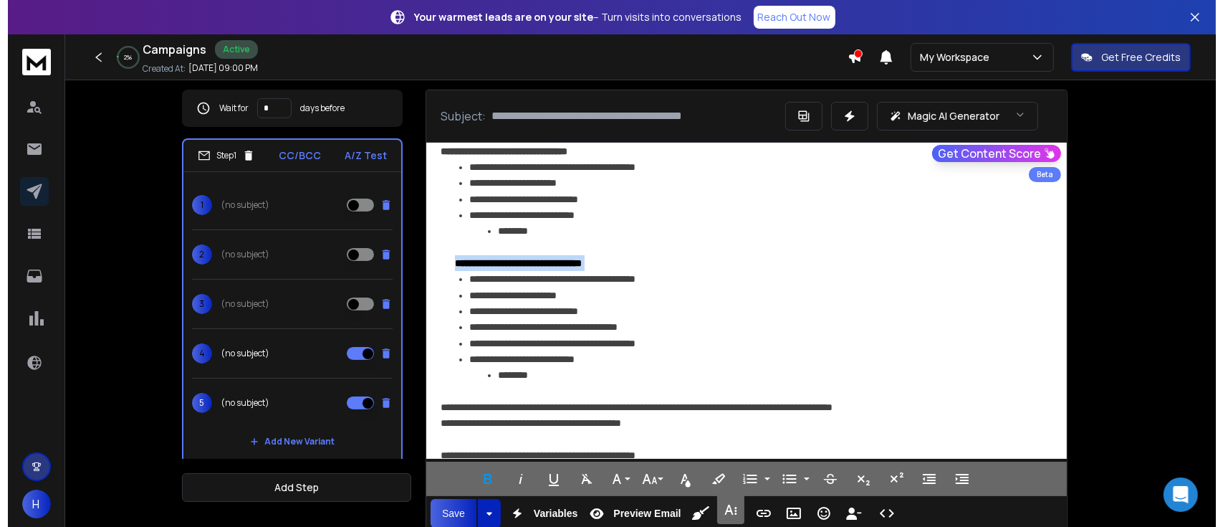
scroll to position [573, 0]
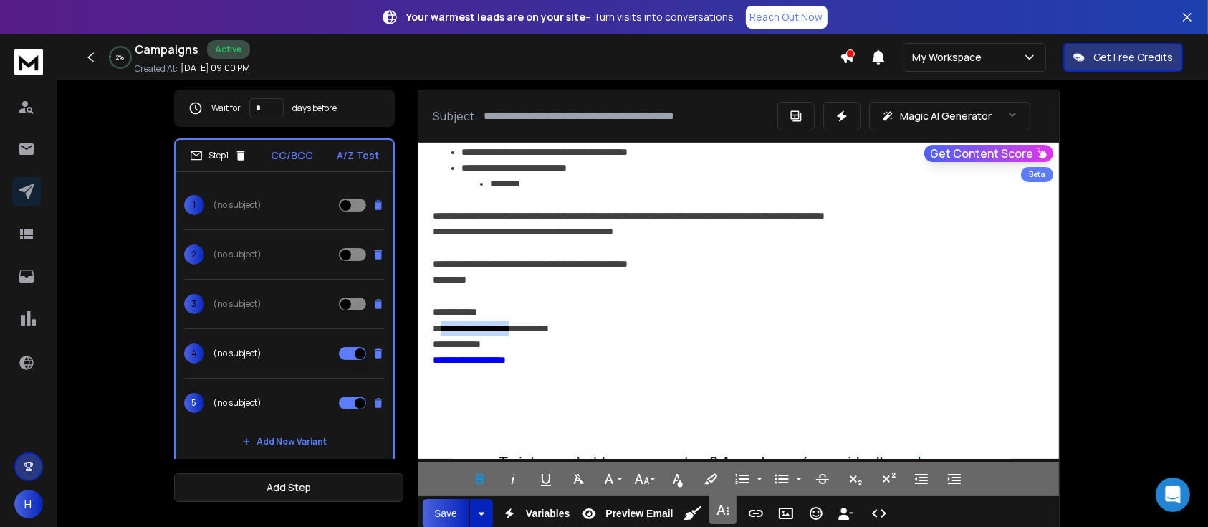
drag, startPoint x: 542, startPoint y: 335, endPoint x: 442, endPoint y: 330, distance: 99.8
click at [442, 330] on div "**********" at bounding box center [732, 328] width 598 height 80
click at [526, 343] on div "**********" at bounding box center [732, 328] width 598 height 80
drag, startPoint x: 529, startPoint y: 344, endPoint x: 436, endPoint y: 327, distance: 94.6
click at [436, 327] on div "**********" at bounding box center [732, 328] width 598 height 80
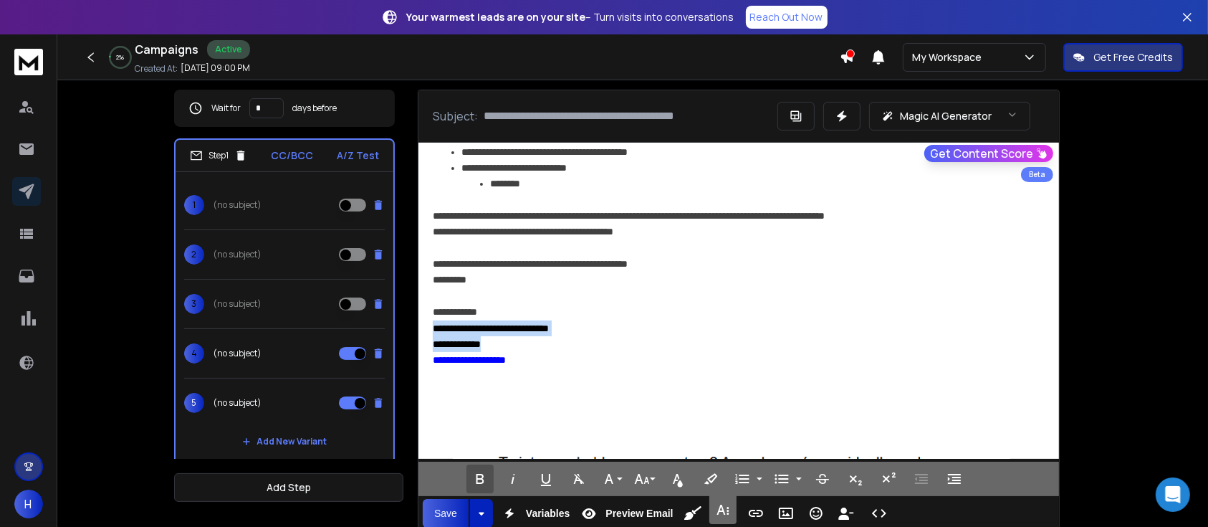
drag, startPoint x: 482, startPoint y: 476, endPoint x: 475, endPoint y: 468, distance: 10.7
click at [482, 476] on icon "button" at bounding box center [480, 479] width 8 height 10
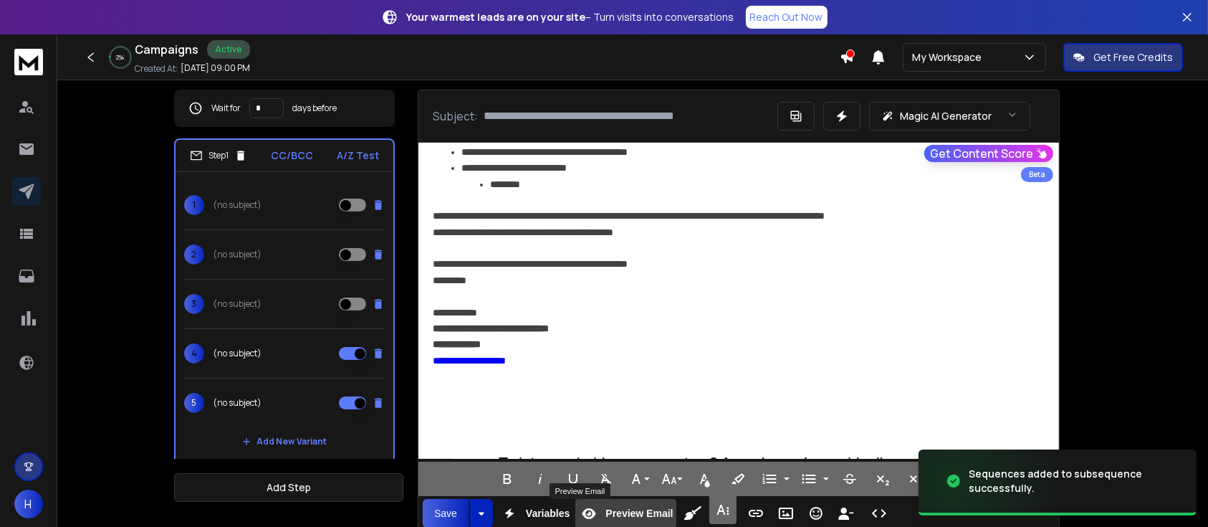
click at [625, 517] on span "Preview Email" at bounding box center [639, 513] width 73 height 12
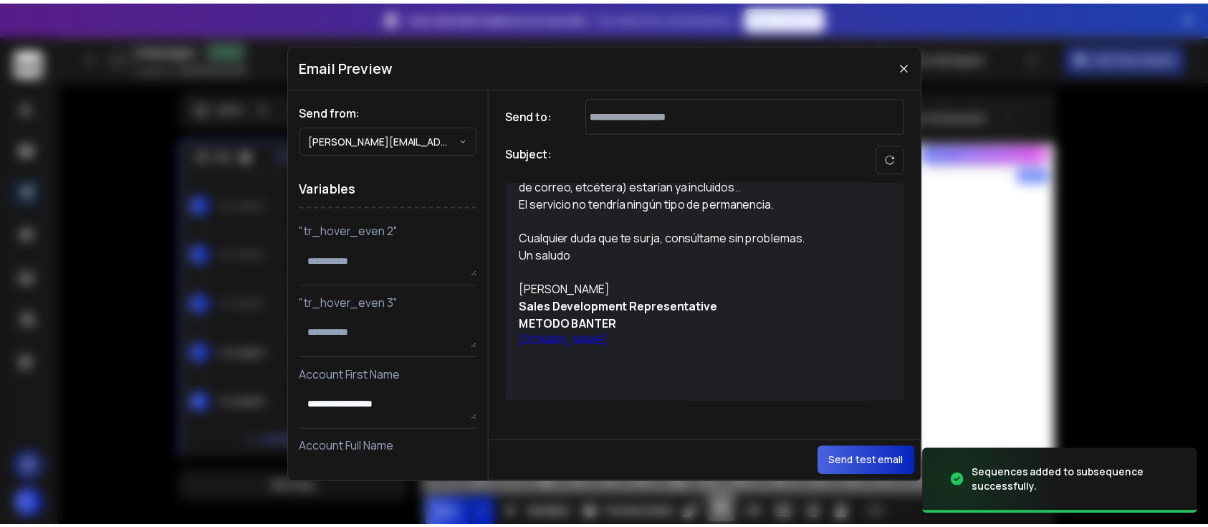
scroll to position [994, 0]
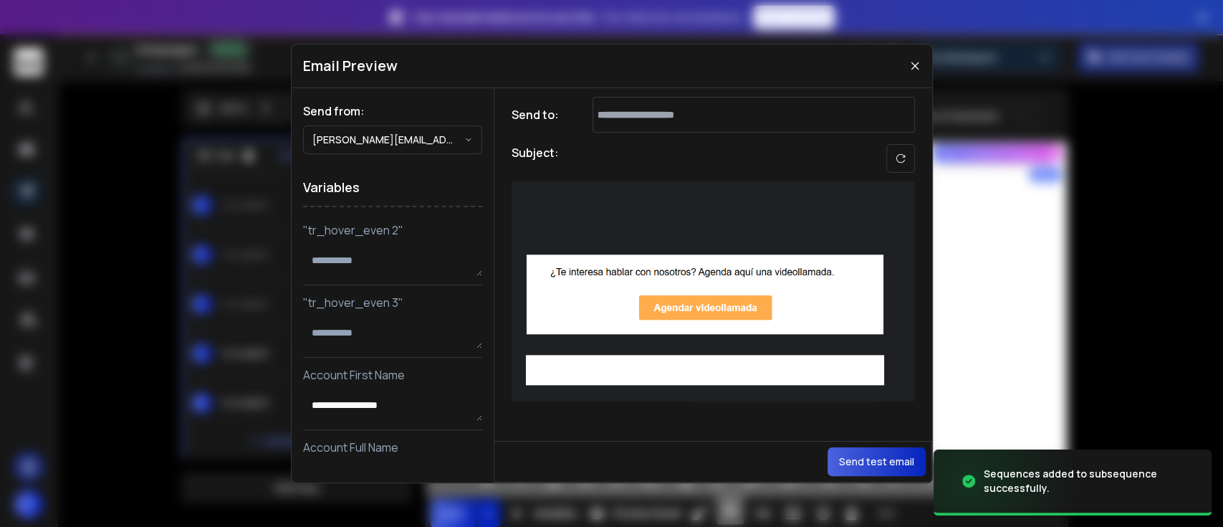
click at [917, 63] on icon at bounding box center [915, 66] width 8 height 8
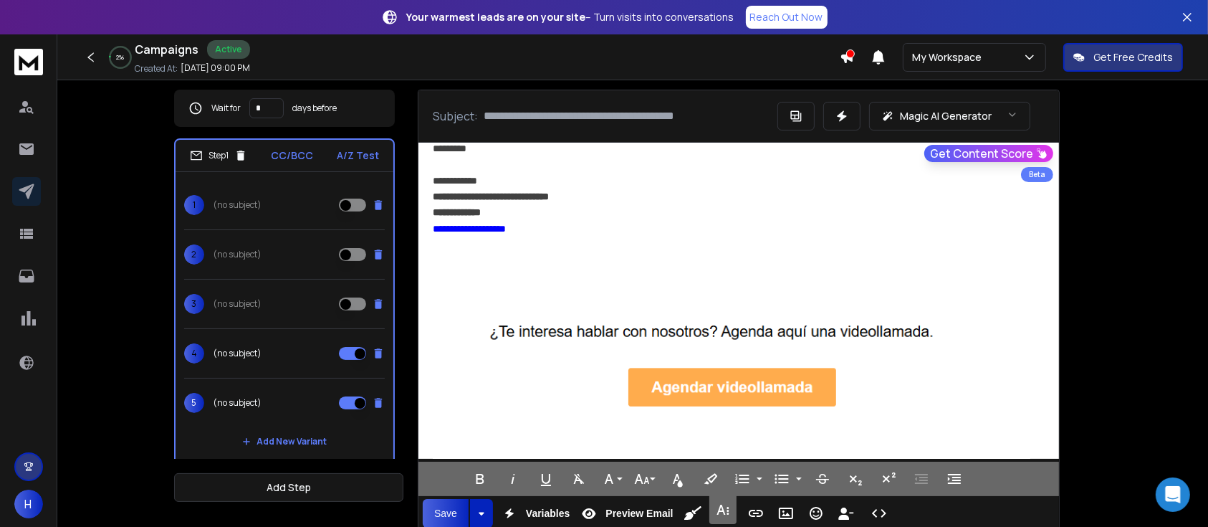
scroll to position [758, 0]
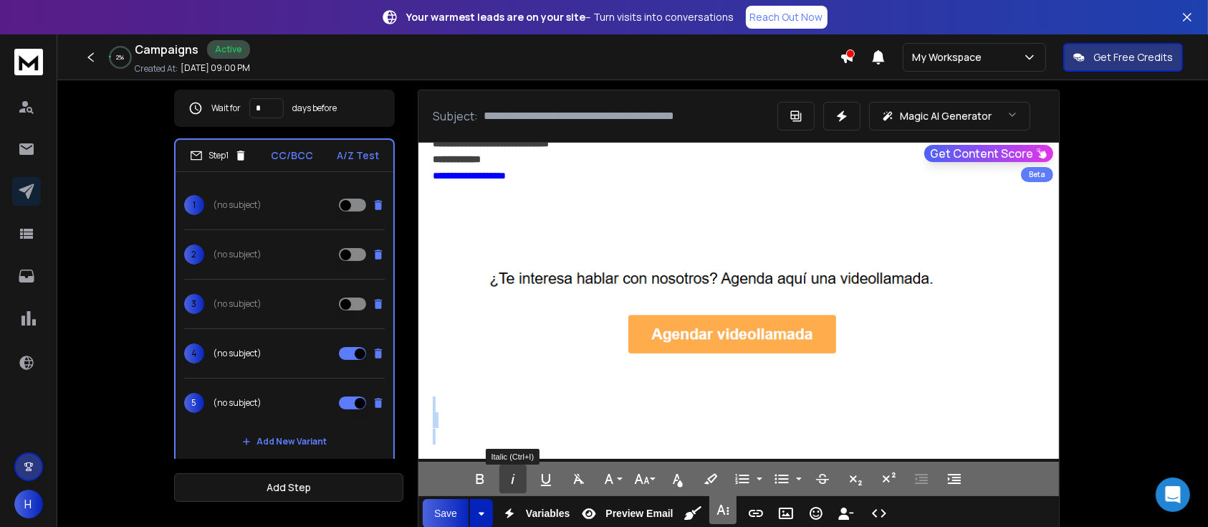
drag, startPoint x: 492, startPoint y: 440, endPoint x: 510, endPoint y: 467, distance: 33.0
click at [510, 467] on div "**********" at bounding box center [739, 338] width 641 height 391
click at [577, 487] on button "Clear Formatting" at bounding box center [578, 478] width 27 height 29
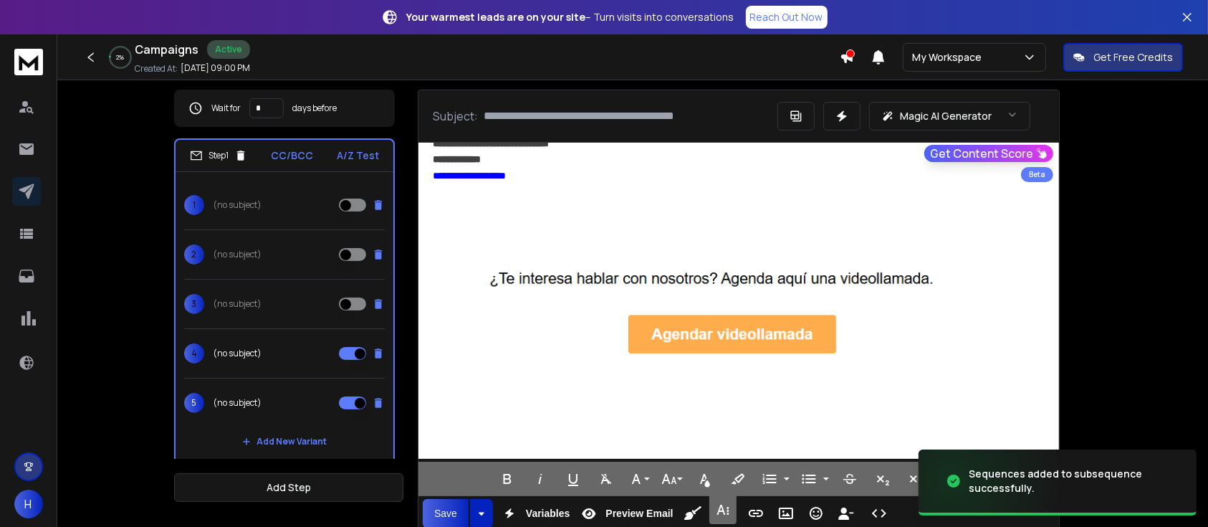
click at [263, 358] on div "4 (no subject)" at bounding box center [284, 353] width 201 height 49
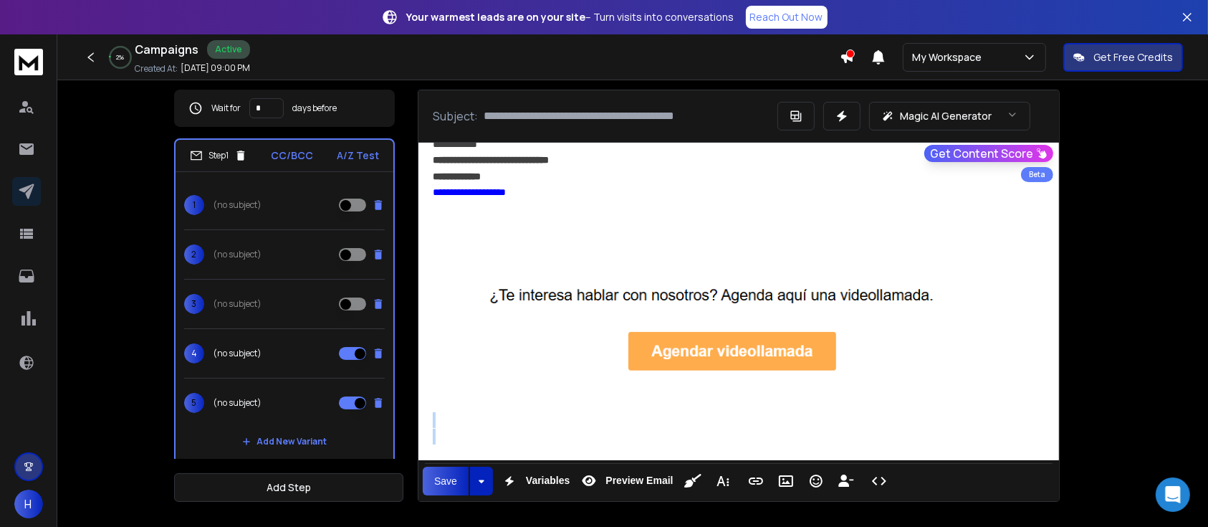
drag, startPoint x: 444, startPoint y: 393, endPoint x: 460, endPoint y: 439, distance: 48.7
click at [460, 439] on div "**********" at bounding box center [739, 301] width 641 height 316
click at [619, 488] on div "Preview Email" at bounding box center [625, 481] width 100 height 24
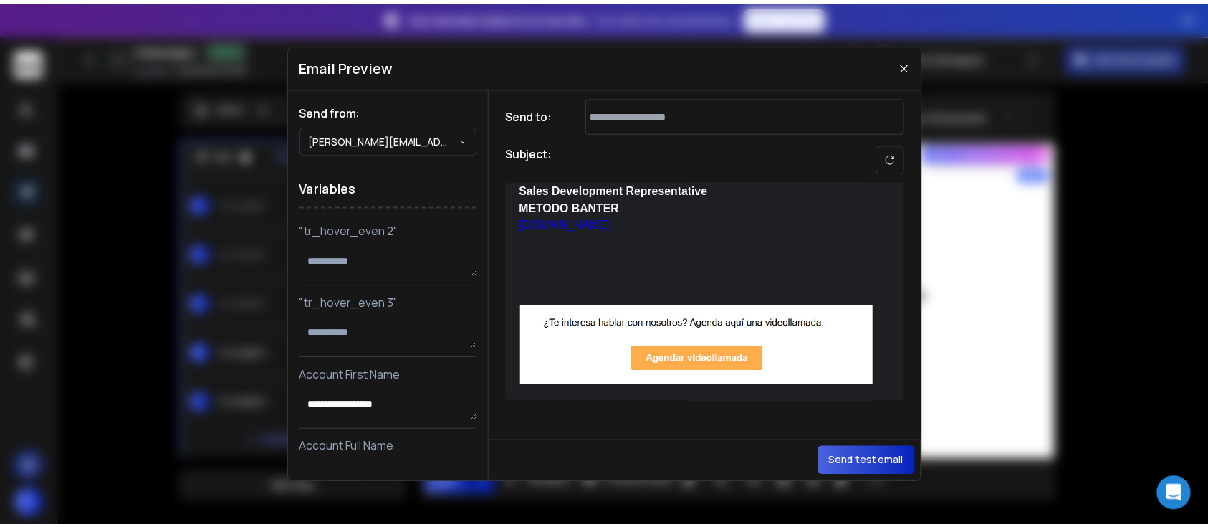
scroll to position [981, 0]
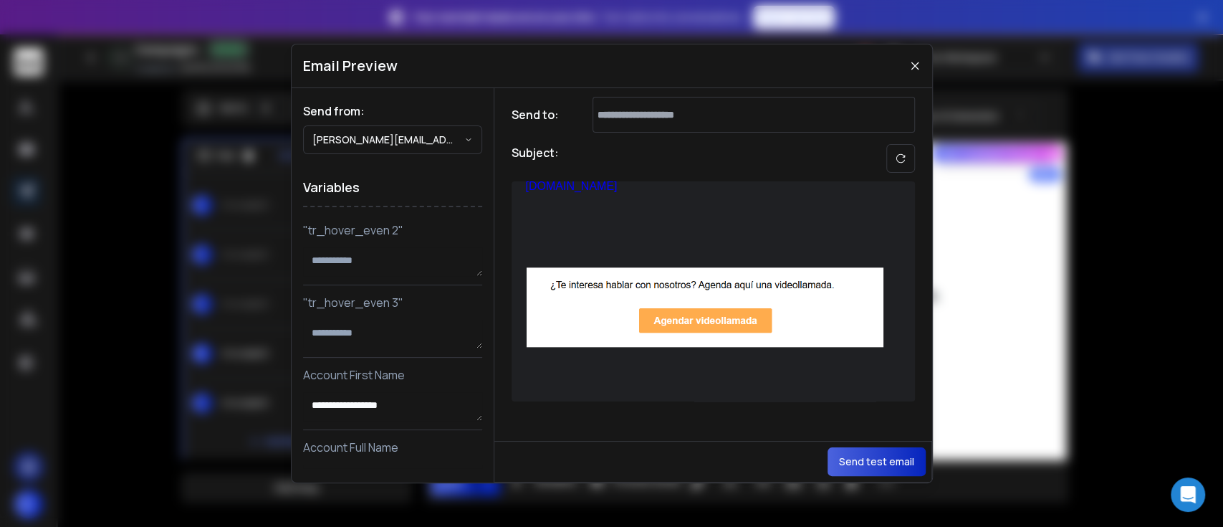
click at [912, 67] on icon at bounding box center [914, 65] width 11 height 11
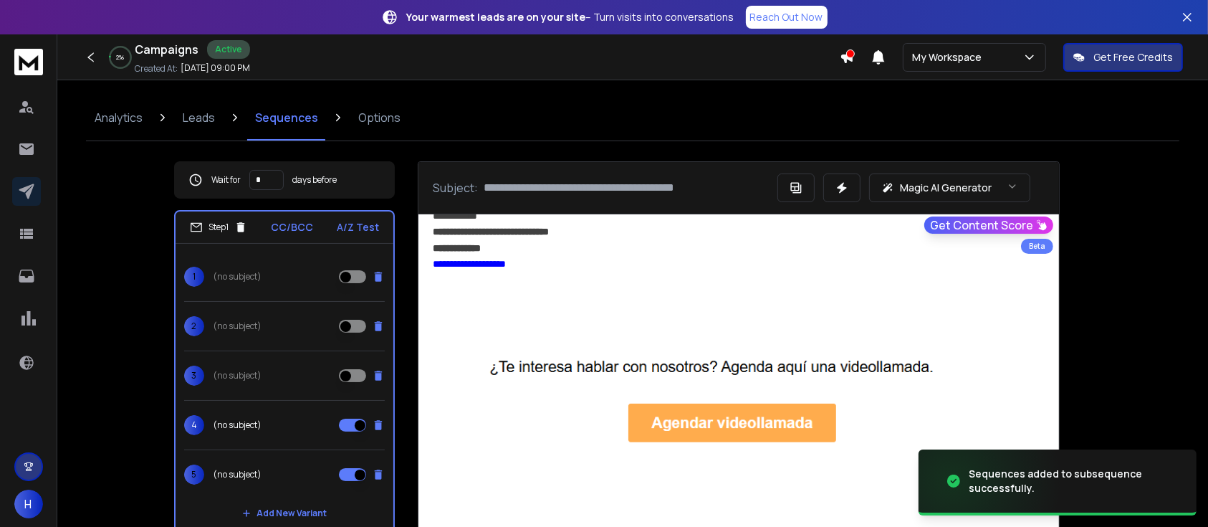
scroll to position [0, 0]
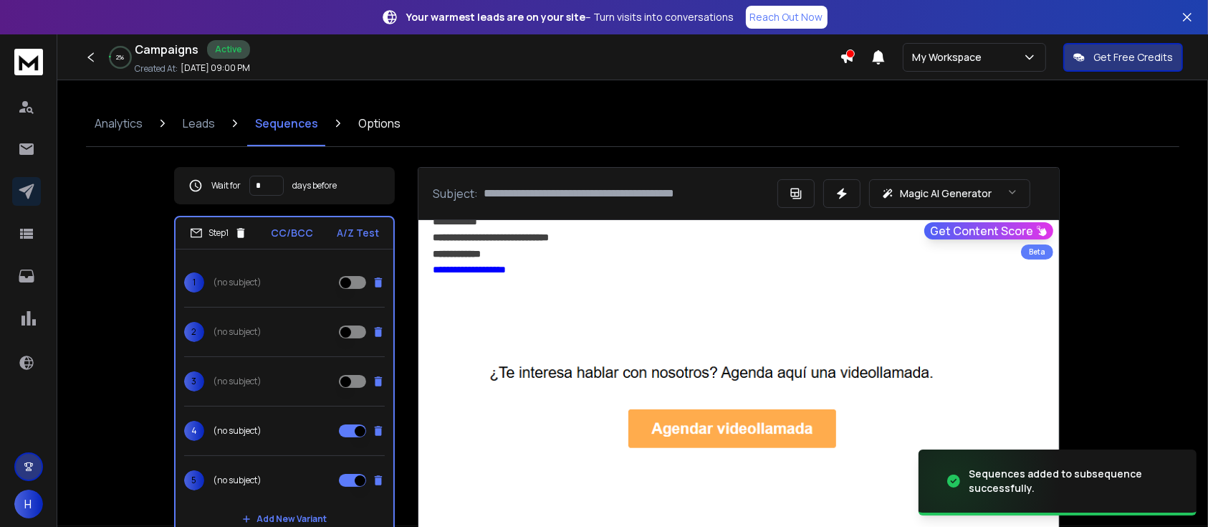
click at [376, 135] on link "Options" at bounding box center [379, 123] width 59 height 46
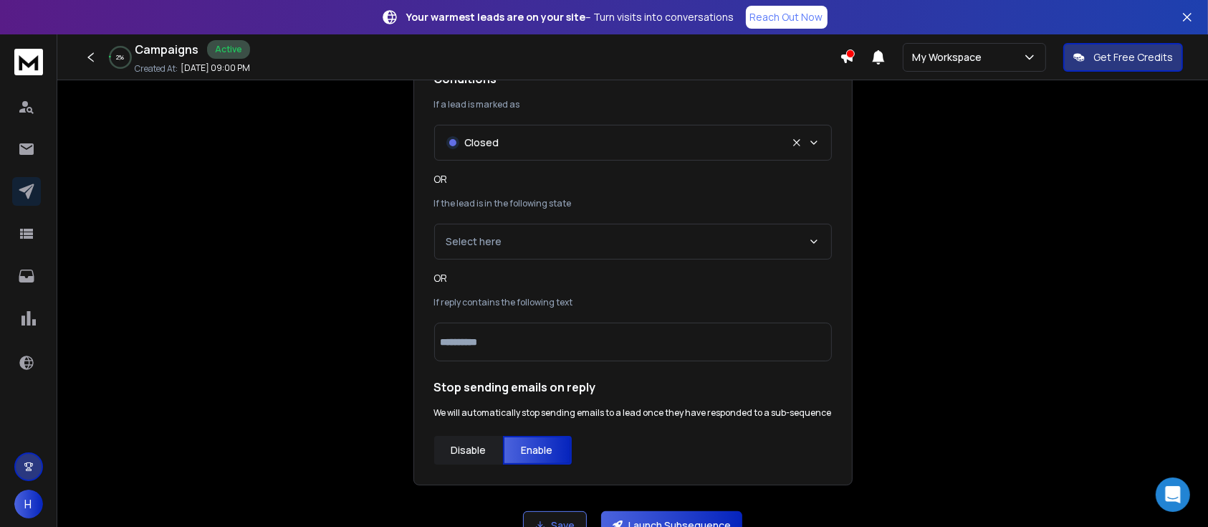
scroll to position [249, 0]
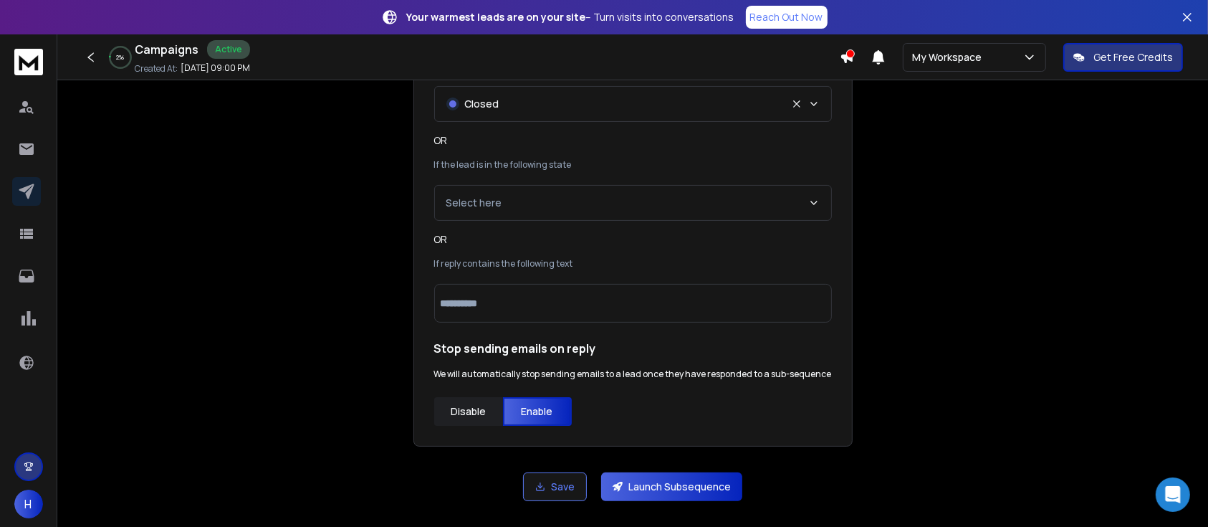
click at [639, 500] on button "Launch Subsequence" at bounding box center [671, 486] width 141 height 29
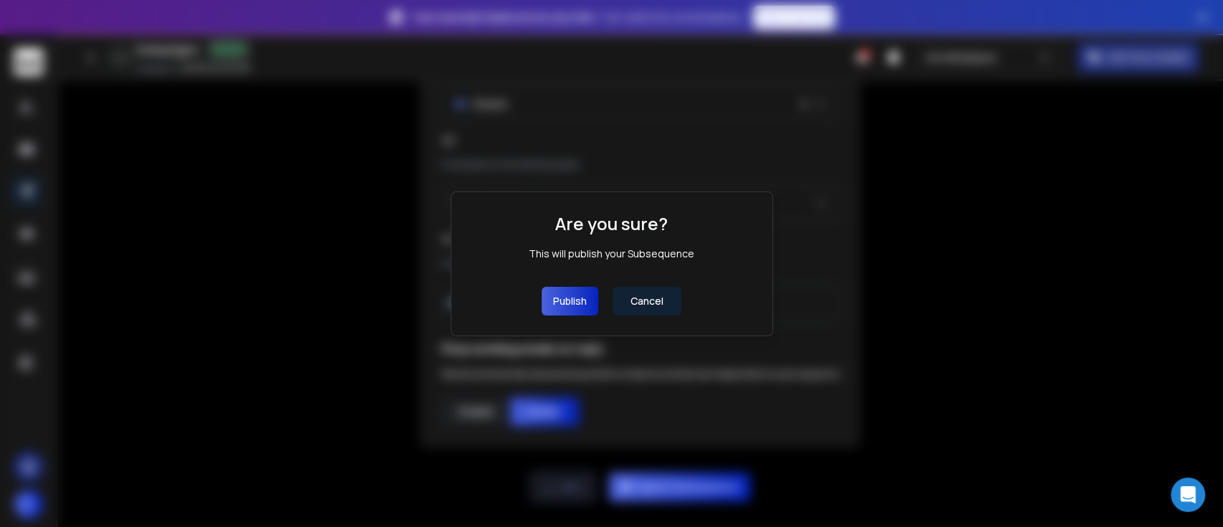
click at [566, 287] on div "Are you sure? This will publish your Subsequence Publish Cancel" at bounding box center [612, 263] width 281 height 103
click at [564, 288] on button "Publish" at bounding box center [570, 301] width 57 height 29
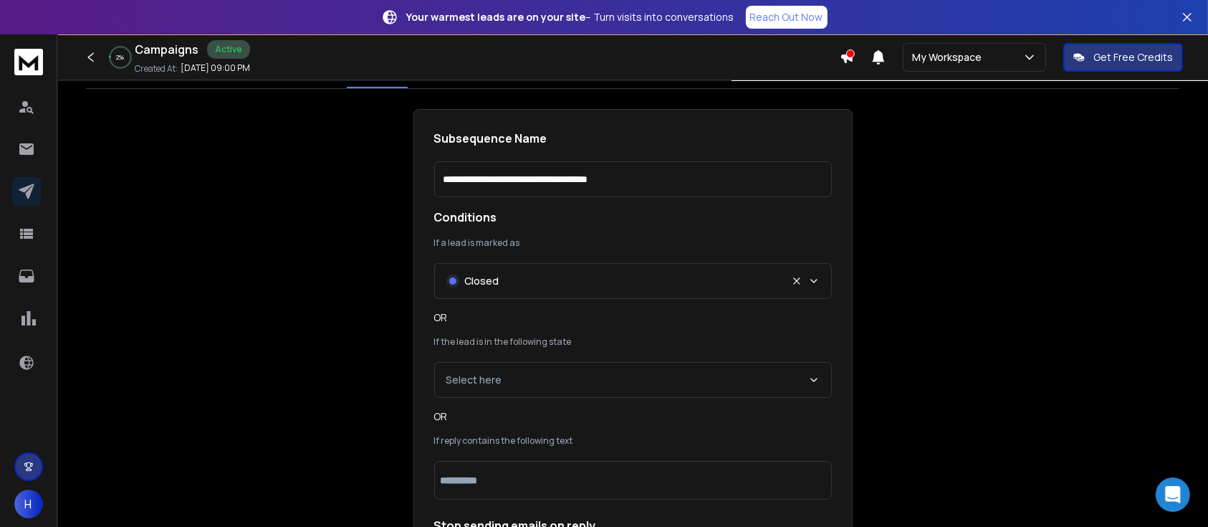
scroll to position [0, 0]
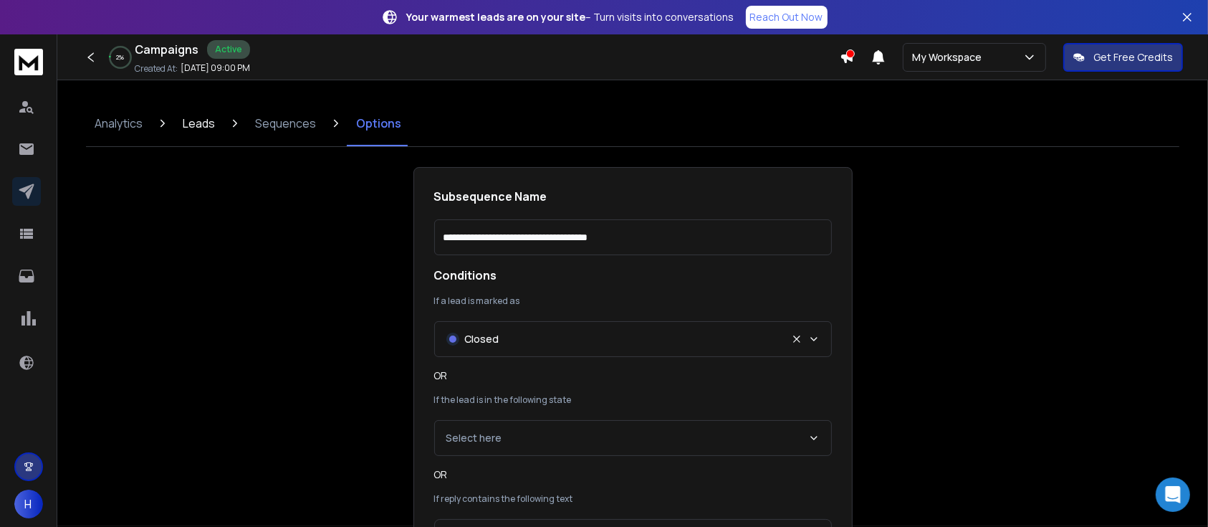
click at [203, 120] on p "Leads" at bounding box center [199, 123] width 32 height 17
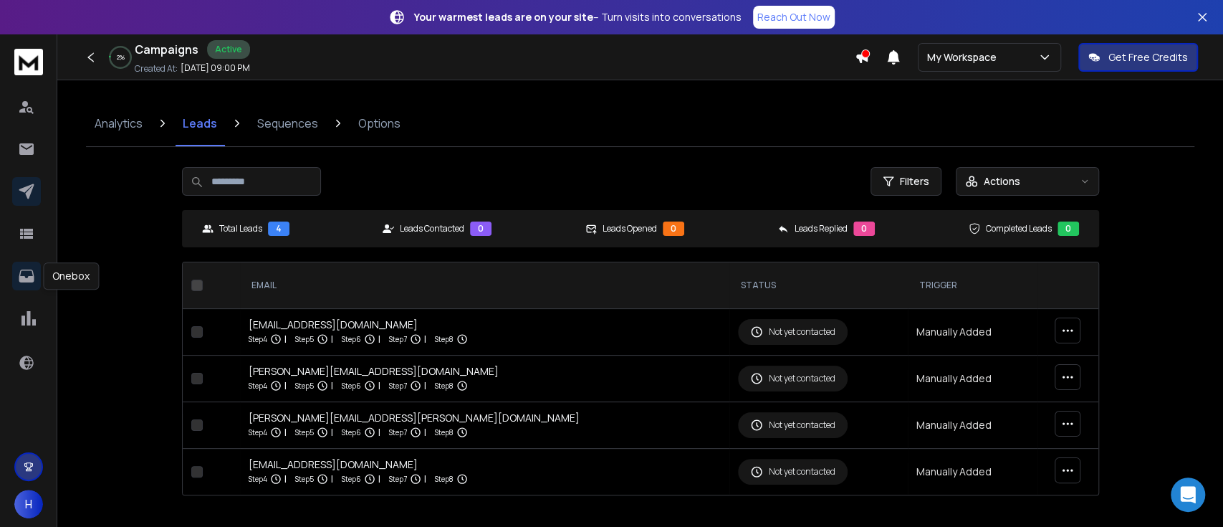
click at [16, 278] on link at bounding box center [26, 276] width 29 height 29
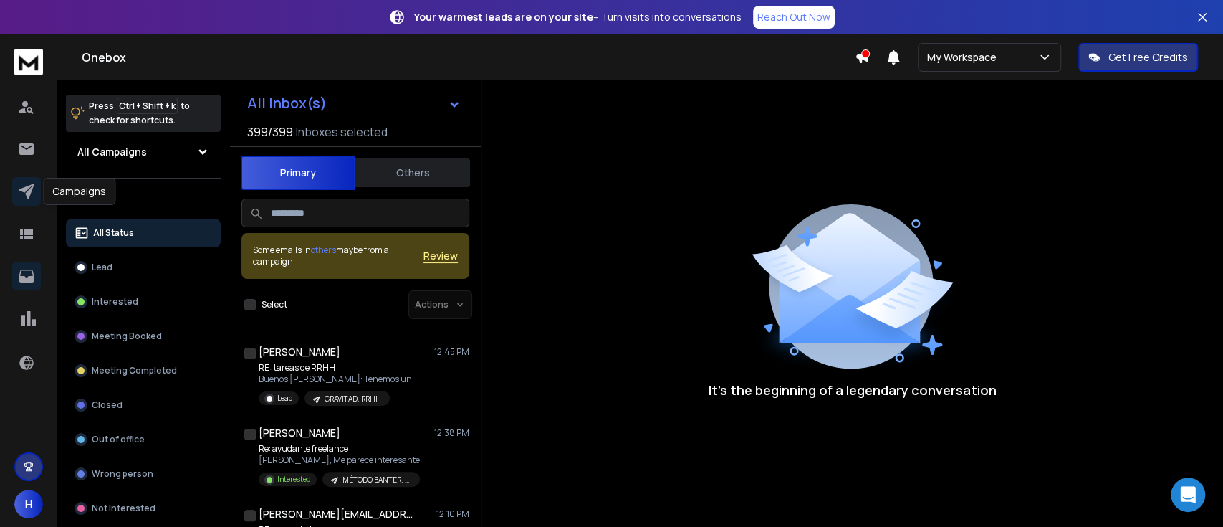
click at [24, 194] on icon at bounding box center [26, 191] width 17 height 17
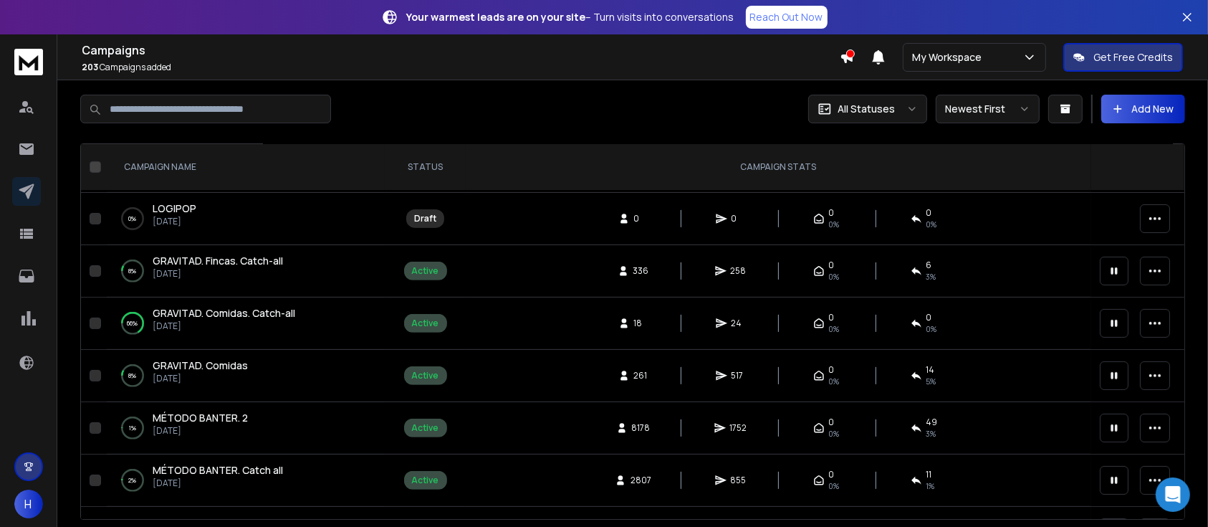
scroll to position [669, 0]
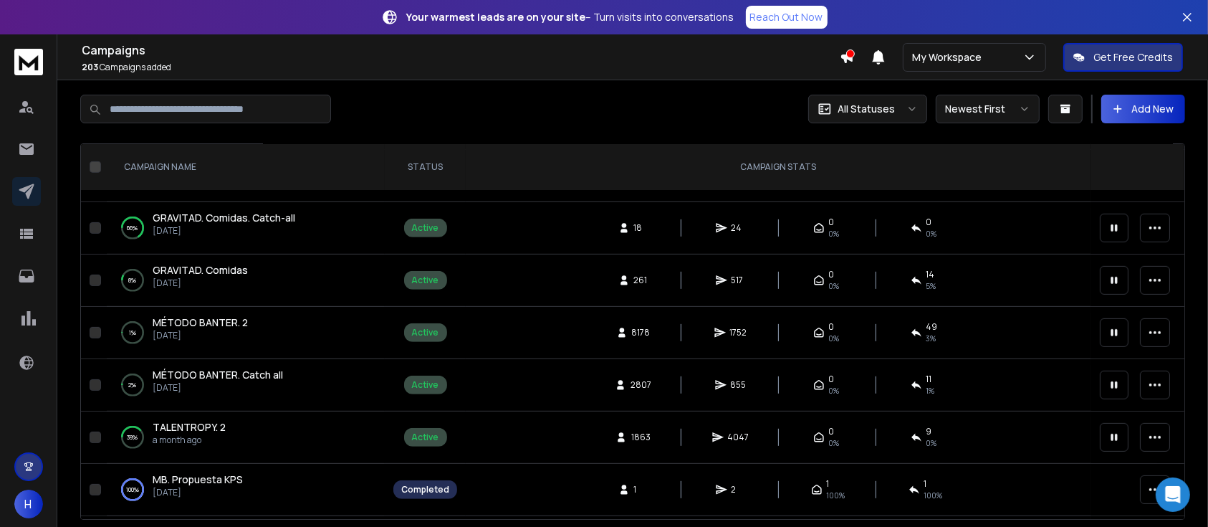
click at [252, 320] on div "1 % MÉTODO BANTER. 2 20 days ago" at bounding box center [245, 332] width 249 height 34
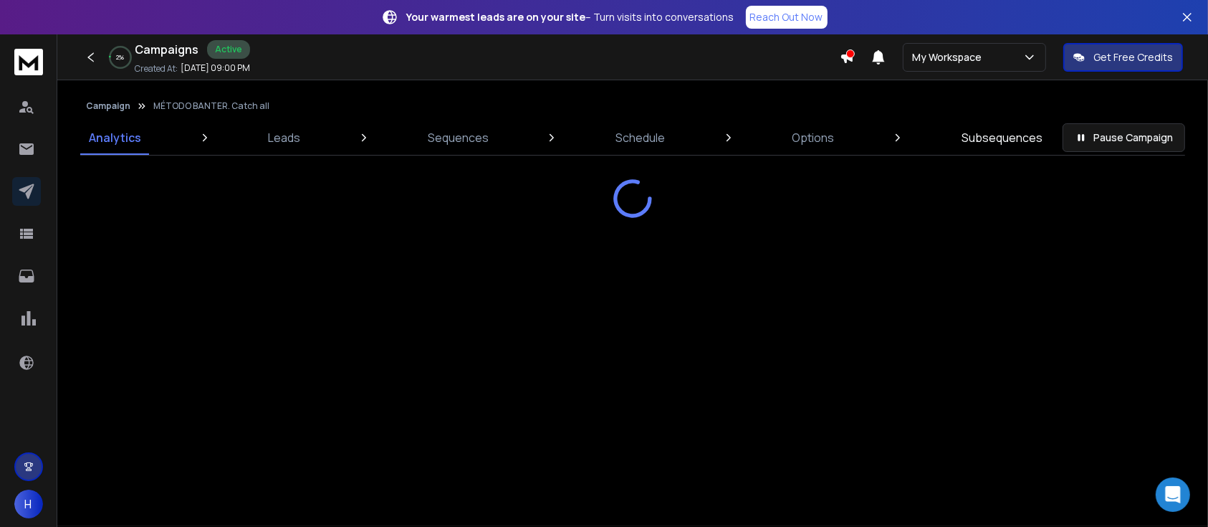
click at [998, 141] on p "Subsequences" at bounding box center [1002, 137] width 81 height 17
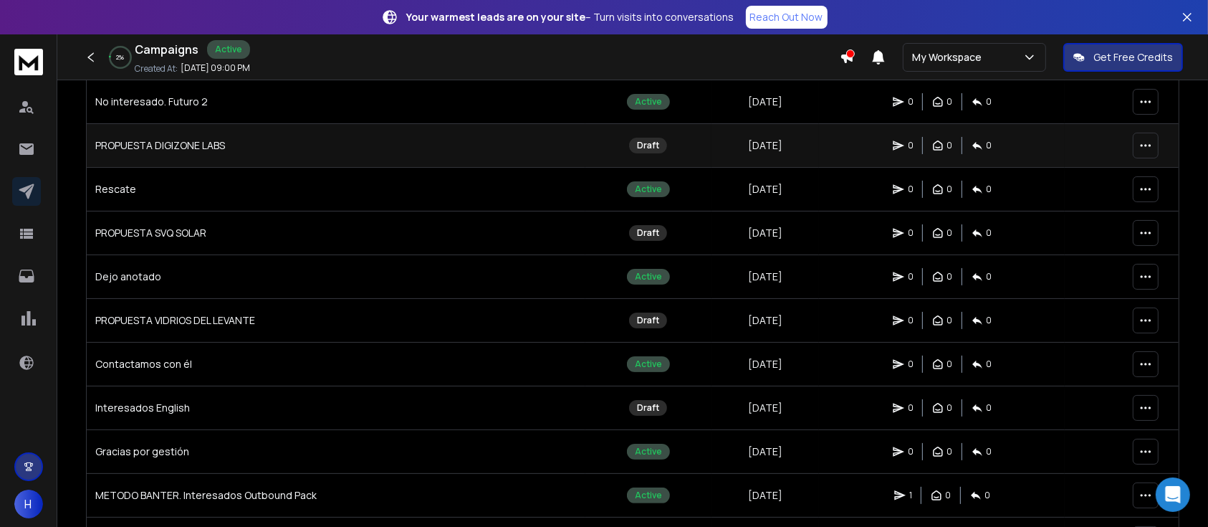
scroll to position [312, 0]
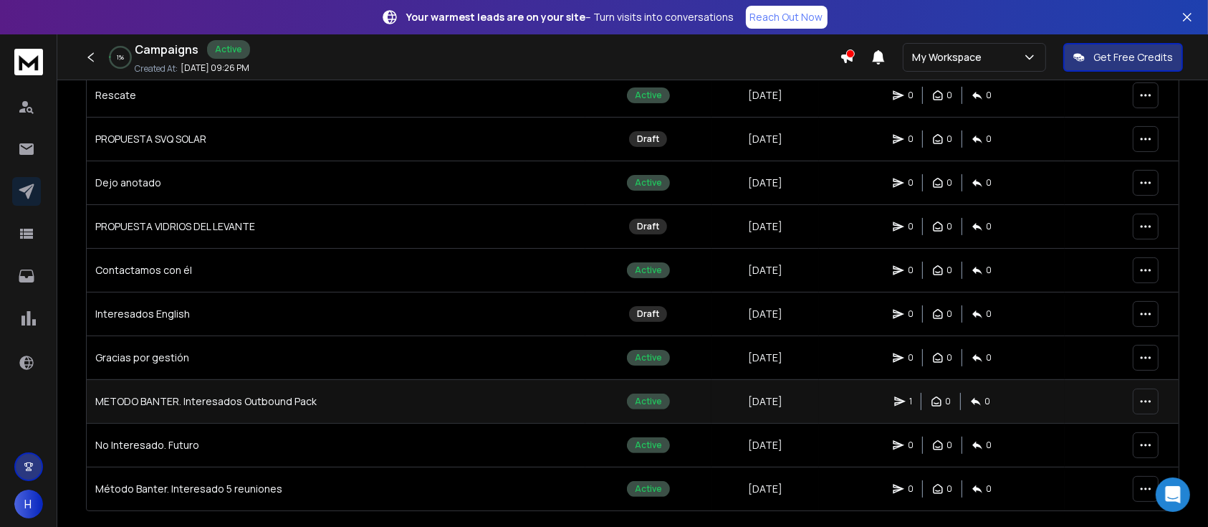
click at [328, 397] on td "METODO BANTER. Interesados Outbound Pack" at bounding box center [336, 401] width 499 height 44
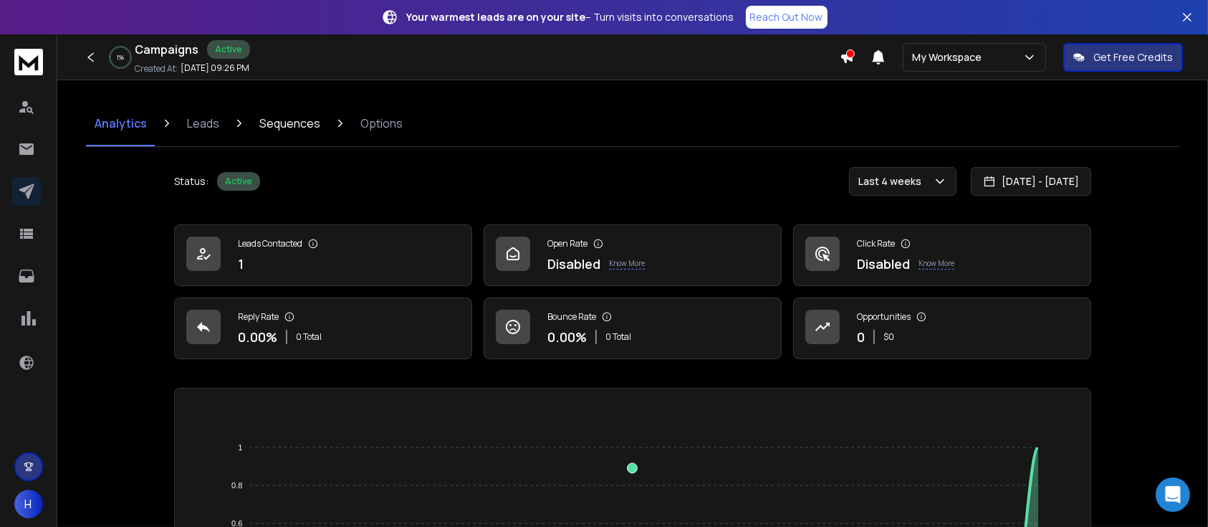
click at [304, 127] on p "Sequences" at bounding box center [289, 123] width 61 height 17
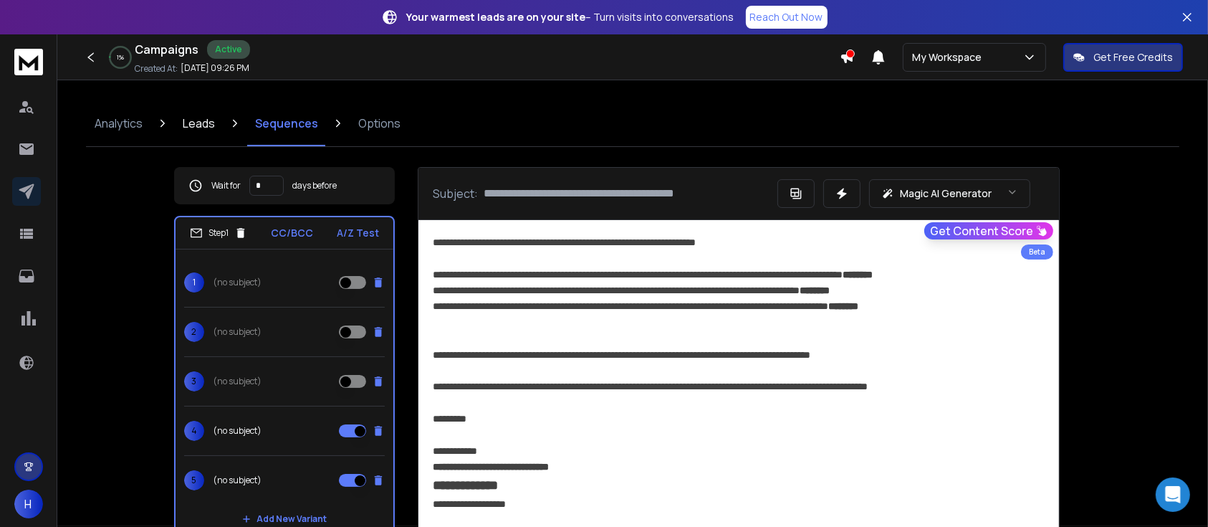
click at [200, 118] on p "Leads" at bounding box center [199, 123] width 32 height 17
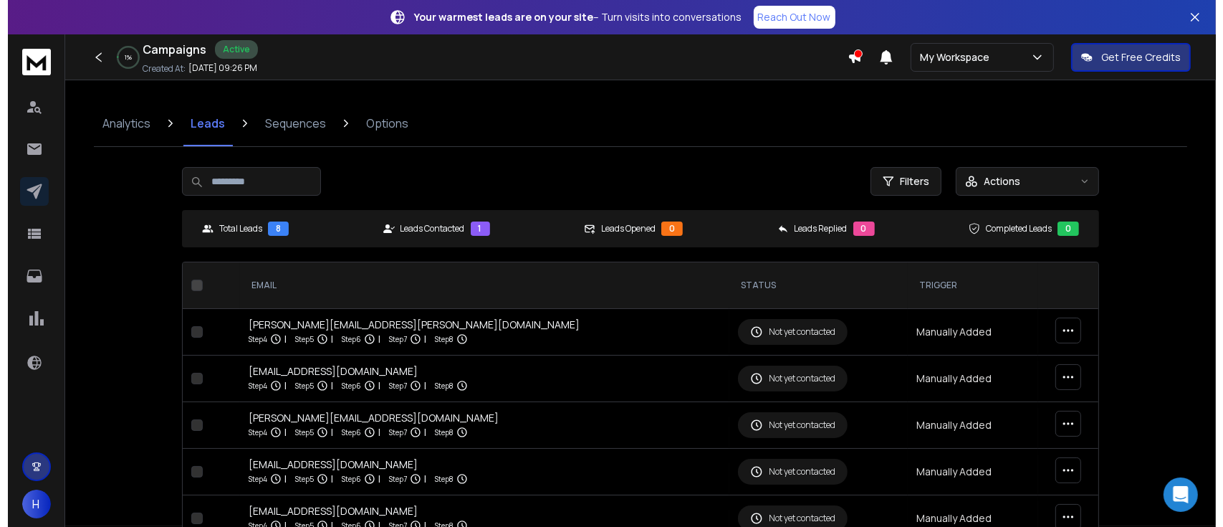
scroll to position [179, 0]
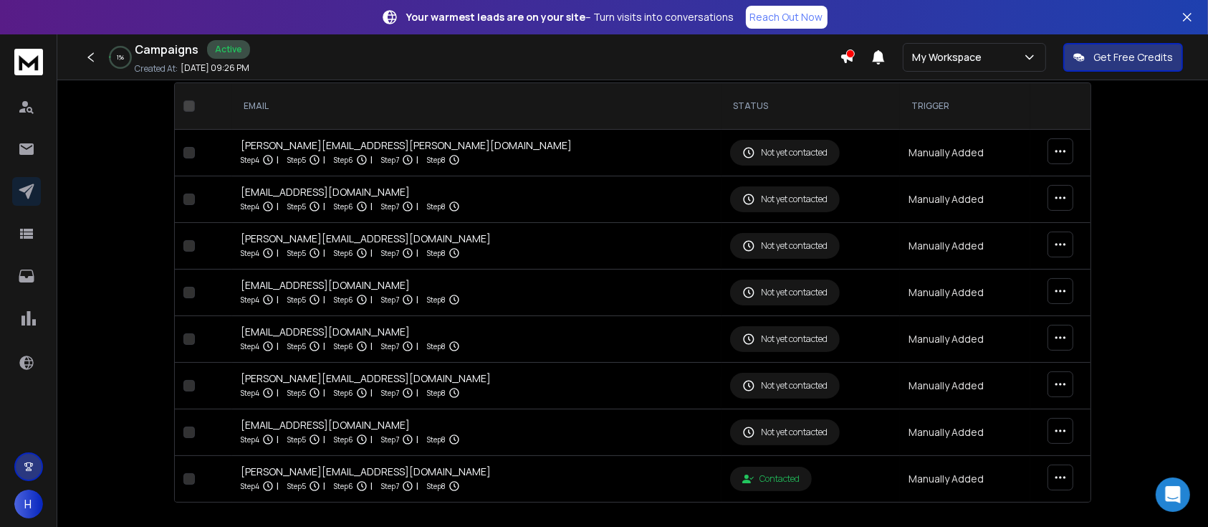
click at [626, 489] on div "Step 4 | Step 5 | Step 6 | Step 7 | Step 8" at bounding box center [477, 486] width 472 height 14
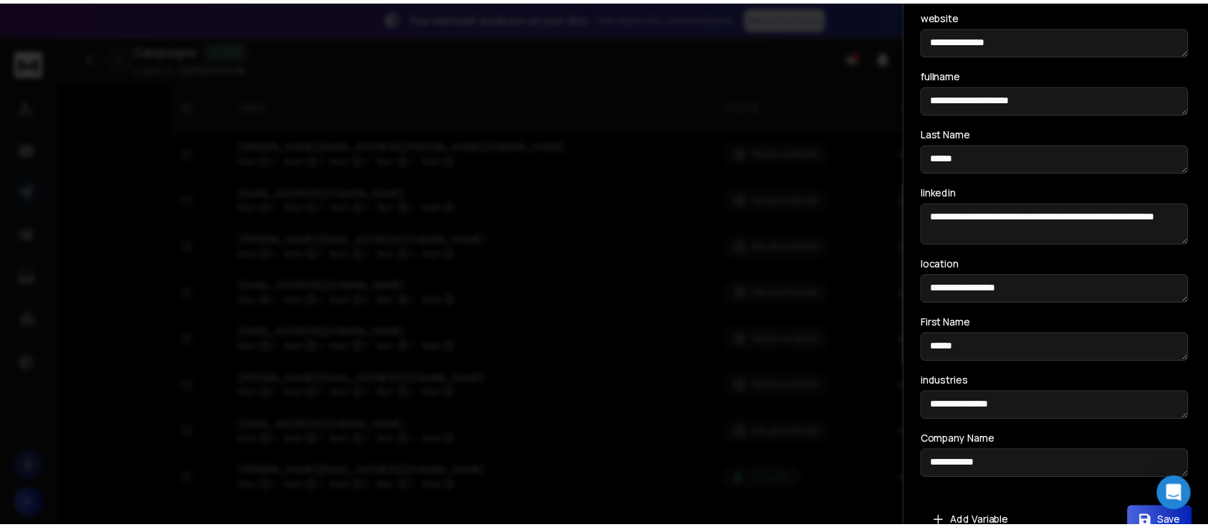
scroll to position [197, 0]
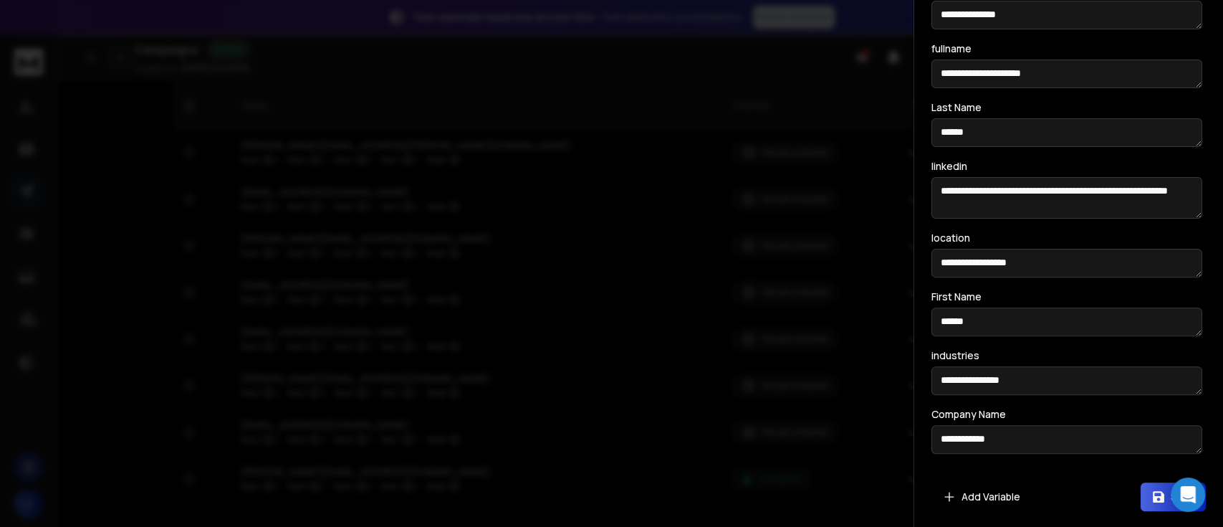
click at [679, 226] on div at bounding box center [611, 263] width 1223 height 527
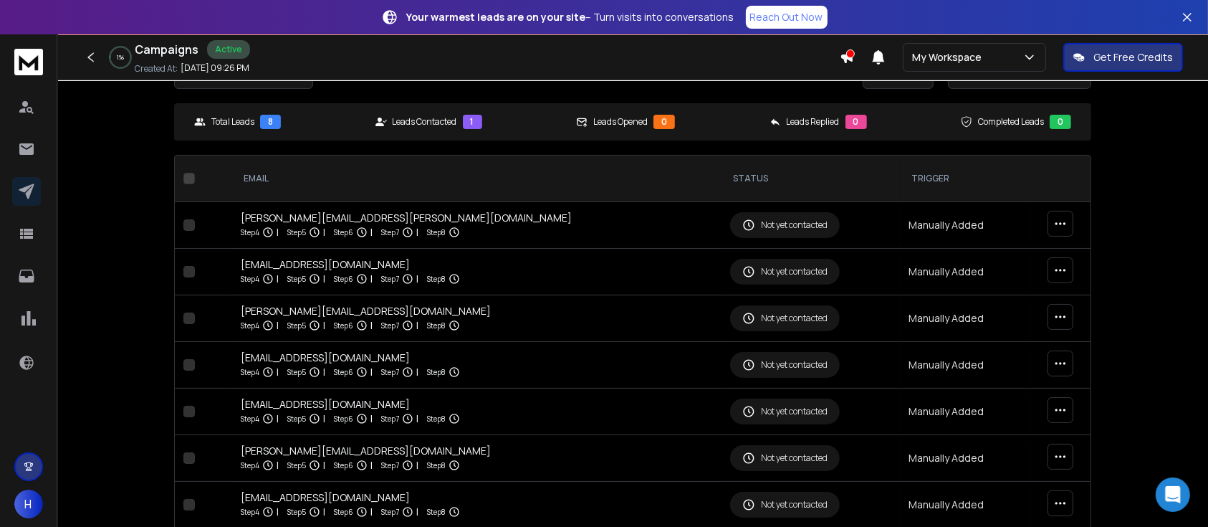
scroll to position [0, 0]
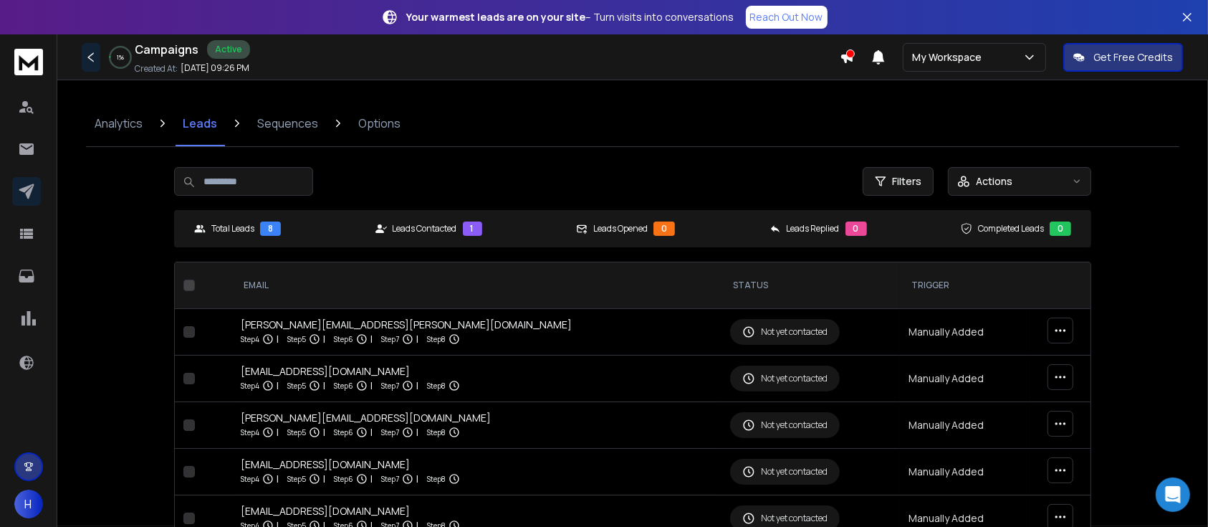
click at [86, 57] on icon at bounding box center [91, 57] width 13 height 13
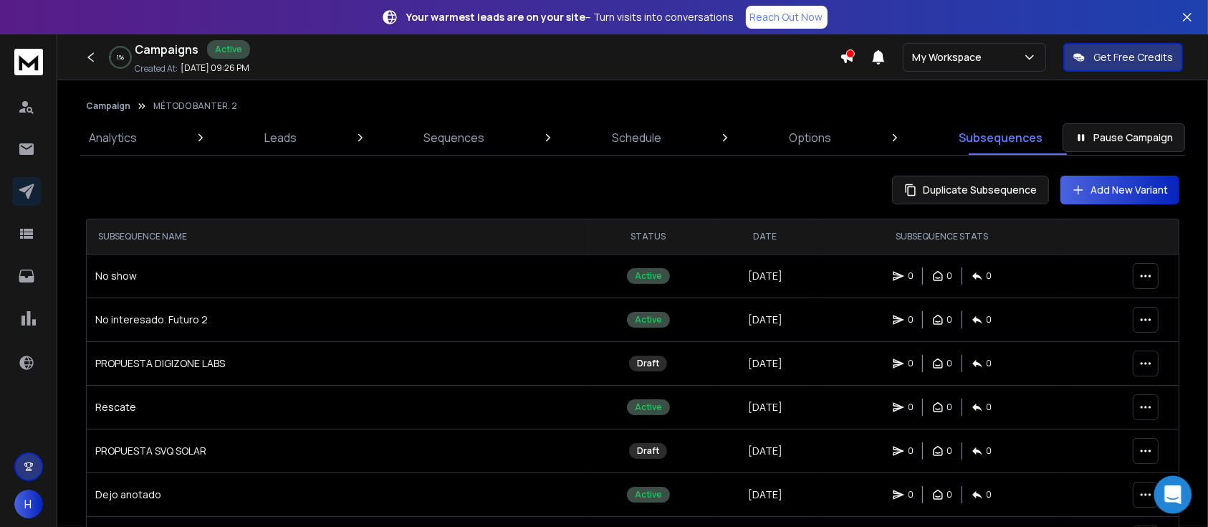
click at [1175, 501] on icon "Open Intercom Messenger" at bounding box center [1173, 494] width 16 height 19
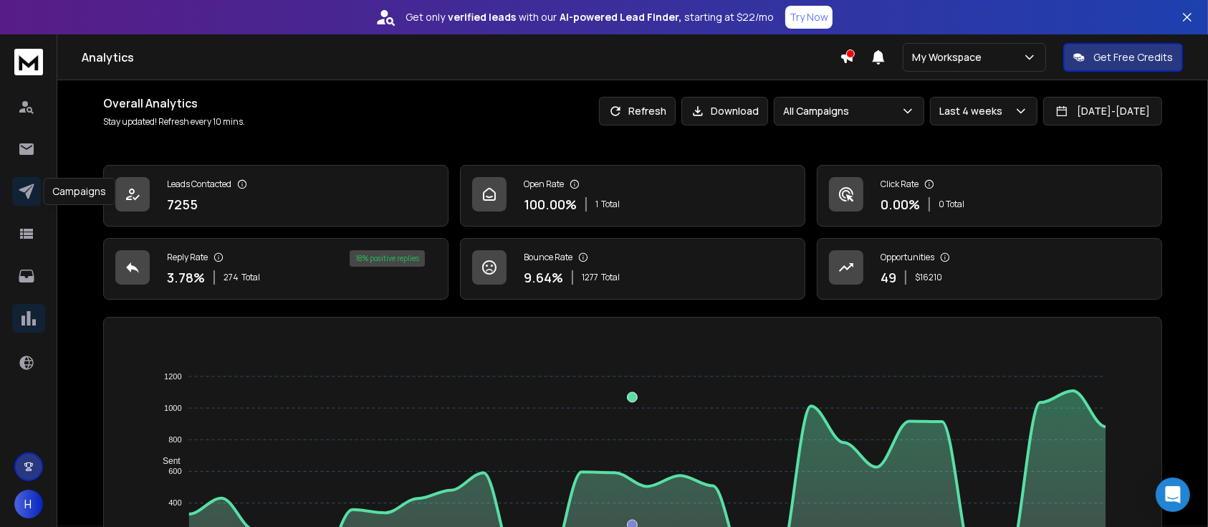
click at [31, 192] on icon at bounding box center [26, 191] width 17 height 17
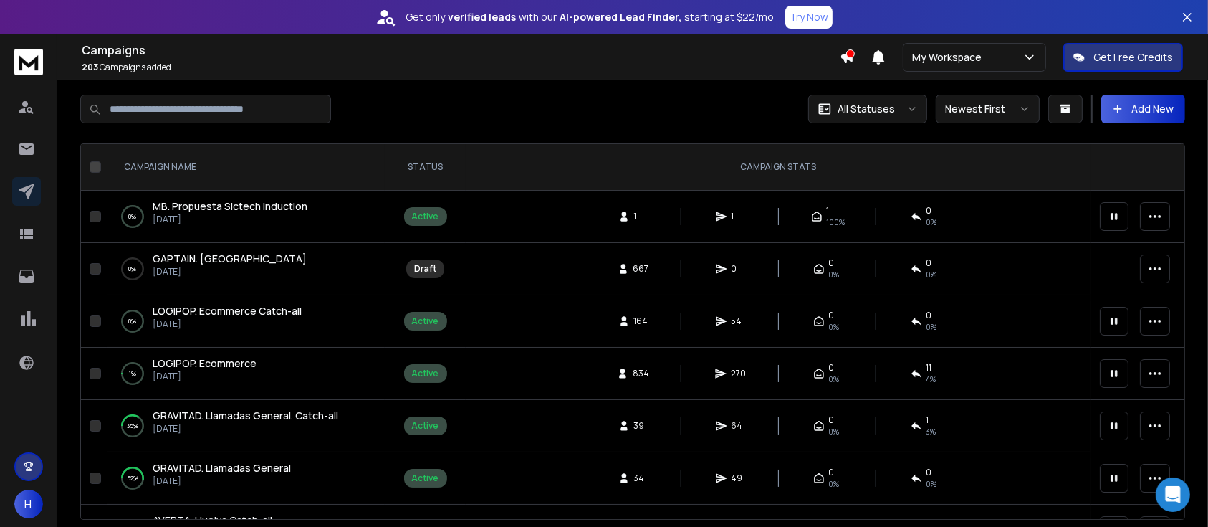
click at [195, 104] on input at bounding box center [205, 109] width 251 height 29
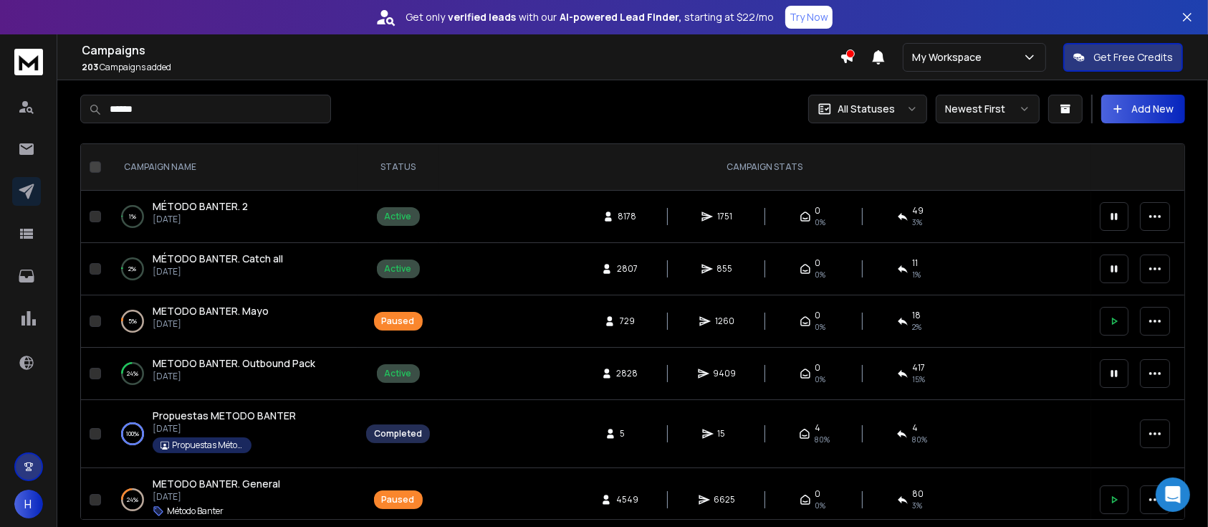
type input "******"
drag, startPoint x: 221, startPoint y: 215, endPoint x: 258, endPoint y: 206, distance: 38.4
click at [220, 216] on p "[DATE]" at bounding box center [200, 219] width 95 height 11
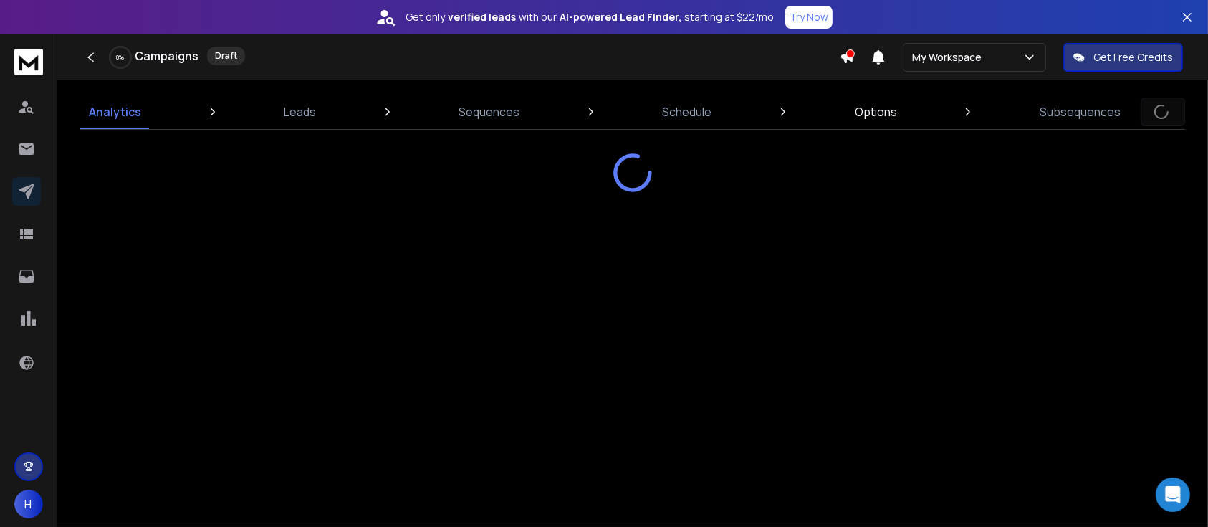
click at [865, 115] on div "Analytics Leads Sequences Schedule Options Subsequences" at bounding box center [632, 112] width 1105 height 35
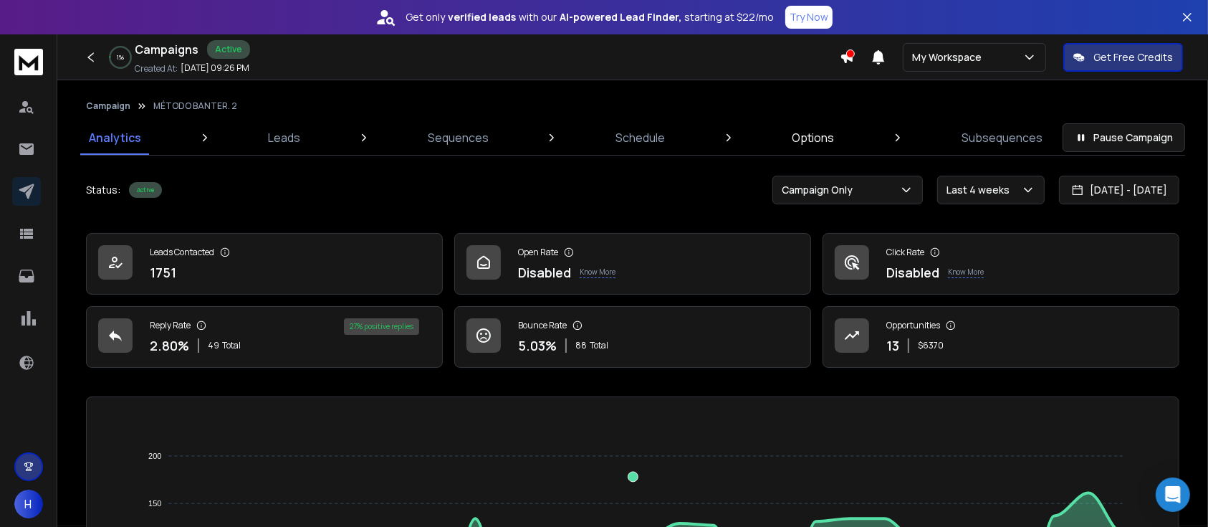
click at [805, 136] on p "Options" at bounding box center [814, 137] width 42 height 17
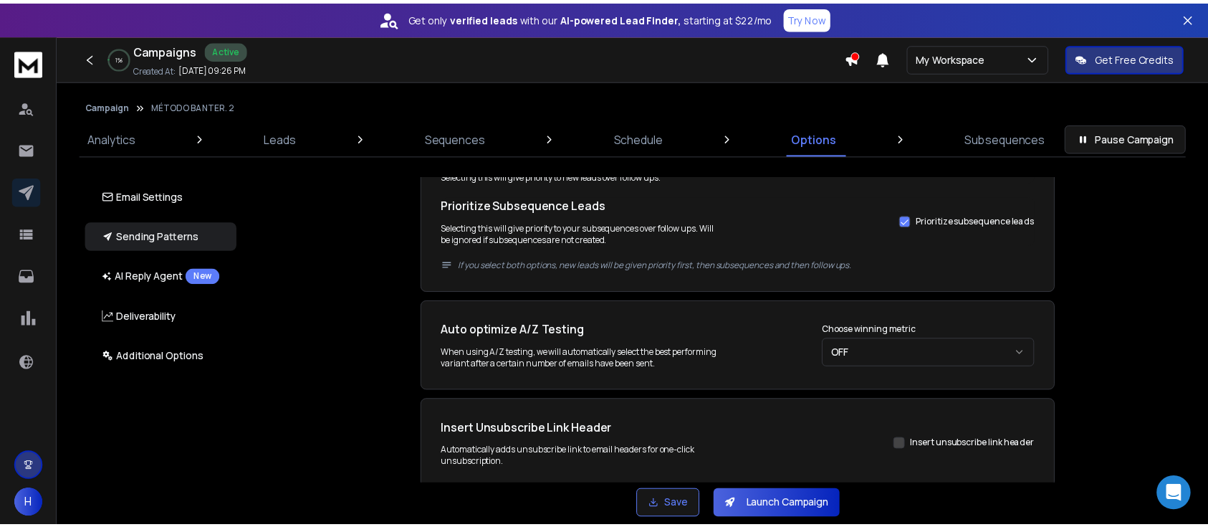
scroll to position [894, 0]
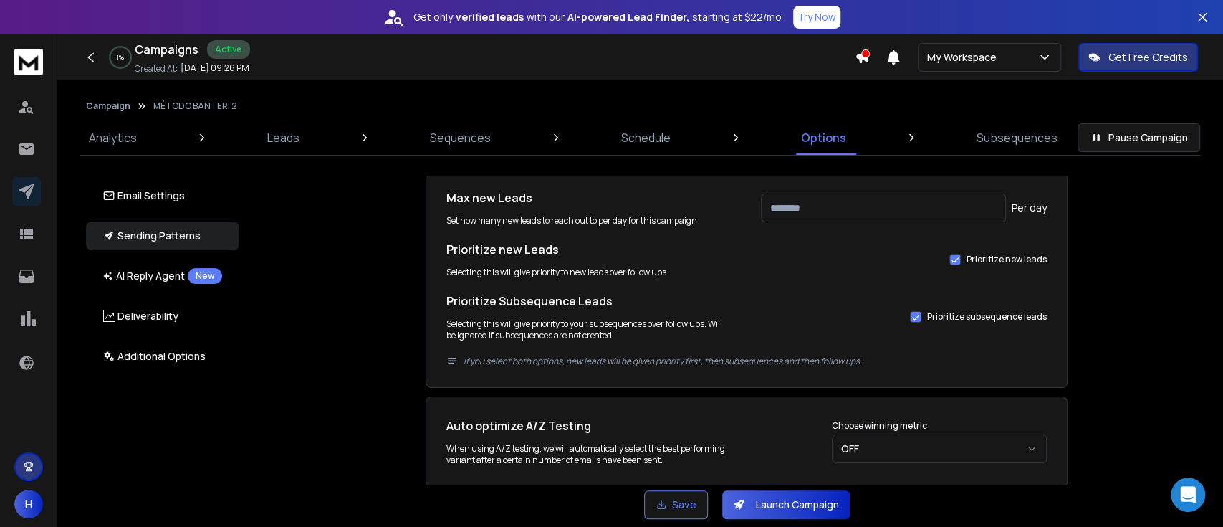
click at [950, 255] on button "Prioritize new leads" at bounding box center [955, 259] width 11 height 11
click at [650, 501] on button "Save" at bounding box center [676, 504] width 64 height 29
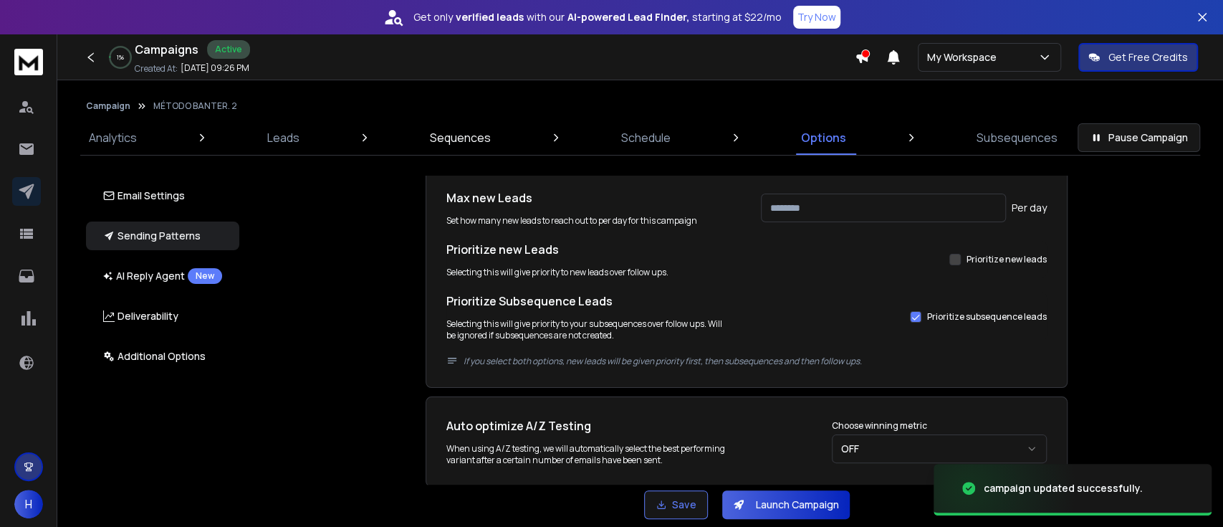
click at [493, 138] on link "Sequences" at bounding box center [460, 137] width 78 height 34
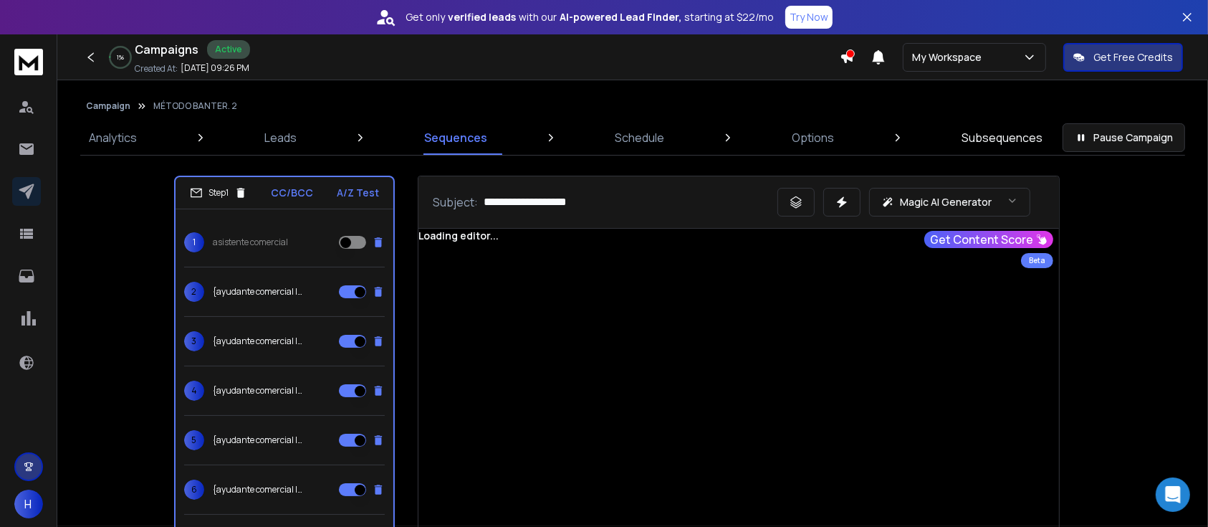
click at [972, 145] on p "Subsequences" at bounding box center [1002, 137] width 81 height 17
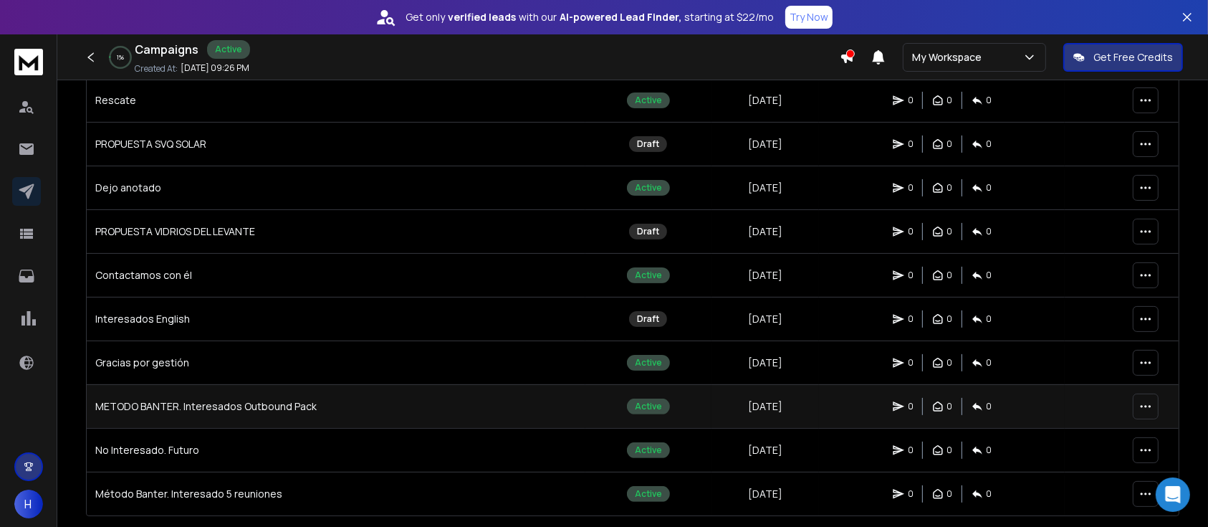
scroll to position [312, 0]
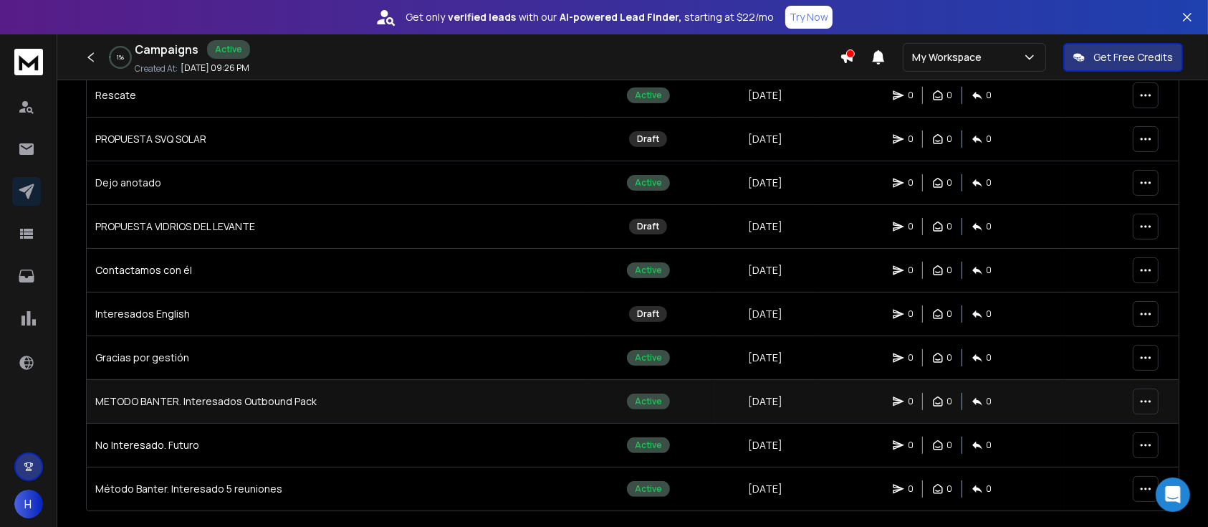
click at [321, 405] on td "METODO BANTER. Interesados Outbound Pack" at bounding box center [336, 401] width 499 height 44
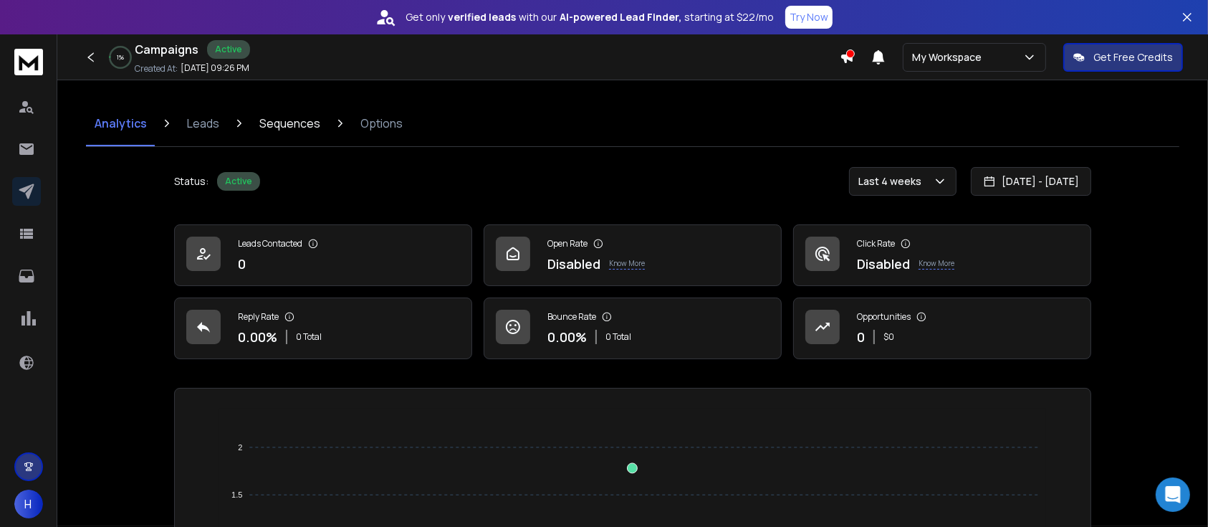
click at [304, 122] on p "Sequences" at bounding box center [289, 123] width 61 height 17
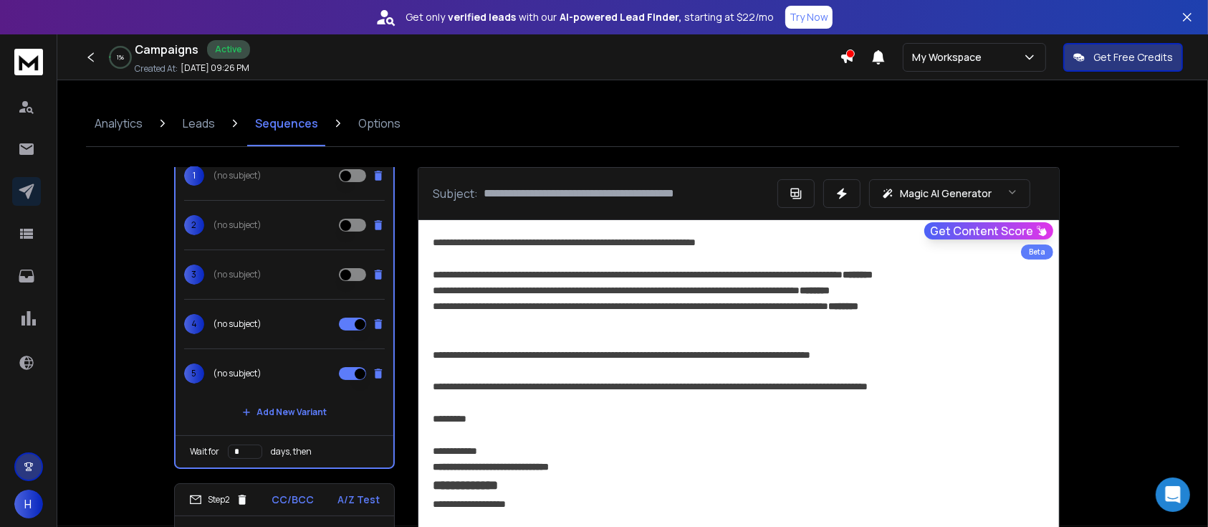
scroll to position [191, 0]
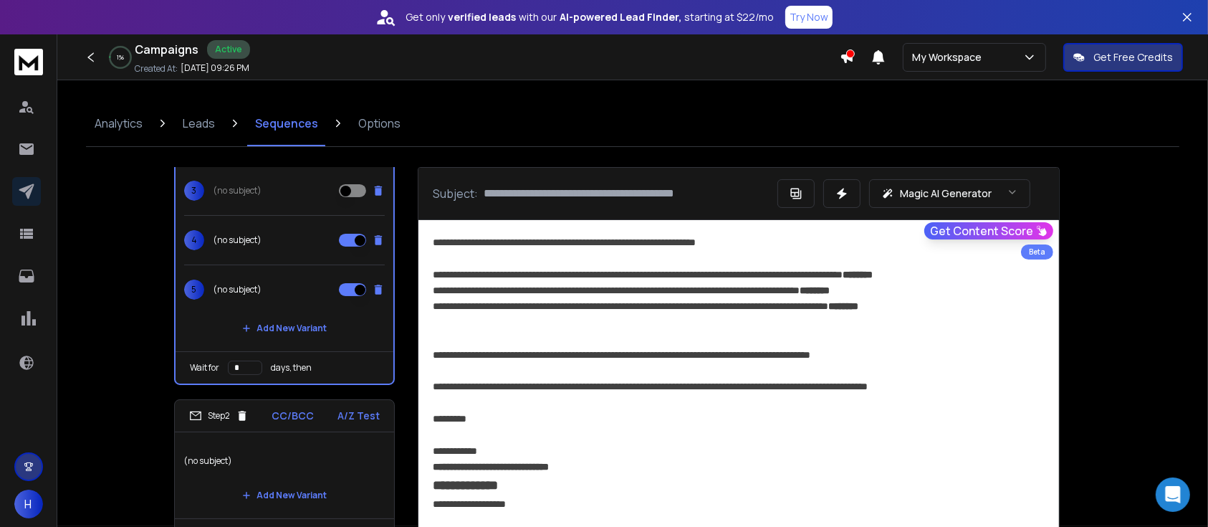
click at [267, 244] on div "4 (no subject)" at bounding box center [284, 240] width 201 height 49
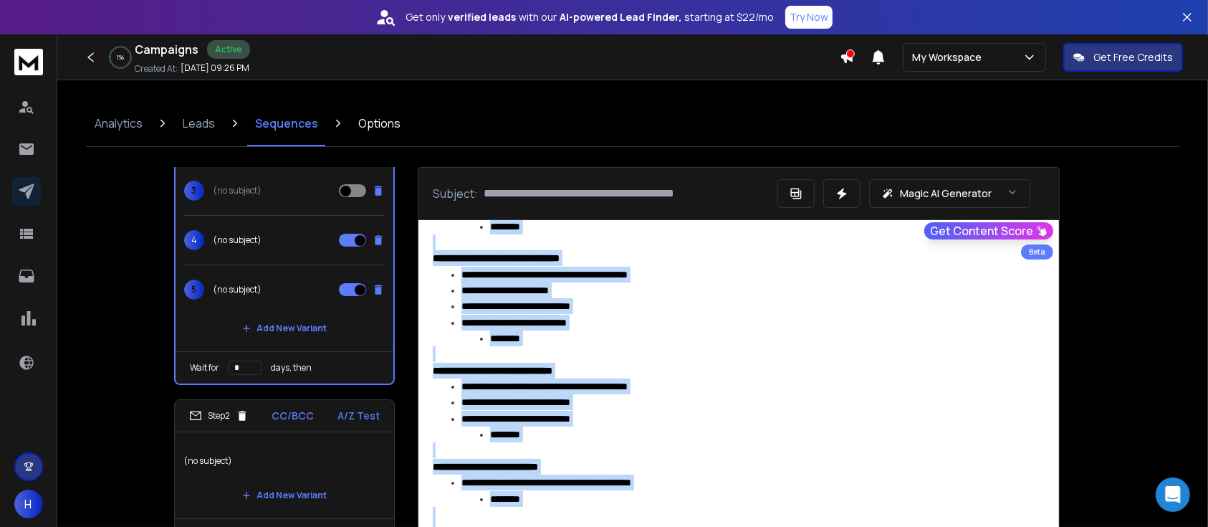
scroll to position [0, 0]
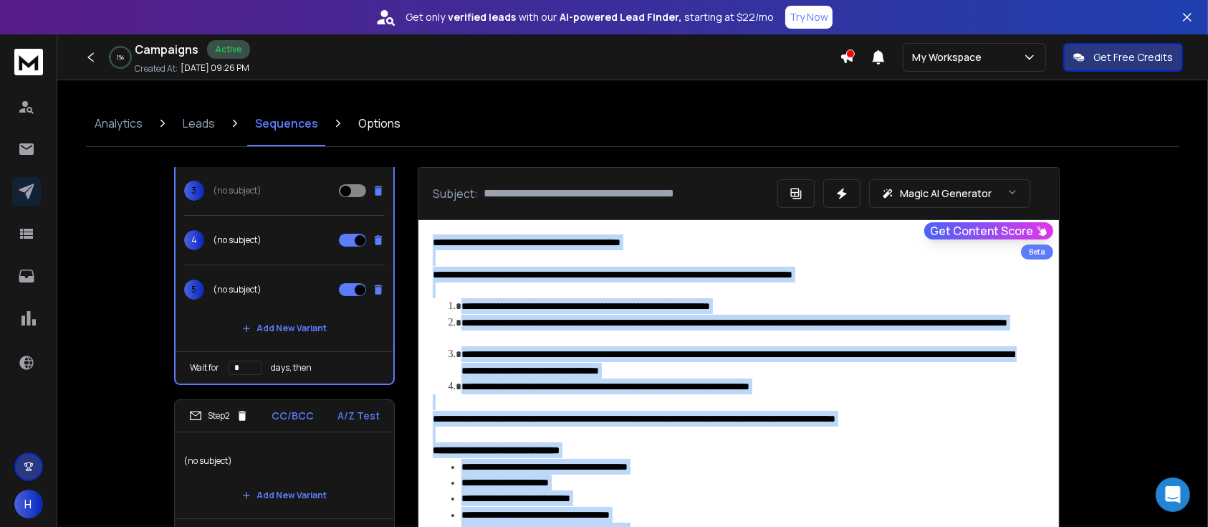
drag, startPoint x: 490, startPoint y: 515, endPoint x: 396, endPoint y: 105, distance: 421.4
click at [396, 105] on div "Analytics Leads Sequences Options Wait for * days before Step 1 CC/BCC A/Z Test…" at bounding box center [633, 342] width 1094 height 484
copy div "**********"
click at [269, 291] on div "5 (no subject)" at bounding box center [284, 289] width 201 height 49
drag, startPoint x: 490, startPoint y: 510, endPoint x: 358, endPoint y: 102, distance: 429.4
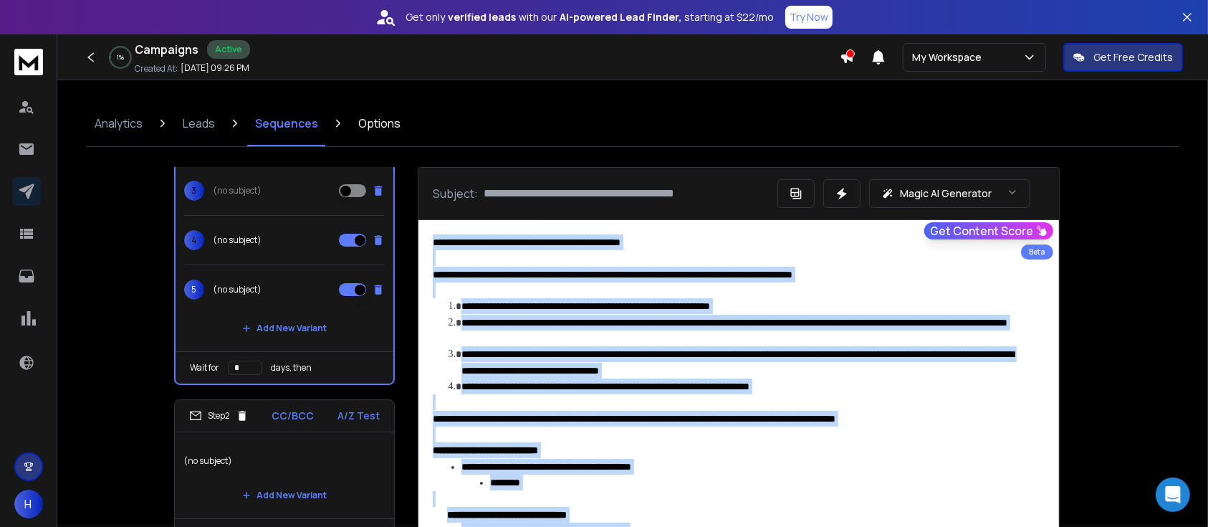
click at [358, 102] on div "Analytics Leads Sequences Options Wait for * days before Step 1 CC/BCC A/Z Test…" at bounding box center [633, 342] width 1094 height 484
copy div "**********"
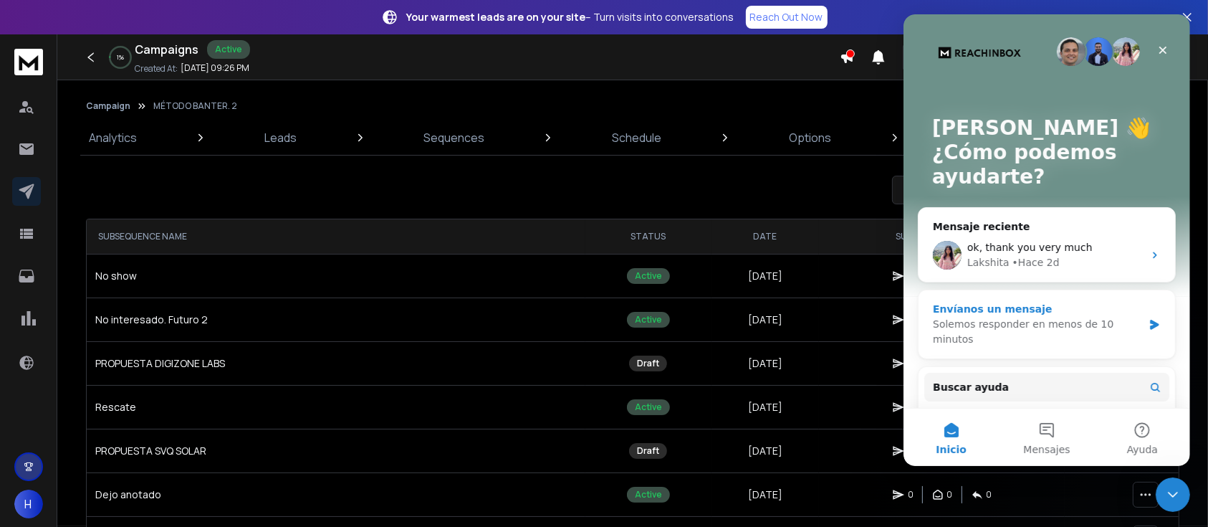
click at [1023, 318] on div "Solemos responder en menos de 10 minutos" at bounding box center [1037, 332] width 210 height 30
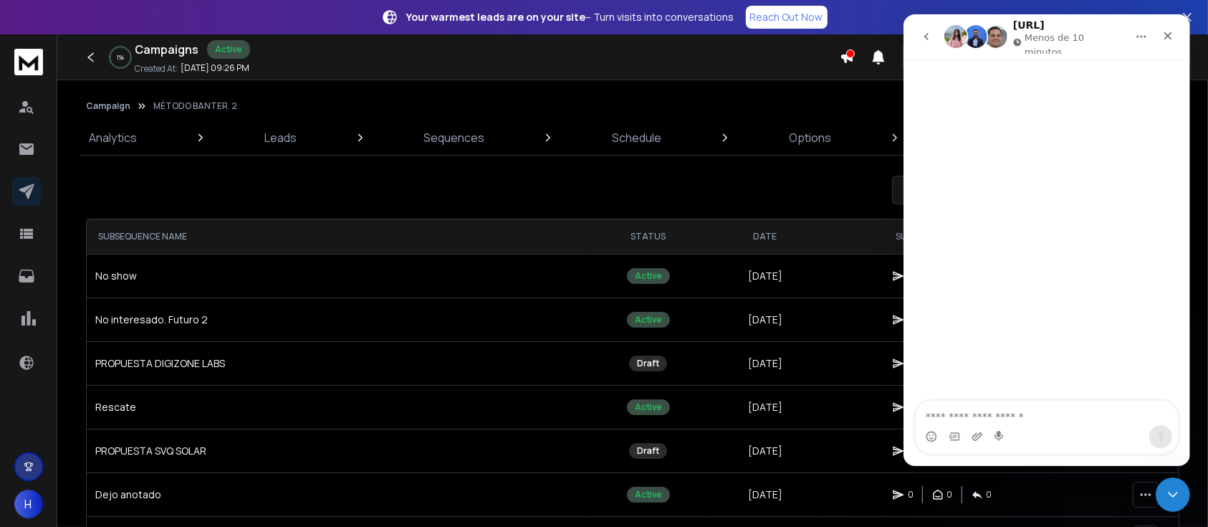
click at [990, 417] on textarea "Escribe un mensaje..." at bounding box center [1046, 413] width 262 height 24
type textarea "*"
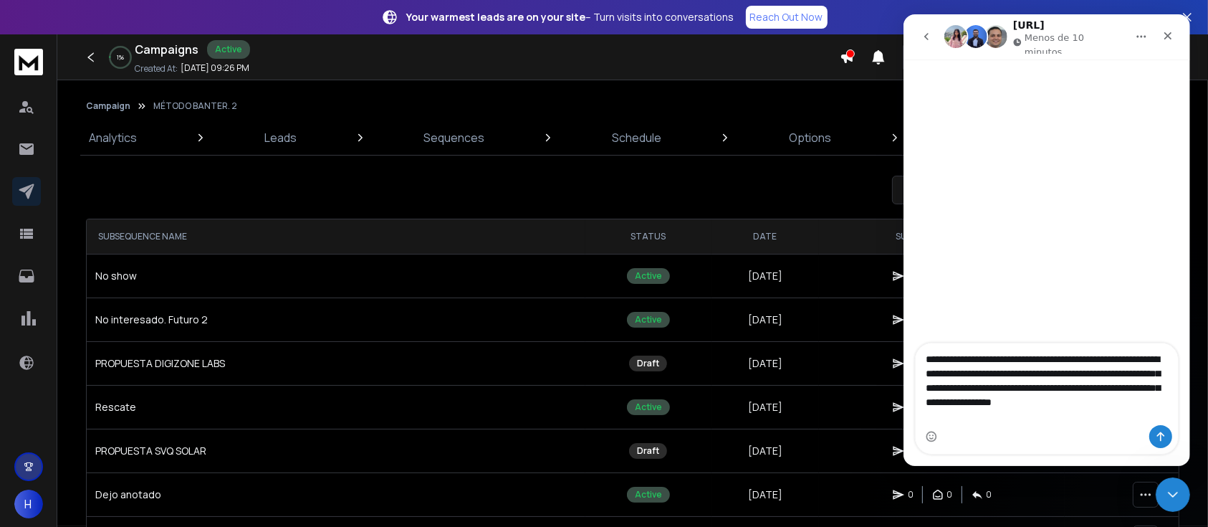
drag, startPoint x: 947, startPoint y: 408, endPoint x: 909, endPoint y: 354, distance: 66.0
click at [909, 354] on div "**********" at bounding box center [1046, 399] width 287 height 112
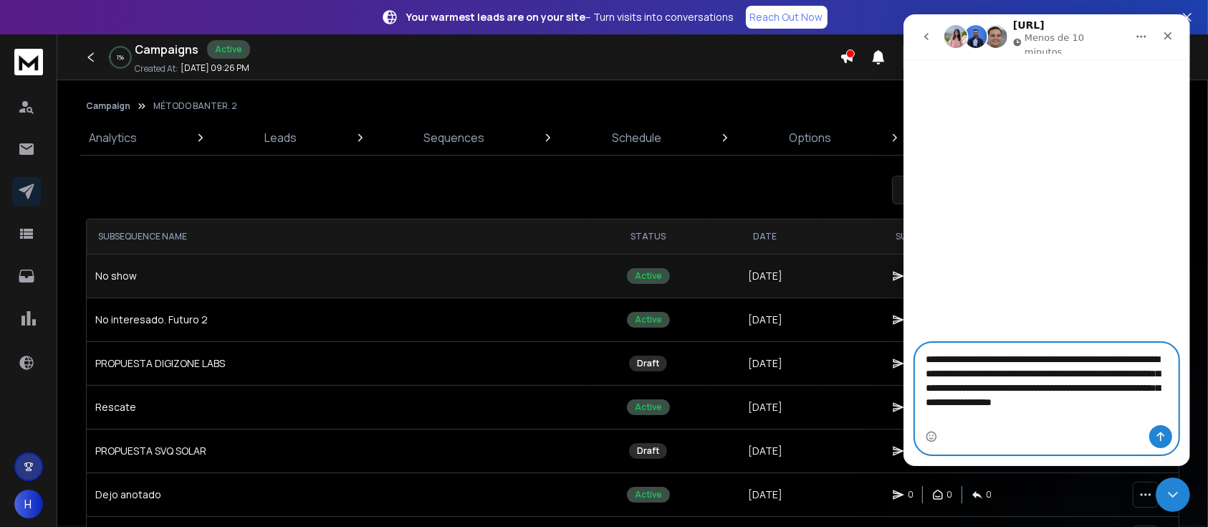
paste textarea "Escribe un mensaje..."
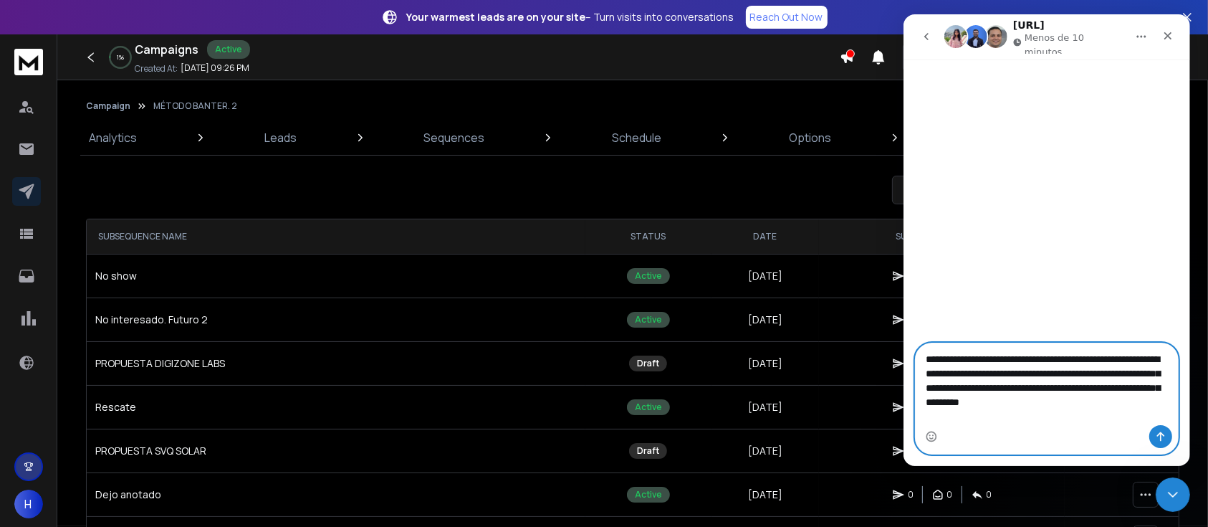
type textarea "**********"
click at [1155, 433] on icon "Enviar un mensaje…" at bounding box center [1159, 436] width 11 height 11
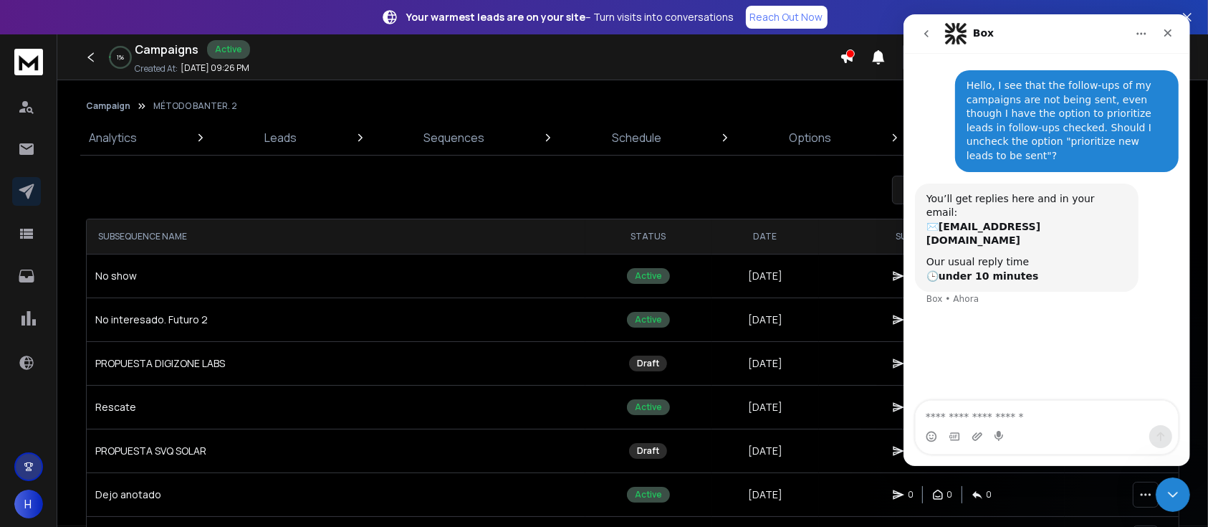
click at [261, 176] on div "Duplicate Subsequence Add New Variant" at bounding box center [633, 190] width 1094 height 29
click at [1166, 29] on icon "Cerrar" at bounding box center [1167, 32] width 11 height 11
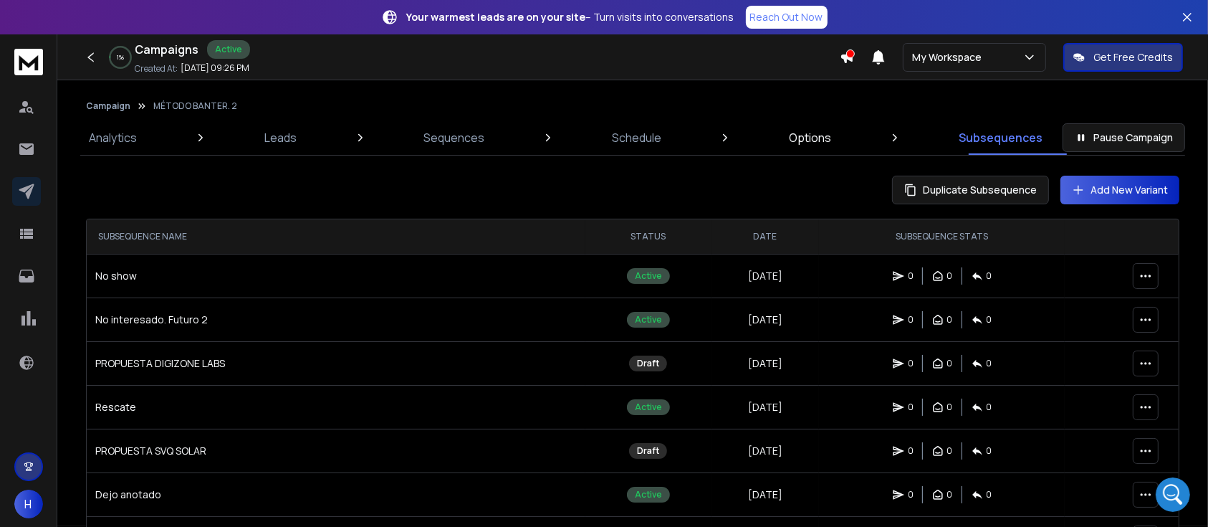
click at [818, 134] on p "Options" at bounding box center [810, 137] width 42 height 17
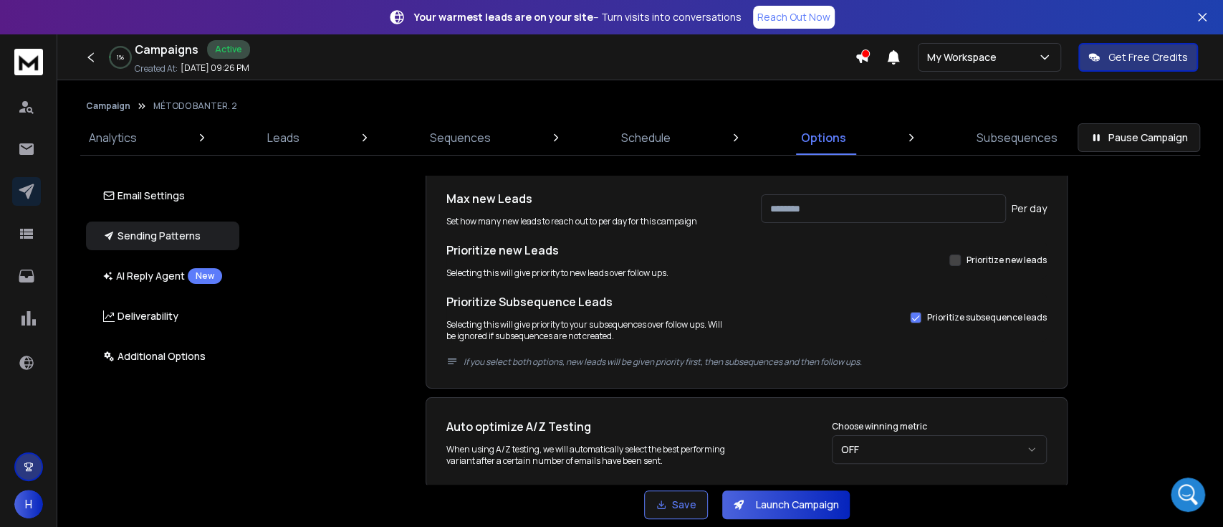
scroll to position [894, 0]
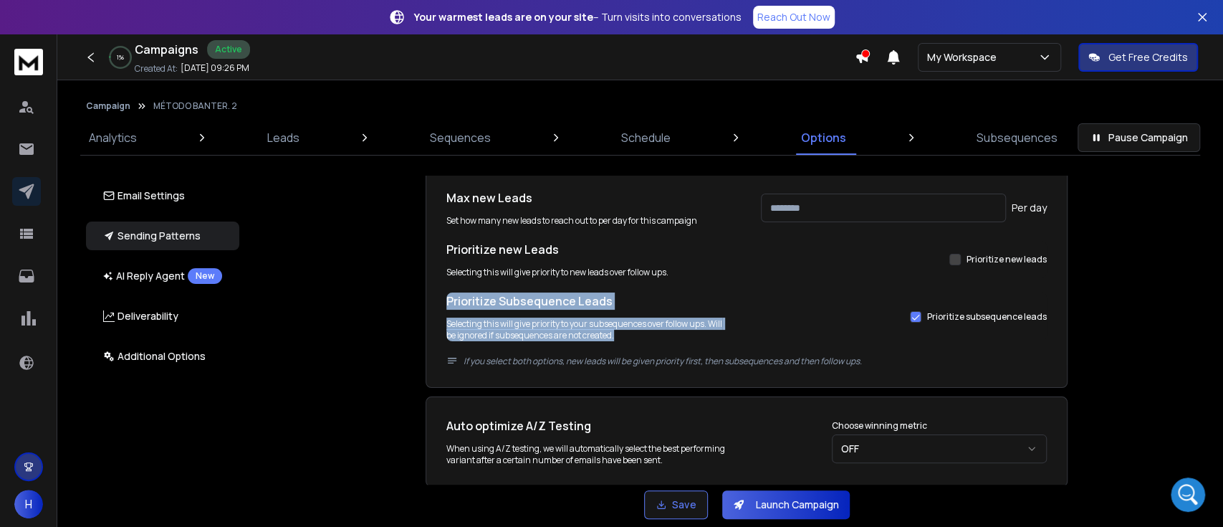
drag, startPoint x: 654, startPoint y: 343, endPoint x: 431, endPoint y: 300, distance: 226.3
click at [431, 300] on div "Max new Leads Set how many new leads to reach out to per day for this campaign …" at bounding box center [747, 277] width 642 height 219
copy div "Prioritize Subsequence Leads Selecting this will give priority to your subseque…"
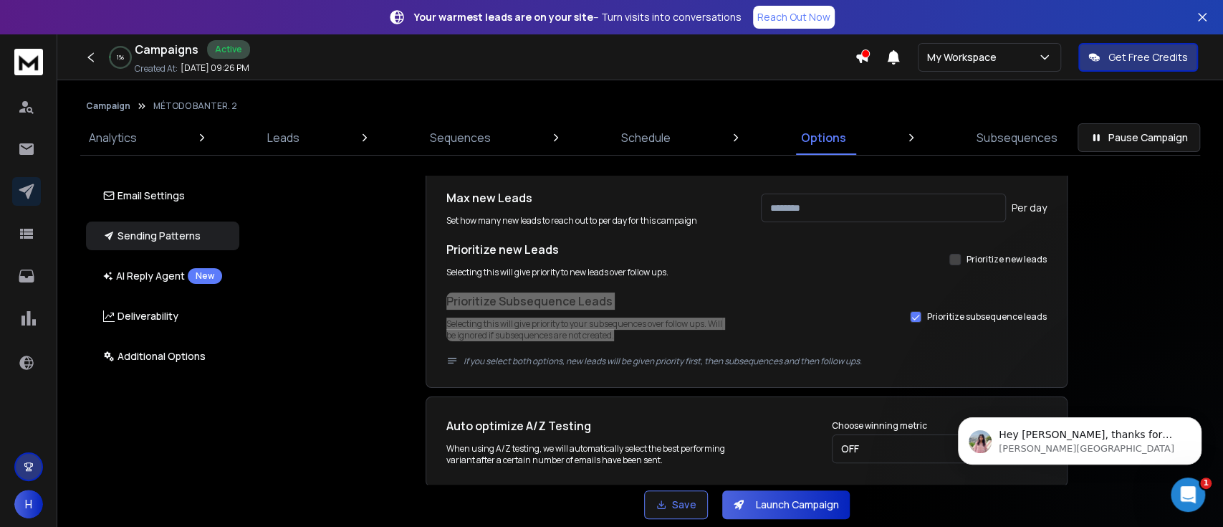
scroll to position [46, 0]
click at [1049, 444] on p "Lakshita • Hace 3m" at bounding box center [1091, 448] width 185 height 13
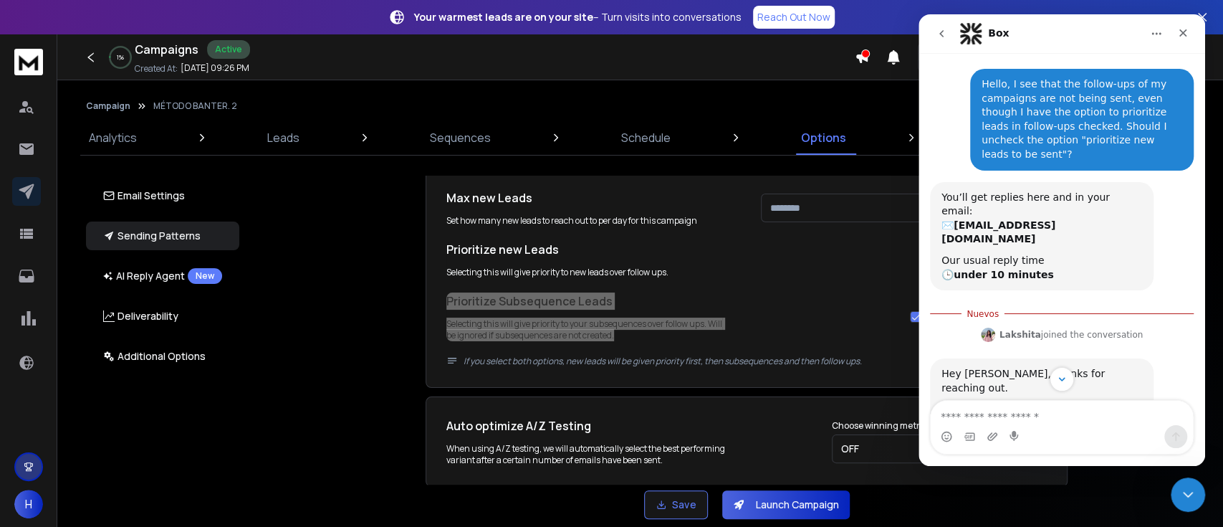
scroll to position [69, 0]
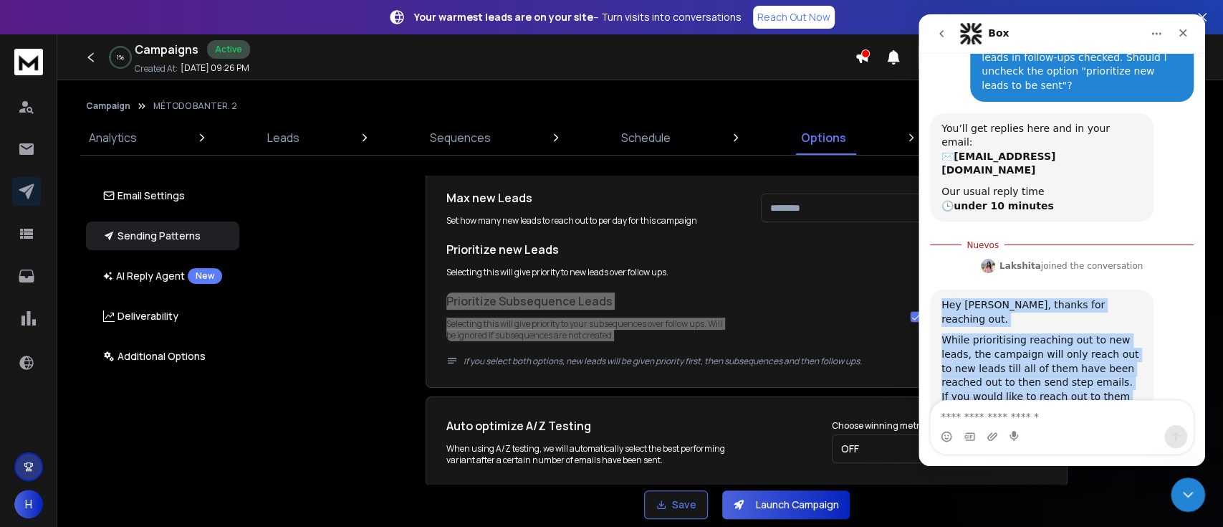
drag, startPoint x: 1051, startPoint y: 353, endPoint x: 922, endPoint y: 266, distance: 155.2
click at [922, 266] on div "Hello, I see that the follow-ups of my campaigns are not being sent, even thoug…" at bounding box center [1062, 227] width 287 height 489
copy div "Hey [PERSON_NAME], thanks for reaching out. While prioritising reaching out to …"
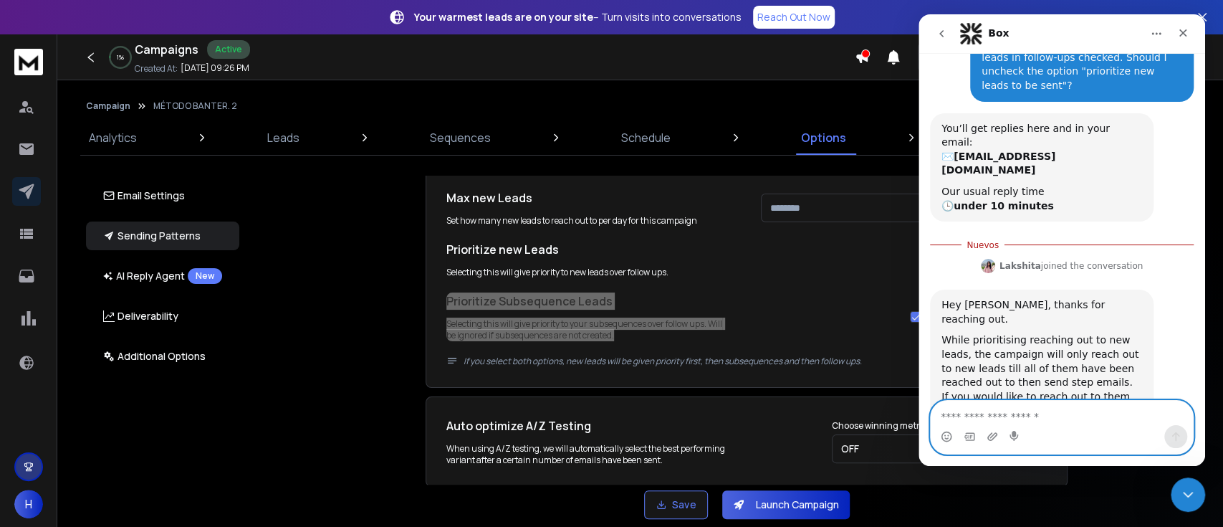
click at [1025, 419] on textarea "Escribe un mensaje..." at bounding box center [1062, 413] width 262 height 24
click at [1007, 404] on textarea "**********" at bounding box center [1062, 413] width 262 height 24
click at [1006, 412] on textarea "**********" at bounding box center [1062, 413] width 262 height 24
click at [1006, 413] on textarea "**********" at bounding box center [1062, 413] width 262 height 24
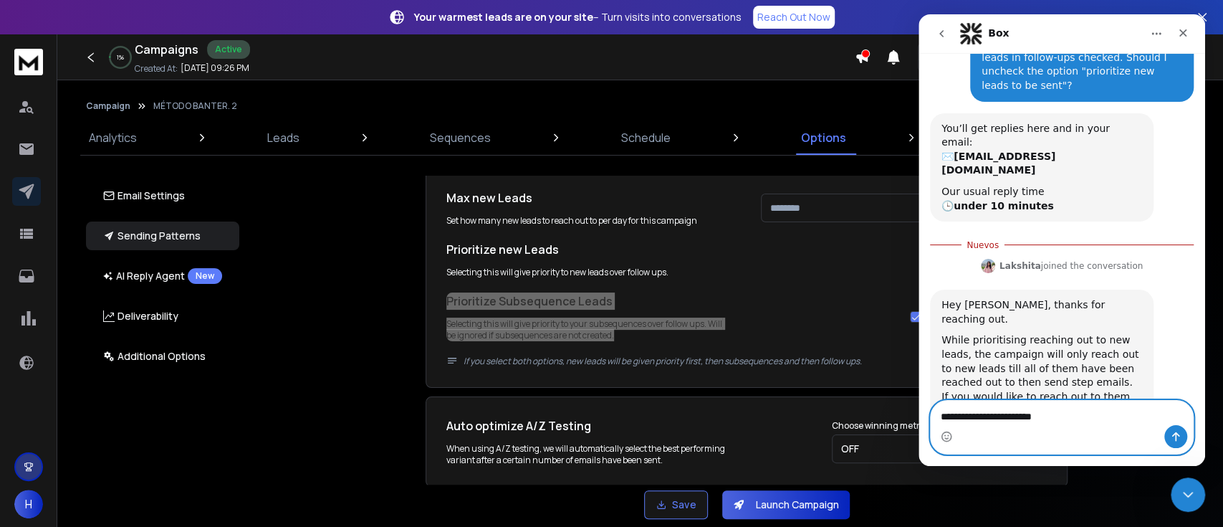
paste textarea "*"
type textarea "**********"
click at [1172, 439] on icon "Enviar un mensaje…" at bounding box center [1175, 436] width 11 height 11
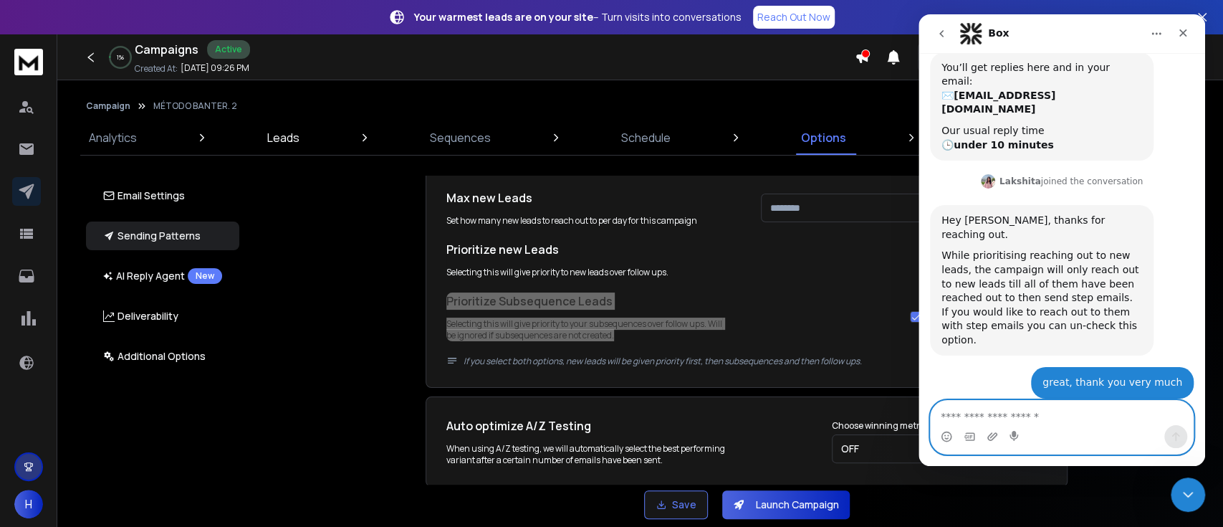
scroll to position [131, 0]
click at [1018, 417] on textarea "Escribe un mensaje..." at bounding box center [1062, 413] width 262 height 24
click at [968, 409] on textarea "**********" at bounding box center [1062, 413] width 262 height 24
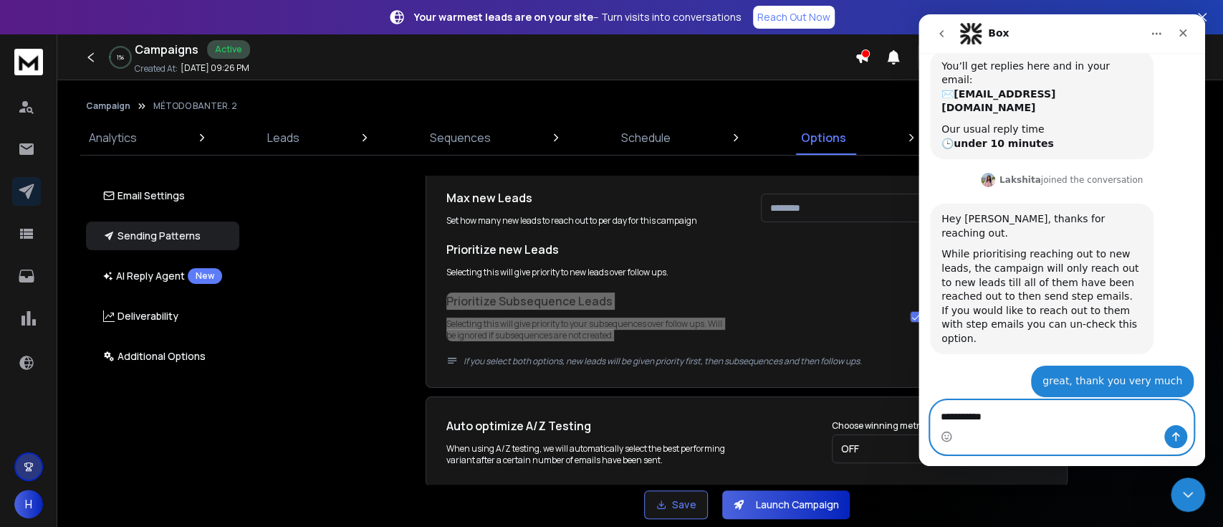
paste textarea "Escribe un mensaje..."
type textarea "*********"
click at [1172, 441] on icon "Enviar un mensaje…" at bounding box center [1175, 436] width 11 height 11
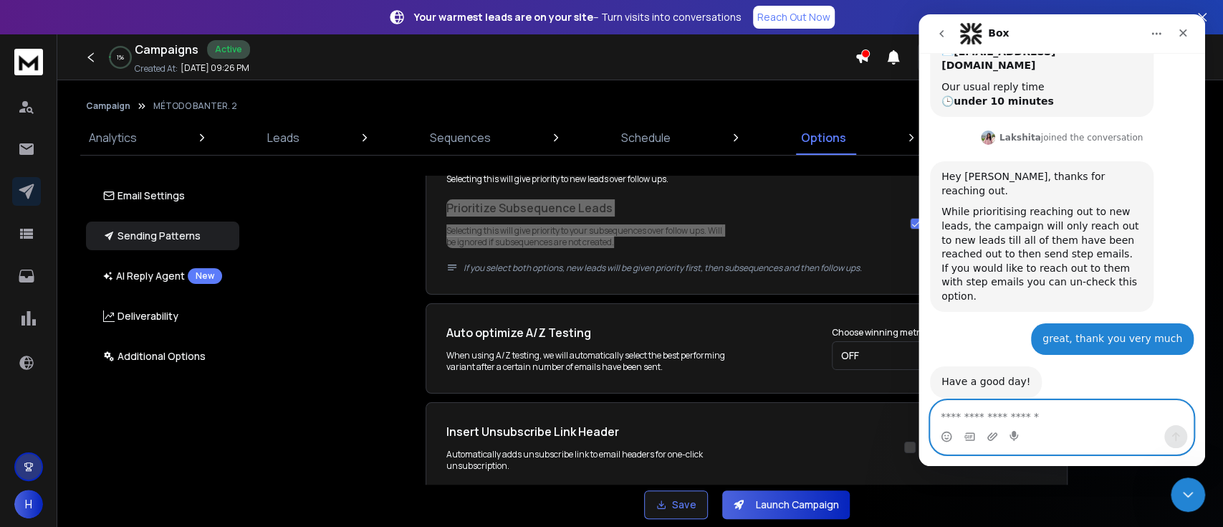
scroll to position [1086, 0]
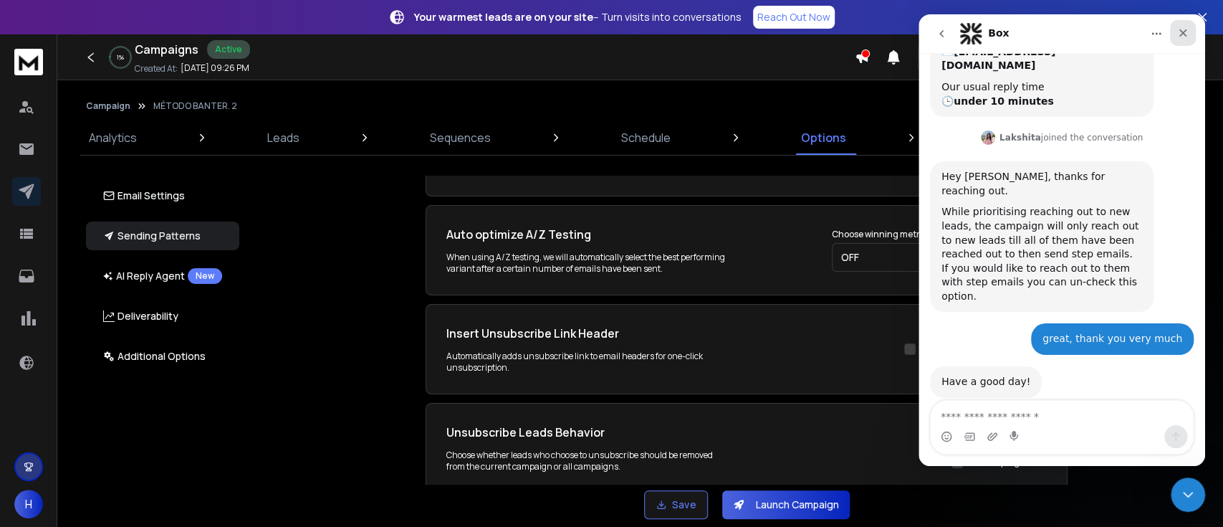
click at [1189, 29] on div "Cerrar" at bounding box center [1183, 33] width 26 height 26
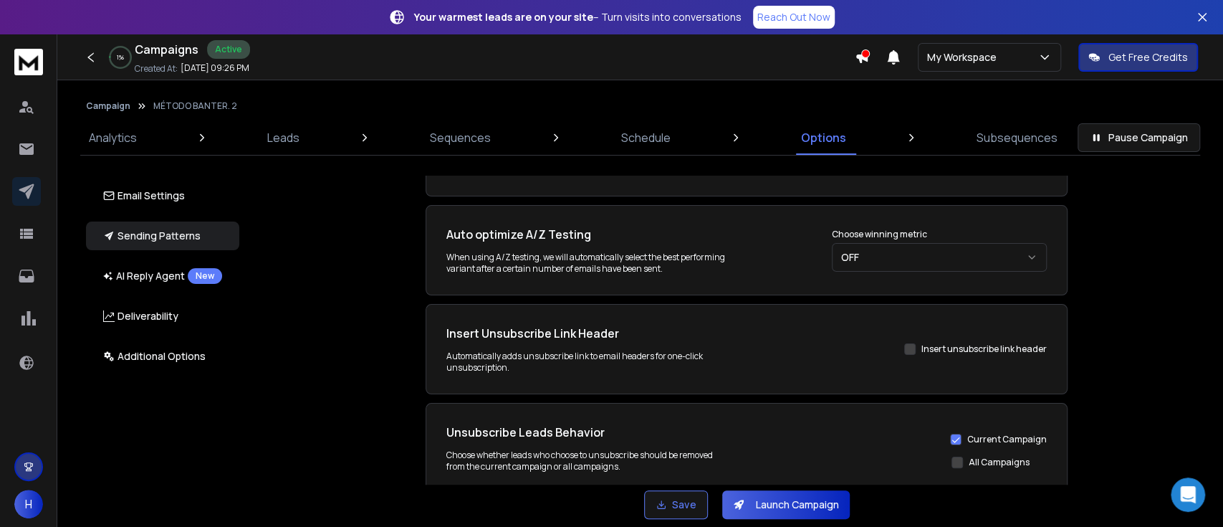
click at [1182, 36] on div "1 % Campaigns Active Created At: [DATE] 09:26 PM My Workspace Get Free Credits" at bounding box center [611, 57] width 1223 height 46
click at [1183, 30] on div "Your warmest leads are on your site – Turn visits into conversations Reach Out …" at bounding box center [611, 17] width 1223 height 34
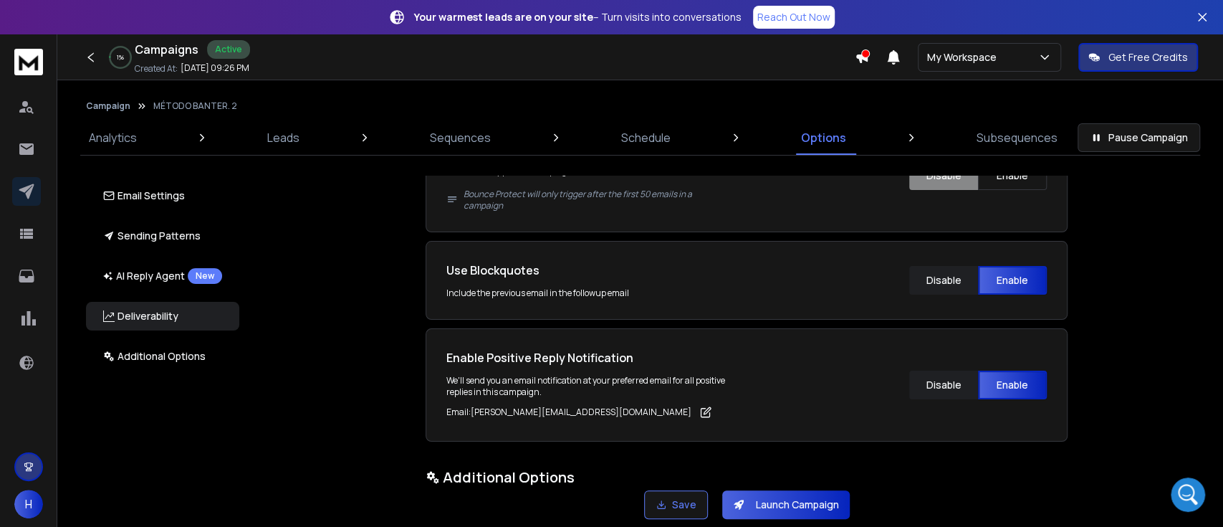
scroll to position [2388, 0]
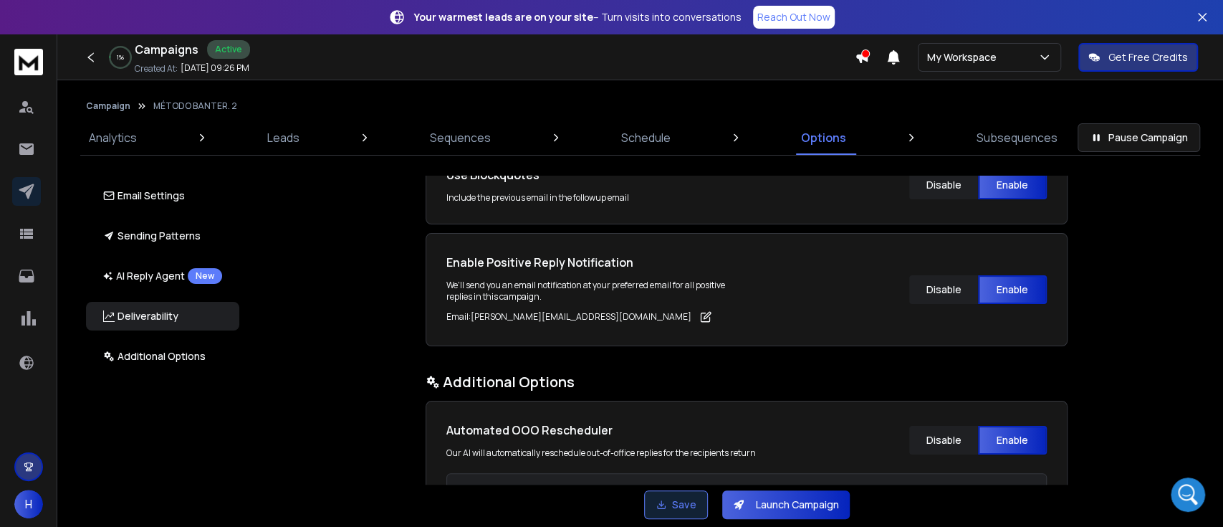
click at [654, 502] on button "Save" at bounding box center [676, 504] width 64 height 29
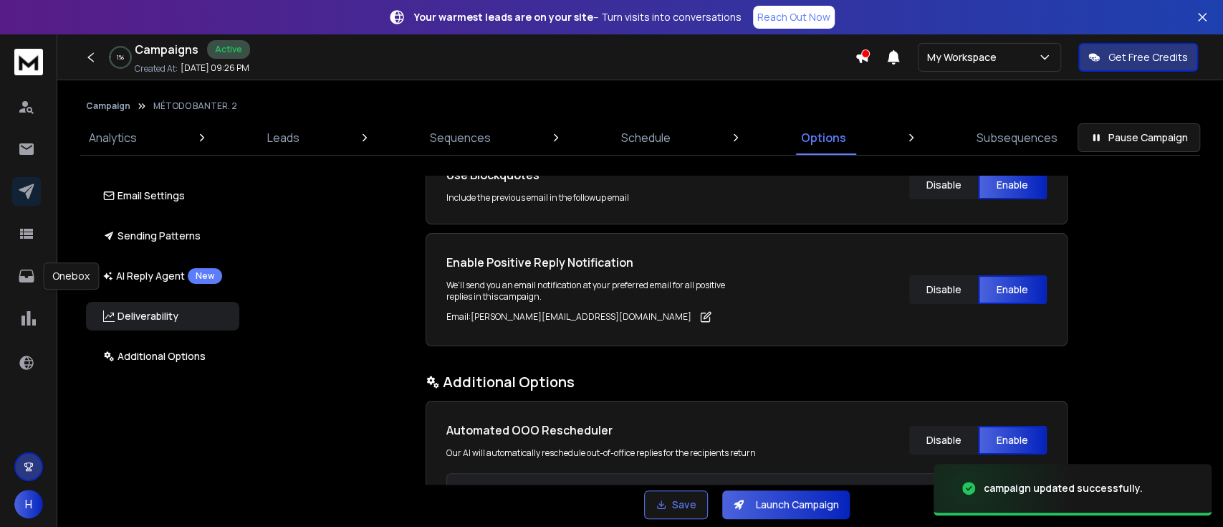
click at [29, 279] on icon at bounding box center [26, 275] width 15 height 13
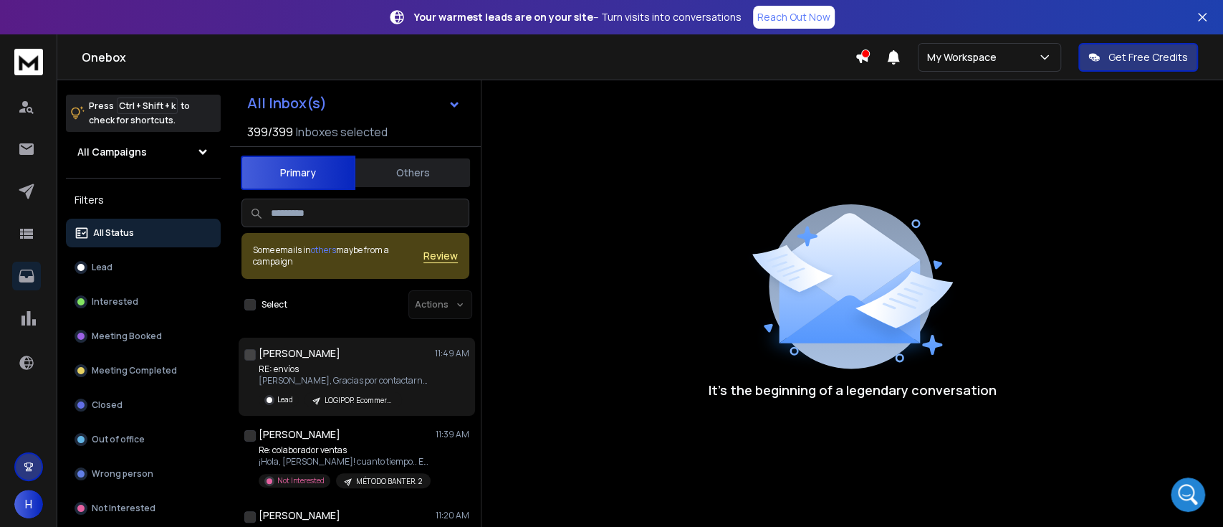
scroll to position [382, 0]
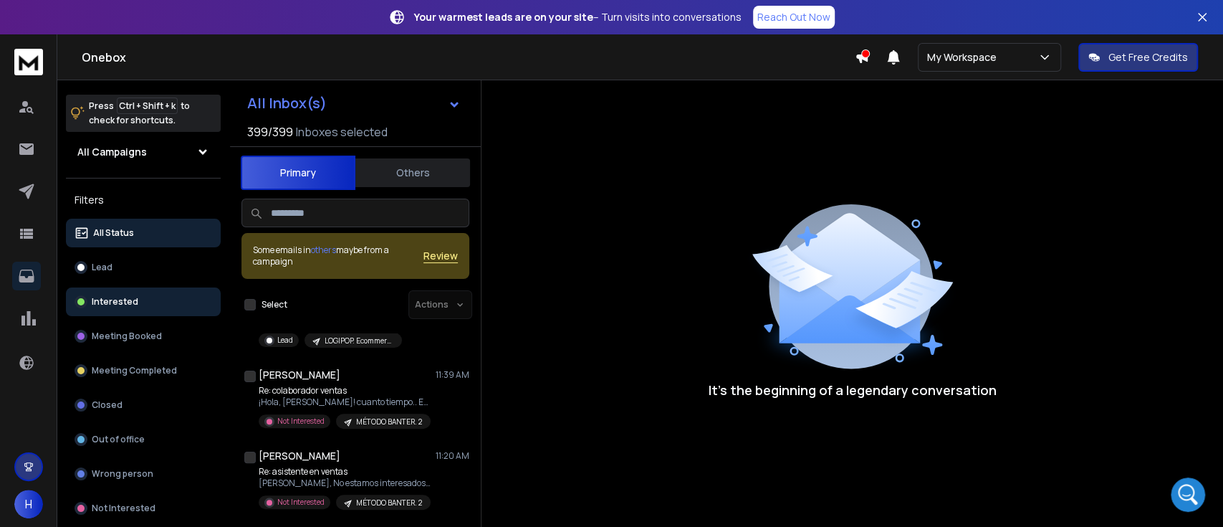
click at [129, 296] on p "Interested" at bounding box center [115, 301] width 47 height 11
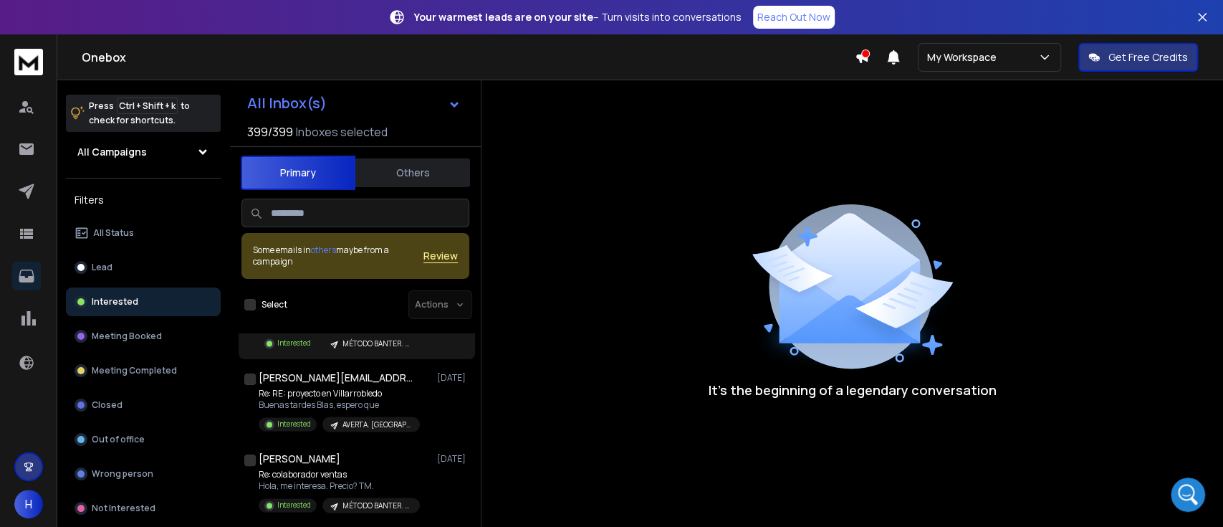
scroll to position [1624, 0]
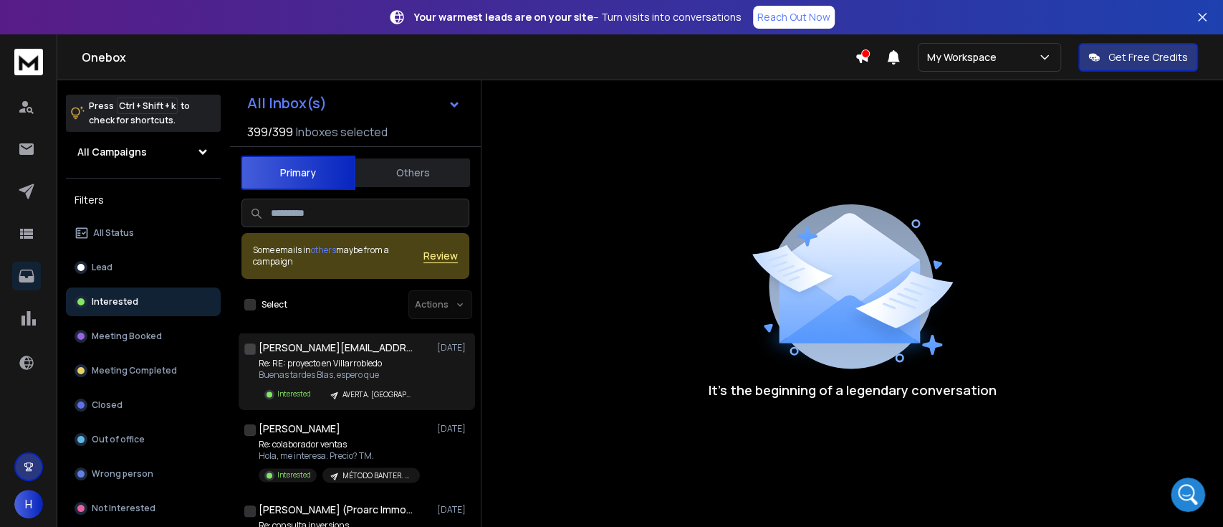
click at [371, 375] on p "Buenas tardes Blas, espero que" at bounding box center [339, 374] width 161 height 11
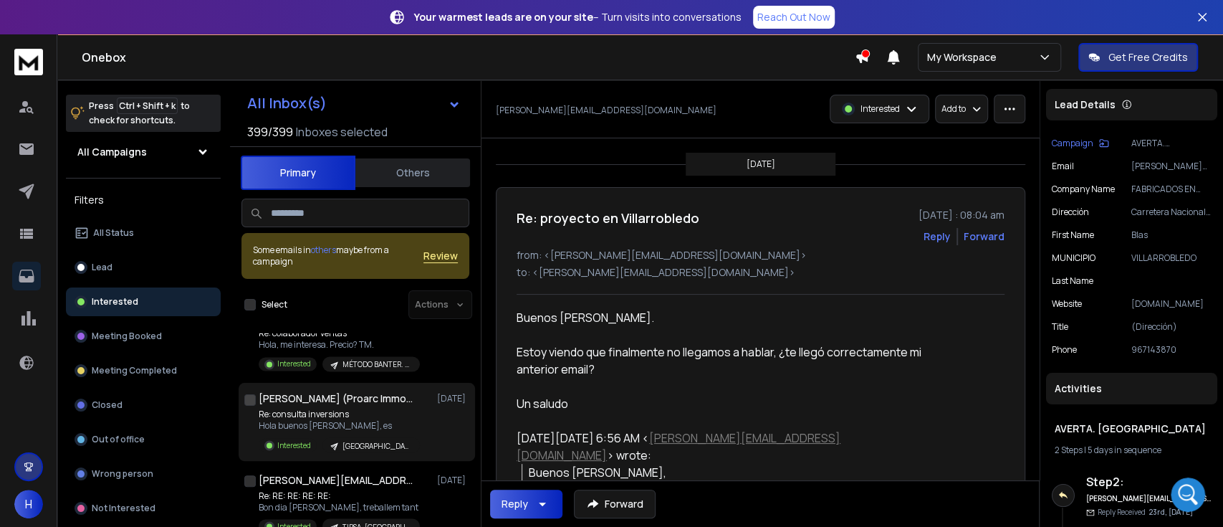
scroll to position [1815, 0]
click at [350, 400] on h1 "[PERSON_NAME][EMAIL_ADDRESS][PERSON_NAME][PERSON_NAME][DOMAIN_NAME] +1" at bounding box center [338, 399] width 158 height 14
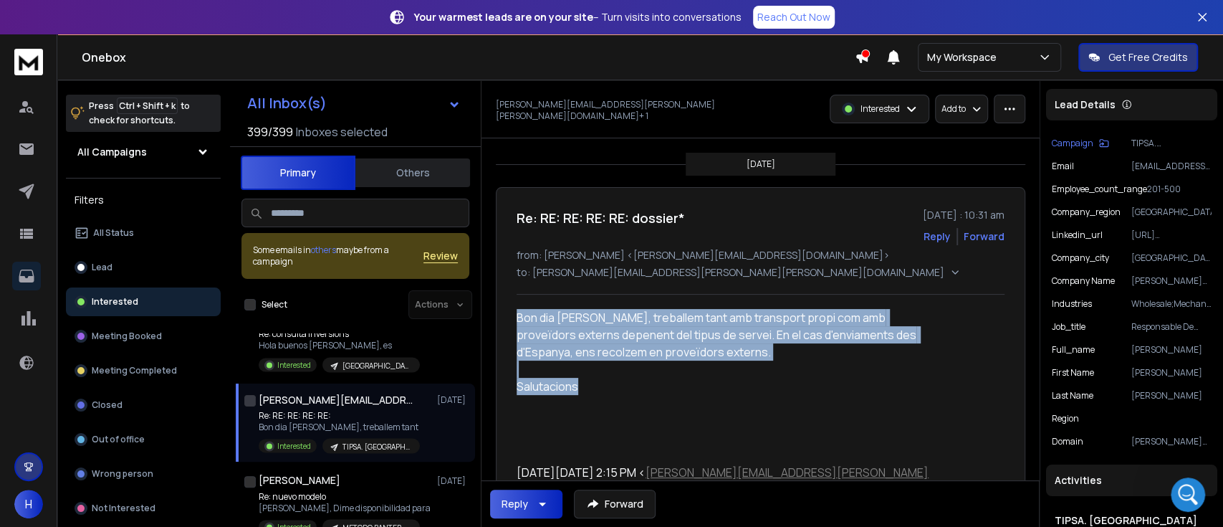
drag, startPoint x: 623, startPoint y: 383, endPoint x: 515, endPoint y: 307, distance: 132.8
copy div "Bon dia [PERSON_NAME], treballem tant amb transport propi com amb proveïdors ex…"
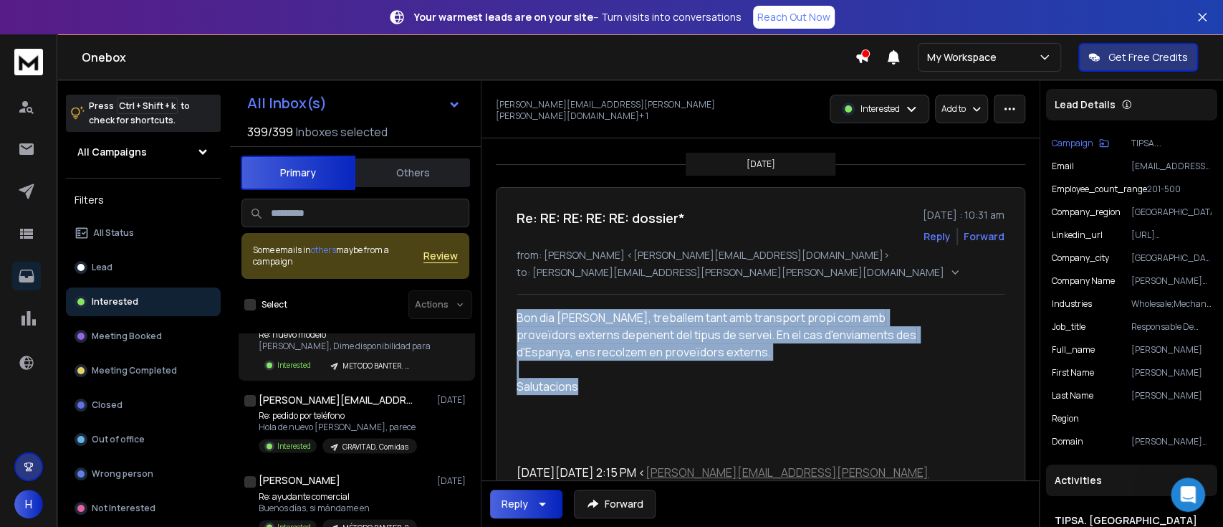
scroll to position [2007, 0]
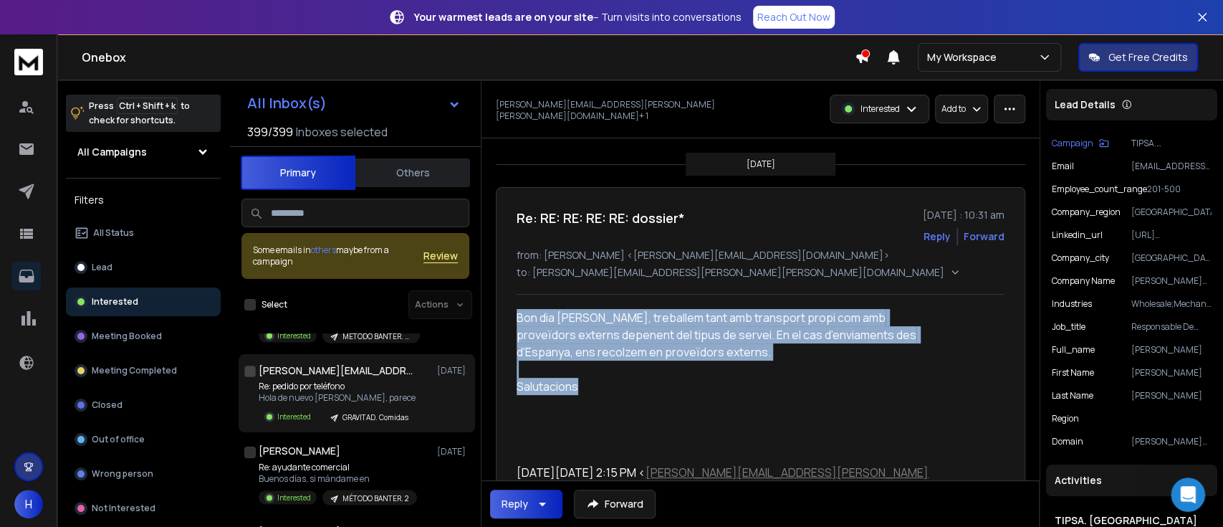
click at [365, 391] on p "Hola de nuevo [PERSON_NAME], parece" at bounding box center [338, 396] width 158 height 11
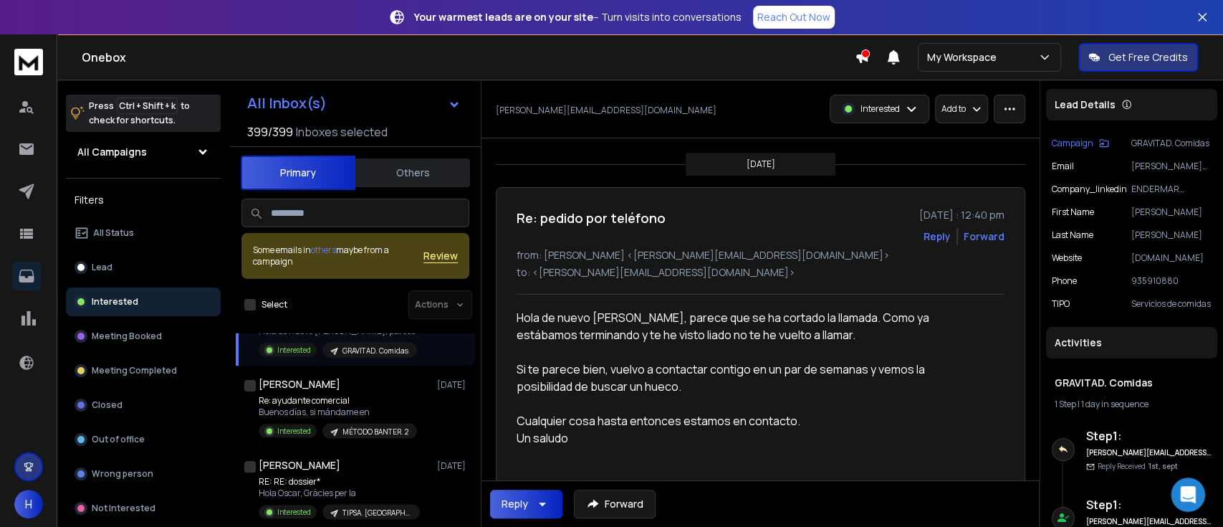
scroll to position [2102, 0]
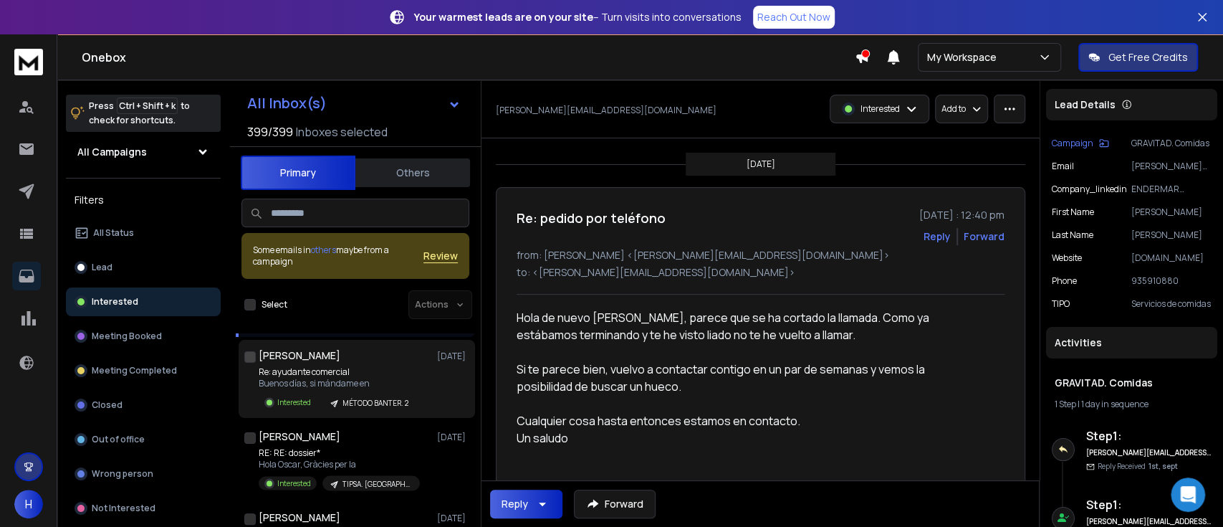
click at [360, 374] on p "Re: ayudante comercial" at bounding box center [338, 370] width 158 height 11
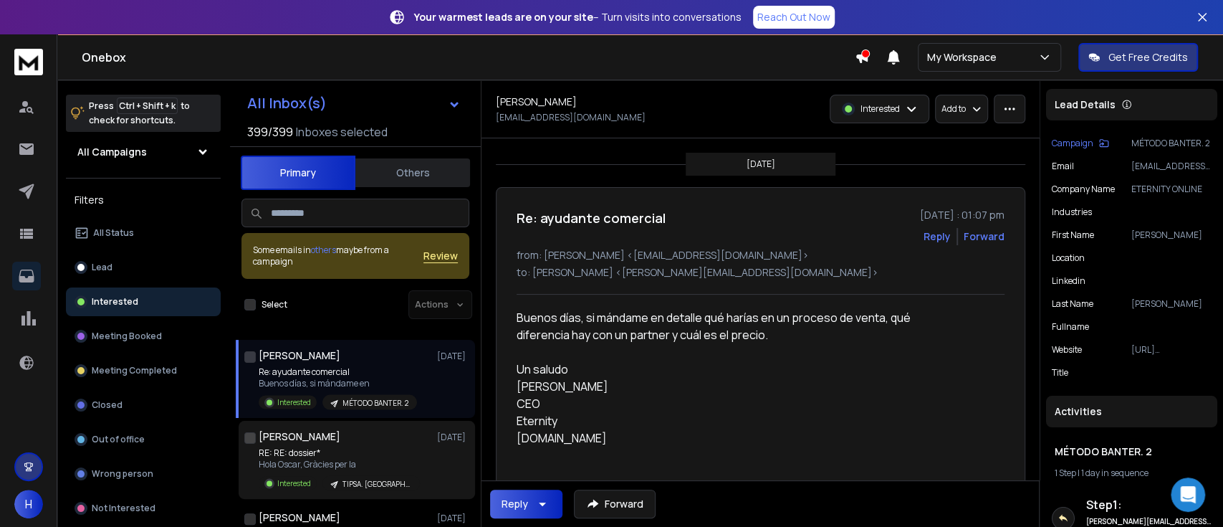
click at [353, 455] on p "RE: RE: dossier*" at bounding box center [339, 451] width 161 height 11
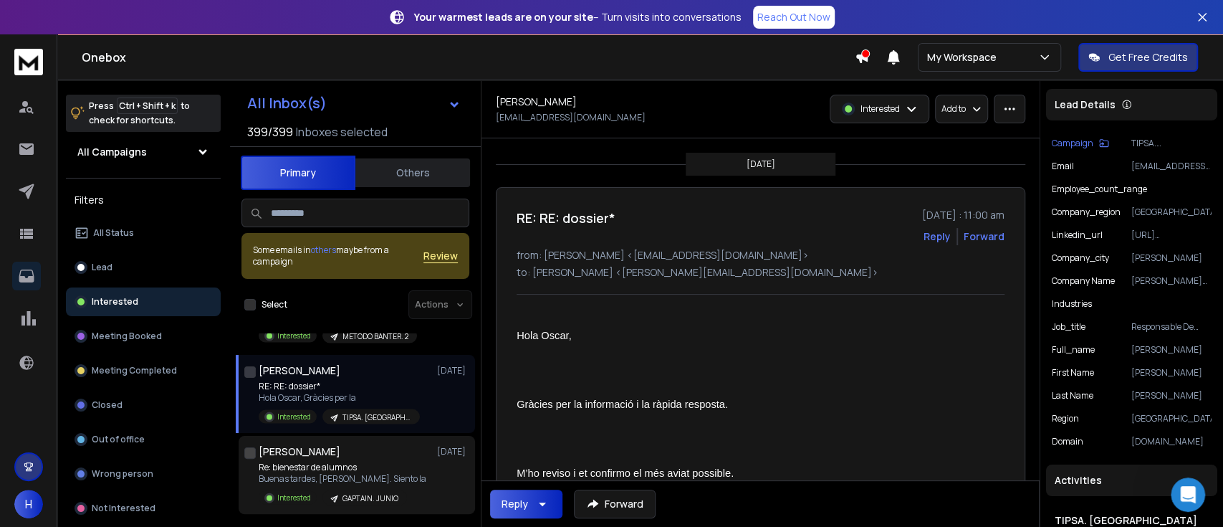
scroll to position [2197, 0]
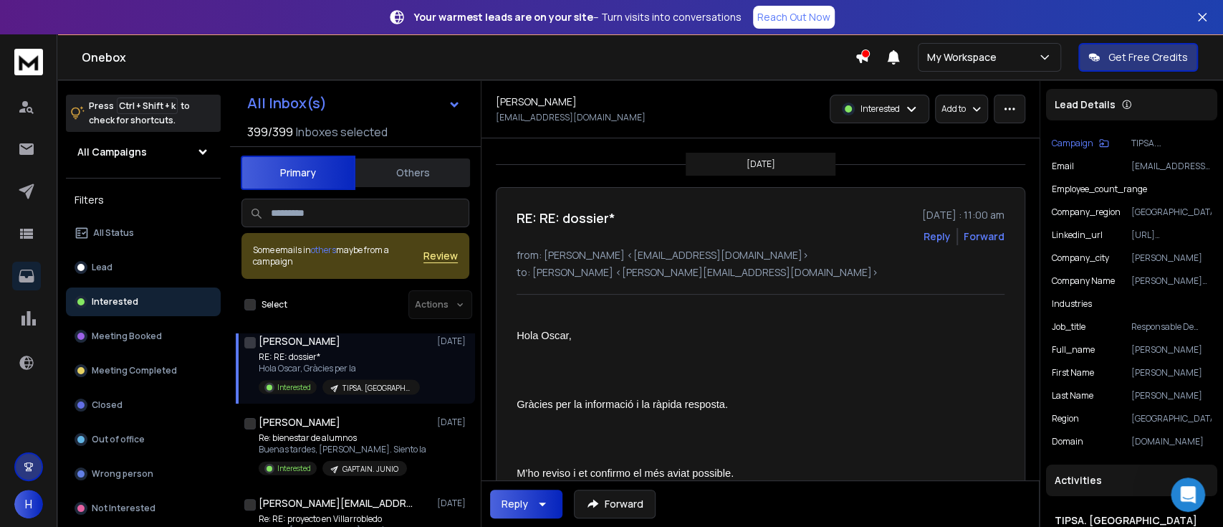
click at [355, 436] on p "Re: bienestar de alumnos" at bounding box center [343, 437] width 168 height 11
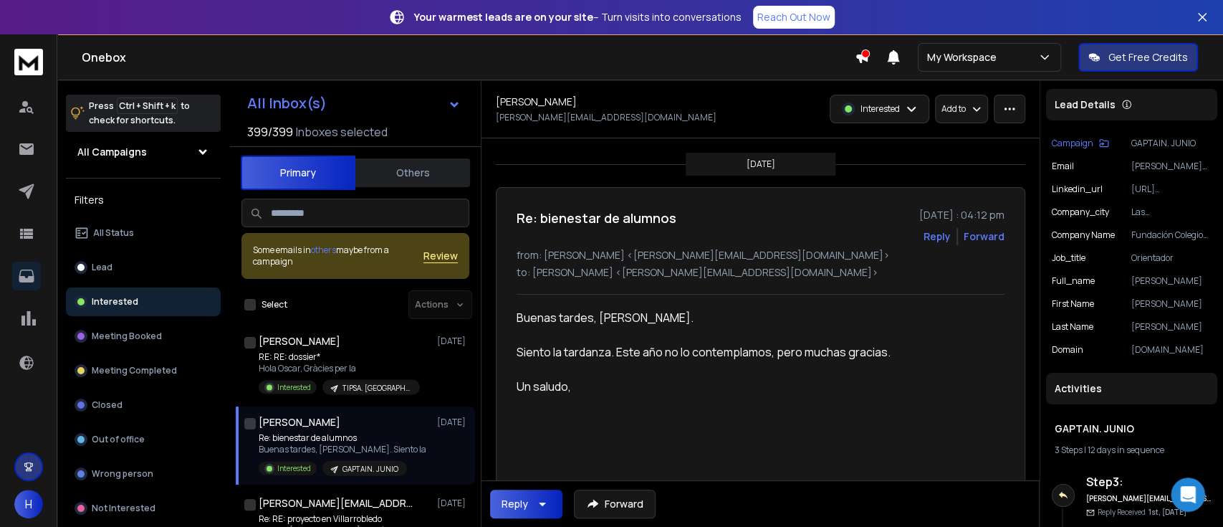
click at [879, 118] on div "Interested" at bounding box center [880, 108] width 98 height 27
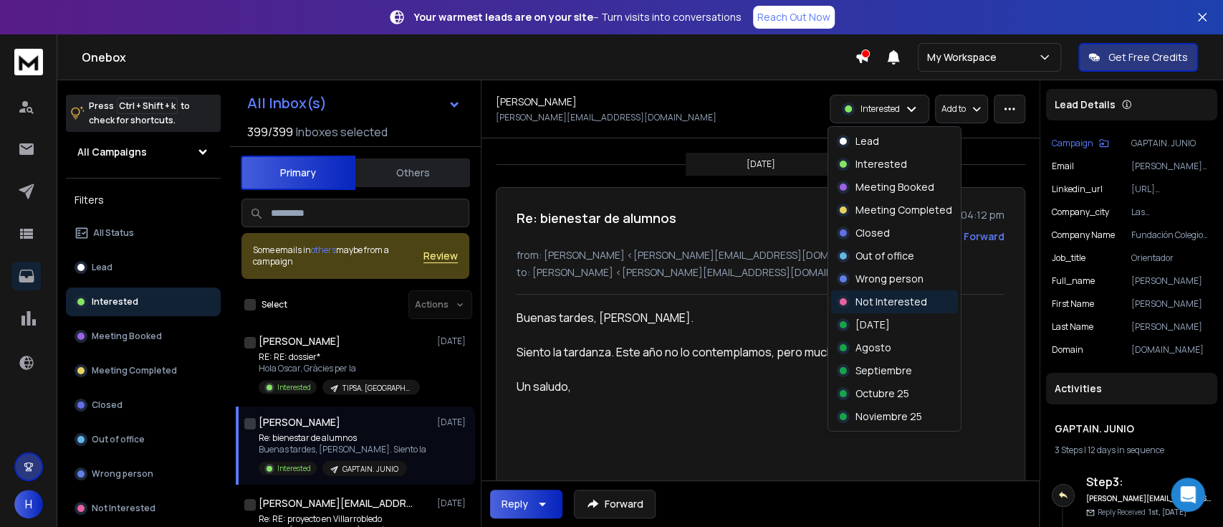
click at [894, 300] on p "Not Interested" at bounding box center [892, 302] width 72 height 14
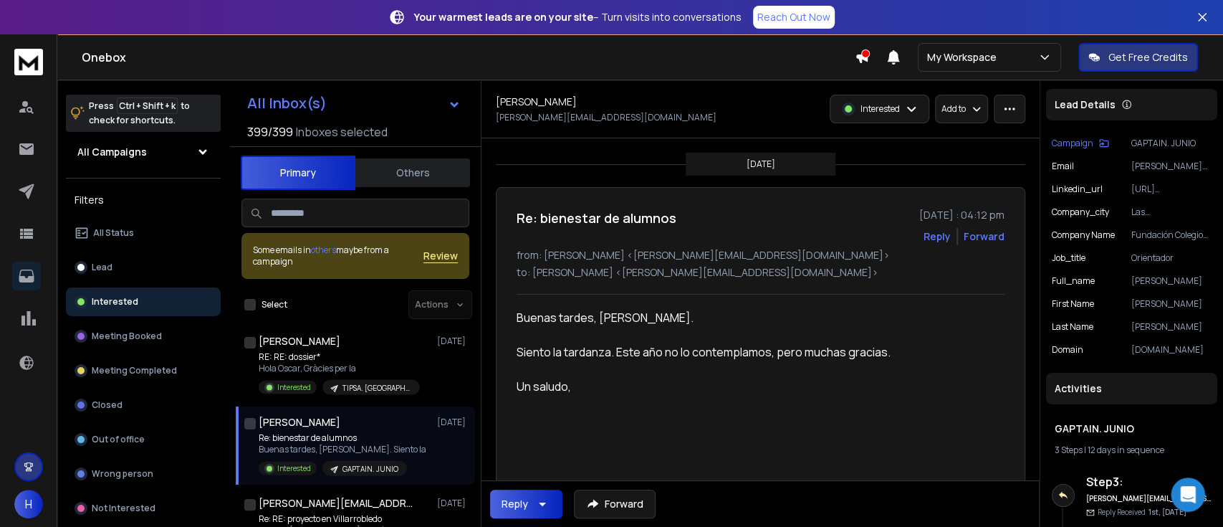
click at [943, 112] on p "Add to" at bounding box center [954, 108] width 24 height 11
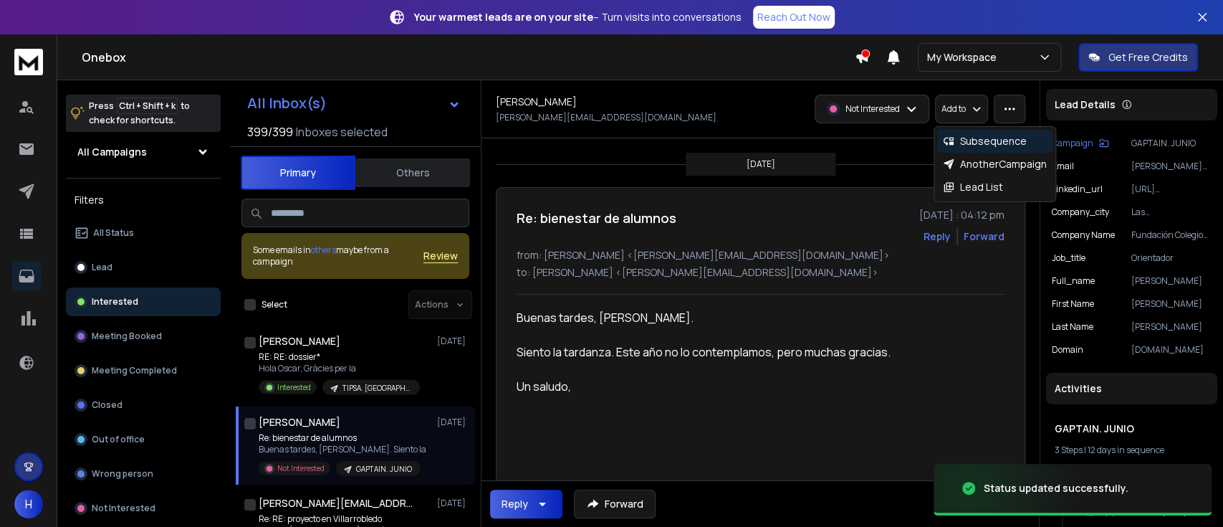
click at [998, 145] on div "Subsequence" at bounding box center [985, 141] width 84 height 14
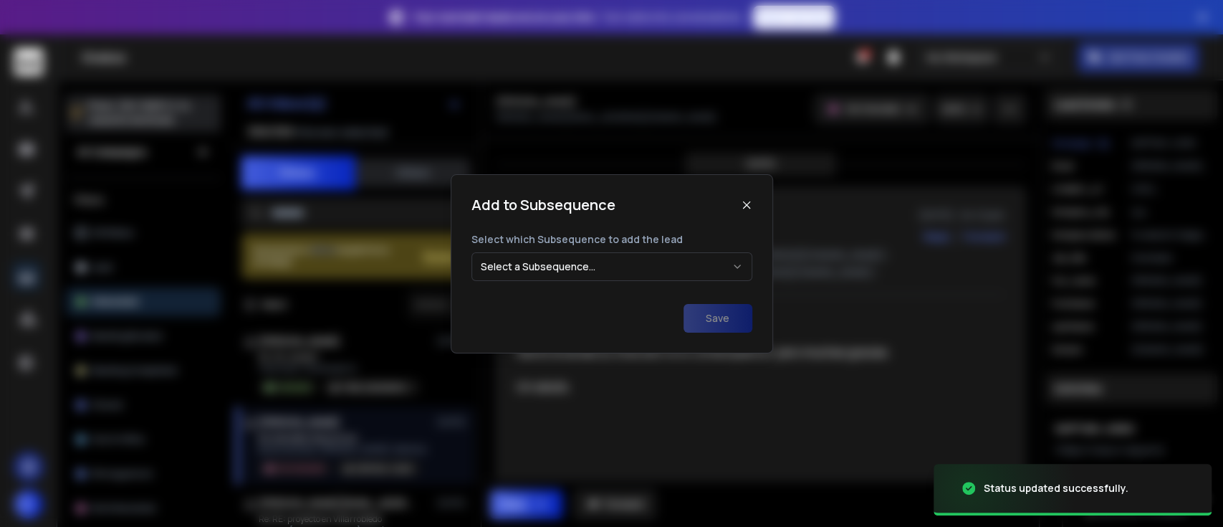
click at [607, 258] on button "Select a Subsequence..." at bounding box center [612, 266] width 281 height 29
click at [696, 320] on button "Save" at bounding box center [718, 318] width 69 height 29
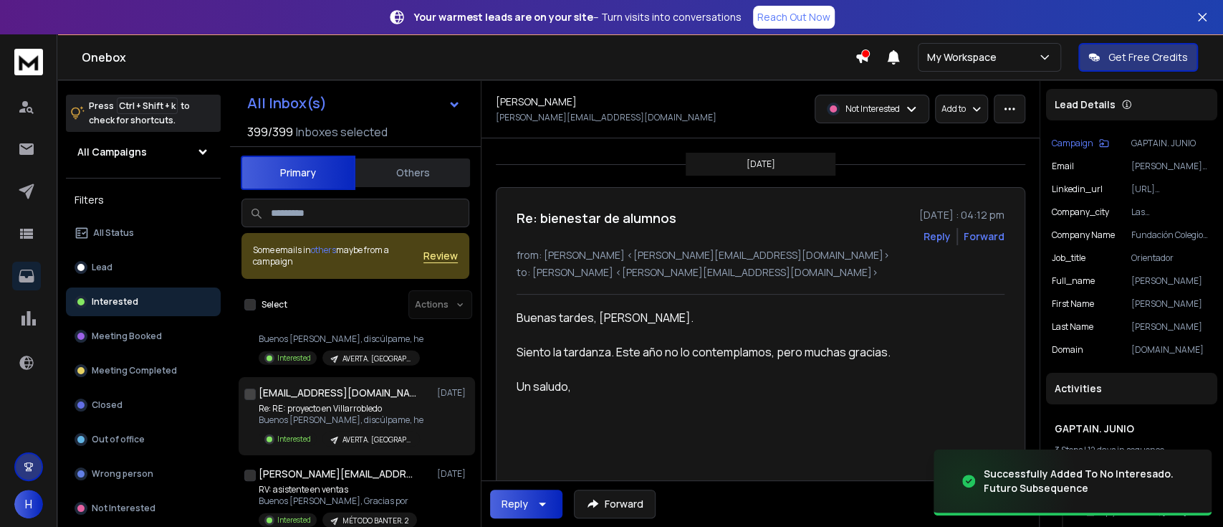
scroll to position [2293, 0]
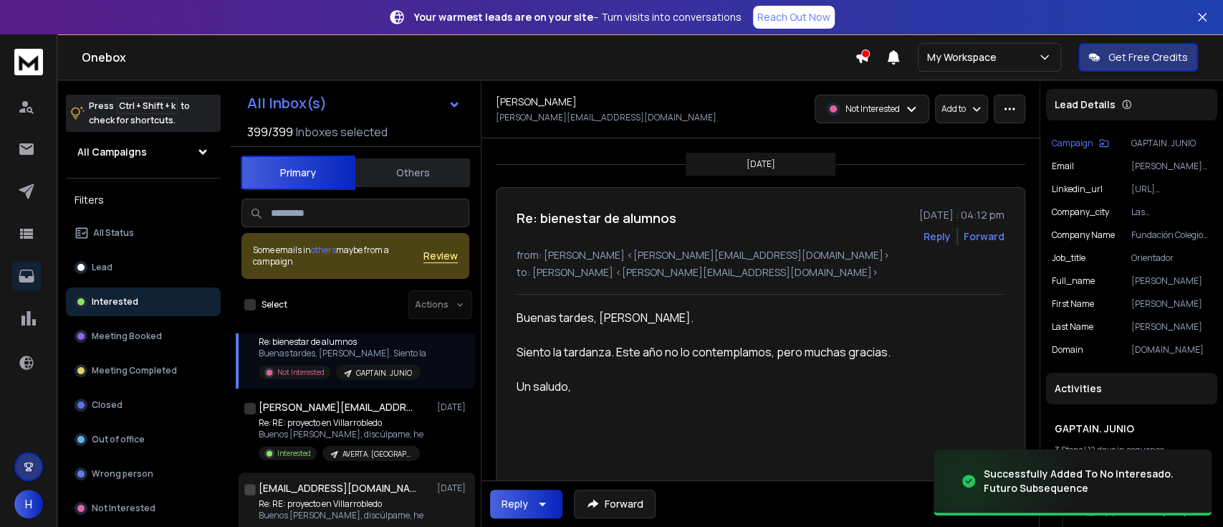
click at [330, 493] on h1 "[EMAIL_ADDRESS][DOMAIN_NAME]" at bounding box center [338, 488] width 158 height 14
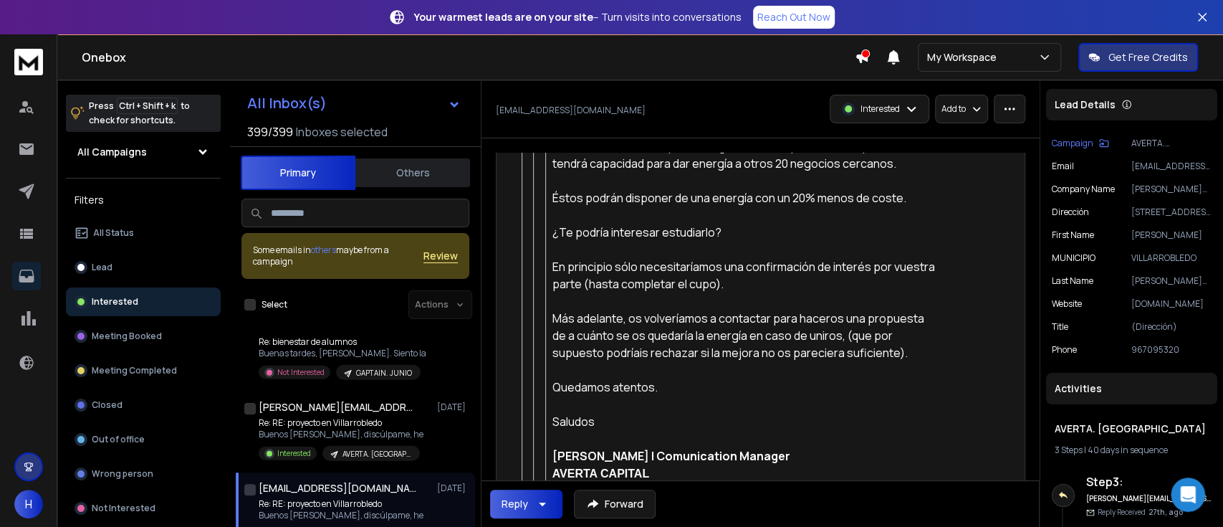
scroll to position [1115, 0]
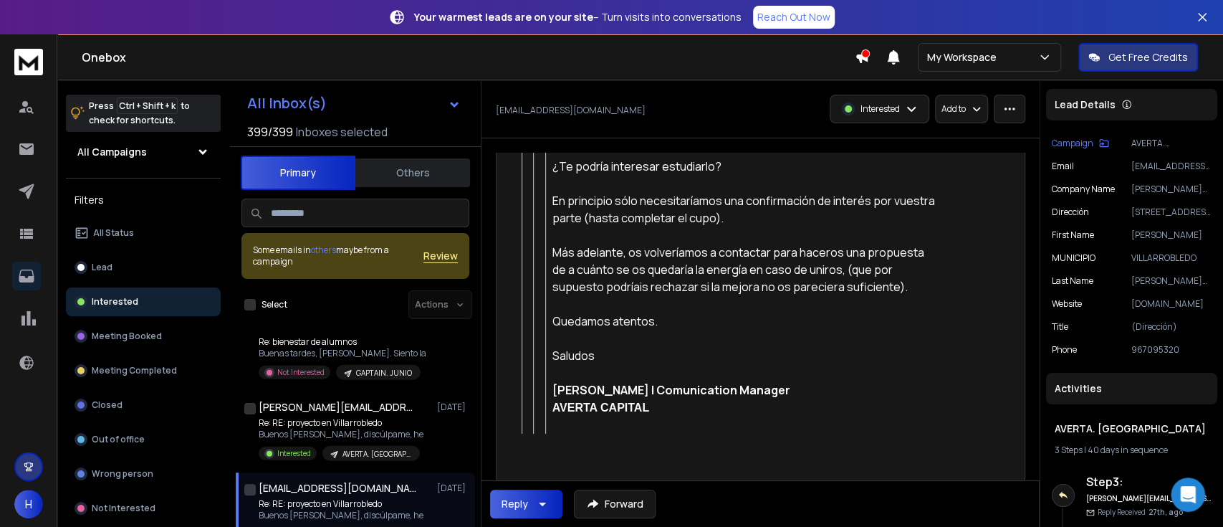
click at [755, 500] on p "View all 6 replies" at bounding box center [769, 505] width 63 height 11
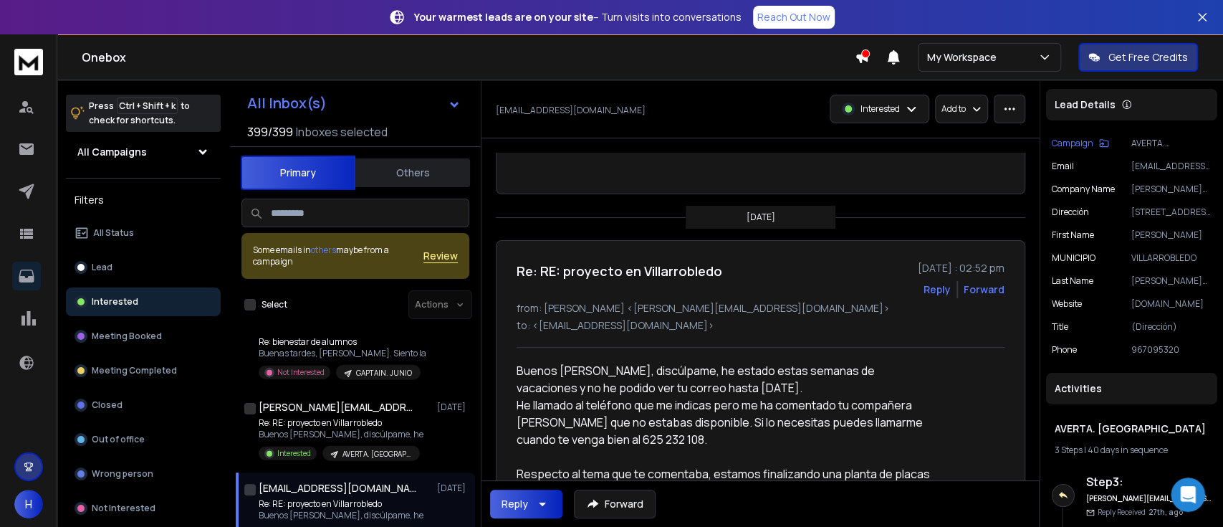
scroll to position [1433, 0]
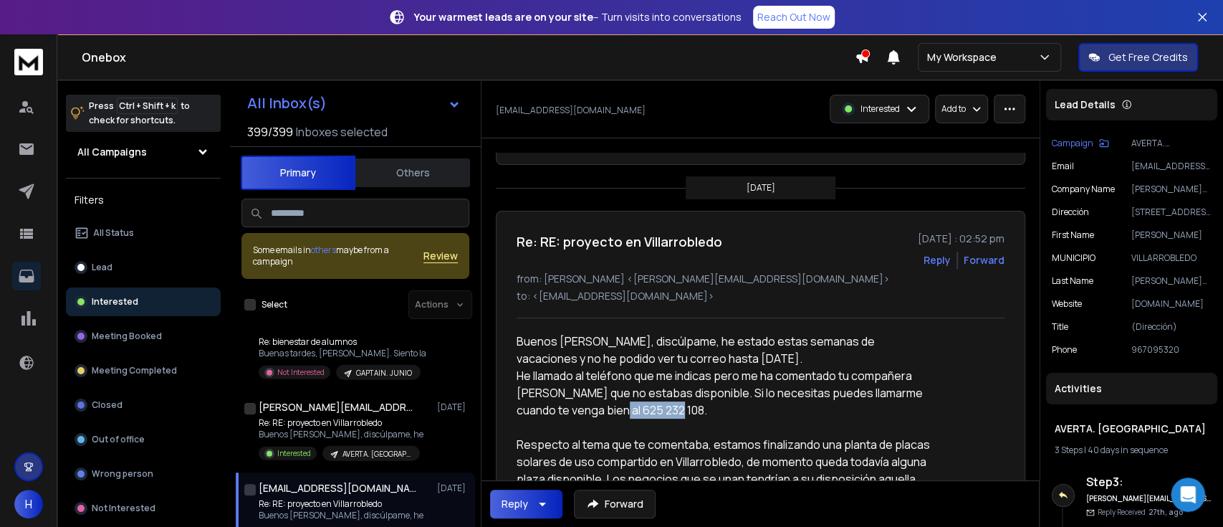
drag, startPoint x: 661, startPoint y: 339, endPoint x: 600, endPoint y: 346, distance: 62.0
click at [600, 367] on div "He llamado al teléfono que me indicas pero me ha comentado tu compañera [PERSON…" at bounding box center [726, 393] width 419 height 52
drag, startPoint x: 609, startPoint y: 341, endPoint x: 734, endPoint y: 423, distance: 149.1
click at [734, 436] on div "Respecto al tema que te comentaba, estamos finalizando una planta de placas sol…" at bounding box center [726, 496] width 419 height 120
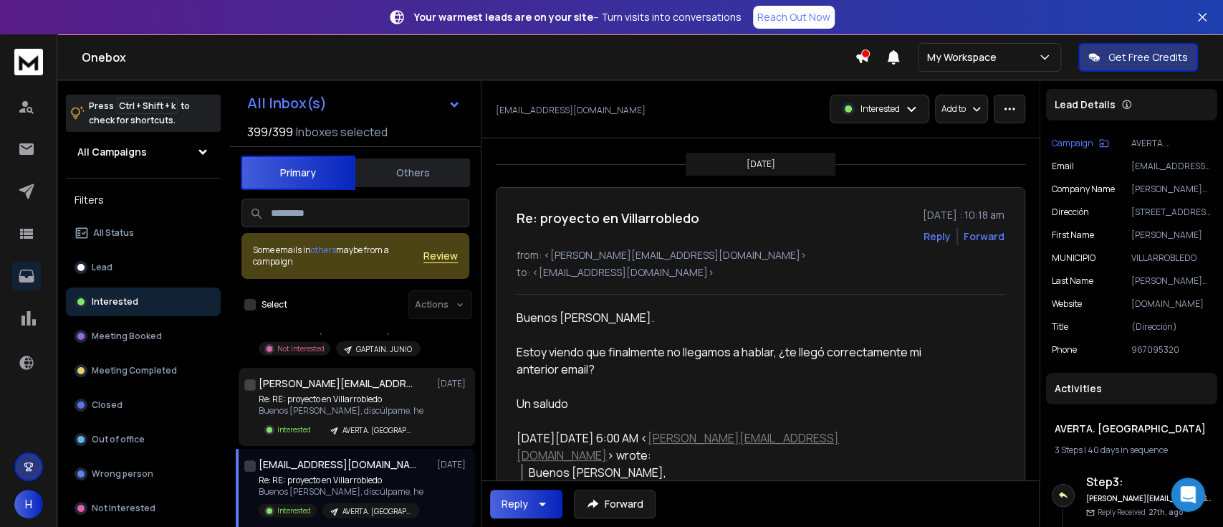
scroll to position [2388, 0]
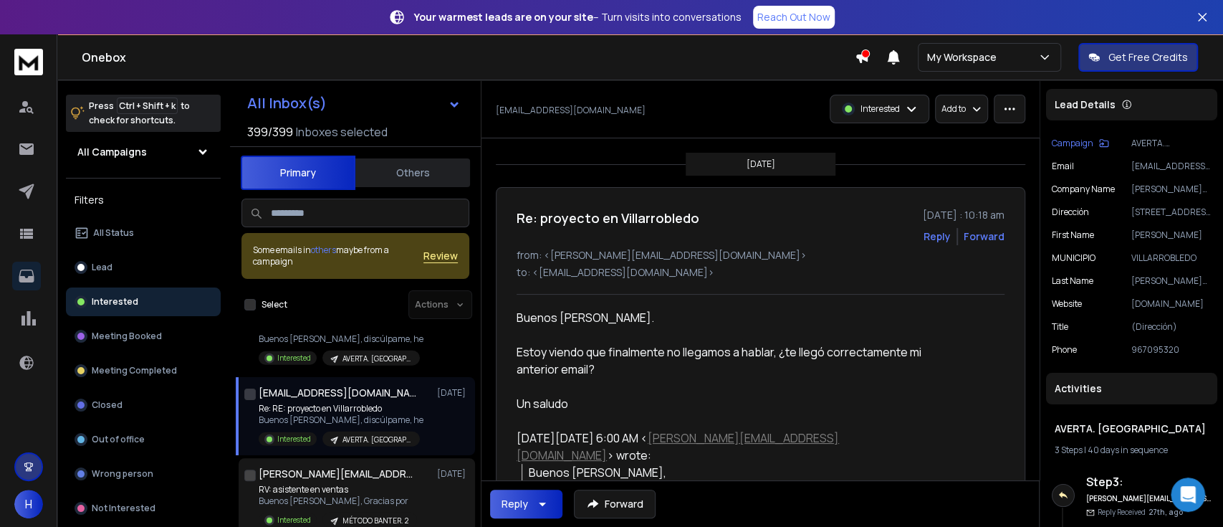
click at [365, 493] on p "RV: asistente en ventas" at bounding box center [338, 489] width 158 height 11
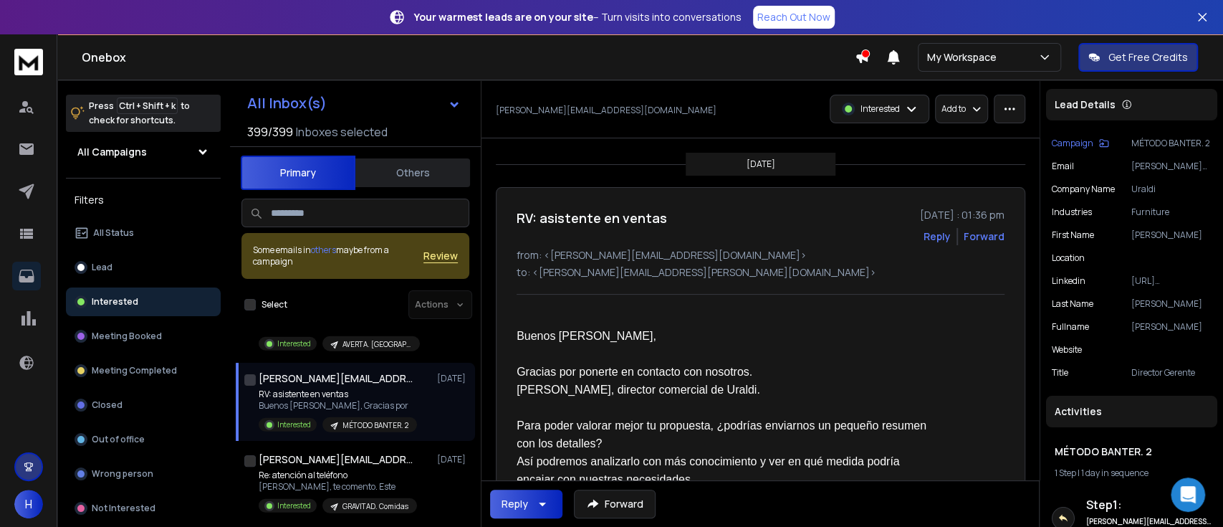
drag, startPoint x: 333, startPoint y: 482, endPoint x: 361, endPoint y: 425, distance: 64.1
click at [333, 484] on p "[PERSON_NAME], te comento. Este" at bounding box center [338, 486] width 158 height 11
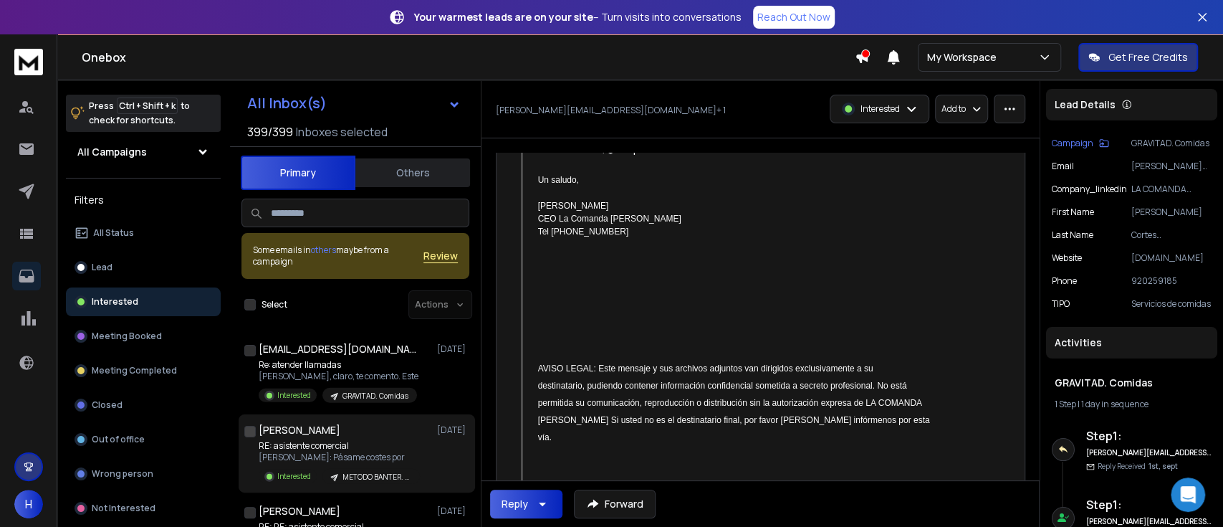
scroll to position [2580, 0]
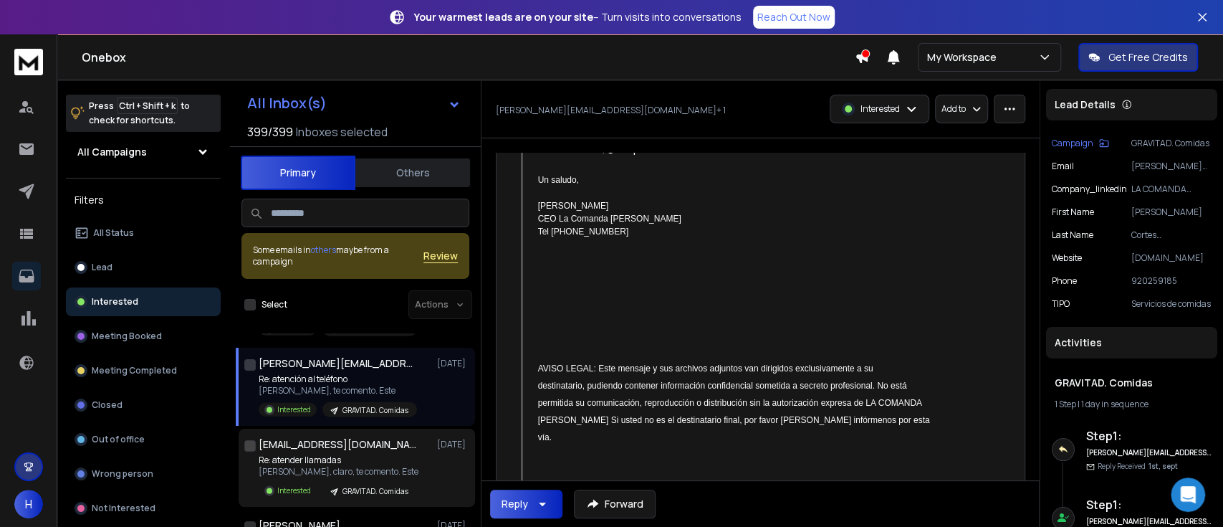
click at [341, 454] on p "Re: atender llamadas" at bounding box center [339, 459] width 160 height 11
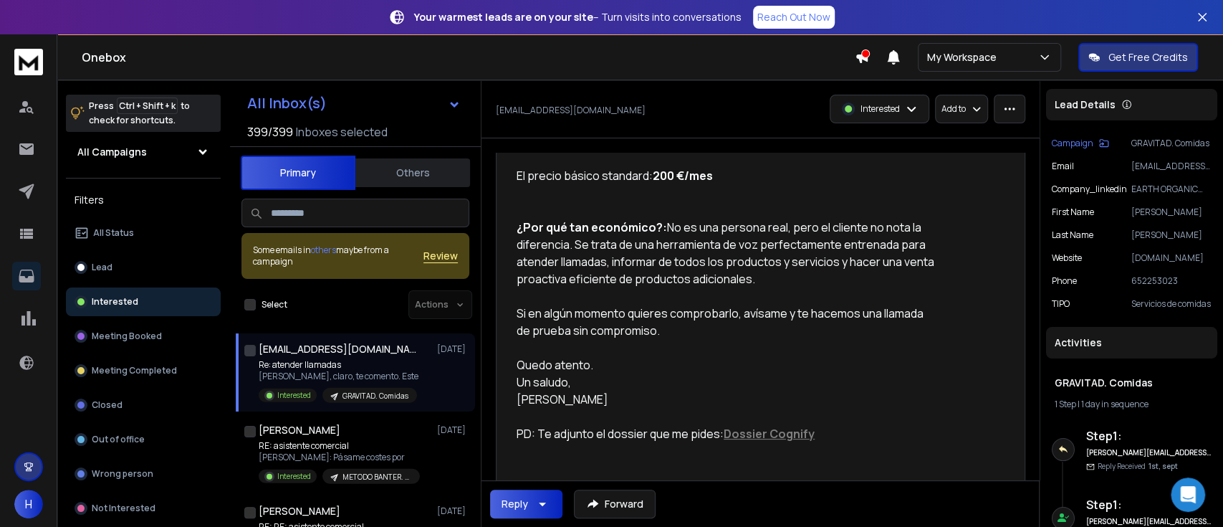
scroll to position [573, 0]
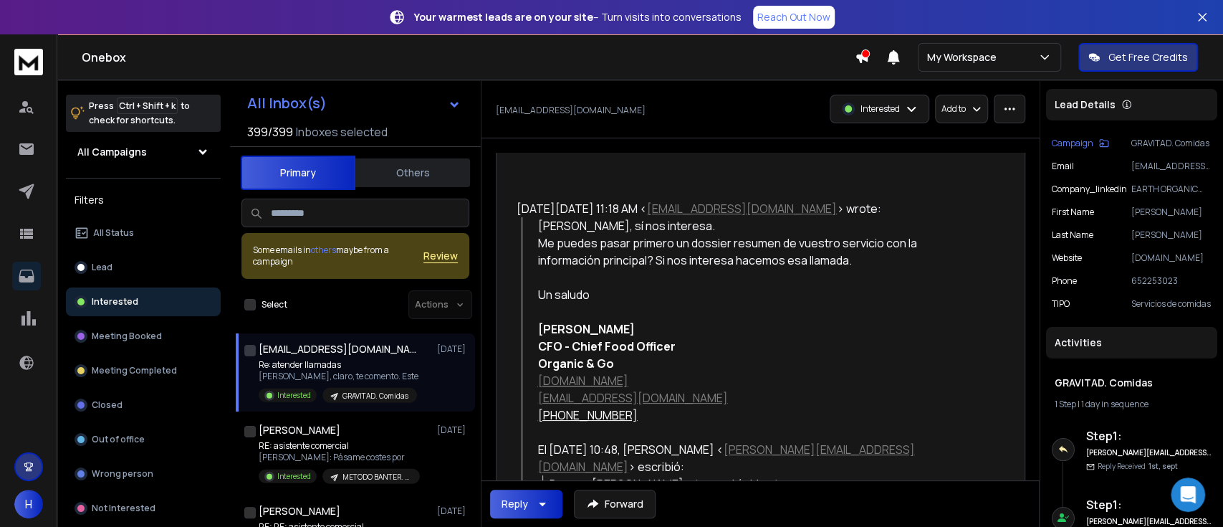
click at [350, 436] on div "[PERSON_NAME] [DATE]" at bounding box center [364, 430] width 211 height 14
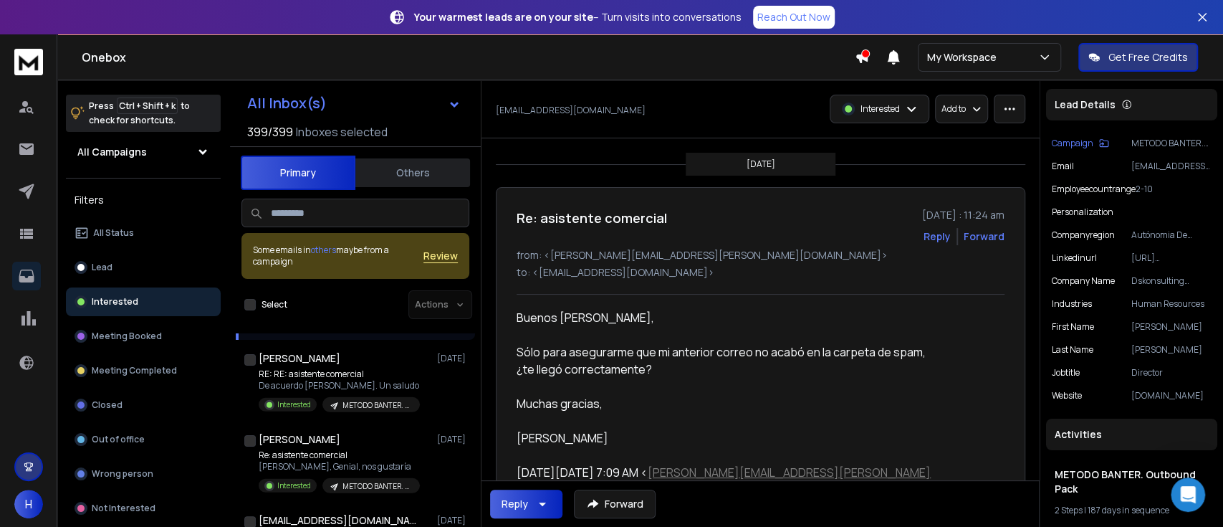
scroll to position [2866, 0]
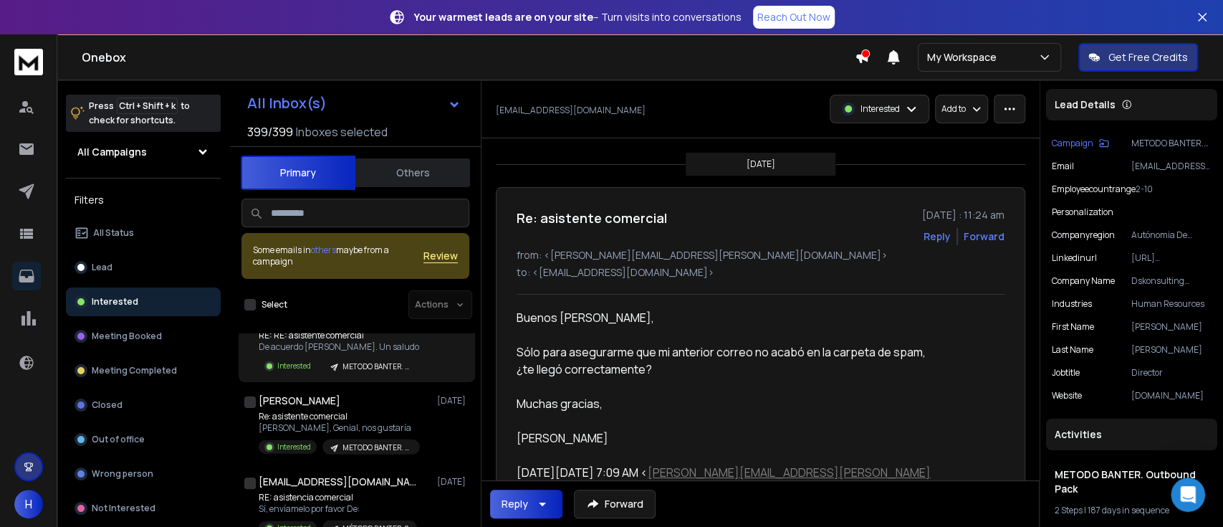
click at [367, 353] on div "RE: RE: asistente comercial De acuerdo [PERSON_NAME]. Un saludo Interested METO…" at bounding box center [339, 352] width 161 height 44
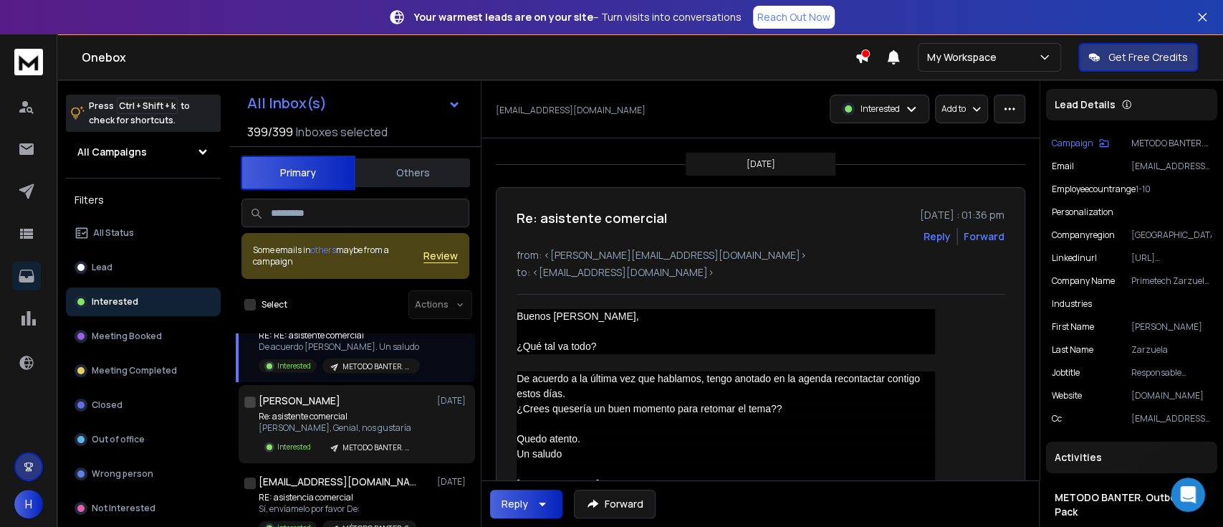
click at [361, 430] on p "[PERSON_NAME], Genial, nos gustaría" at bounding box center [339, 427] width 161 height 11
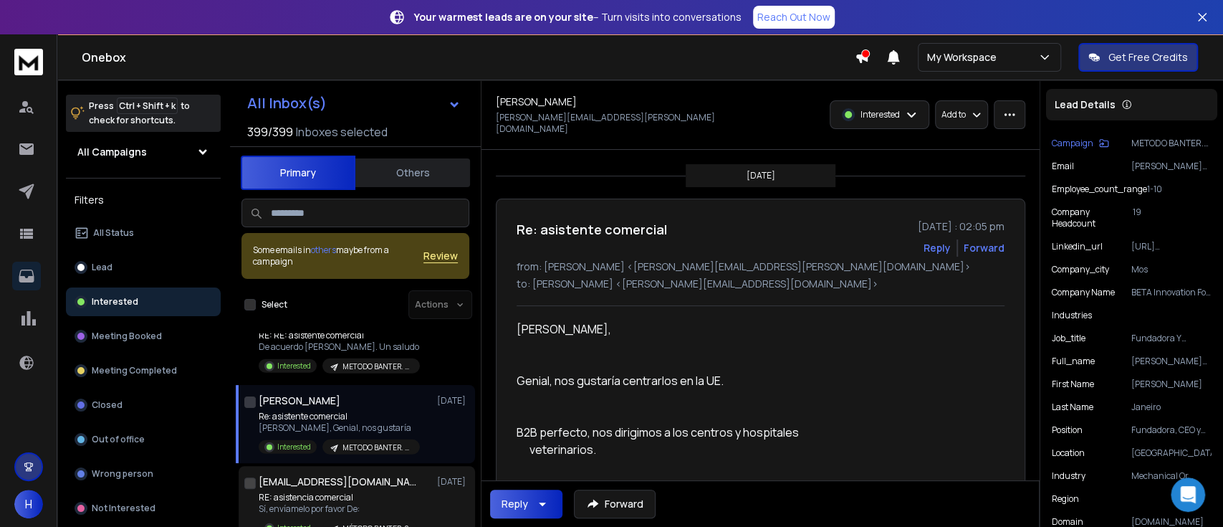
scroll to position [2962, 0]
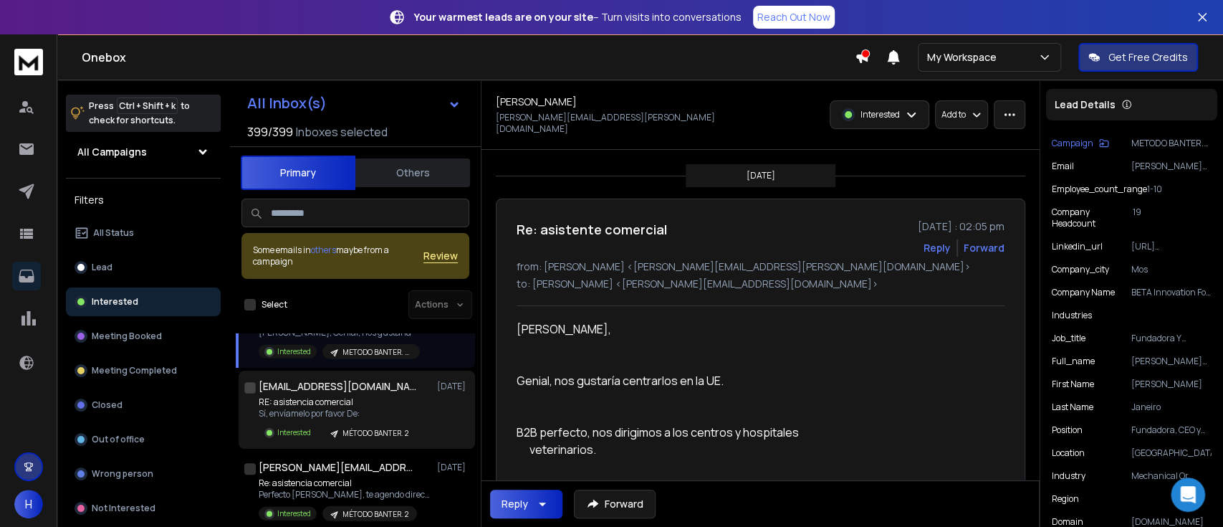
click at [338, 408] on p "Sí, envíamelo por favor De:" at bounding box center [338, 413] width 158 height 11
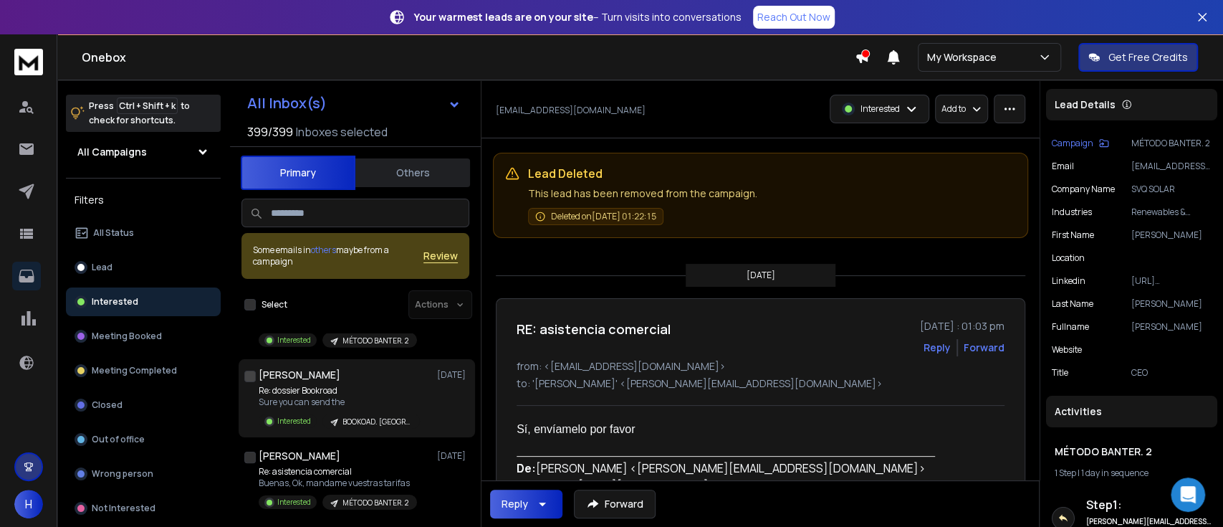
scroll to position [3153, 0]
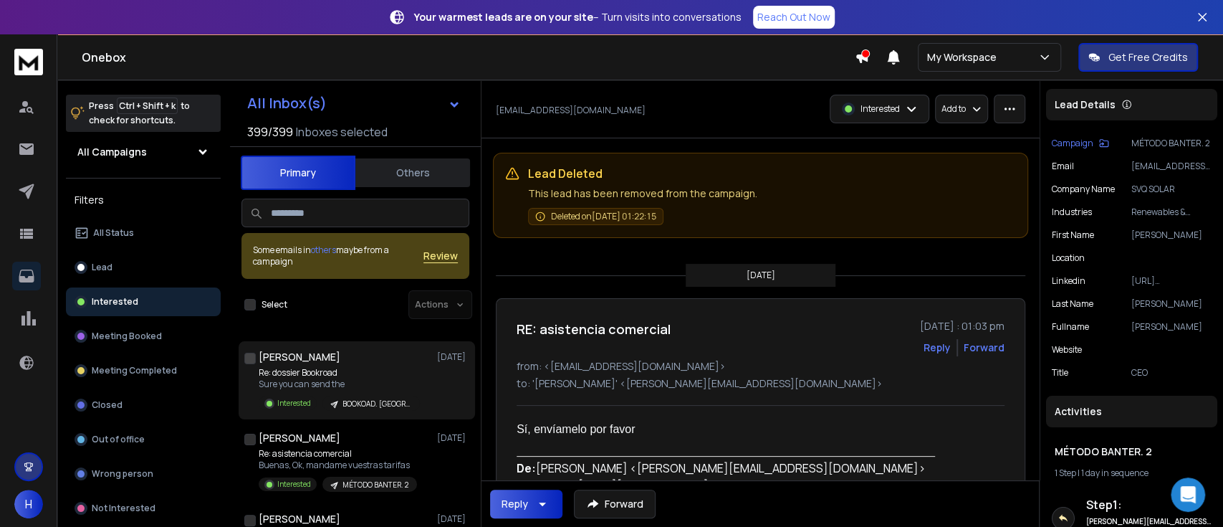
click at [337, 385] on p "Sure you can send the" at bounding box center [339, 383] width 161 height 11
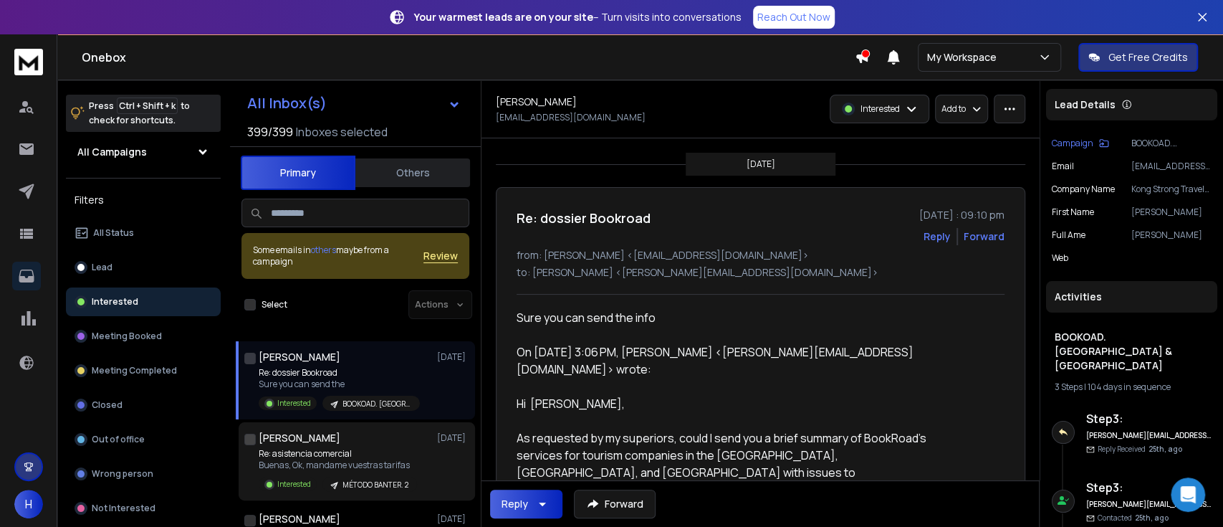
click at [333, 463] on p "Buenas, Ok, mandame vuestras tarifas" at bounding box center [338, 464] width 158 height 11
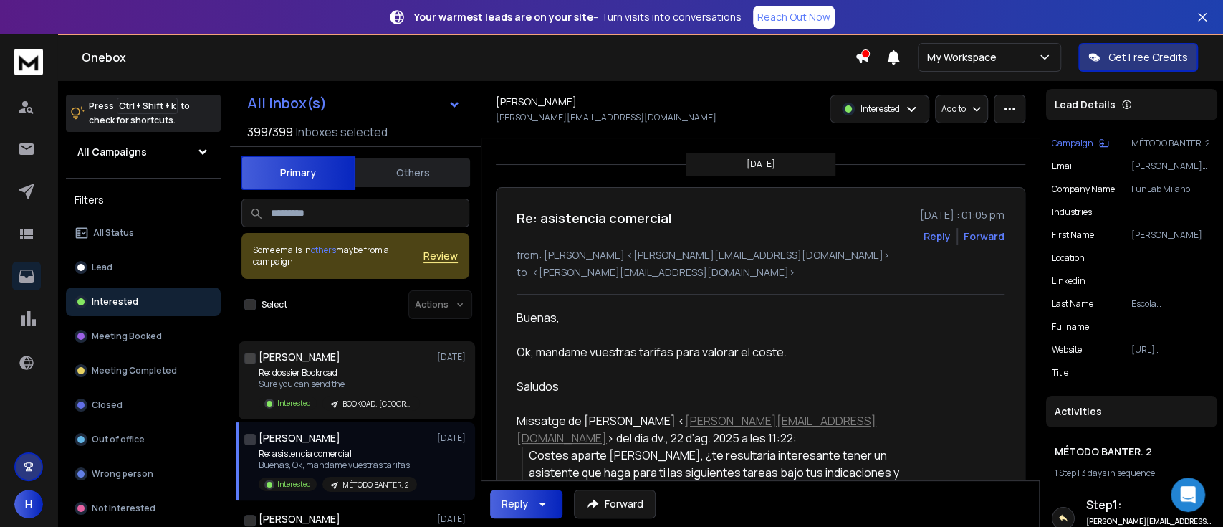
scroll to position [3248, 0]
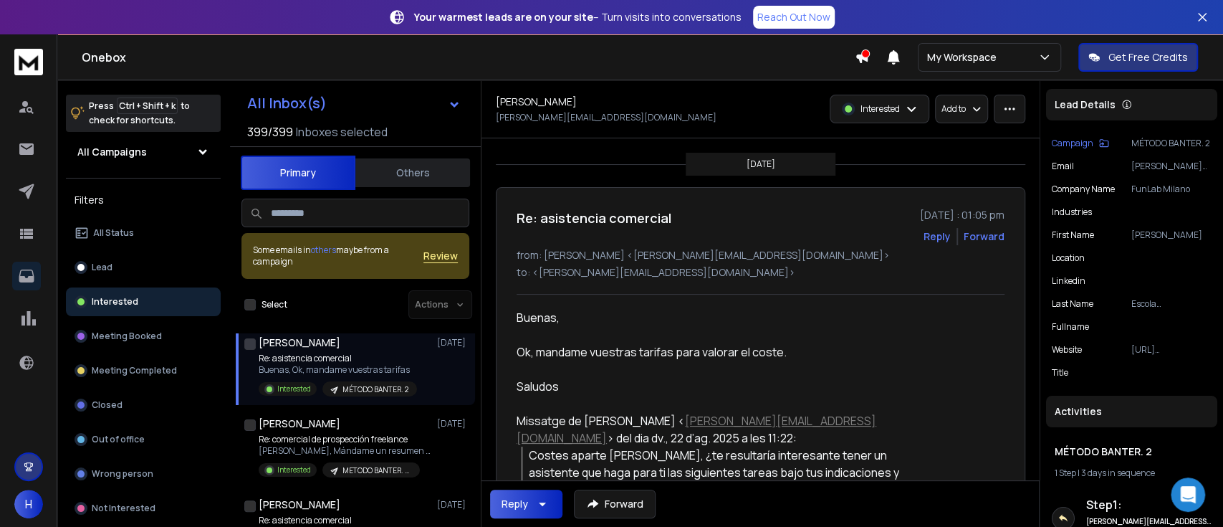
click at [1074, 142] on p "Campaign" at bounding box center [1073, 143] width 42 height 11
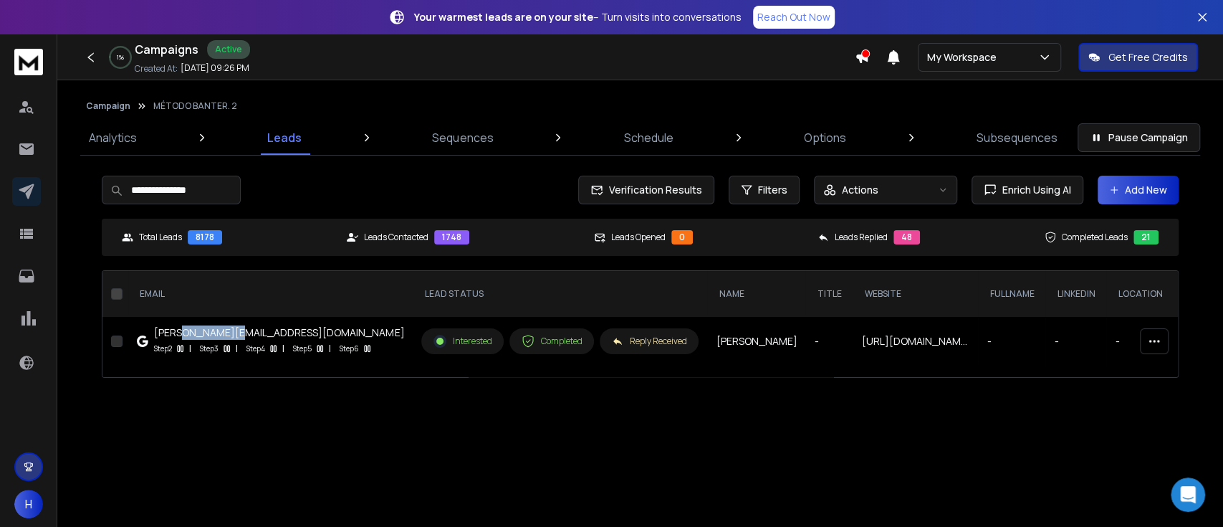
drag, startPoint x: 238, startPoint y: 331, endPoint x: 187, endPoint y: 335, distance: 51.1
click at [187, 335] on td "[PERSON_NAME][EMAIL_ADDRESS][DOMAIN_NAME] Step 2 | Step 3 | Step 4 | Step 5 | S…" at bounding box center [270, 341] width 284 height 49
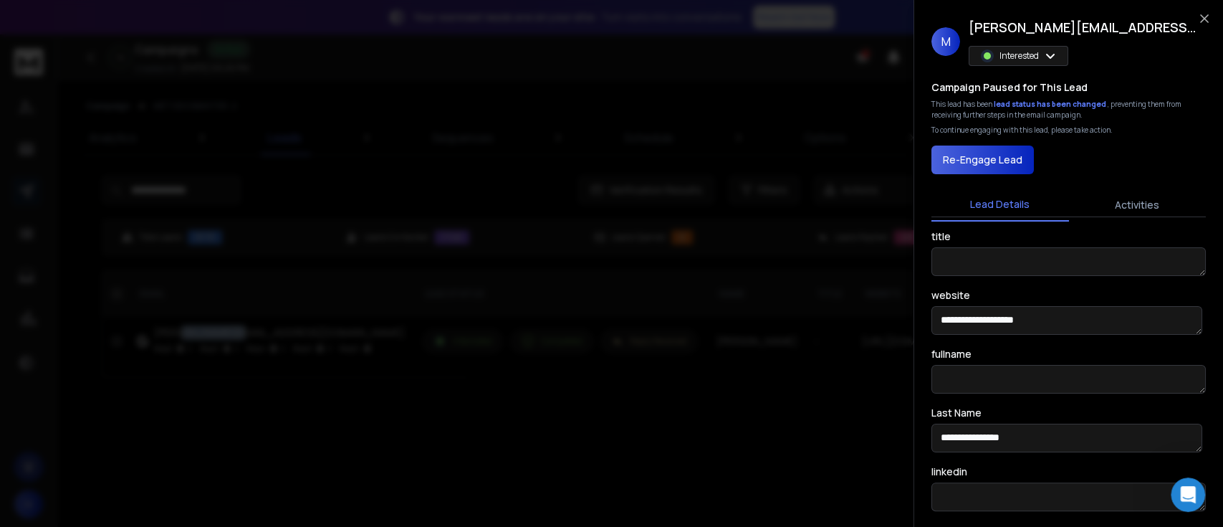
click at [445, 199] on div at bounding box center [611, 263] width 1223 height 527
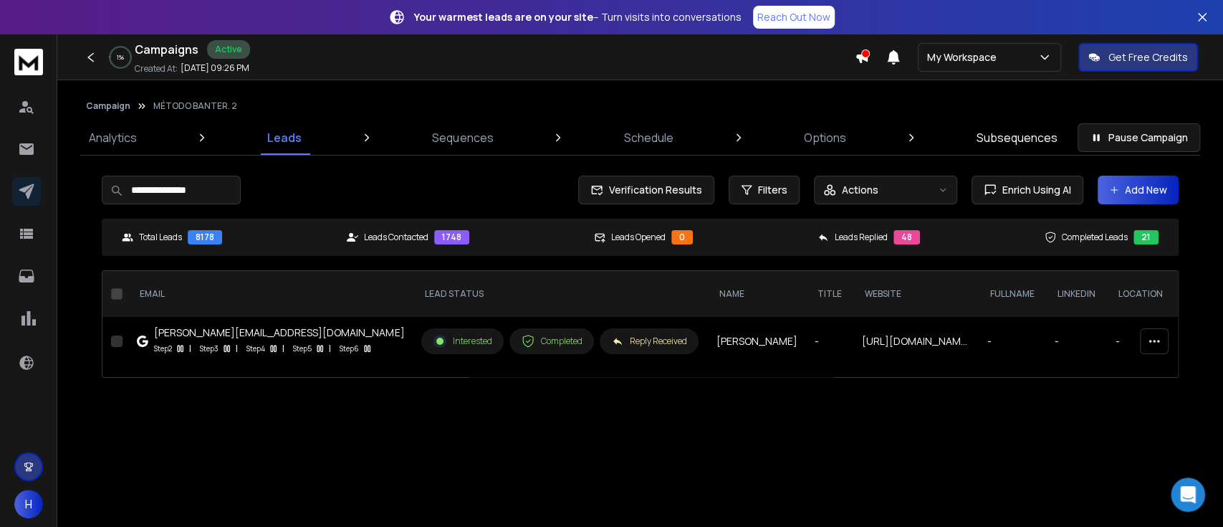
click at [1017, 141] on p "Subsequences" at bounding box center [1017, 137] width 81 height 17
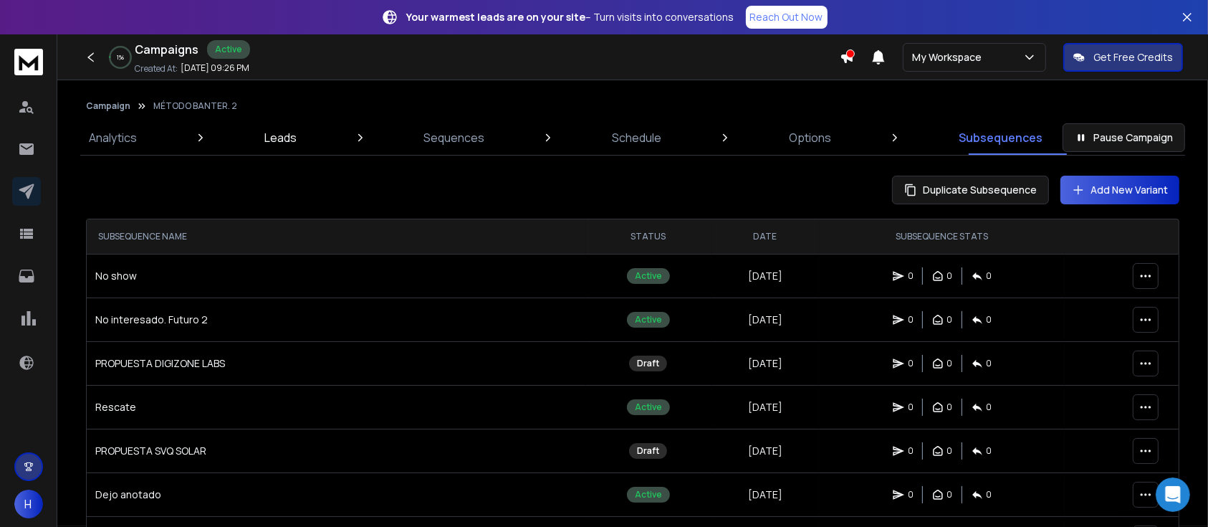
click at [287, 143] on p "Leads" at bounding box center [280, 137] width 32 height 17
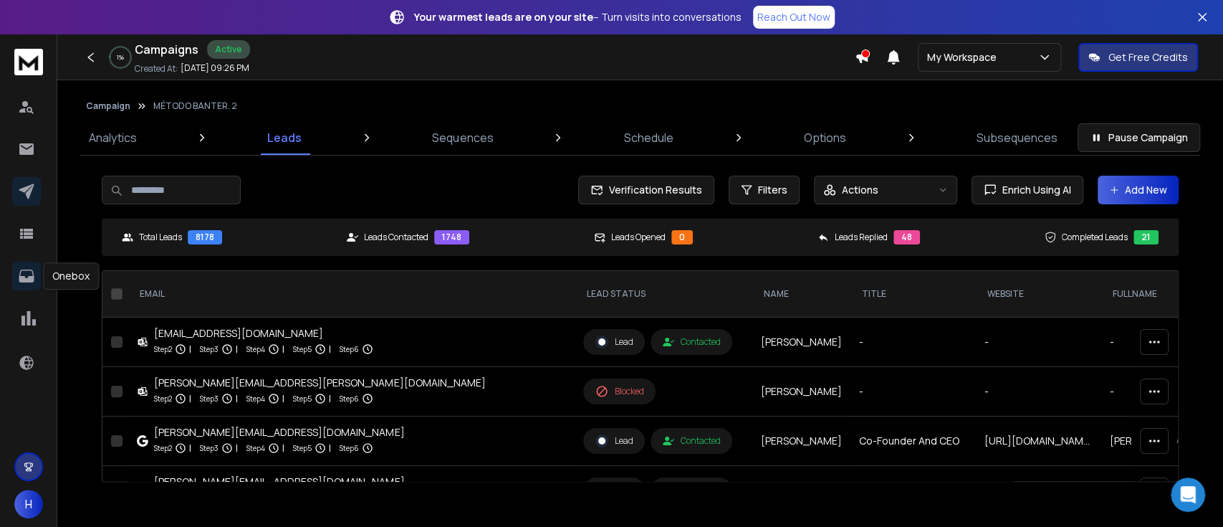
click at [23, 279] on icon at bounding box center [26, 275] width 15 height 13
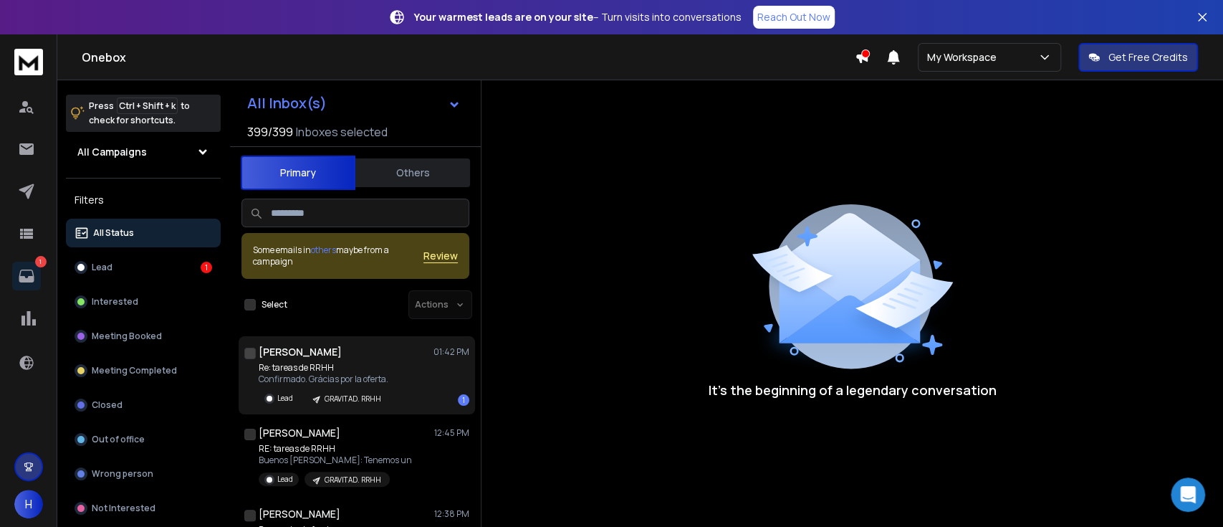
click at [344, 358] on div "[PERSON_NAME] 01:42 PM" at bounding box center [364, 352] width 211 height 14
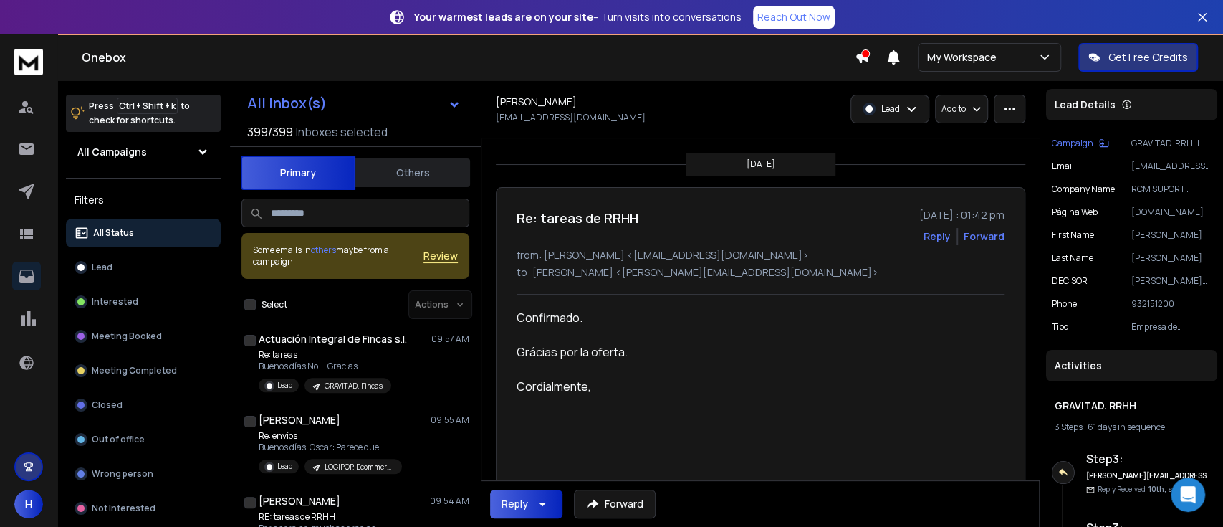
scroll to position [1529, 0]
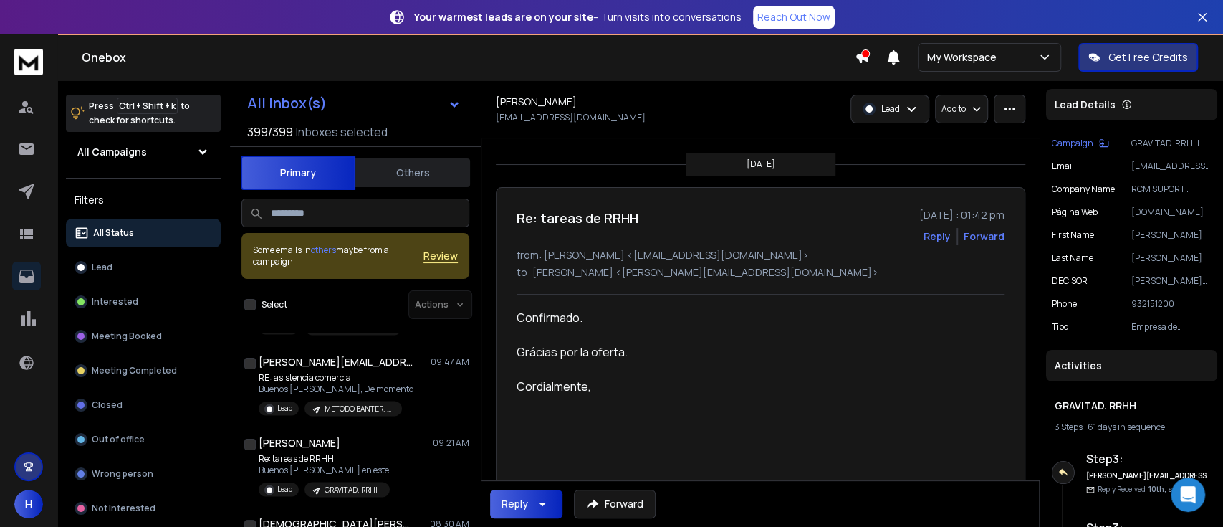
click at [140, 304] on button "Interested" at bounding box center [143, 301] width 155 height 29
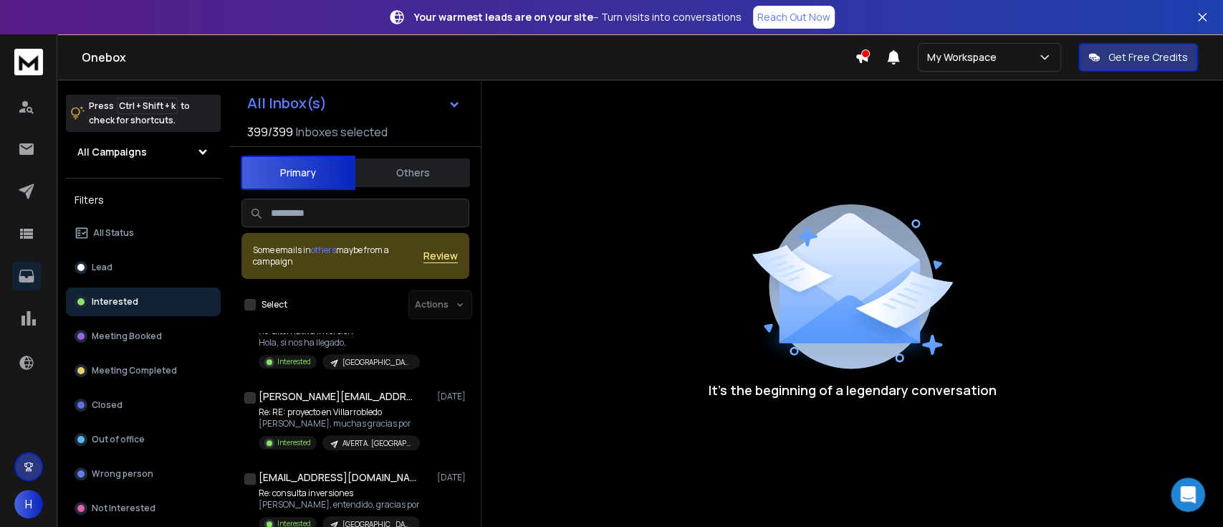
scroll to position [4303, 0]
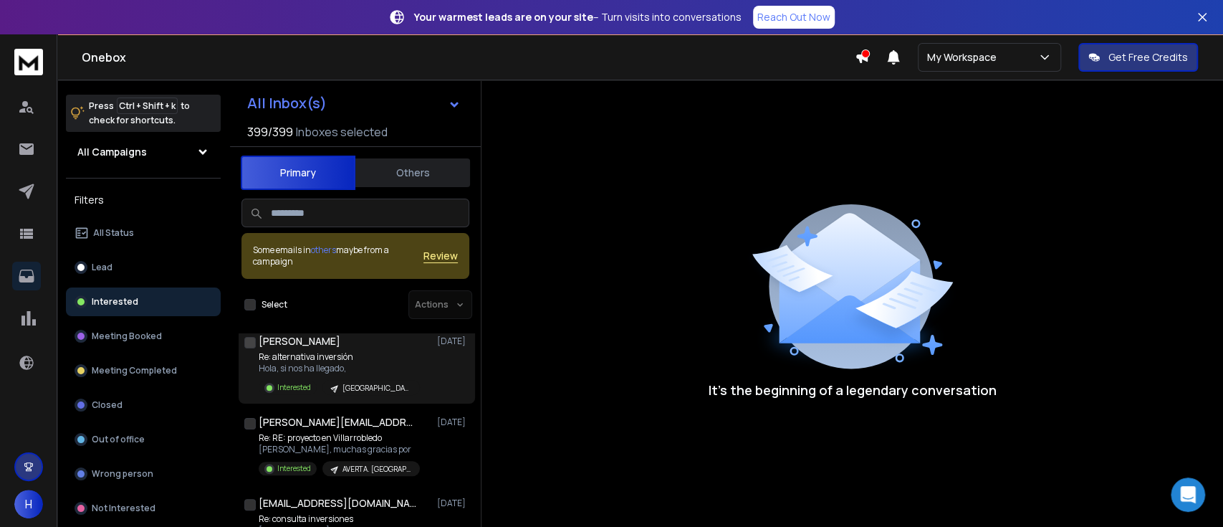
click at [338, 350] on div "[PERSON_NAME] [DATE] Re: alternativa inversión Hola, si nos ha llegado, Interes…" at bounding box center [364, 364] width 211 height 61
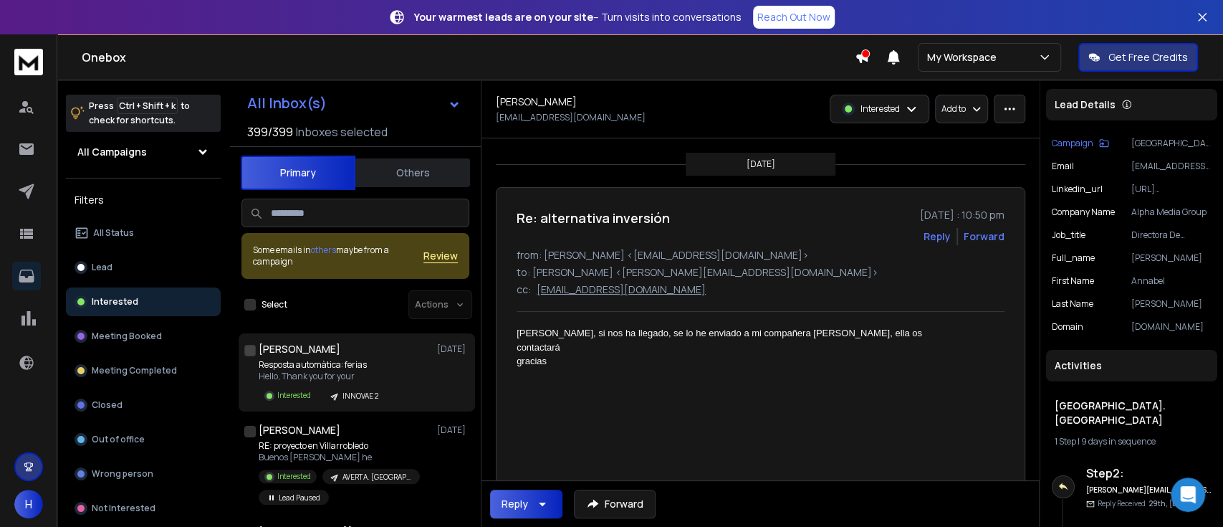
scroll to position [4876, 0]
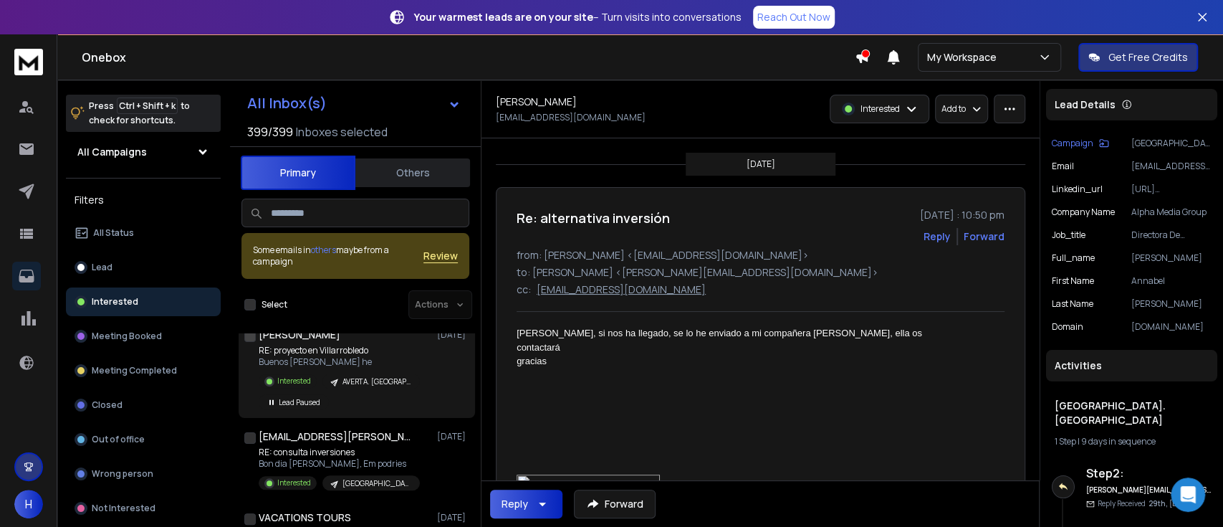
click at [373, 354] on p "RE: proyecto en Villarrobledo" at bounding box center [345, 350] width 172 height 11
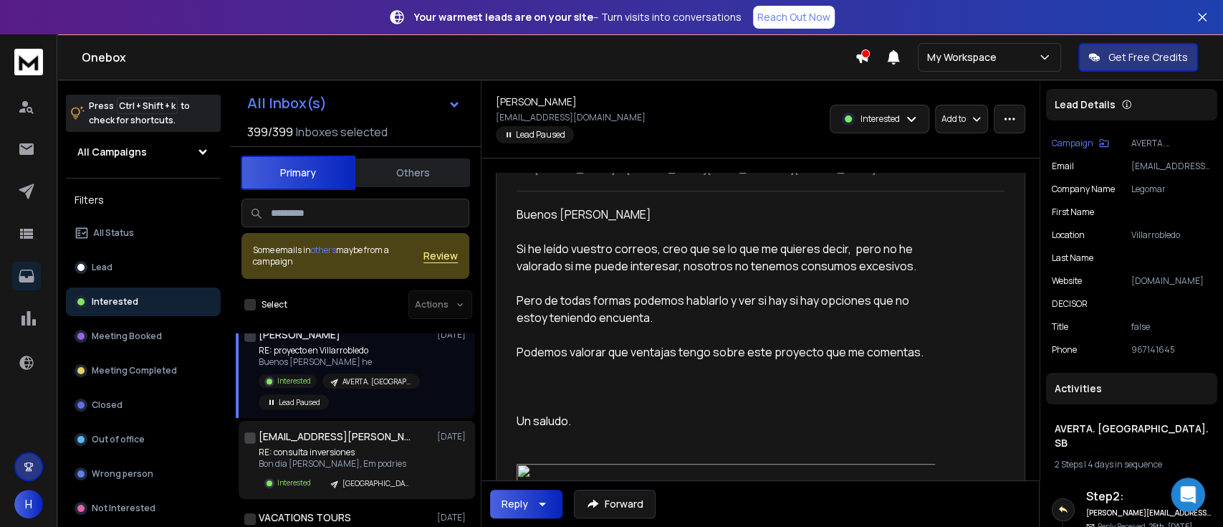
scroll to position [4971, 0]
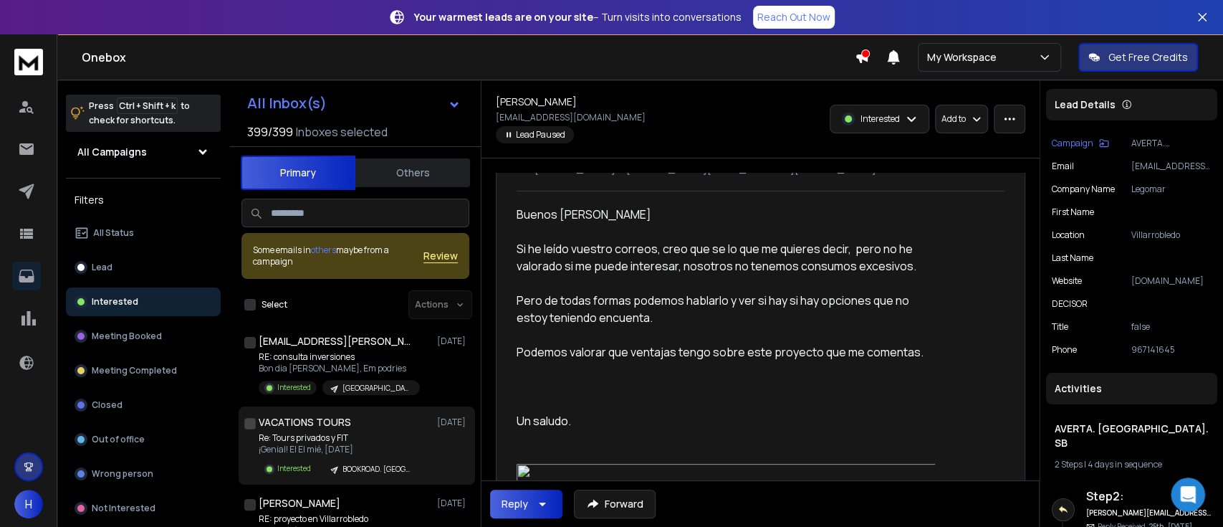
click at [305, 430] on div "VACATIONS TOURS [DATE] Re: Tours privados y FIT ¡Genial! El El mié, [DATE] Inte…" at bounding box center [364, 445] width 211 height 61
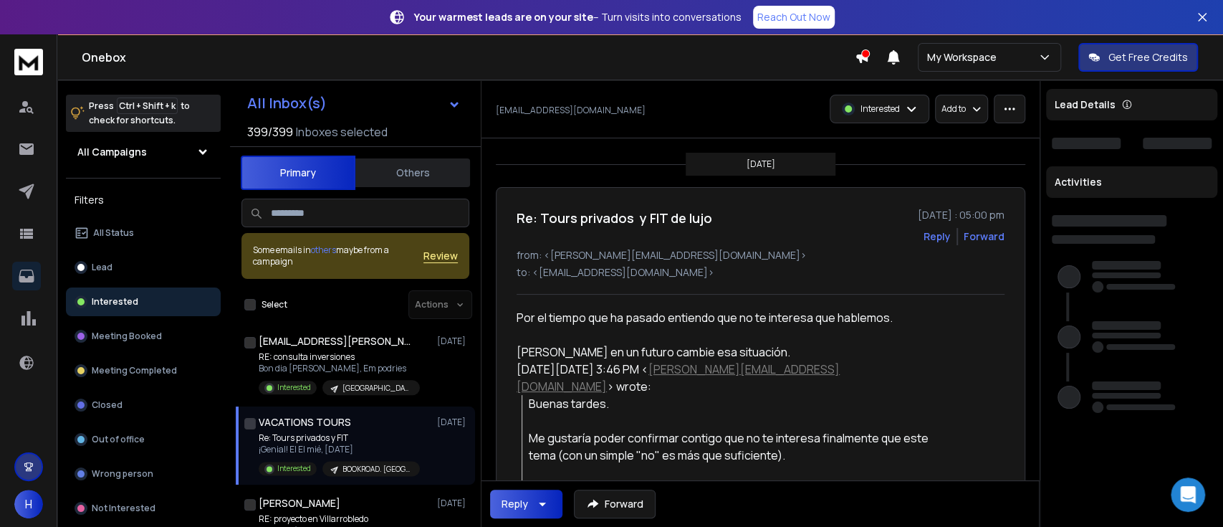
scroll to position [5163, 0]
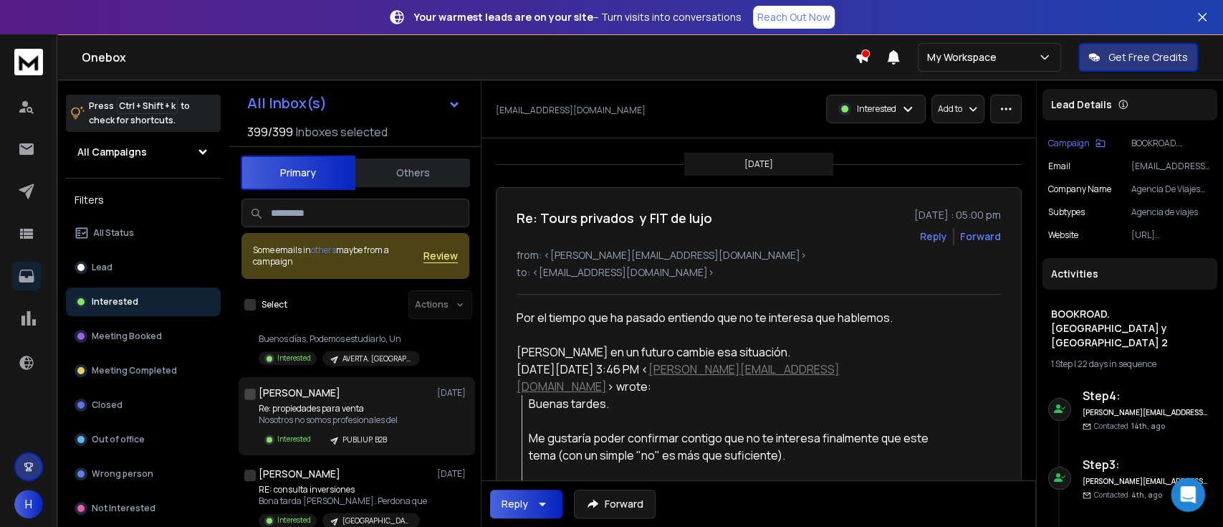
click at [361, 401] on div "[PERSON_NAME] [DATE] Re: propiedades para venta Nosotros no somos profesionales…" at bounding box center [364, 416] width 211 height 61
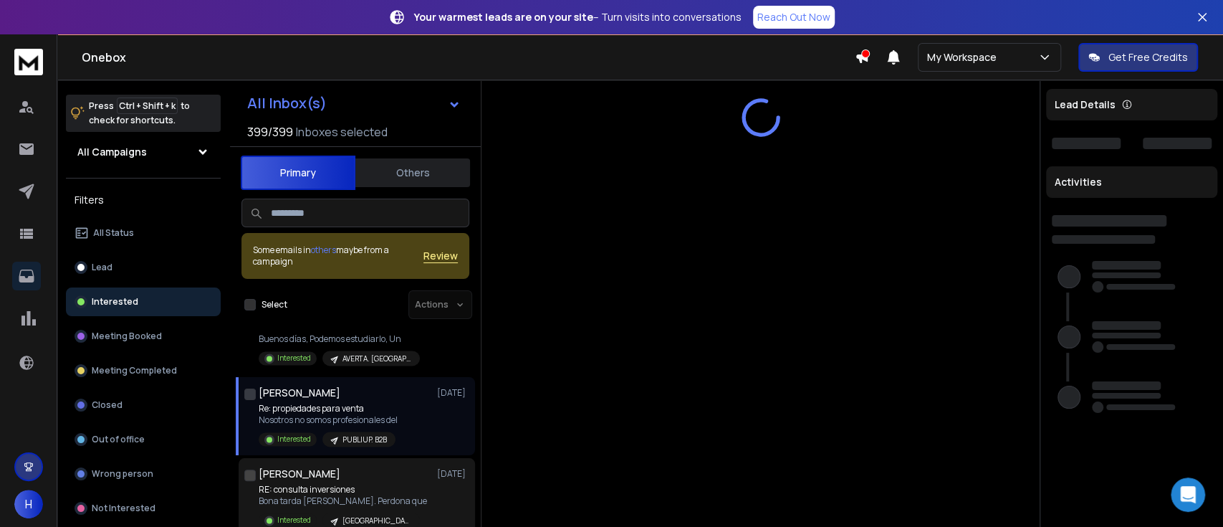
scroll to position [5258, 0]
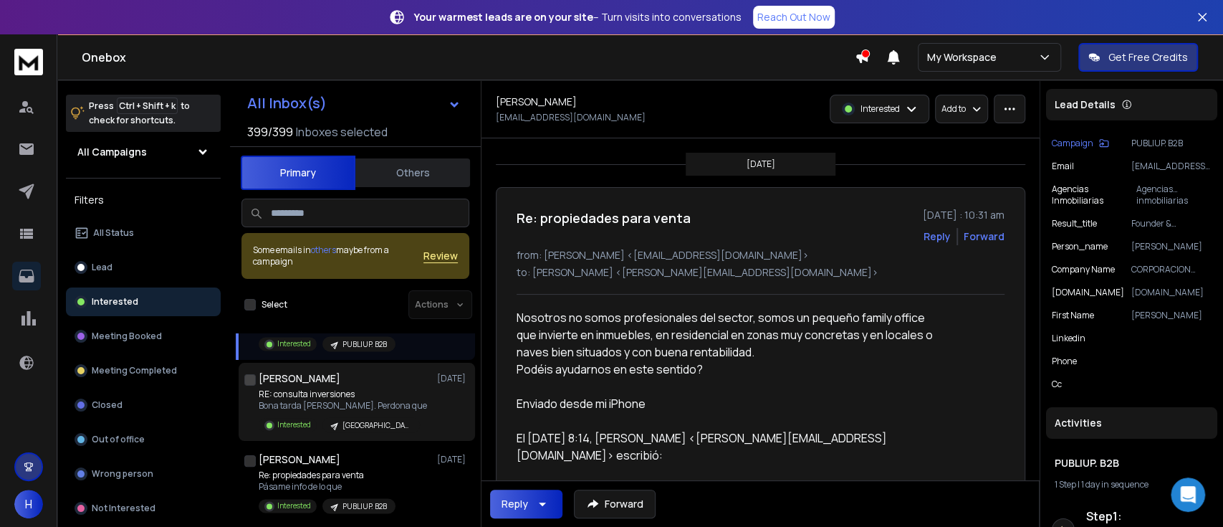
click at [348, 392] on p "RE: consulta inversiones" at bounding box center [343, 393] width 168 height 11
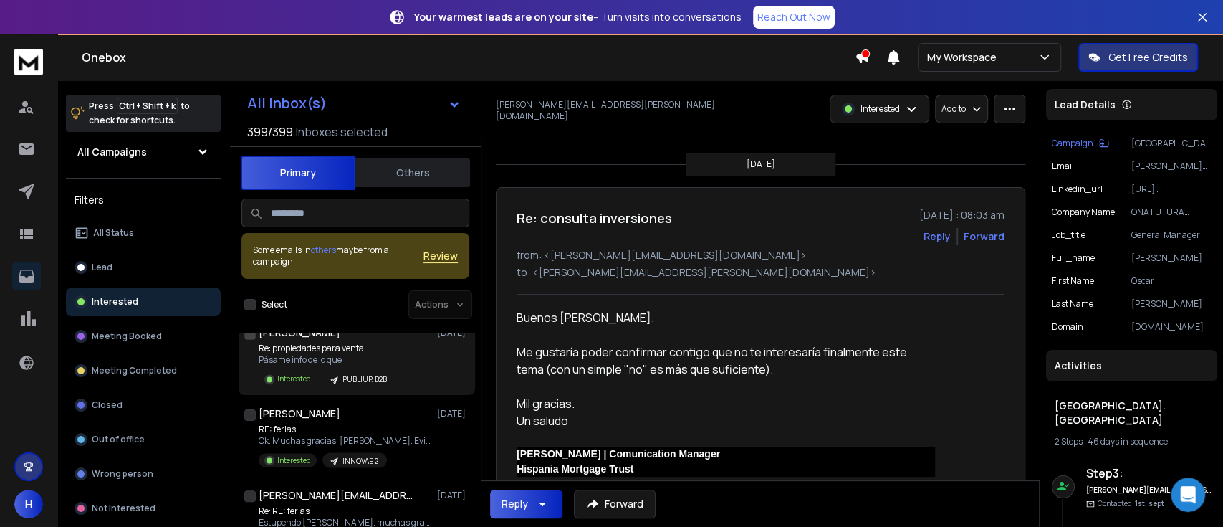
scroll to position [5449, 0]
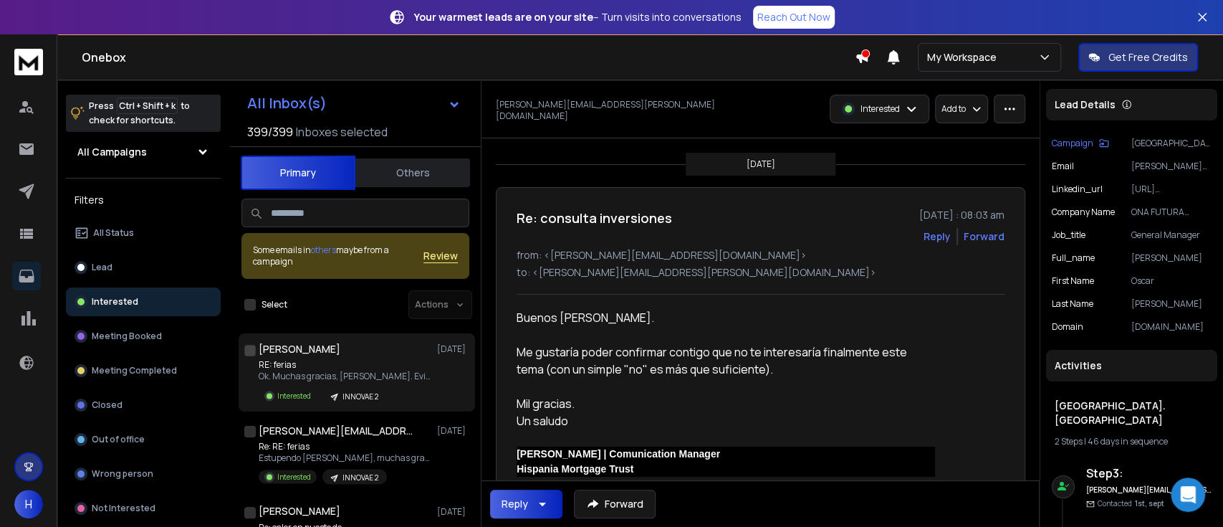
click at [355, 371] on p "Ok. Muchas gracias, [PERSON_NAME]. Evidentemente," at bounding box center [345, 375] width 172 height 11
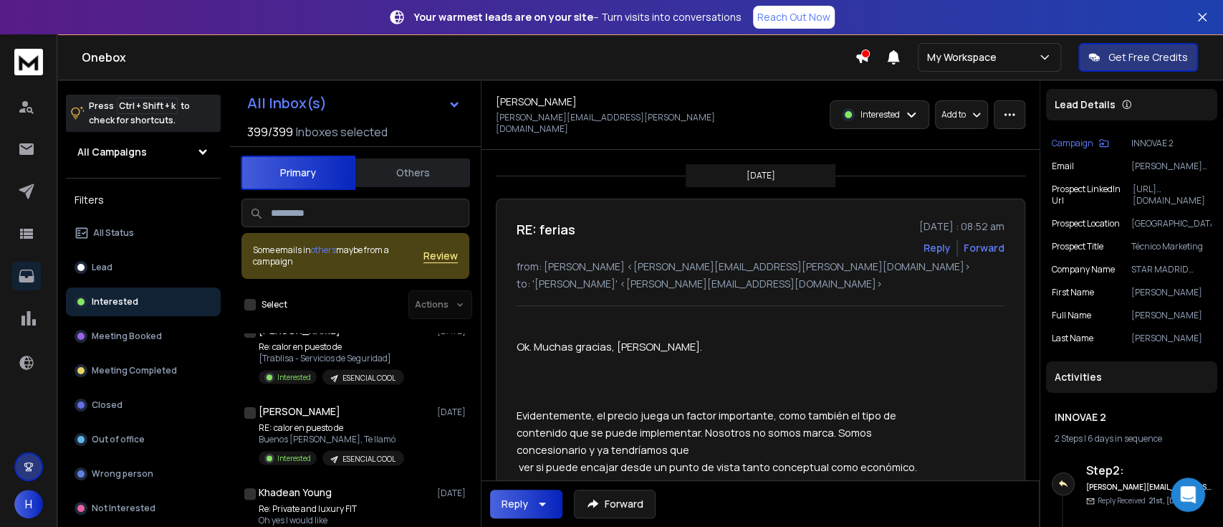
scroll to position [5640, 0]
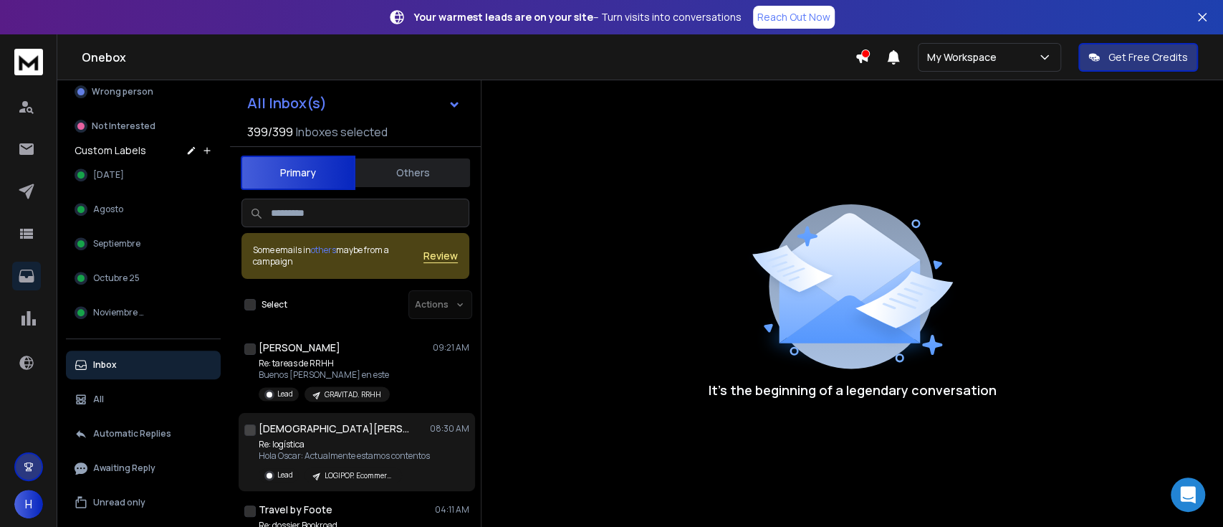
scroll to position [2007, 0]
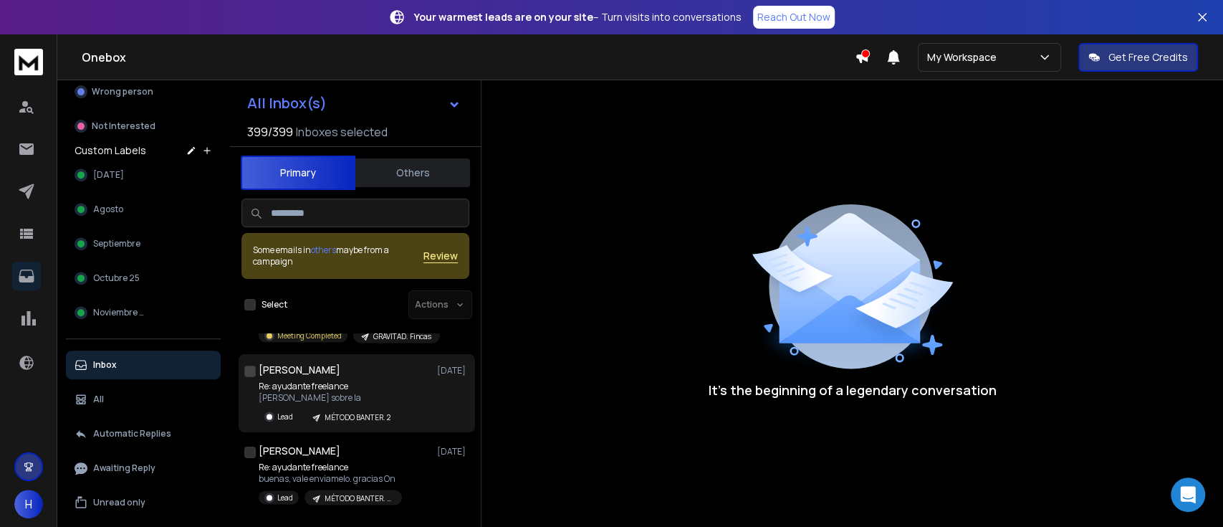
click at [363, 380] on p "Re: ayudante freelance" at bounding box center [329, 385] width 140 height 11
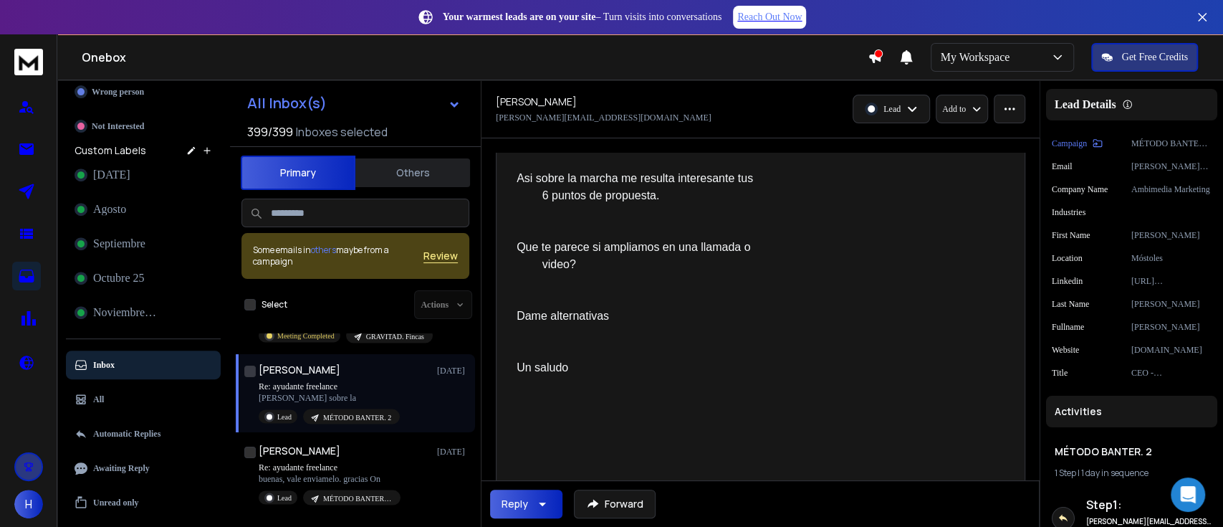
scroll to position [0, 0]
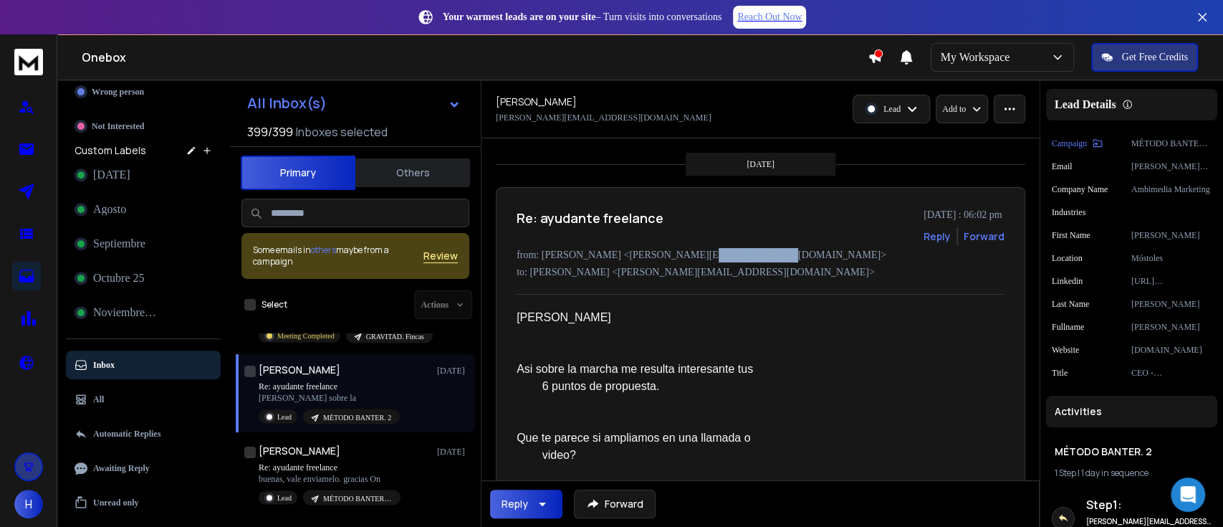
drag, startPoint x: 733, startPoint y: 252, endPoint x: 682, endPoint y: 258, distance: 51.2
click at [671, 258] on p "from: [PERSON_NAME] <[PERSON_NAME][EMAIL_ADDRESS][DOMAIN_NAME]>" at bounding box center [761, 255] width 488 height 14
copy p "[DOMAIN_NAME]"
click at [929, 241] on button "Reply" at bounding box center [937, 236] width 27 height 14
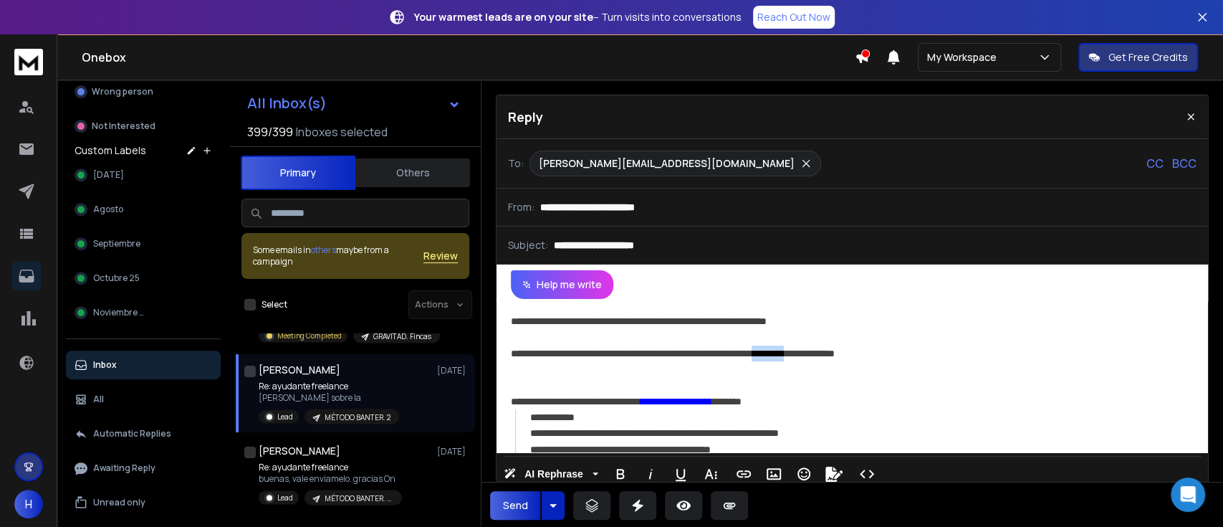
drag, startPoint x: 844, startPoint y: 349, endPoint x: 816, endPoint y: 348, distance: 28.7
click at [816, 348] on div "**********" at bounding box center [843, 353] width 664 height 16
click at [998, 353] on div "**********" at bounding box center [843, 353] width 664 height 16
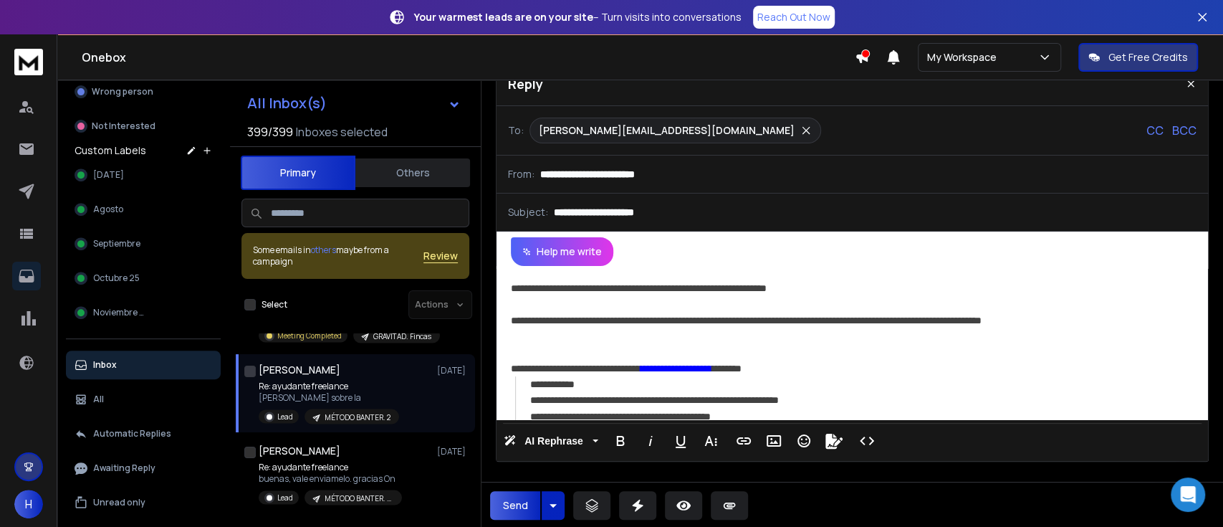
scroll to position [66, 0]
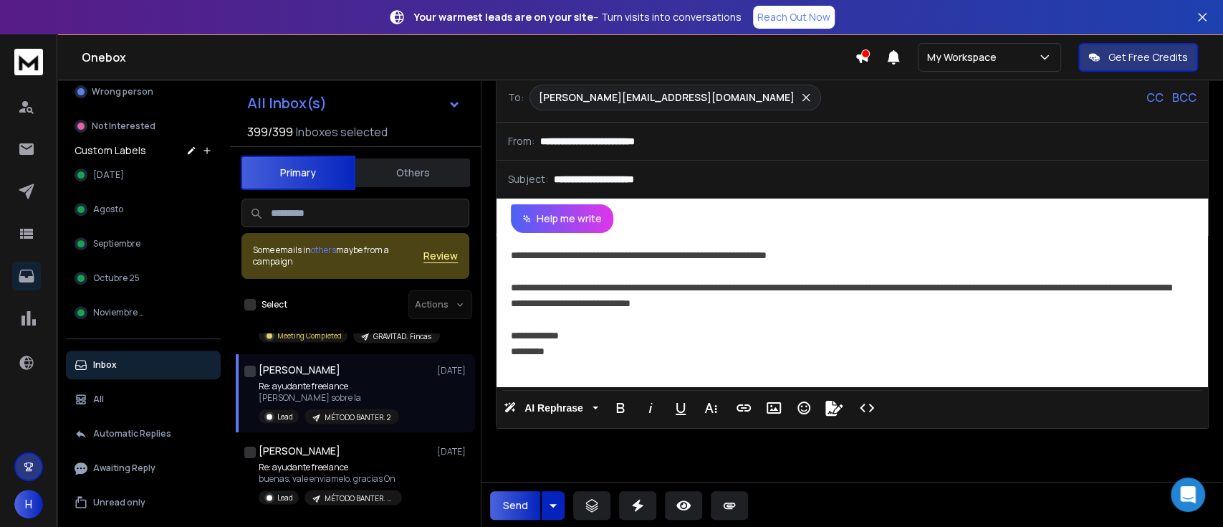
click at [512, 511] on button "Send" at bounding box center [515, 505] width 50 height 29
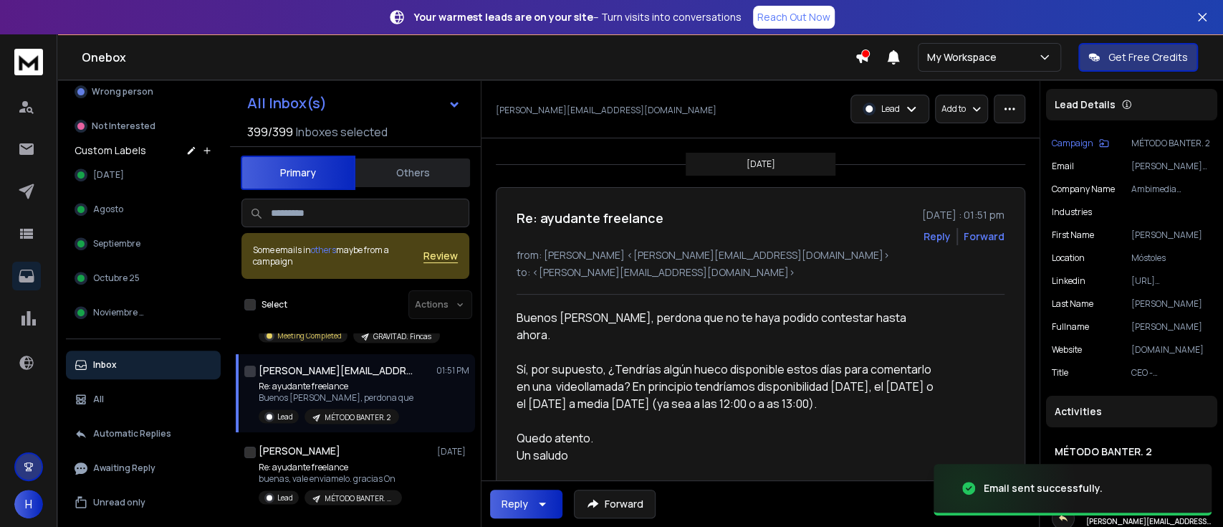
click at [886, 118] on div "Lead" at bounding box center [889, 108] width 77 height 27
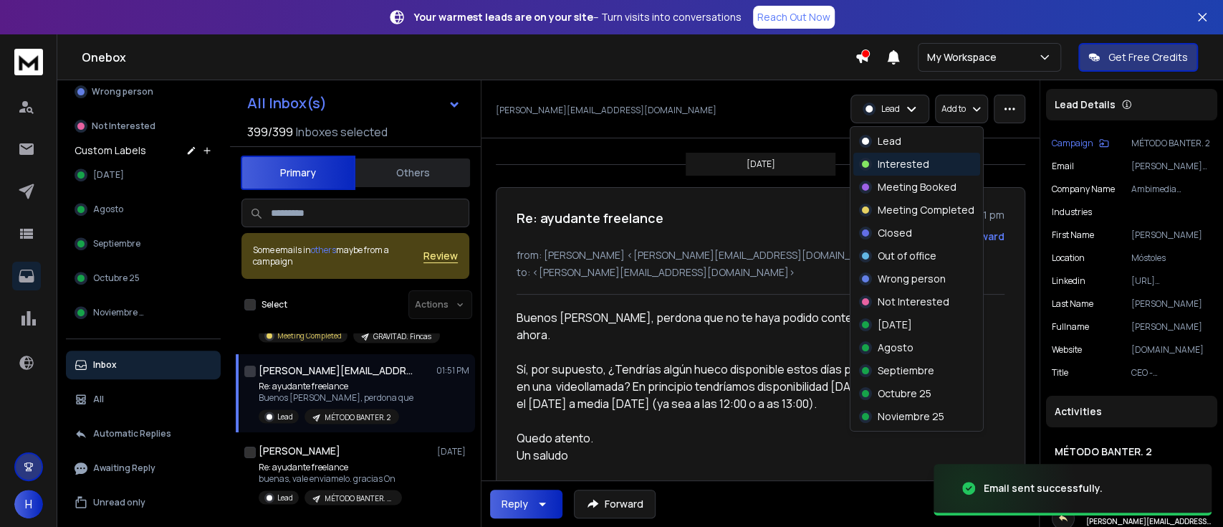
click at [892, 158] on p "Interested" at bounding box center [904, 164] width 52 height 14
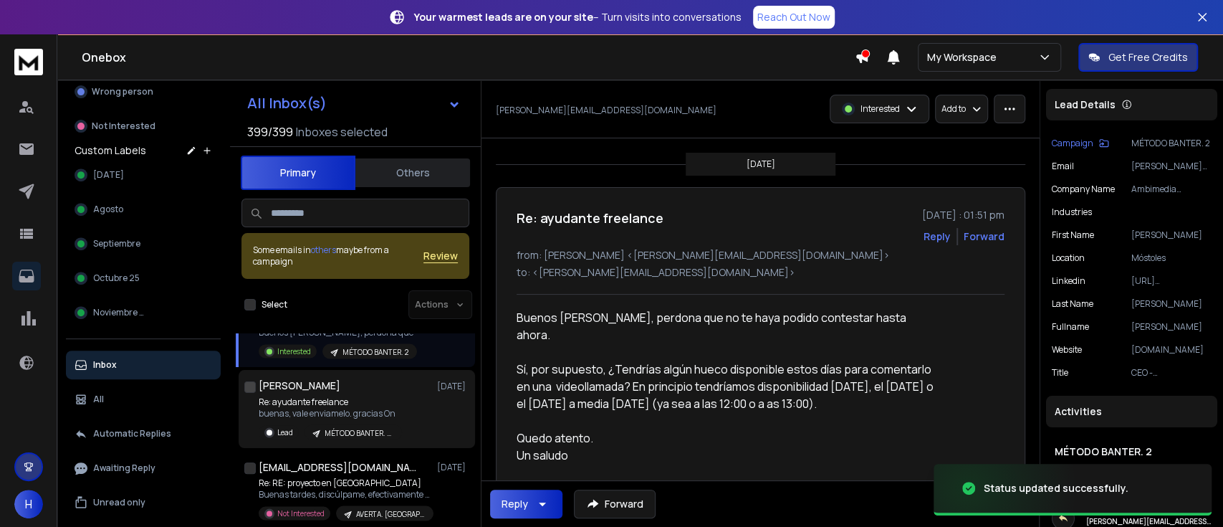
scroll to position [2102, 0]
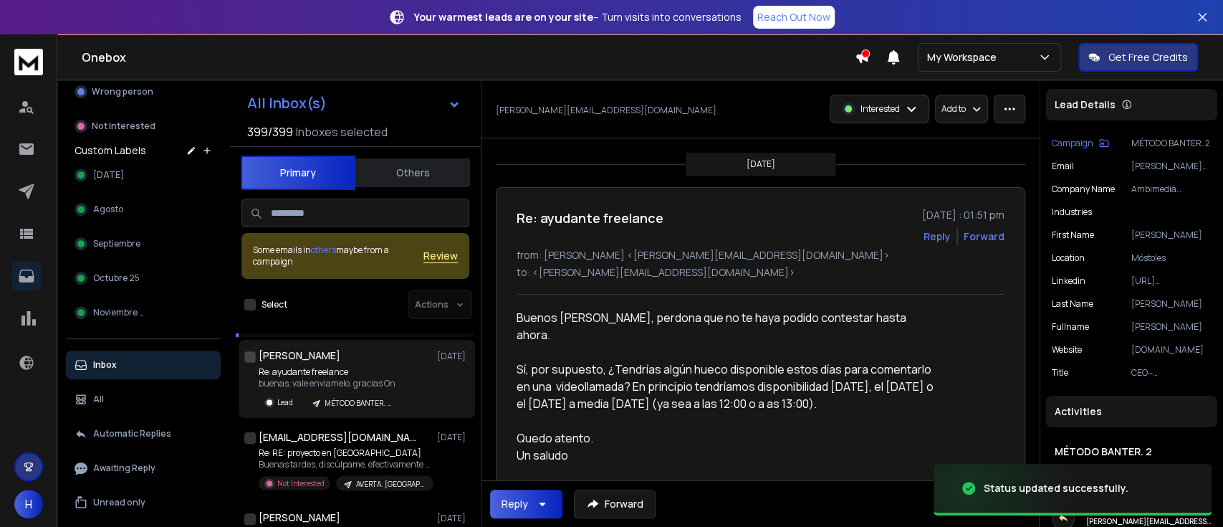
click at [369, 373] on p "Re: ayudante freelance" at bounding box center [330, 370] width 143 height 11
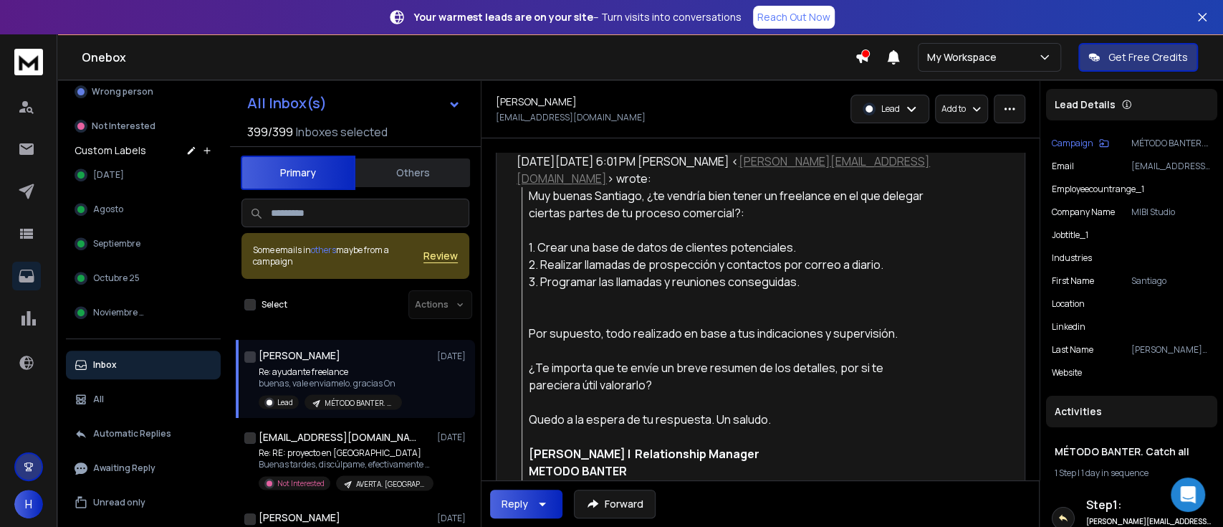
scroll to position [0, 0]
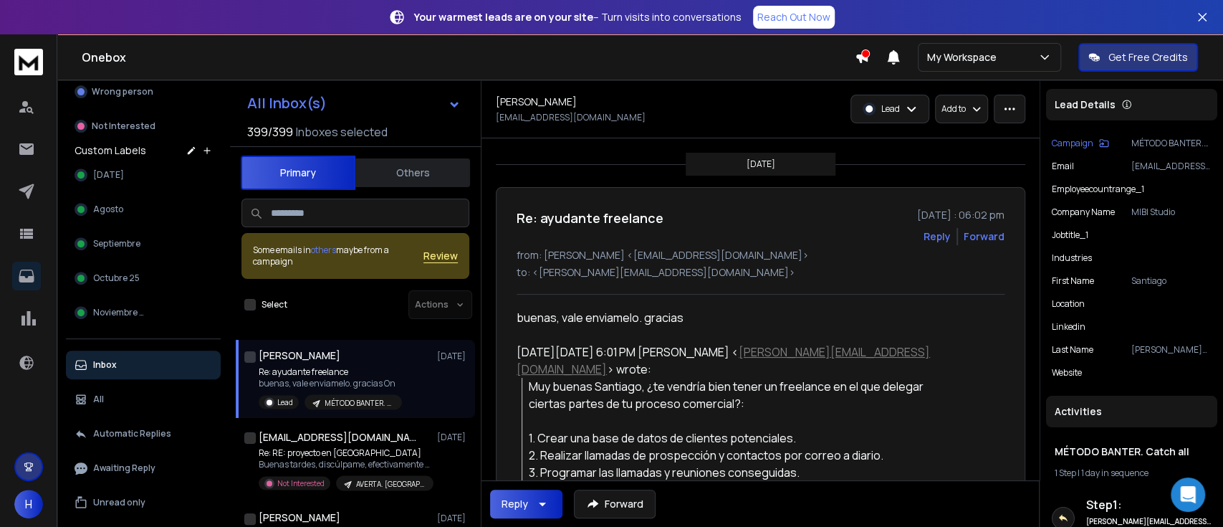
click at [876, 103] on div "Lead" at bounding box center [889, 108] width 77 height 27
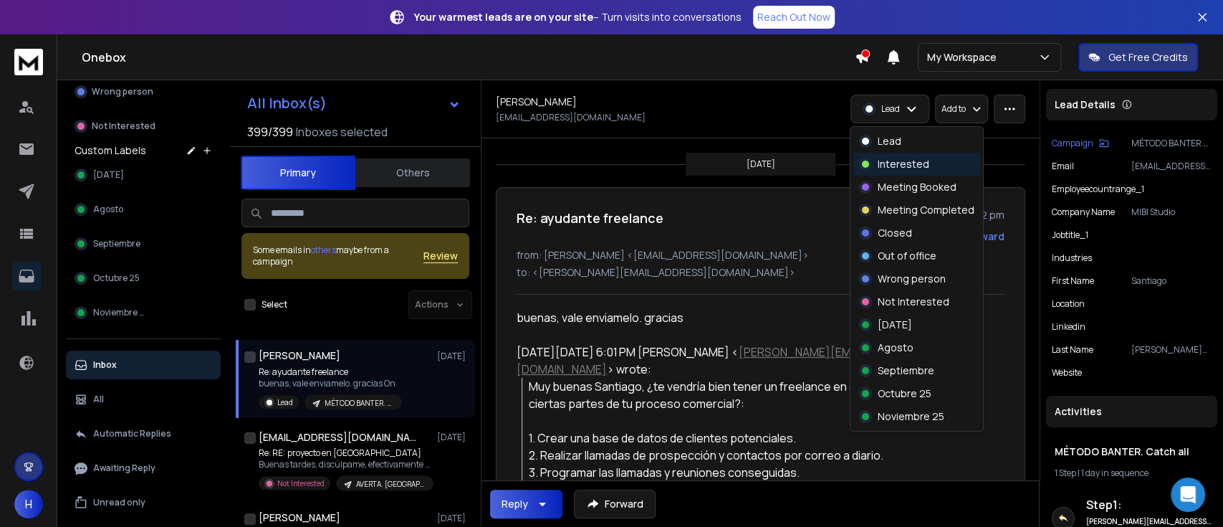
click at [893, 166] on p "Interested" at bounding box center [904, 164] width 52 height 14
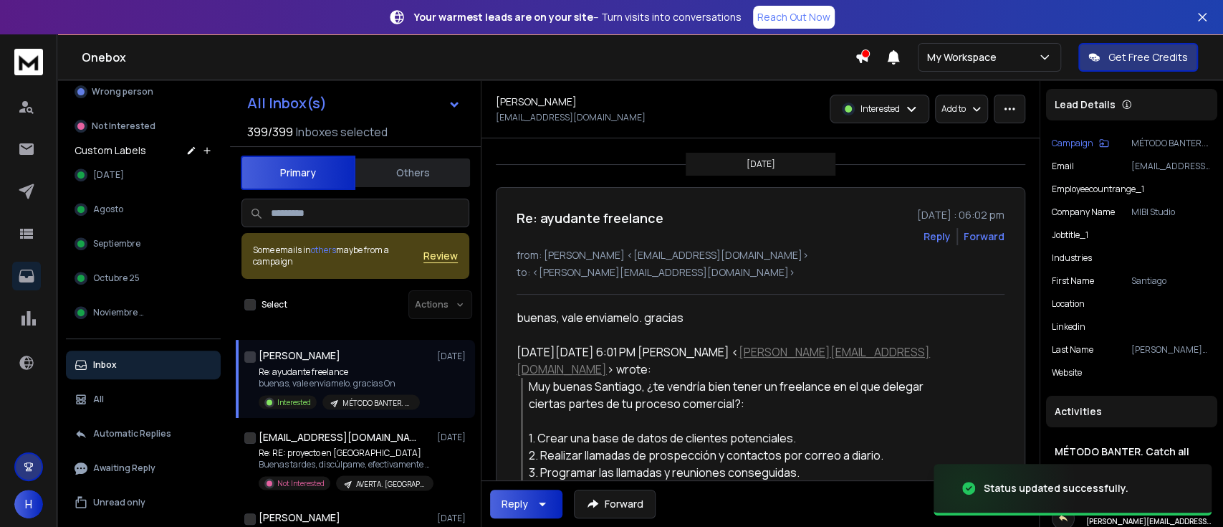
click at [946, 116] on div "Add to" at bounding box center [962, 108] width 52 height 27
click at [968, 143] on div "Subsequence" at bounding box center [985, 141] width 84 height 14
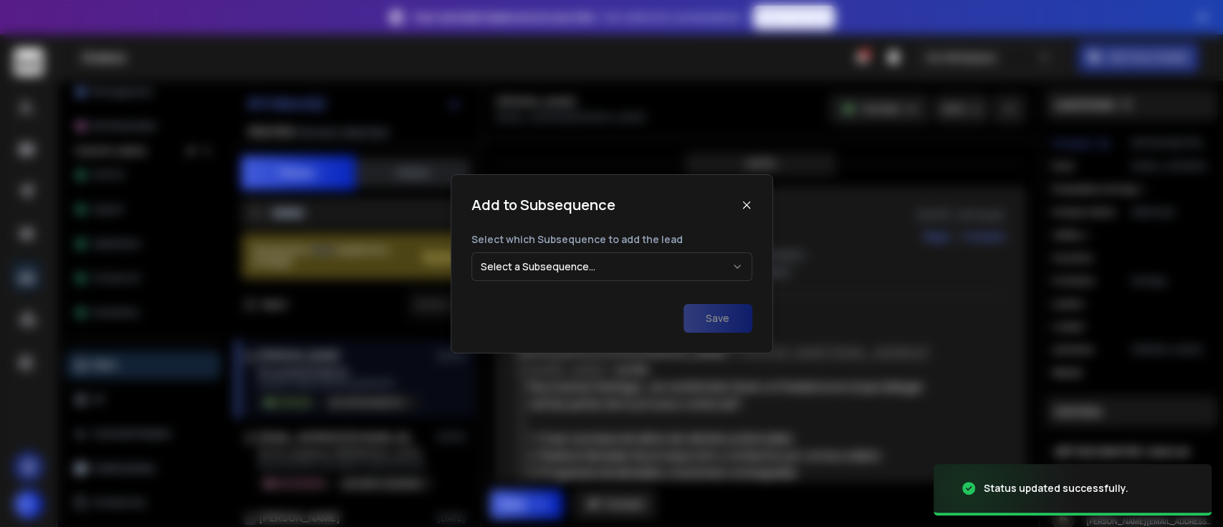
click at [585, 268] on button "Select a Subsequence..." at bounding box center [612, 266] width 281 height 29
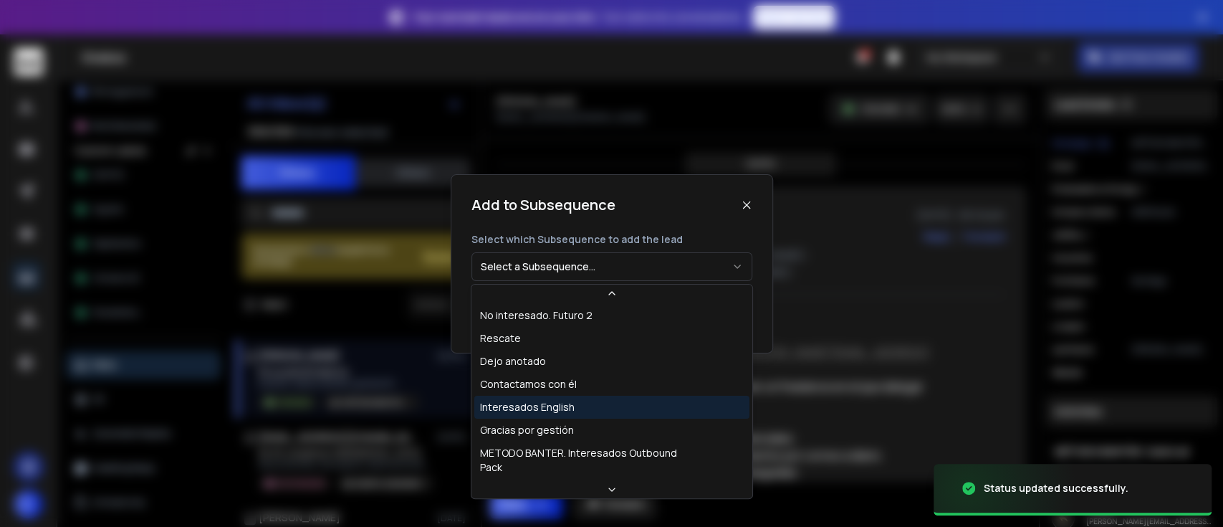
scroll to position [38, 0]
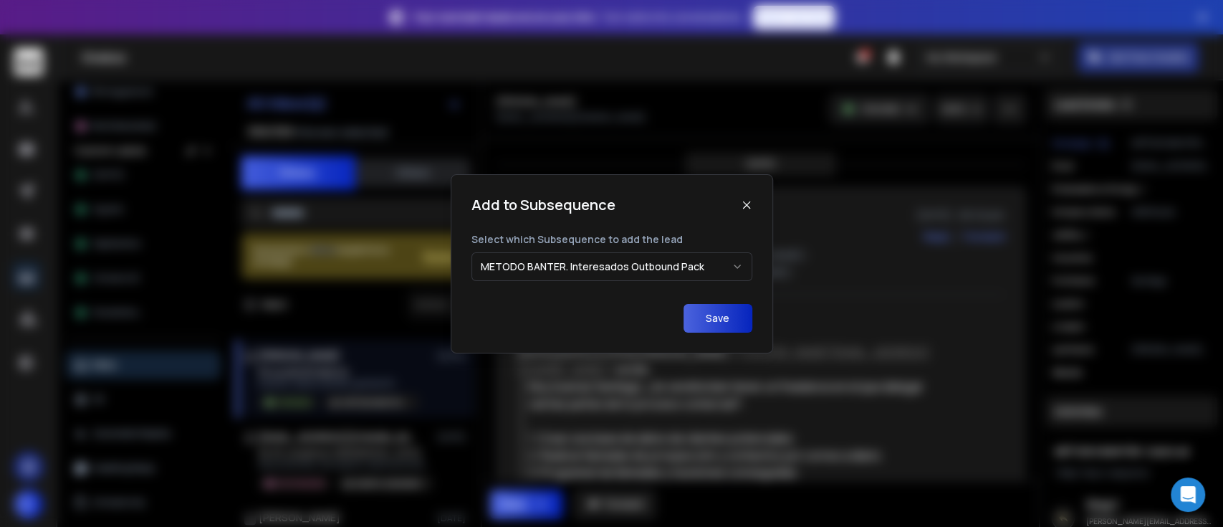
click at [717, 327] on button "Save" at bounding box center [718, 318] width 69 height 29
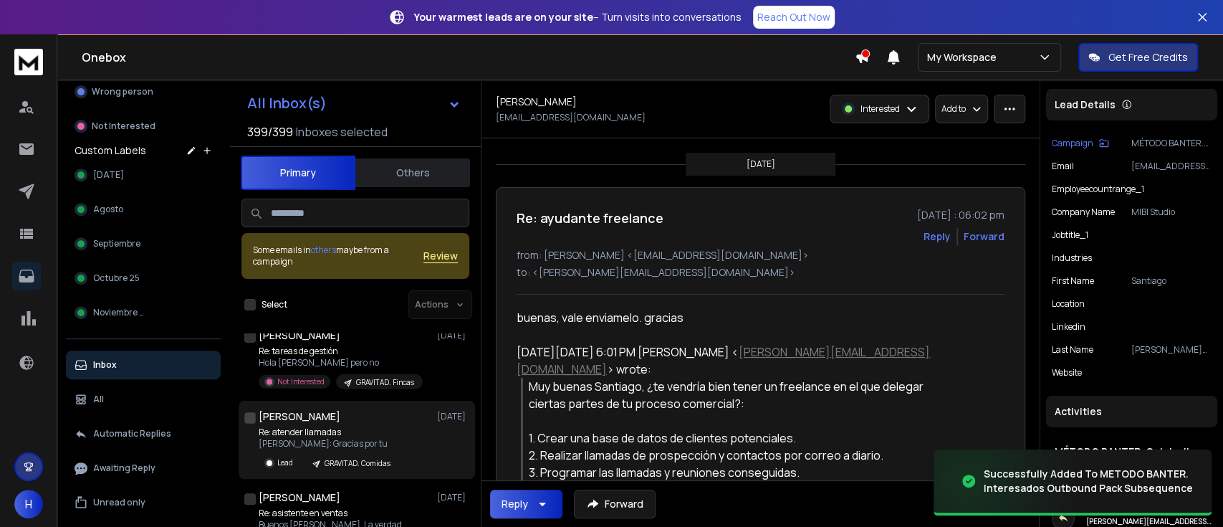
scroll to position [3153, 0]
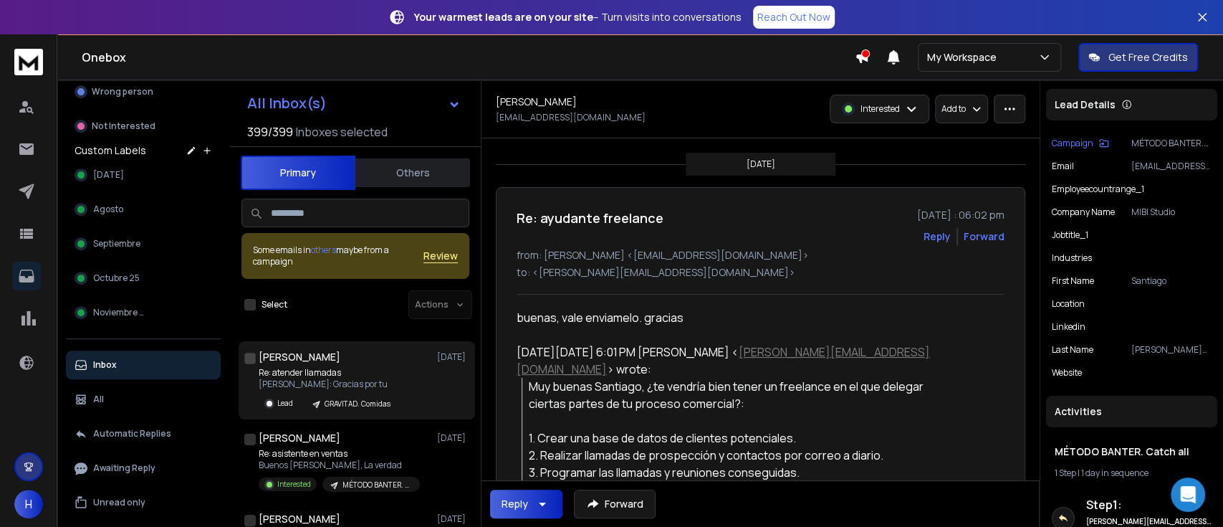
click at [345, 382] on p "[PERSON_NAME]: Gracias por tu" at bounding box center [329, 383] width 140 height 11
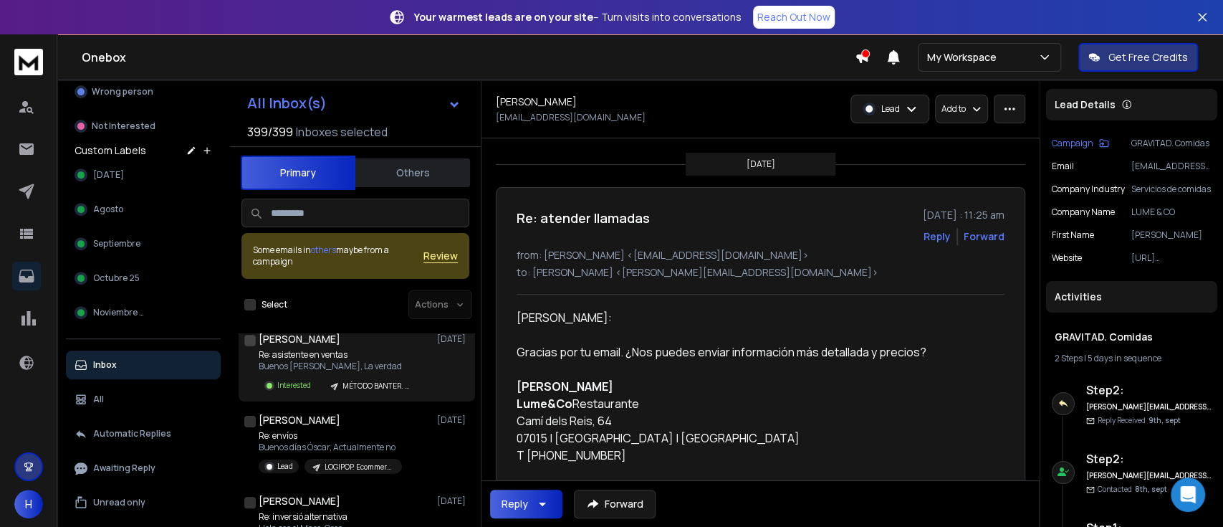
scroll to position [3248, 0]
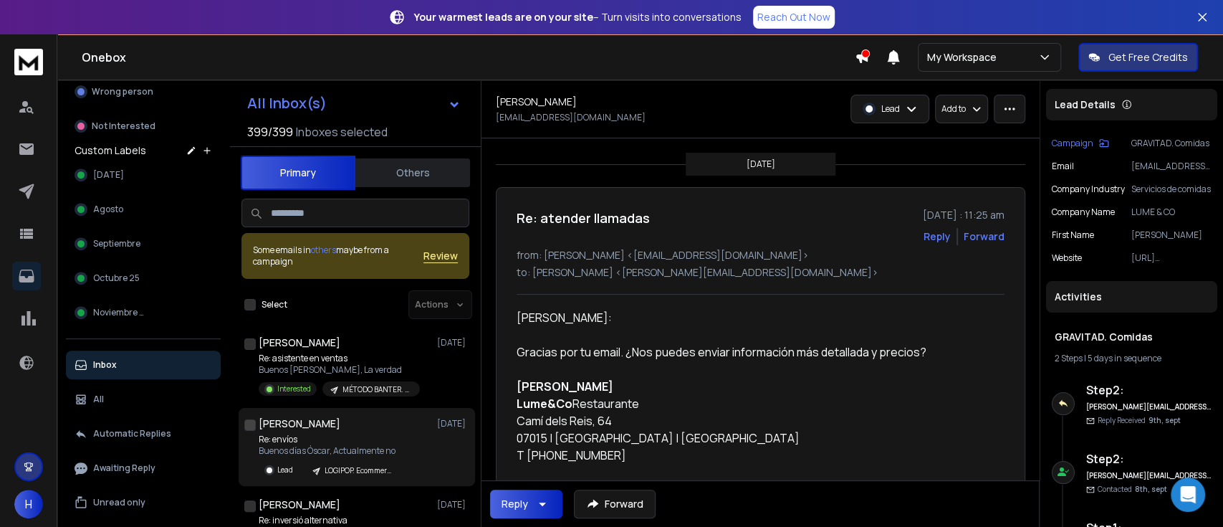
click at [372, 429] on div "Paula Borrego 09 Sep" at bounding box center [364, 423] width 211 height 14
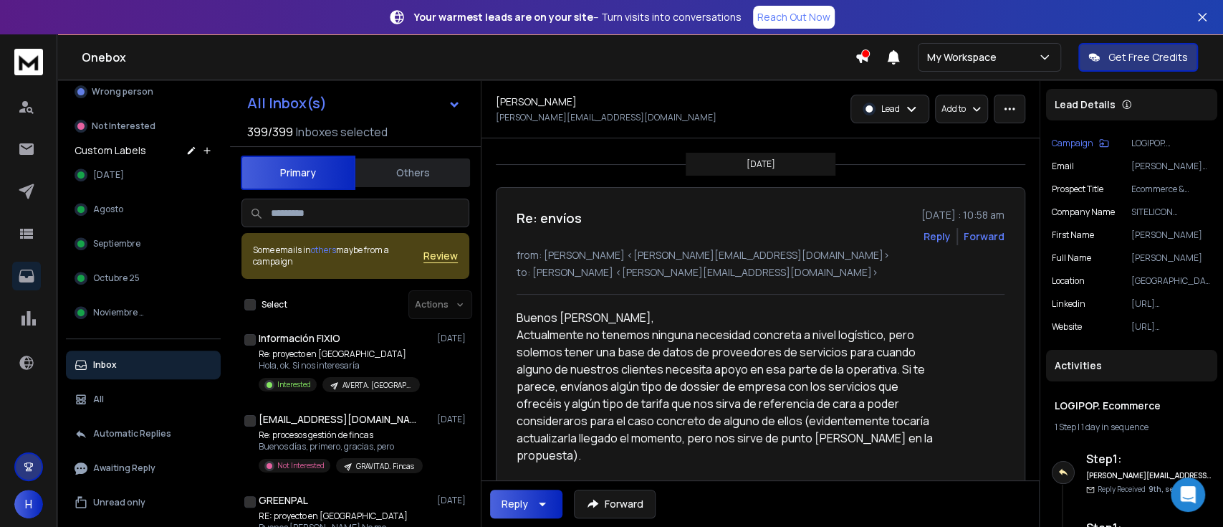
scroll to position [3535, 0]
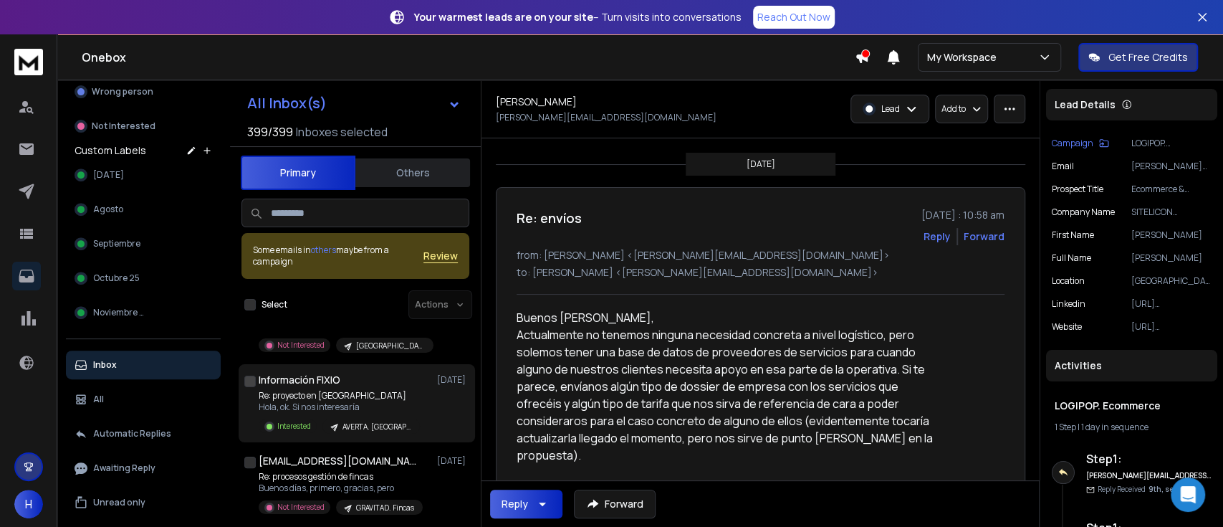
click at [370, 404] on p "Hola, ok. Si nos interesaría" at bounding box center [339, 406] width 161 height 11
